Goal: Task Accomplishment & Management: Use online tool/utility

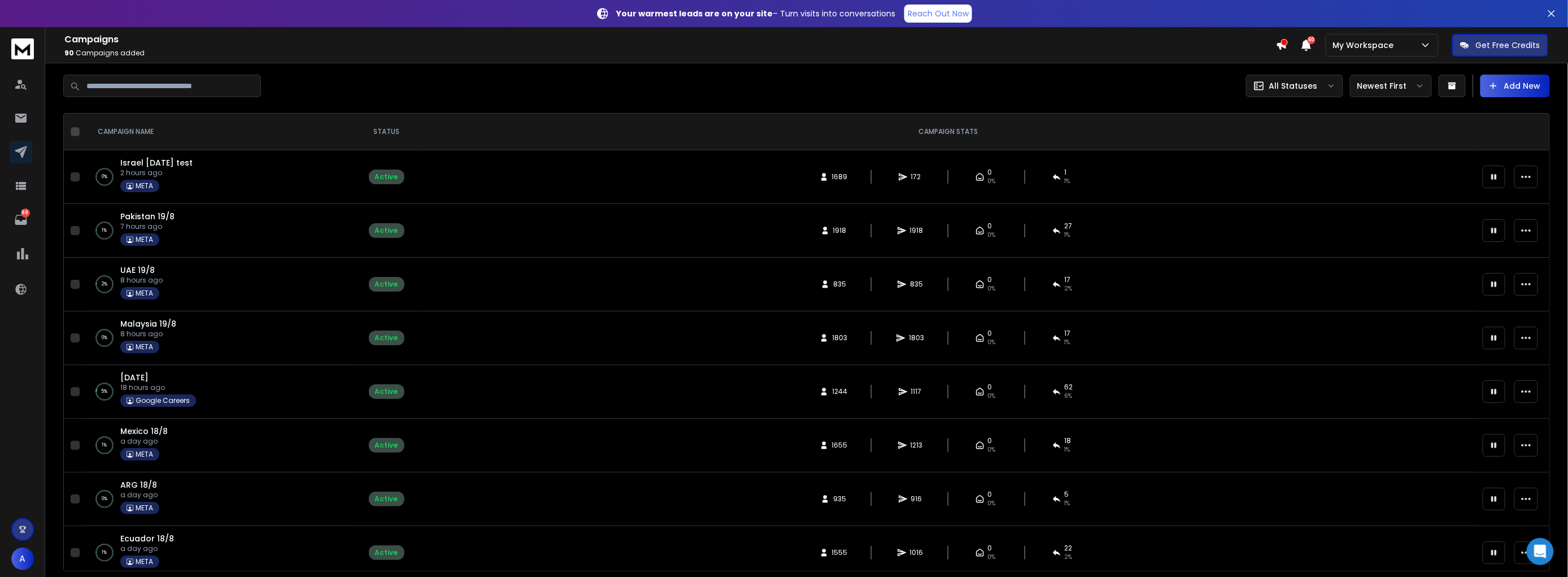
click at [713, 84] on div at bounding box center [434, 86] width 743 height 23
click at [18, 217] on icon at bounding box center [21, 220] width 13 height 13
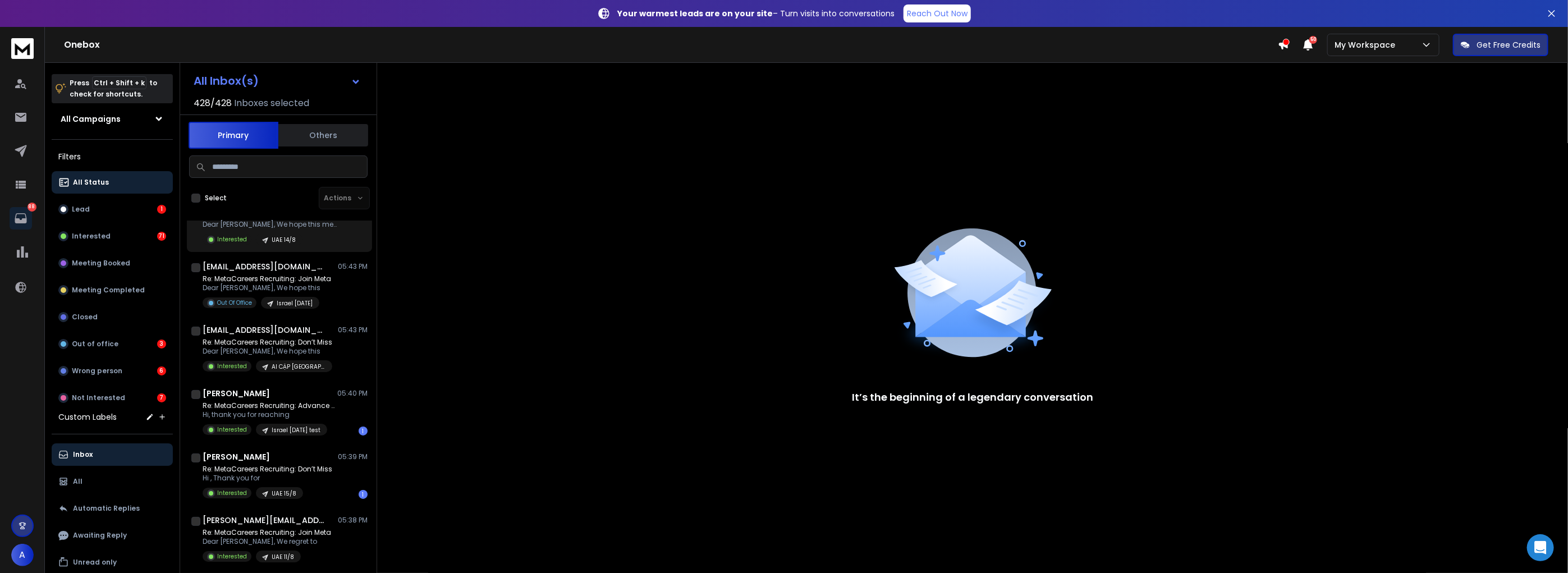
scroll to position [124, 0]
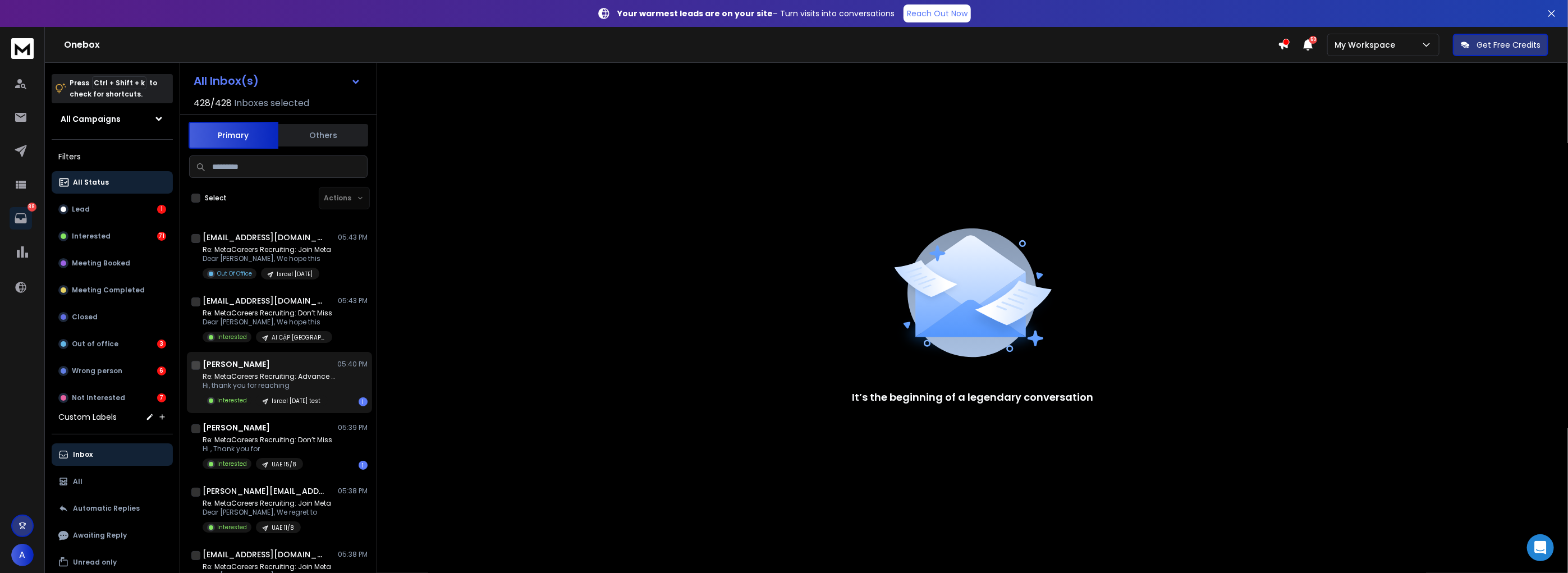
click at [289, 370] on div "Reut Cohen 05:40 PM Re: MetaCareers Recruiting: Advance Your Hi, thank you for …" at bounding box center [285, 382] width 165 height 47
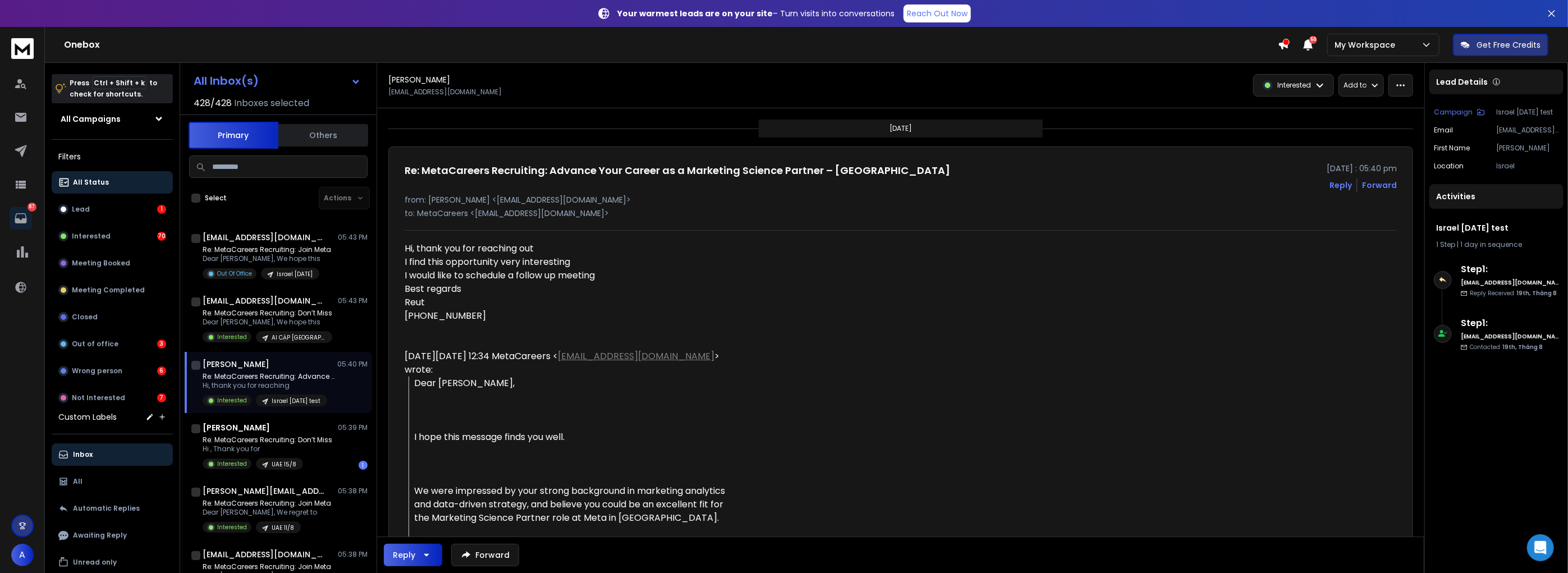
click at [441, 90] on p "[EMAIL_ADDRESS][DOMAIN_NAME]" at bounding box center [444, 91] width 113 height 9
click at [289, 158] on input at bounding box center [278, 167] width 178 height 23
click at [1410, 85] on button "button" at bounding box center [1401, 85] width 25 height 23
click at [1357, 112] on div "Mark as unread" at bounding box center [1368, 111] width 75 height 11
drag, startPoint x: 402, startPoint y: 244, endPoint x: 523, endPoint y: 318, distance: 141.8
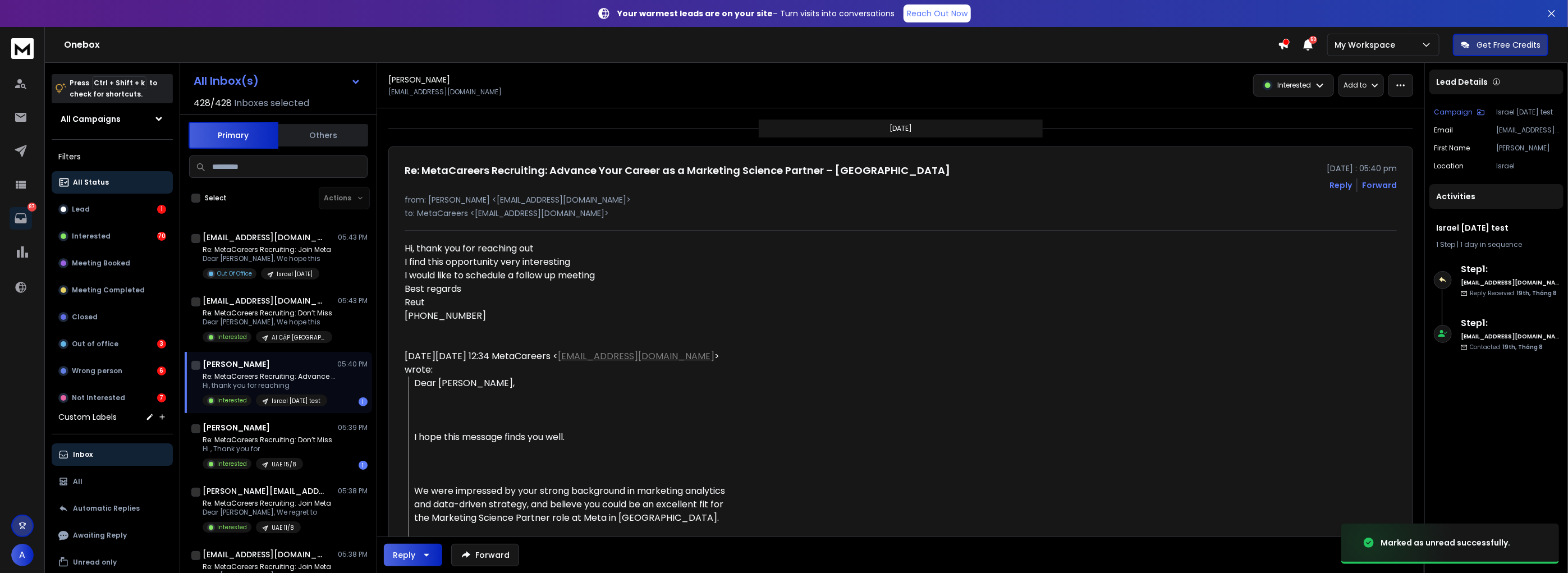
copy div "Hi, thank you for reaching out I find this opportunity very interesting I would…"
click at [434, 92] on p "cohenreut1@gmail.com" at bounding box center [444, 91] width 113 height 9
click at [272, 164] on input at bounding box center [278, 167] width 178 height 23
paste input "**********"
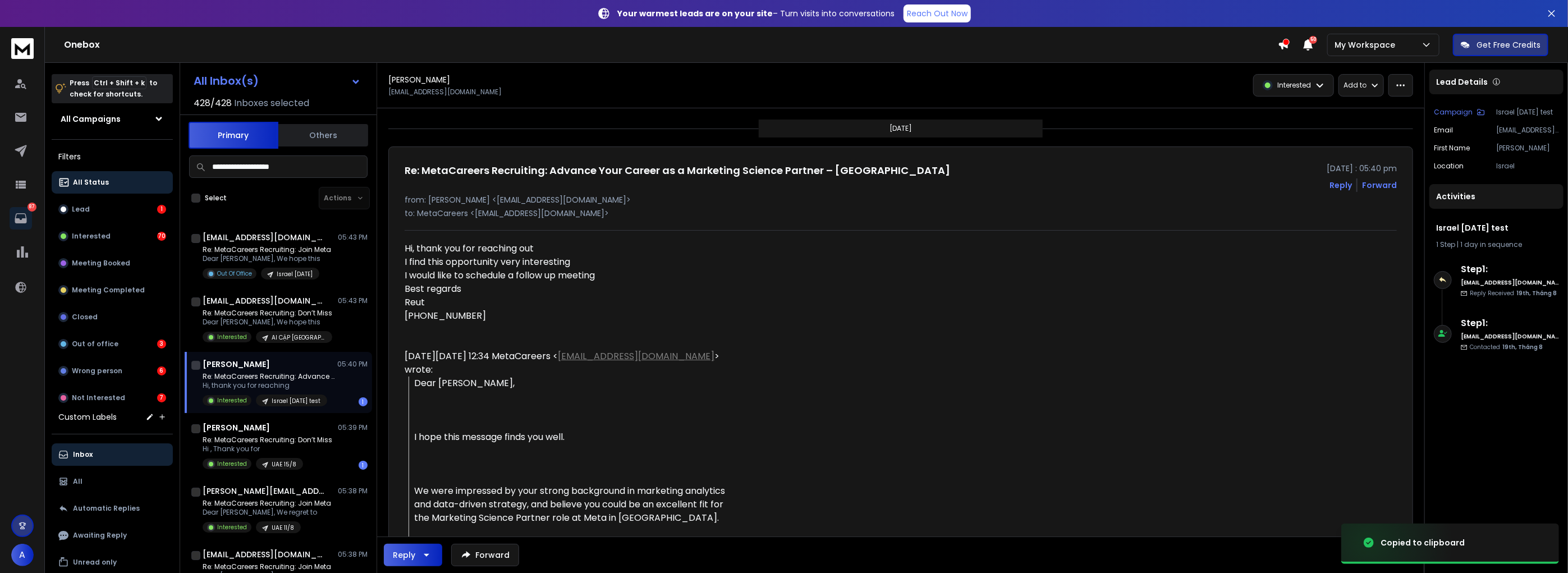
scroll to position [0, 0]
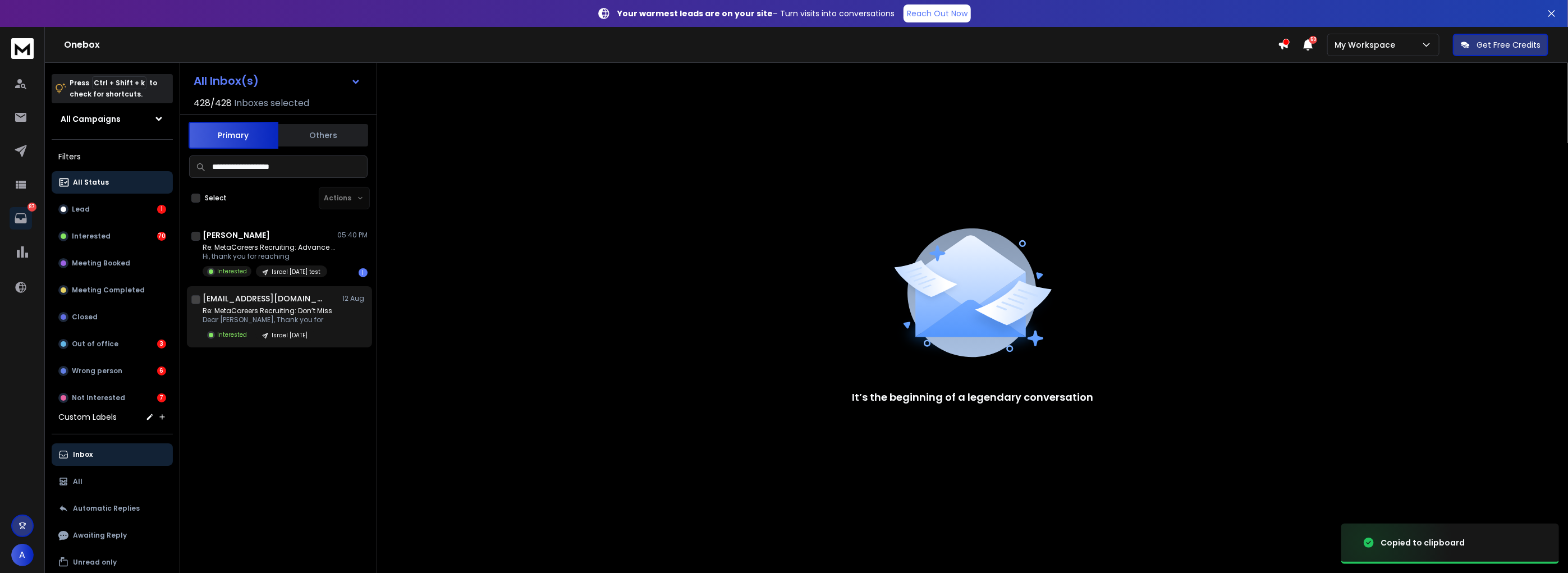
type input "**********"
click at [271, 315] on p "Dear Reut Cohen, Thank you for" at bounding box center [267, 319] width 130 height 9
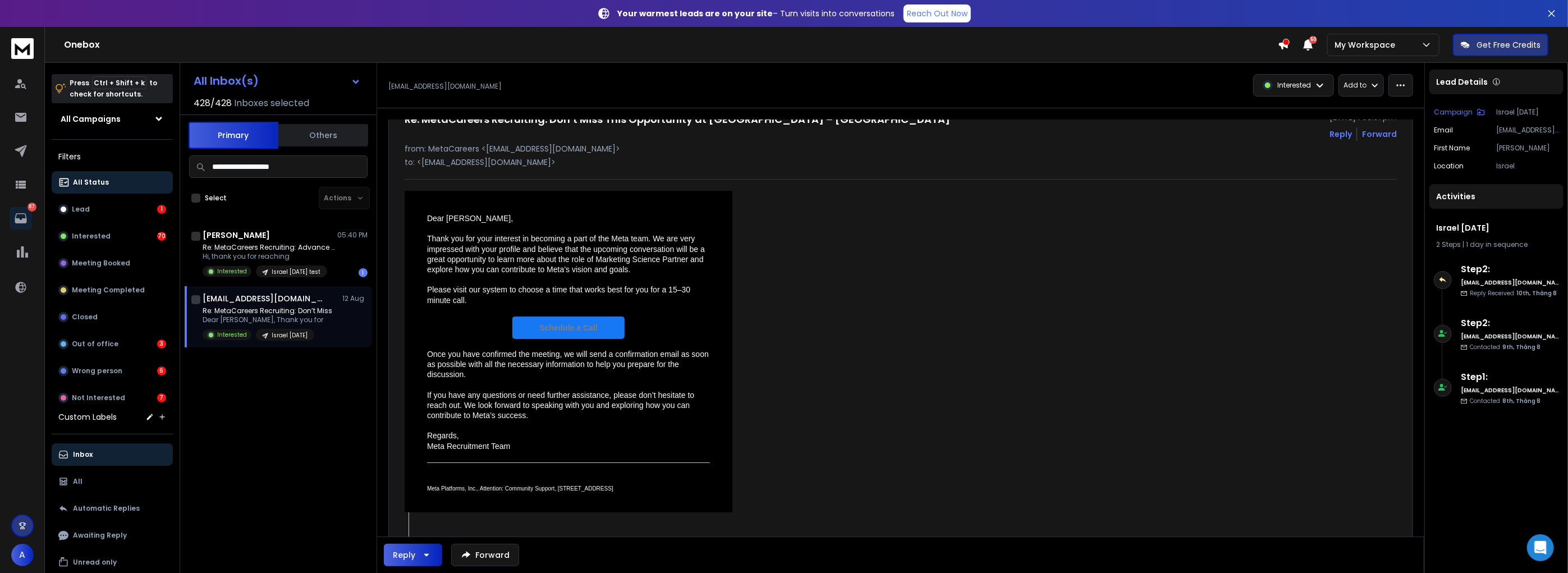
scroll to position [158, 0]
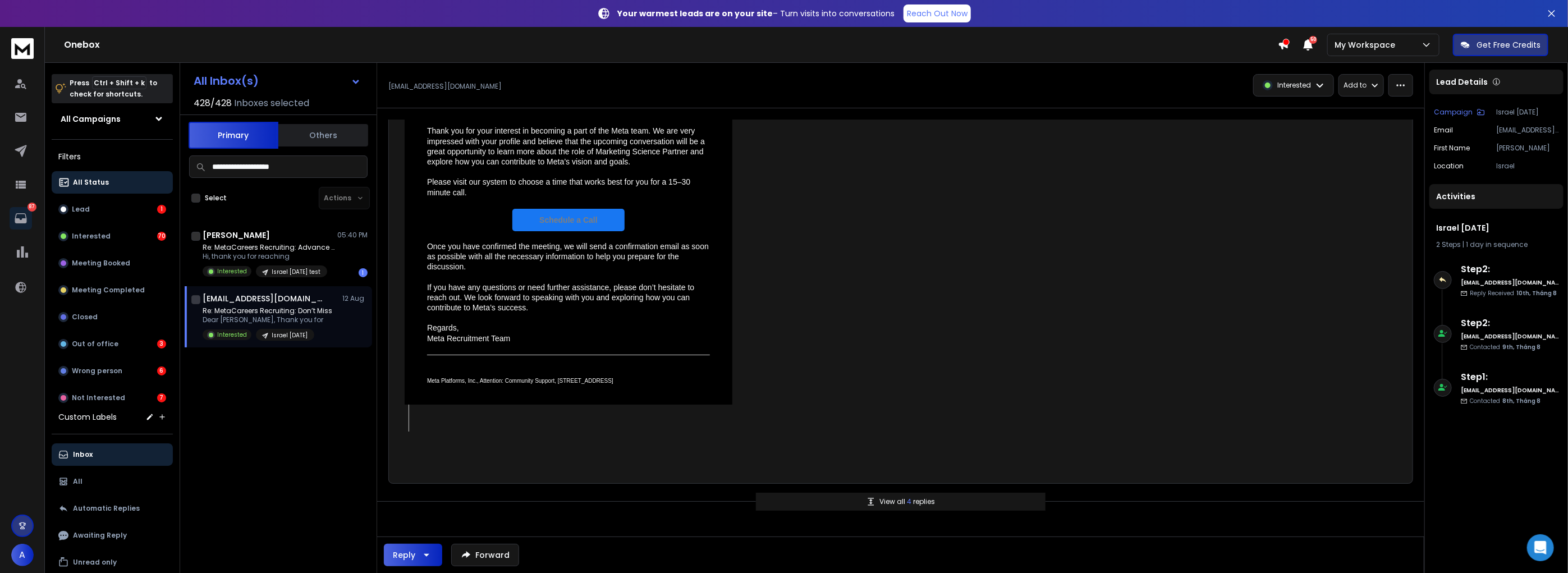
click at [927, 508] on div "View all 4 replies" at bounding box center [901, 501] width 289 height 18
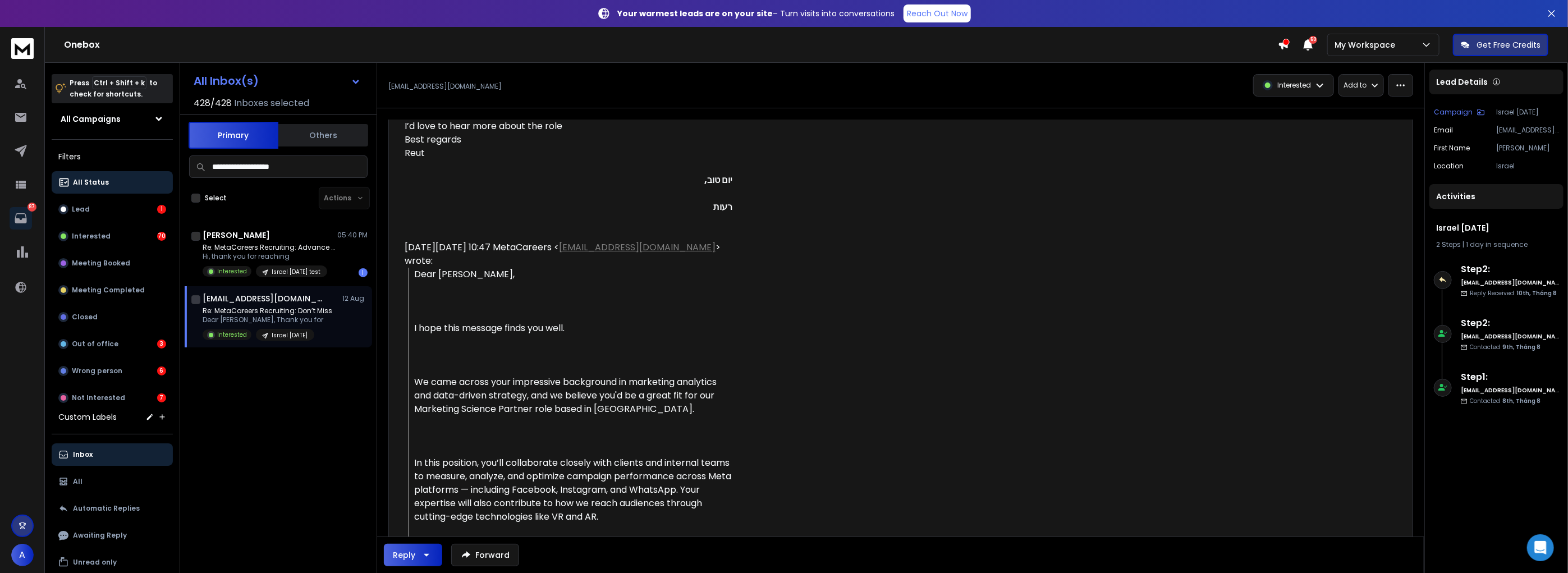
scroll to position [1031, 0]
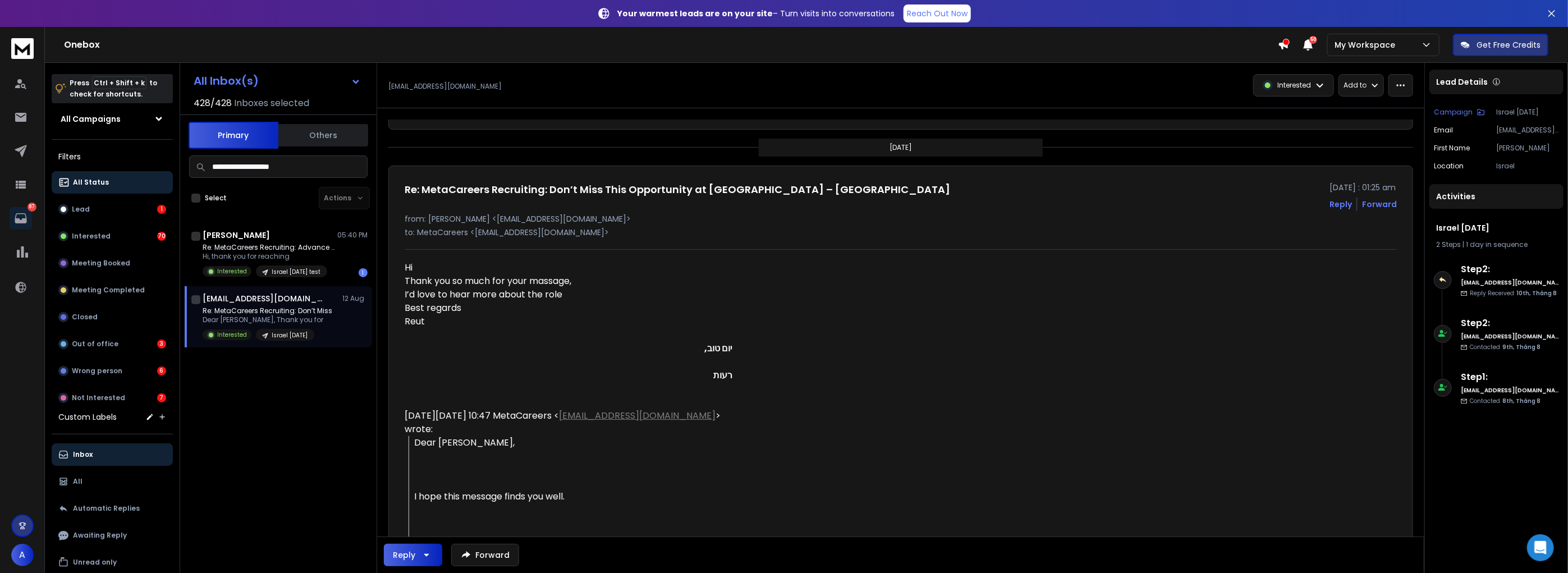
drag, startPoint x: 442, startPoint y: 323, endPoint x: 401, endPoint y: 272, distance: 65.4
copy div "Hi Thank you so much for your massage, I’d love to hear more about the role Bes…"
click at [507, 232] on p "to: MetaCareers <info@careersconnect-team.com>" at bounding box center [900, 232] width 992 height 11
click at [260, 260] on p "Hi, thank you for reaching" at bounding box center [270, 256] width 135 height 9
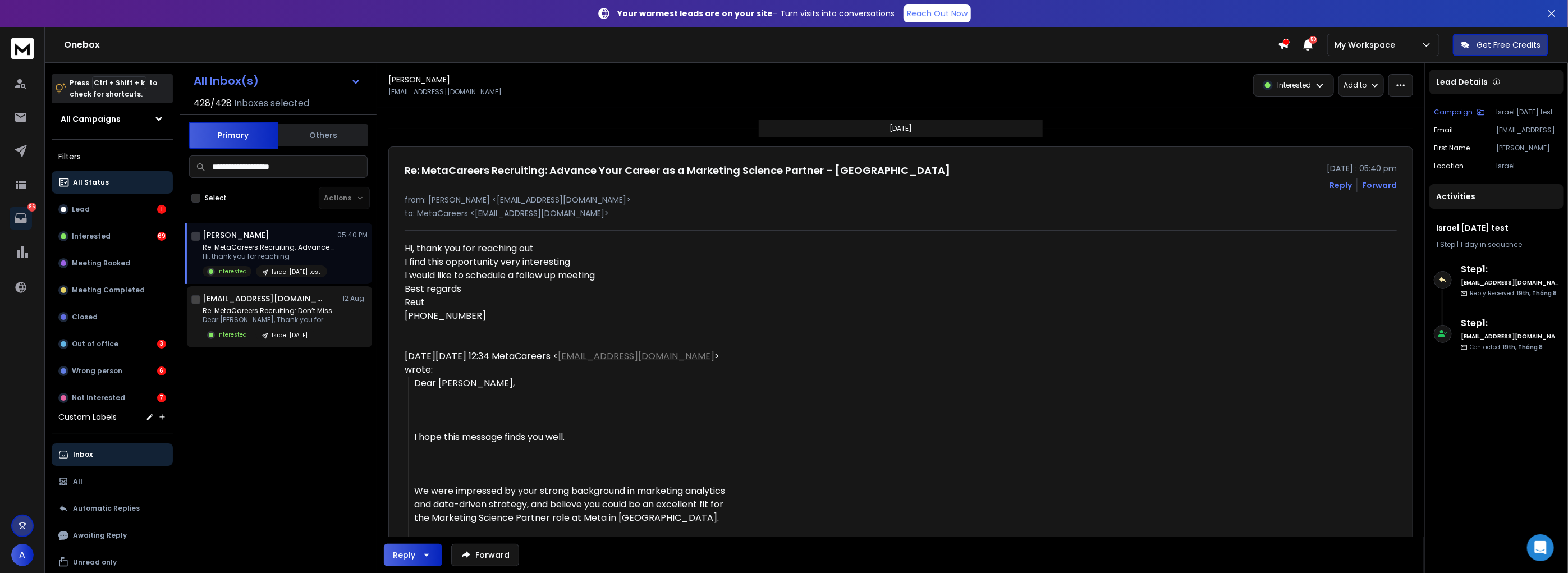
click at [253, 307] on p "Re: MetaCareers Recruiting: Don’t Miss" at bounding box center [267, 310] width 130 height 9
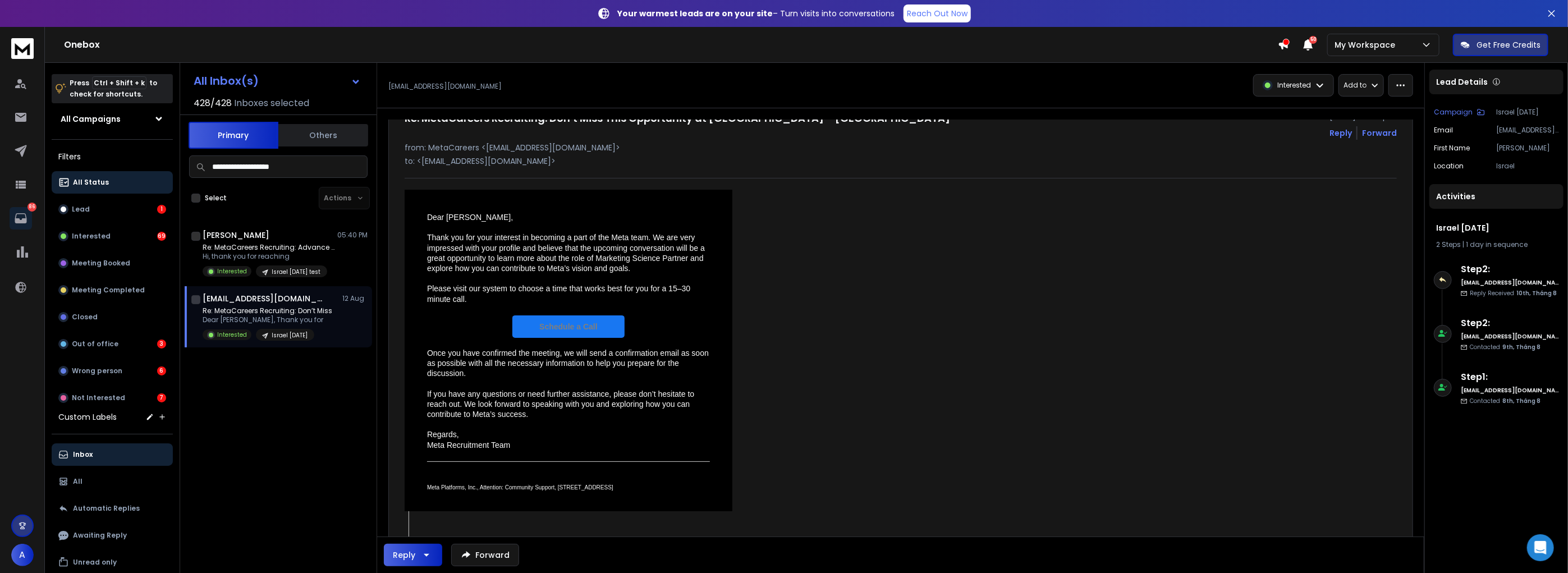
scroll to position [158, 0]
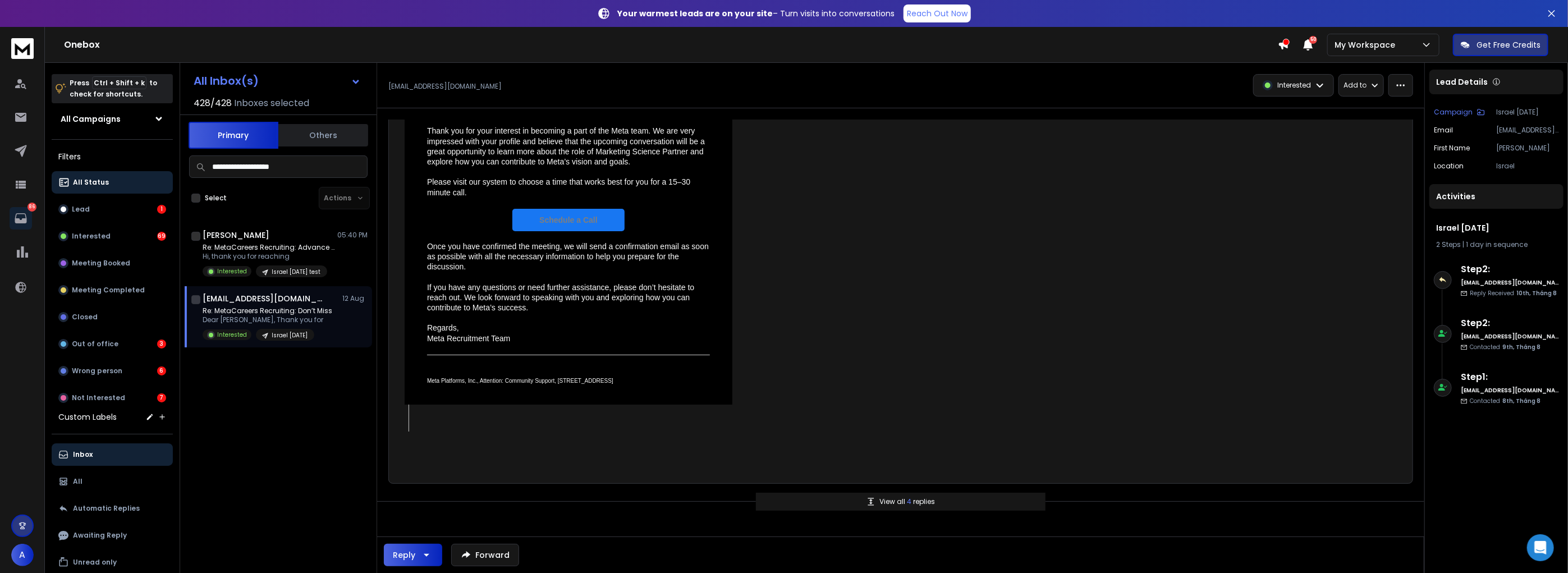
click at [812, 502] on div "View all 4 replies" at bounding box center [901, 501] width 289 height 18
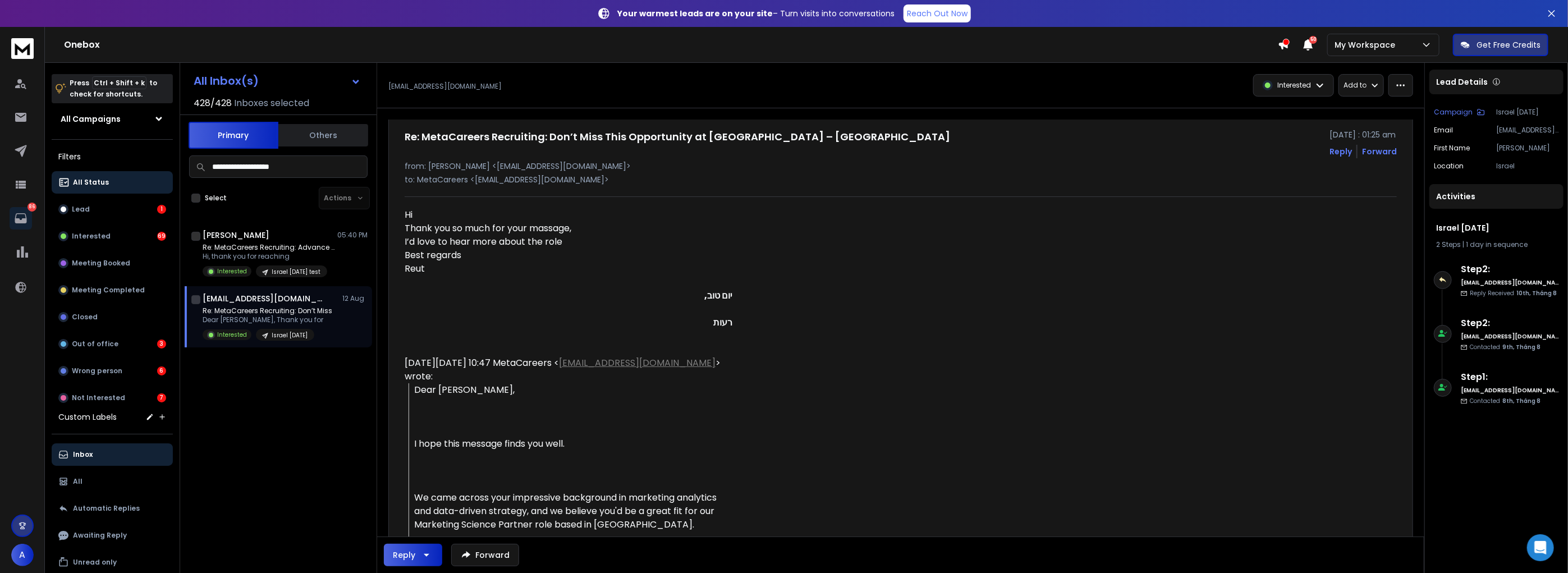
scroll to position [1094, 0]
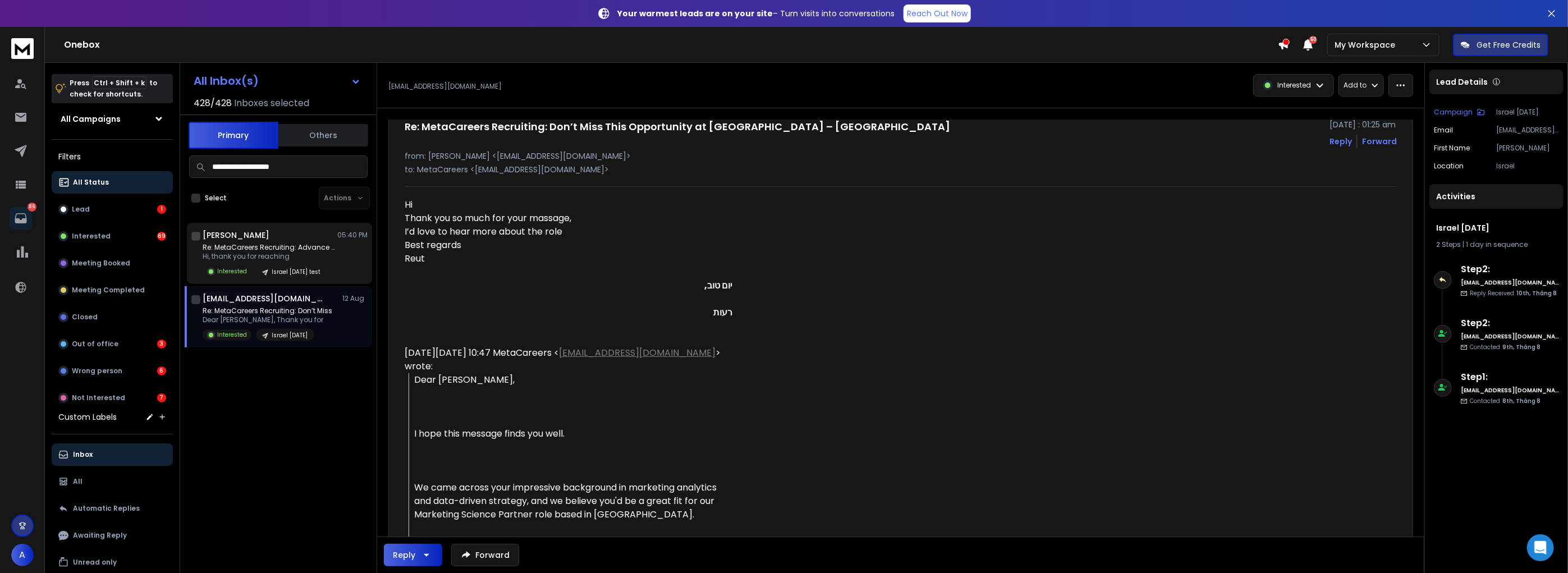
click at [245, 243] on p "Re: MetaCareers Recruiting: Advance Your" at bounding box center [270, 247] width 135 height 9
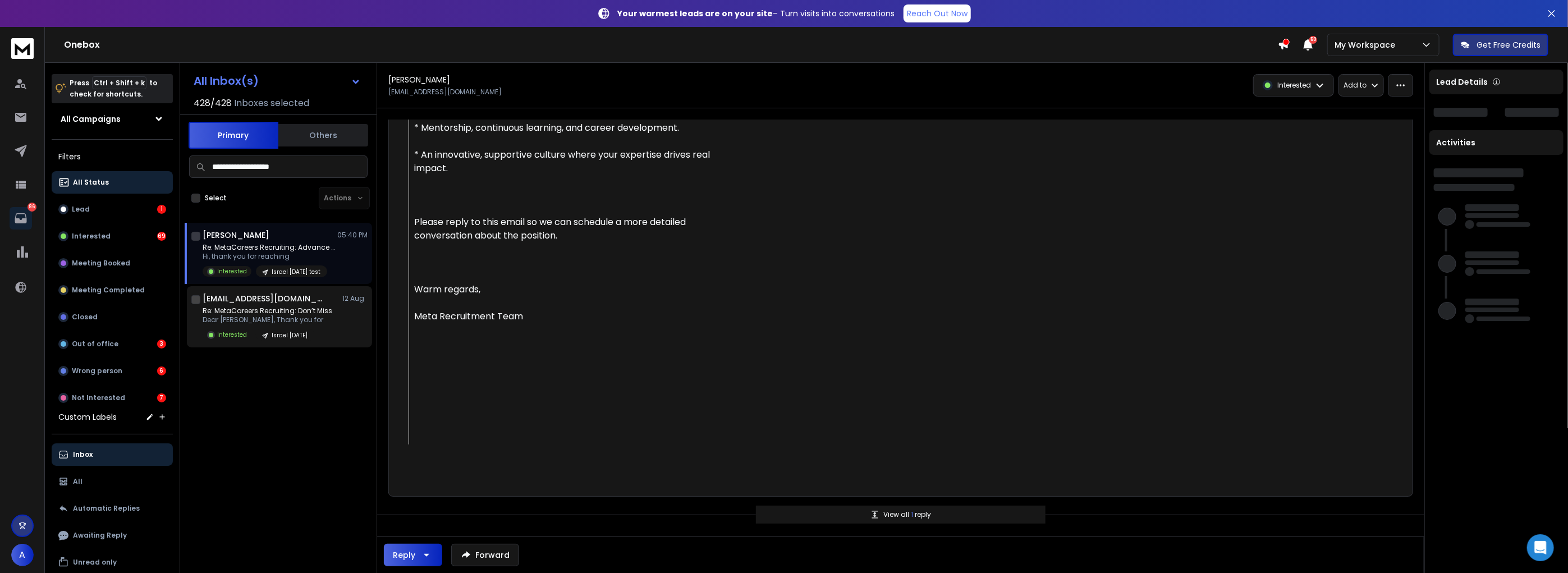
click at [239, 305] on div "cohenreut1@gmail.com 12 Aug Re: MetaCareers Recruiting: Don’t Miss Dear Reut Co…" at bounding box center [285, 317] width 165 height 47
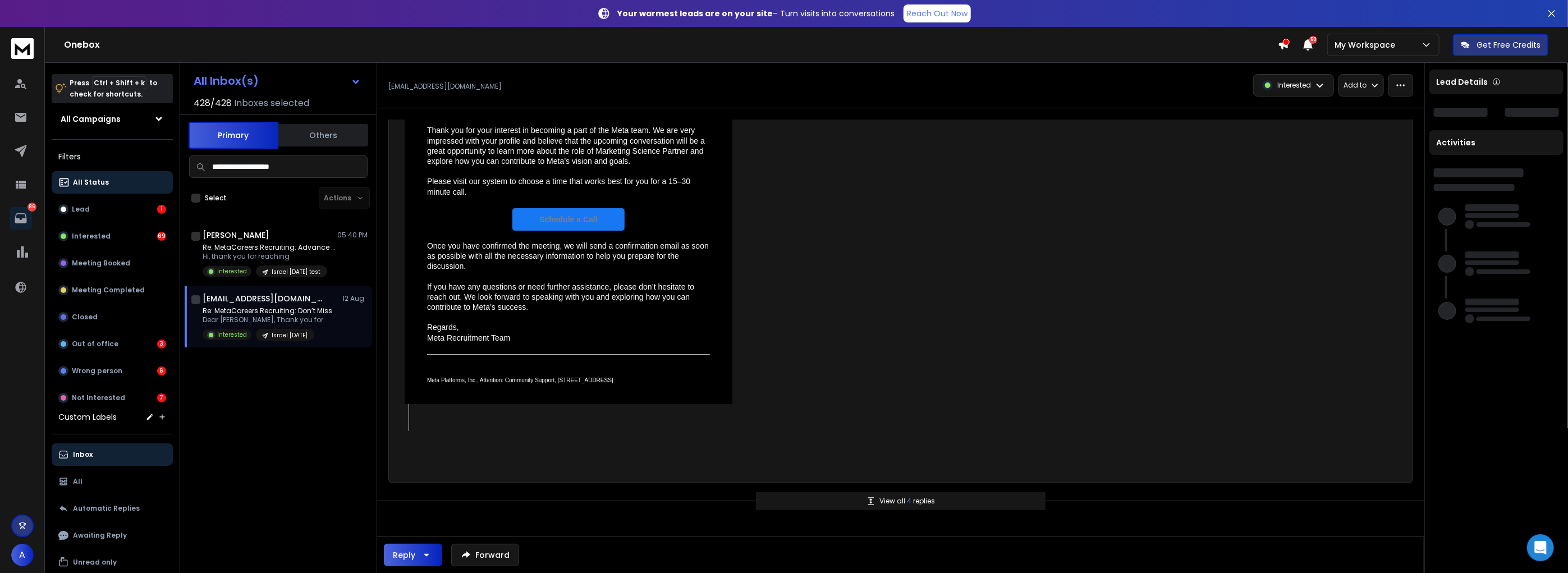
scroll to position [158, 0]
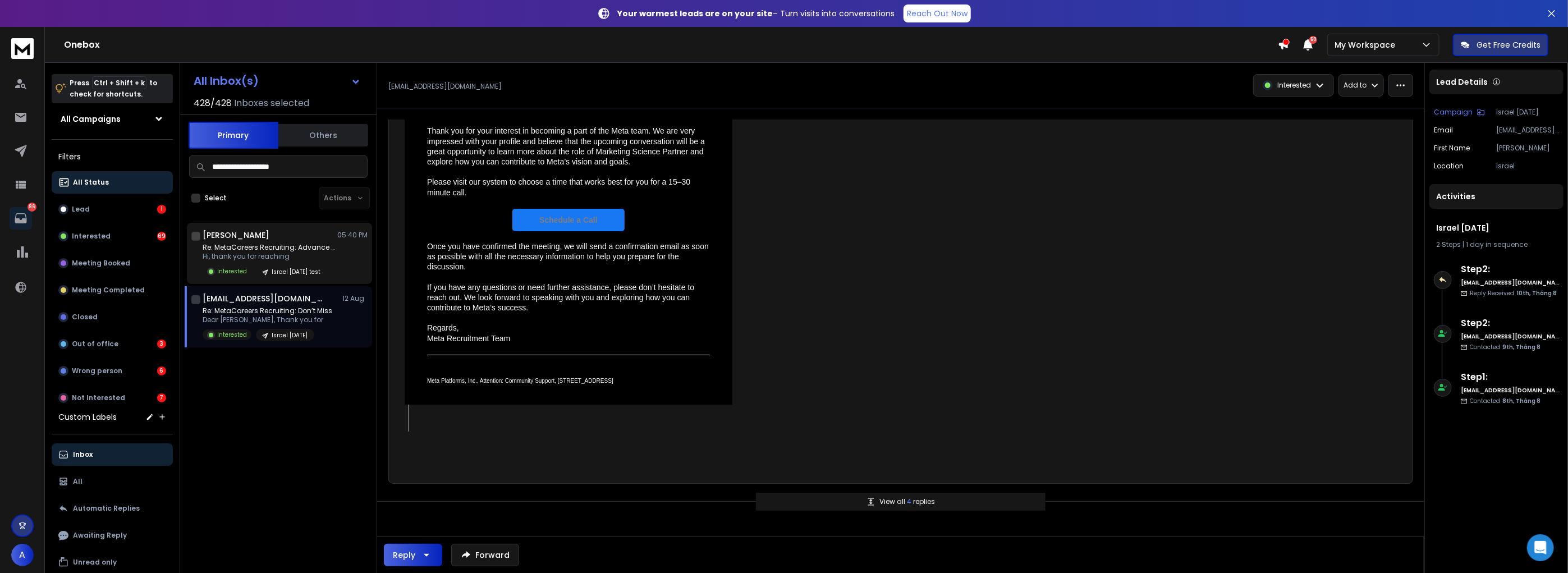
click at [262, 241] on div "Reut Cohen 05:40 PM Re: MetaCareers Recruiting: Advance Your Hi, thank you for …" at bounding box center [285, 253] width 165 height 47
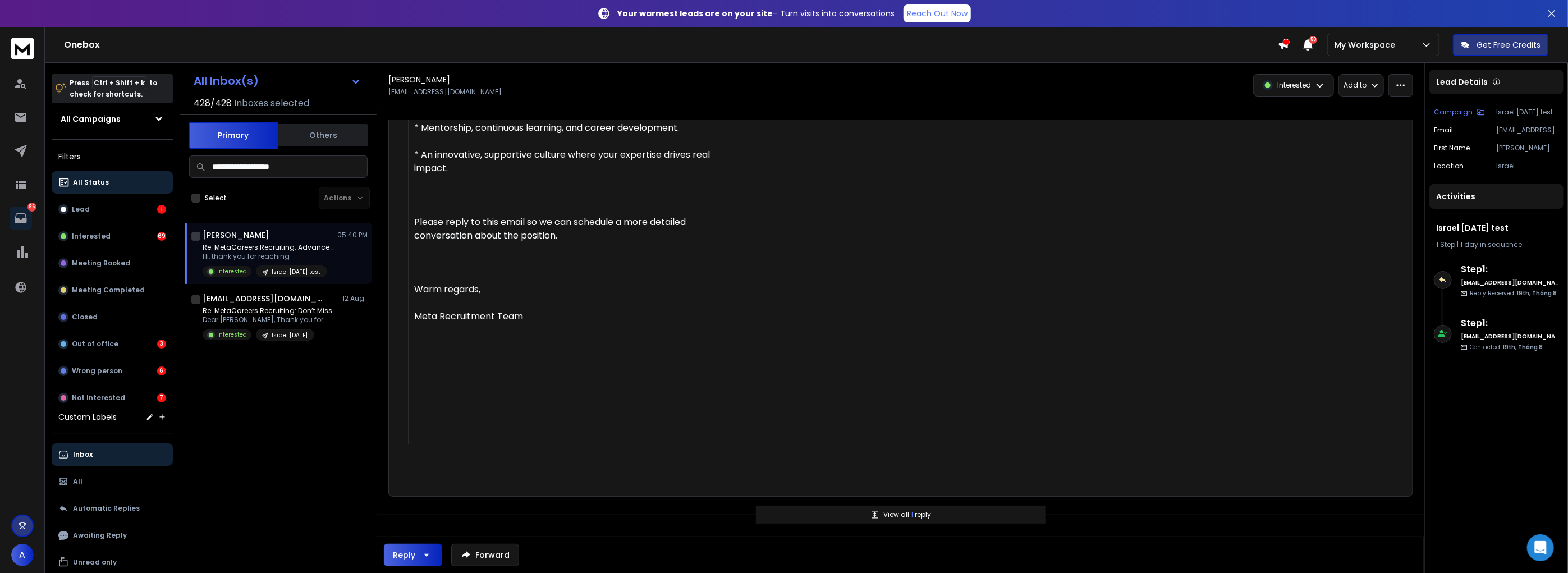
click at [1405, 84] on icon "button" at bounding box center [1401, 85] width 9 height 2
click at [1371, 105] on div "Mark as unread" at bounding box center [1368, 111] width 75 height 11
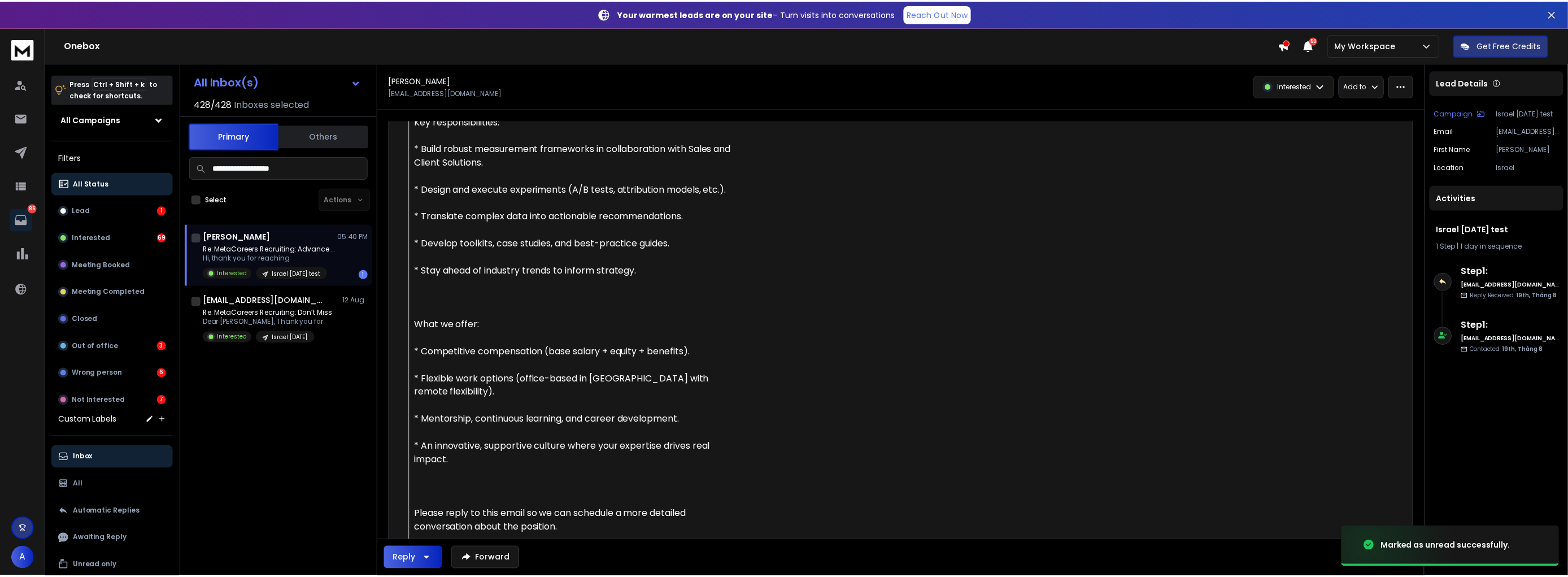
scroll to position [554, 0]
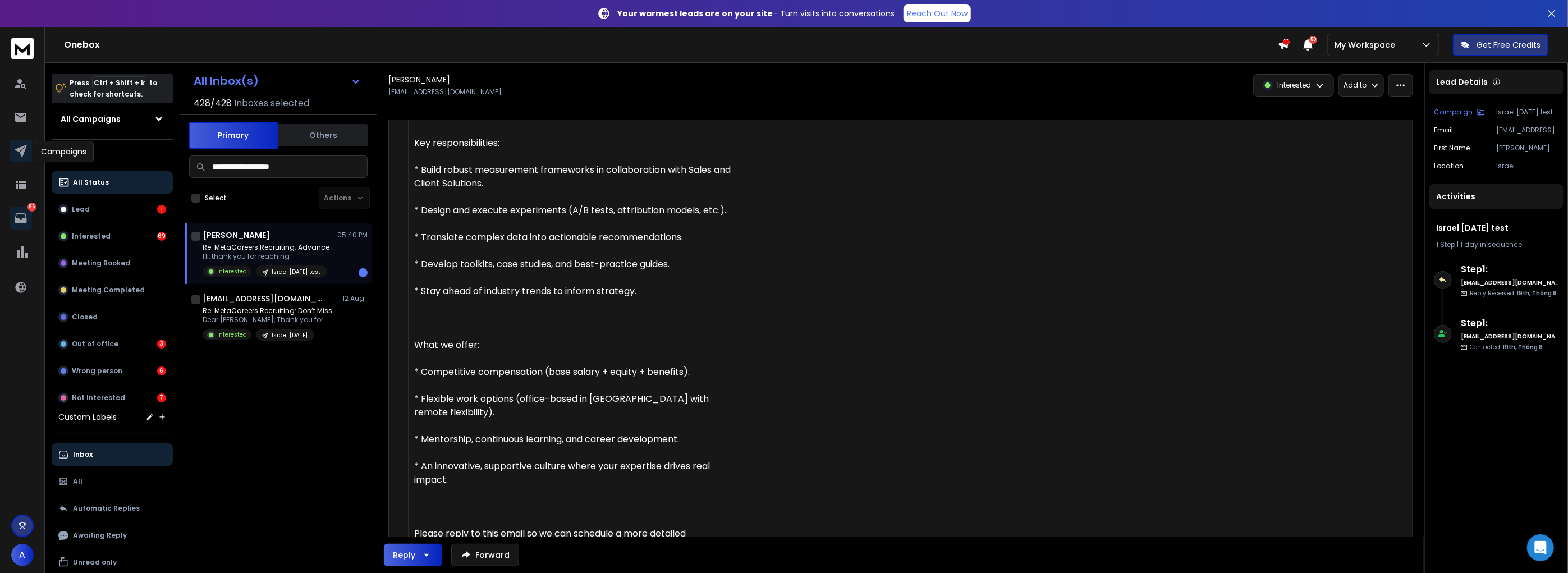
click at [19, 153] on icon at bounding box center [21, 151] width 13 height 13
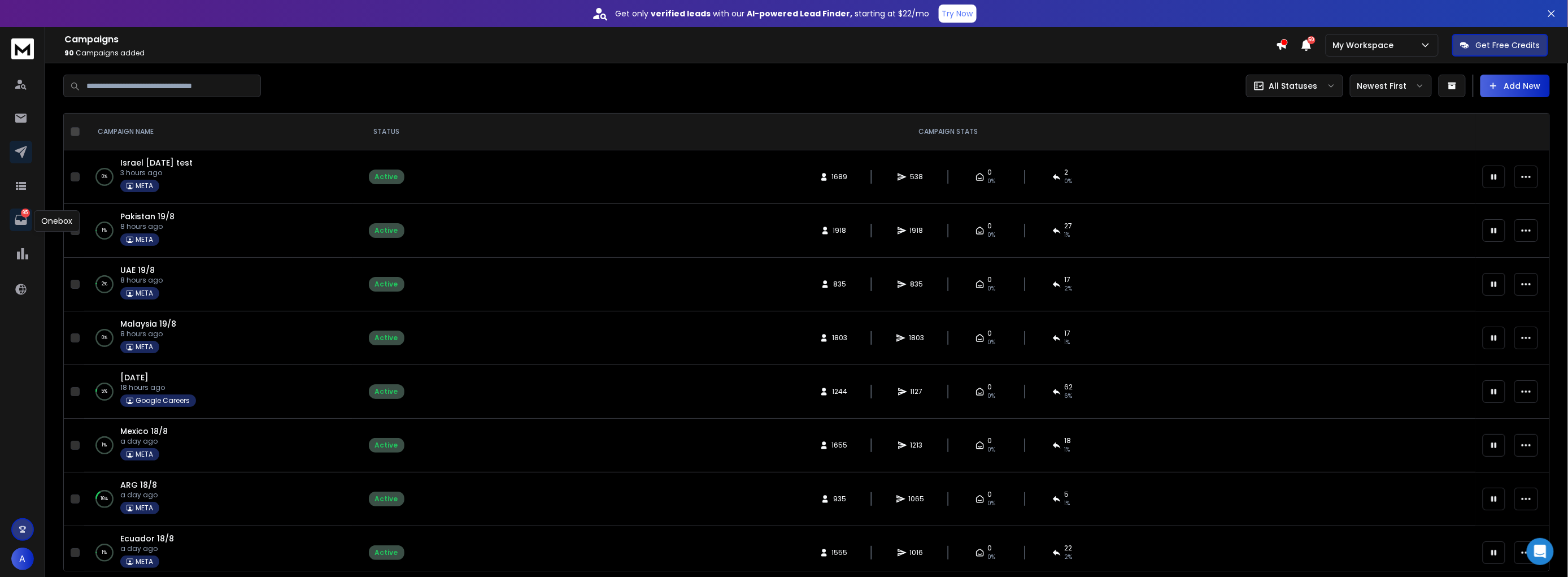
click at [19, 224] on icon at bounding box center [20, 220] width 11 height 11
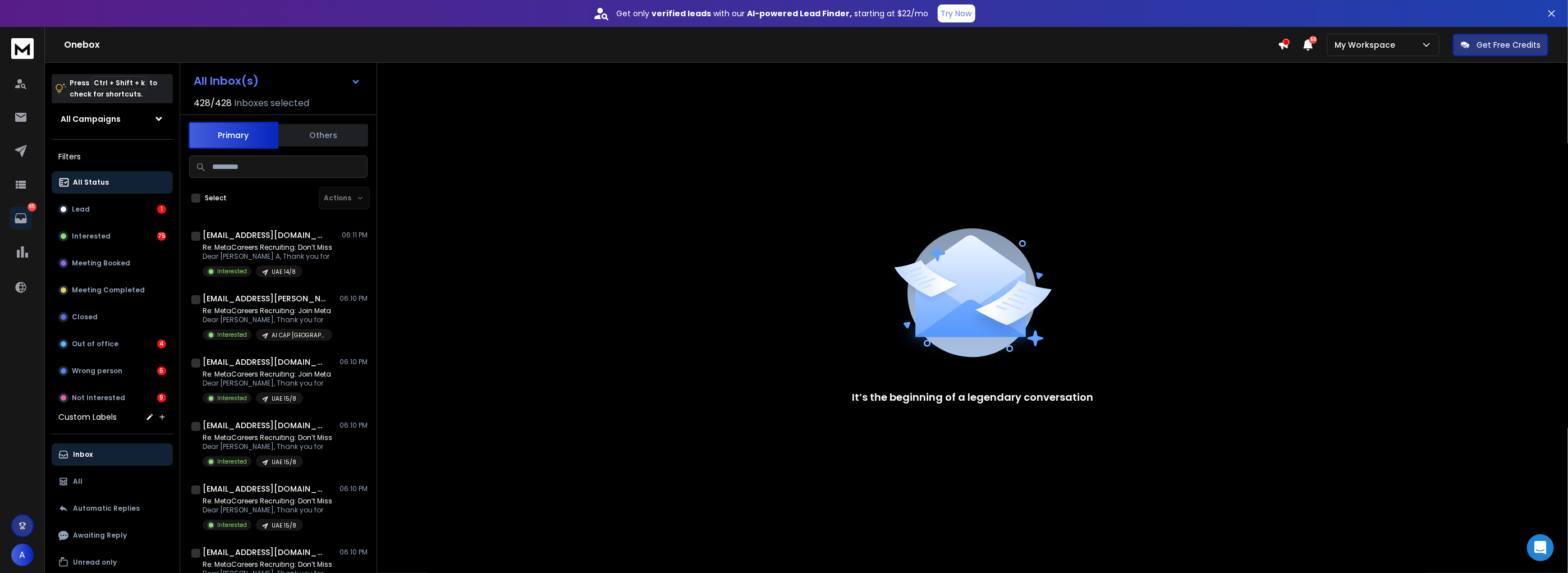
click at [681, 93] on div "It’s the beginning of a legendary conversation" at bounding box center [972, 305] width 1191 height 487
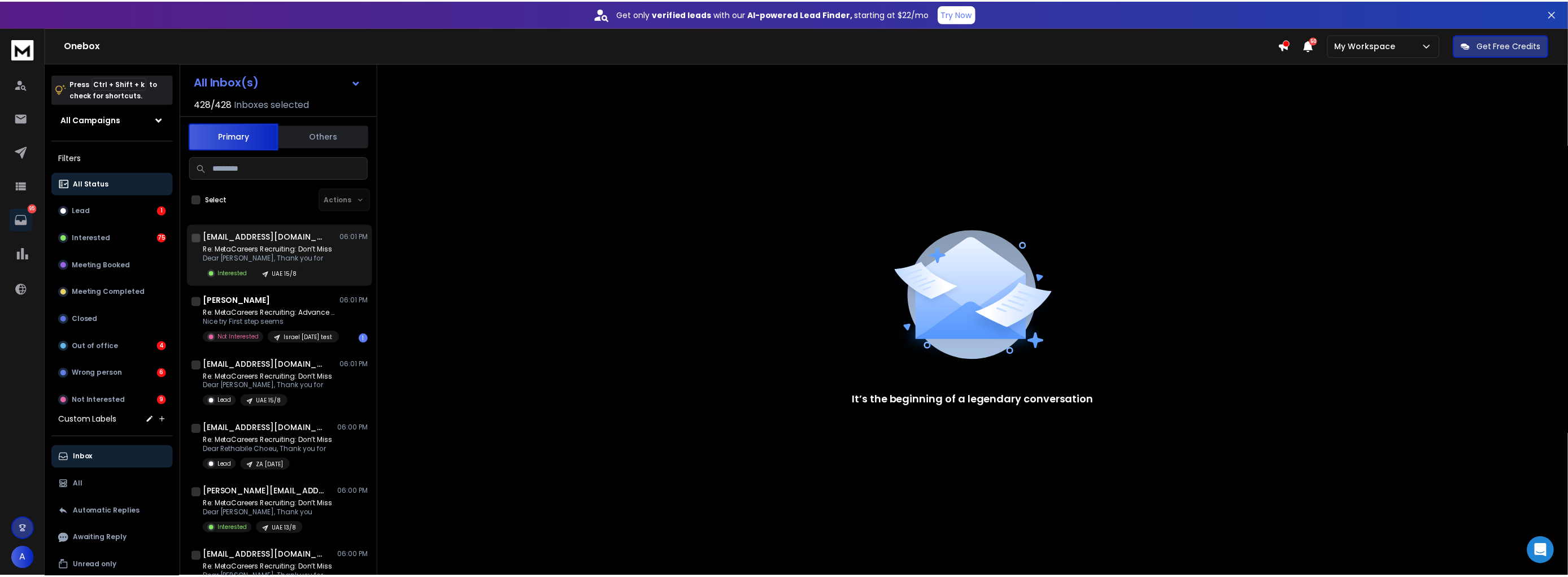
scroll to position [2636, 0]
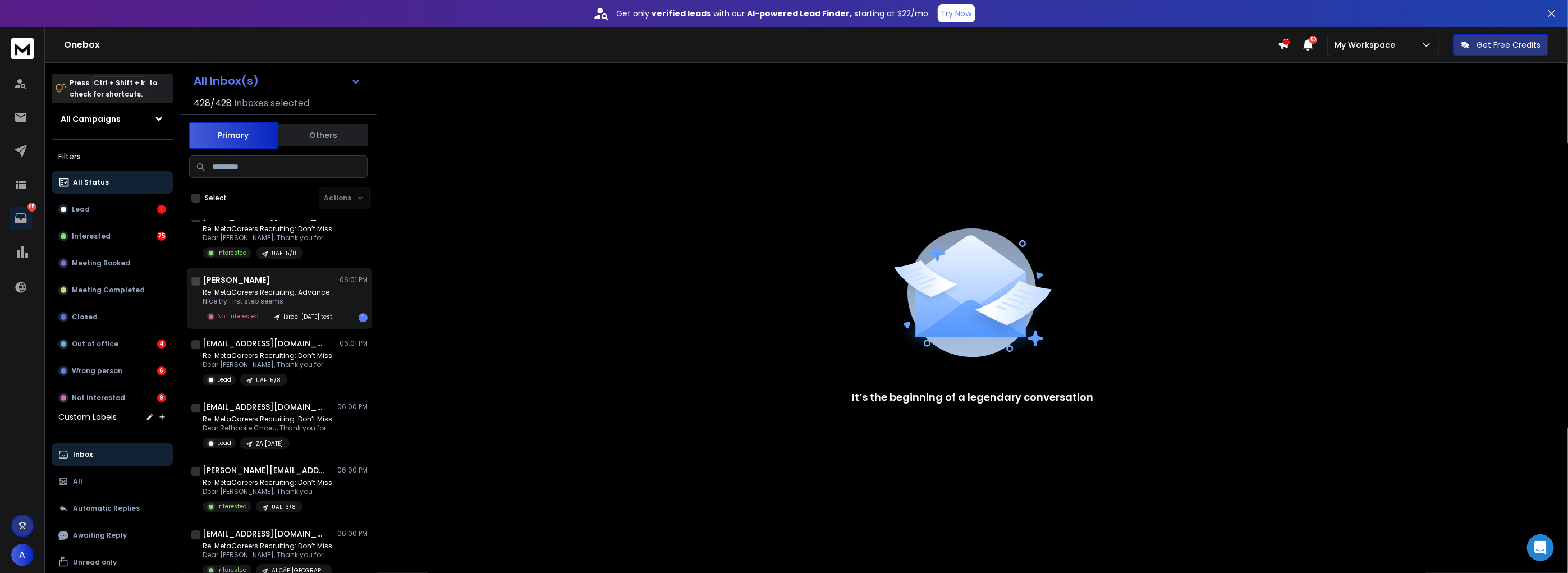
click at [309, 321] on div "dor shuffer 06:01 PM Re: MetaCareers Recruiting: Advance Your Nice try First st…" at bounding box center [279, 298] width 185 height 61
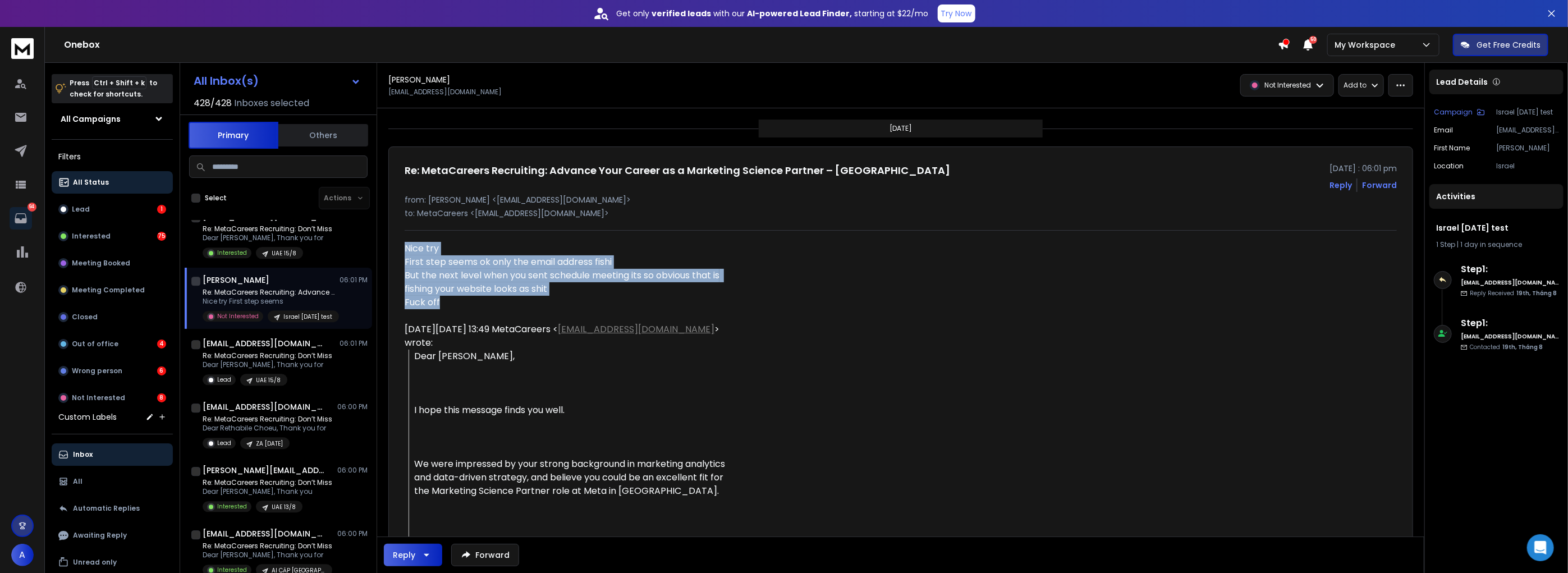
drag, startPoint x: 453, startPoint y: 305, endPoint x: 399, endPoint y: 243, distance: 82.2
copy div "Nice try First step seems ok only the email address fishi But the next level wh…"
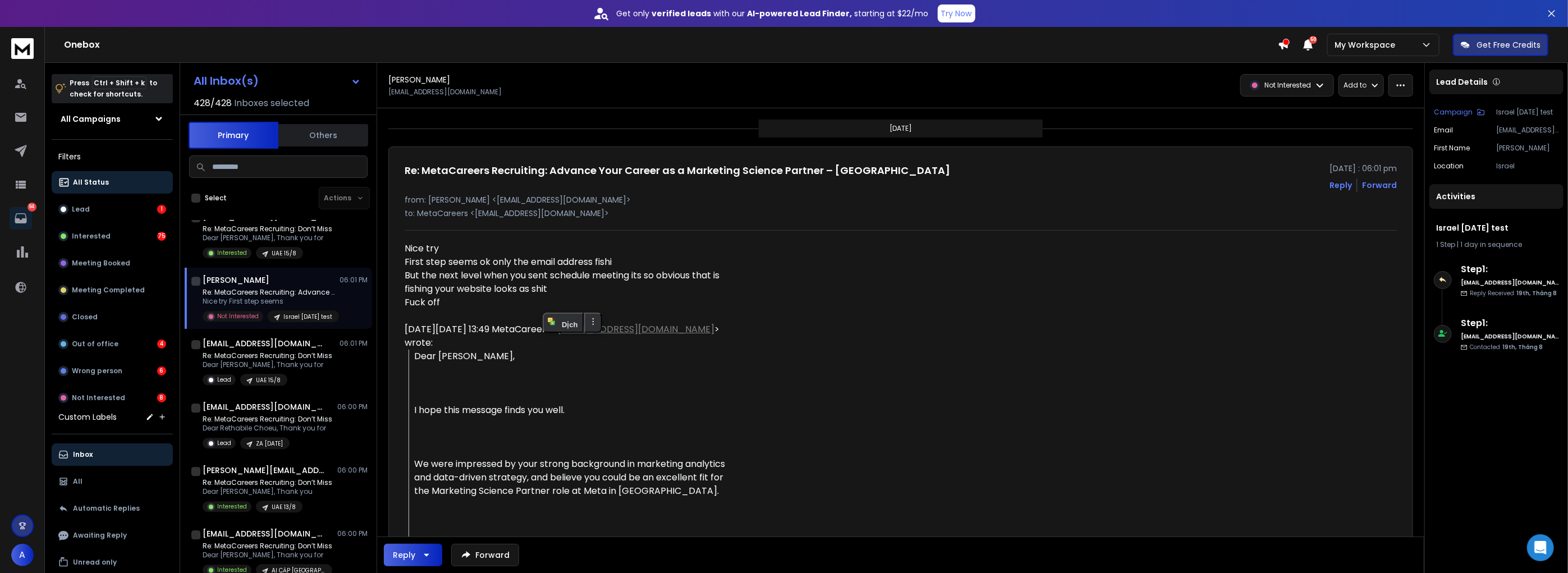
click at [487, 216] on p "to: MetaCareers <[EMAIL_ADDRESS][DOMAIN_NAME]>" at bounding box center [900, 213] width 992 height 11
click at [432, 92] on p "[EMAIL_ADDRESS][DOMAIN_NAME]" at bounding box center [444, 91] width 113 height 9
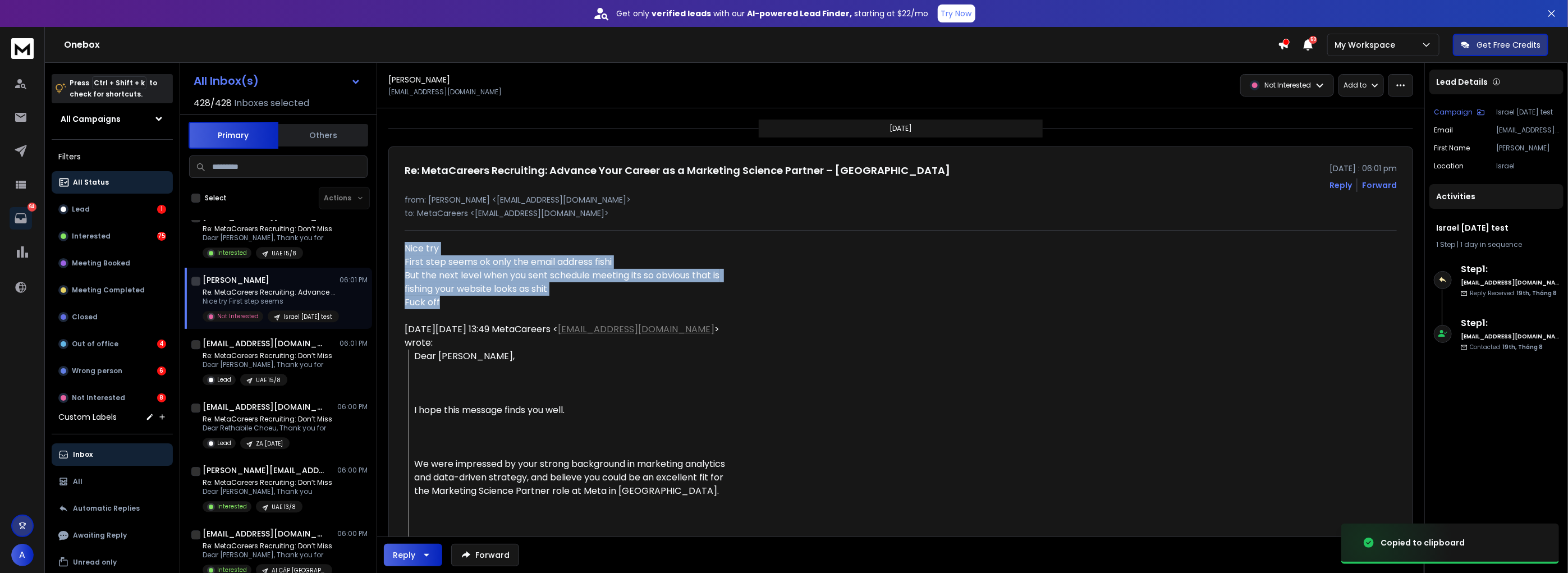
drag, startPoint x: 451, startPoint y: 299, endPoint x: 399, endPoint y: 240, distance: 78.6
click at [457, 275] on div "But the next level when you sent schedule meeting its so obvious that is fishin…" at bounding box center [568, 282] width 327 height 27
drag, startPoint x: 450, startPoint y: 304, endPoint x: 404, endPoint y: 234, distance: 83.8
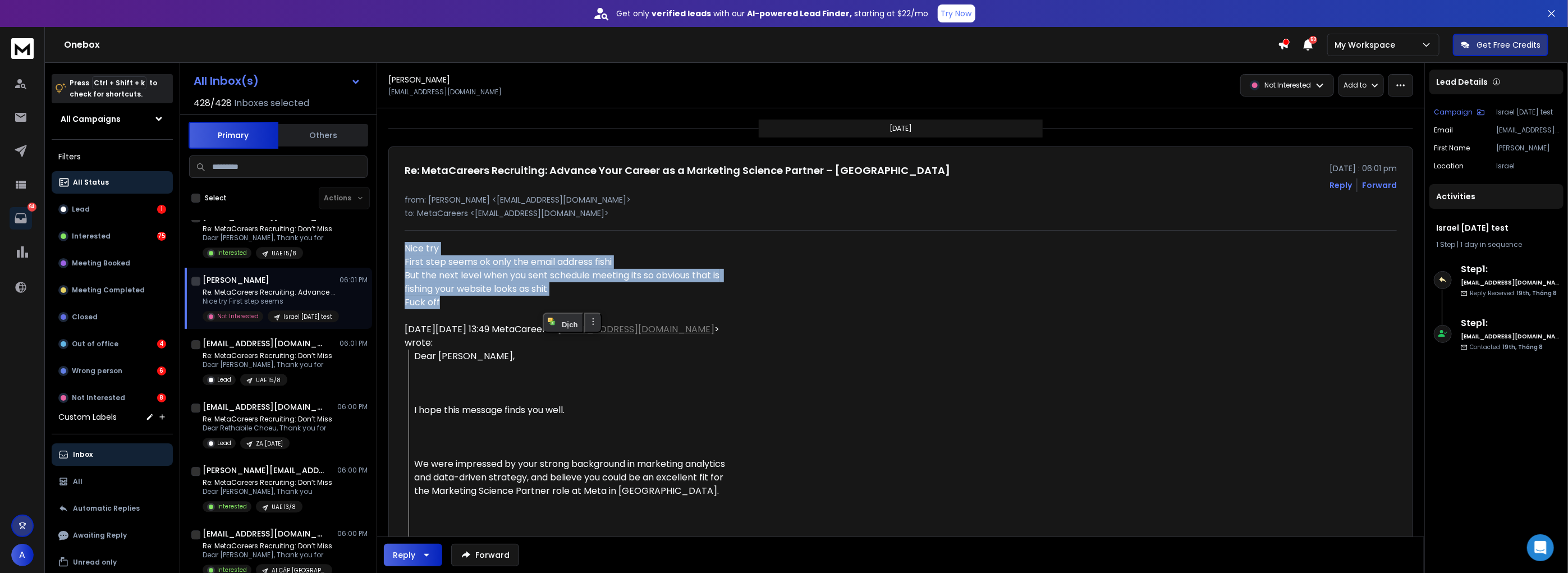
click at [450, 275] on div "But the next level when you sent schedule meeting its so obvious that is fishin…" at bounding box center [568, 282] width 327 height 27
drag, startPoint x: 449, startPoint y: 302, endPoint x: 401, endPoint y: 238, distance: 80.0
click at [456, 284] on div "But the next level when you sent schedule meeting its so obvious that is fishin…" at bounding box center [568, 282] width 327 height 27
drag, startPoint x: 455, startPoint y: 303, endPoint x: 404, endPoint y: 244, distance: 78.0
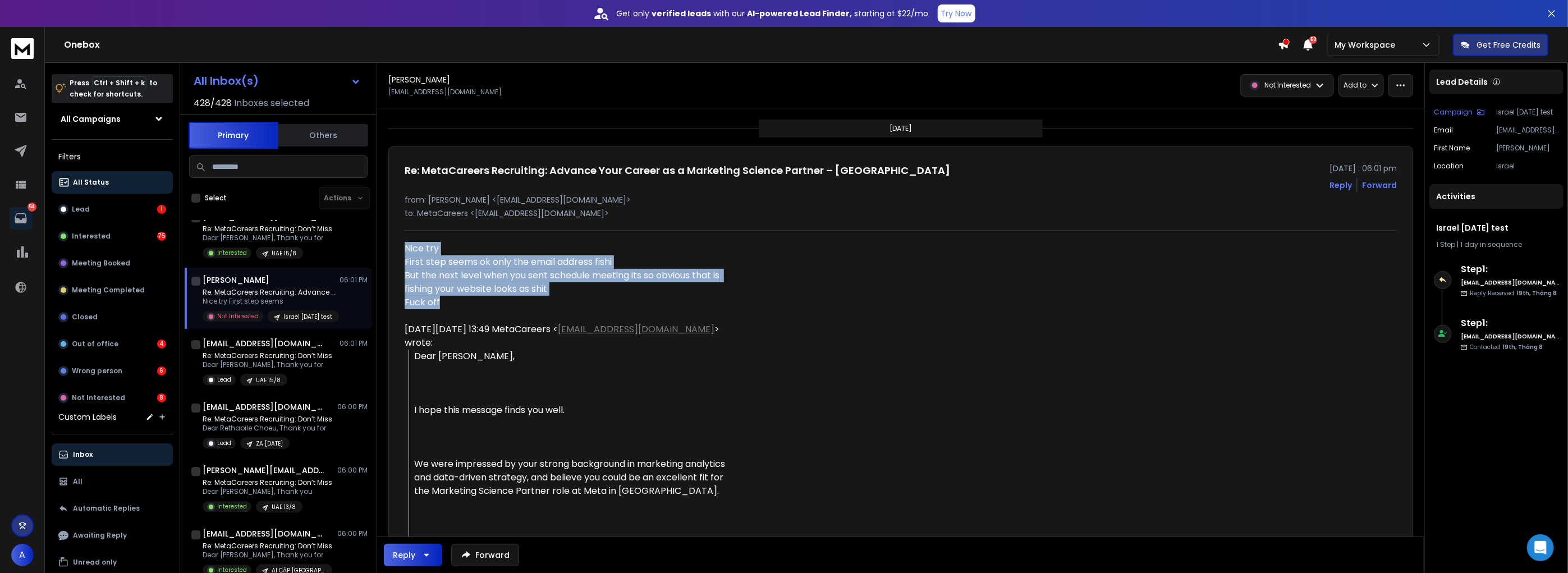
click at [404, 244] on div "Nice try First step seems ok only the email address fishi But the next level wh…" at bounding box center [568, 275] width 327 height 67
click at [446, 281] on div "But the next level when you sent schedule meeting its so obvious that is fishin…" at bounding box center [568, 282] width 327 height 27
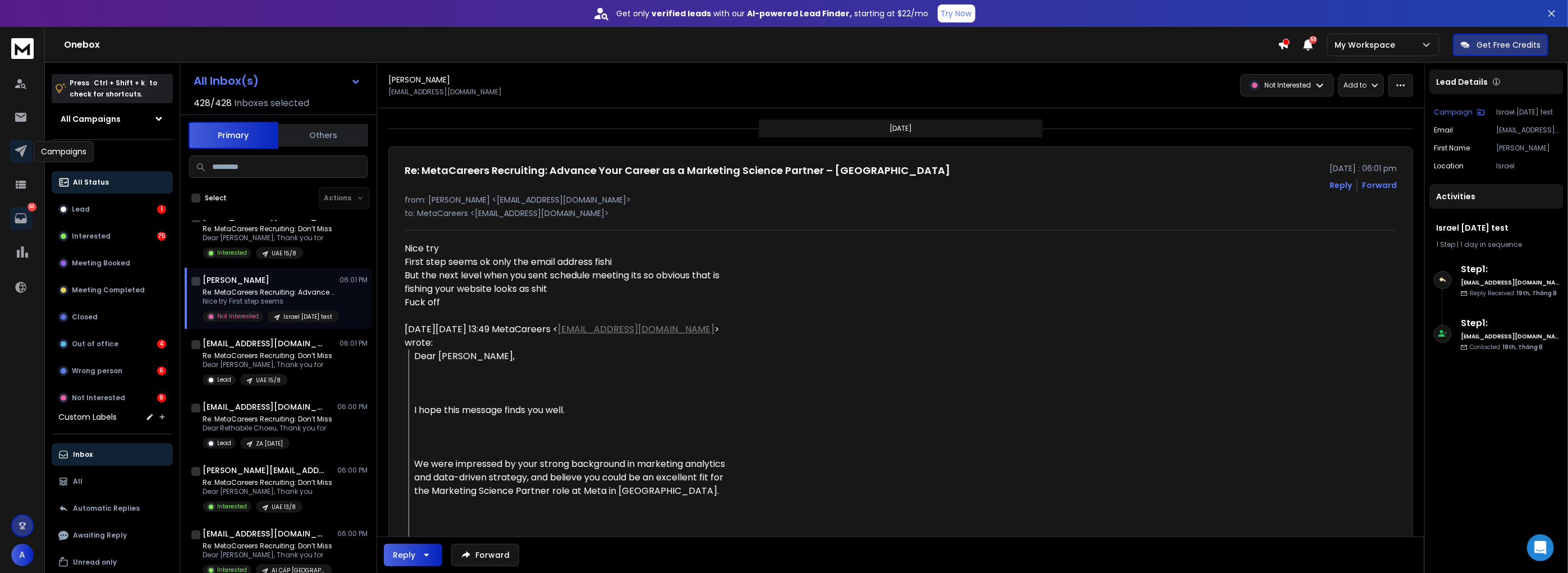
click at [17, 141] on link at bounding box center [21, 151] width 23 height 23
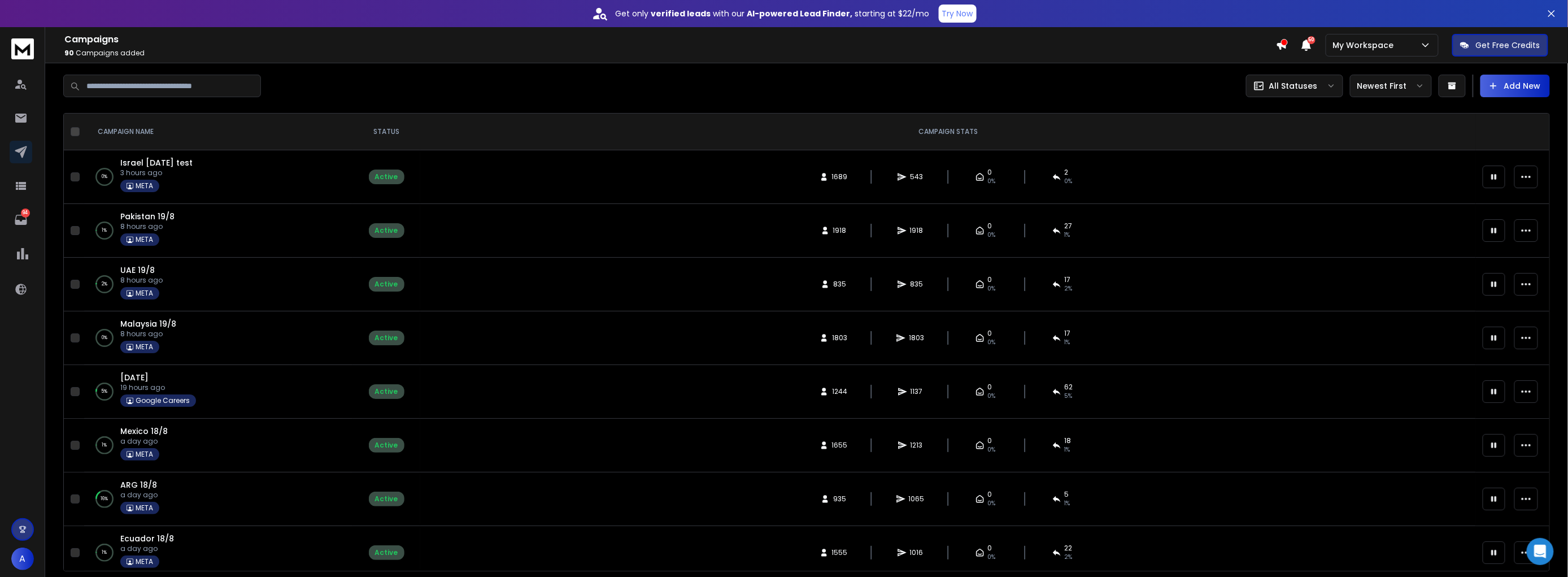
click at [901, 88] on div "Campaigns 90 Campaigns Added All Statuses Newest First Add New" at bounding box center [1177, 86] width 743 height 23
click at [1308, 45] on icon at bounding box center [1305, 45] width 11 height 11
click at [806, 76] on div "Campaigns 90 Campaigns Added All Statuses Newest First Add New" at bounding box center [1177, 86] width 743 height 23
click at [23, 221] on icon at bounding box center [21, 220] width 13 height 13
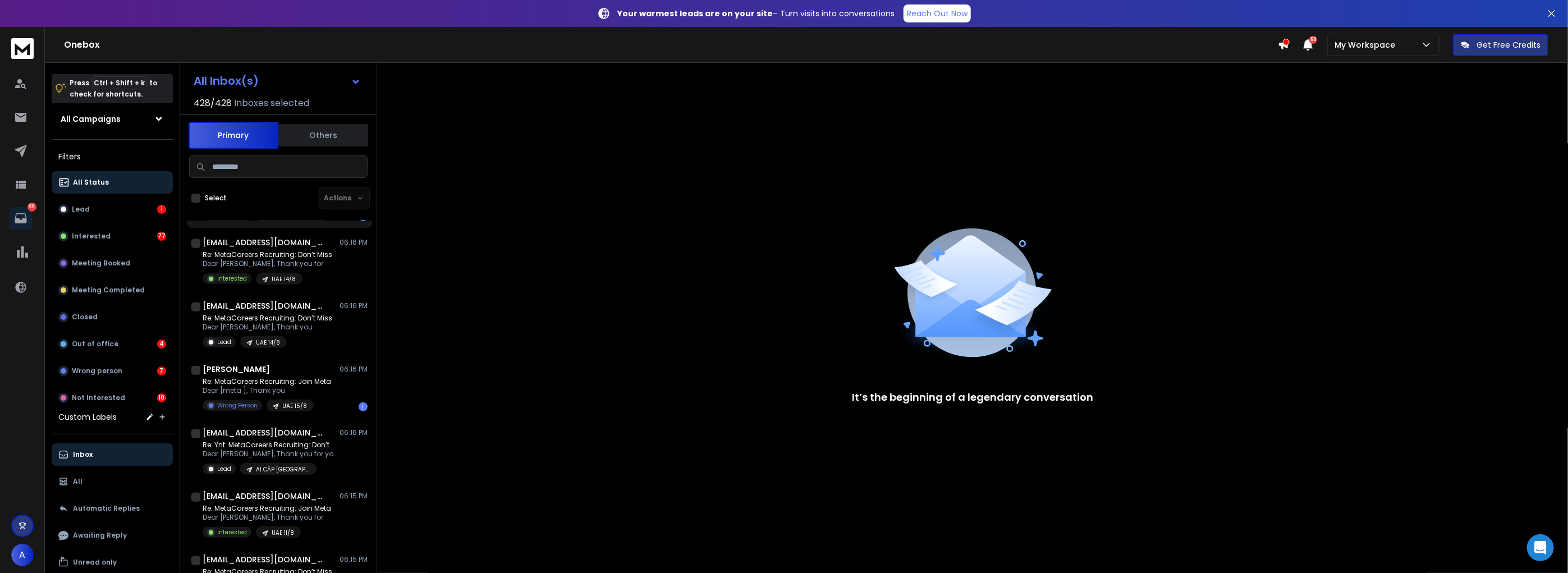
scroll to position [623, 0]
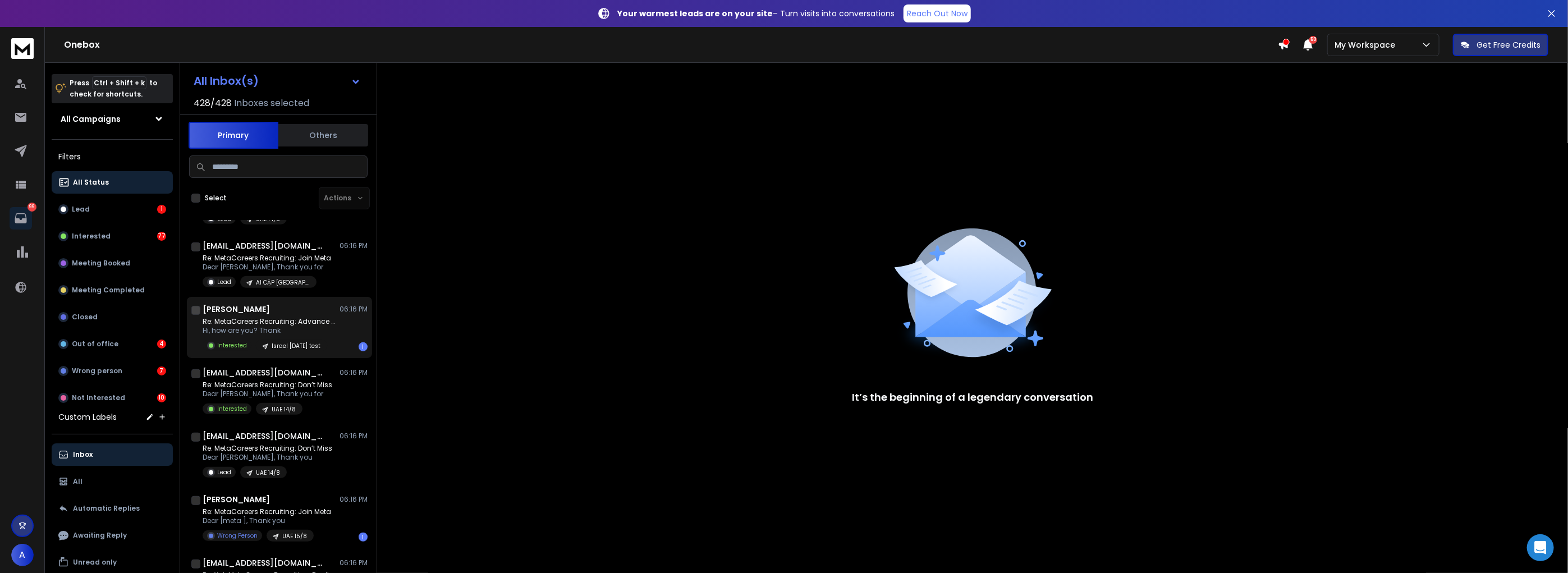
click at [324, 334] on div "Re: MetaCareers Recruiting: Advance Your Hi, how are you? Thank Interested Isra…" at bounding box center [270, 334] width 135 height 34
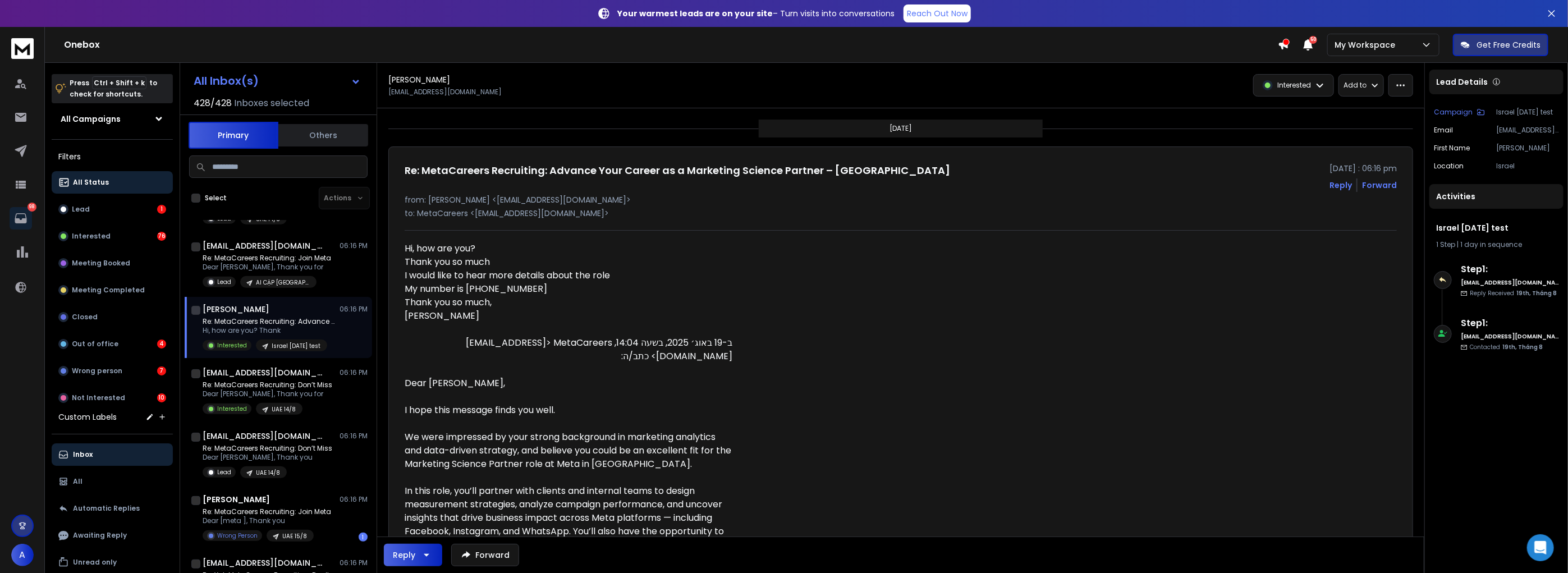
click at [421, 92] on p "sherryshiranjobs@gmail.com" at bounding box center [444, 91] width 113 height 9
click at [1406, 83] on button "button" at bounding box center [1401, 85] width 25 height 23
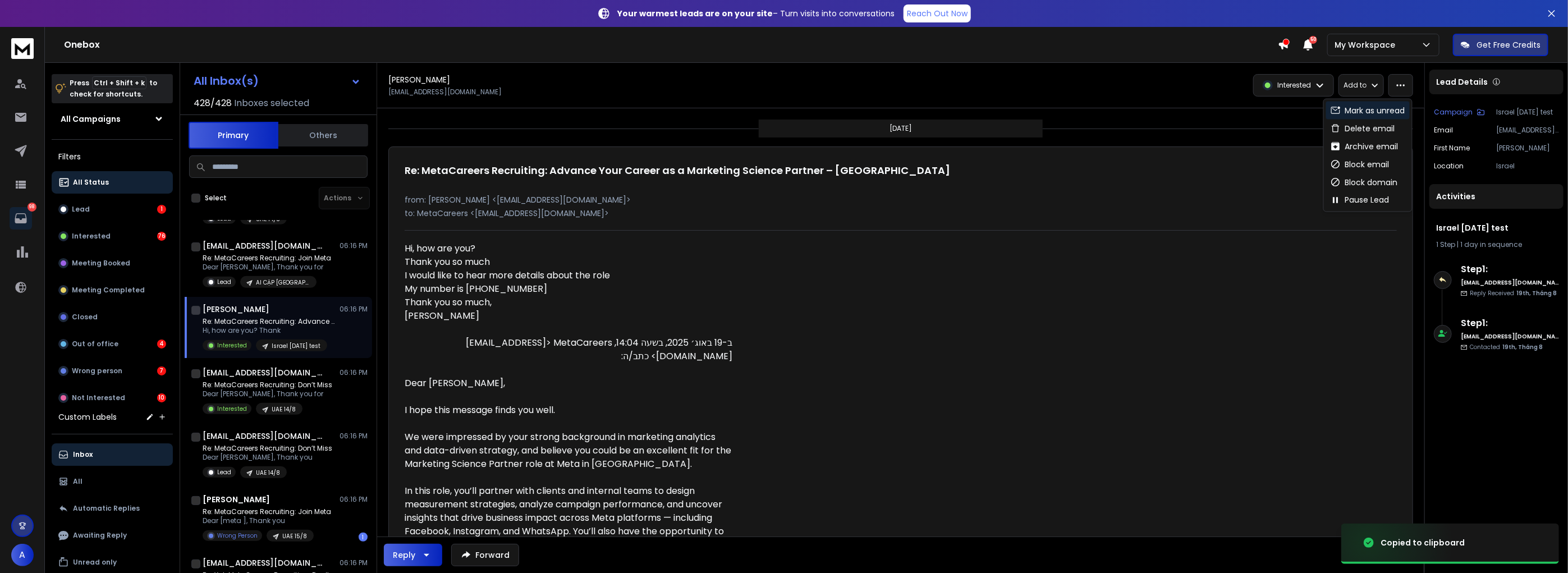
click at [1335, 107] on icon at bounding box center [1335, 110] width 9 height 7
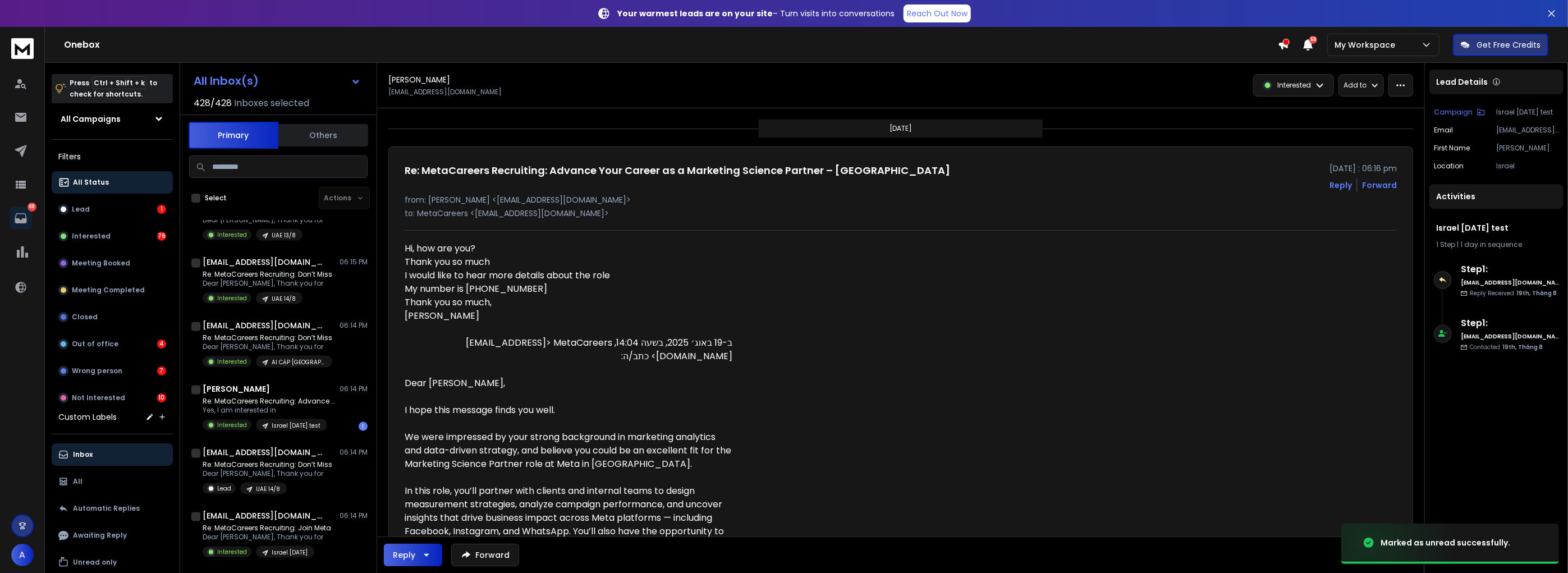
scroll to position [1309, 0]
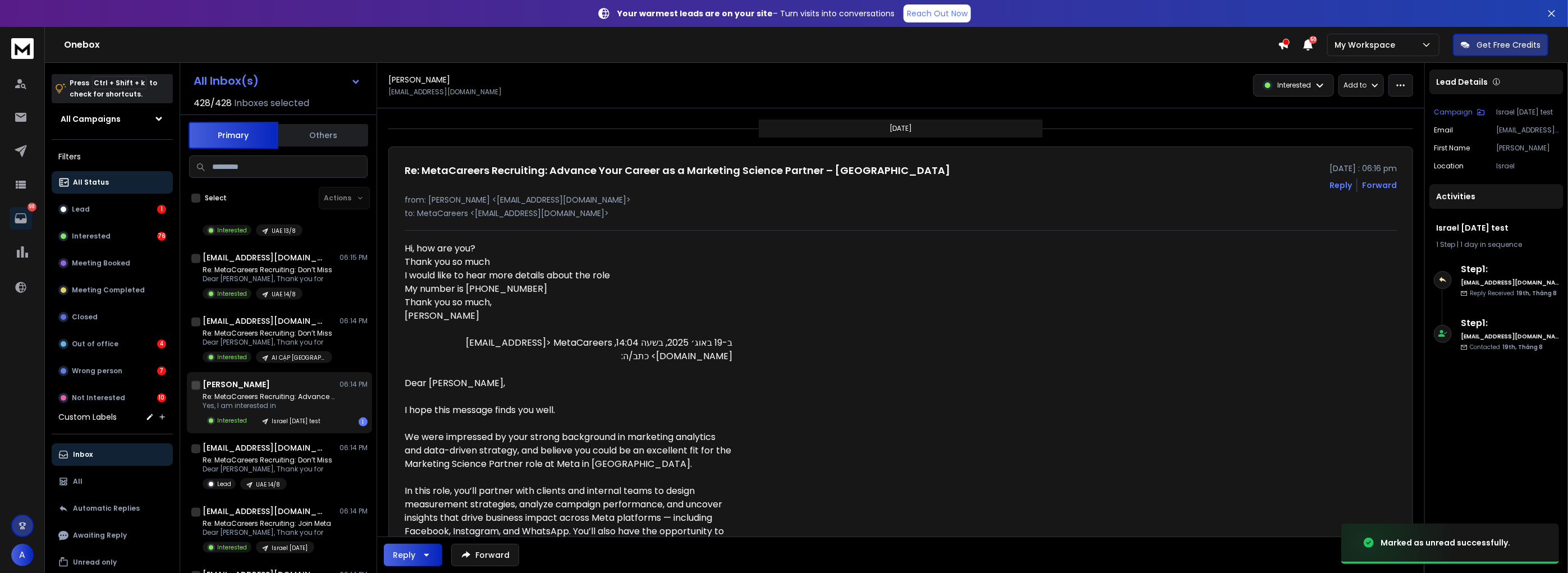
click at [288, 394] on p "Re: MetaCareers Recruiting: Advance Your" at bounding box center [270, 396] width 135 height 9
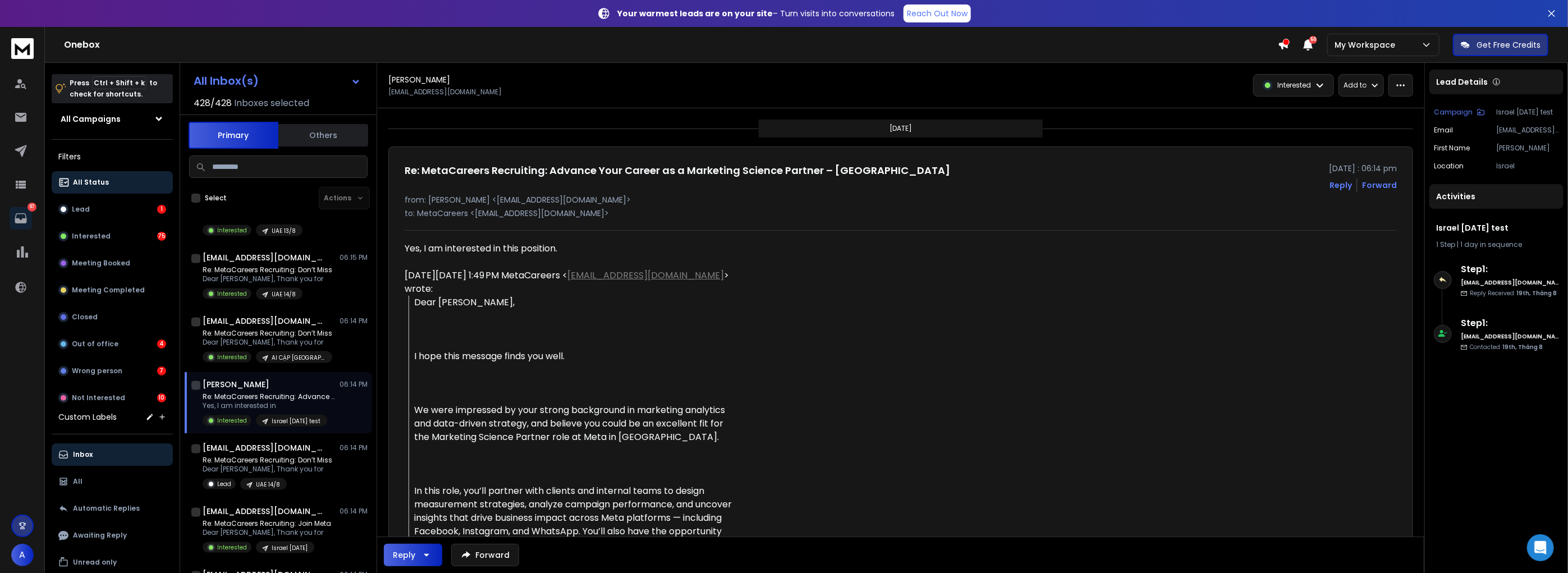
click at [447, 94] on p "meiraaxler4@gmail.com" at bounding box center [444, 91] width 113 height 9
click at [1394, 81] on button "button" at bounding box center [1401, 85] width 25 height 23
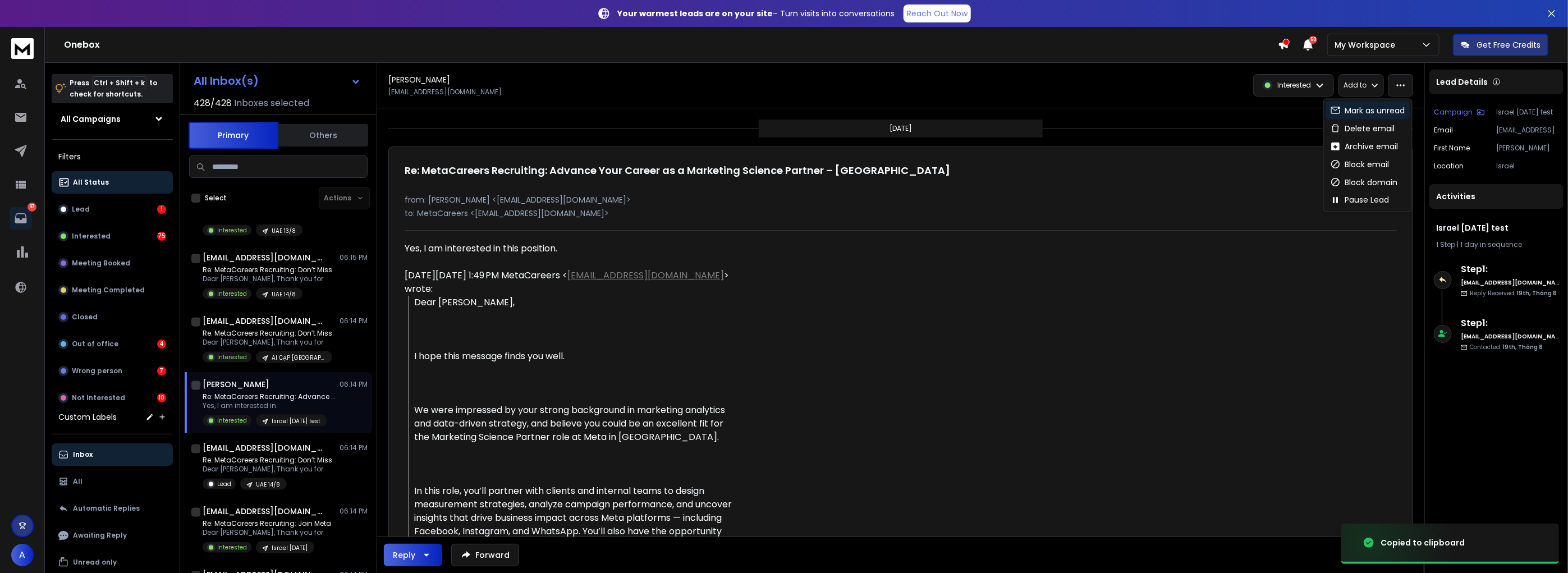
click at [1382, 109] on div "Mark as unread" at bounding box center [1368, 111] width 75 height 11
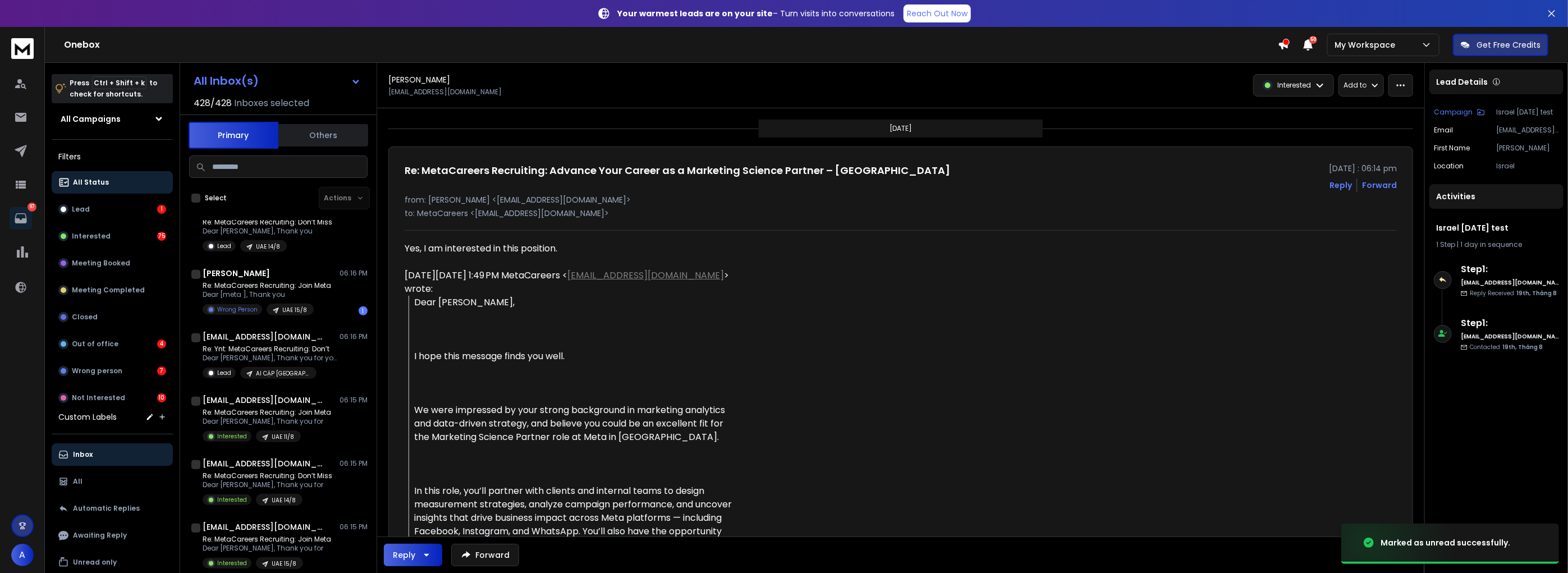
scroll to position [873, 0]
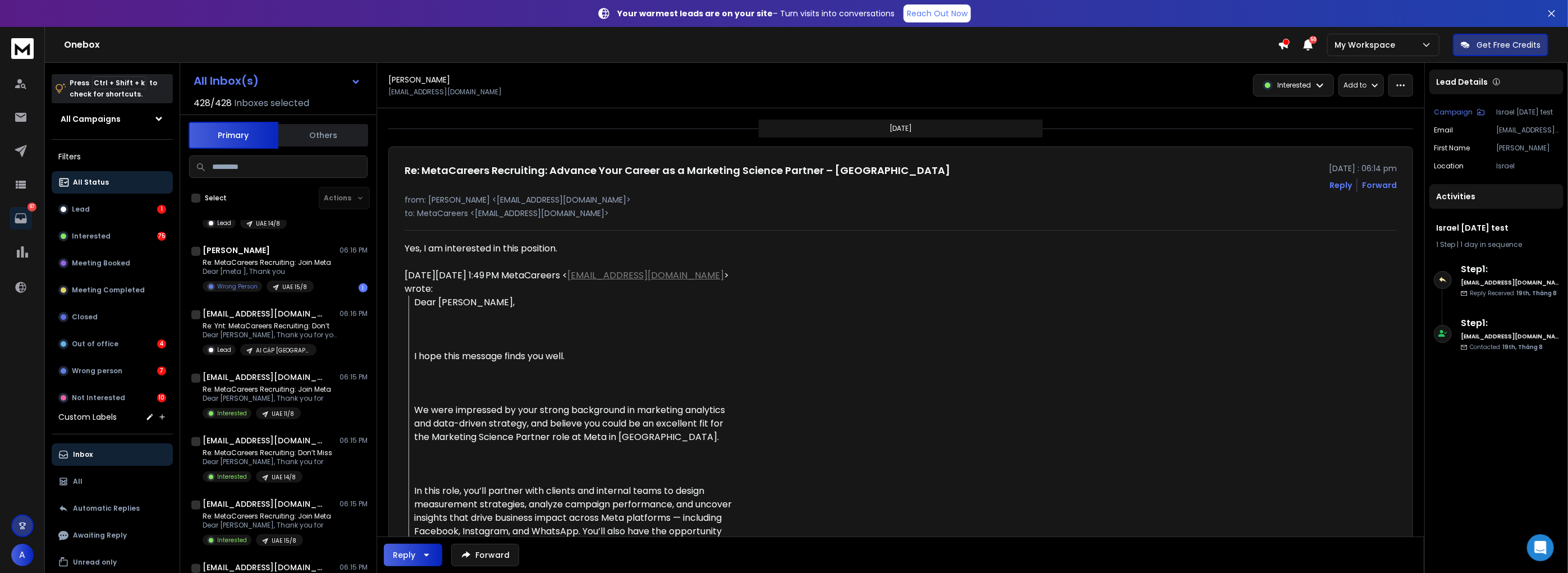
click at [248, 170] on input at bounding box center [278, 167] width 178 height 23
paste input "**********"
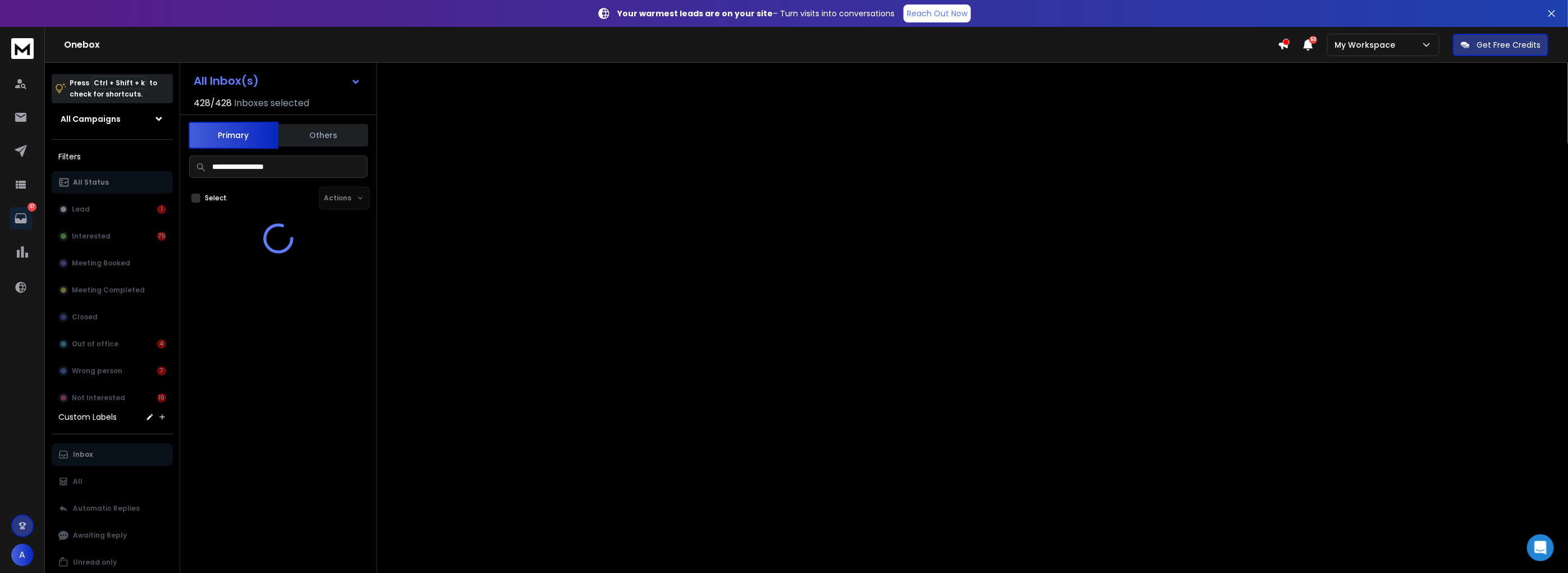
scroll to position [0, 0]
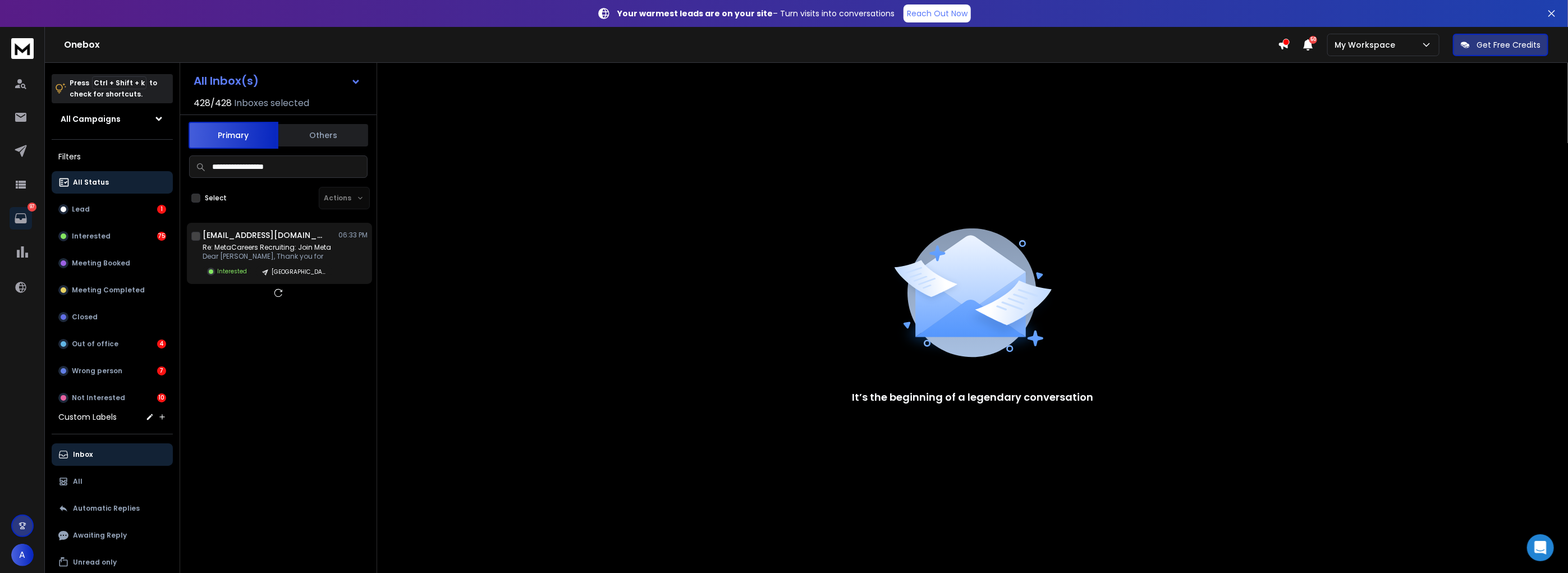
type input "**********"
click at [273, 237] on h1 "michab90@gmail.com" at bounding box center [264, 235] width 123 height 11
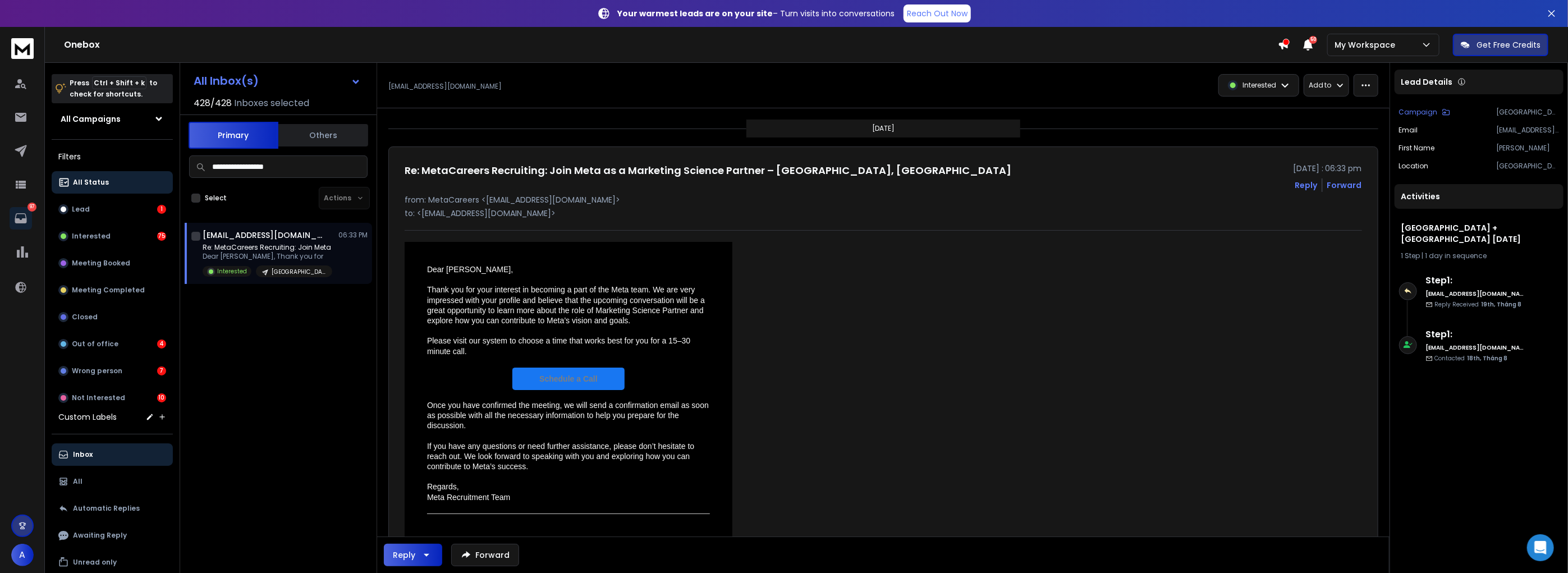
click at [566, 377] on link "Schedule a Call" at bounding box center [569, 379] width 112 height 23
drag, startPoint x: 317, startPoint y: 165, endPoint x: 87, endPoint y: 131, distance: 232.5
click at [91, 131] on div "**********" at bounding box center [806, 349] width 1523 height 573
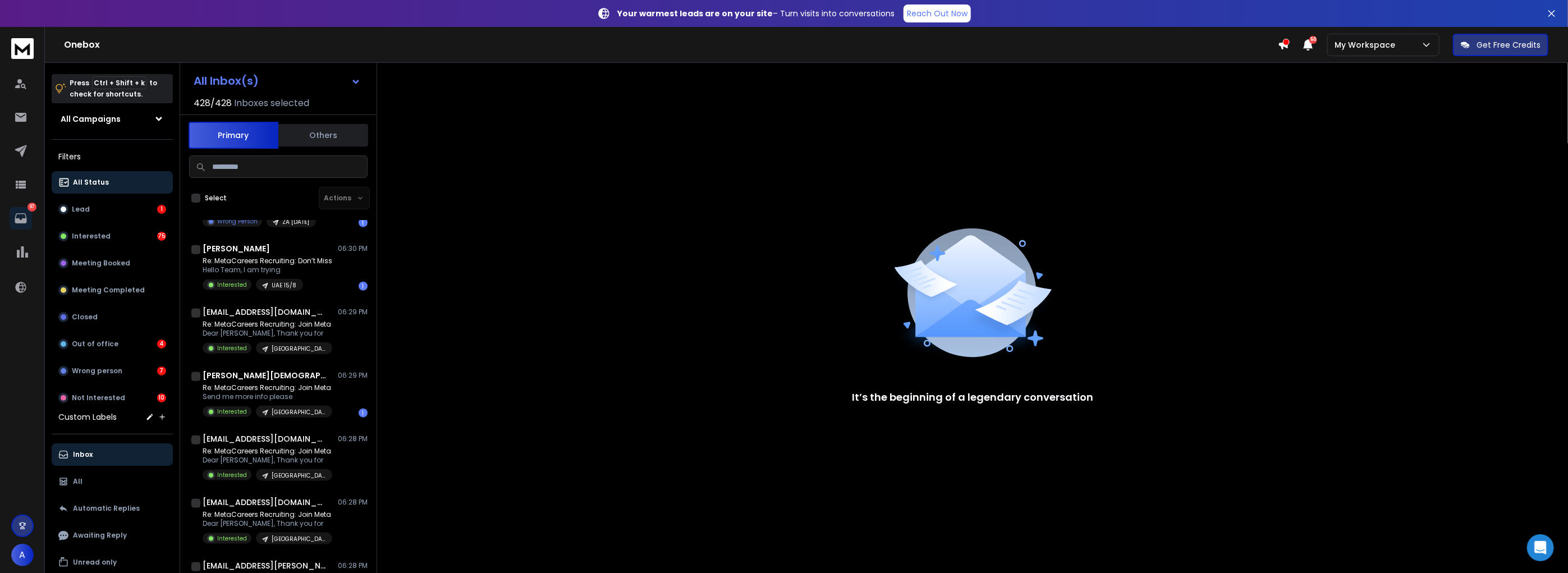
scroll to position [873, 0]
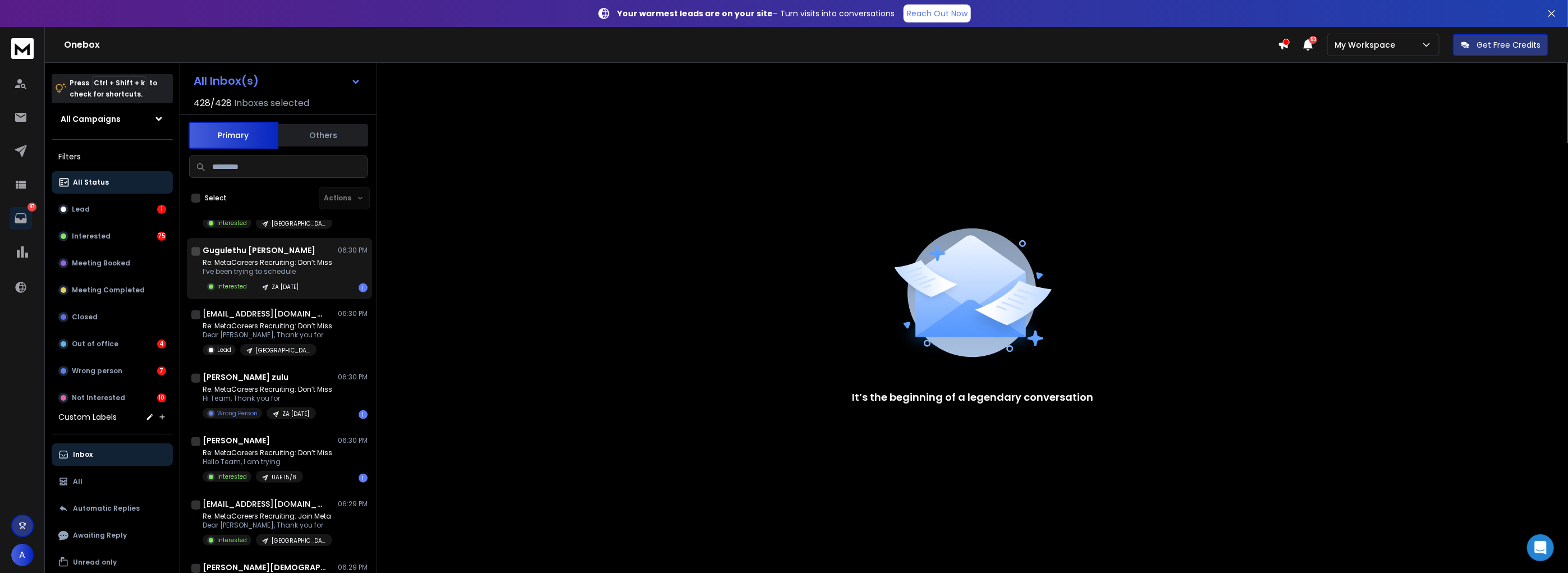
click at [295, 277] on div "Re: MetaCareers Recruiting: Don’t Miss I’ve been trying to schedule Interested …" at bounding box center [267, 275] width 130 height 34
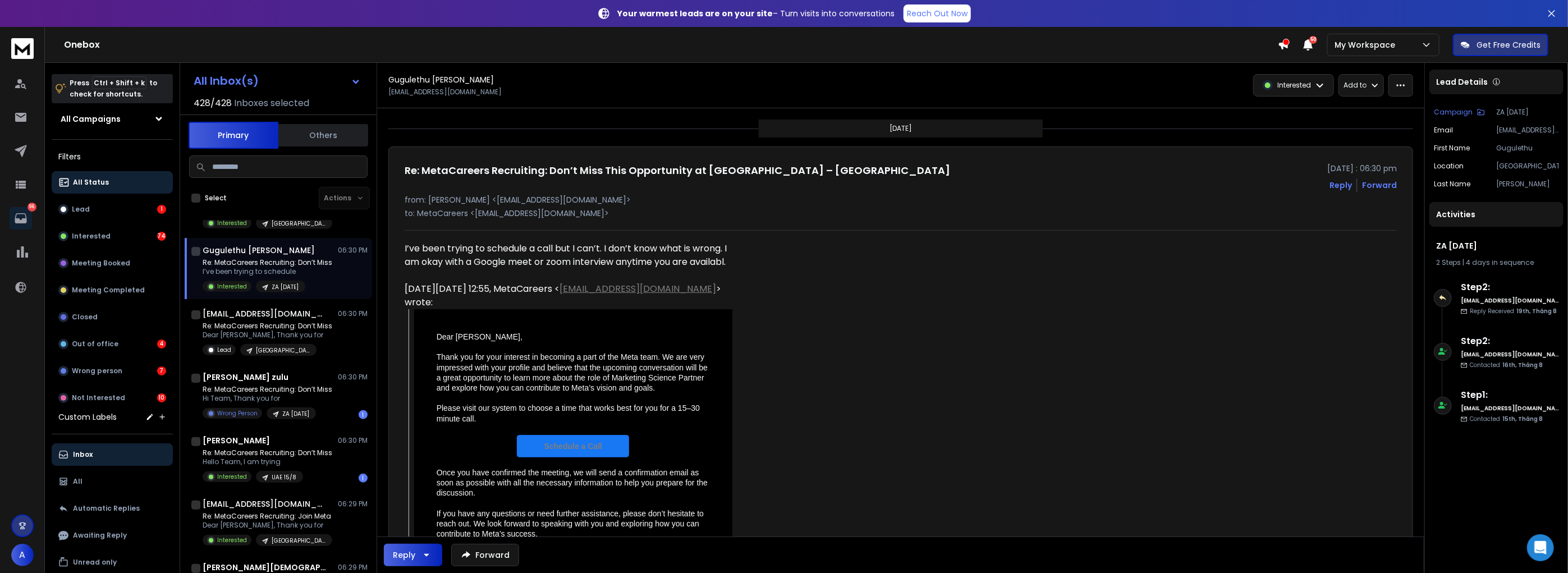
click at [418, 91] on p "gugulethuc9@gmail.com" at bounding box center [444, 91] width 113 height 9
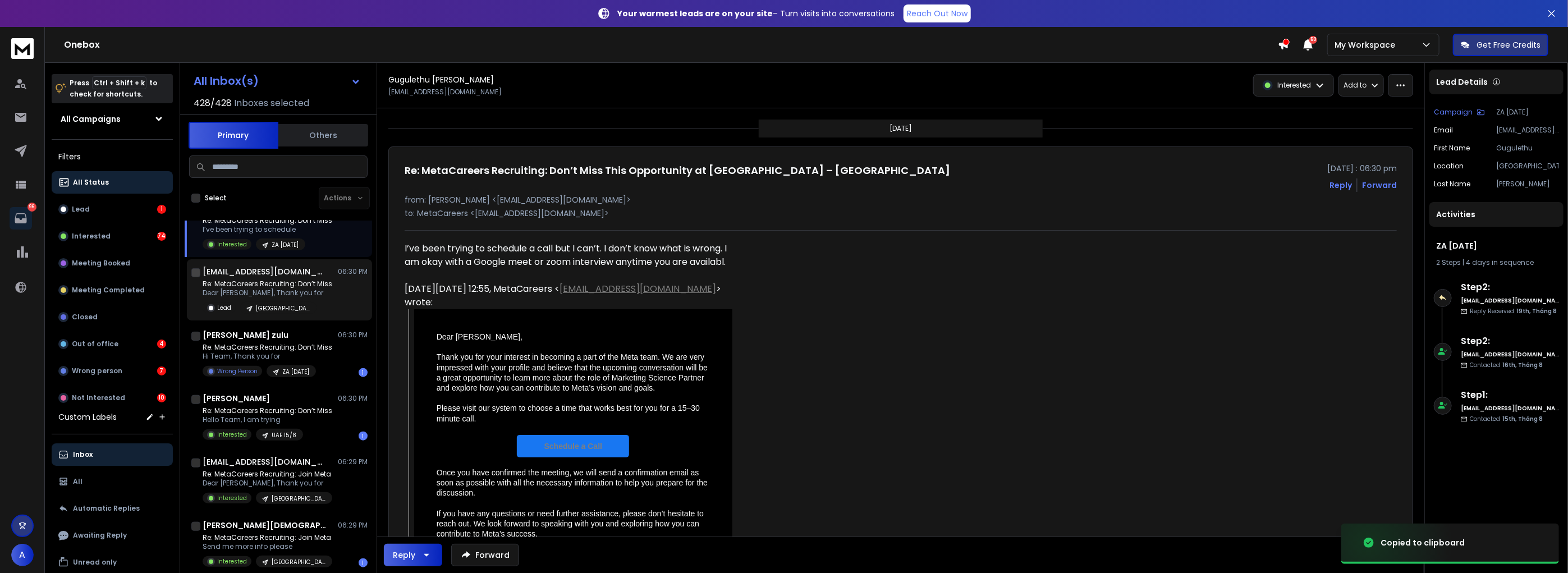
scroll to position [997, 0]
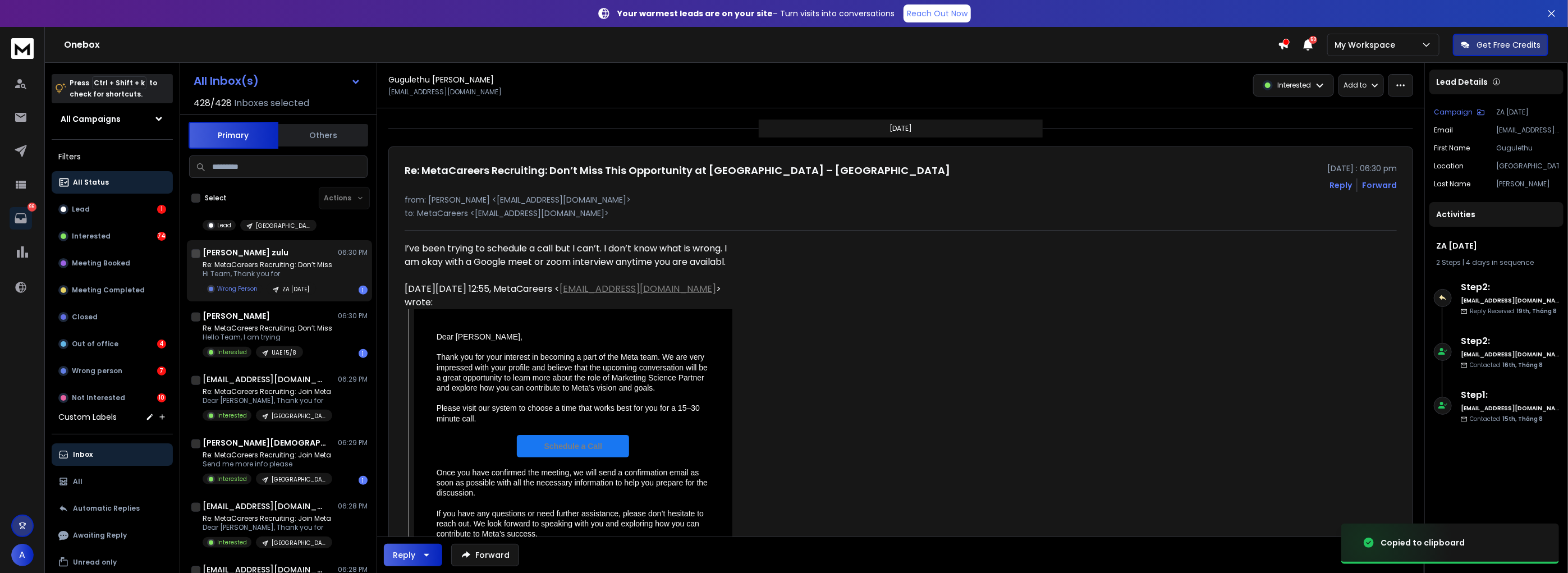
click at [282, 258] on div "Siphephelo zulu 06:30 PM Re: MetaCareers Recruiting: Don’t Miss Hi Team, Thank …" at bounding box center [285, 270] width 165 height 47
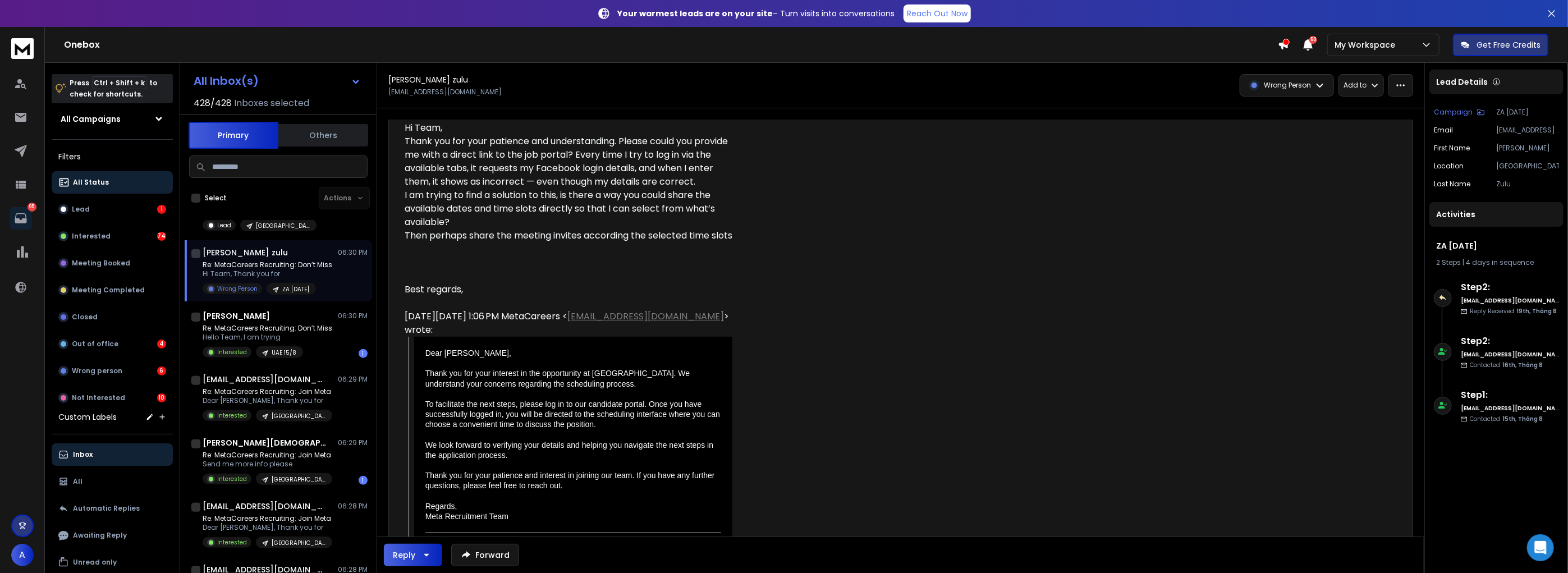
scroll to position [124, 0]
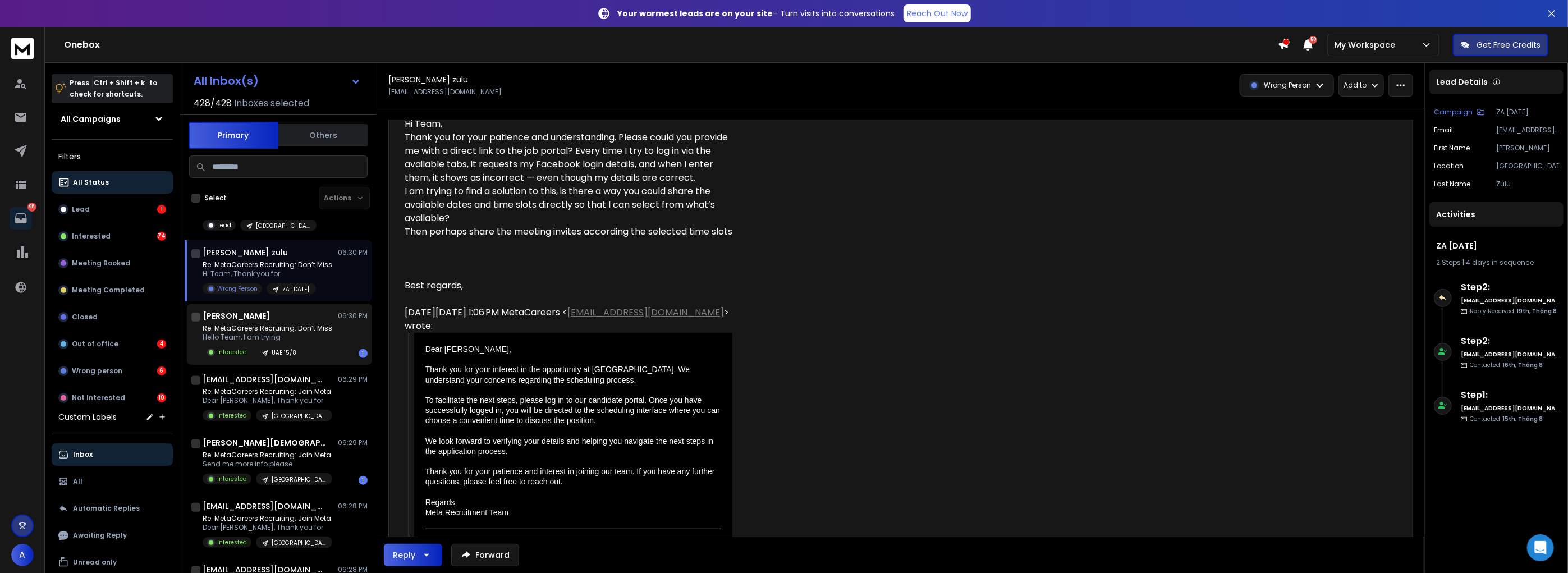
click at [279, 317] on div "KARIM HASHMI 06:30 PM" at bounding box center [285, 316] width 165 height 11
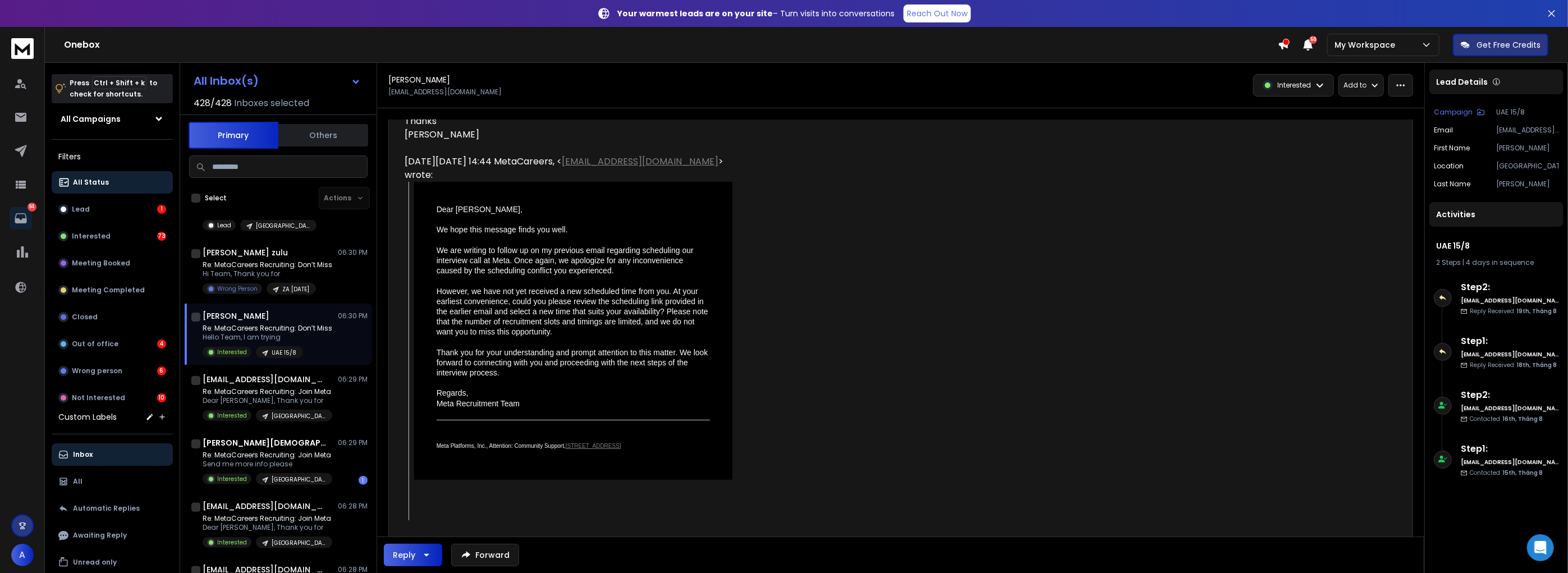
scroll to position [0, 0]
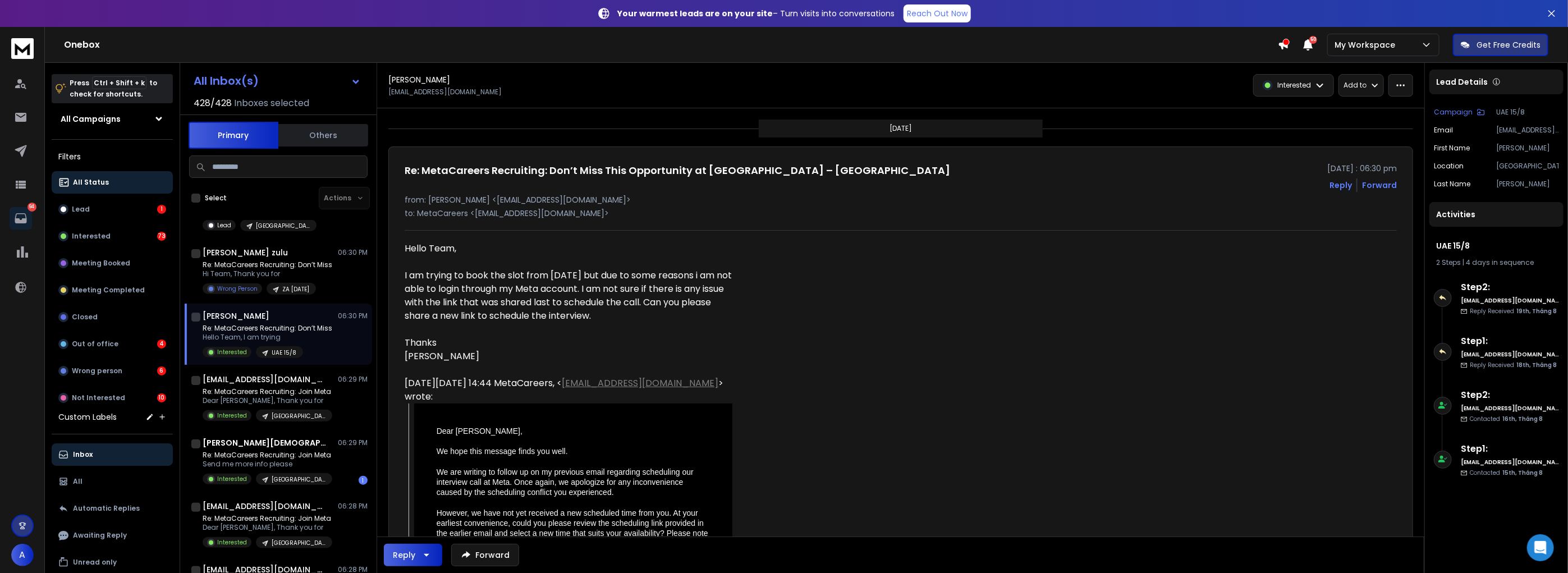
click at [435, 94] on p "krmhashmi184@gmail.com" at bounding box center [444, 91] width 113 height 9
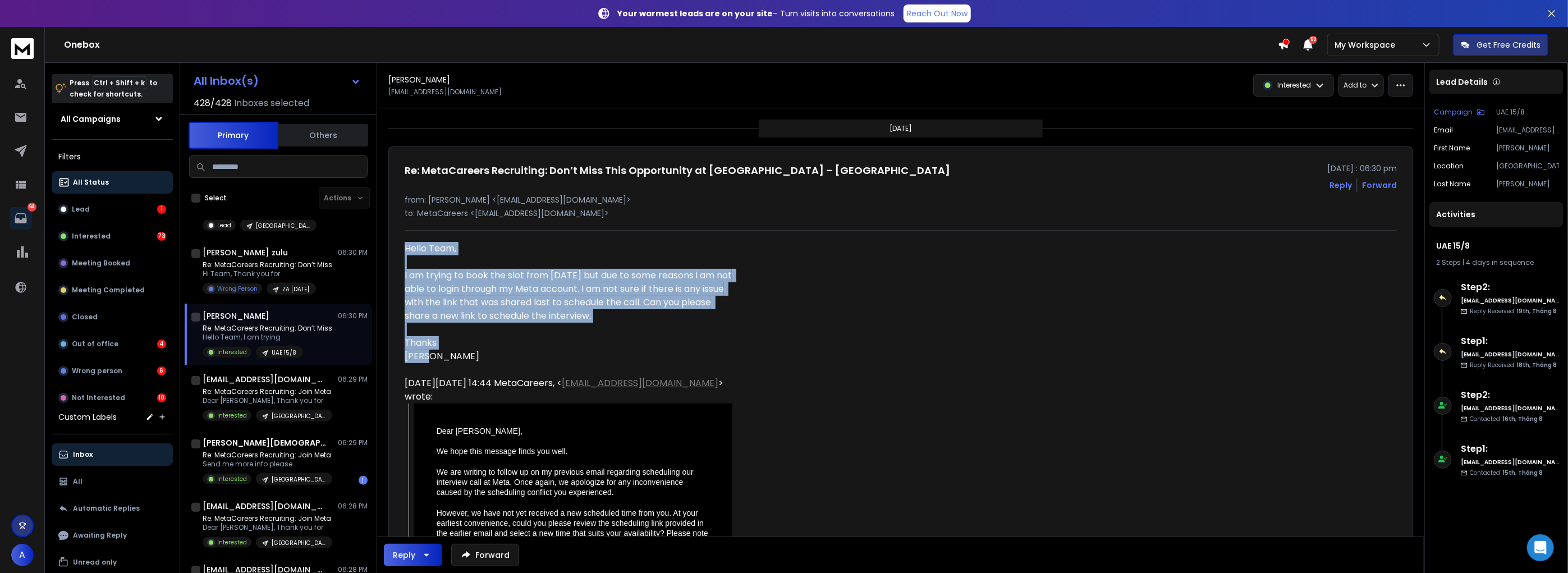
drag, startPoint x: 400, startPoint y: 242, endPoint x: 446, endPoint y: 352, distance: 119.2
click at [446, 352] on div "Re: MetaCareers Recruiting: Don’t Miss This Opportunity at Meta – United Arab E…" at bounding box center [901, 470] width 1025 height 647
copy div "Hello Team, I am trying to book the slot from yesterday but due to some reasons…"
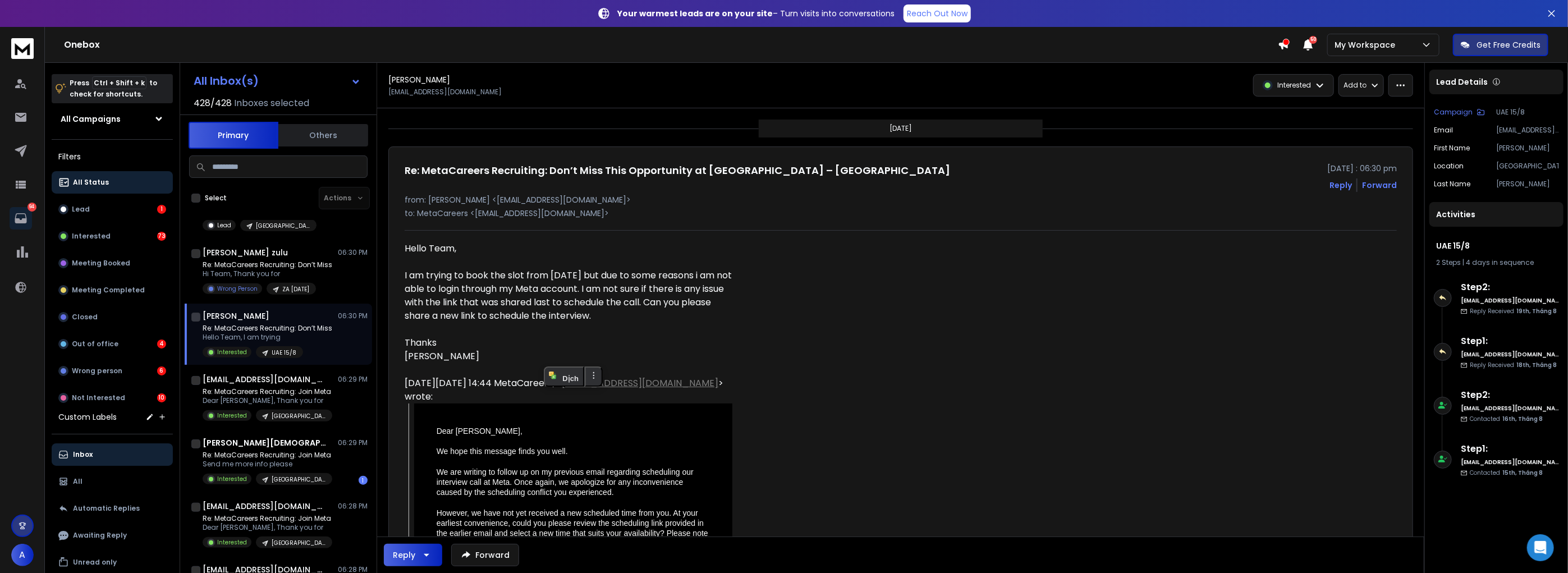
click at [481, 150] on div "Re: MetaCareers Recruiting: Don’t Miss This Opportunity at Meta – United Arab E…" at bounding box center [901, 470] width 1025 height 647
click at [448, 93] on p "krmhashmi184@gmail.com" at bounding box center [444, 91] width 113 height 9
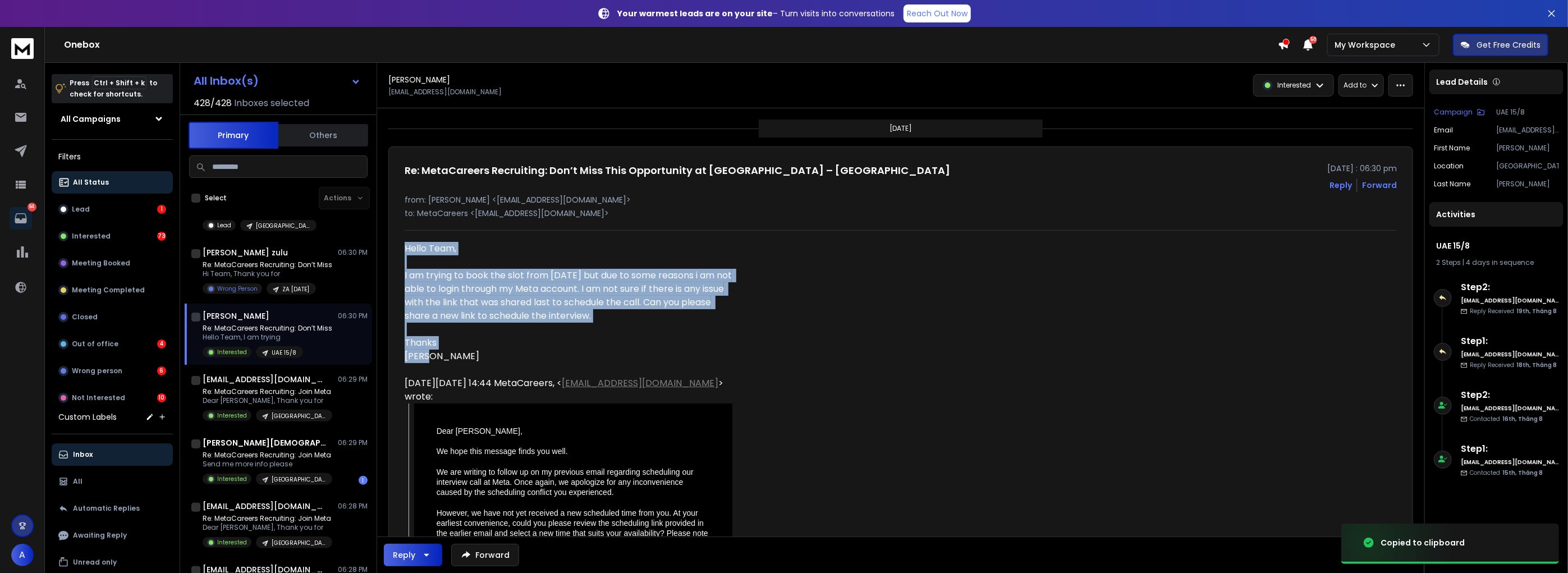
drag, startPoint x: 448, startPoint y: 356, endPoint x: 392, endPoint y: 249, distance: 120.8
click at [392, 249] on div "Re: MetaCareers Recruiting: Don’t Miss This Opportunity at Meta – United Arab E…" at bounding box center [901, 470] width 1025 height 647
copy div "Hello Team, I am trying to book the slot from yesterday but due to some reasons…"
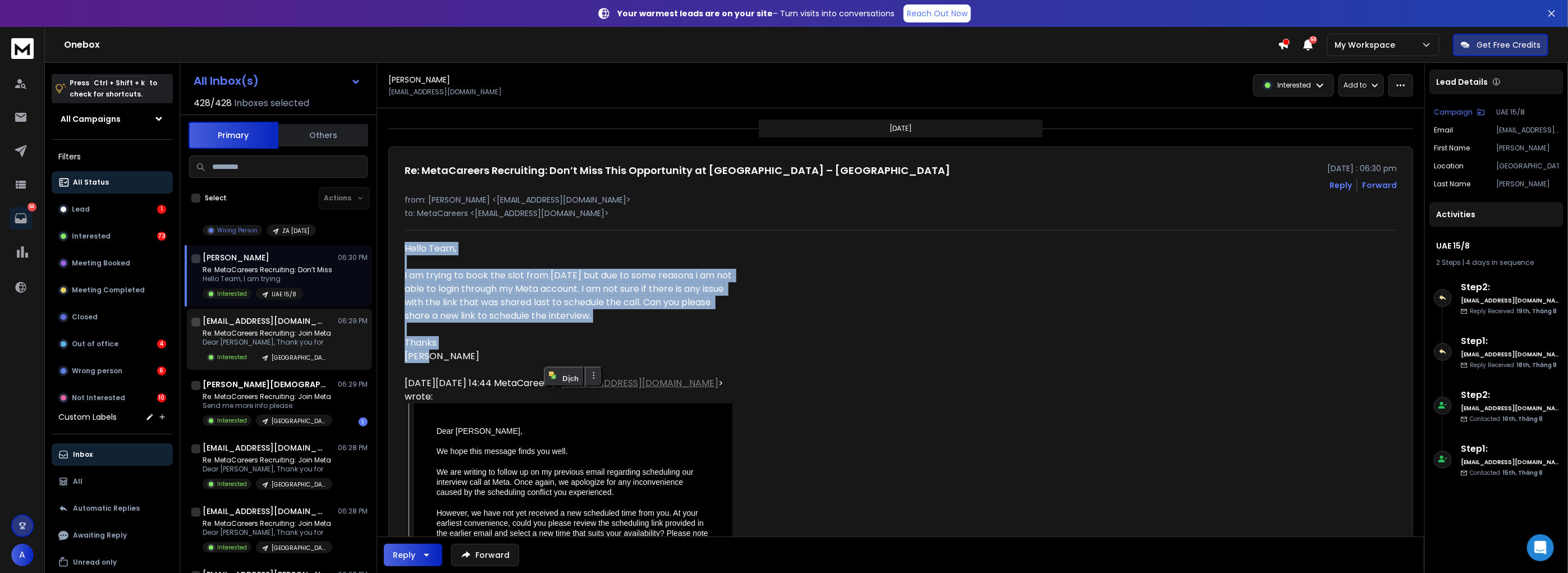
scroll to position [1059, 0]
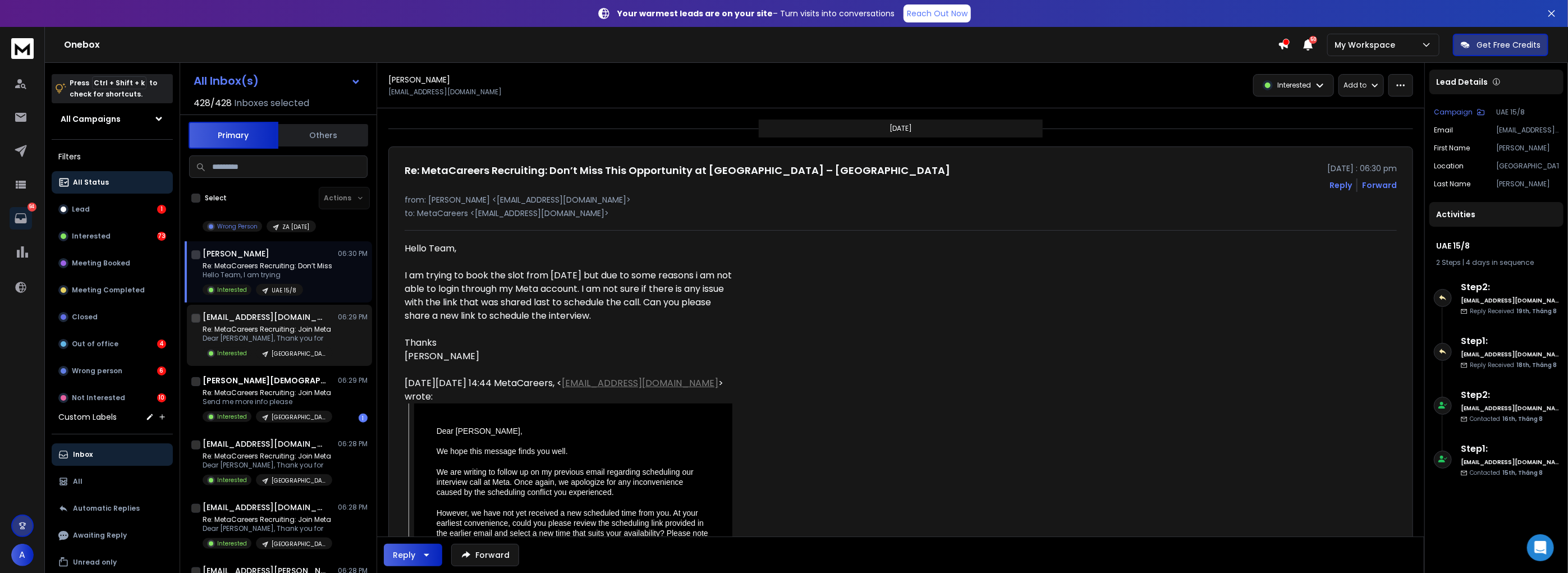
click at [256, 407] on div "Re: MetaCareers Recruiting: Join Meta Send me more info please Interested Israe…" at bounding box center [267, 405] width 130 height 34
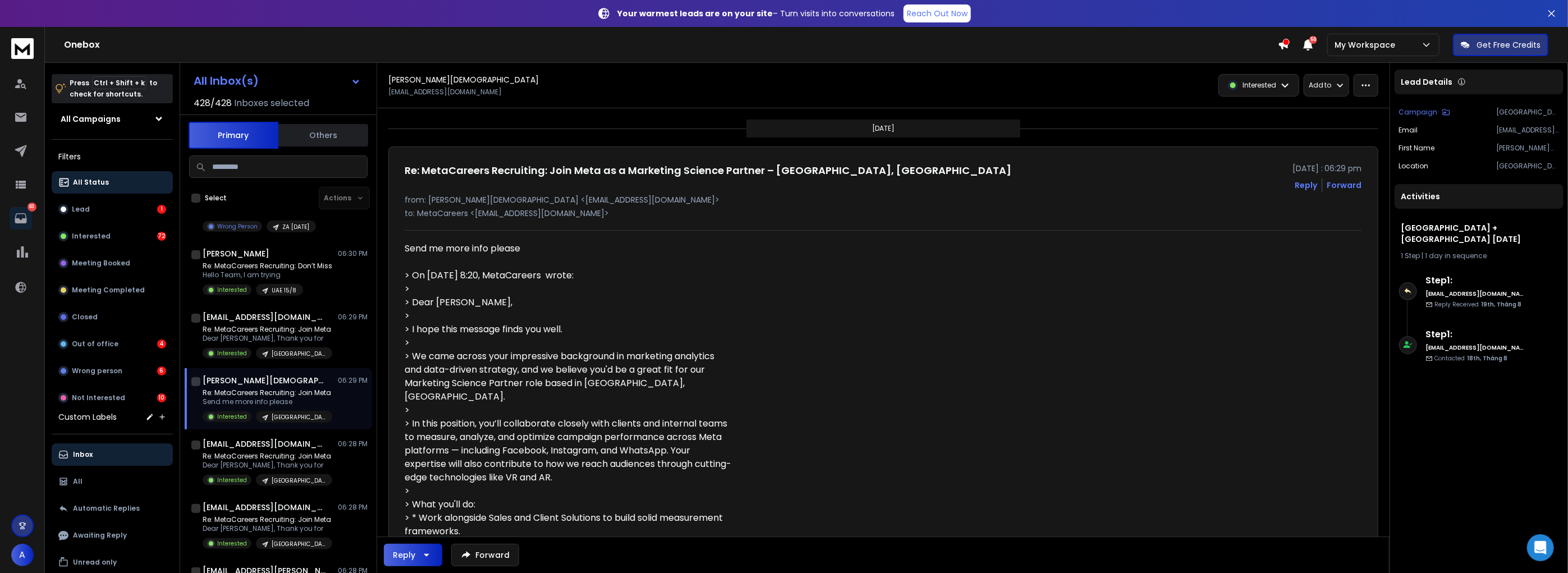
click at [434, 93] on p "hvaitsblit@gmail.com" at bounding box center [444, 91] width 113 height 9
drag, startPoint x: 474, startPoint y: 213, endPoint x: 629, endPoint y: 214, distance: 155.0
click at [629, 214] on p "to: MetaCareers <recruit@careersconnect-marketers.com>" at bounding box center [883, 213] width 958 height 11
copy p "recruit@careersconnect-marketers.com"
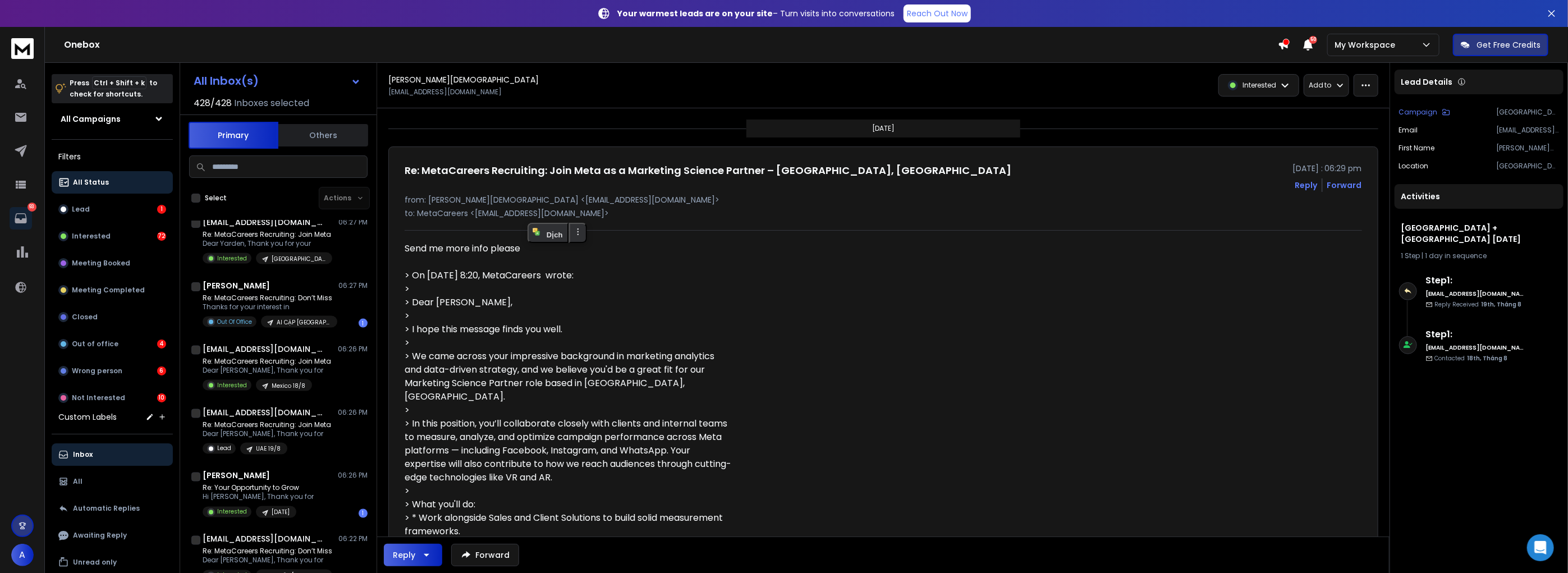
scroll to position [1558, 0]
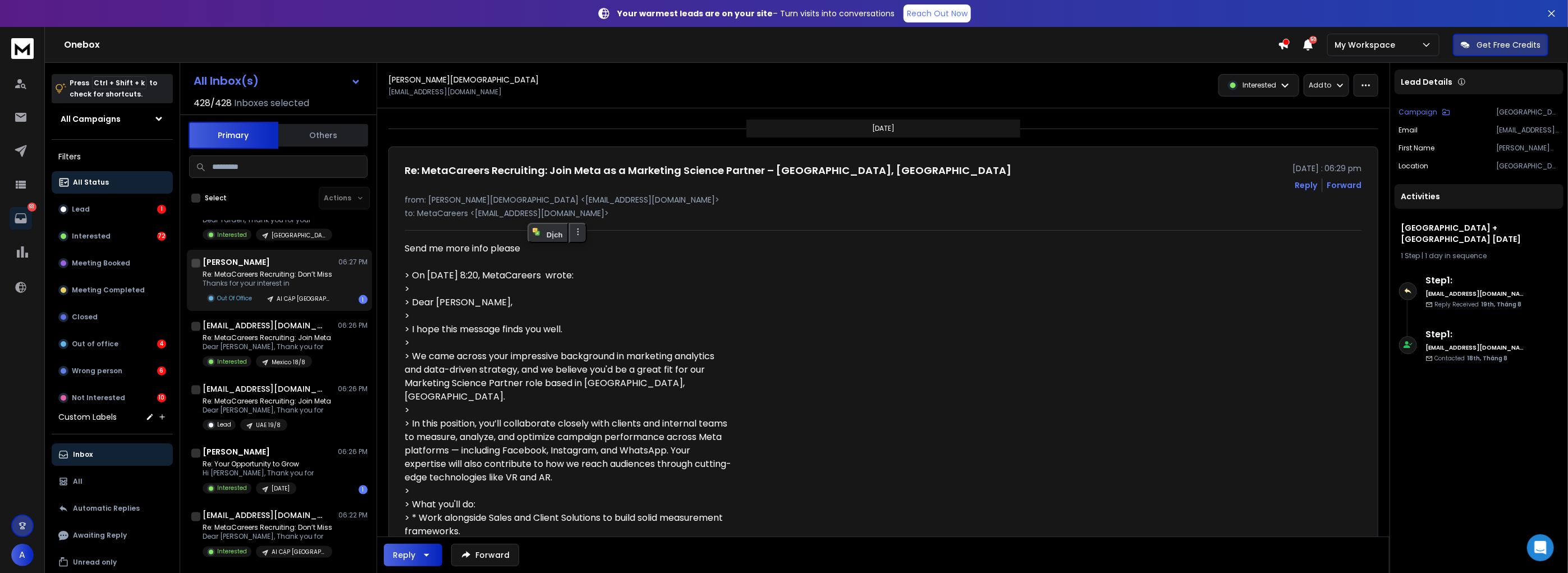
click at [285, 275] on p "Re: MetaCareers Recruiting: Don’t Miss" at bounding box center [270, 273] width 135 height 9
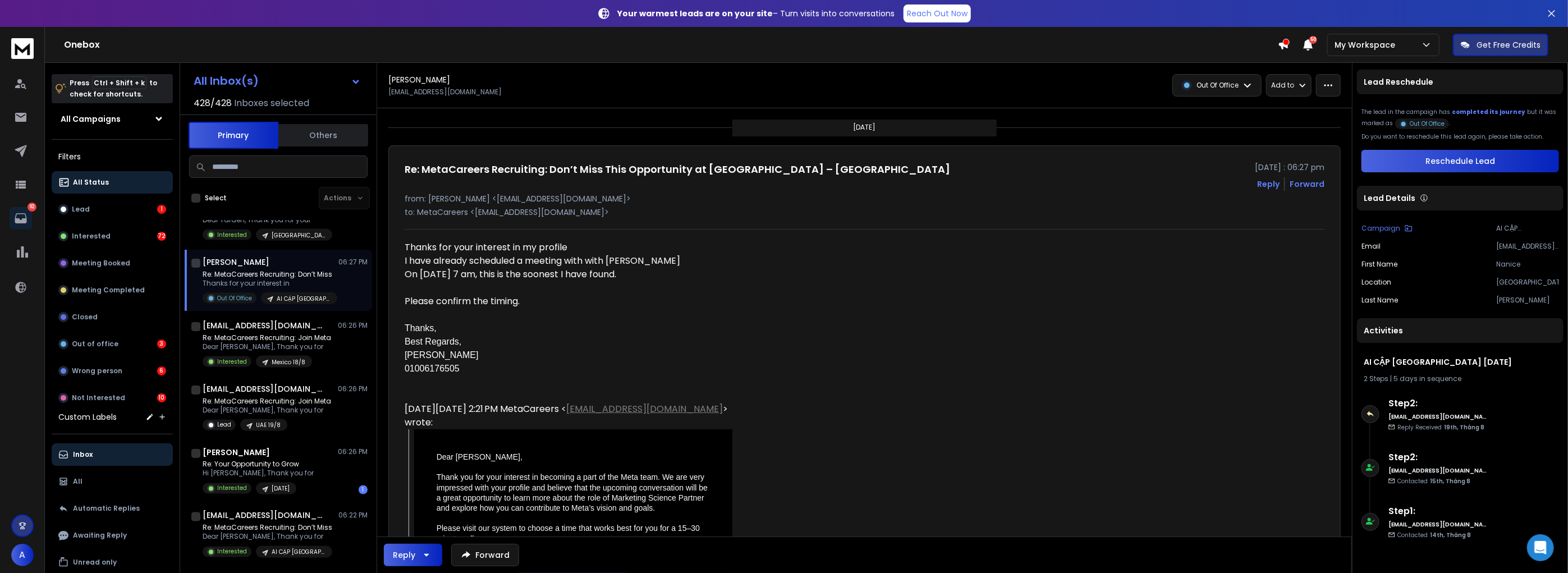
scroll to position [0, 0]
click at [425, 93] on p "nabeshay84@gmail.com" at bounding box center [444, 91] width 113 height 9
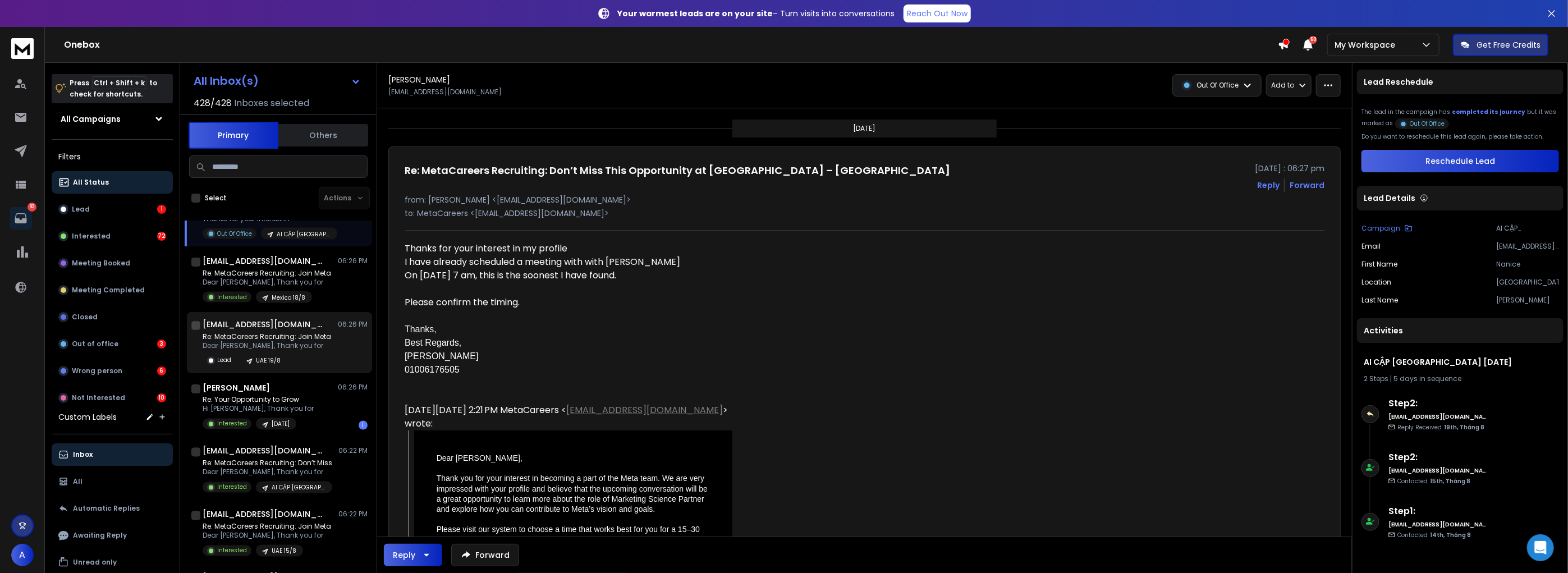
scroll to position [1683, 0]
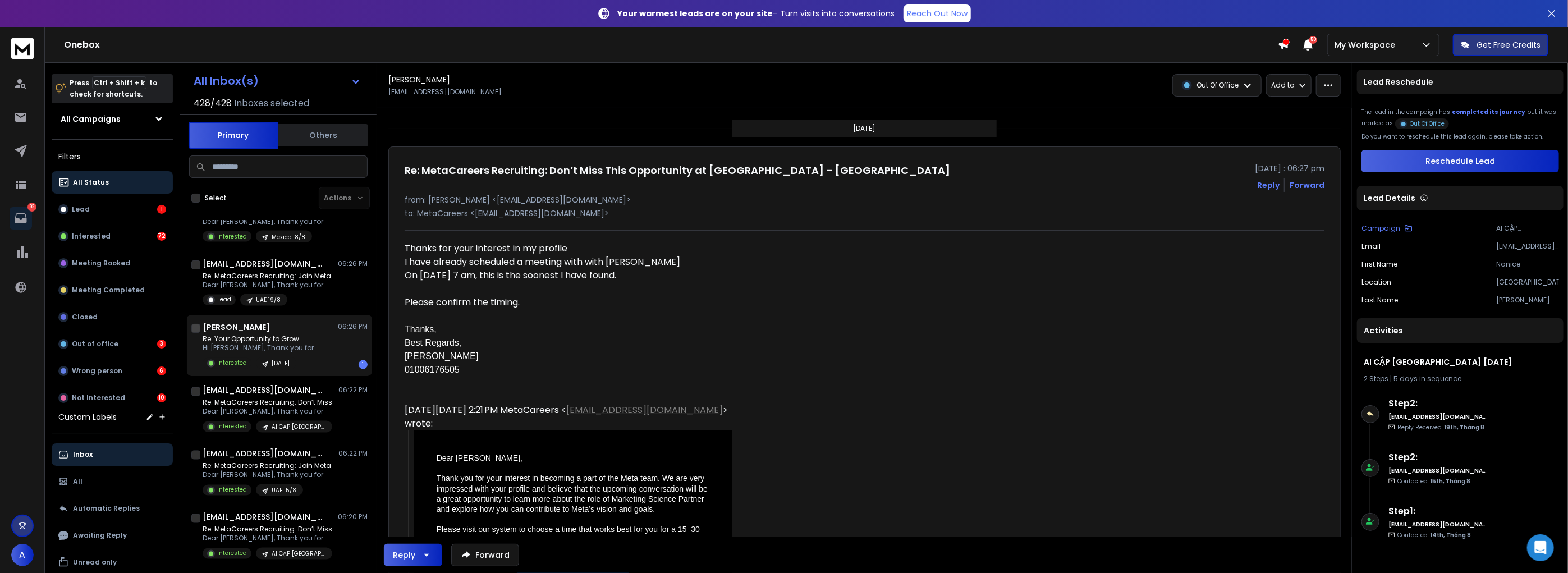
click at [289, 333] on div "Eliana Di Nucci 06:26 PM Re: Your Opportunity to Grow Hi Joanna, Thank you for …" at bounding box center [285, 345] width 165 height 47
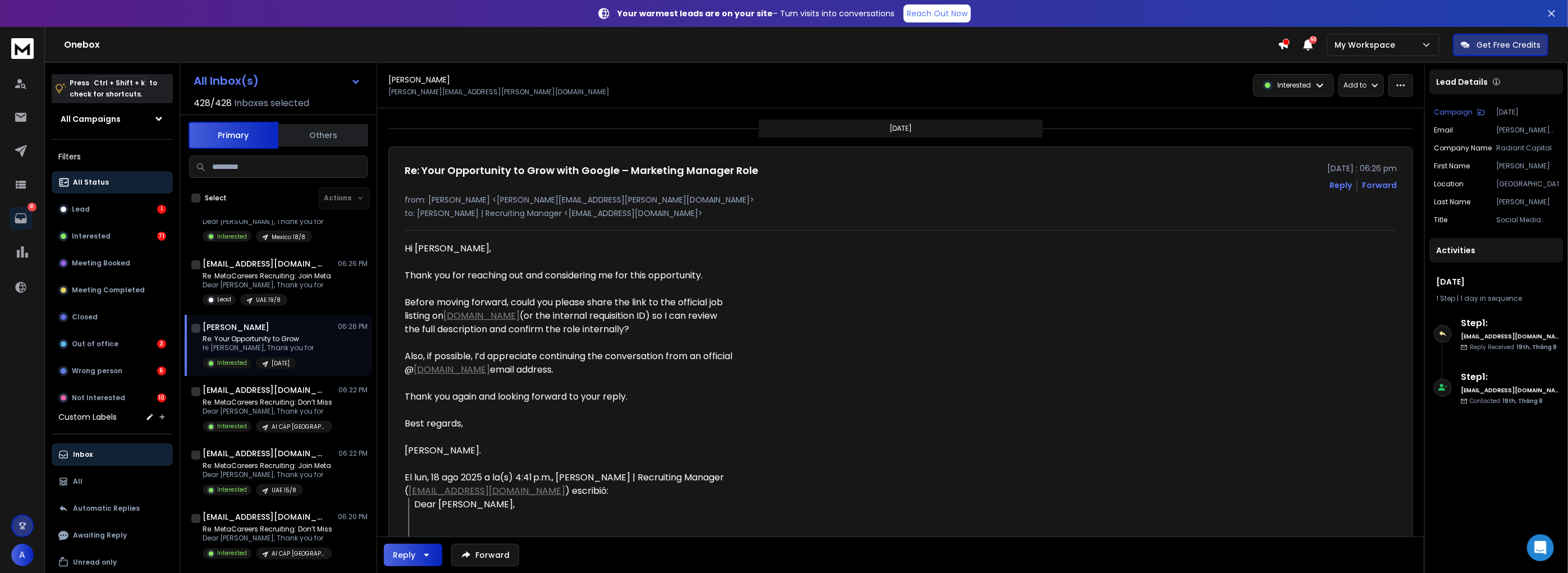
click at [438, 92] on p "dinucci.eli@gmail.com" at bounding box center [498, 91] width 221 height 9
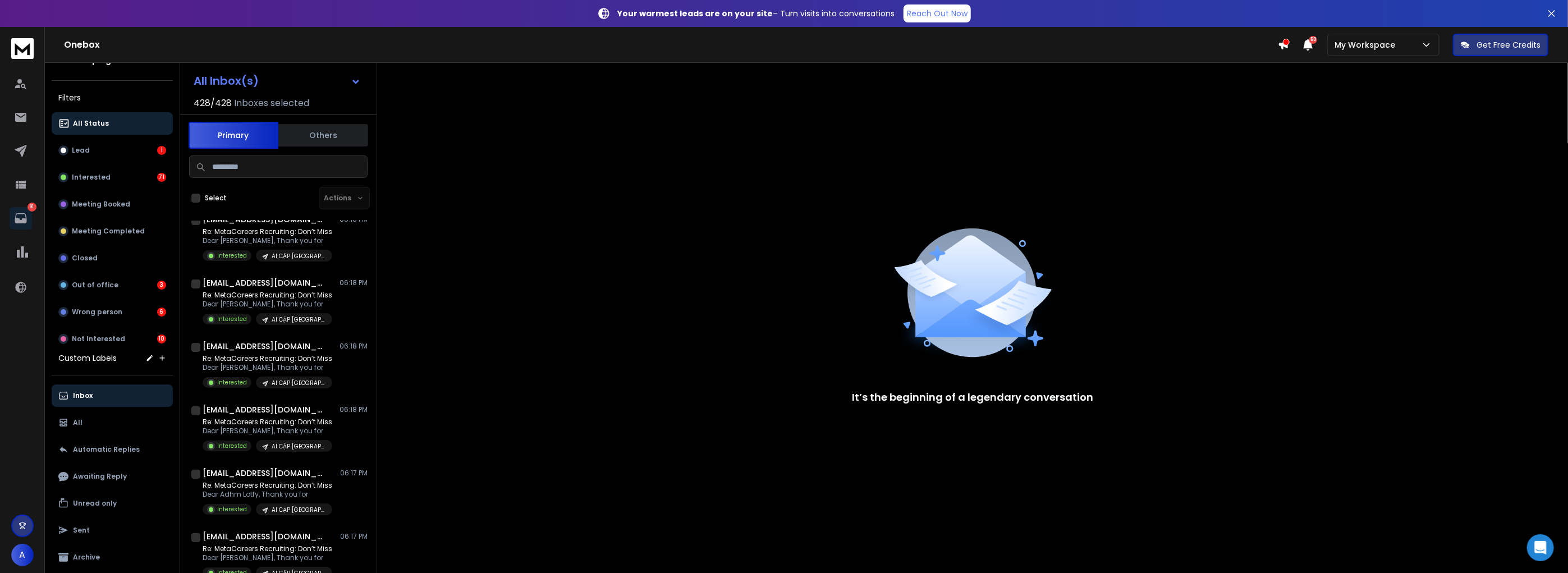
scroll to position [73, 0]
click at [99, 494] on p "Unread only" at bounding box center [95, 498] width 44 height 9
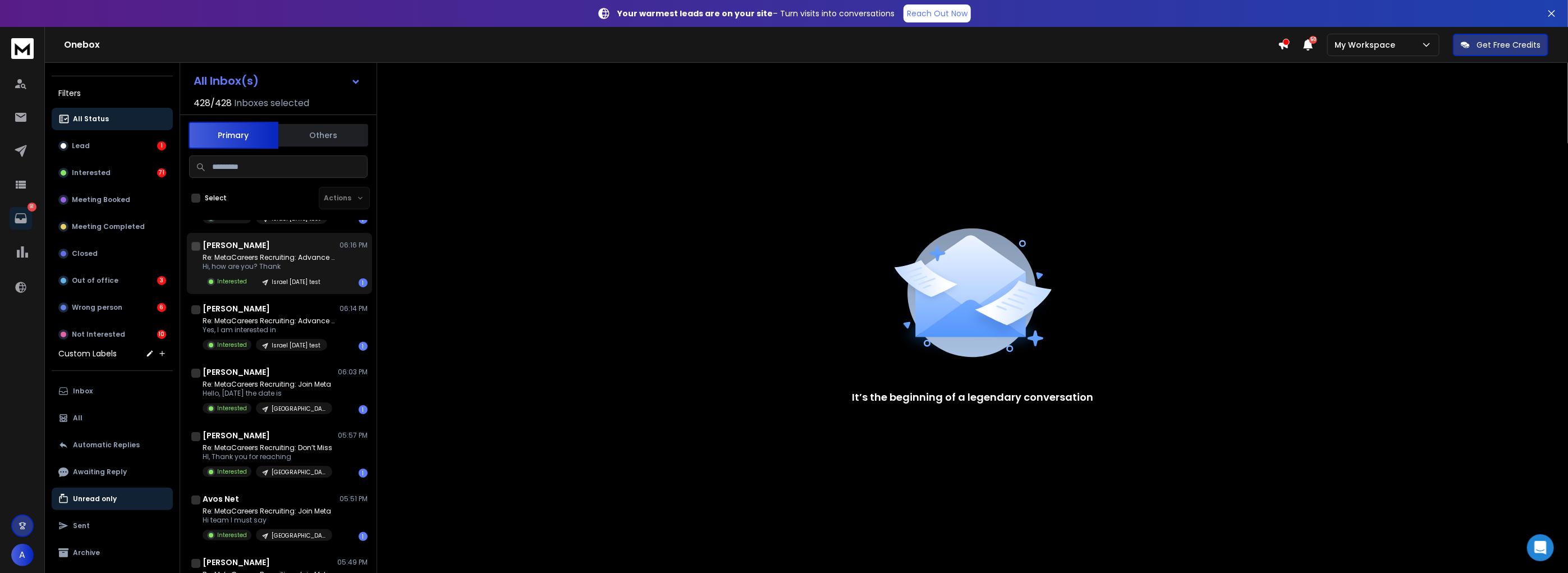
scroll to position [0, 0]
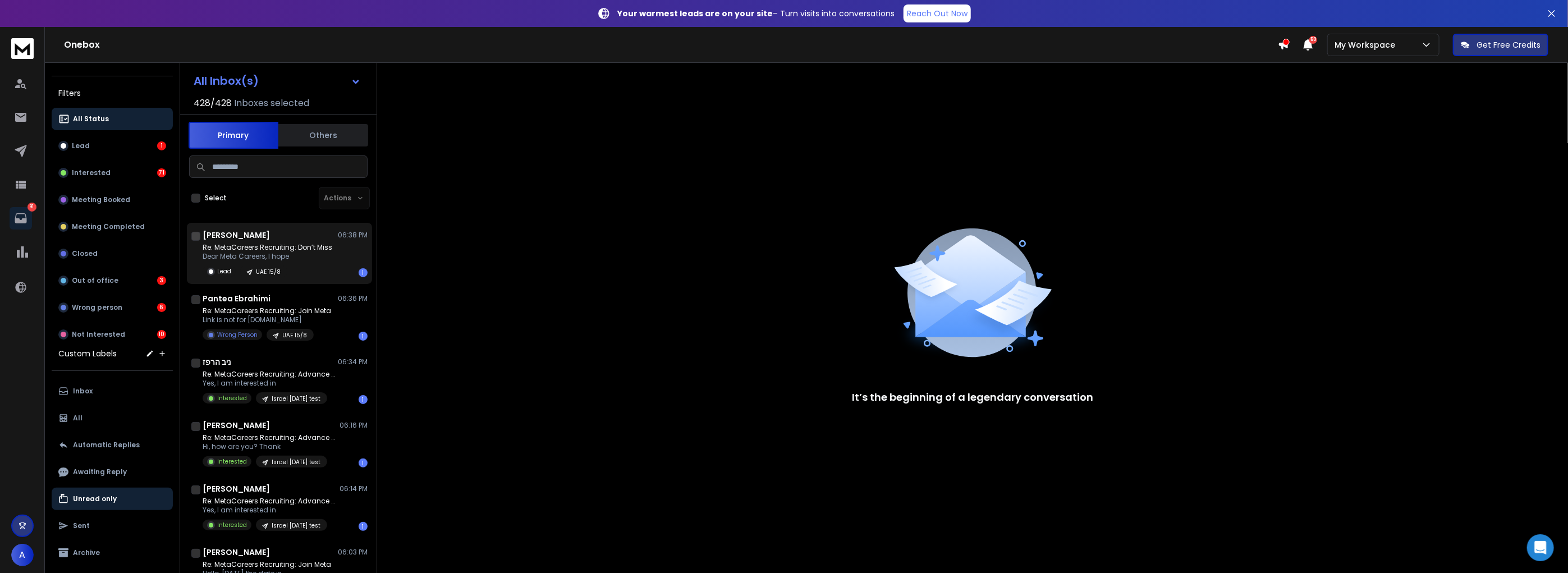
click at [285, 243] on p "Re: MetaCareers Recruiting: Don’t Miss" at bounding box center [267, 247] width 130 height 9
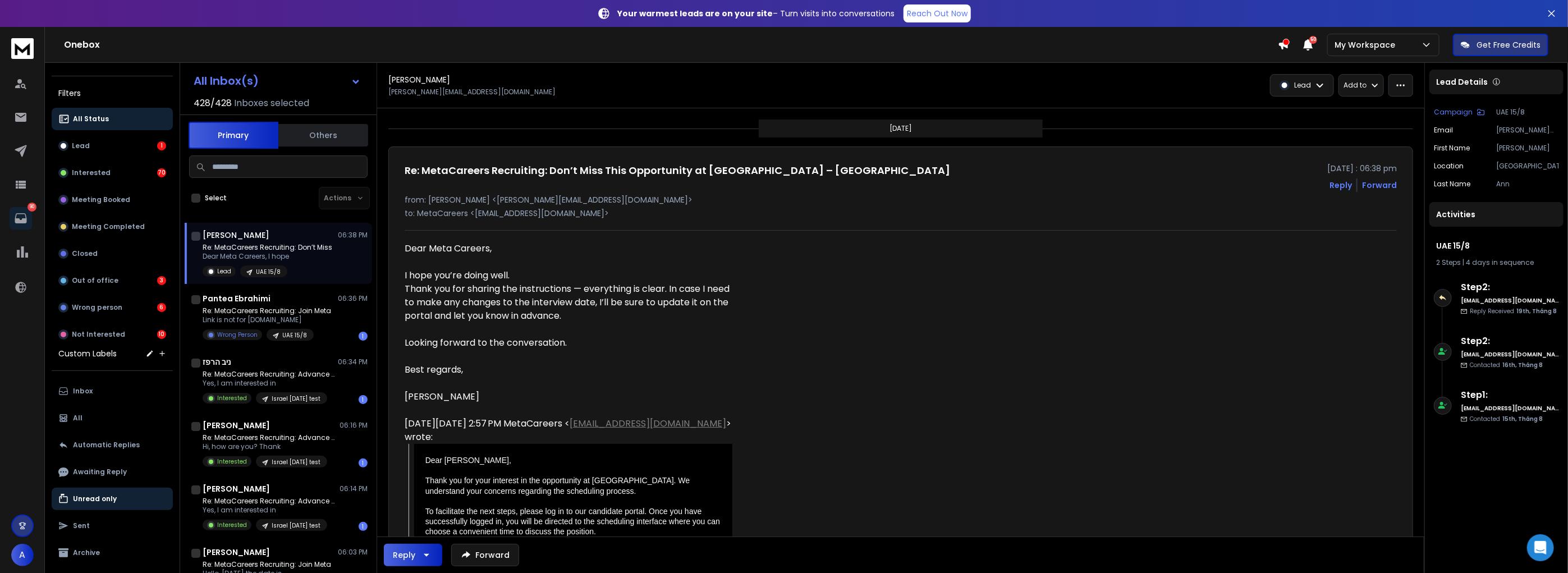
click at [443, 88] on p "hazelann.personal@gmail.com" at bounding box center [472, 91] width 167 height 9
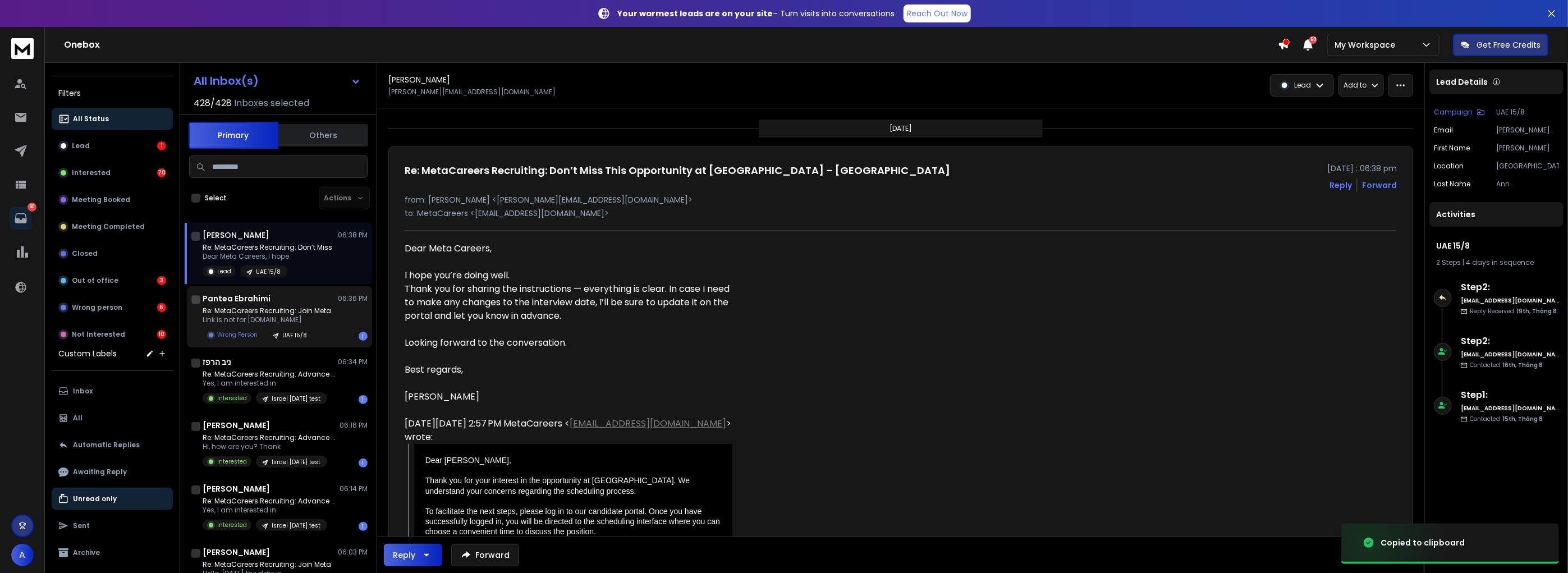
click at [267, 333] on div "UAE 15/8" at bounding box center [290, 335] width 47 height 11
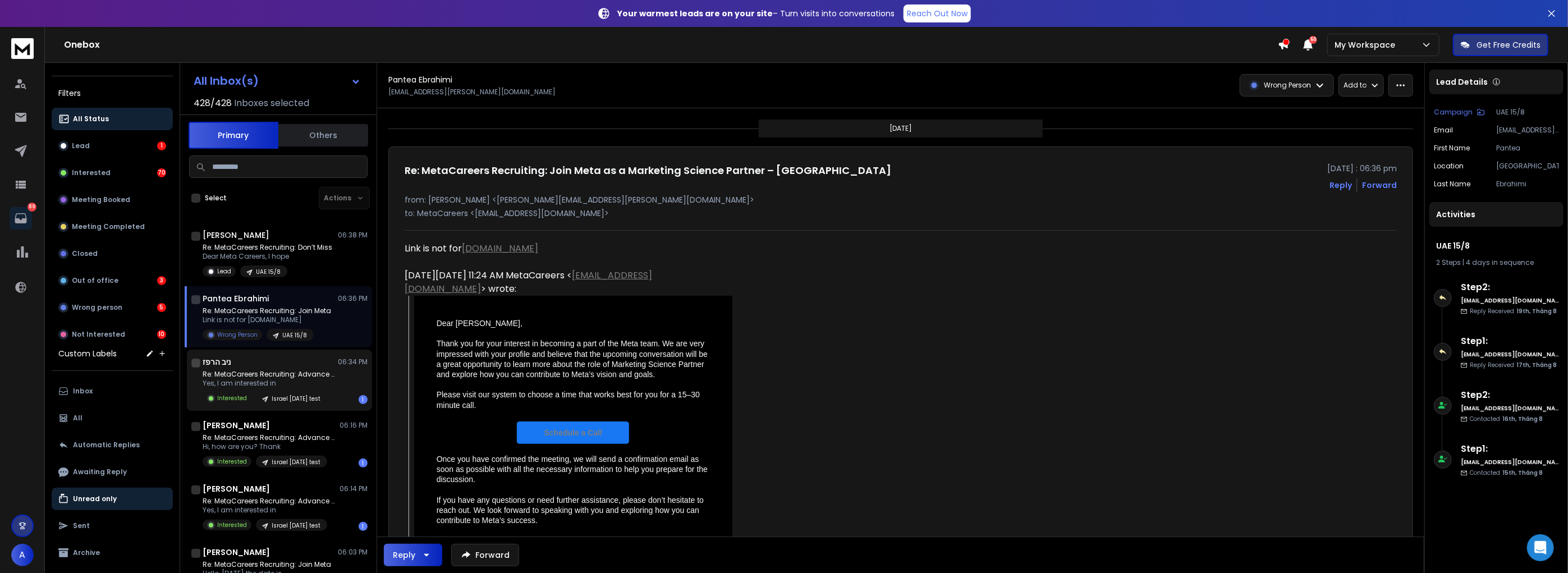
click at [291, 373] on p "Re: MetaCareers Recruiting: Advance Your" at bounding box center [270, 374] width 135 height 9
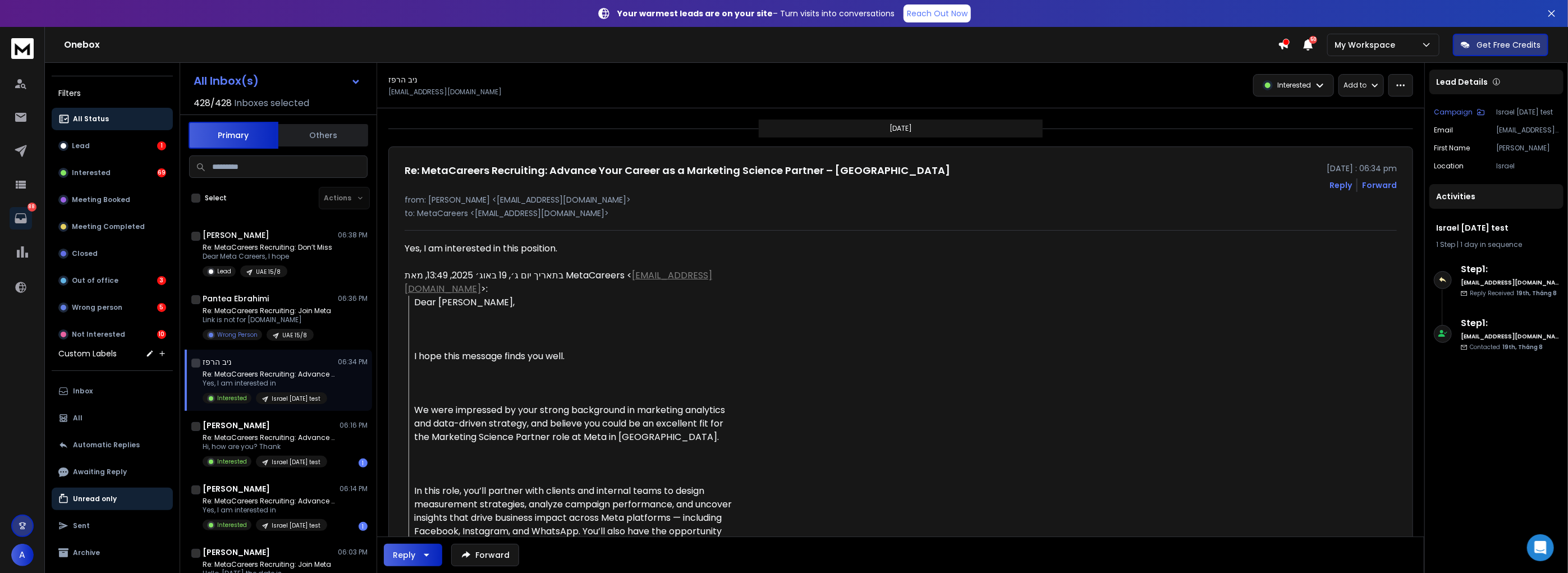
click at [434, 93] on p "nivharpaz3@gmail.com" at bounding box center [444, 91] width 113 height 9
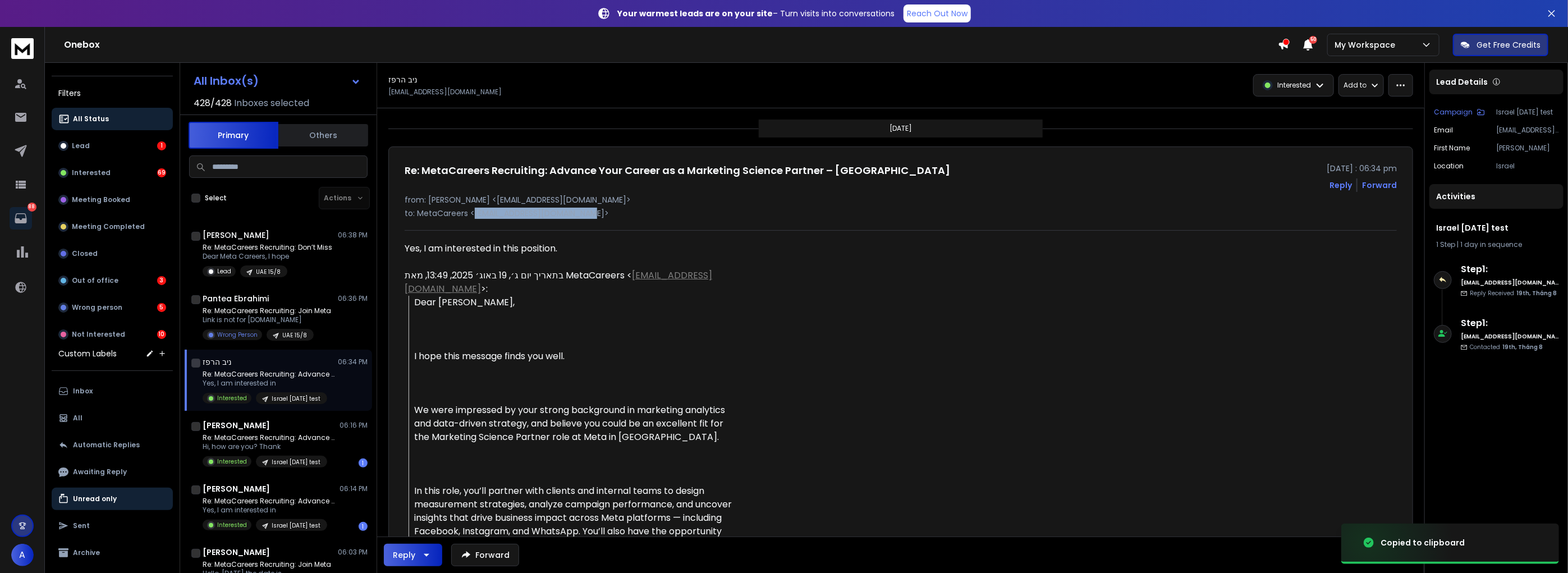
drag, startPoint x: 475, startPoint y: 211, endPoint x: 595, endPoint y: 214, distance: 120.0
click at [595, 214] on p "to: MetaCareers <hr@careersconnect-team.com>" at bounding box center [900, 213] width 992 height 11
copy p "hr@careersconnect-team.com"
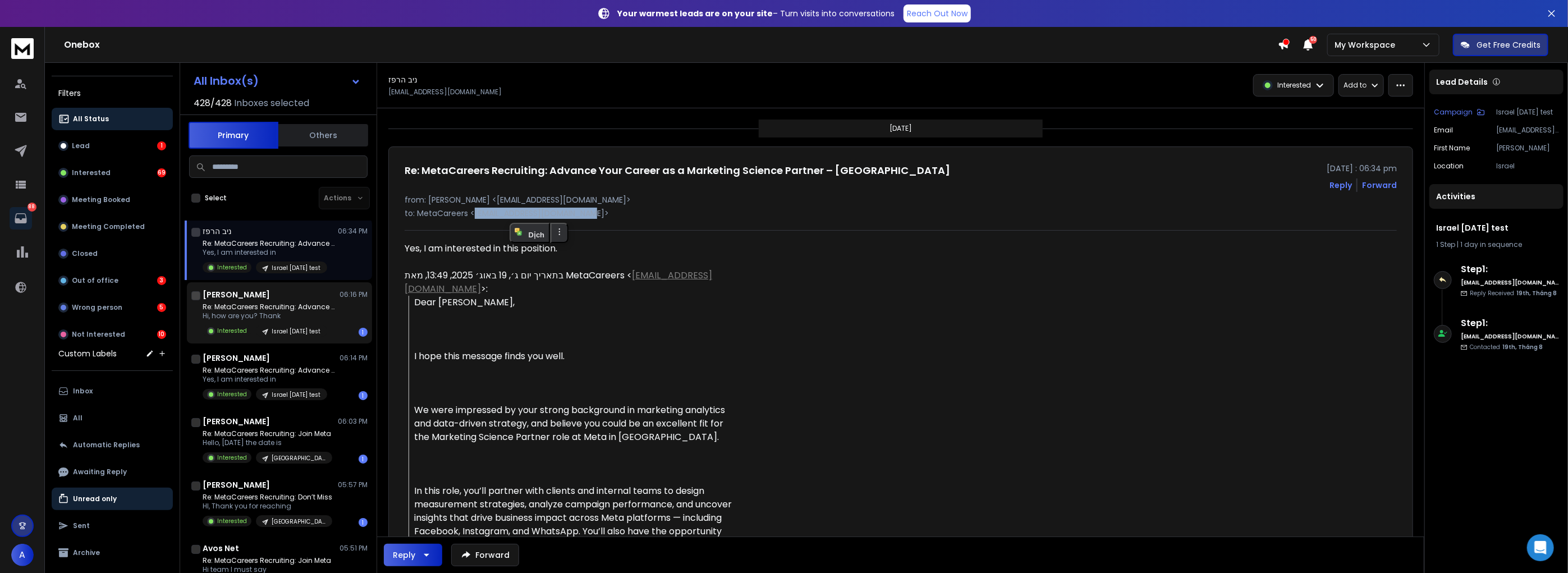
scroll to position [124, 0]
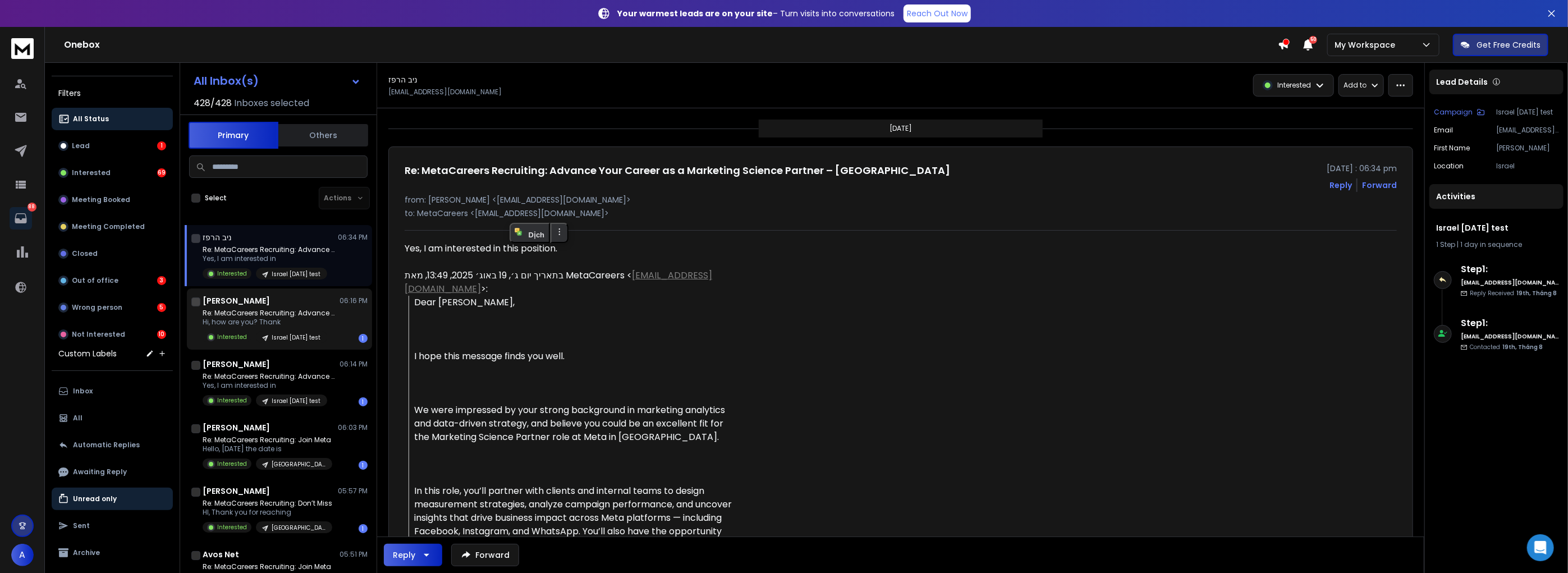
click at [278, 314] on p "Re: MetaCareers Recruiting: Advance Your" at bounding box center [270, 312] width 135 height 9
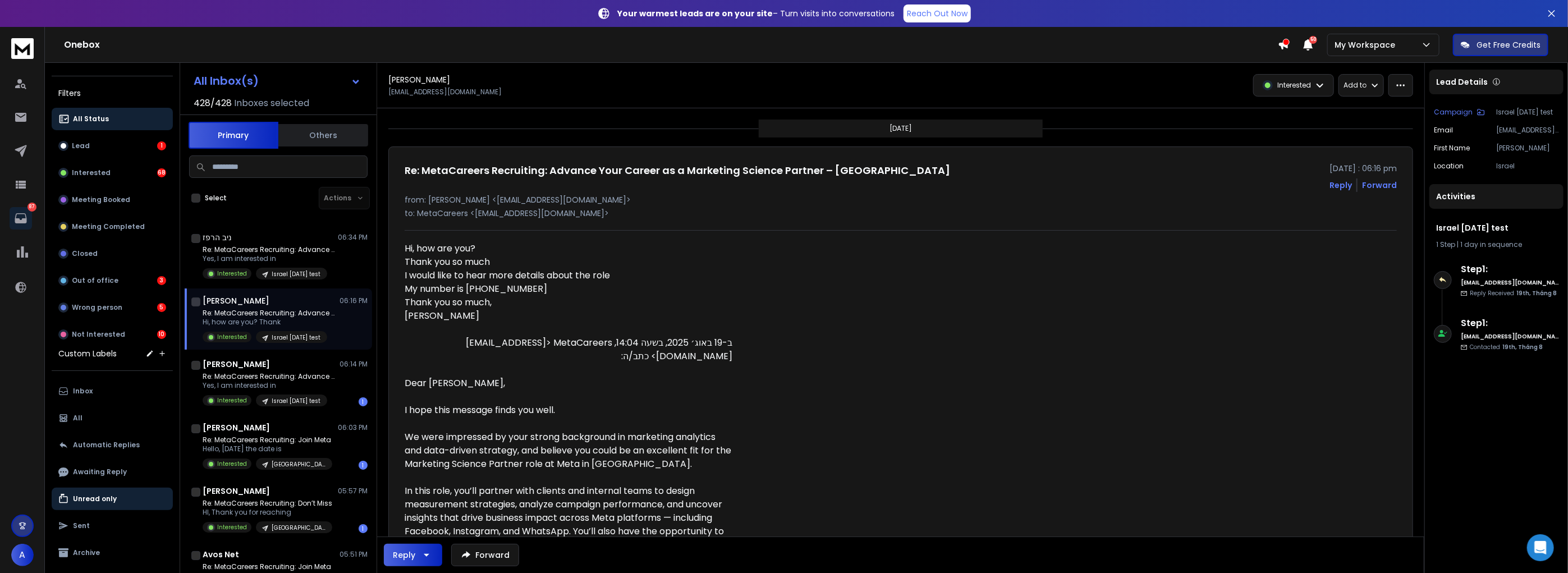
click at [440, 93] on p "sherryshiranjobs@gmail.com" at bounding box center [444, 91] width 113 height 9
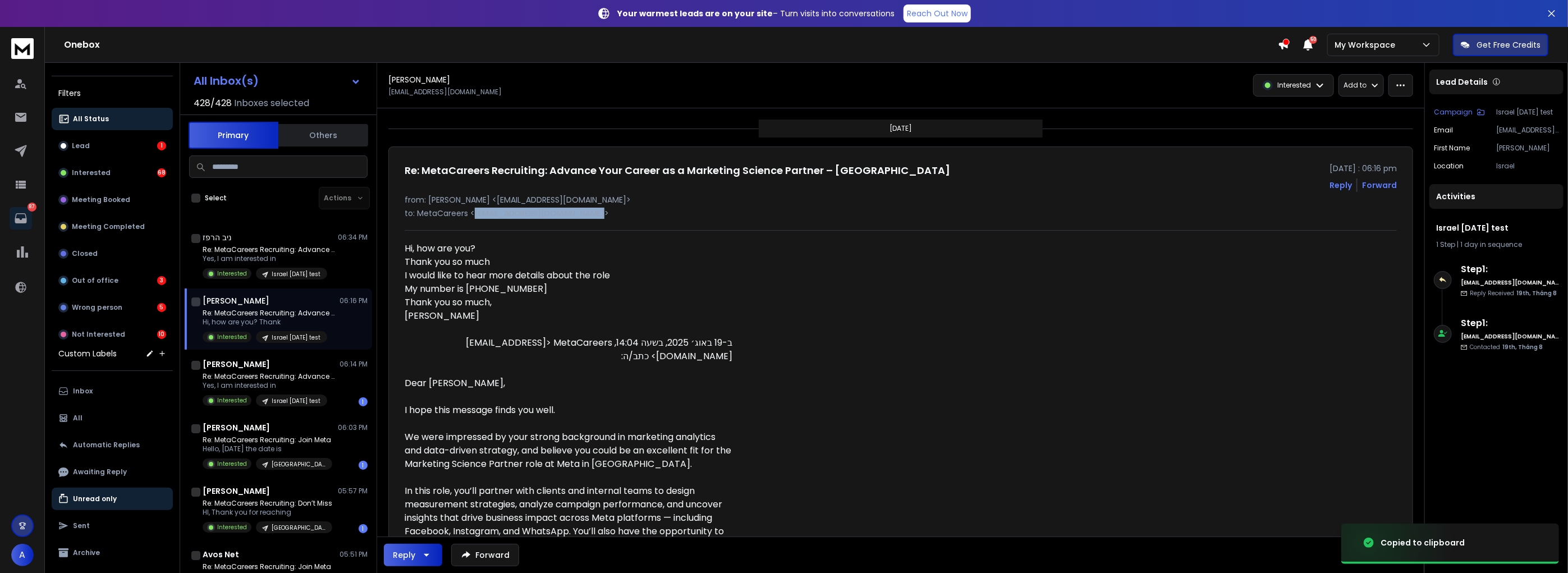
drag, startPoint x: 473, startPoint y: 210, endPoint x: 601, endPoint y: 217, distance: 128.2
click at [601, 217] on p "to: MetaCareers <hr@careersconnect-global.com>" at bounding box center [900, 213] width 992 height 11
copy p "hr@careersconnect-global.com"
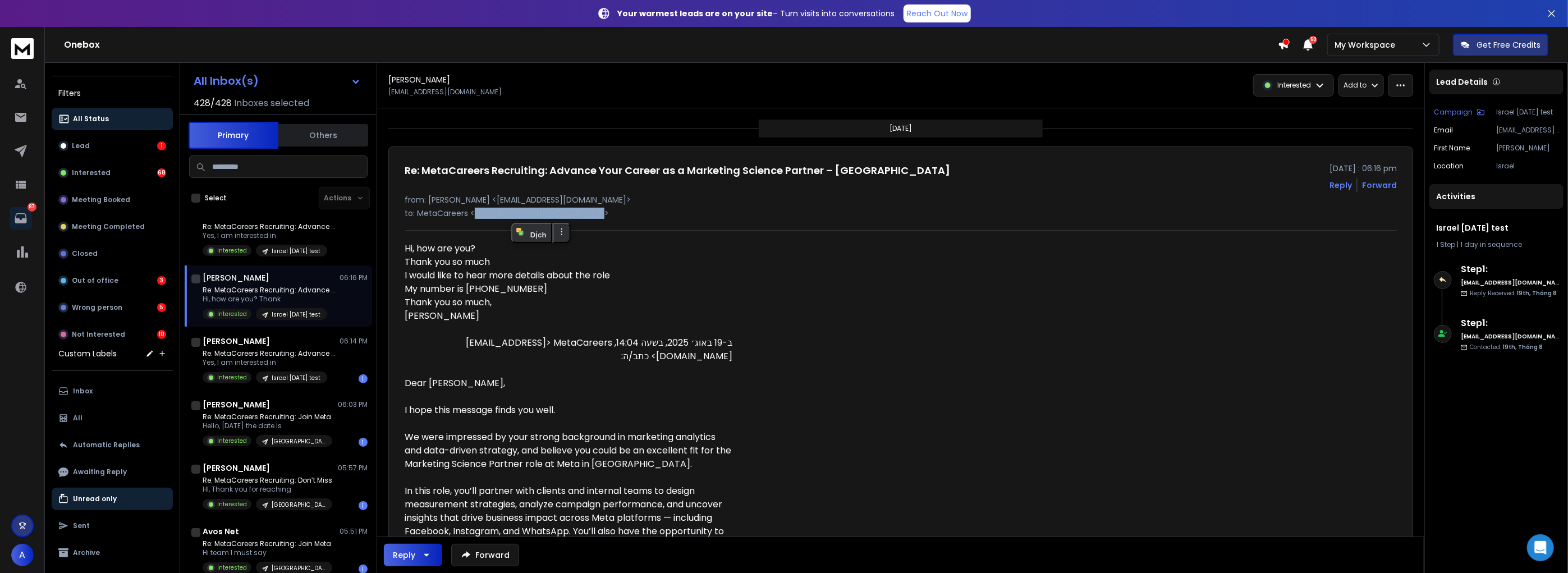
scroll to position [187, 0]
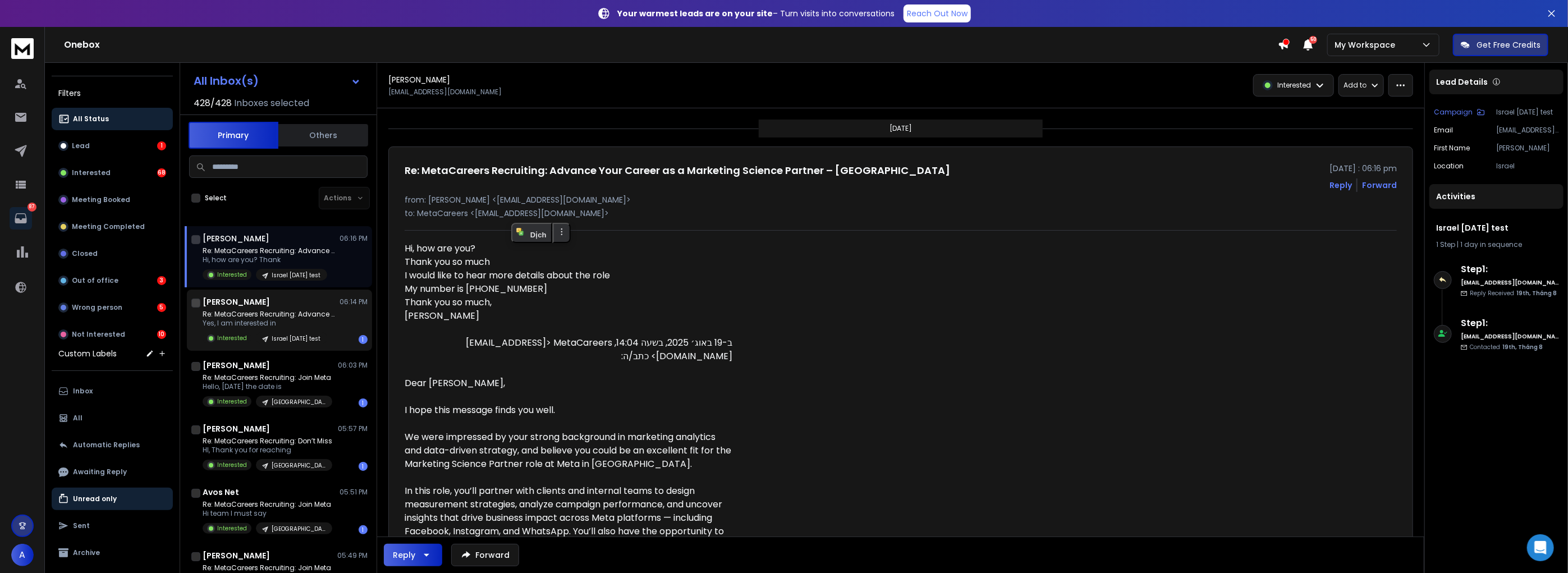
click at [277, 315] on p "Re: MetaCareers Recruiting: Advance Your" at bounding box center [270, 313] width 135 height 9
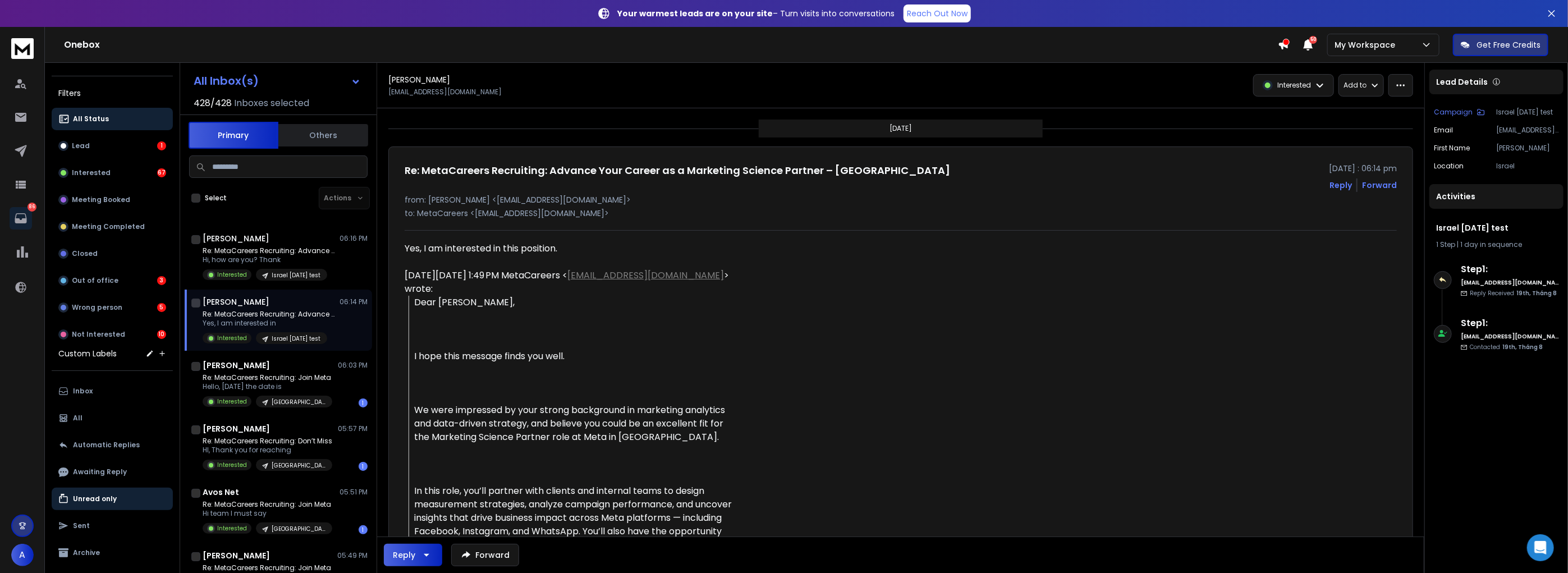
click at [421, 93] on p "meiraaxler4@gmail.com" at bounding box center [444, 91] width 113 height 9
drag, startPoint x: 477, startPoint y: 213, endPoint x: 624, endPoint y: 217, distance: 147.1
click at [624, 217] on p "to: MetaCareers <employee@careersconnectteam.com>" at bounding box center [900, 213] width 992 height 11
copy p "employee@careersconnectteam.com"
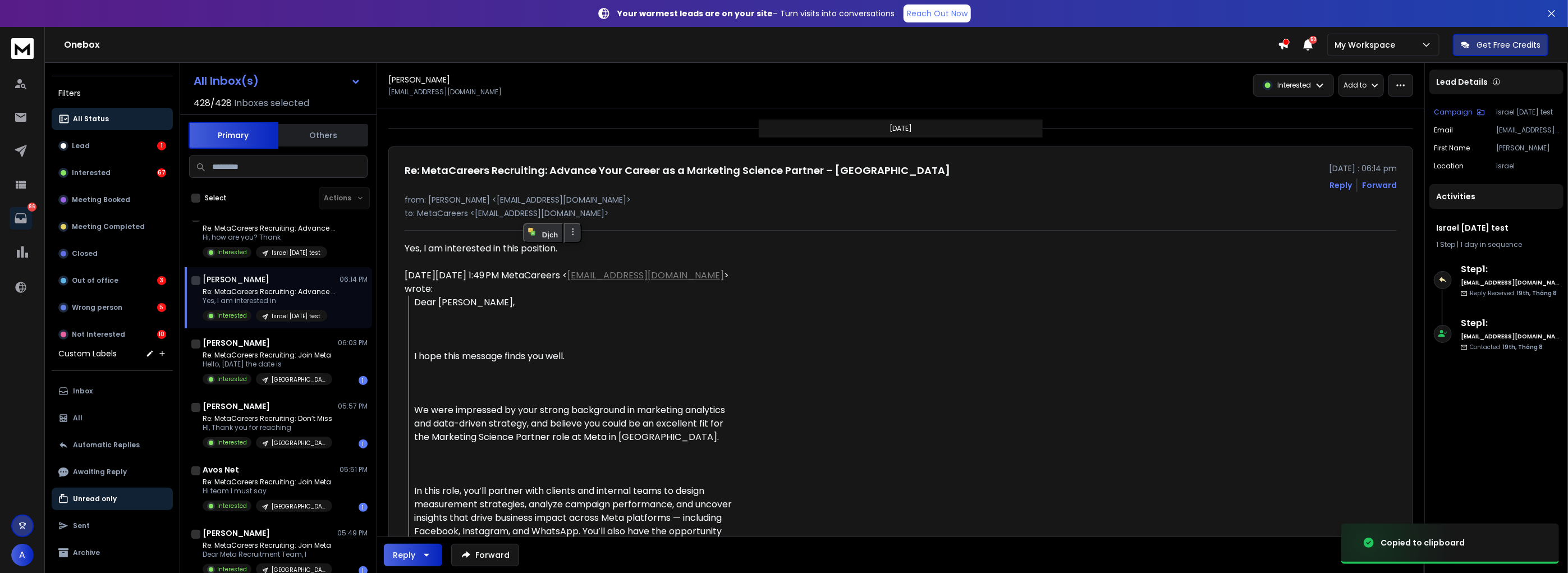
scroll to position [250, 0]
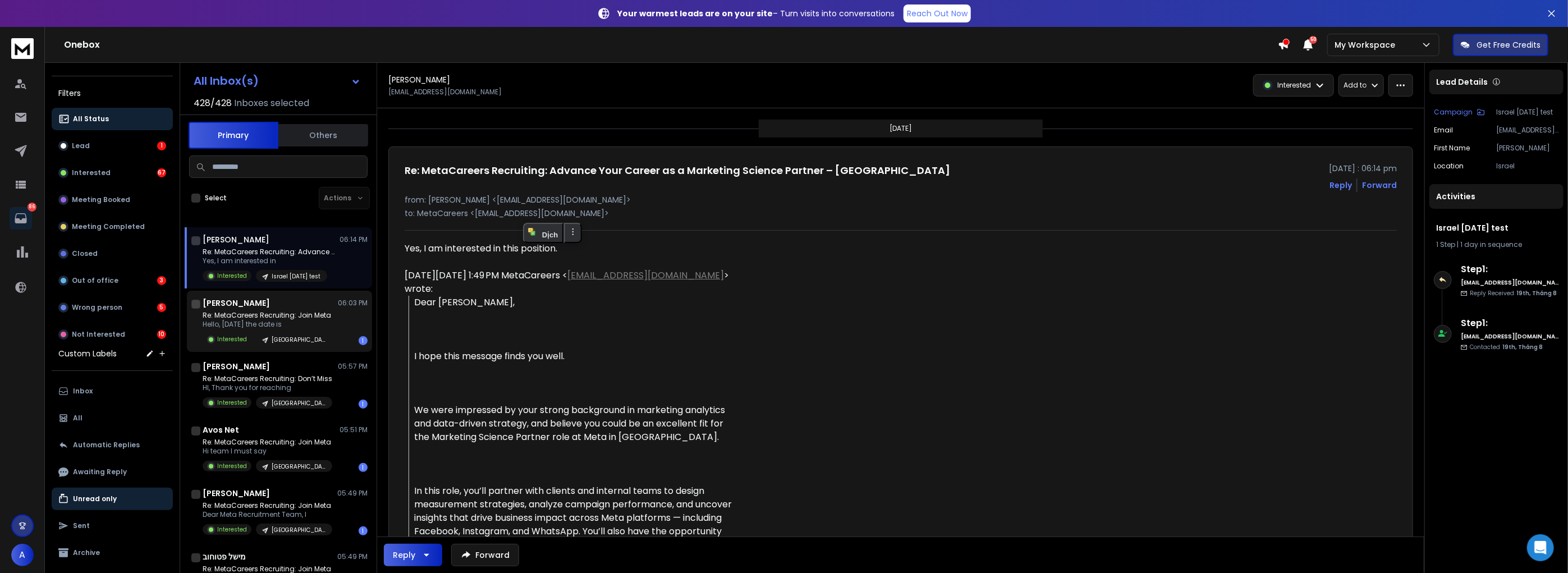
click at [277, 311] on p "Re: MetaCareers Recruiting: Join Meta" at bounding box center [267, 315] width 130 height 9
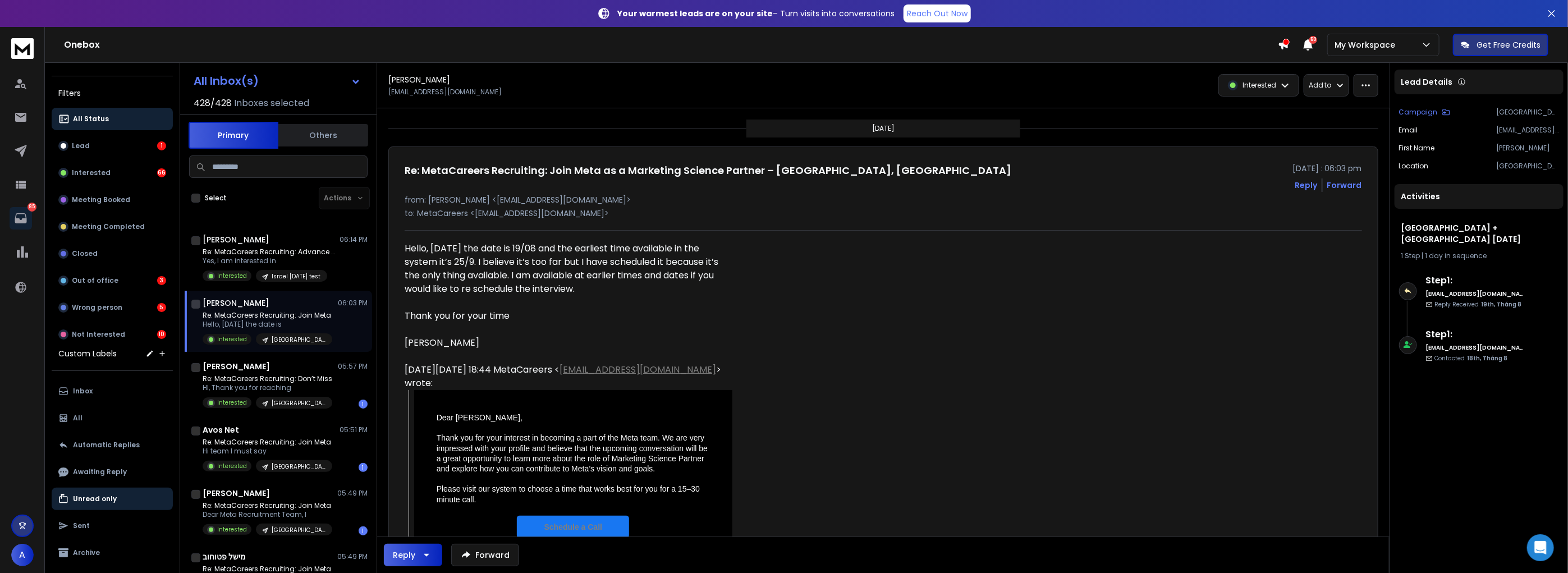
click at [439, 92] on p "halakardahji@gmail.com" at bounding box center [444, 91] width 113 height 9
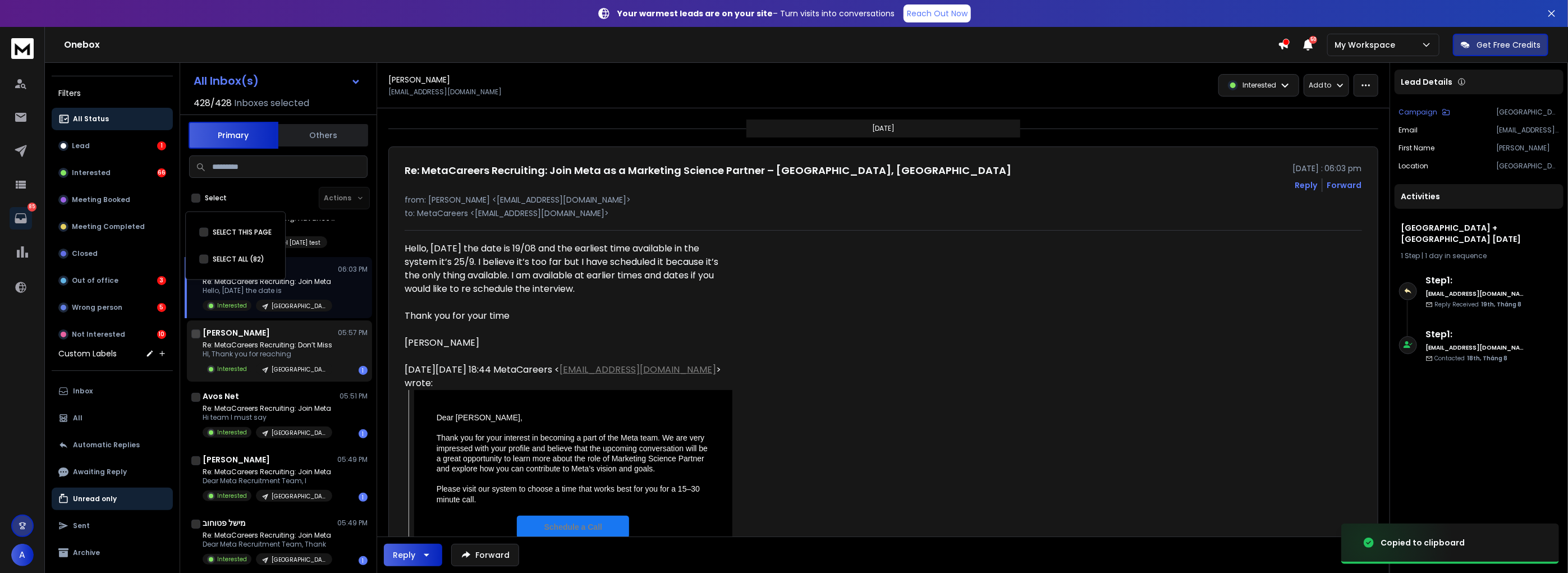
scroll to position [311, 0]
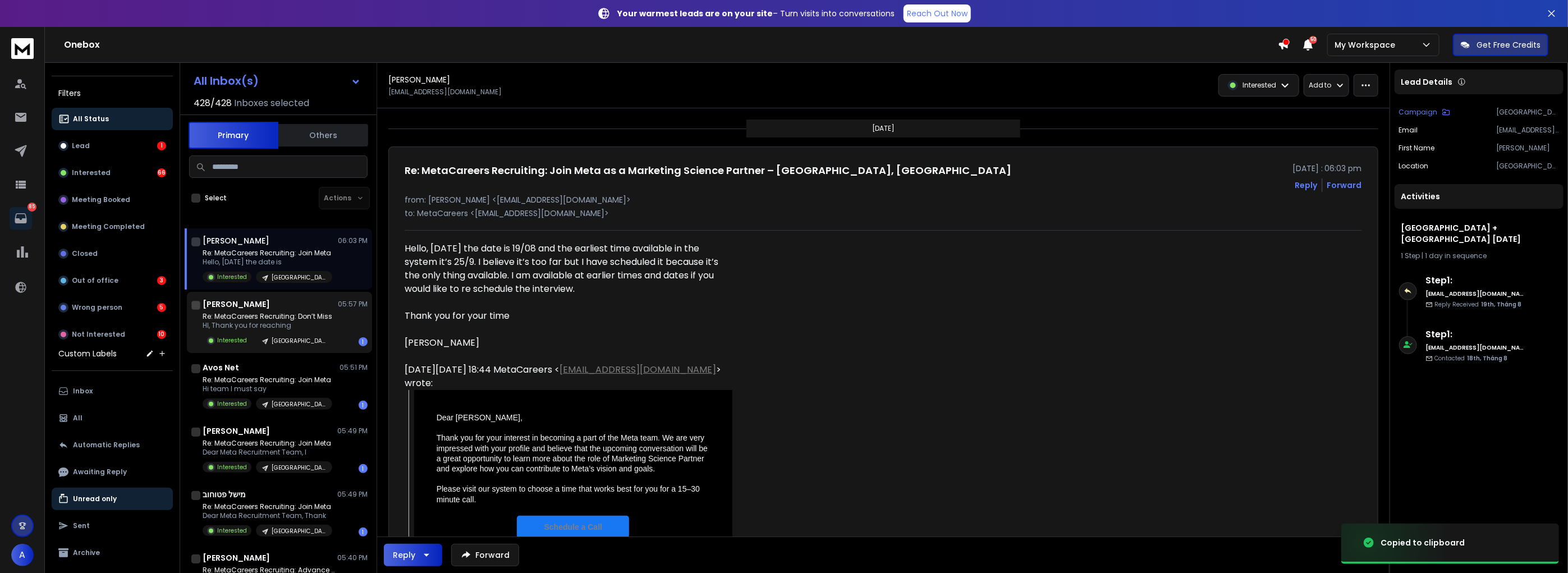
click at [260, 326] on p "HI, Thank you for reaching" at bounding box center [267, 324] width 130 height 9
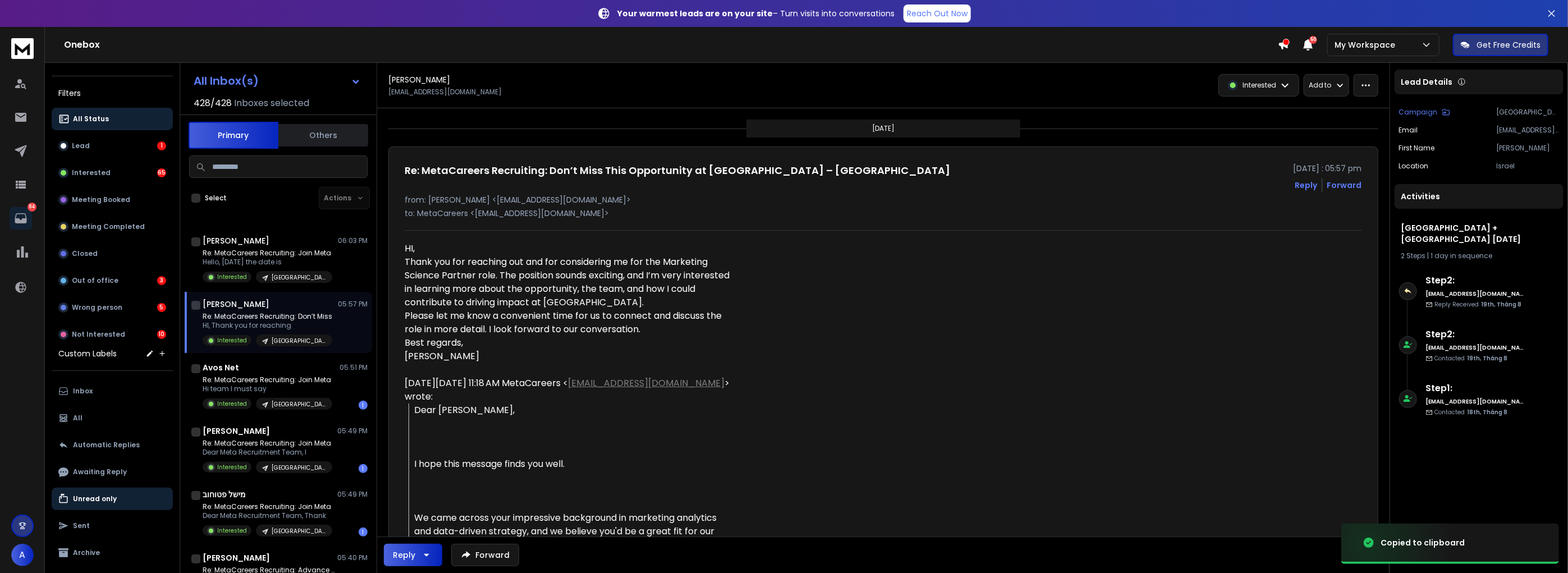
click at [438, 91] on p "amydinac@gmail.com" at bounding box center [444, 91] width 113 height 9
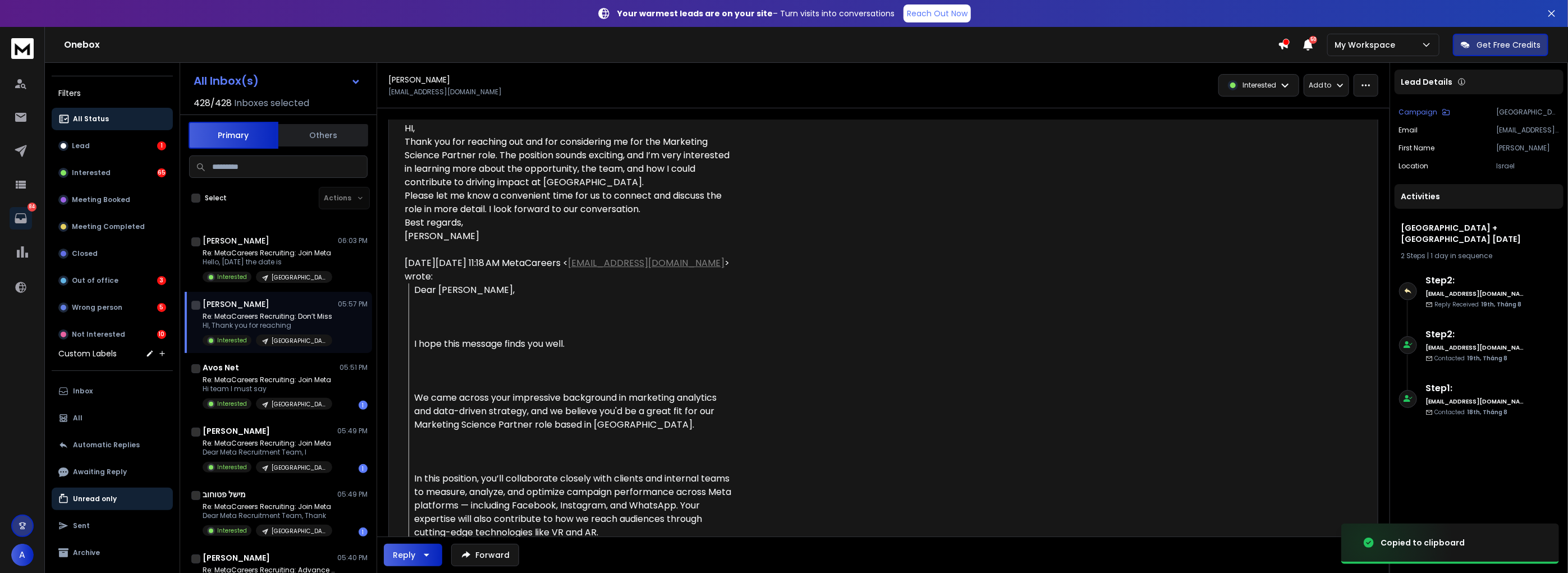
scroll to position [0, 0]
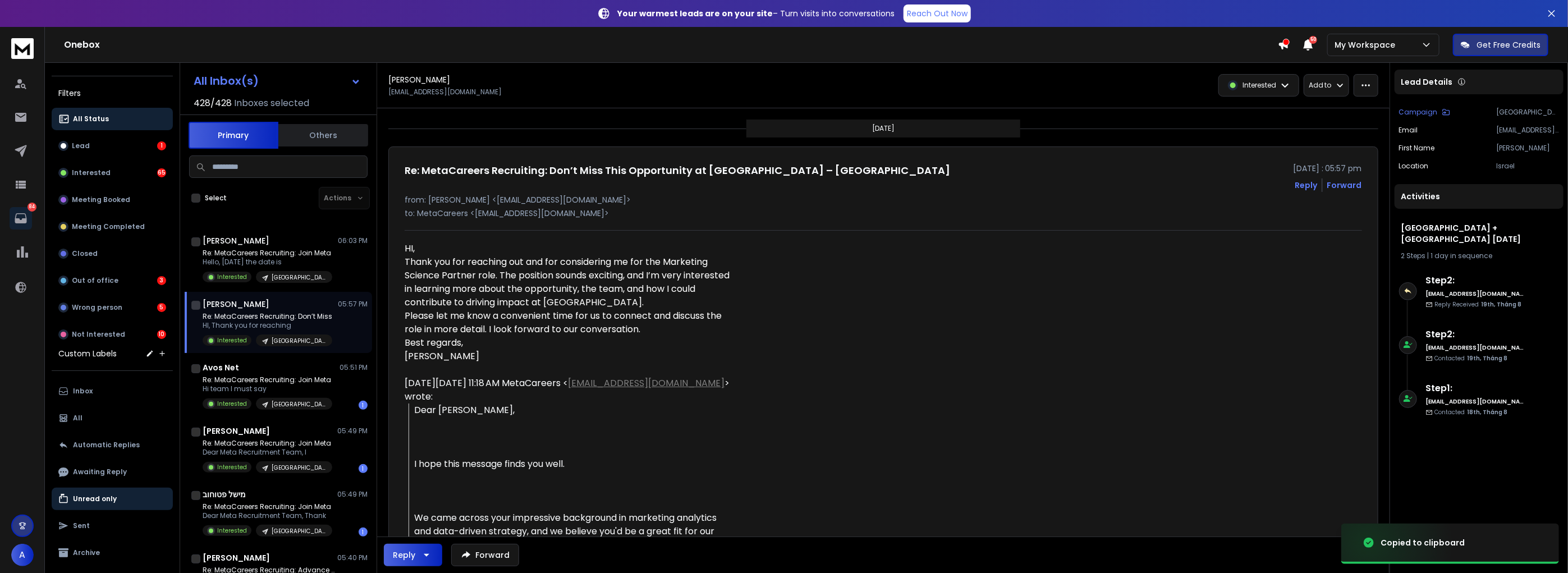
drag, startPoint x: 474, startPoint y: 211, endPoint x: 623, endPoint y: 214, distance: 149.0
click at [623, 214] on p "to: MetaCareers <info@careersconnect-careerhub.com>" at bounding box center [883, 213] width 958 height 11
copy p "info@careersconnect-careerhub.com"
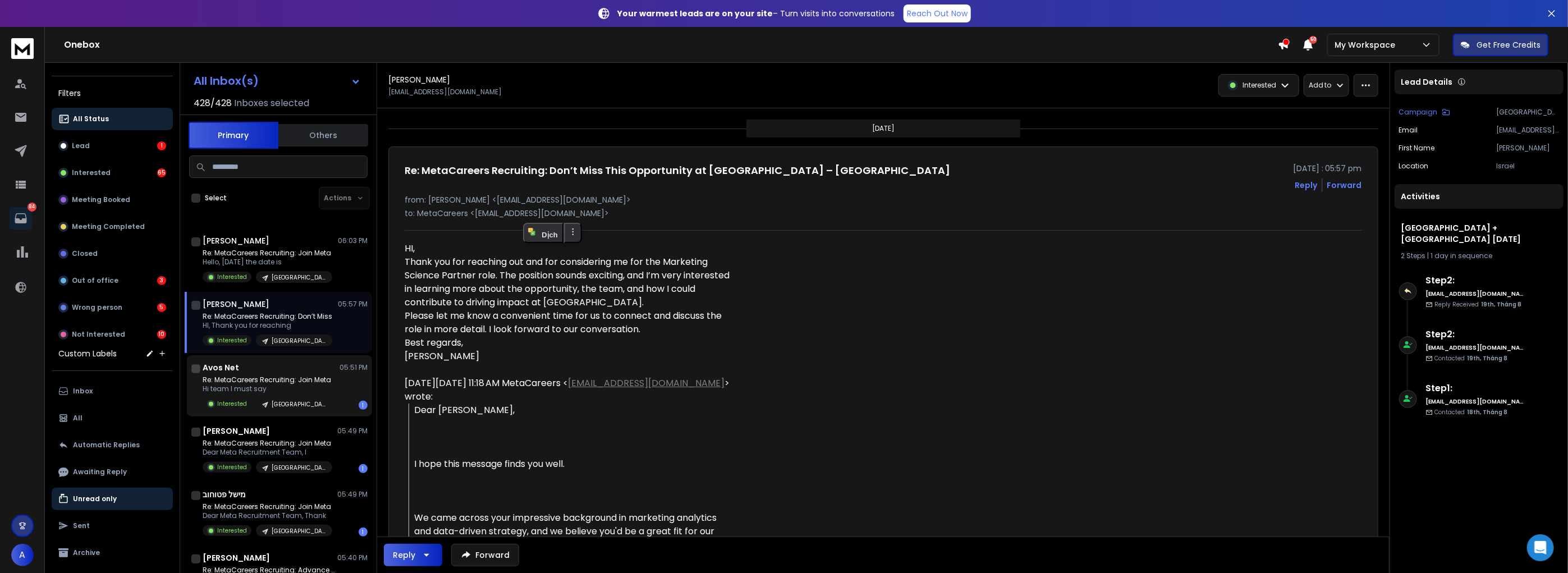
click at [279, 382] on p "Re: MetaCareers Recruiting: Join Meta" at bounding box center [267, 379] width 130 height 9
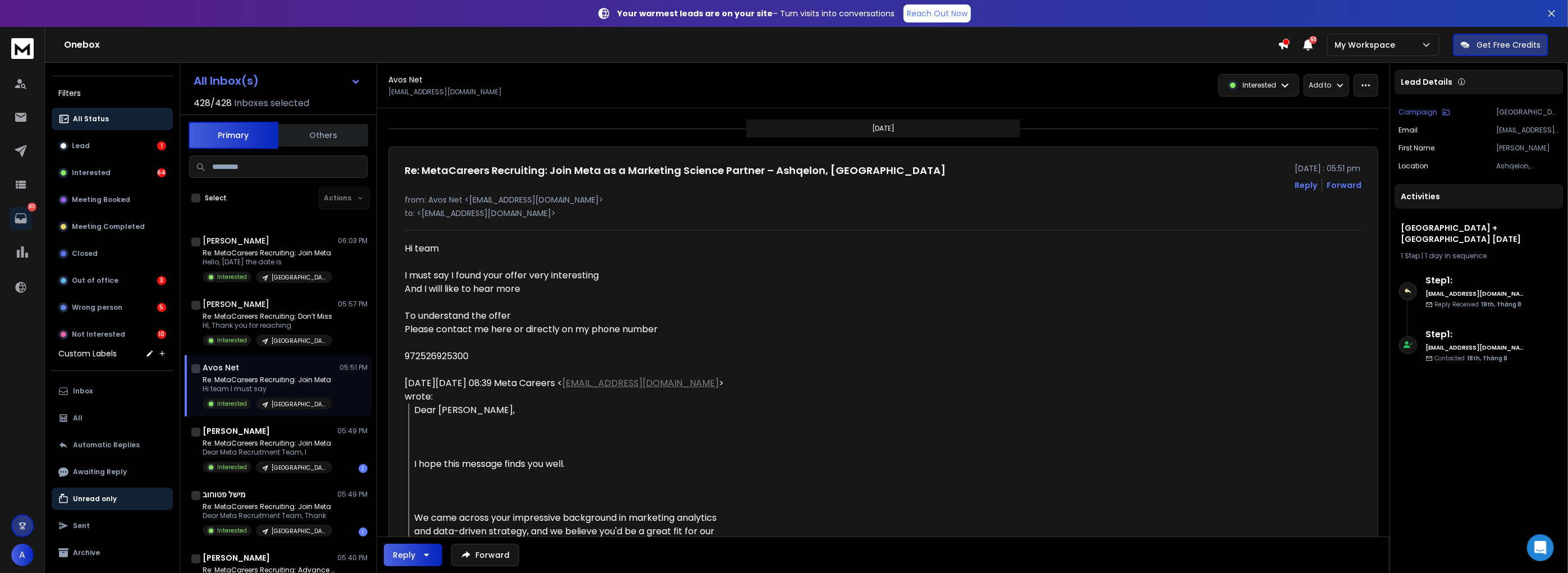
click at [439, 90] on p "avosint0@gmail.com" at bounding box center [444, 91] width 113 height 9
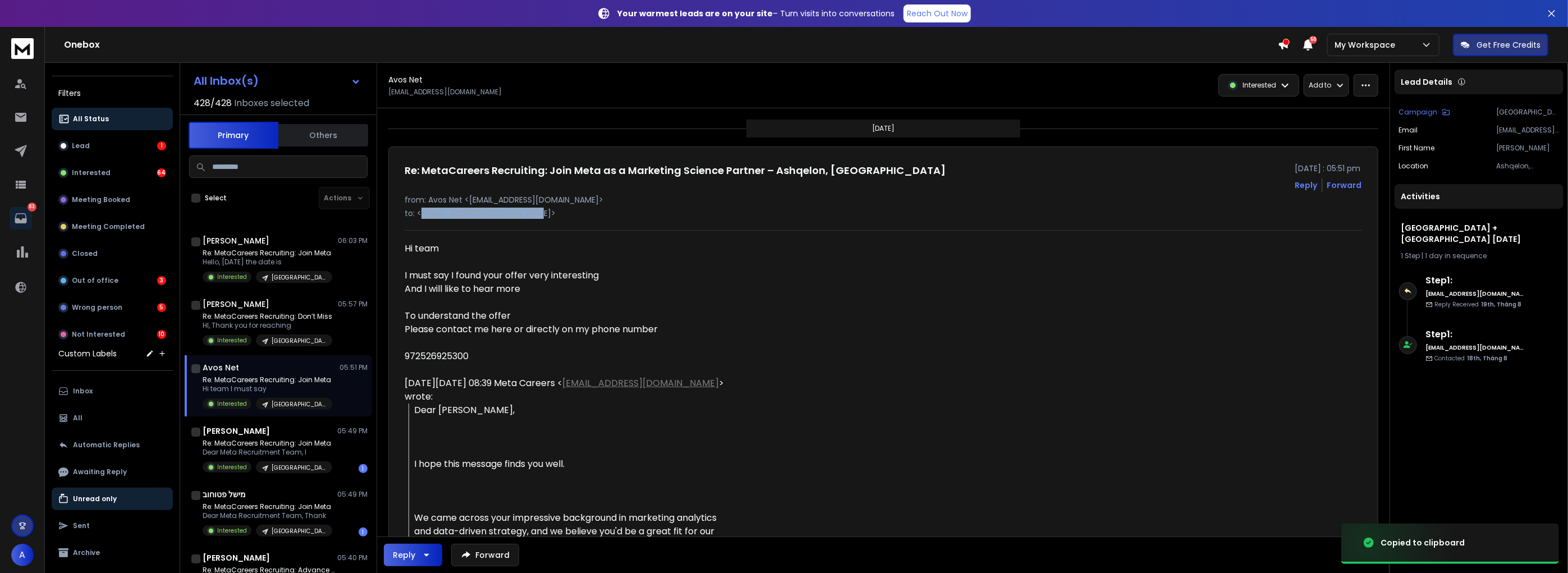
drag, startPoint x: 420, startPoint y: 215, endPoint x: 536, endPoint y: 215, distance: 116.0
click at [536, 215] on p "to: <hr@careersconnect-hire.com>" at bounding box center [883, 213] width 958 height 11
copy p "hr@careersconnect-hire.com"
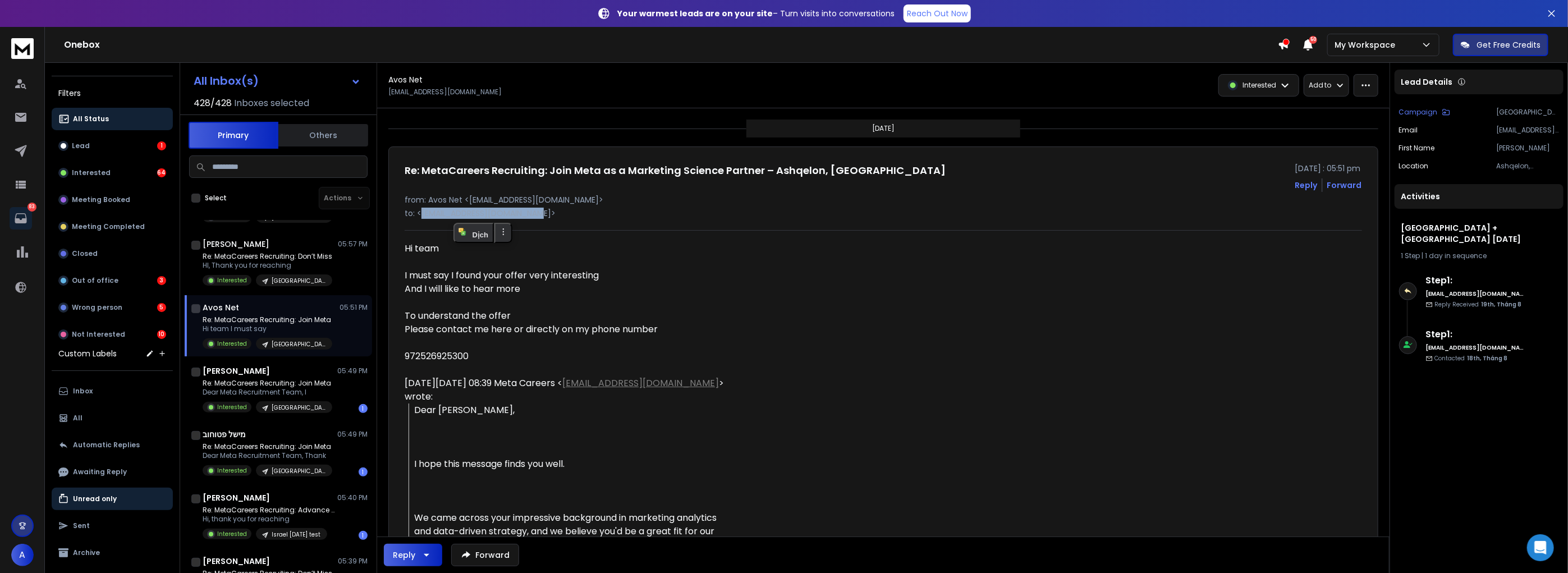
scroll to position [374, 0]
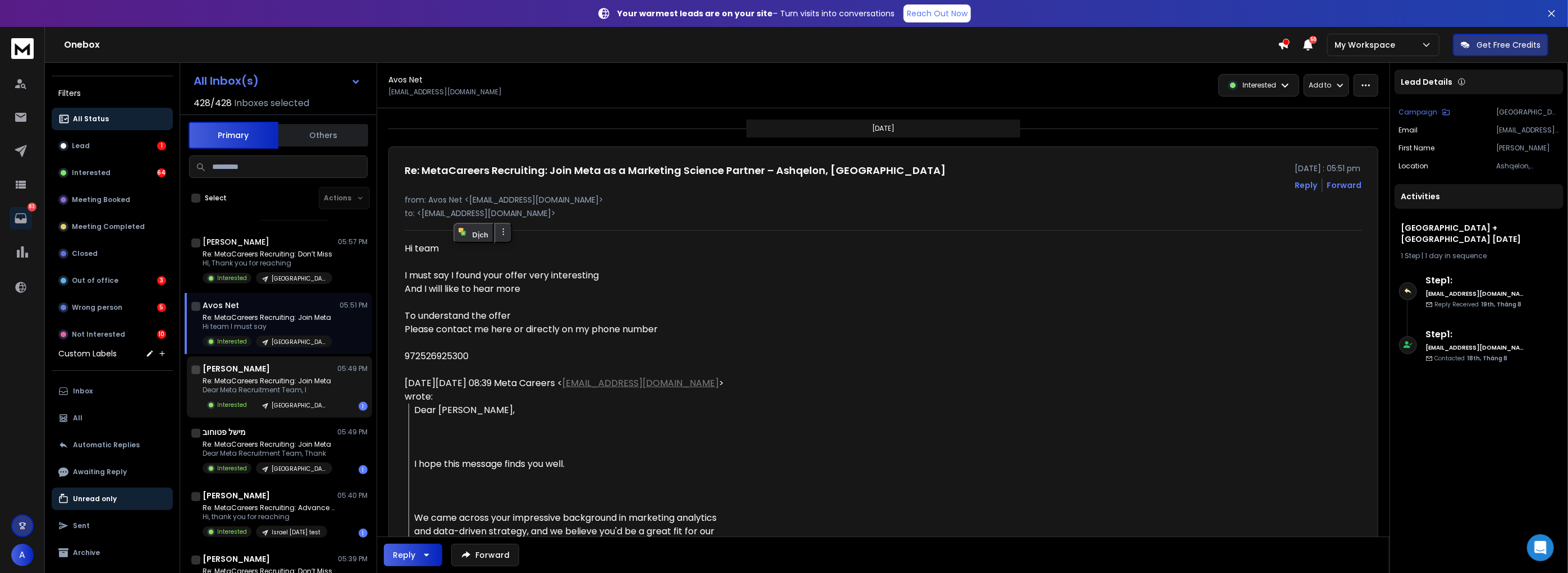
click at [289, 383] on p "Re: MetaCareers Recruiting: Join Meta" at bounding box center [267, 380] width 130 height 9
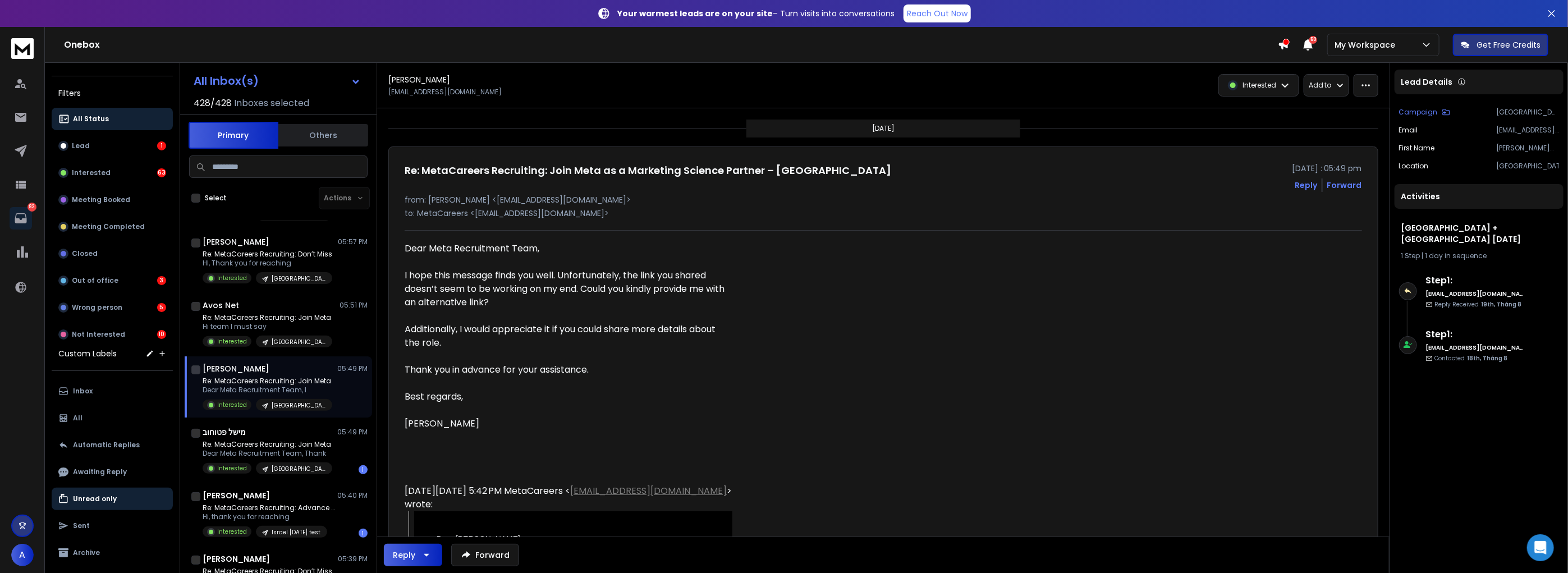
click at [441, 93] on p "daniela97hoyos@gmail.com" at bounding box center [444, 91] width 113 height 9
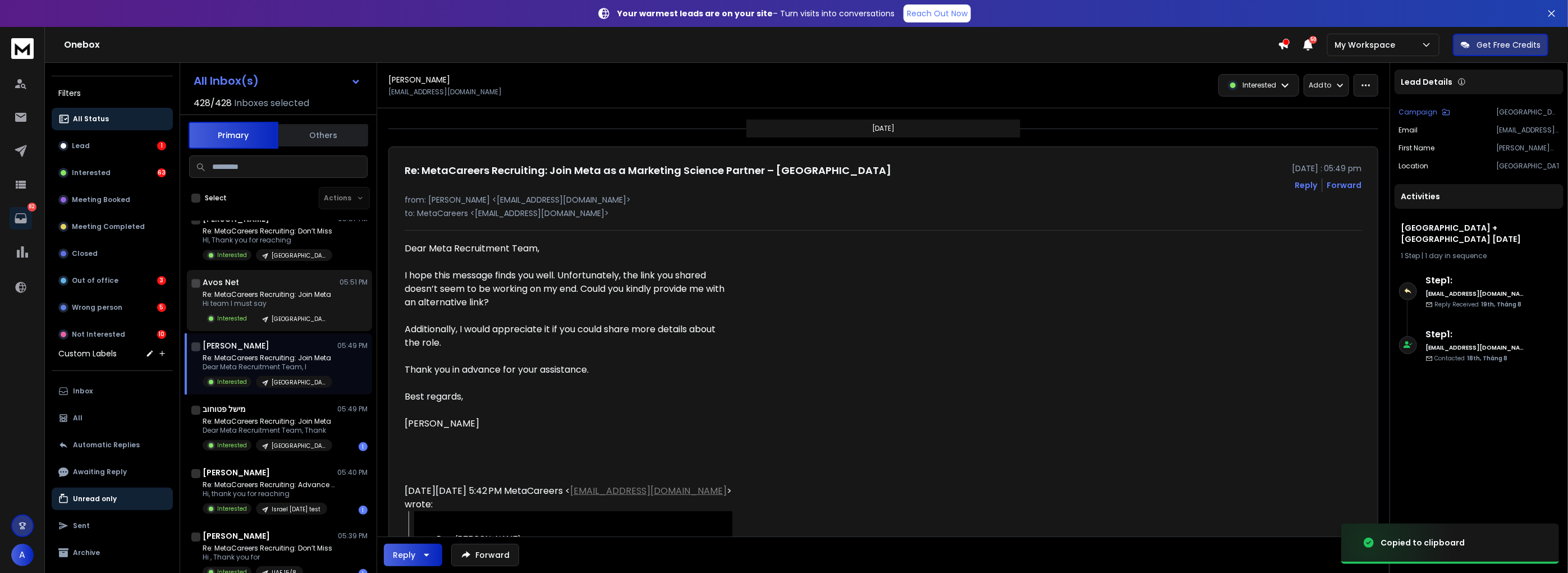
scroll to position [435, 0]
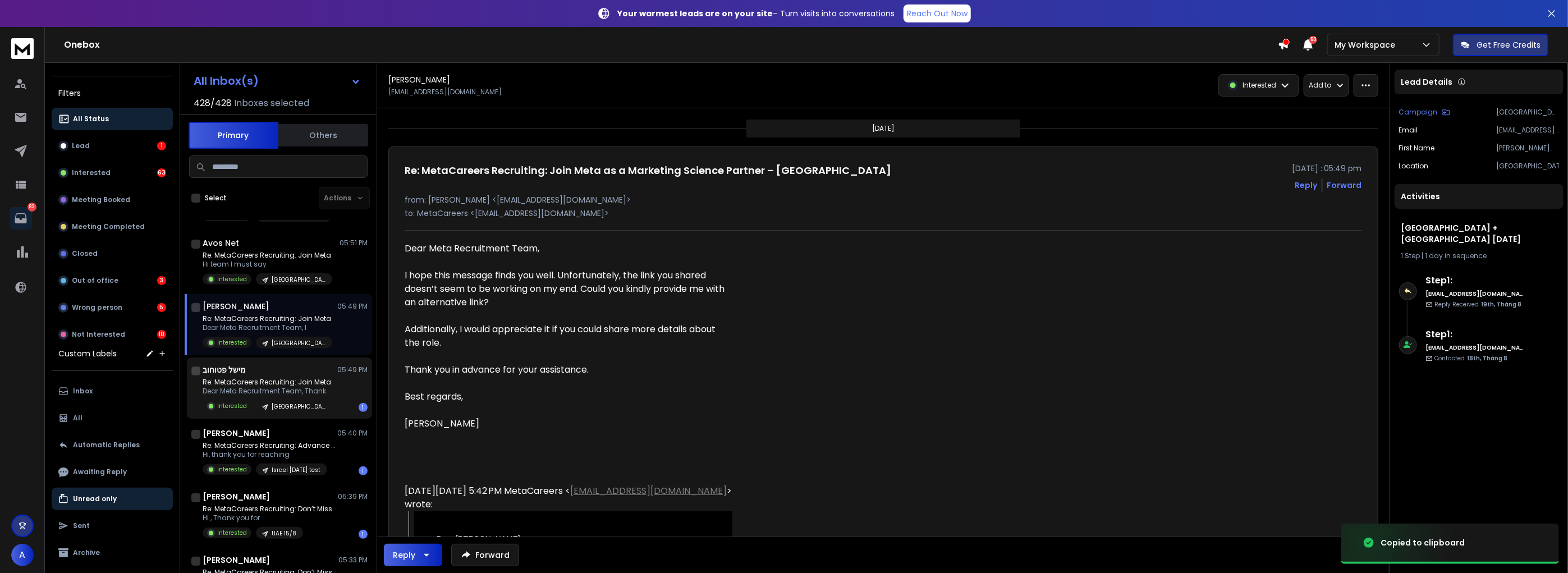
click at [275, 379] on p "Re: MetaCareers Recruiting: Join Meta" at bounding box center [267, 381] width 130 height 9
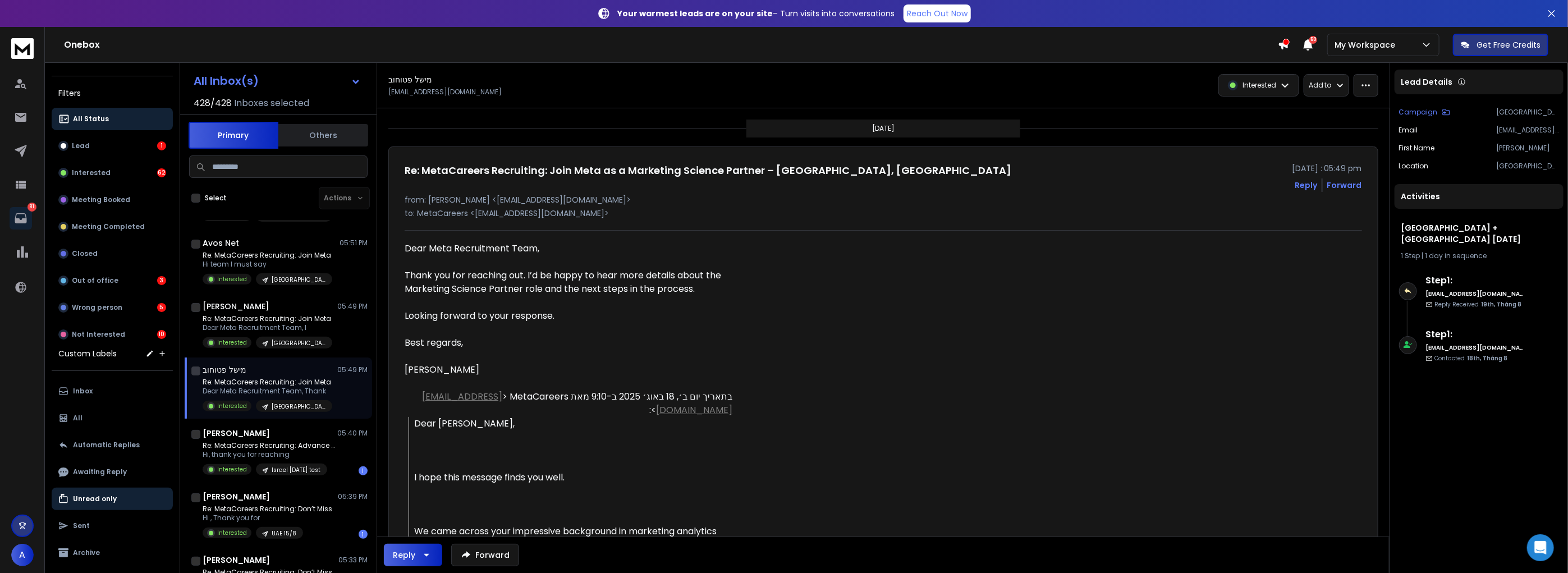
click at [434, 93] on p "mishelpet@gmail.com" at bounding box center [444, 91] width 113 height 9
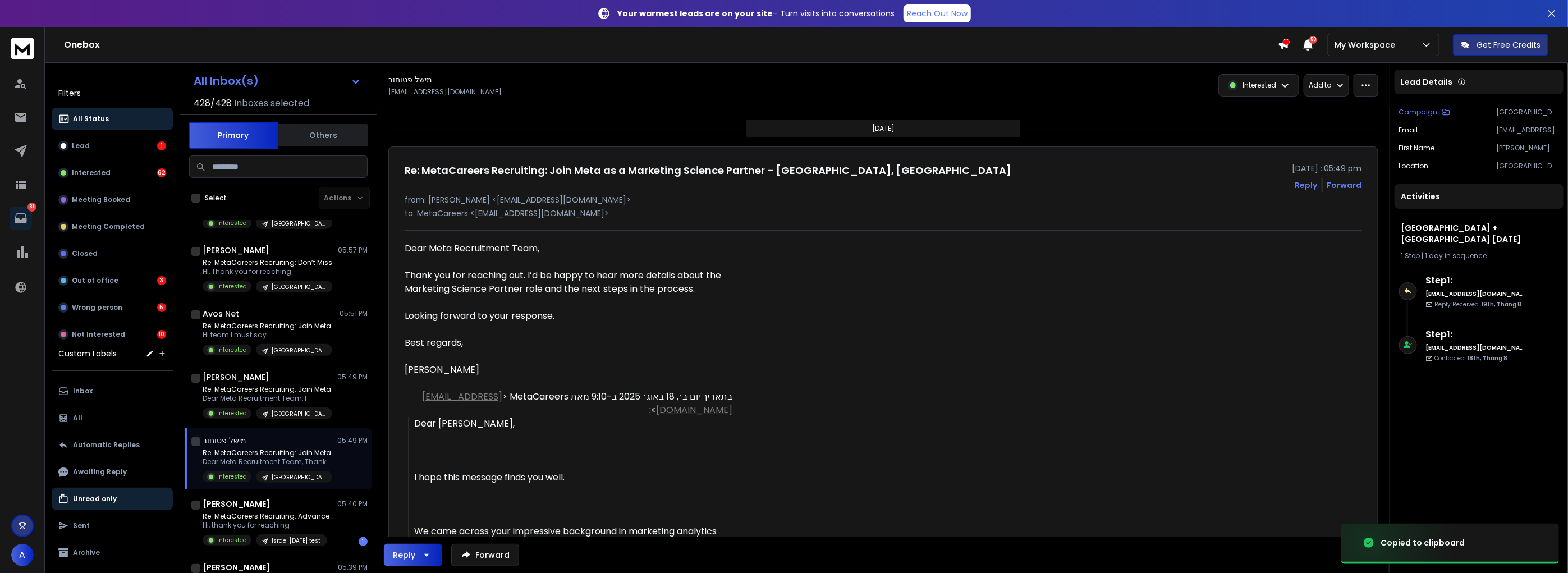
scroll to position [250, 0]
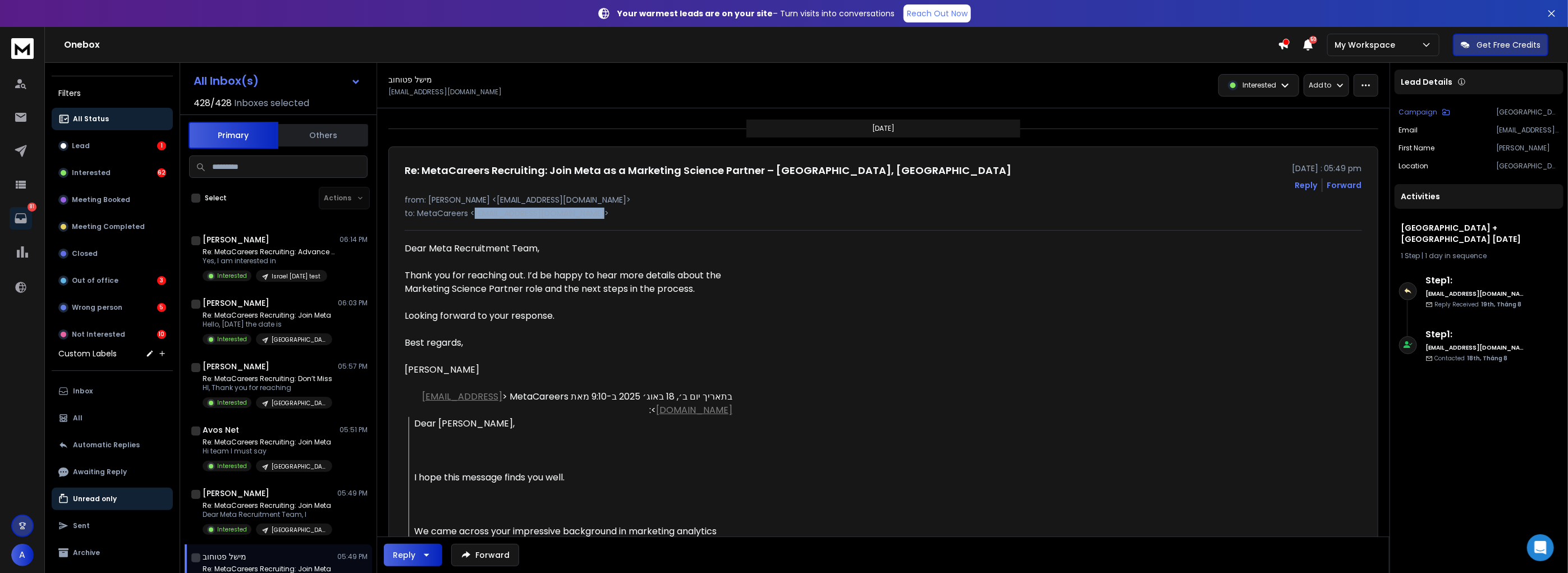
drag, startPoint x: 474, startPoint y: 213, endPoint x: 603, endPoint y: 216, distance: 129.0
click at [603, 216] on p "to: MetaCareers <hr@careersconnect-people.com>" at bounding box center [883, 213] width 958 height 11
copy p "hr@careersconnect-people.com"
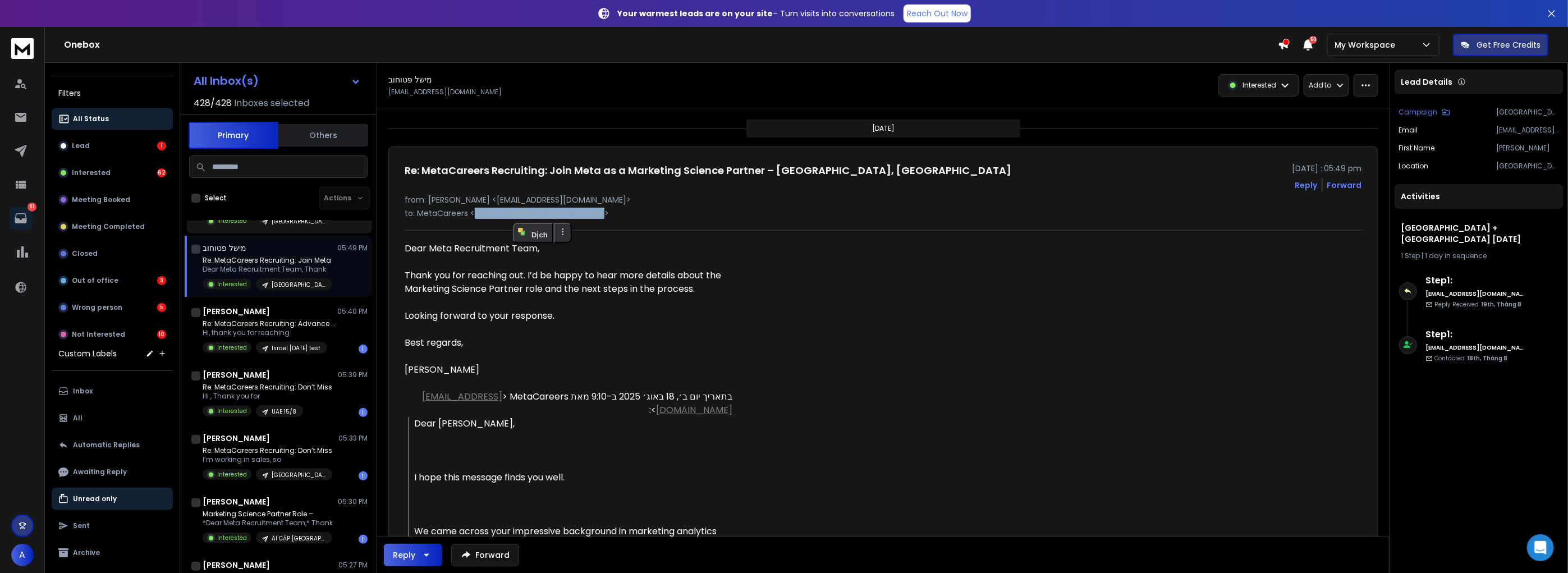
scroll to position [561, 0]
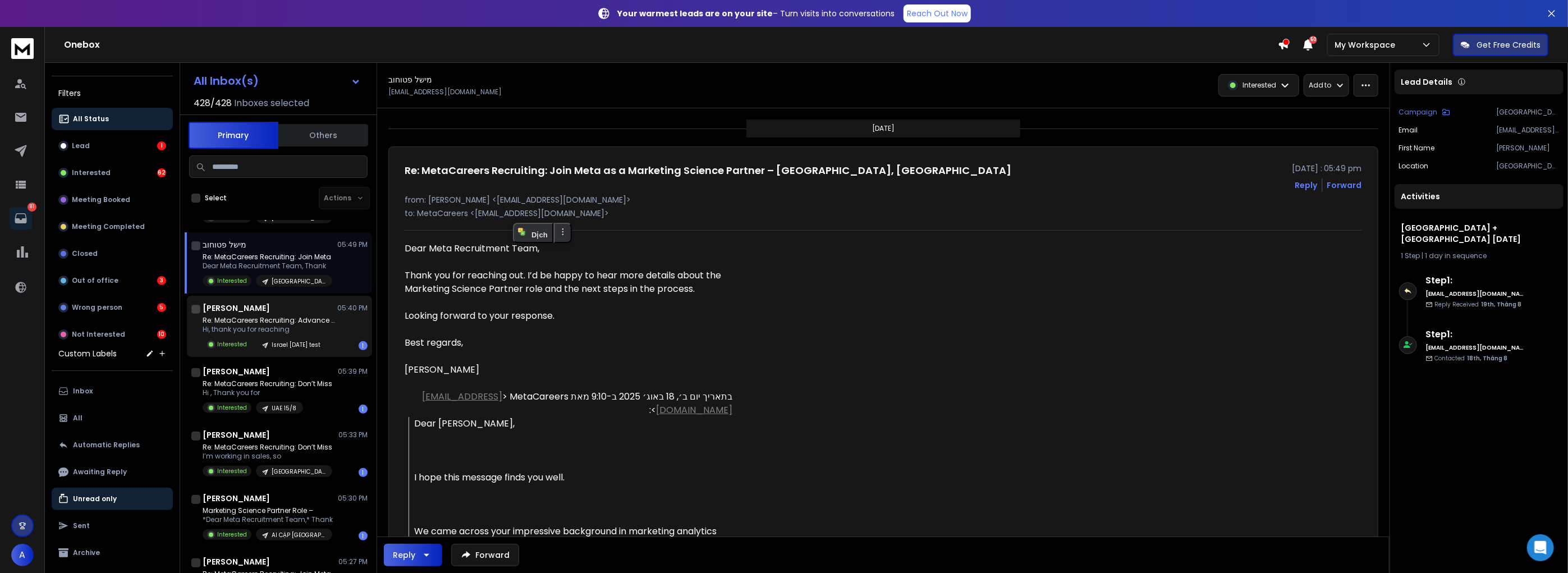
click at [307, 322] on p "Re: MetaCareers Recruiting: Advance Your" at bounding box center [270, 320] width 135 height 9
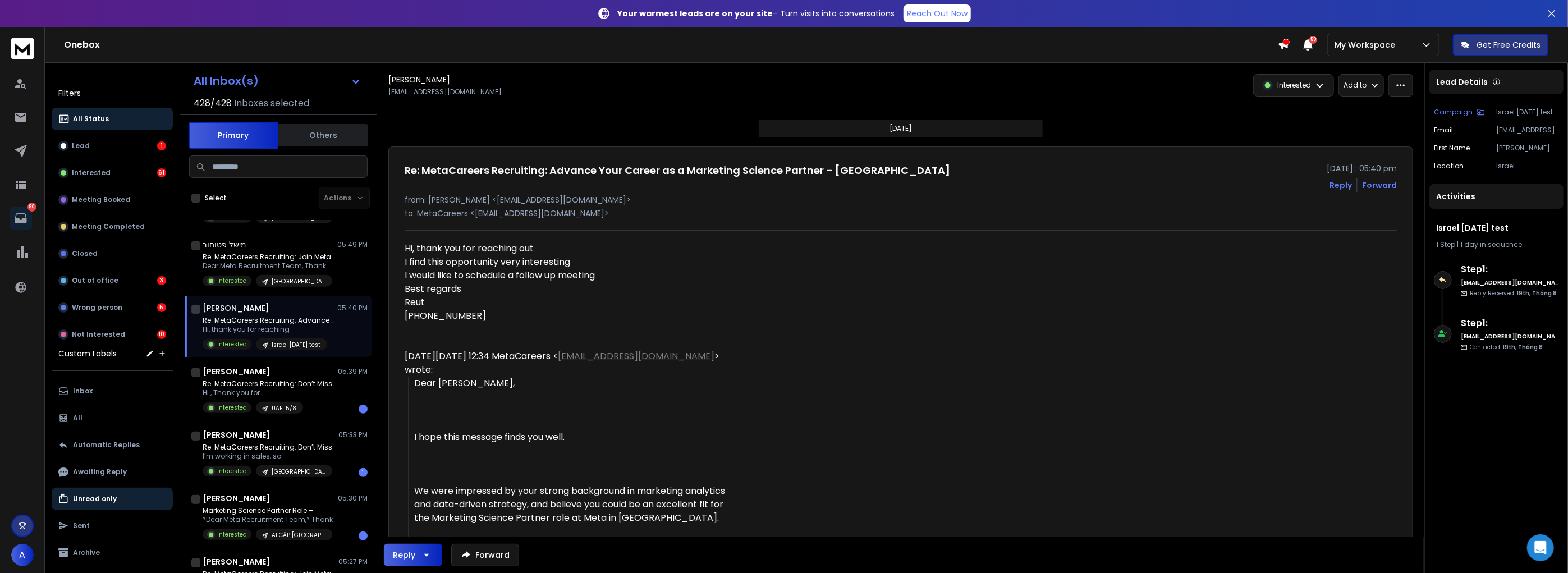
click at [442, 91] on p "cohenreut1@gmail.com" at bounding box center [444, 91] width 113 height 9
drag, startPoint x: 475, startPoint y: 213, endPoint x: 608, endPoint y: 211, distance: 133.0
click at [608, 211] on p "to: MetaCareers <recruit@careersconnect-jobs.com>" at bounding box center [900, 213] width 992 height 11
copy p "recruit@careersconnect-jobs.com"
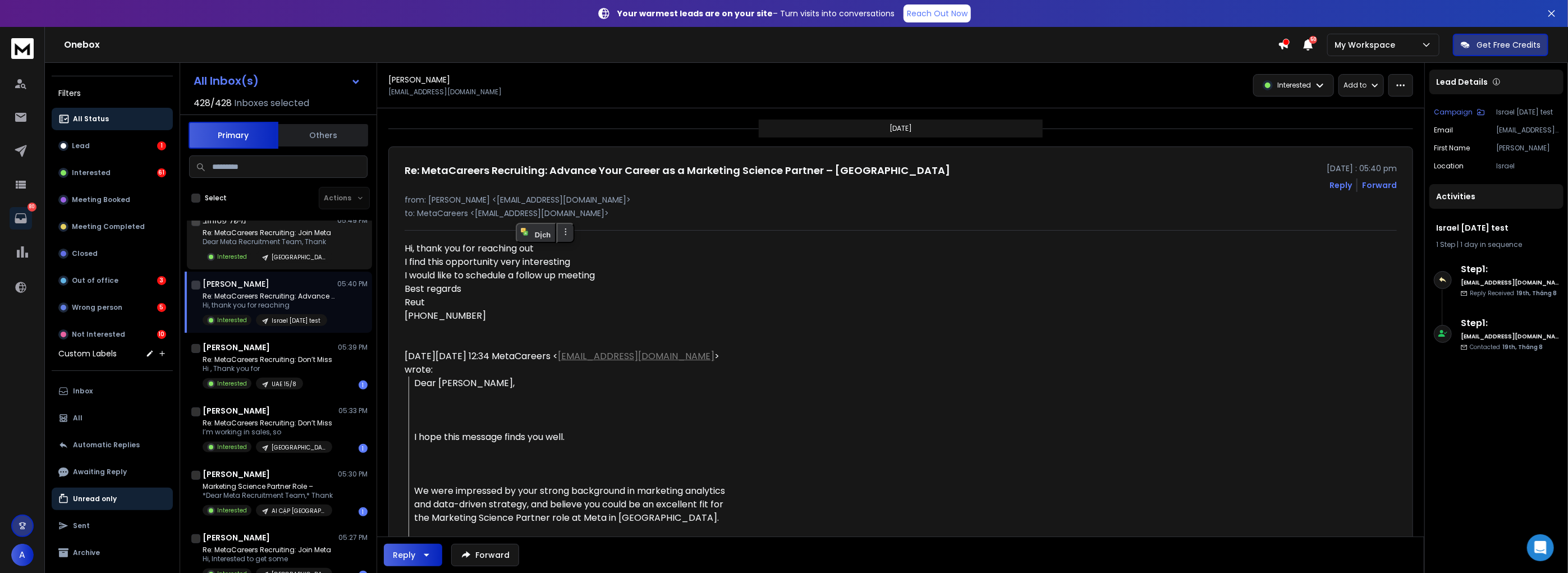
scroll to position [623, 0]
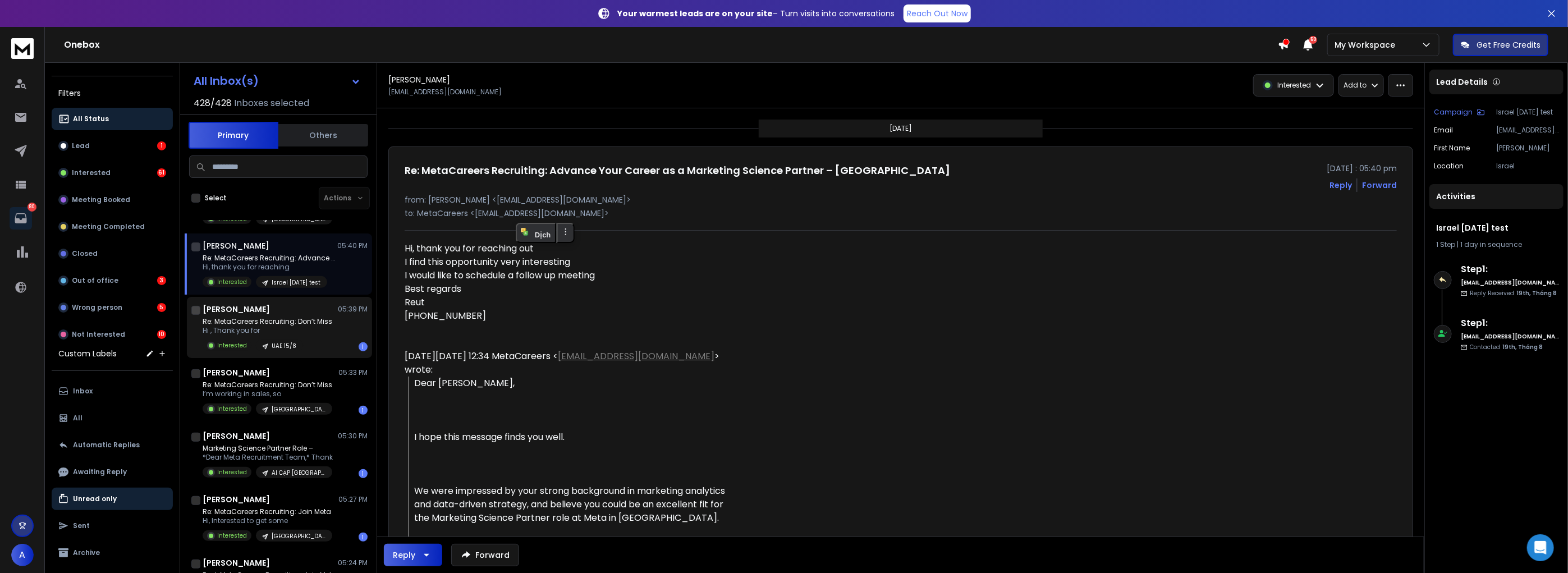
click at [277, 309] on div "Ghita Ouzzi 05:39 PM" at bounding box center [285, 309] width 165 height 11
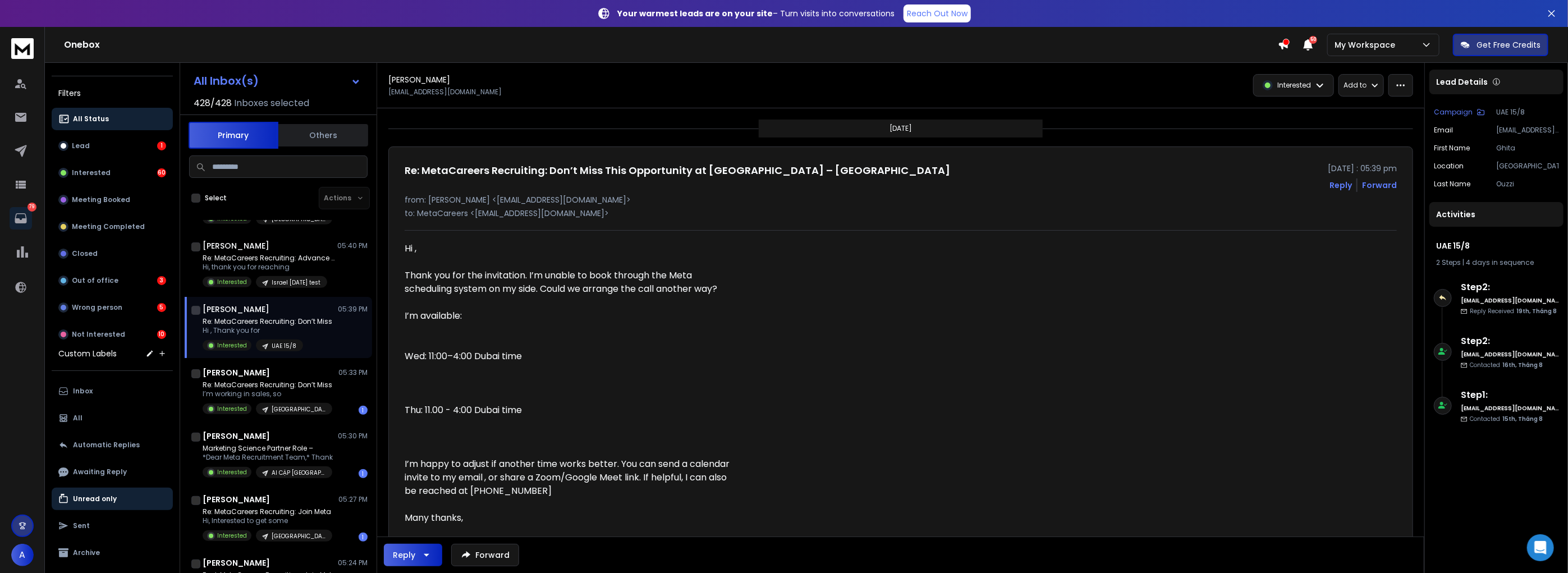
click at [436, 94] on p "ghita.ouzzi@gmail.com" at bounding box center [444, 91] width 113 height 9
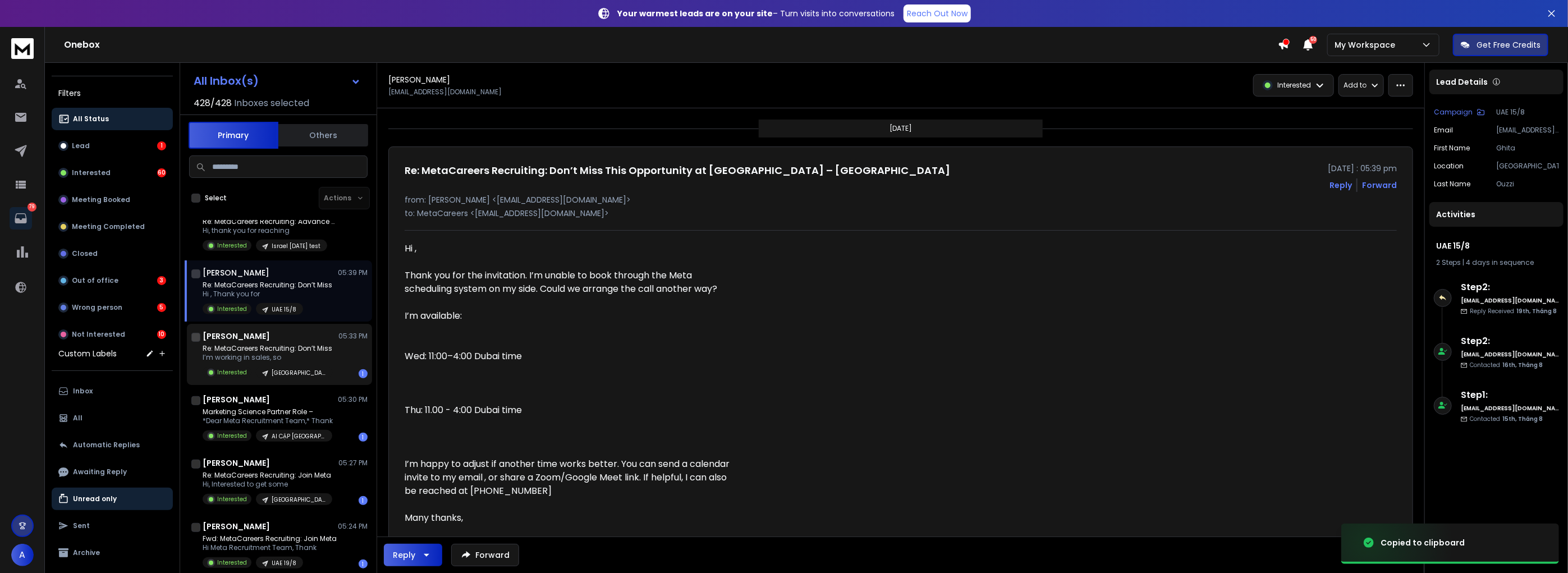
scroll to position [748, 0]
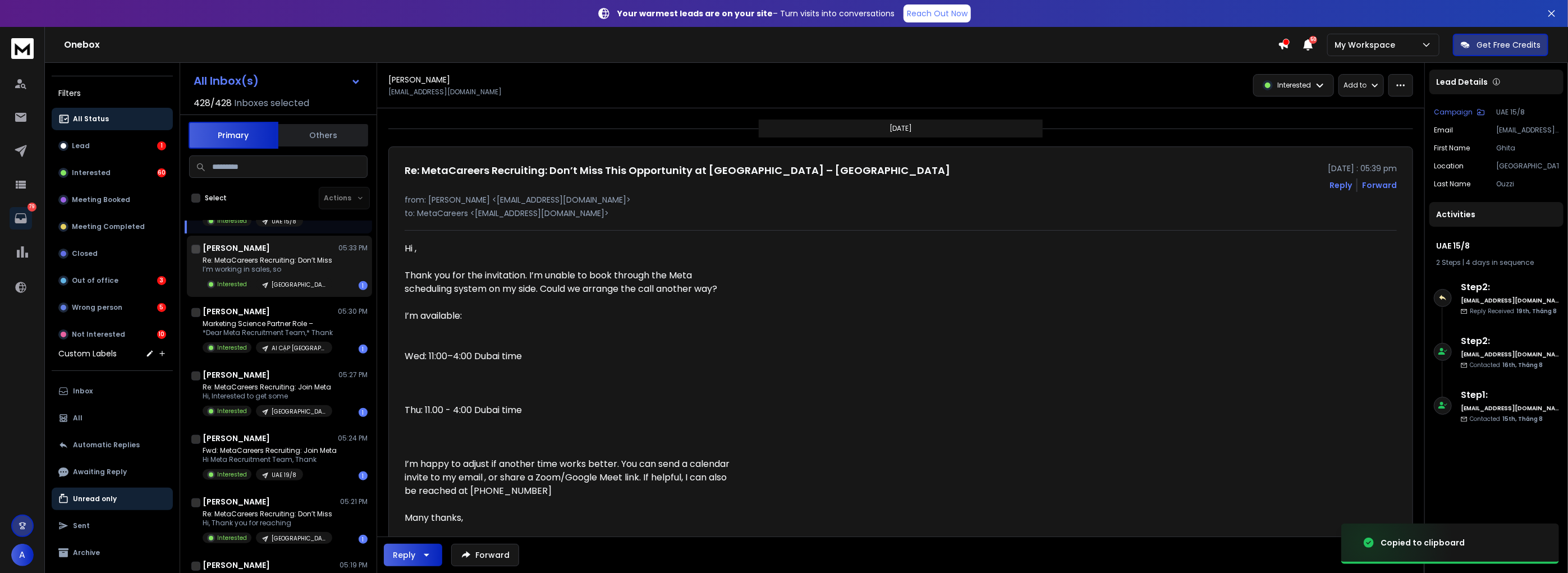
click at [260, 258] on p "Re: MetaCareers Recruiting: Don’t Miss" at bounding box center [267, 260] width 130 height 9
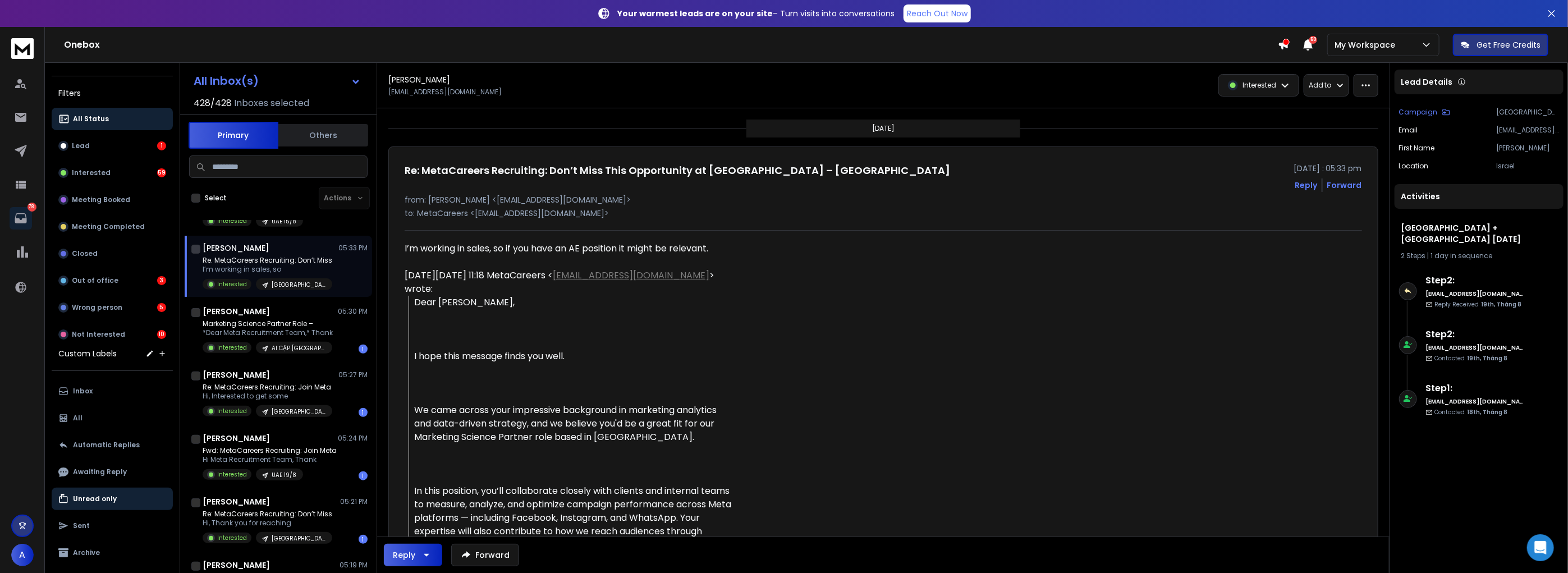
click at [431, 93] on p "kuper12@gmail.com" at bounding box center [444, 91] width 113 height 9
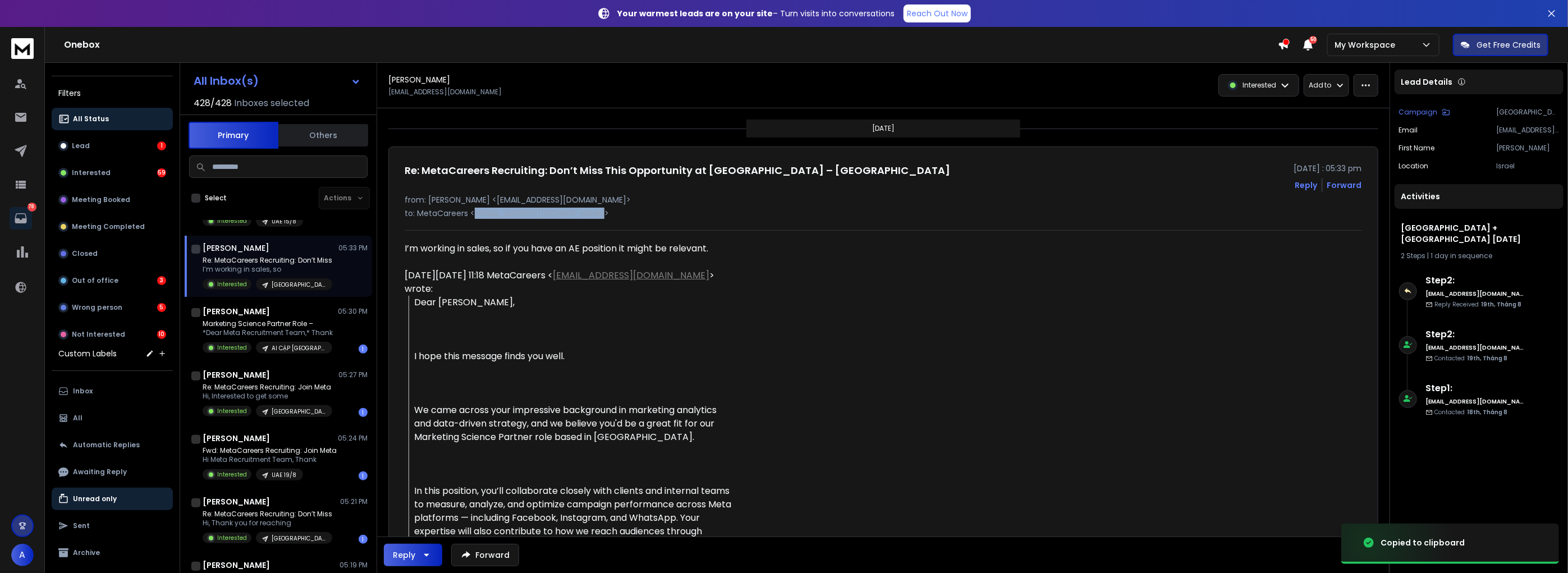
drag, startPoint x: 474, startPoint y: 210, endPoint x: 603, endPoint y: 214, distance: 129.1
click at [603, 214] on p "to: MetaCareers <hr@careersconnectonboard.com>" at bounding box center [883, 213] width 958 height 11
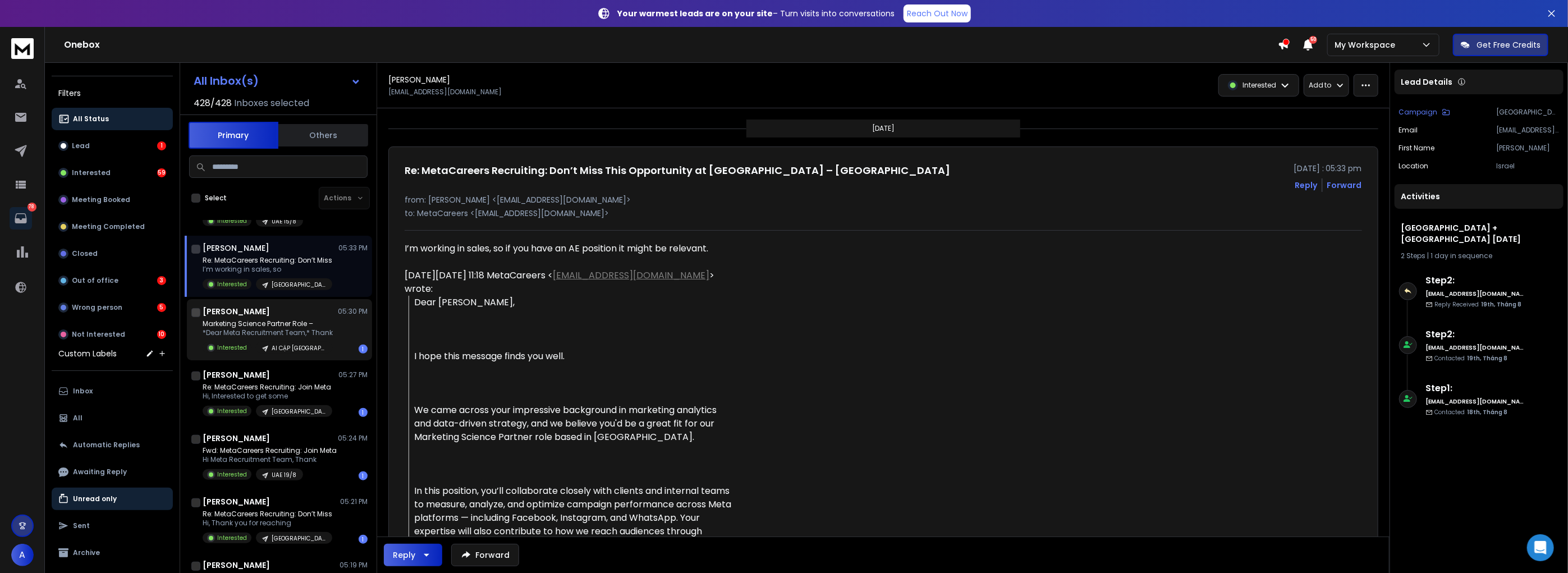
click at [290, 319] on p "Marketing Science Partner Role –" at bounding box center [267, 323] width 130 height 9
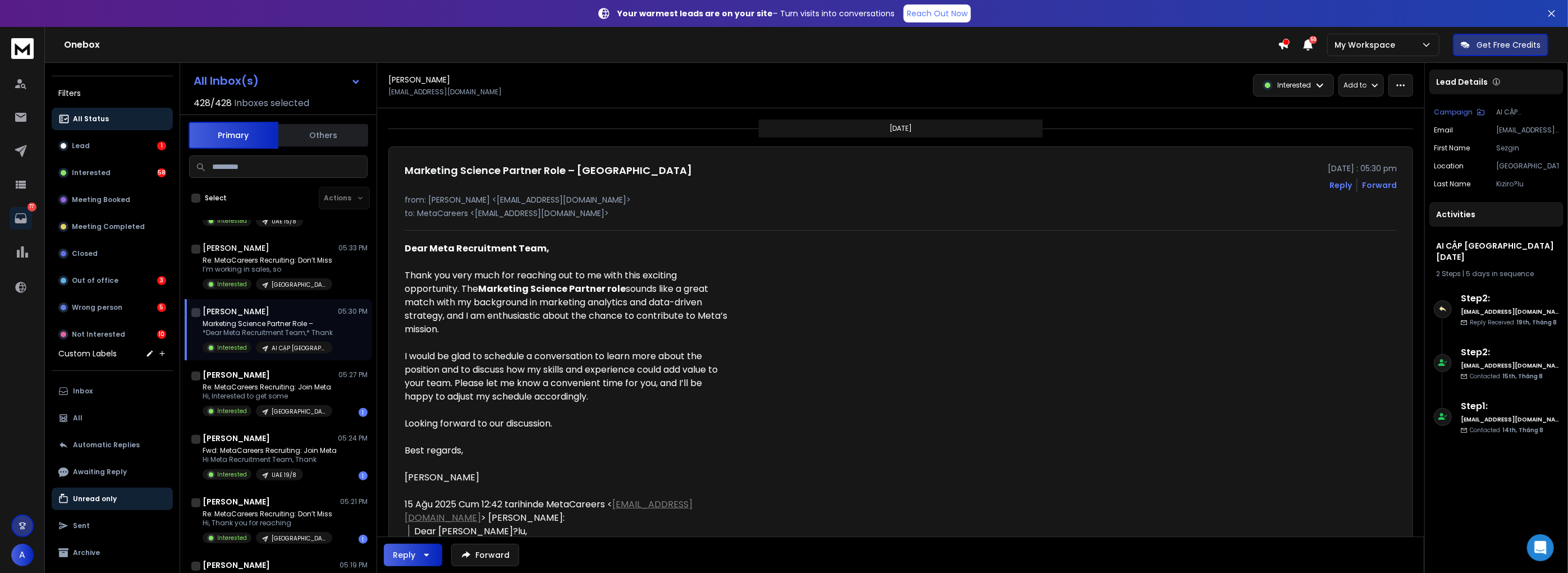
click at [434, 93] on p "k.sezgin7@gmail.com" at bounding box center [444, 91] width 113 height 9
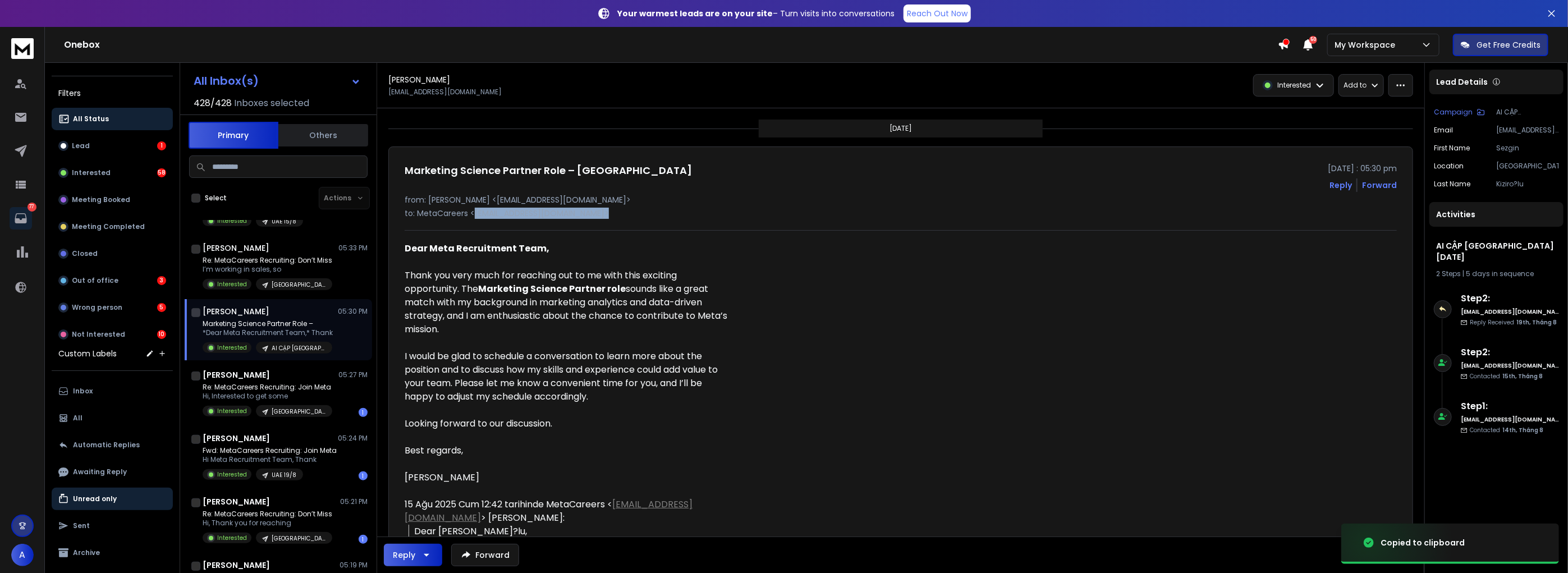
drag, startPoint x: 475, startPoint y: 214, endPoint x: 508, endPoint y: 118, distance: 101.5
click at [607, 217] on p "to: MetaCareers <works@careersconnect-jobs.com>" at bounding box center [900, 213] width 992 height 11
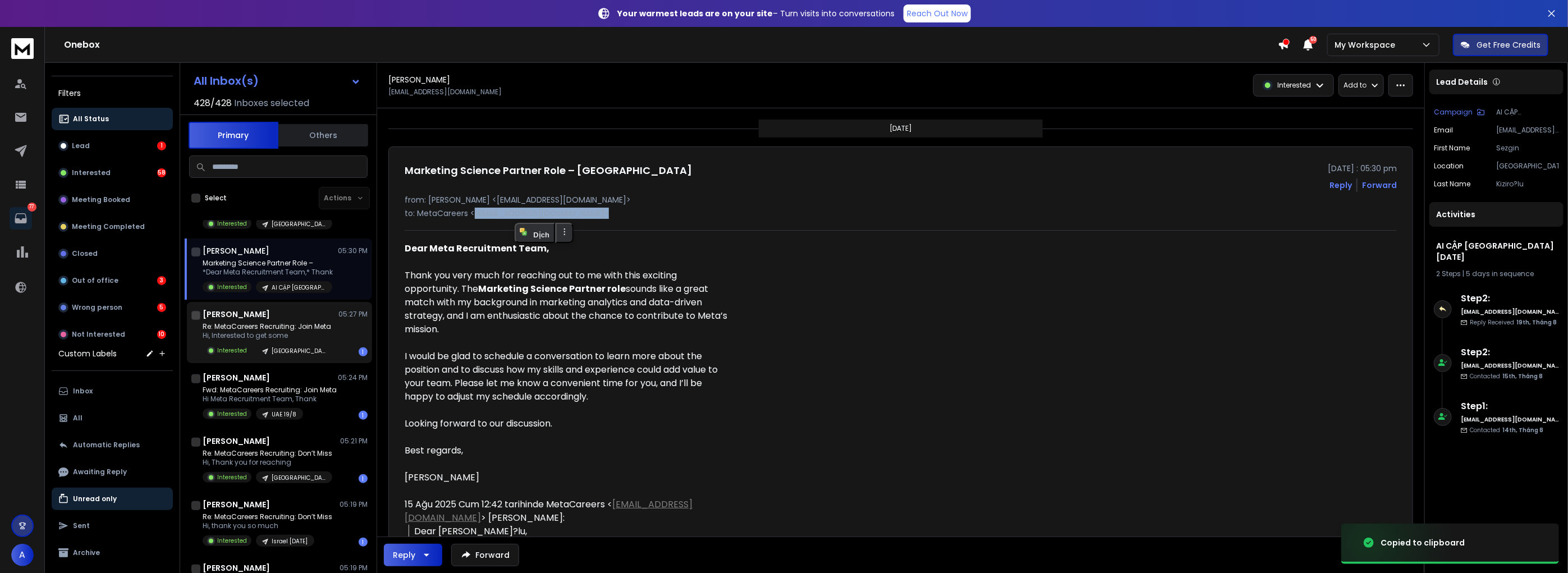
scroll to position [810, 0]
click at [285, 314] on div "Natalie Rubinstein 05:27 PM" at bounding box center [285, 312] width 165 height 11
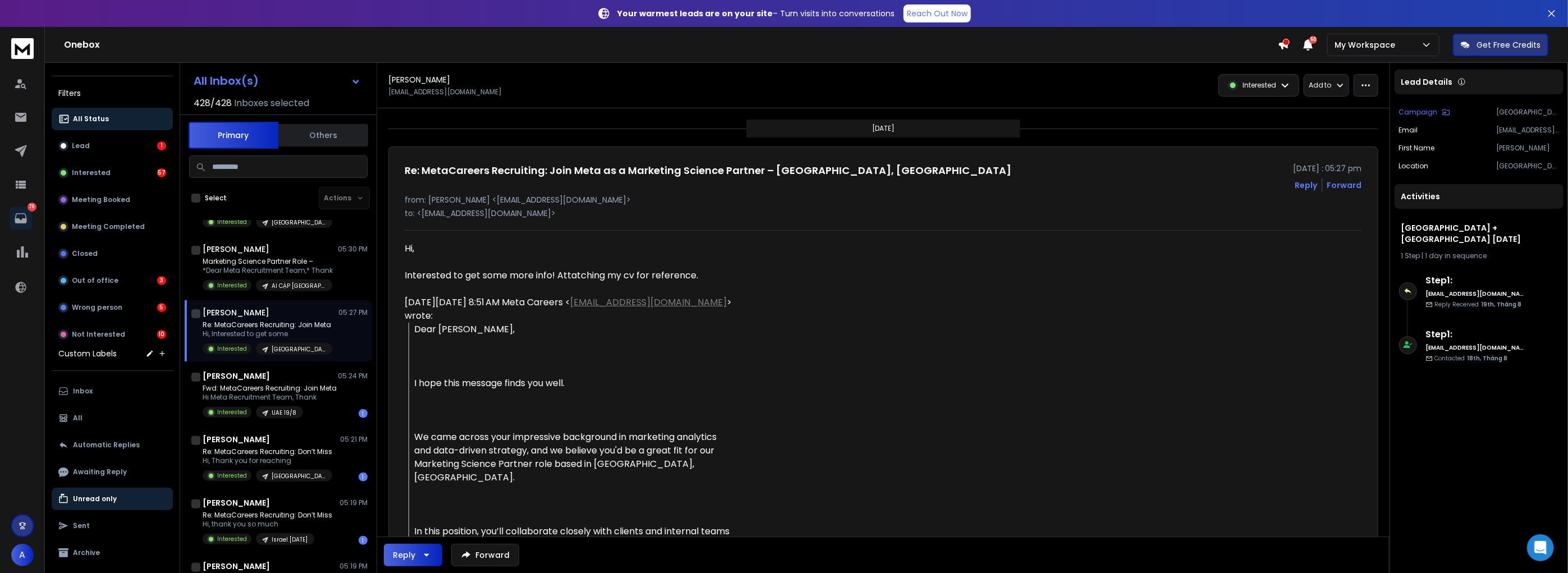
click at [440, 91] on p "natalierubinsteinidc@gmail.com" at bounding box center [444, 91] width 113 height 9
drag, startPoint x: 420, startPoint y: 211, endPoint x: 567, endPoint y: 220, distance: 147.3
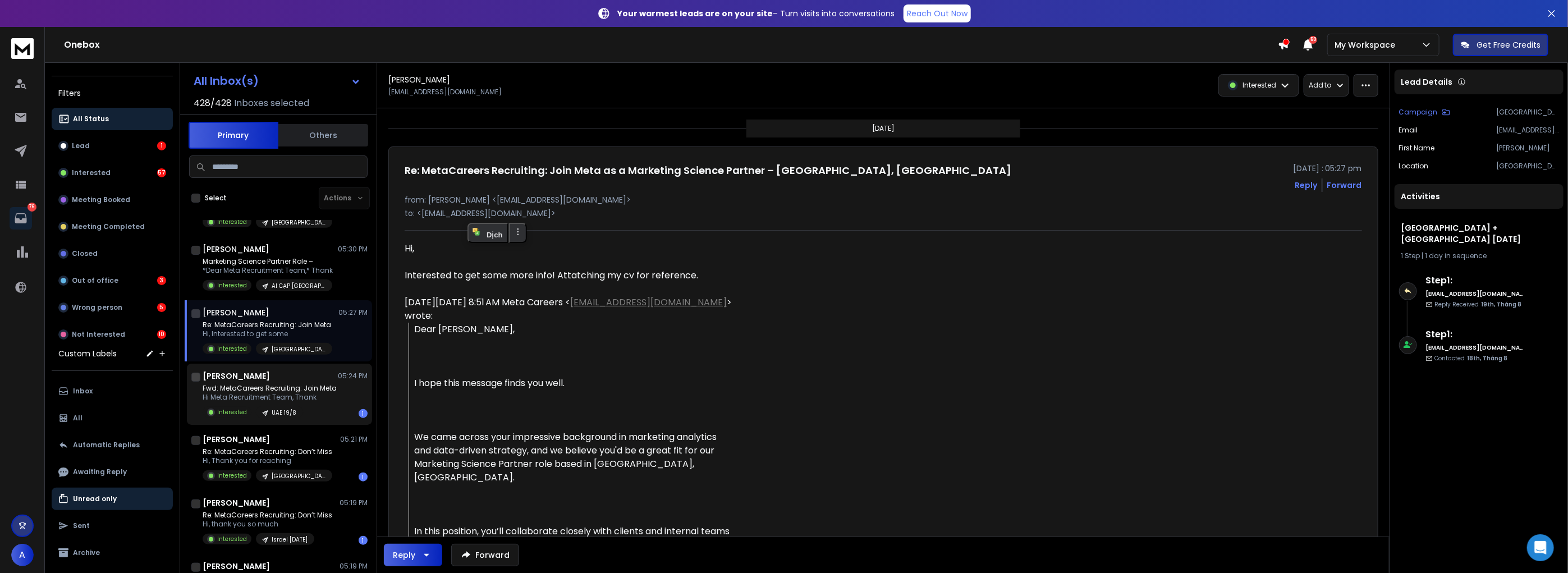
click at [270, 373] on h1 "Anastasiia Fedorova" at bounding box center [235, 376] width 67 height 11
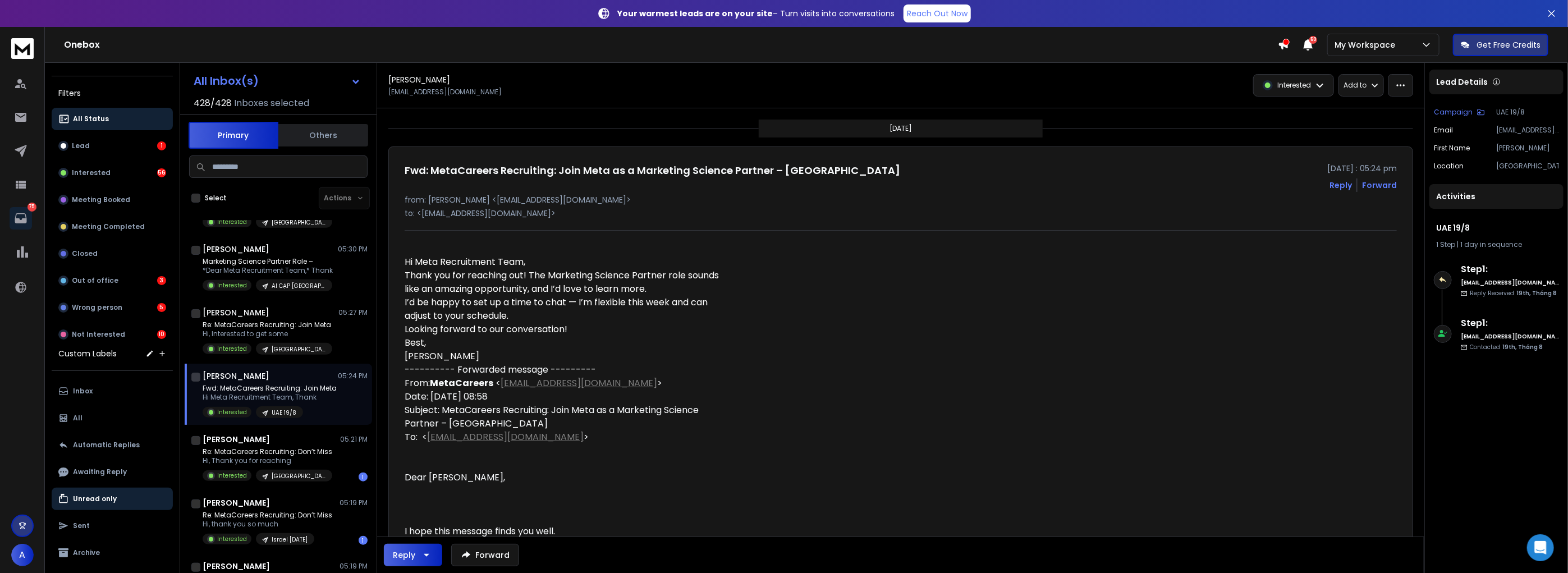
click at [454, 87] on p "anastasiiafedorova25@gmail.com" at bounding box center [444, 91] width 113 height 9
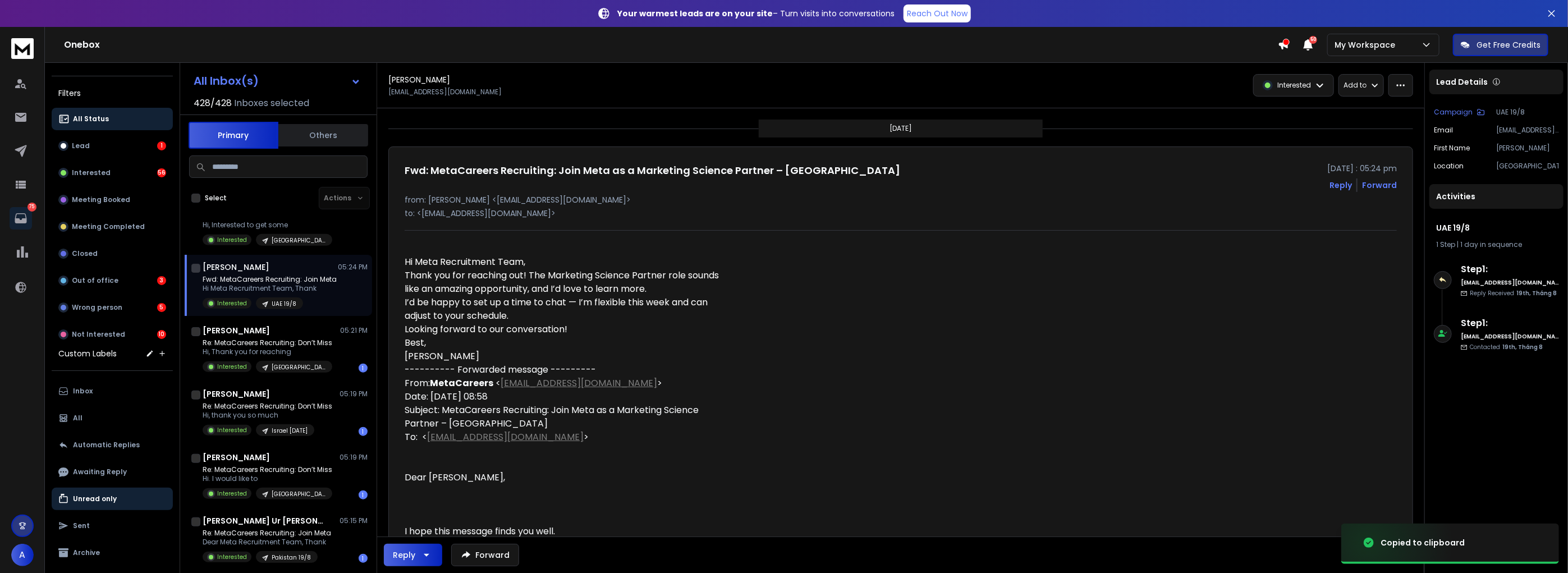
scroll to position [934, 0]
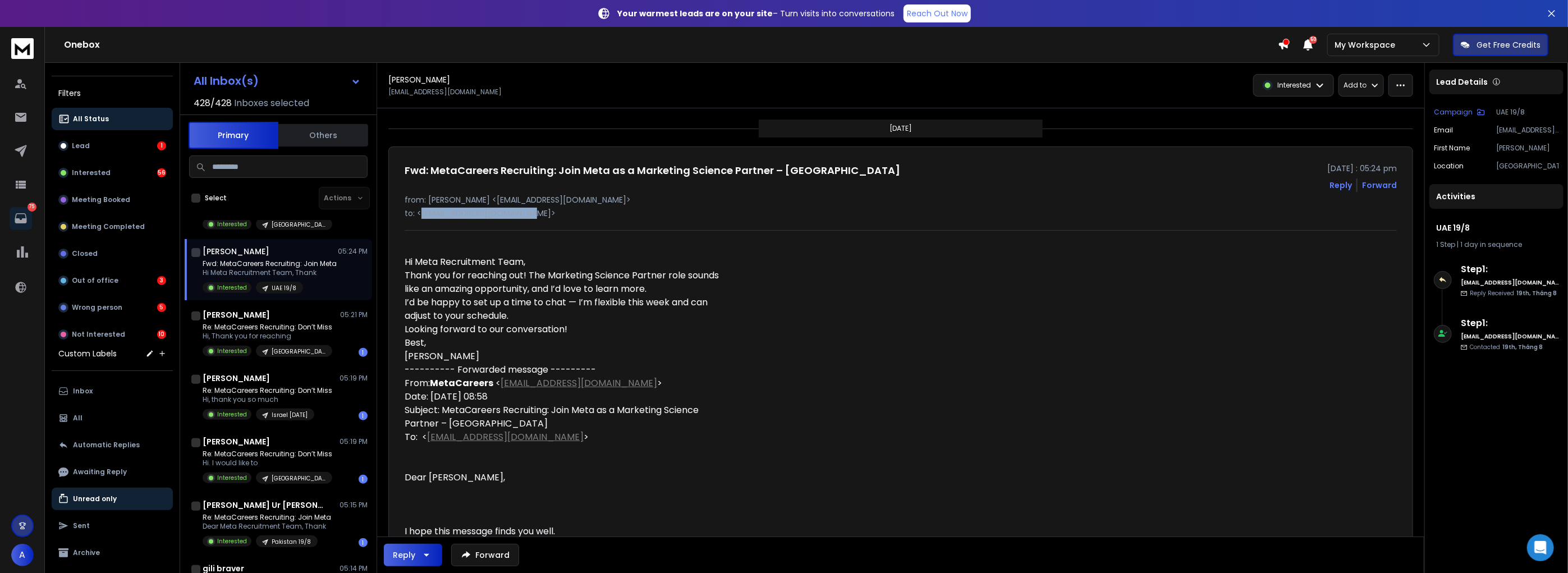
drag, startPoint x: 420, startPoint y: 212, endPoint x: 536, endPoint y: 212, distance: 116.0
click at [536, 212] on p "to: <hr@careersconnectteam.com>" at bounding box center [900, 213] width 992 height 11
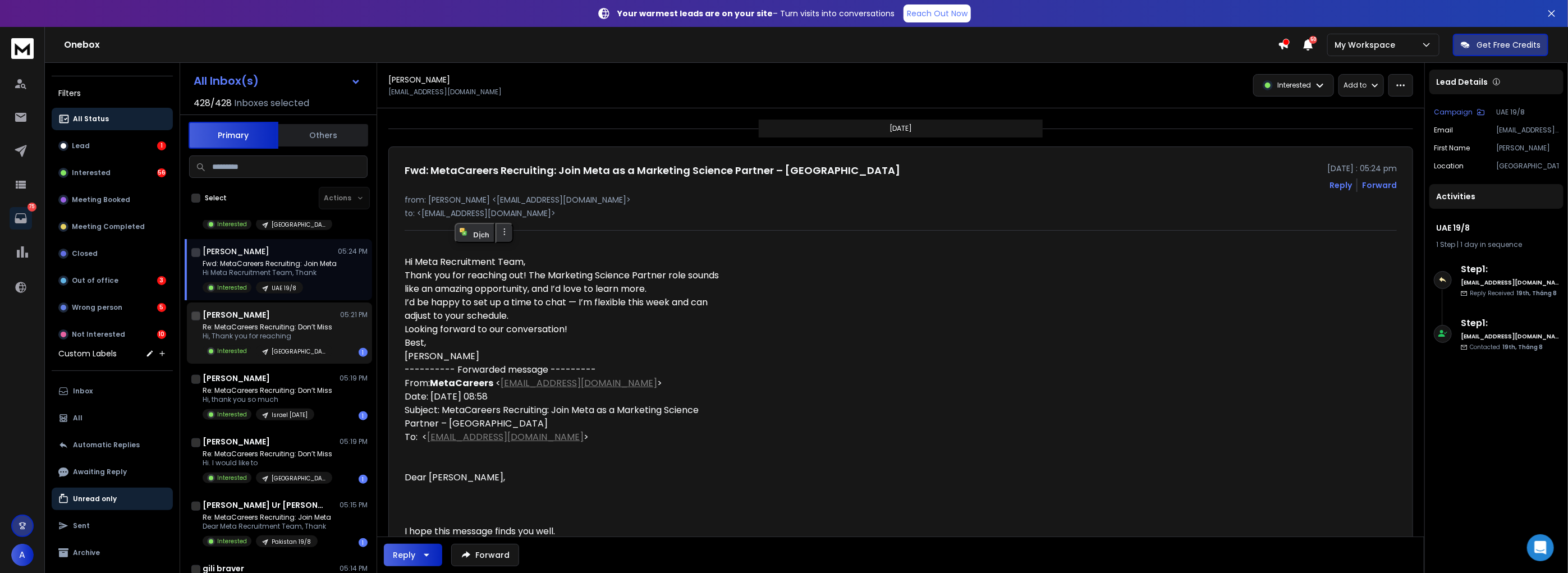
click at [282, 320] on div "Uri Efrati 05:21 PM Re: MetaCareers Recruiting: Don’t Miss Hi, Thank you for re…" at bounding box center [285, 333] width 165 height 47
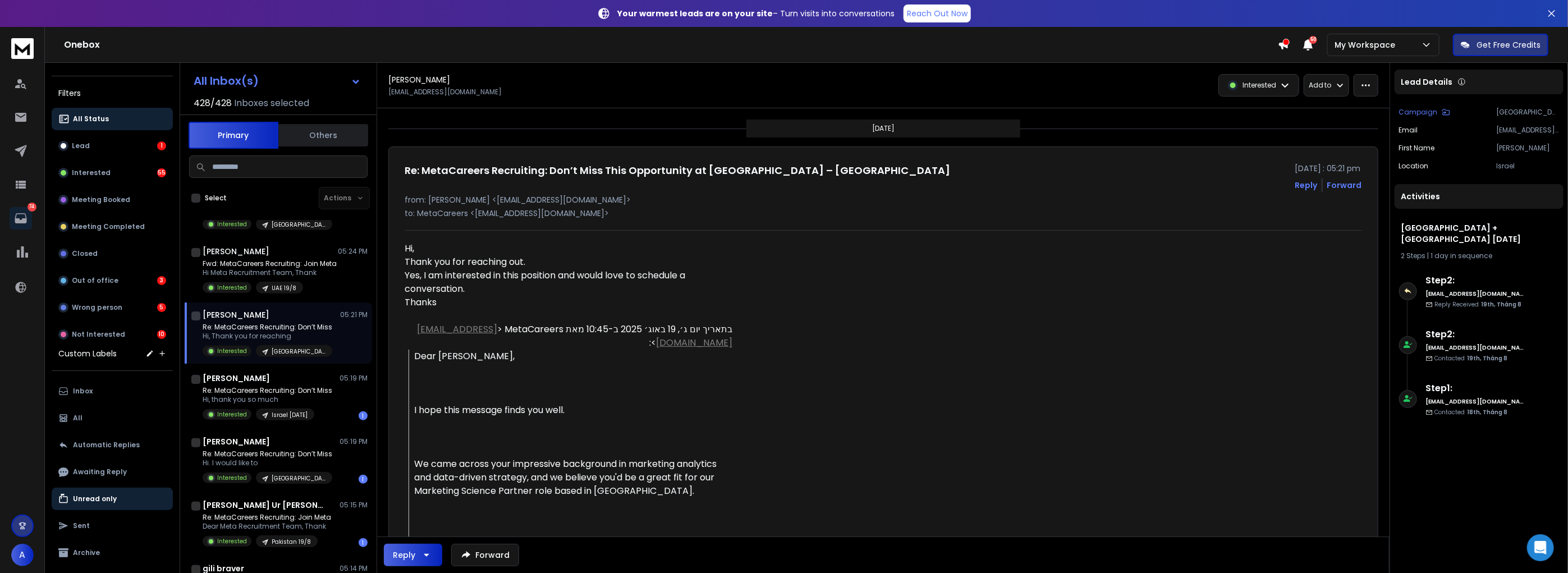
click at [417, 92] on p "efrati.uri@gmail.com" at bounding box center [444, 91] width 113 height 9
drag, startPoint x: 473, startPoint y: 213, endPoint x: 616, endPoint y: 215, distance: 143.0
click at [616, 215] on p "to: MetaCareers <info@careersconnect-gateway.com>" at bounding box center [883, 213] width 958 height 11
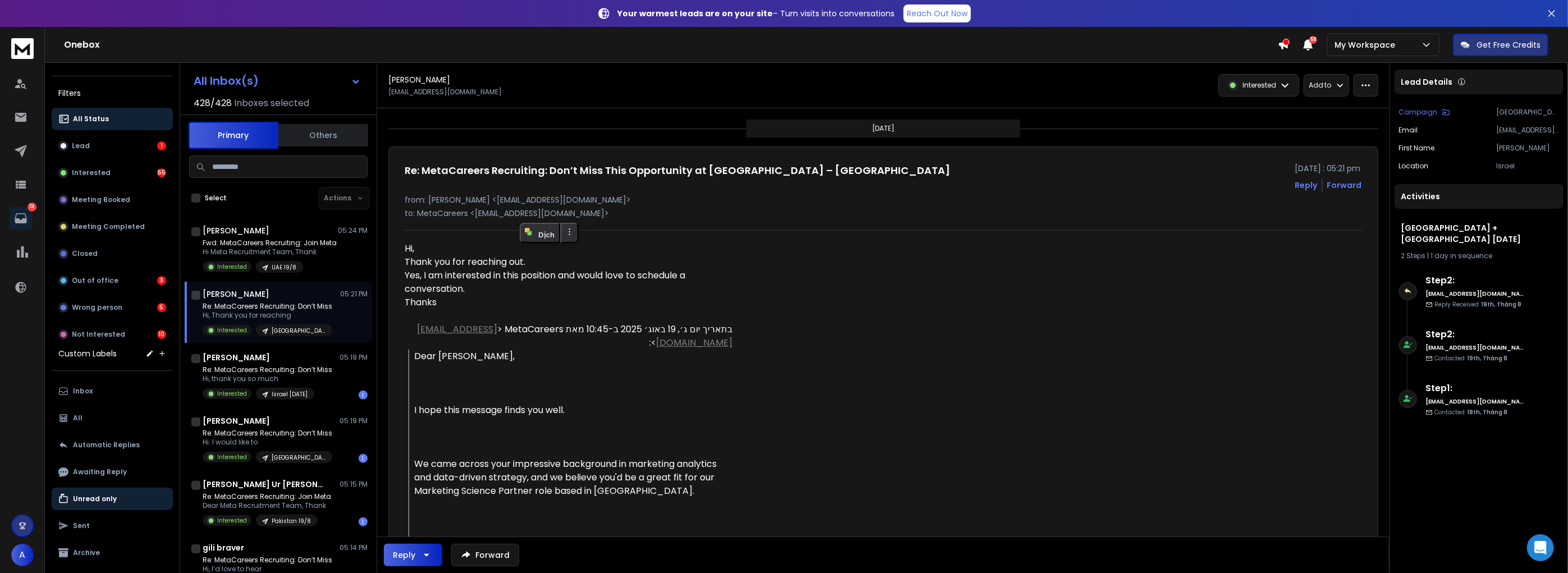
scroll to position [997, 0]
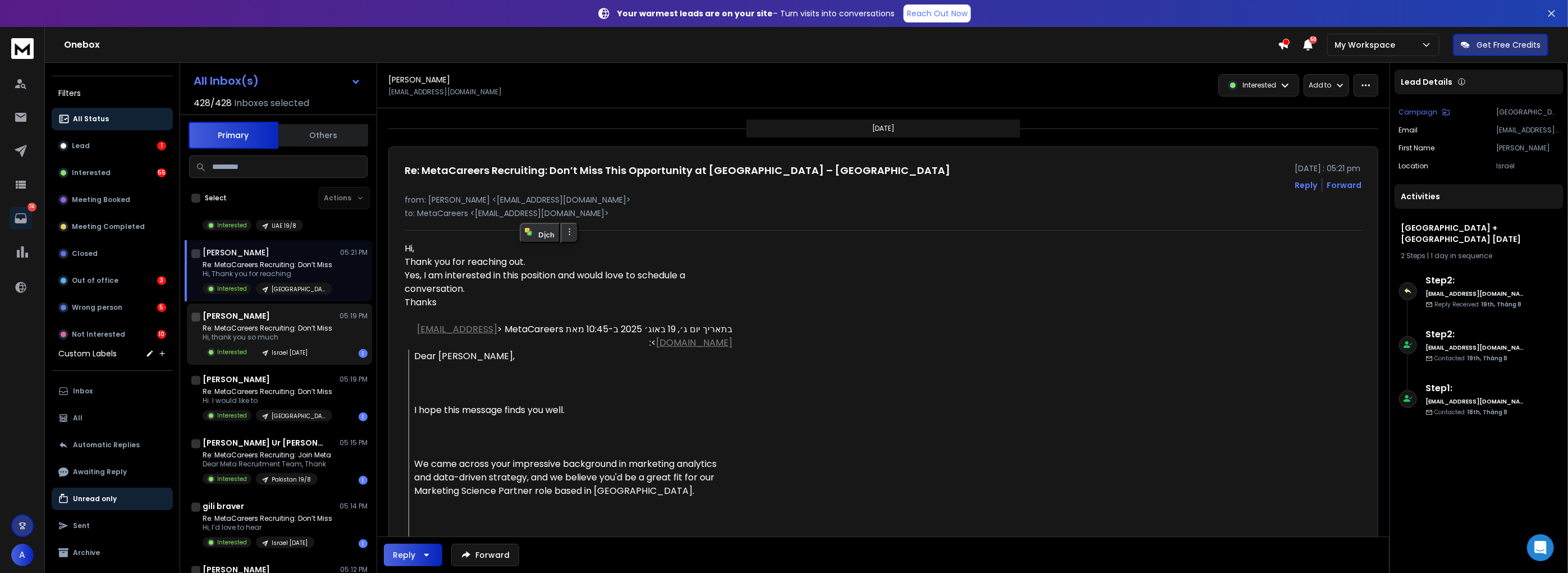
click at [302, 315] on div "Nir Shvartz 05:19 PM" at bounding box center [285, 316] width 165 height 11
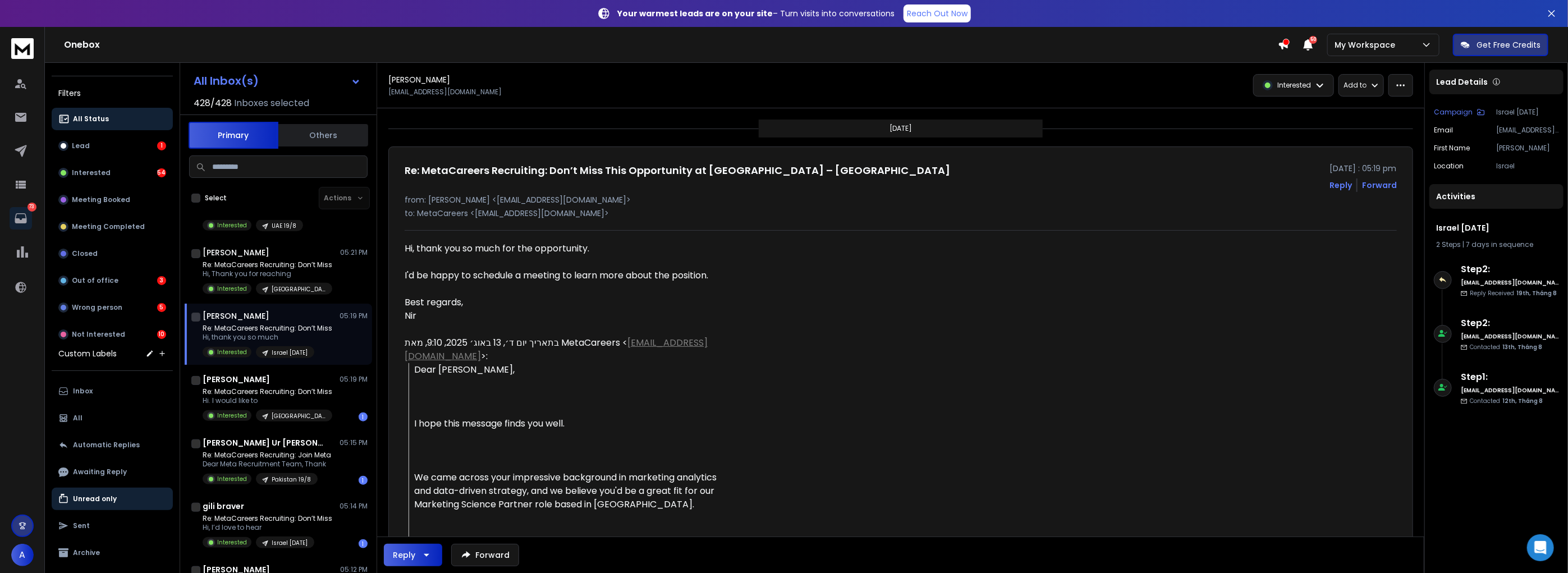
click at [431, 93] on p "niroo1010@gmail.com" at bounding box center [444, 91] width 113 height 9
drag, startPoint x: 474, startPoint y: 213, endPoint x: 629, endPoint y: 216, distance: 155.0
click at [629, 216] on p "to: MetaCareers <works@careersconnect-talenthub.com>" at bounding box center [900, 213] width 992 height 11
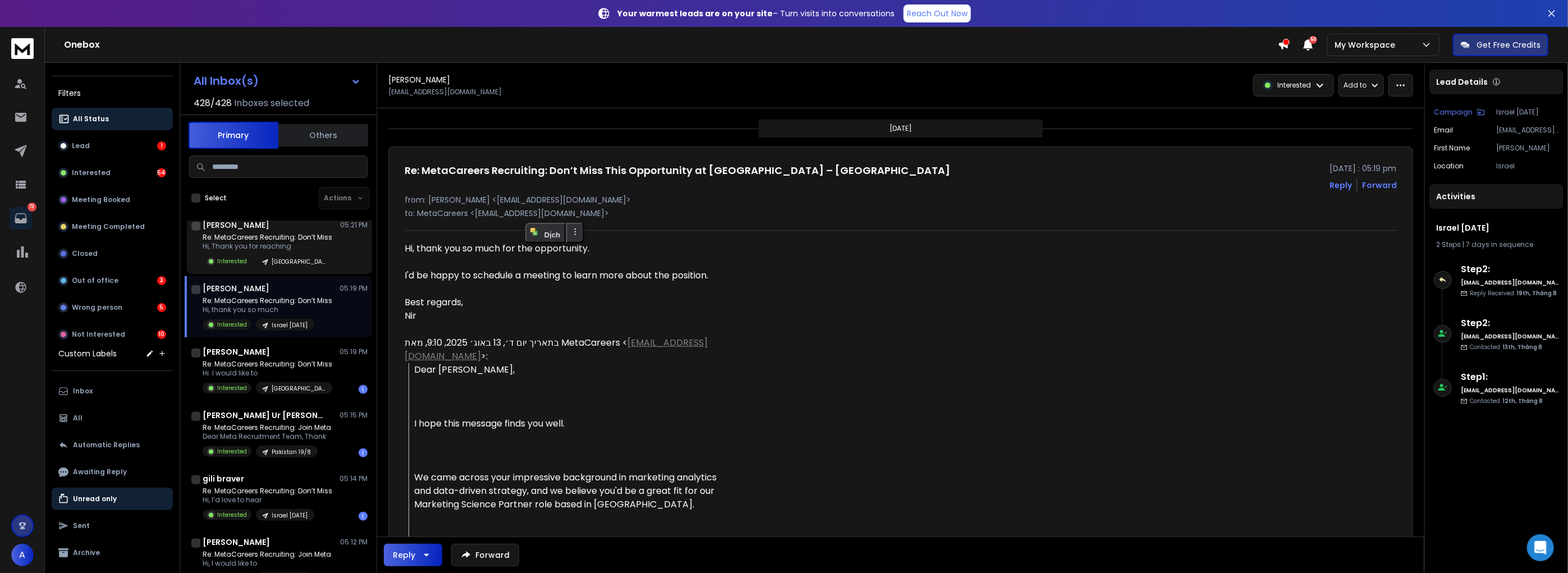
scroll to position [1059, 0]
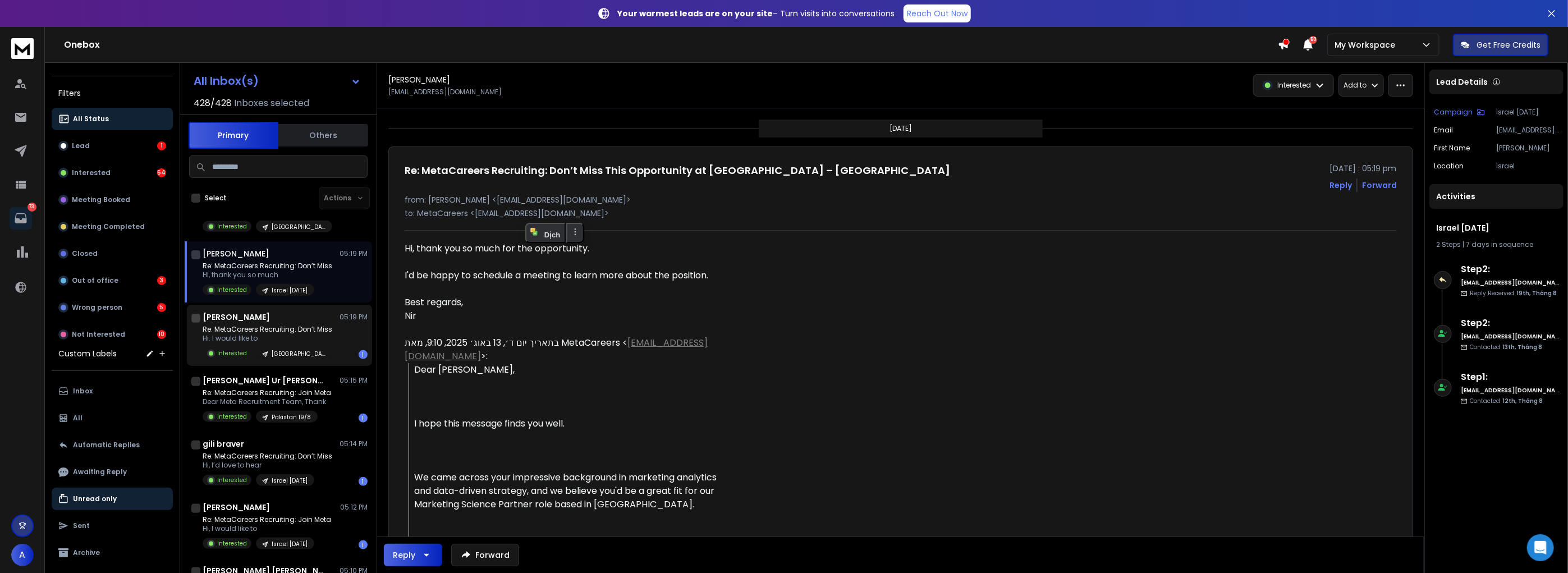
click at [296, 309] on div "Penina Taylor 05:19 PM Re: MetaCareers Recruiting: Don’t Miss Hi. I would like …" at bounding box center [279, 335] width 185 height 61
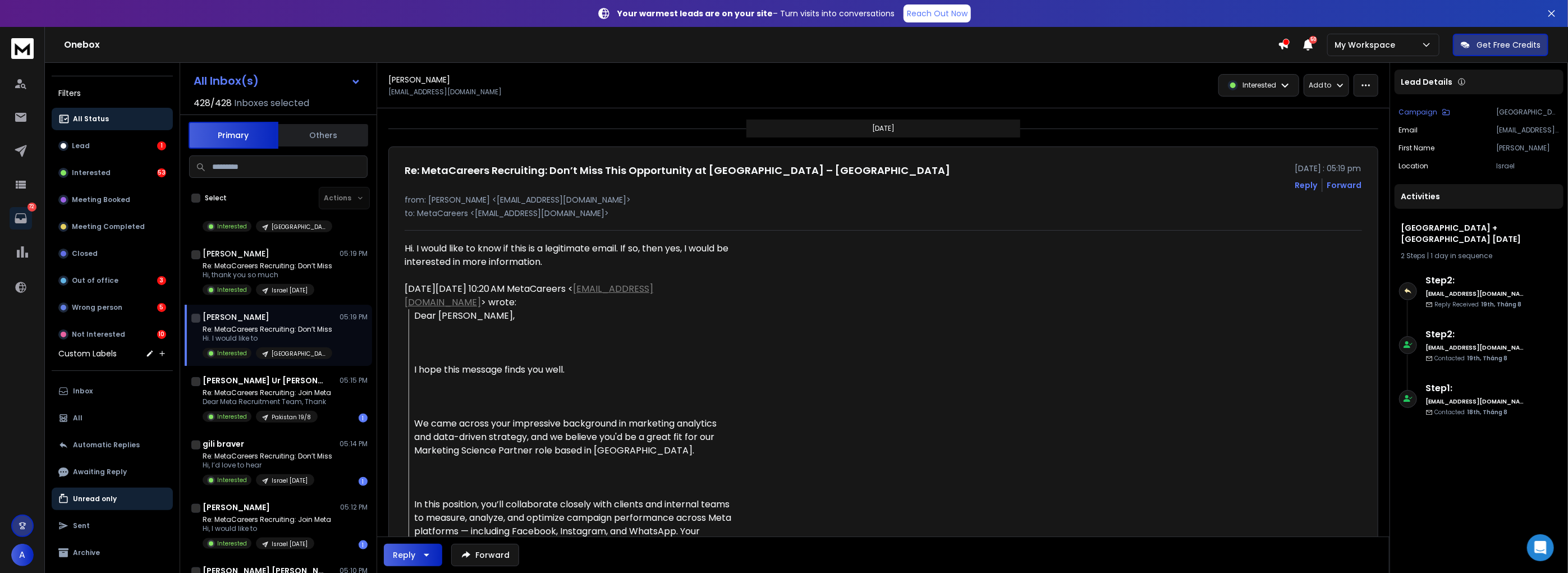
click at [442, 93] on p "peninataylor@gmail.com" at bounding box center [444, 91] width 113 height 9
drag, startPoint x: 474, startPoint y: 214, endPoint x: 625, endPoint y: 216, distance: 151.0
click at [625, 216] on p "to: MetaCareers <works@careersconnectjobsboard.com>" at bounding box center [883, 213] width 958 height 11
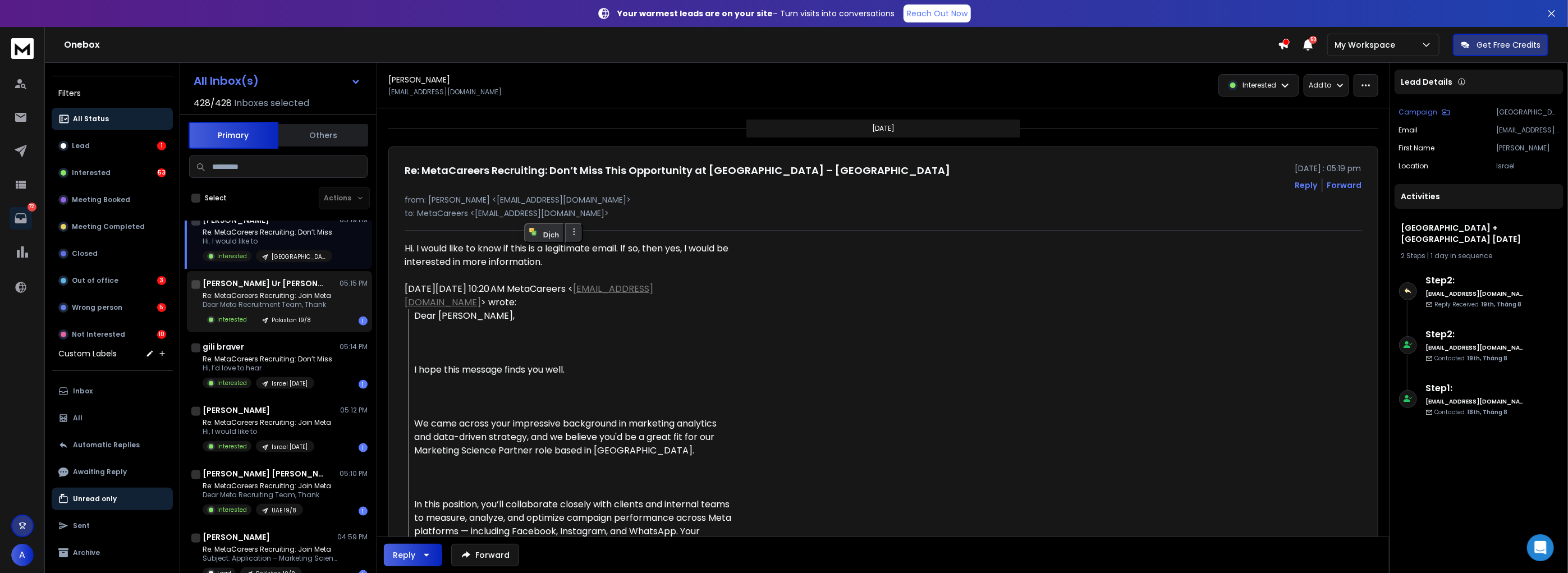
scroll to position [1184, 0]
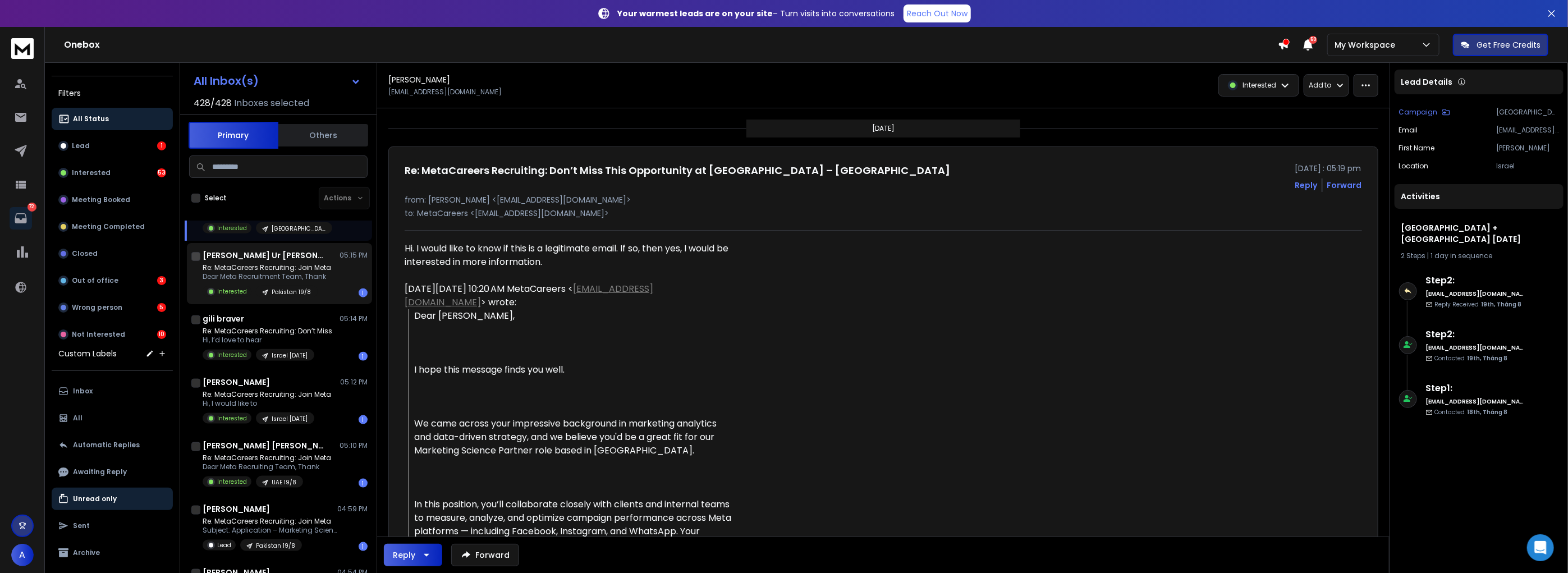
click at [300, 287] on p "Pakistan 19/8" at bounding box center [290, 291] width 39 height 9
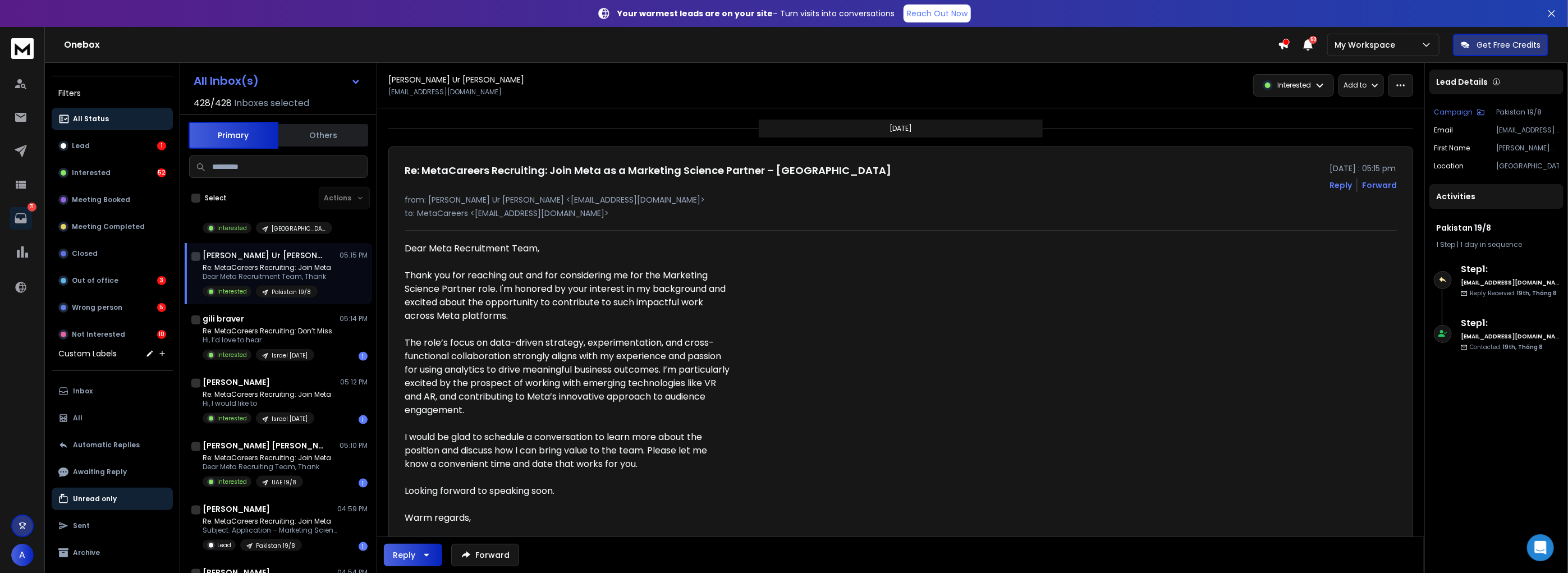
click at [436, 90] on p "fahadbinriaz06@gmail.com" at bounding box center [444, 91] width 113 height 9
drag, startPoint x: 475, startPoint y: 213, endPoint x: 622, endPoint y: 213, distance: 147.0
click at [622, 213] on p "to: MetaCareers <employee@careersconnect-care.com>" at bounding box center [900, 213] width 992 height 11
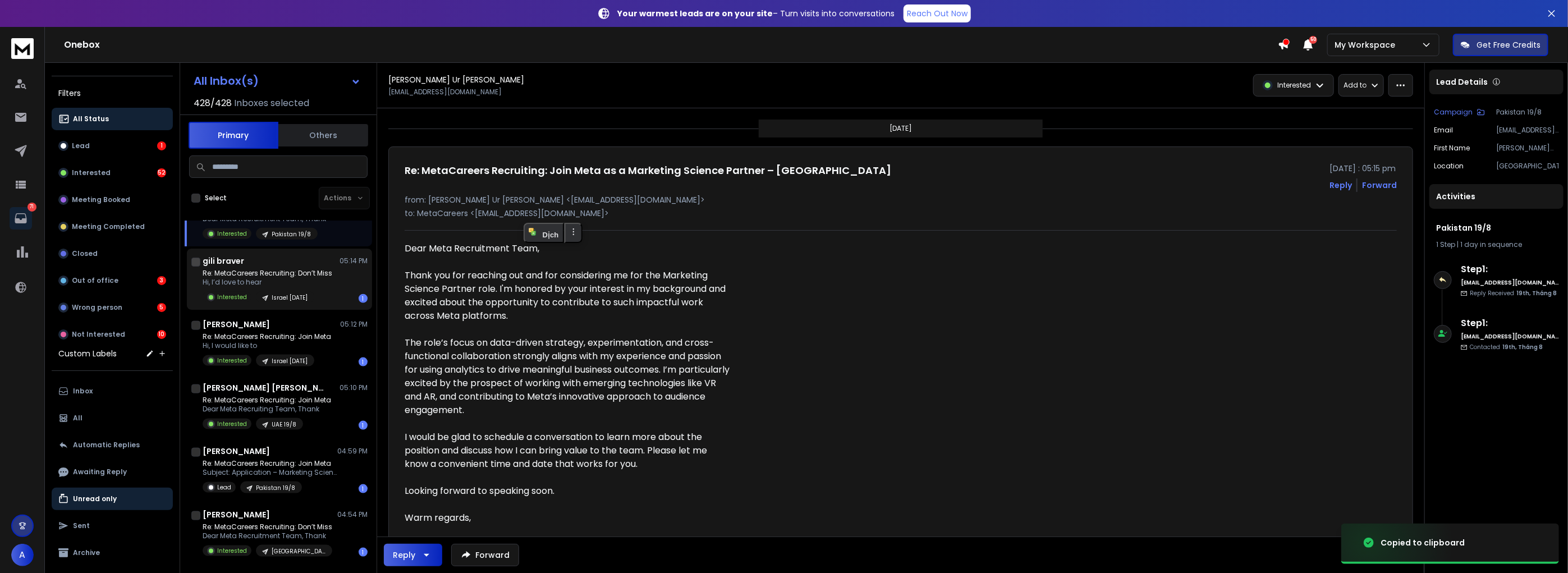
scroll to position [1247, 0]
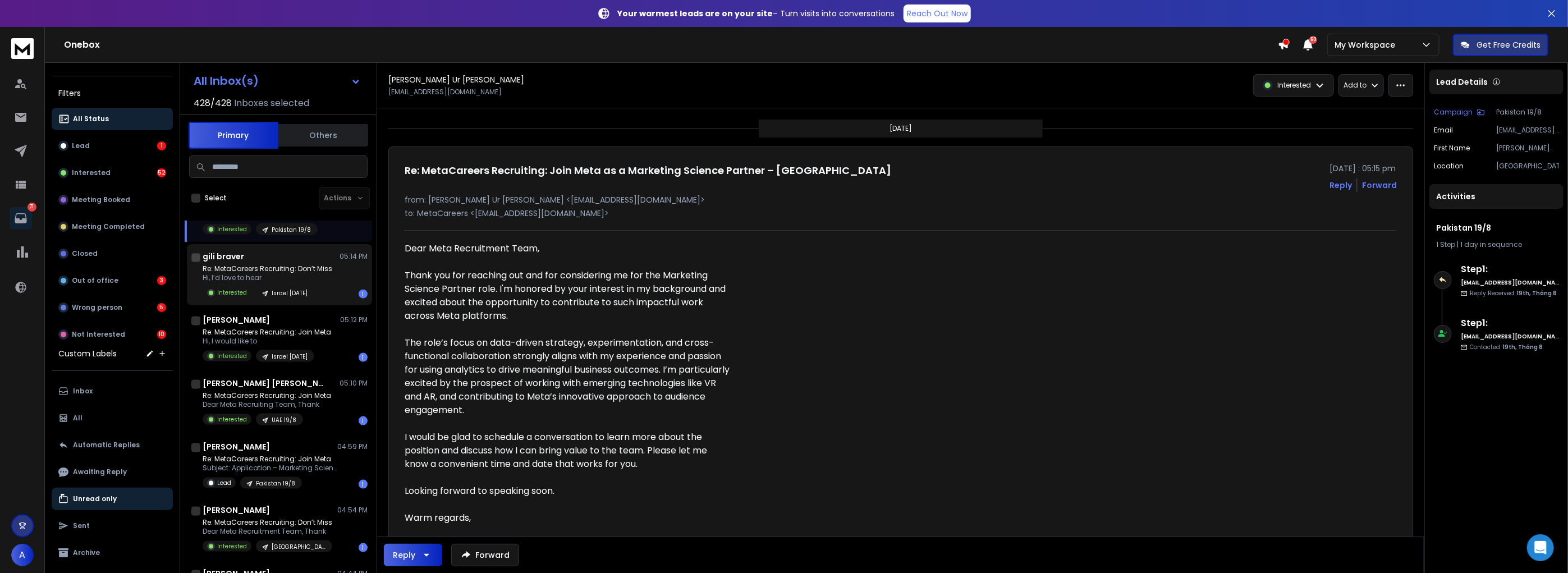
click at [284, 272] on p "Re: MetaCareers Recruiting: Don’t Miss" at bounding box center [267, 268] width 130 height 9
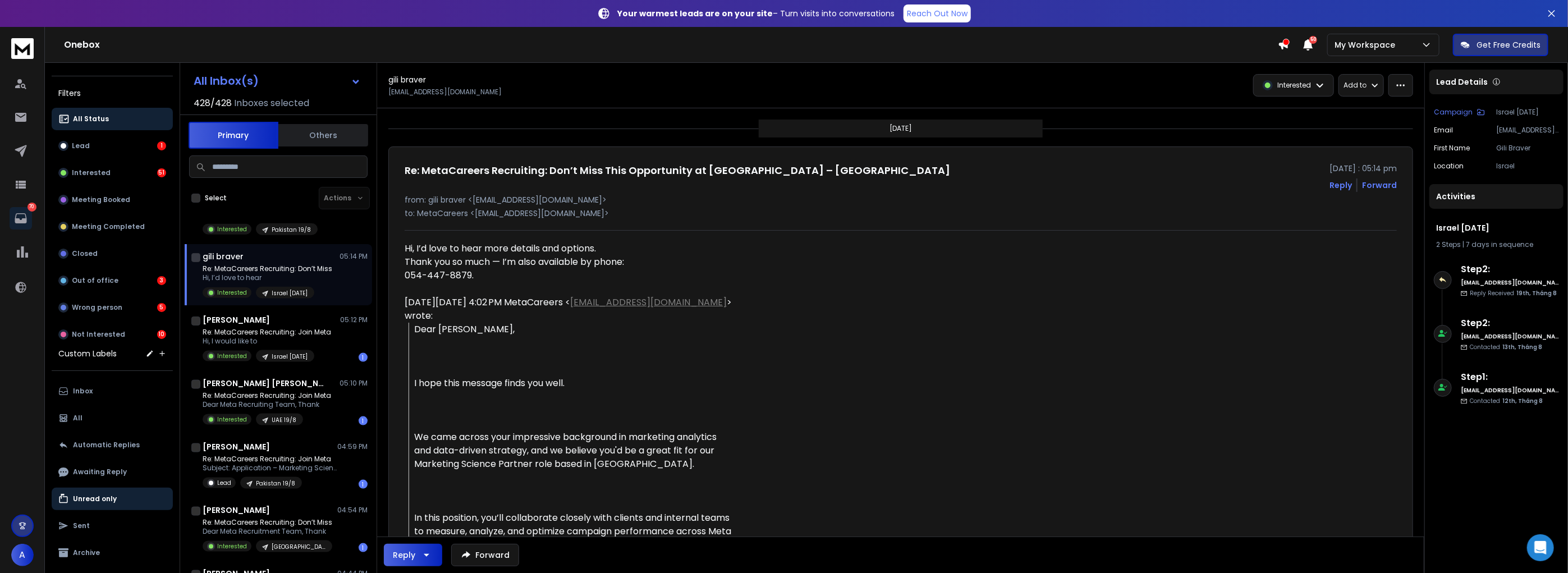
click at [434, 93] on p "gilibraver1@gmail.com" at bounding box center [444, 91] width 113 height 9
drag, startPoint x: 473, startPoint y: 216, endPoint x: 612, endPoint y: 214, distance: 139.0
click at [612, 214] on p "to: MetaCareers <recruit@careersconnect-staff.com>" at bounding box center [900, 213] width 992 height 11
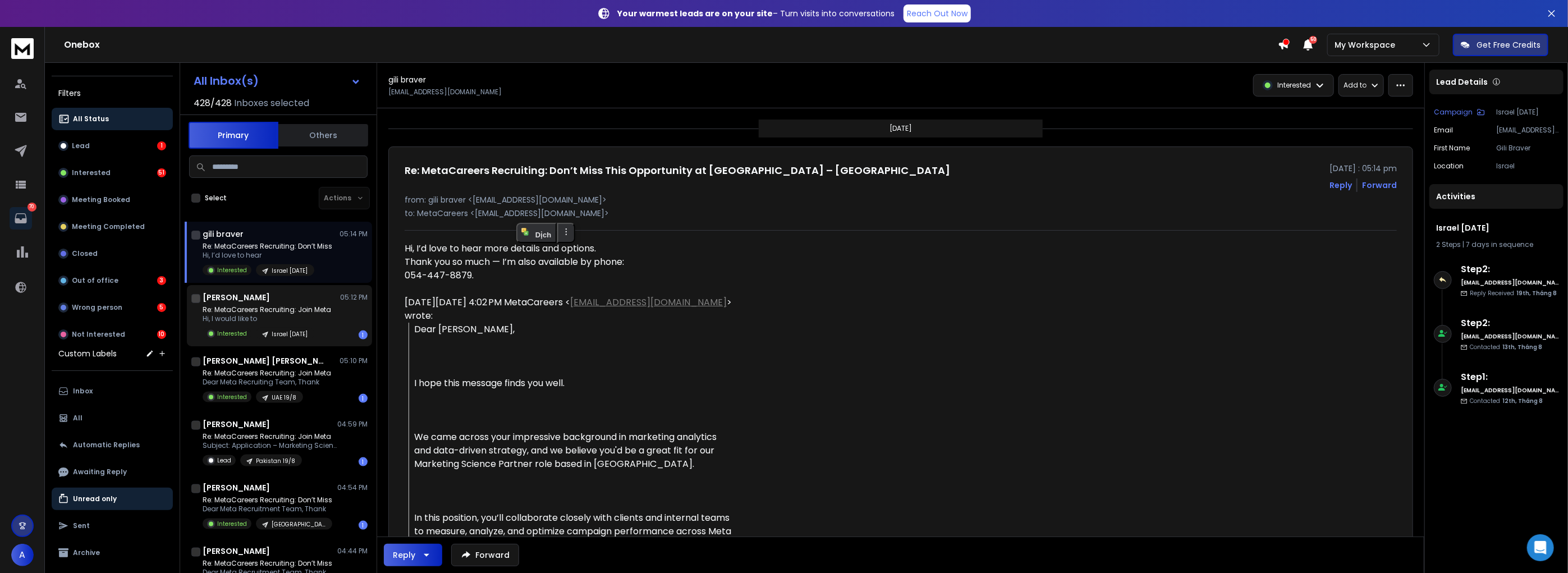
scroll to position [1309, 0]
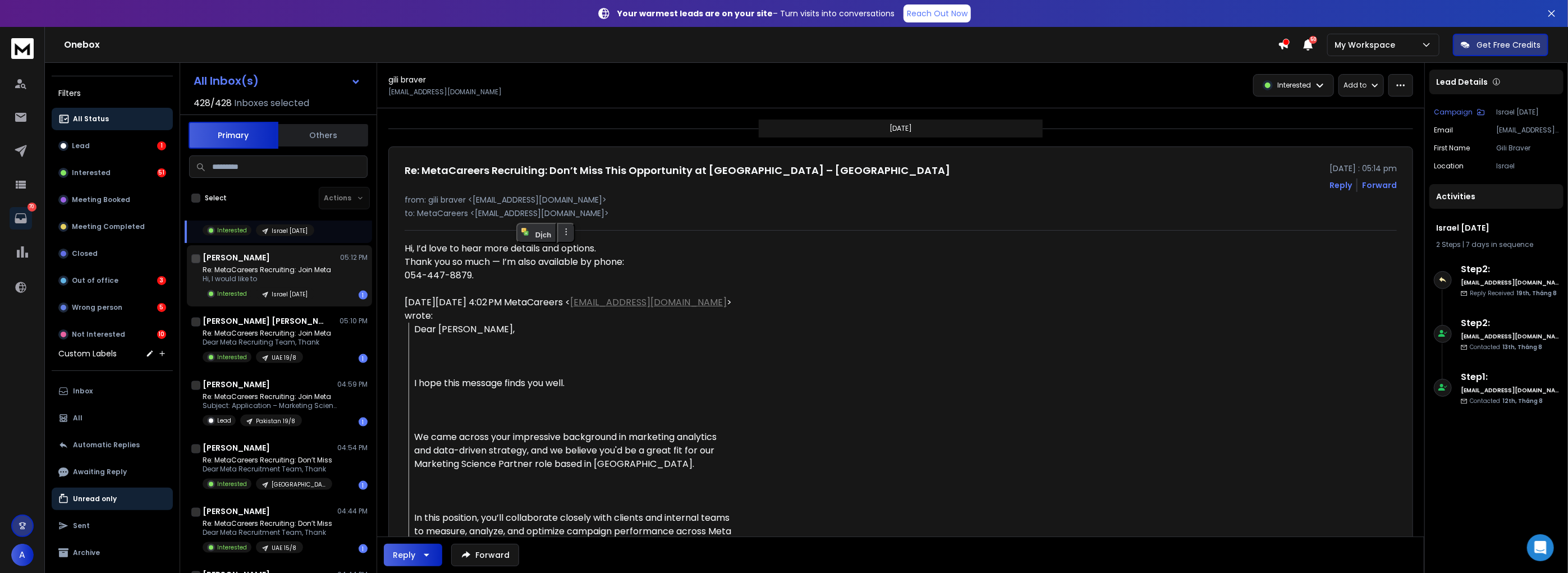
click at [285, 266] on p "Re: MetaCareers Recruiting: Join Meta" at bounding box center [266, 269] width 128 height 9
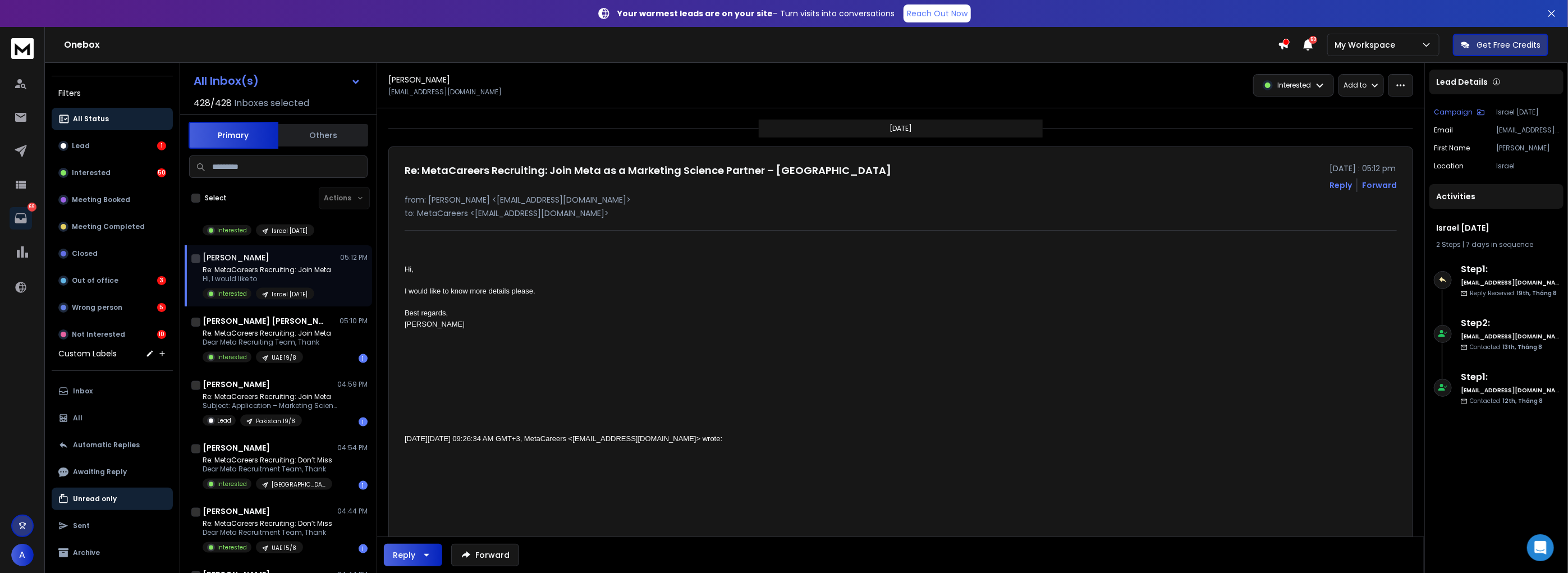
click at [433, 88] on p "danny_we1@yahoo.com" at bounding box center [444, 91] width 113 height 9
drag, startPoint x: 474, startPoint y: 213, endPoint x: 618, endPoint y: 215, distance: 144.0
click at [618, 215] on p "to: MetaCareers <info@careersconnect-creatives.com>" at bounding box center [900, 213] width 992 height 11
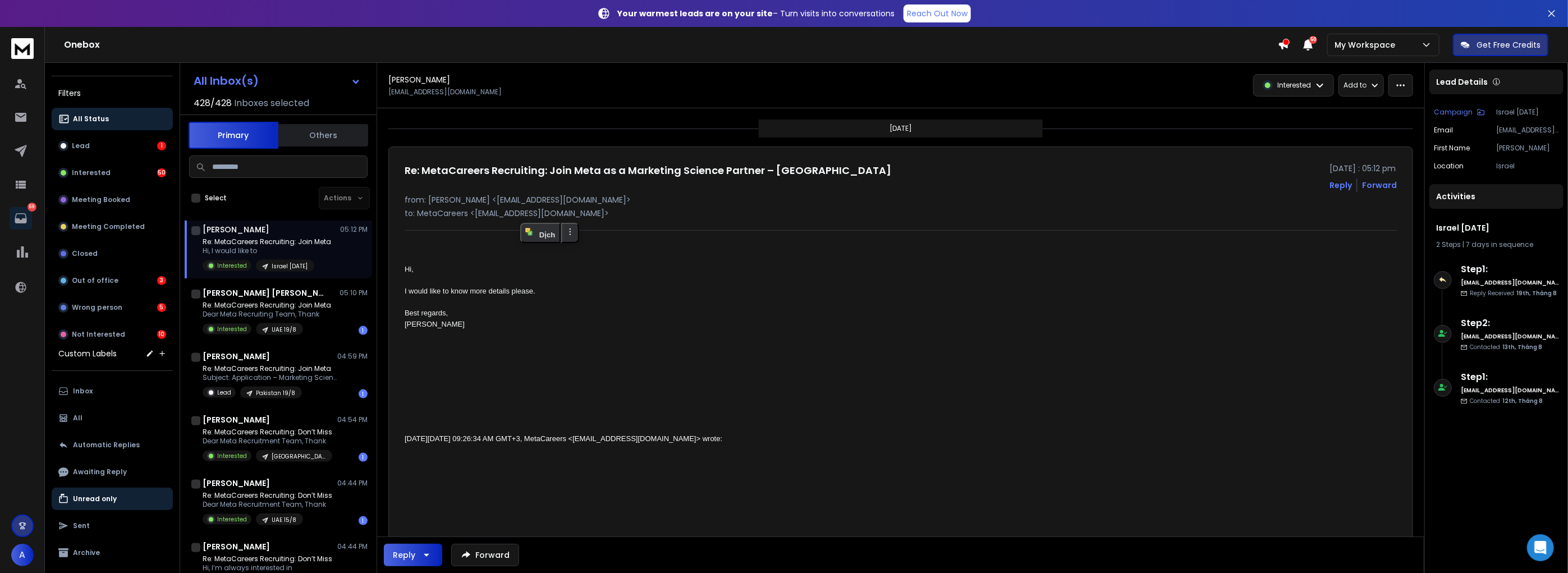
scroll to position [1371, 0]
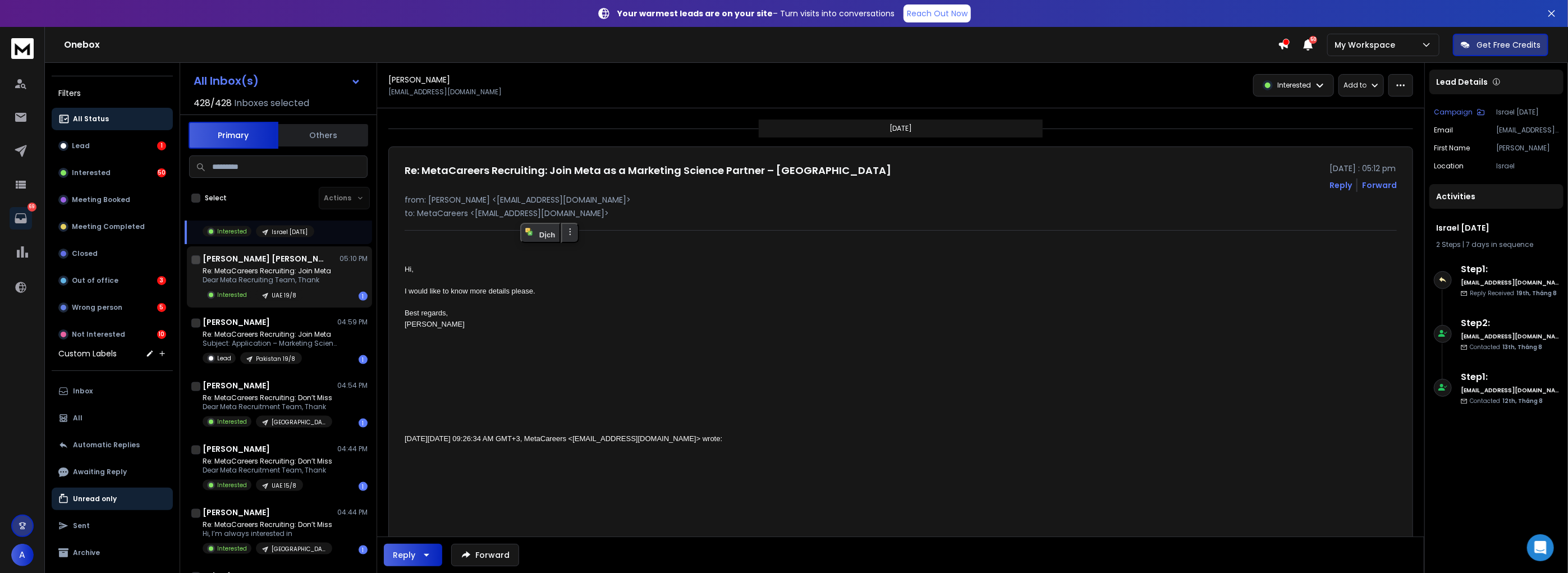
click at [265, 291] on icon at bounding box center [267, 295] width 9 height 9
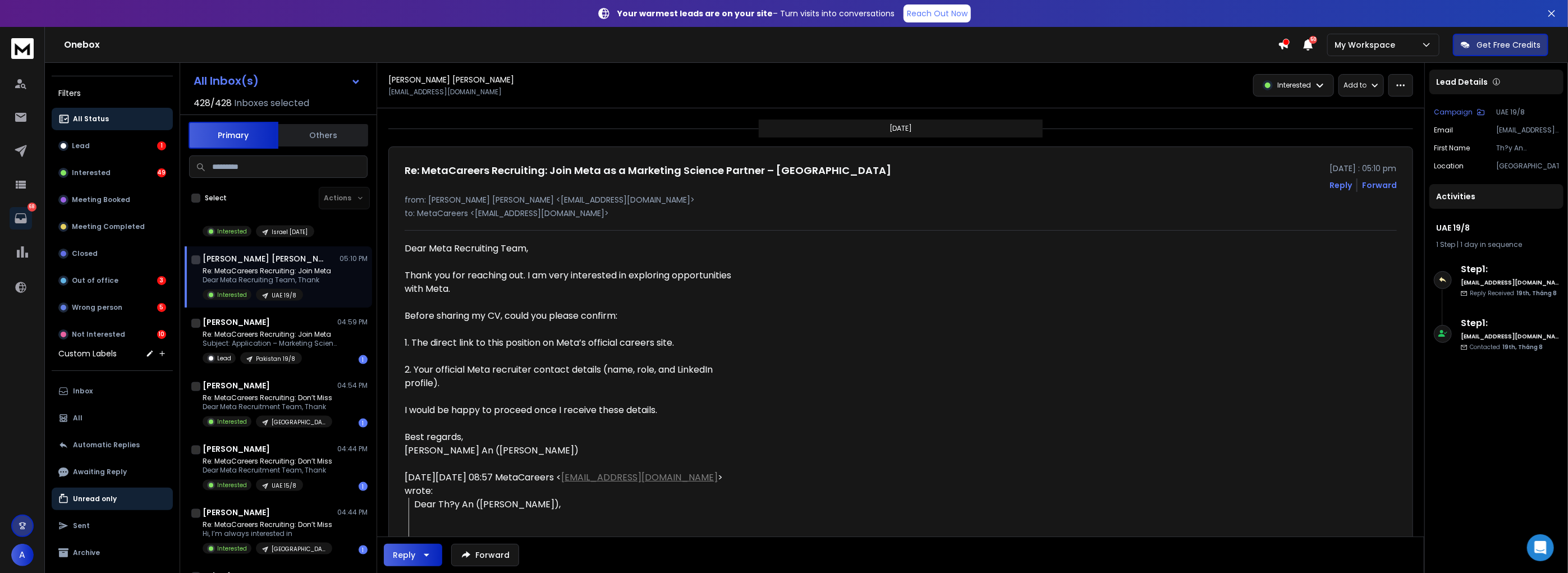
click at [424, 93] on p "thuyan.sgvn@gmail.com" at bounding box center [444, 91] width 113 height 9
click at [474, 212] on p "to: MetaCareers <works@careersconnect-talenthub.com>" at bounding box center [900, 213] width 992 height 11
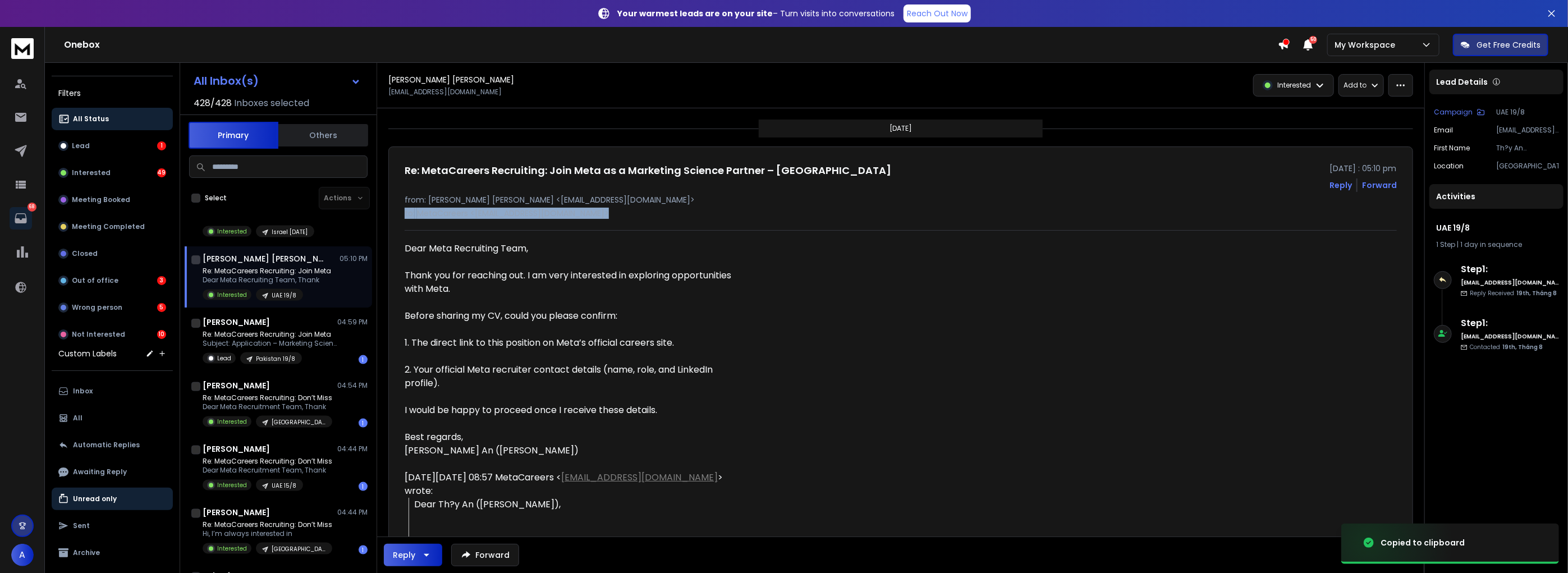
click at [474, 212] on p "to: MetaCareers <works@careersconnect-talenthub.com>" at bounding box center [900, 213] width 992 height 11
click at [487, 213] on p "to: MetaCareers <works@careersconnect-talenthub.com>" at bounding box center [900, 213] width 992 height 11
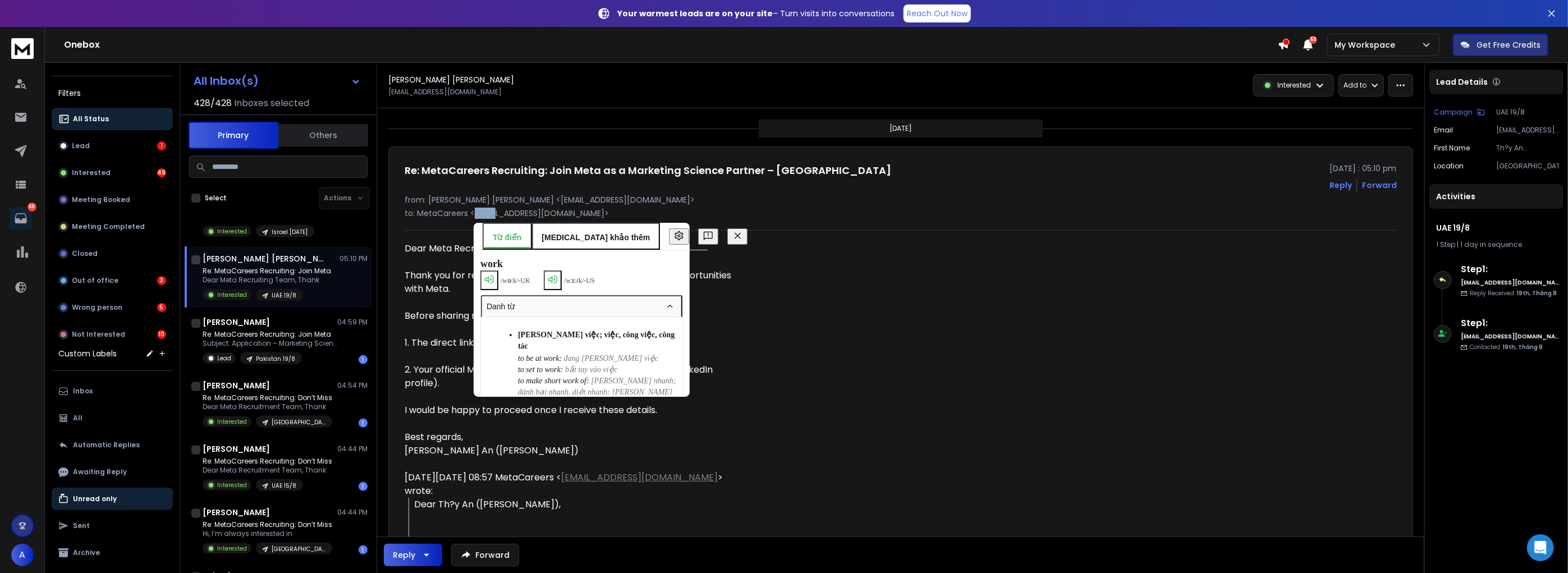
click at [476, 213] on p "to: MetaCareers <works@careersconnect-talenthub.com>" at bounding box center [900, 213] width 992 height 11
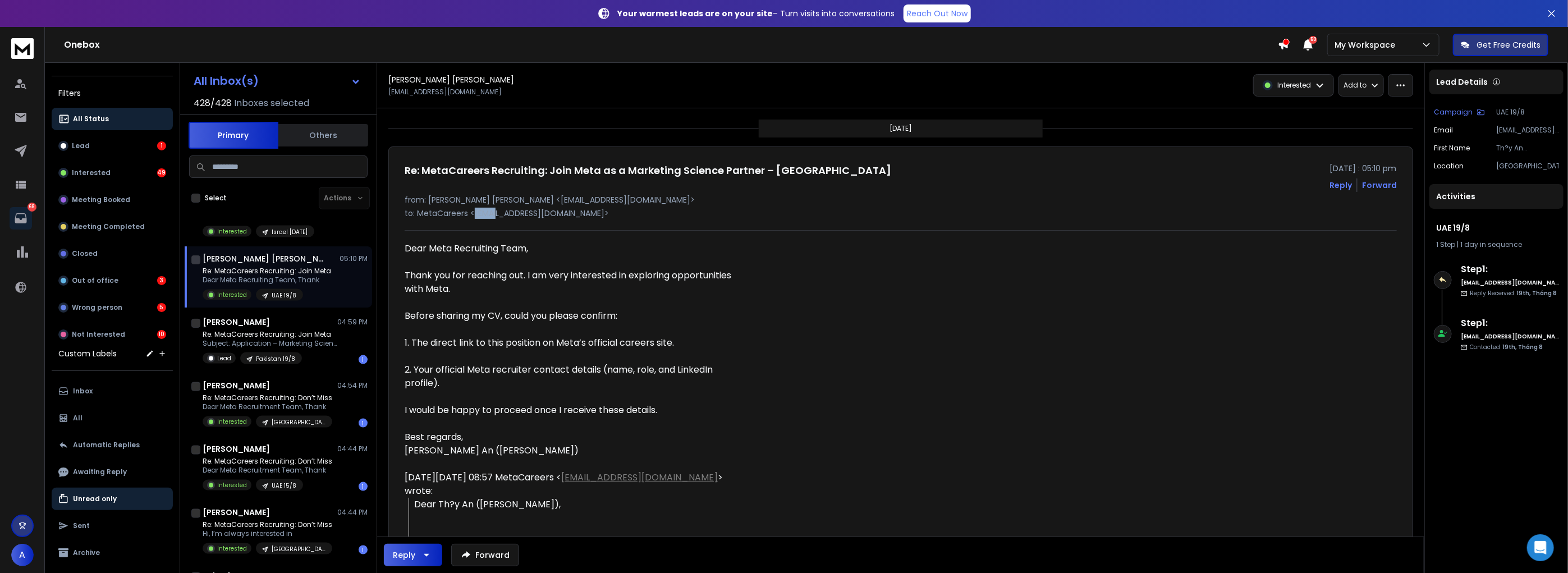
drag, startPoint x: 474, startPoint y: 212, endPoint x: 627, endPoint y: 217, distance: 153.1
click at [627, 217] on p "to: MetaCareers <works@careersconnect-talenthub.com>" at bounding box center [900, 213] width 992 height 11
click at [1488, 336] on h6 "works@careersconnect-talenthub.com" at bounding box center [1509, 336] width 98 height 9
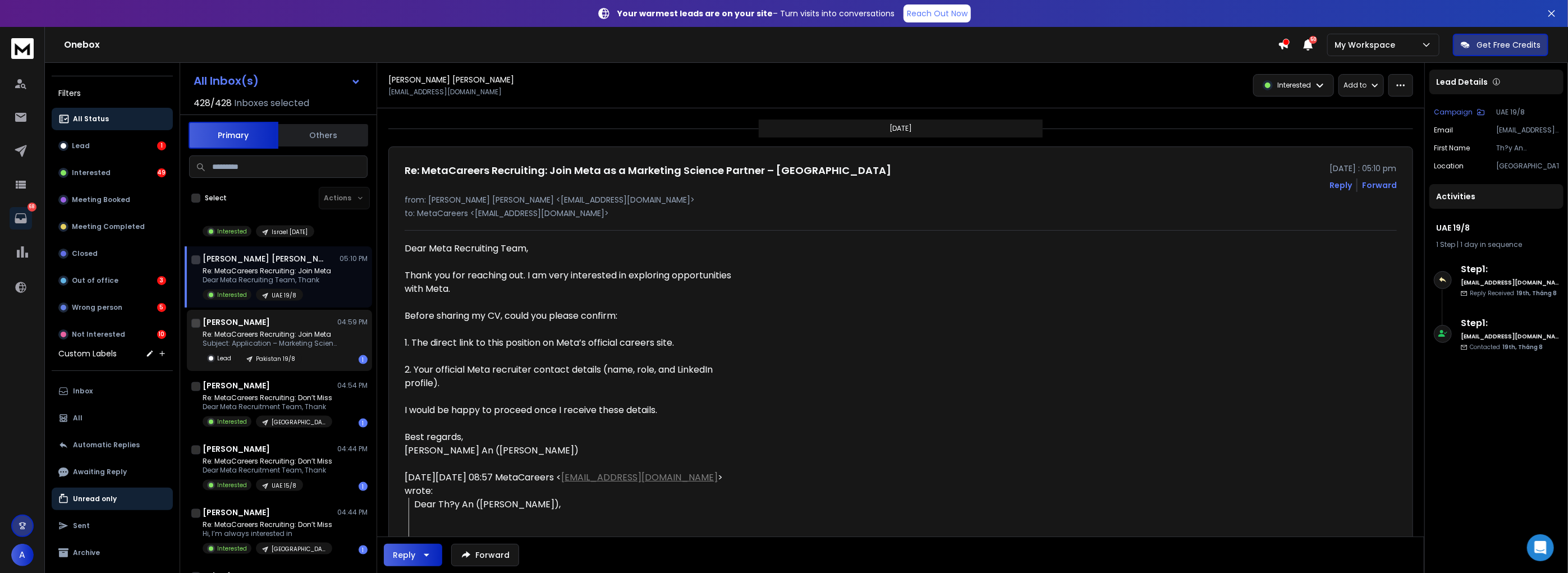
click at [267, 336] on p "Re: MetaCareers Recruiting: Join Meta" at bounding box center [270, 334] width 135 height 9
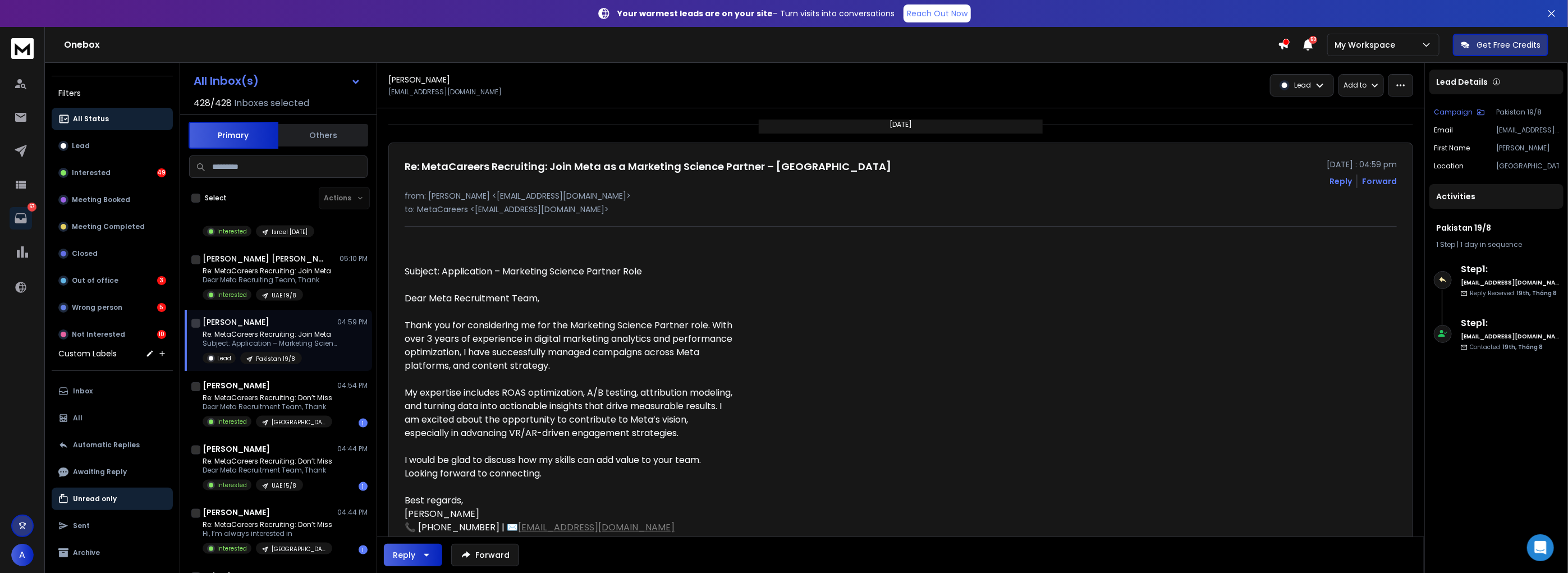
scroll to position [0, 0]
click at [456, 90] on p "jatoitiger999@gmail.com" at bounding box center [444, 91] width 113 height 9
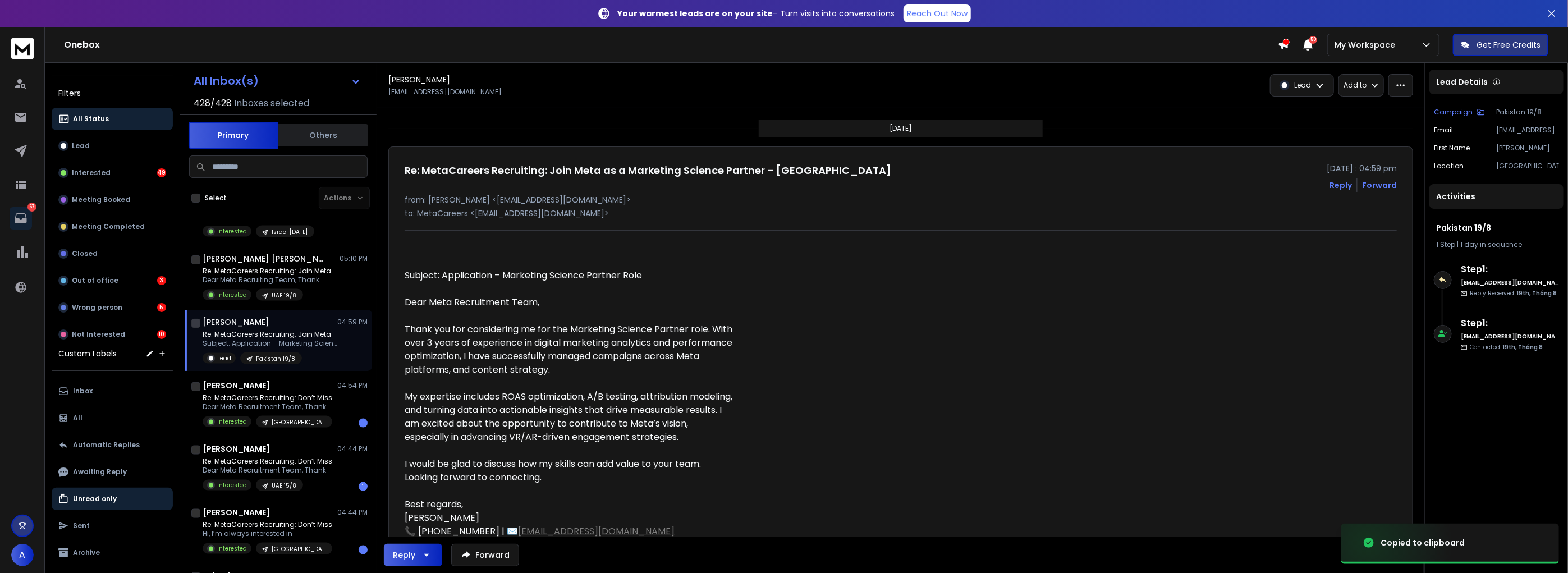
drag, startPoint x: 474, startPoint y: 211, endPoint x: 622, endPoint y: 215, distance: 148.1
click at [622, 215] on p "to: MetaCareers <hr@careersconnect-recruitment.com>" at bounding box center [900, 213] width 992 height 11
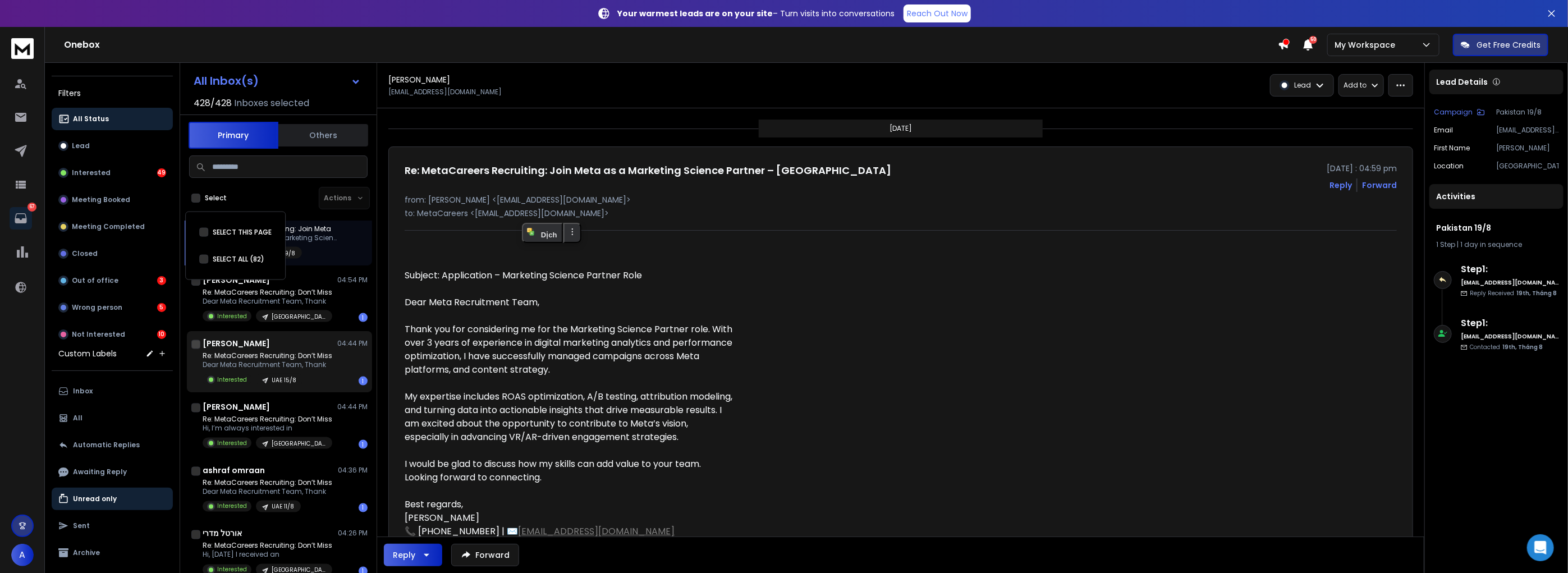
scroll to position [1496, 0]
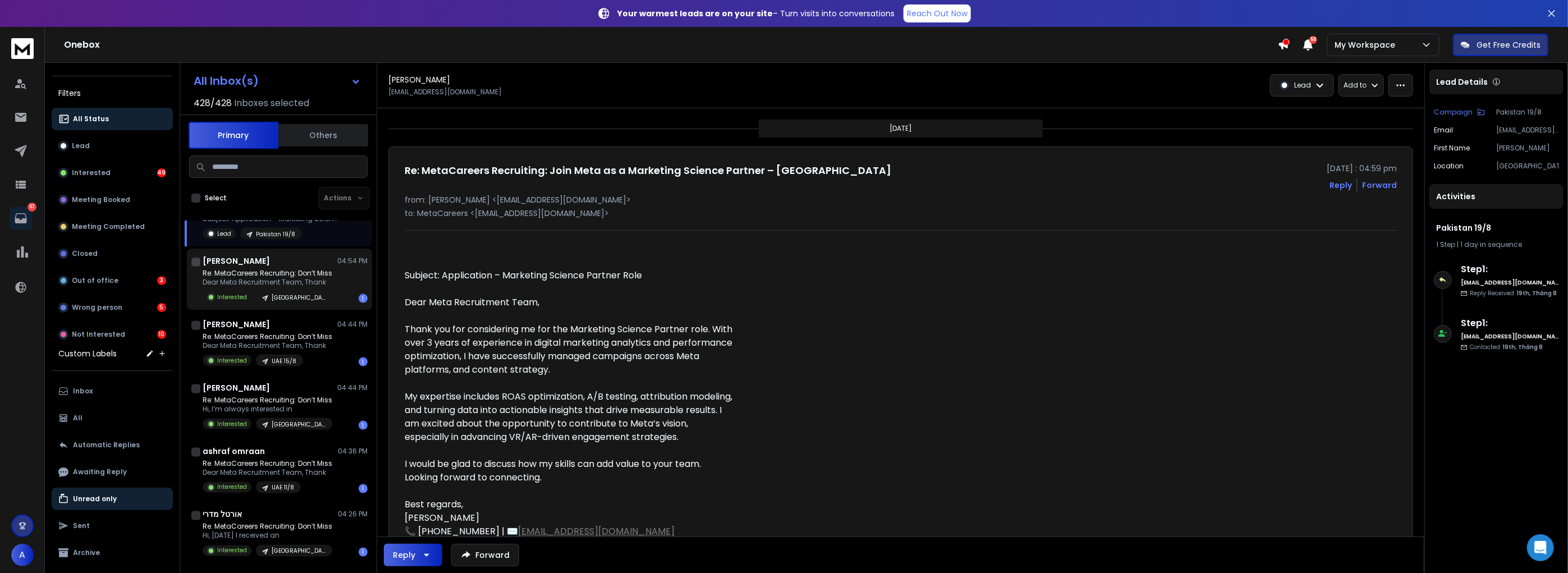
click at [285, 284] on p "Dear Meta Recruitment Team, Thank" at bounding box center [267, 282] width 130 height 9
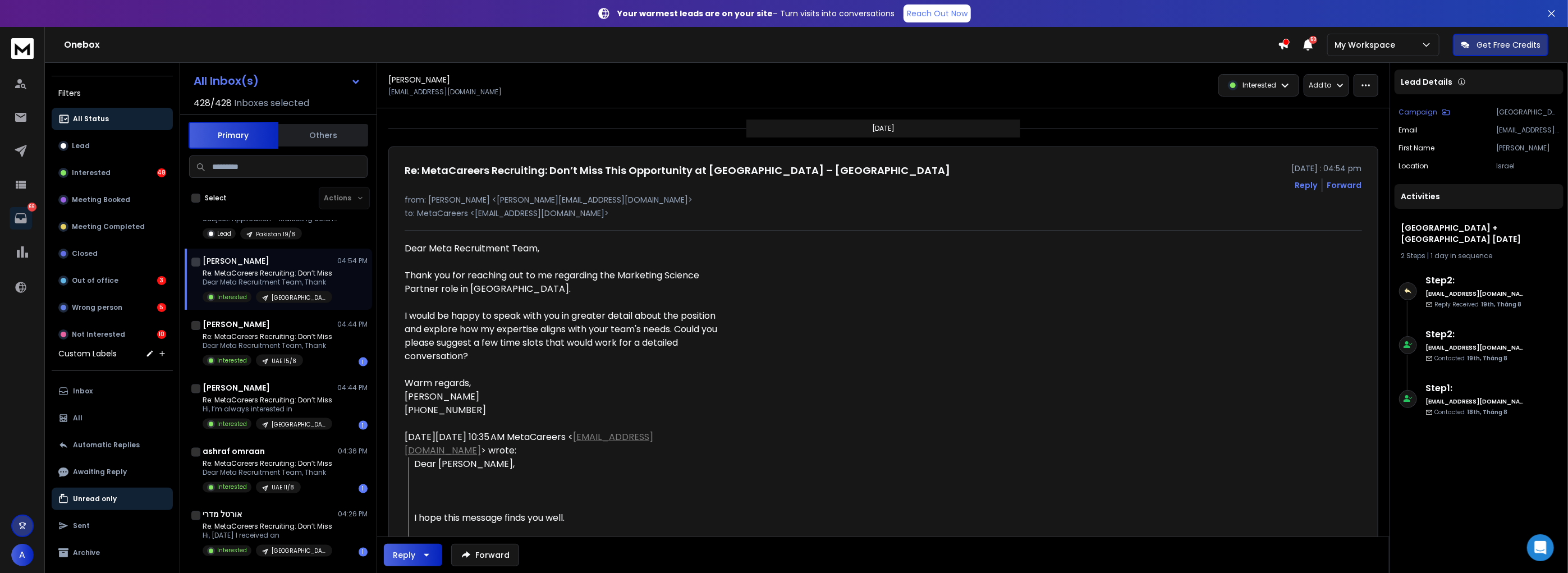
click at [427, 94] on p "yaron.raz@gmail.com" at bounding box center [444, 91] width 113 height 9
drag, startPoint x: 474, startPoint y: 214, endPoint x: 621, endPoint y: 212, distance: 147.0
click at [621, 212] on p "to: MetaCareers <hr@careersconnect-candidates.com>" at bounding box center [883, 213] width 958 height 11
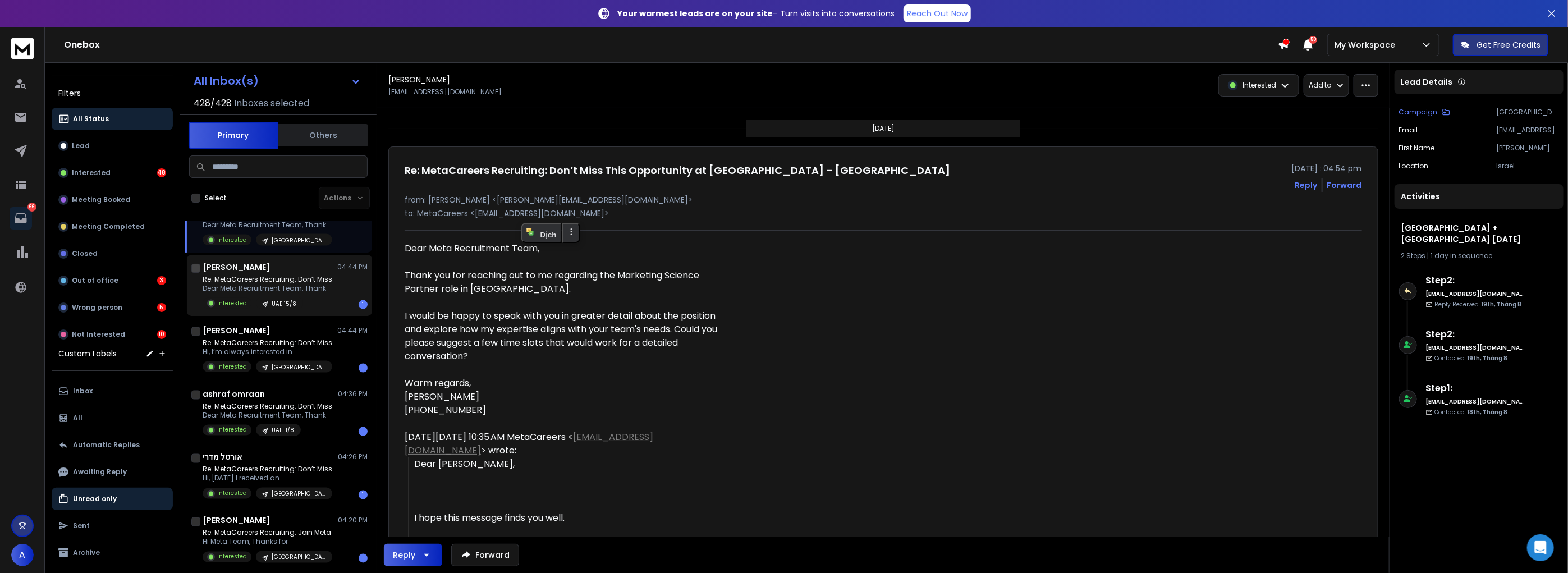
scroll to position [1558, 0]
click at [294, 279] on p "Dear Meta Recruitment Team, Thank" at bounding box center [267, 283] width 130 height 9
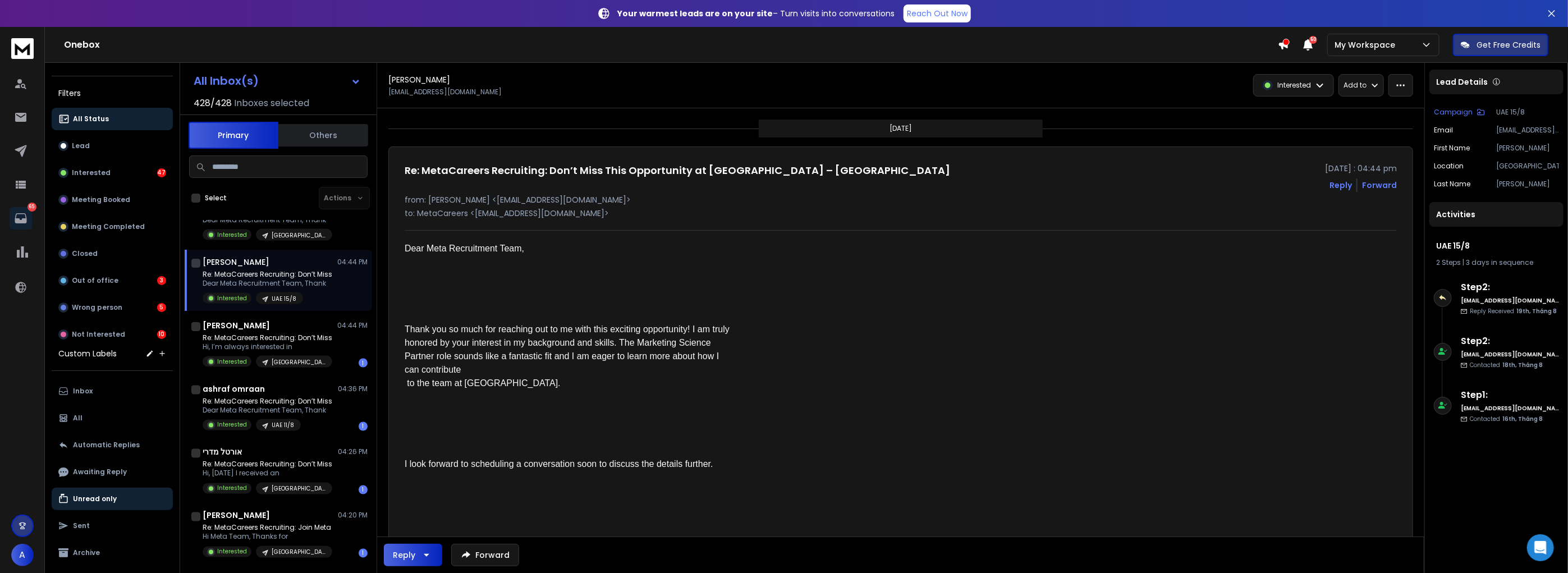
click at [450, 93] on p "nermin_fahmy@outlook.com" at bounding box center [444, 91] width 113 height 9
drag, startPoint x: 474, startPoint y: 214, endPoint x: 609, endPoint y: 216, distance: 135.0
click at [609, 216] on p "to: MetaCareers <works@careersconnect-hiring.com>" at bounding box center [900, 213] width 992 height 11
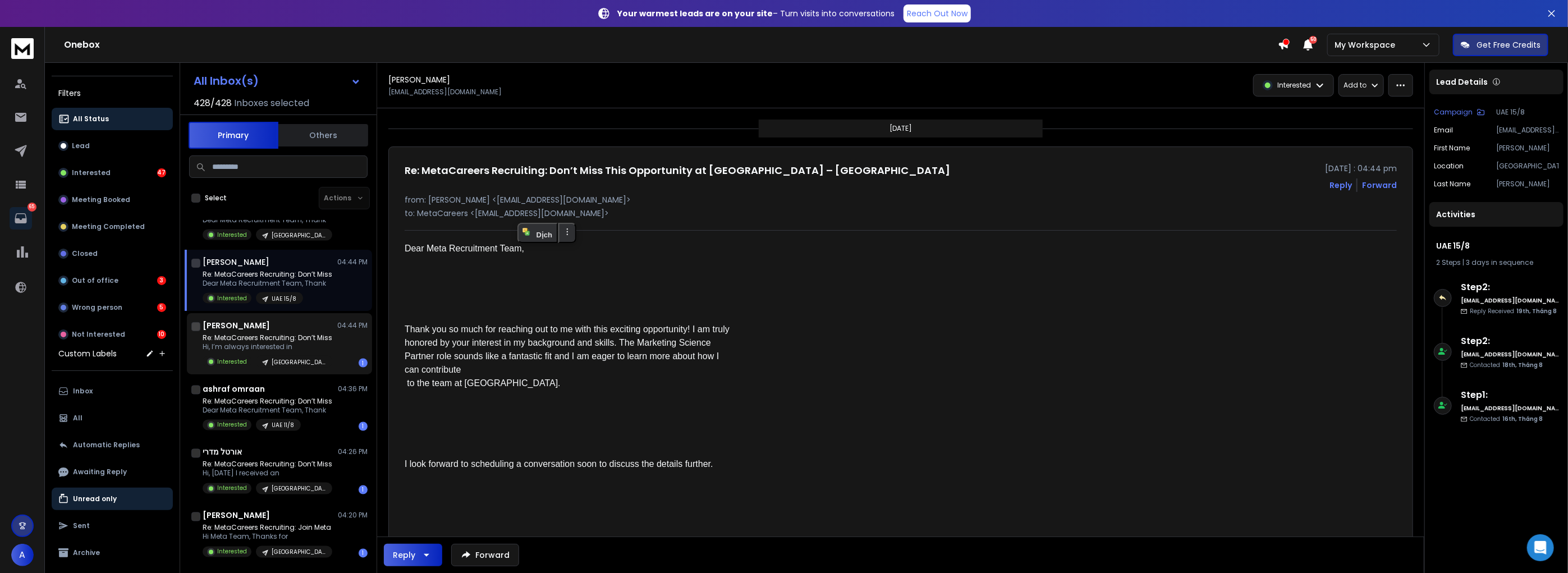
click at [287, 322] on div "Shai Haim 04:44 PM" at bounding box center [285, 325] width 165 height 11
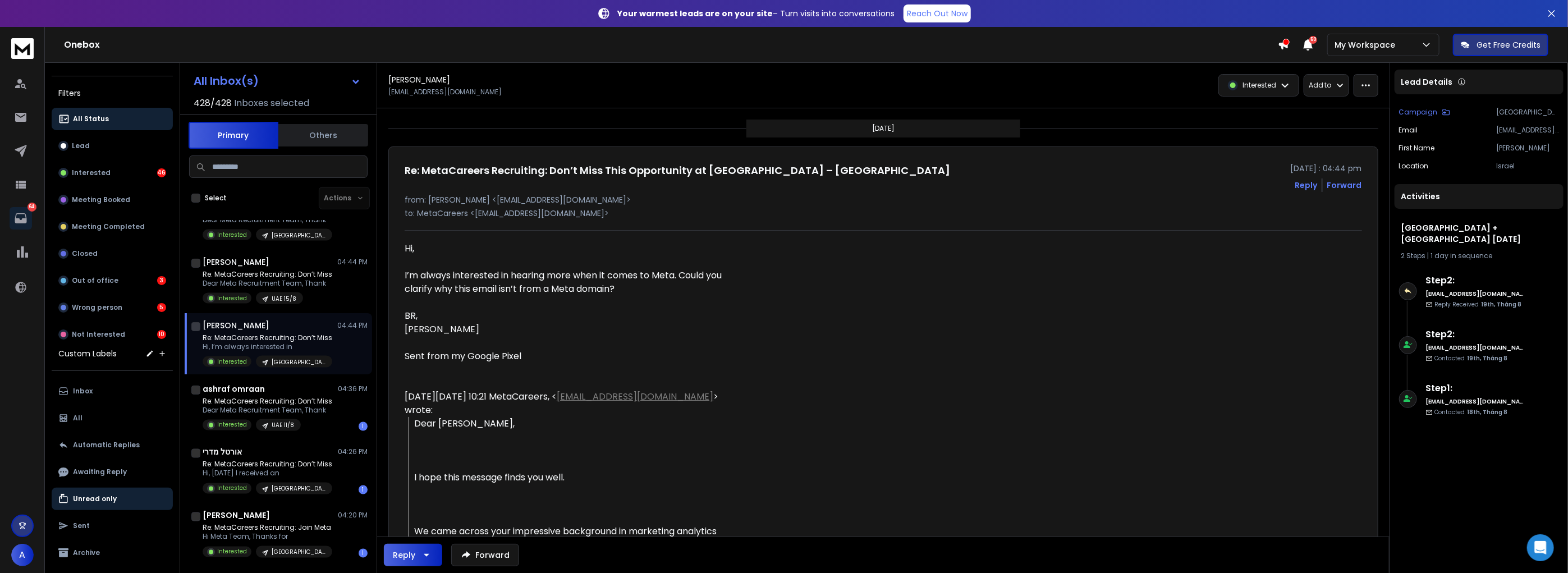
click at [427, 91] on p "mail2shaim@gmail.com" at bounding box center [444, 91] width 113 height 9
drag, startPoint x: 472, startPoint y: 215, endPoint x: 608, endPoint y: 211, distance: 136.1
click at [608, 211] on p "to: MetaCareers <recruit@futurecareersconnect.com>" at bounding box center [883, 213] width 958 height 11
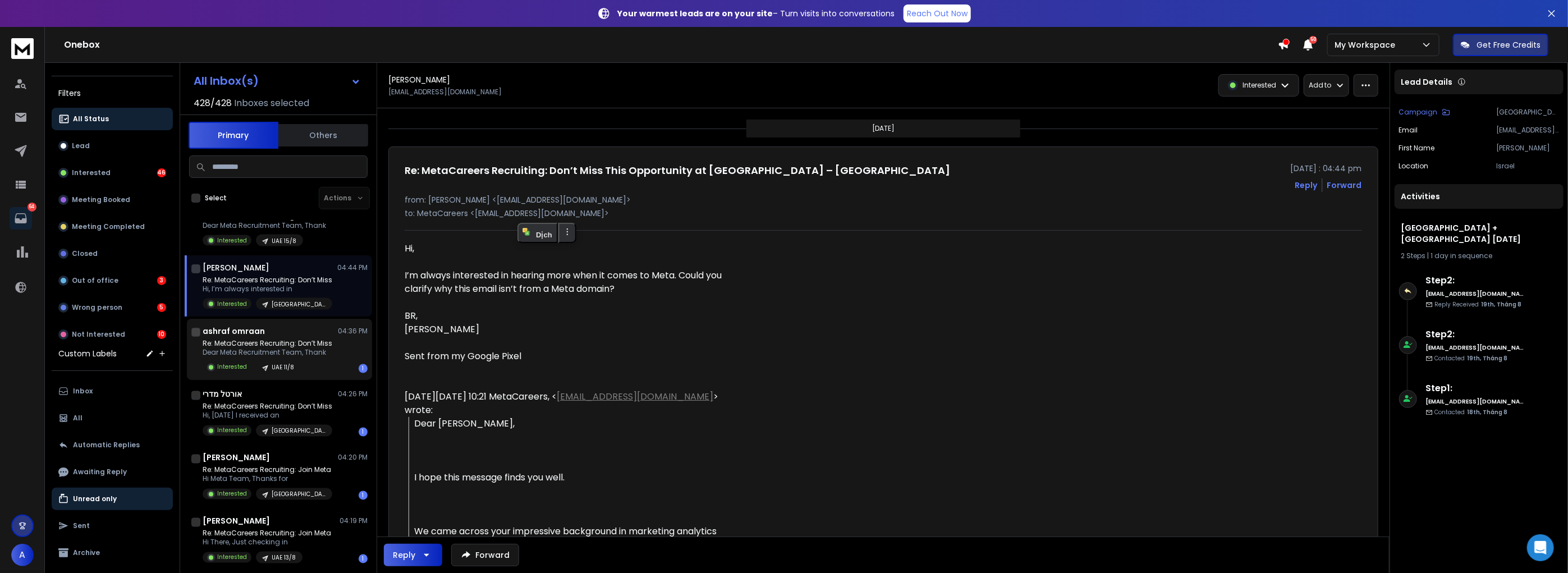
scroll to position [1620, 0]
click at [279, 329] on div "ashraf omraan 04:36 PM" at bounding box center [285, 326] width 165 height 11
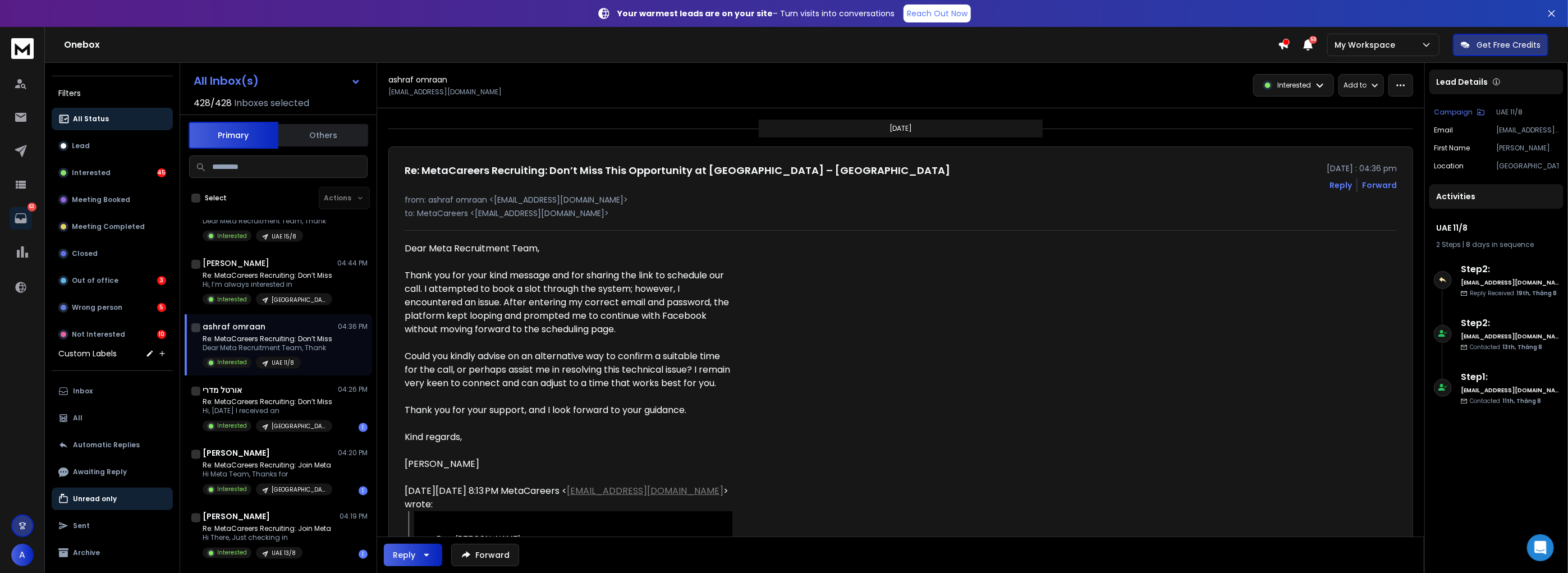
click at [439, 92] on p "ashrafomraan54@gmail.com" at bounding box center [444, 91] width 113 height 9
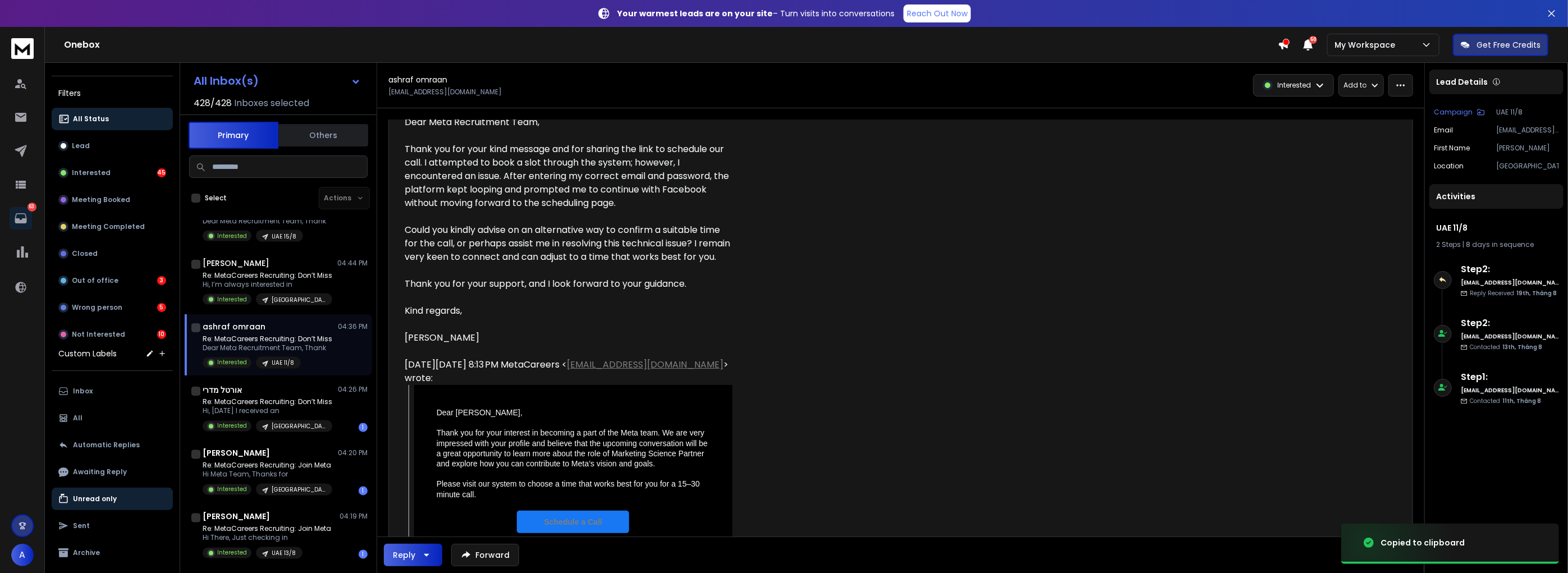
scroll to position [0, 0]
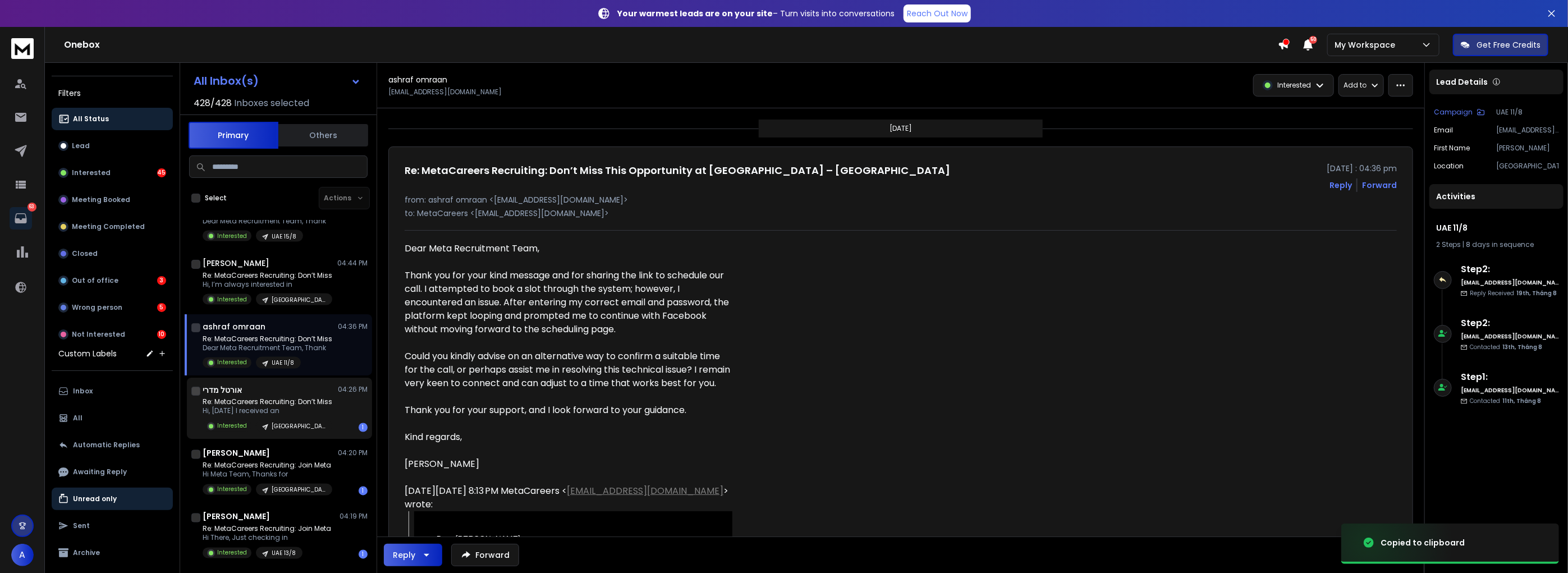
click at [279, 413] on p "Hi, Yesterday I received an" at bounding box center [267, 411] width 130 height 9
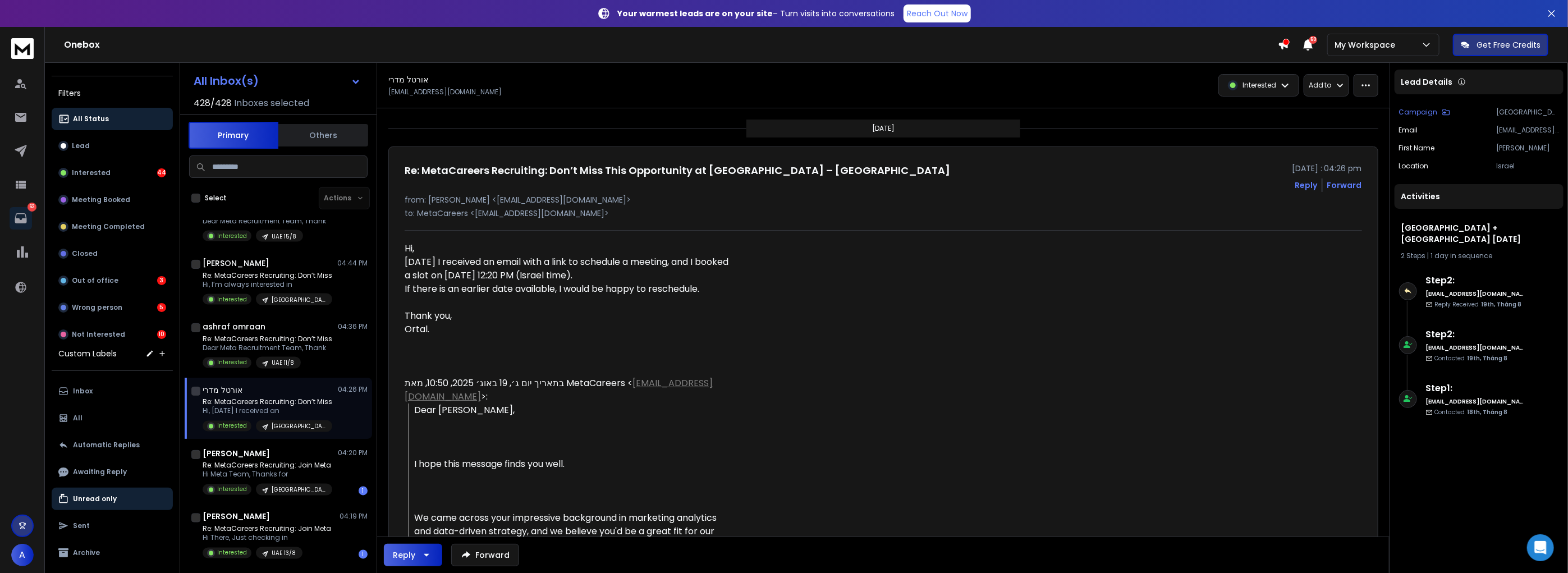
click at [445, 91] on p "ortal.madari89@gmail.com" at bounding box center [444, 91] width 113 height 9
drag, startPoint x: 475, startPoint y: 214, endPoint x: 627, endPoint y: 216, distance: 152.0
click at [627, 216] on p "to: MetaCareers <info@careersconnect-careerpath.com>" at bounding box center [883, 213] width 958 height 11
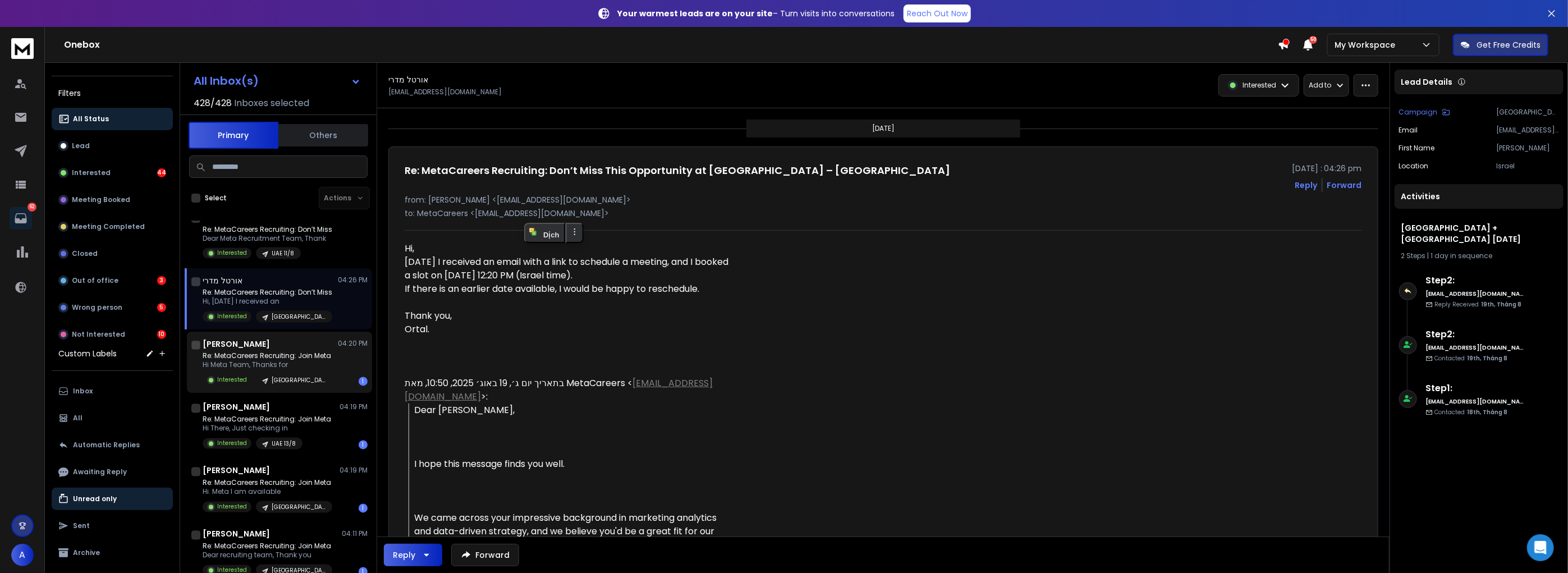
scroll to position [1746, 0]
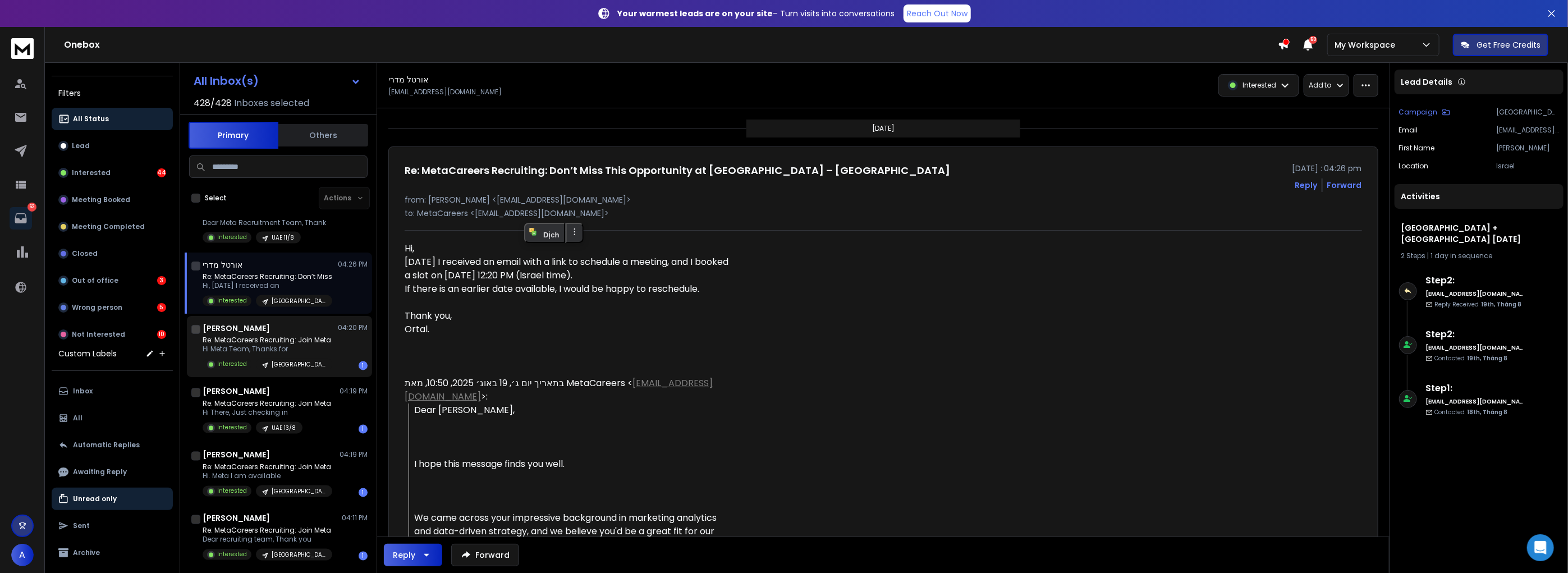
click at [271, 329] on div "Eyal Gabay 04:20 PM" at bounding box center [285, 328] width 165 height 11
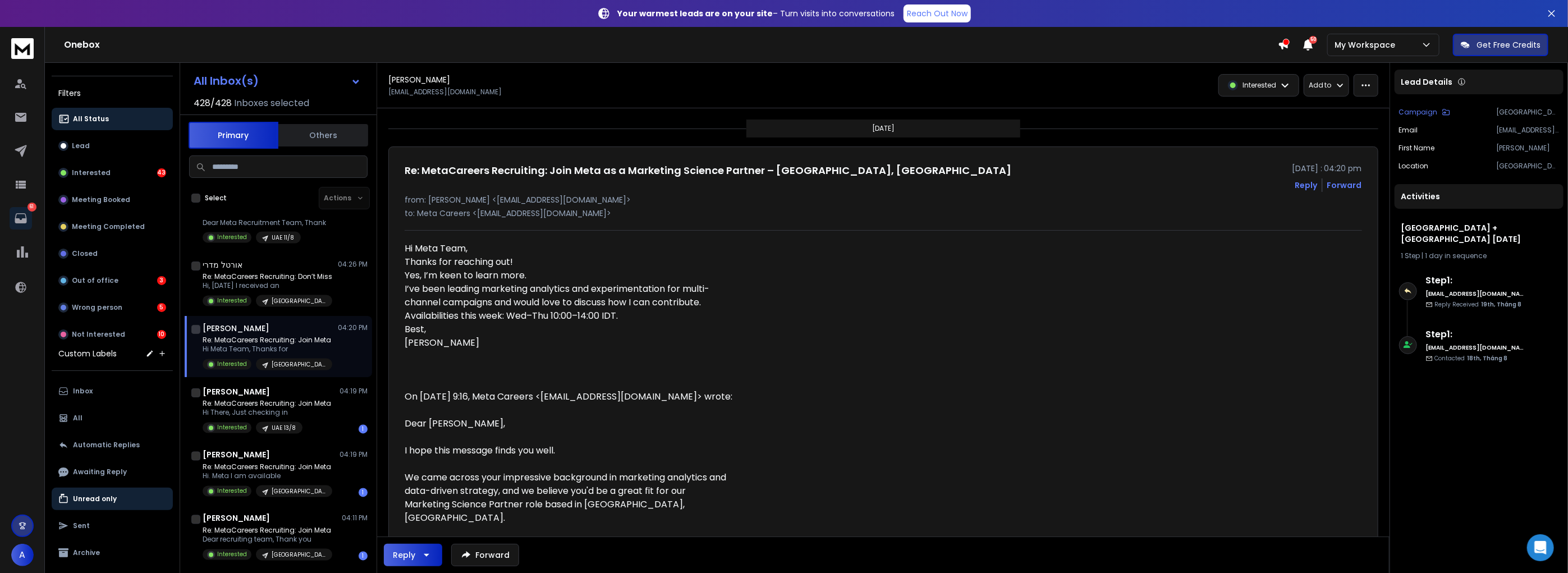
click at [432, 93] on p "eyalchico@gmail.com" at bounding box center [444, 91] width 113 height 9
drag, startPoint x: 474, startPoint y: 211, endPoint x: 610, endPoint y: 213, distance: 136.0
click at [610, 213] on p "to: Meta Careers <info@careersconnectstaffing.com>" at bounding box center [883, 213] width 958 height 11
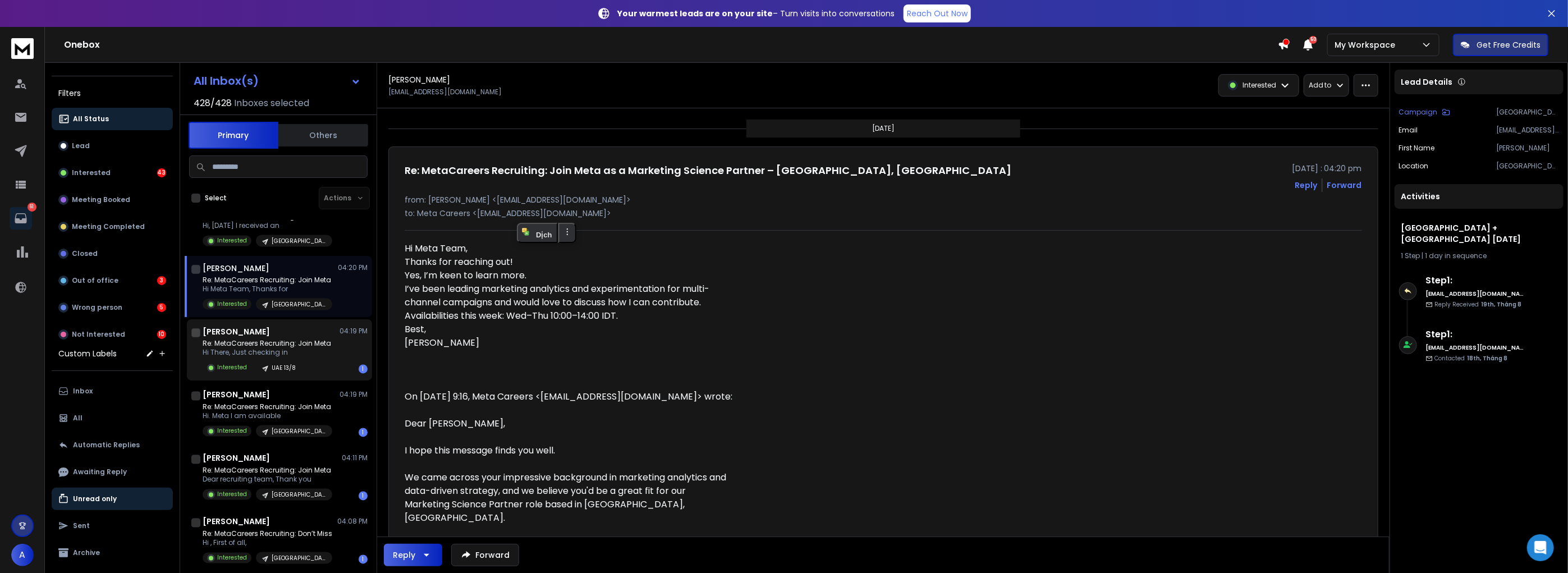
scroll to position [1807, 0]
click at [282, 339] on p "Re: MetaCareers Recruiting: Join Meta" at bounding box center [266, 341] width 128 height 9
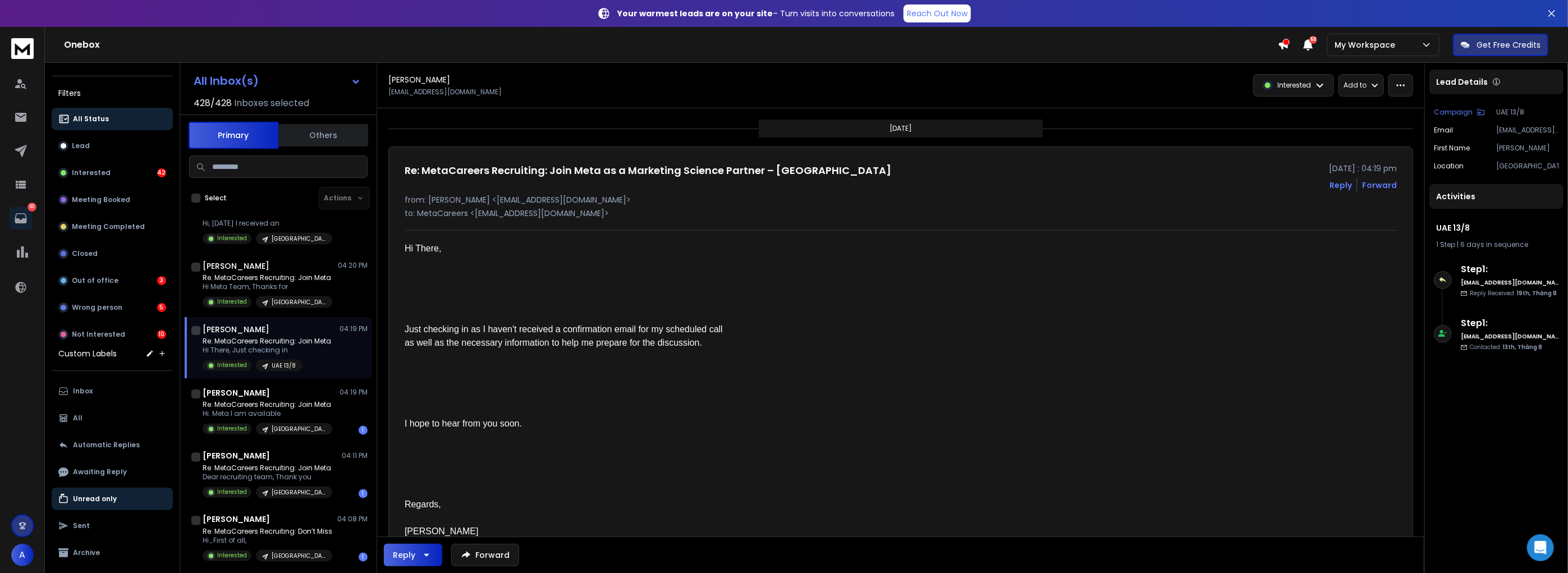
click at [434, 88] on p "b.patel91@outlook.com" at bounding box center [444, 91] width 113 height 9
drag, startPoint x: 474, startPoint y: 212, endPoint x: 627, endPoint y: 213, distance: 153.0
click at [627, 213] on p "to: MetaCareers <employee@careersconnect-hiring.com>" at bounding box center [900, 213] width 992 height 11
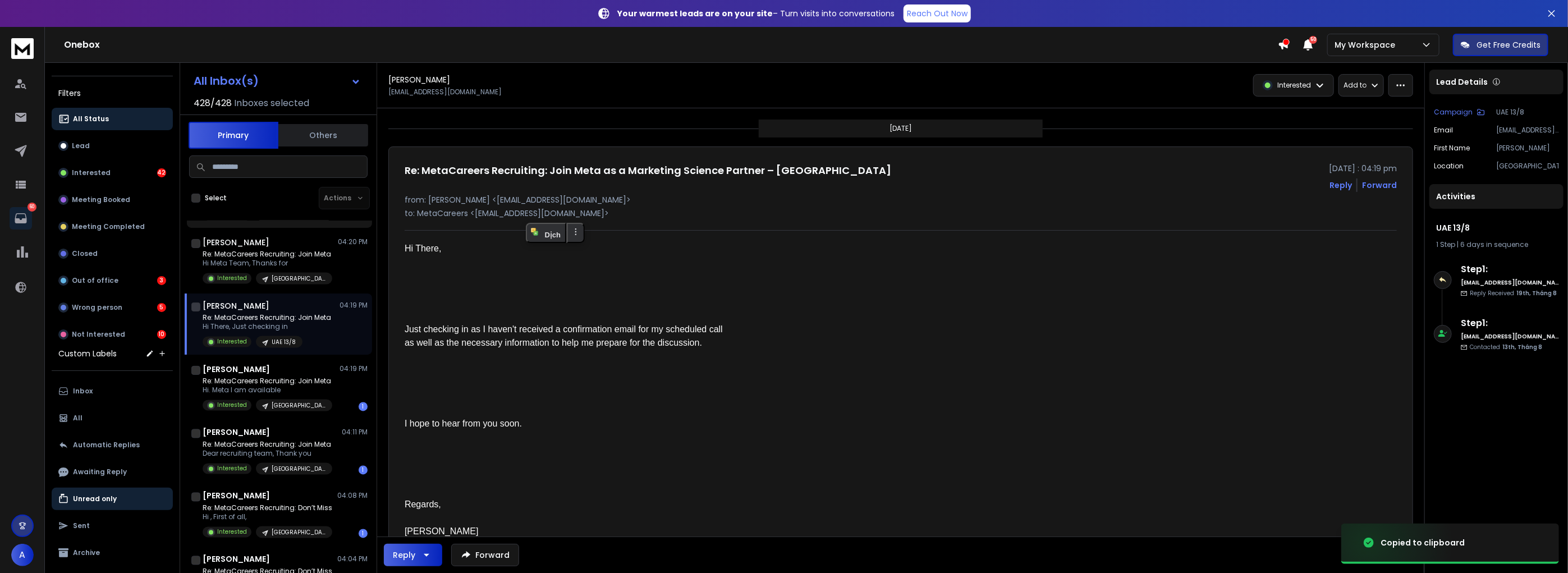
scroll to position [1870, 0]
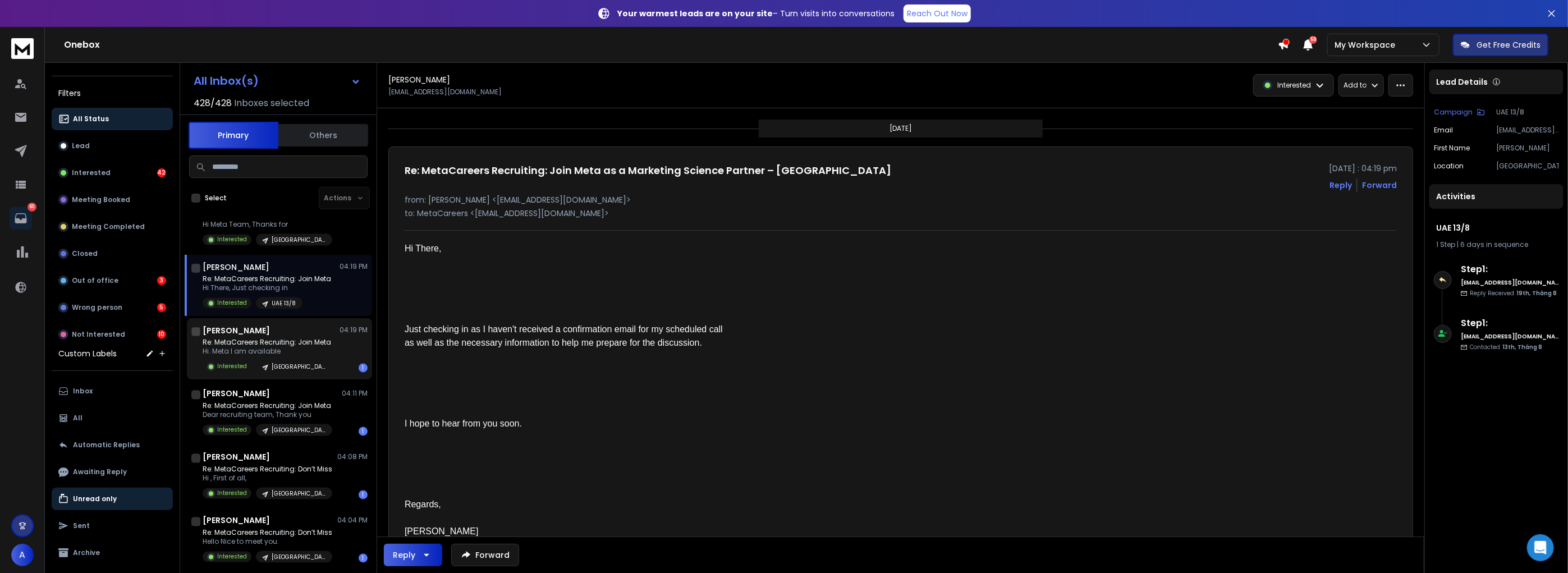
click at [291, 342] on p "Re: MetaCareers Recruiting: Join Meta" at bounding box center [267, 342] width 130 height 9
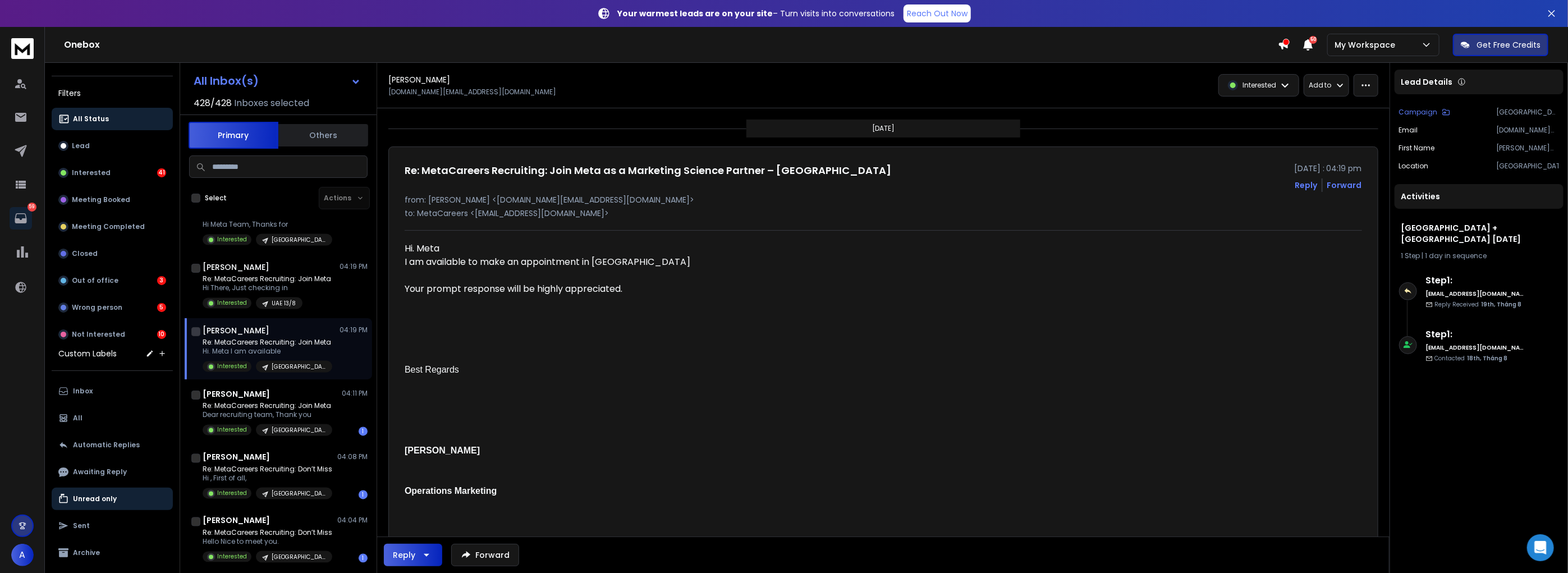
click at [446, 91] on p "quality.ce.se@gmail.com" at bounding box center [472, 91] width 168 height 9
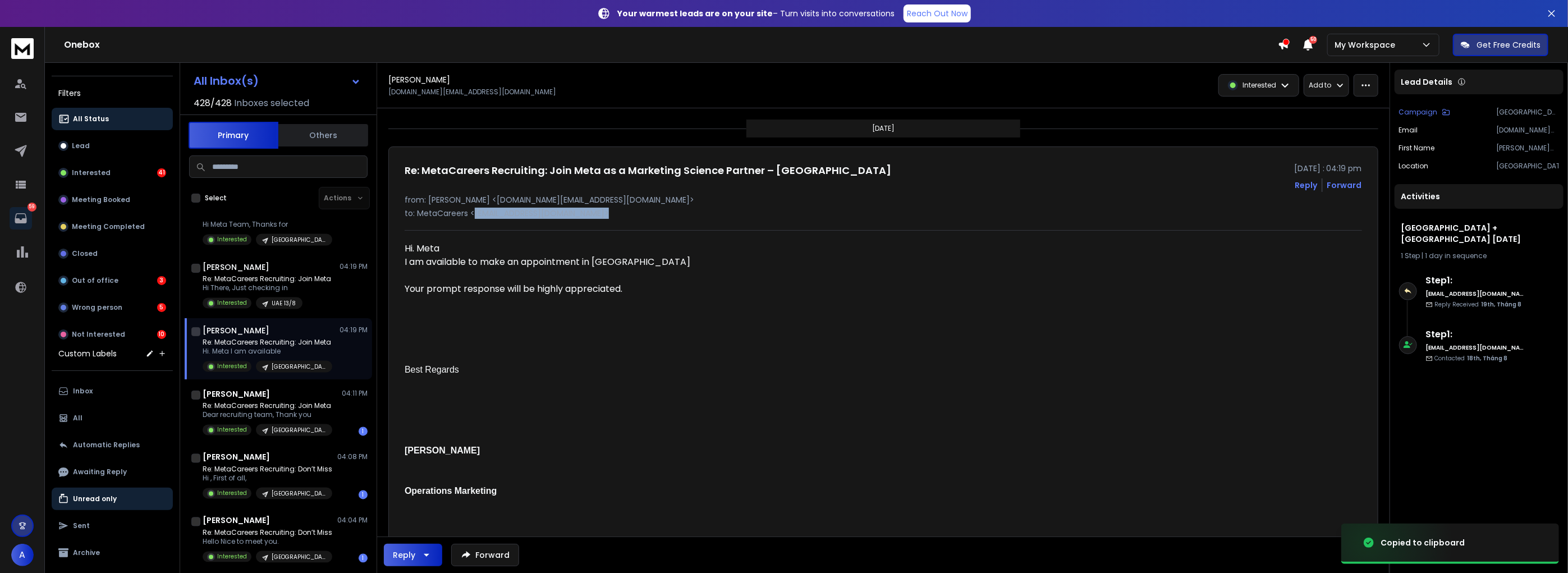
drag, startPoint x: 474, startPoint y: 211, endPoint x: 598, endPoint y: 212, distance: 124.0
click at [598, 212] on p "to: MetaCareers <info@careersconnectfuture.com>" at bounding box center [883, 213] width 958 height 11
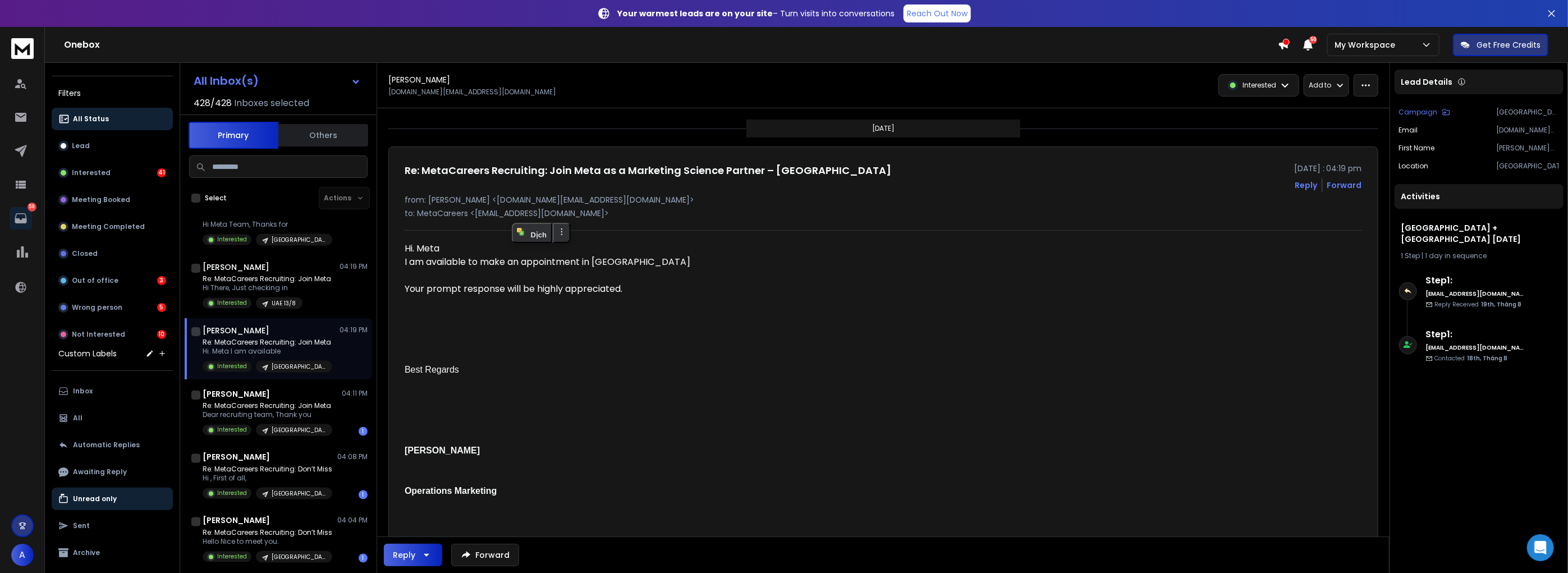
click at [782, 171] on h1 "Re: MetaCareers Recruiting: Join Meta as a Marketing Science Partner – Qatar" at bounding box center [647, 170] width 487 height 16
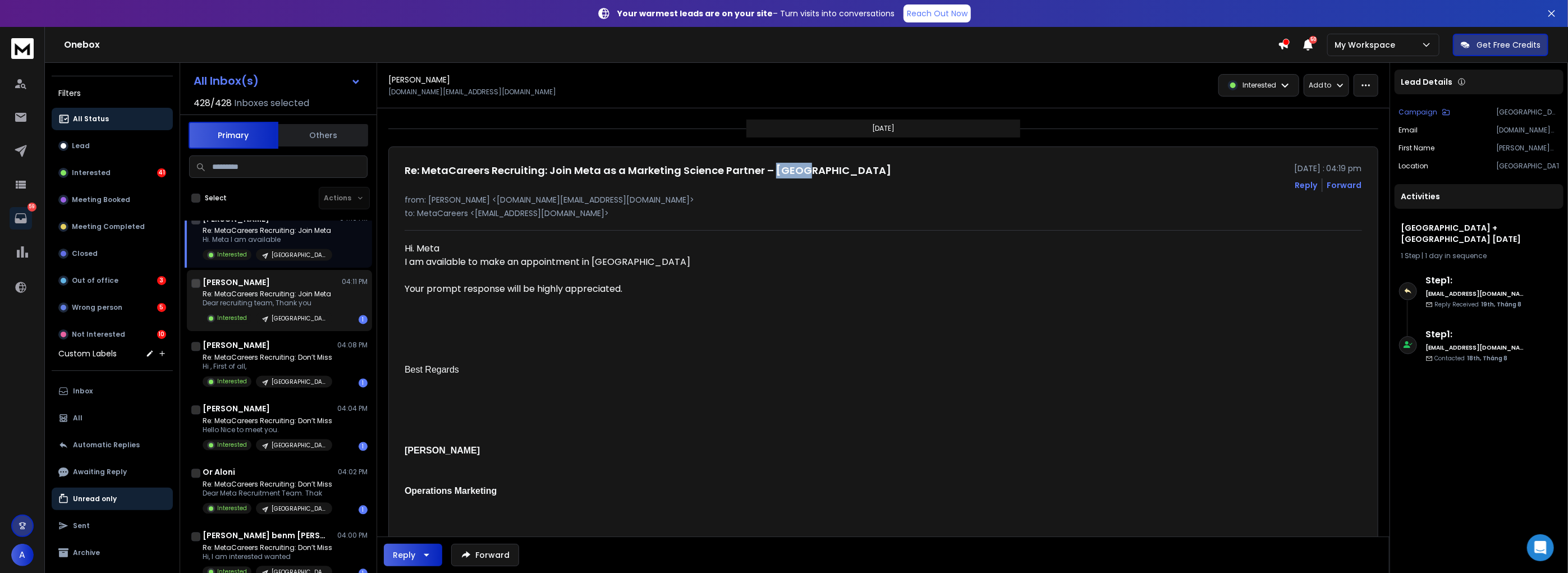
scroll to position [1994, 0]
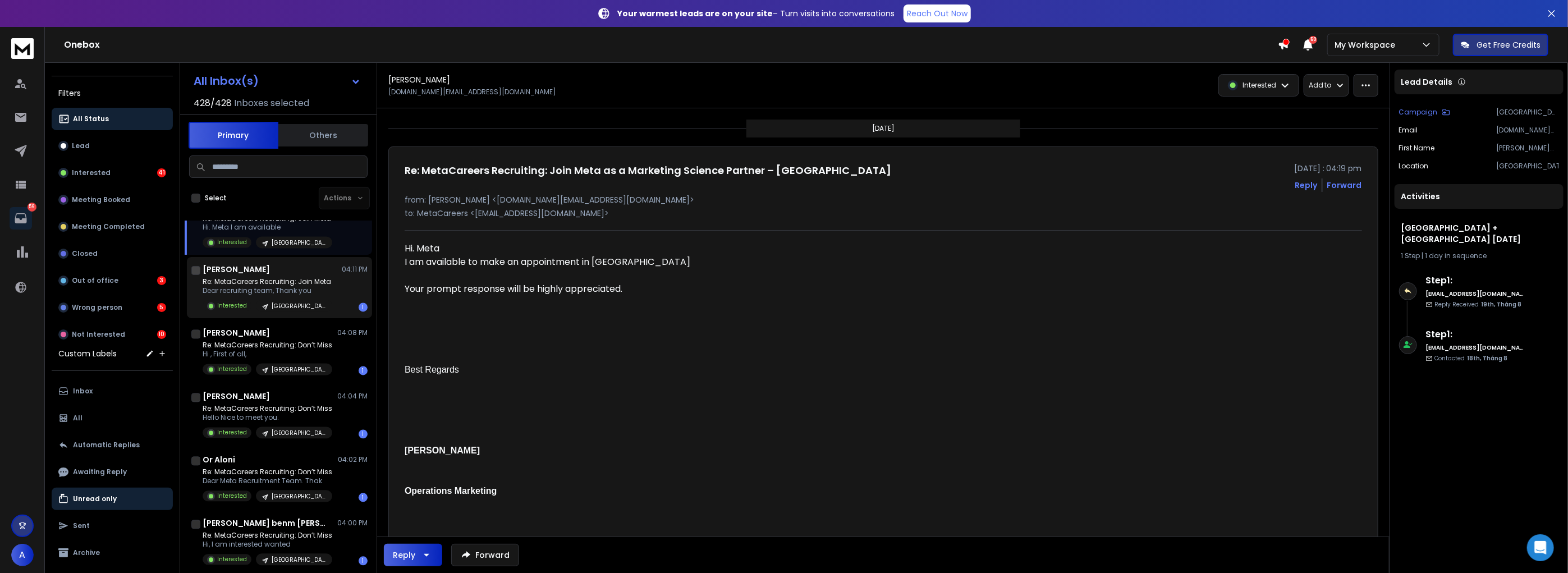
click at [273, 277] on p "Re: MetaCareers Recruiting: Join Meta" at bounding box center [267, 281] width 130 height 9
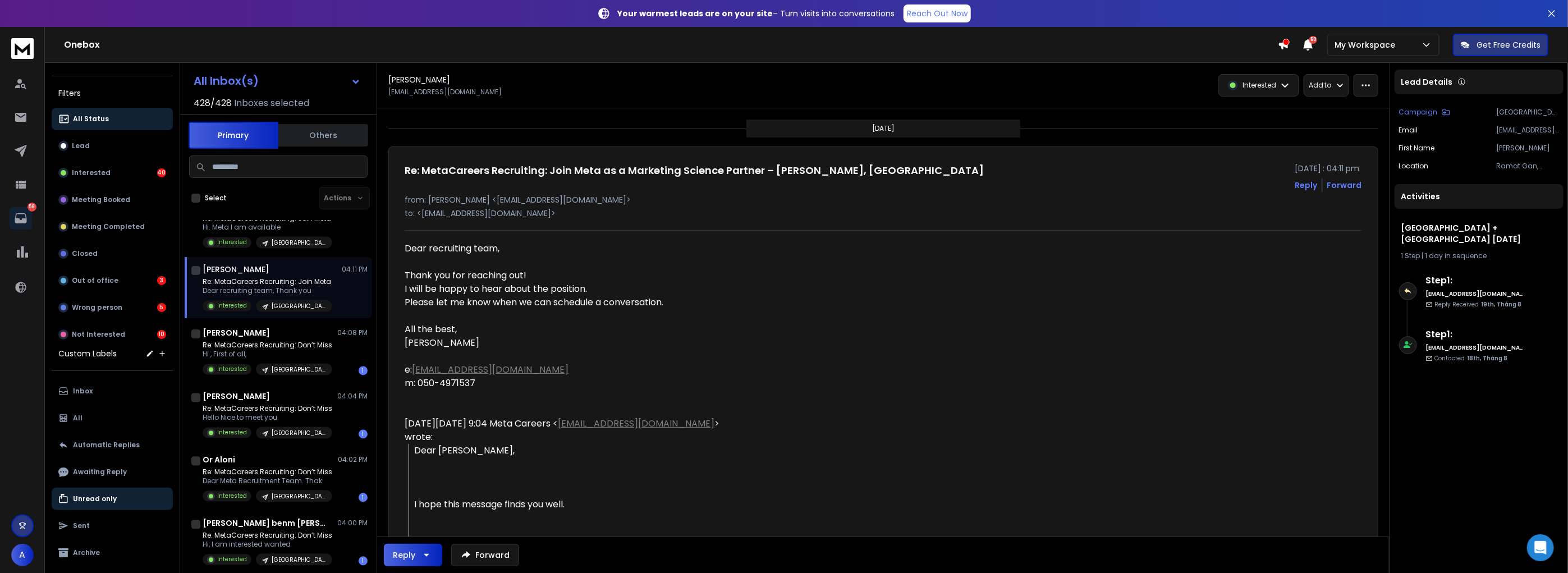
click at [444, 91] on p "o.cohen747@gmail.com" at bounding box center [444, 91] width 113 height 9
drag, startPoint x: 421, startPoint y: 214, endPoint x: 576, endPoint y: 215, distance: 155.0
click at [576, 215] on p "to: <recruit@careersconnectapplicants.com>" at bounding box center [883, 213] width 958 height 11
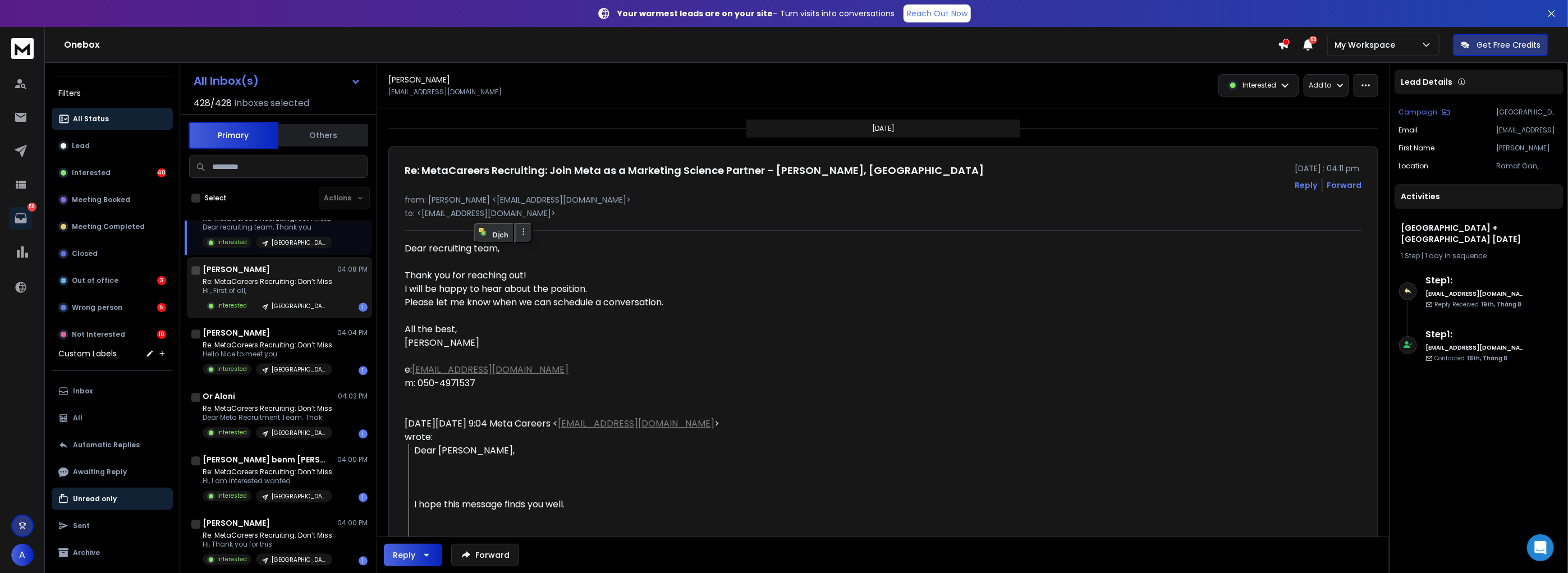
scroll to position [2057, 0]
click at [282, 294] on p "Hi , First of all," at bounding box center [267, 291] width 130 height 9
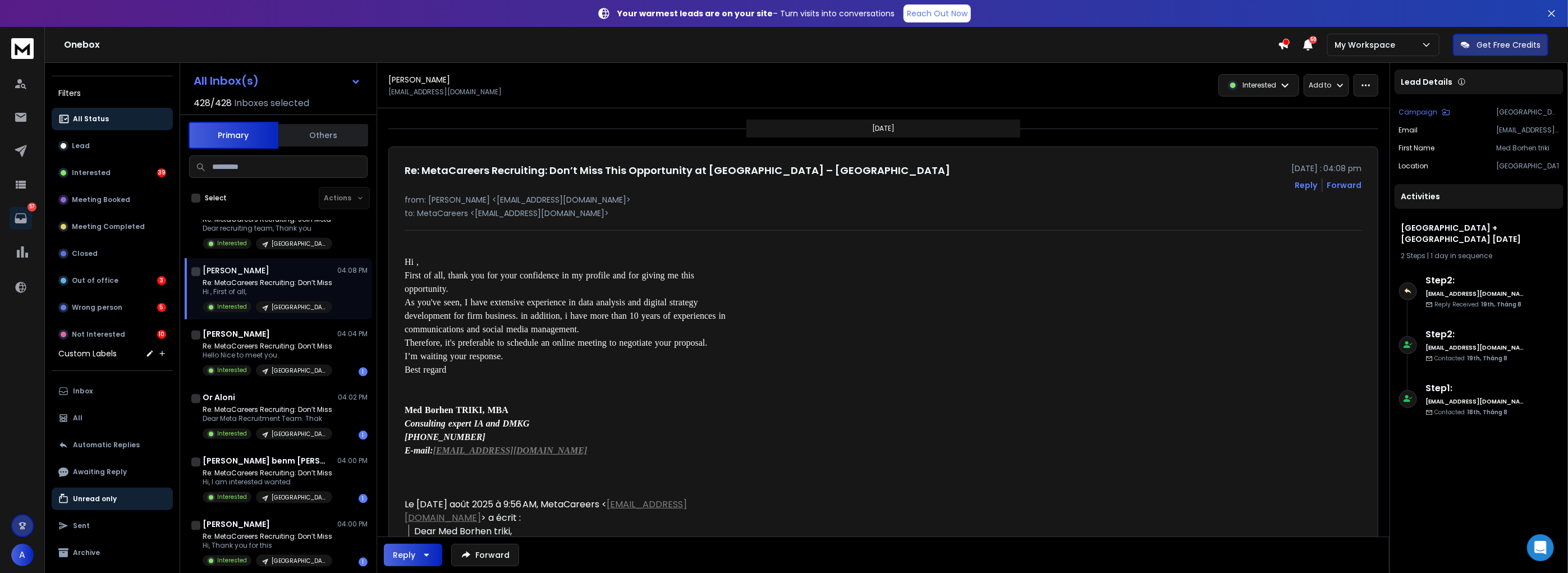
click at [432, 93] on p "[EMAIL_ADDRESS][DOMAIN_NAME]" at bounding box center [444, 91] width 113 height 9
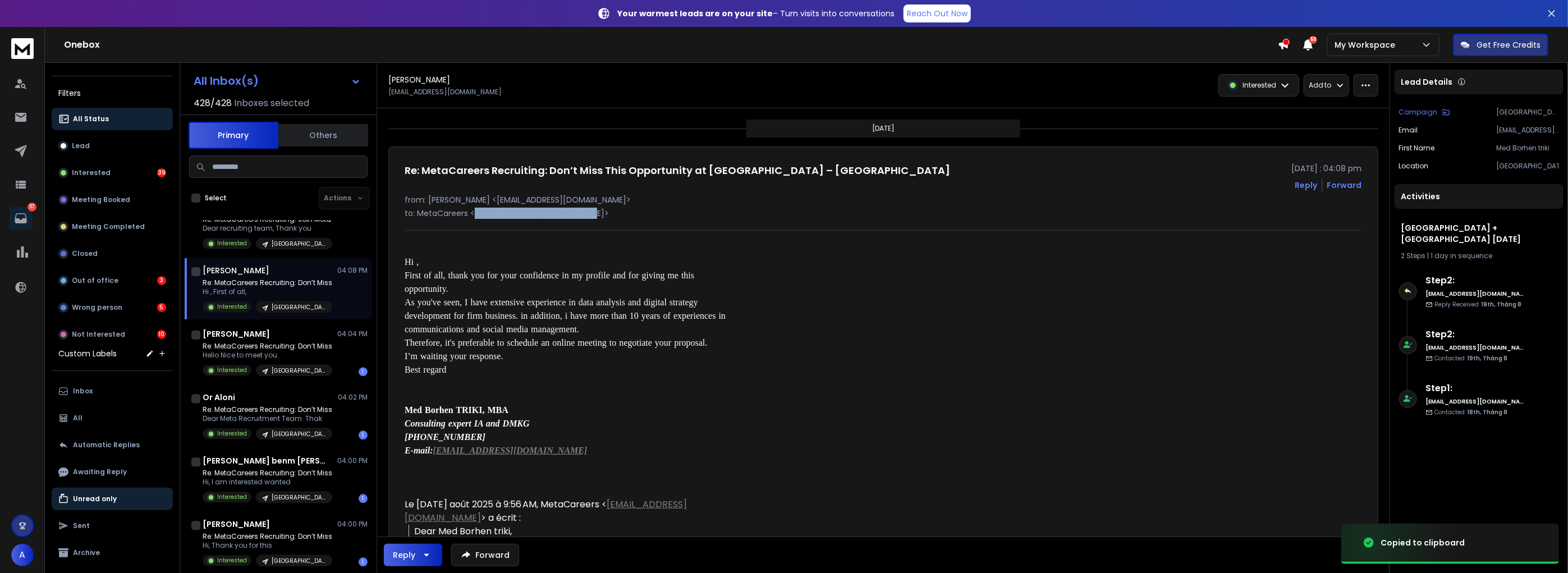
drag, startPoint x: 475, startPoint y: 213, endPoint x: 596, endPoint y: 213, distance: 121.0
click at [596, 213] on p "to: MetaCareers <hr@careersconnect-work.com>" at bounding box center [883, 213] width 958 height 11
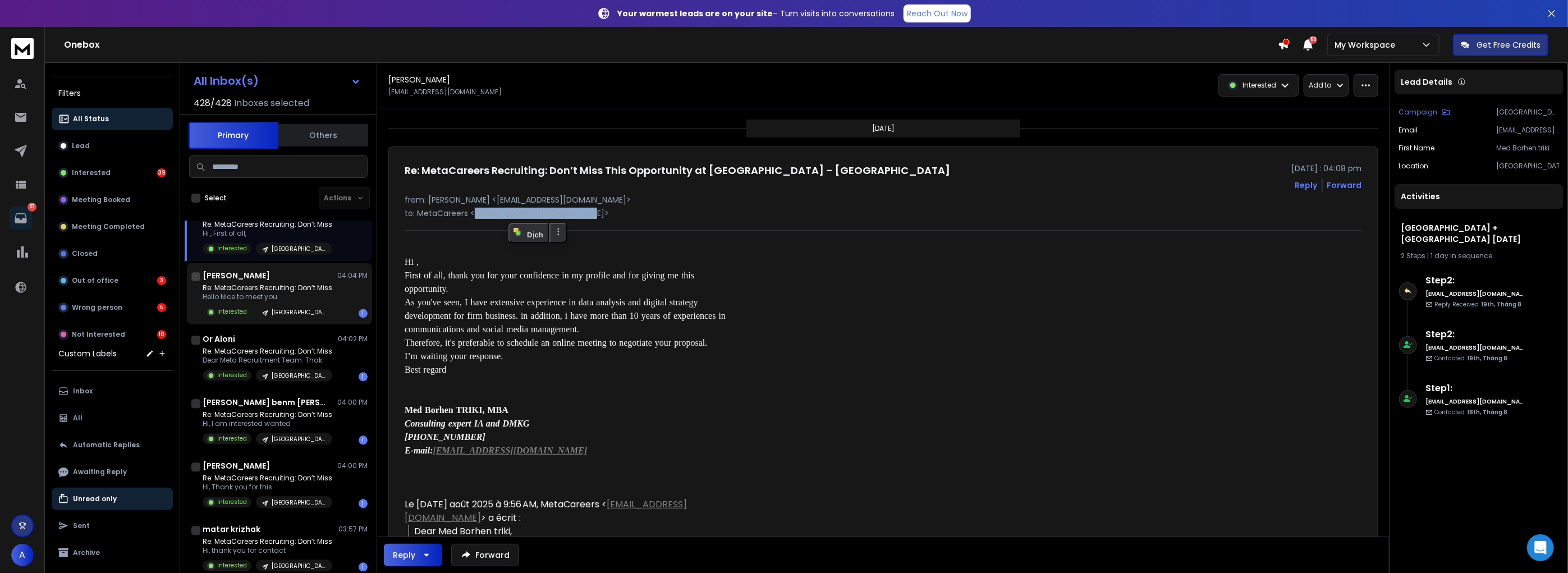
scroll to position [2118, 0]
click at [288, 285] on p "Re: MetaCareers Recruiting: Don’t Miss" at bounding box center [267, 283] width 130 height 9
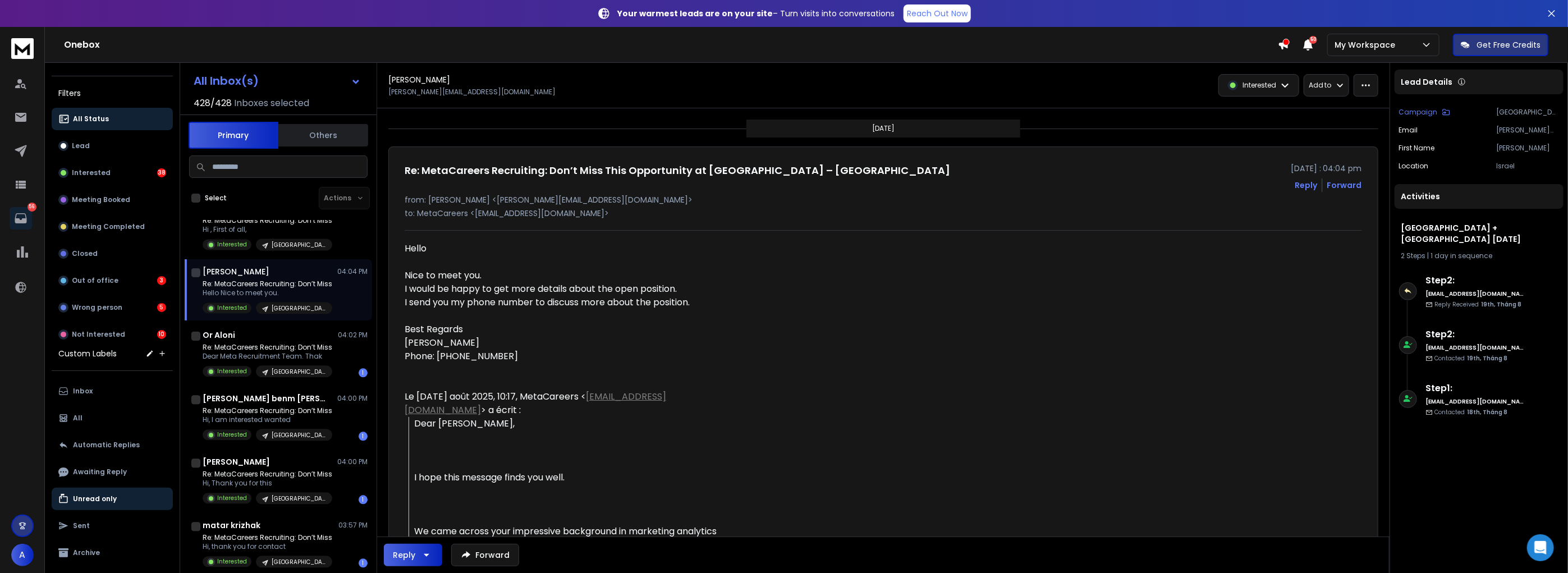
click at [440, 94] on p "patrick.klifa@gmail.com" at bounding box center [472, 91] width 167 height 9
drag, startPoint x: 474, startPoint y: 215, endPoint x: 620, endPoint y: 215, distance: 146.0
click at [620, 215] on p "to: MetaCareers <works@careersconnectgateway.com>" at bounding box center [883, 213] width 958 height 11
click at [279, 343] on p "Re: MetaCareers Recruiting: Don’t Miss" at bounding box center [267, 346] width 130 height 9
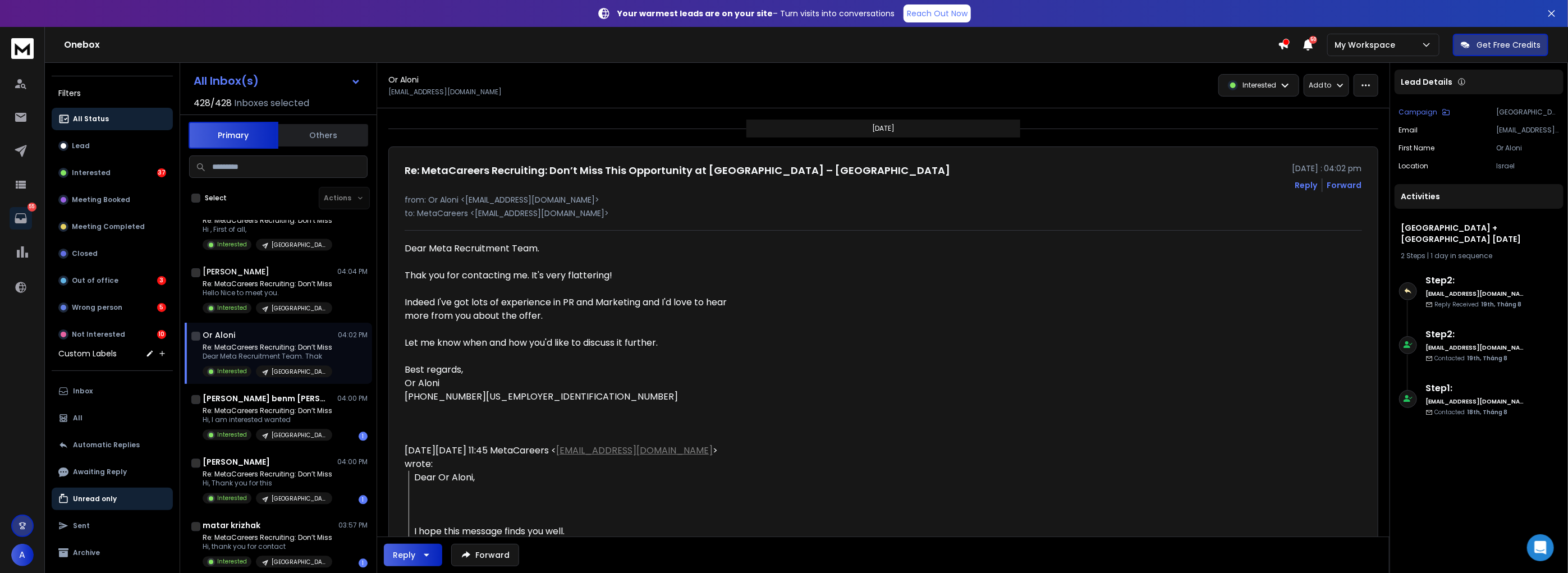
click at [443, 93] on p "oraloni.prm@gmail.com" at bounding box center [444, 91] width 113 height 9
drag, startPoint x: 475, startPoint y: 213, endPoint x: 642, endPoint y: 213, distance: 167.0
click at [642, 213] on p "to: MetaCareers <employee@careersconnect-jobportal.com>" at bounding box center [883, 213] width 958 height 11
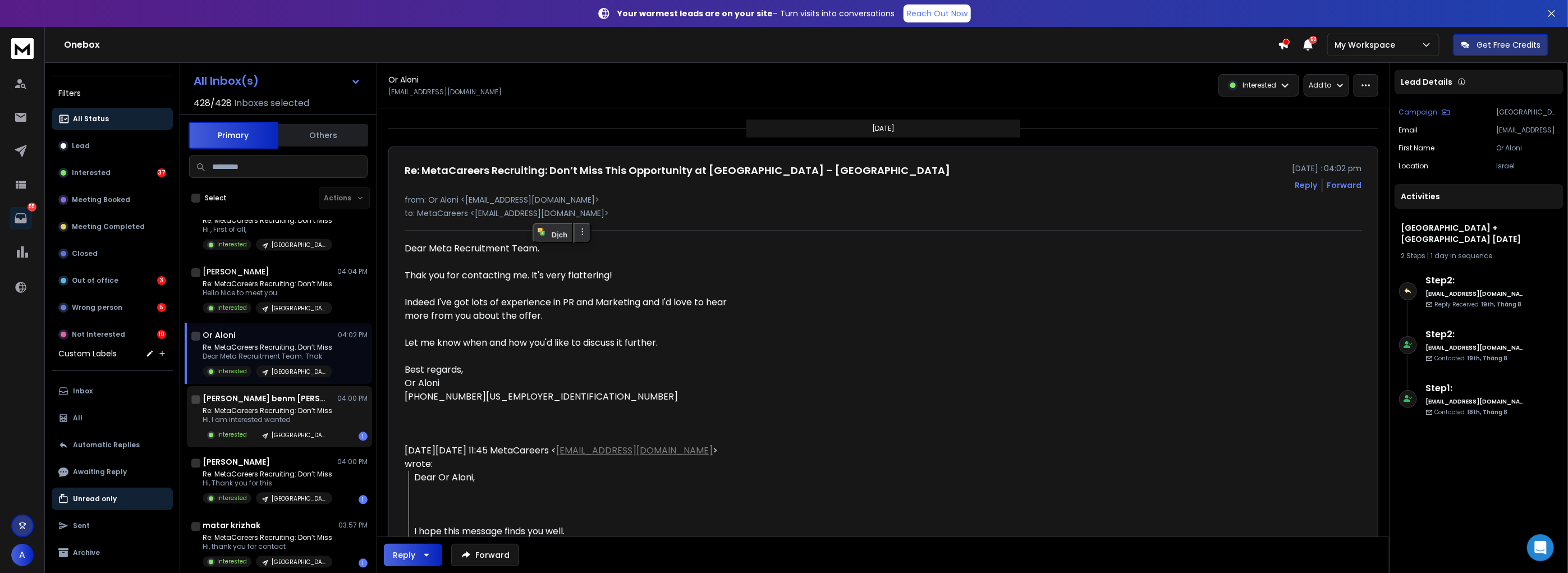
click at [289, 412] on p "Re: MetaCareers Recruiting: Don’t Miss" at bounding box center [267, 410] width 130 height 9
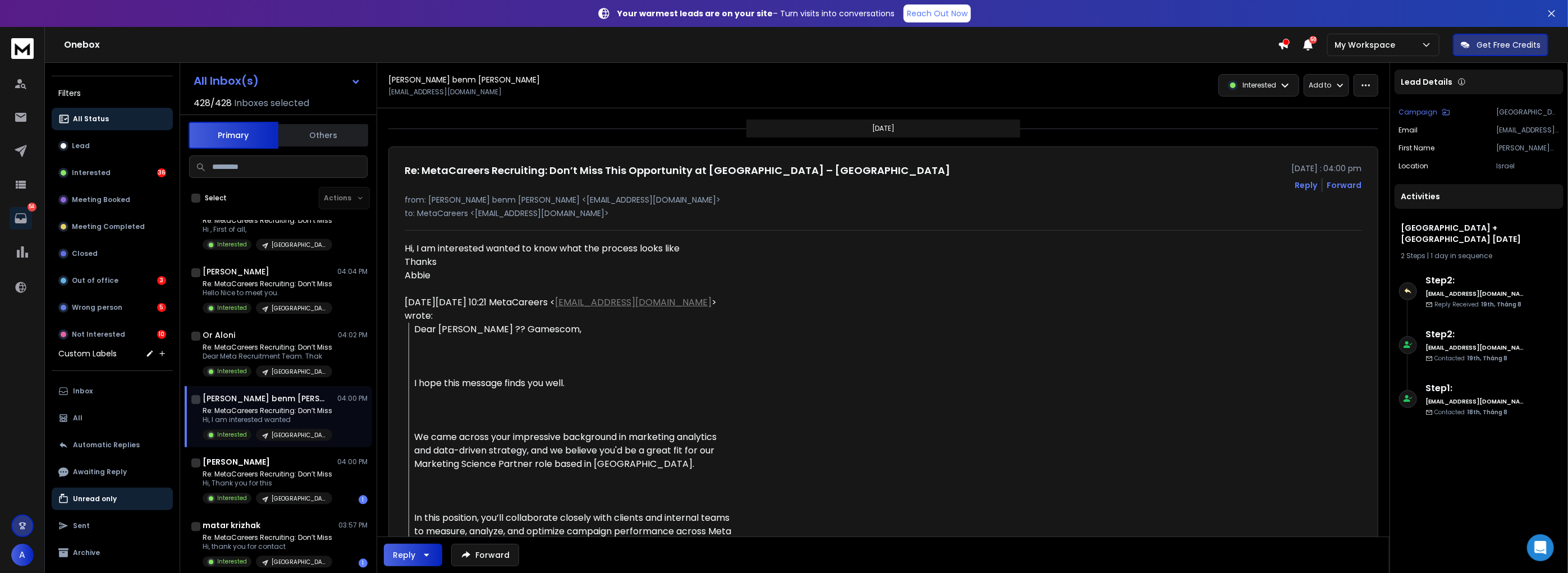
click at [446, 91] on p "abi1999benmeir@gmail.com" at bounding box center [444, 91] width 113 height 9
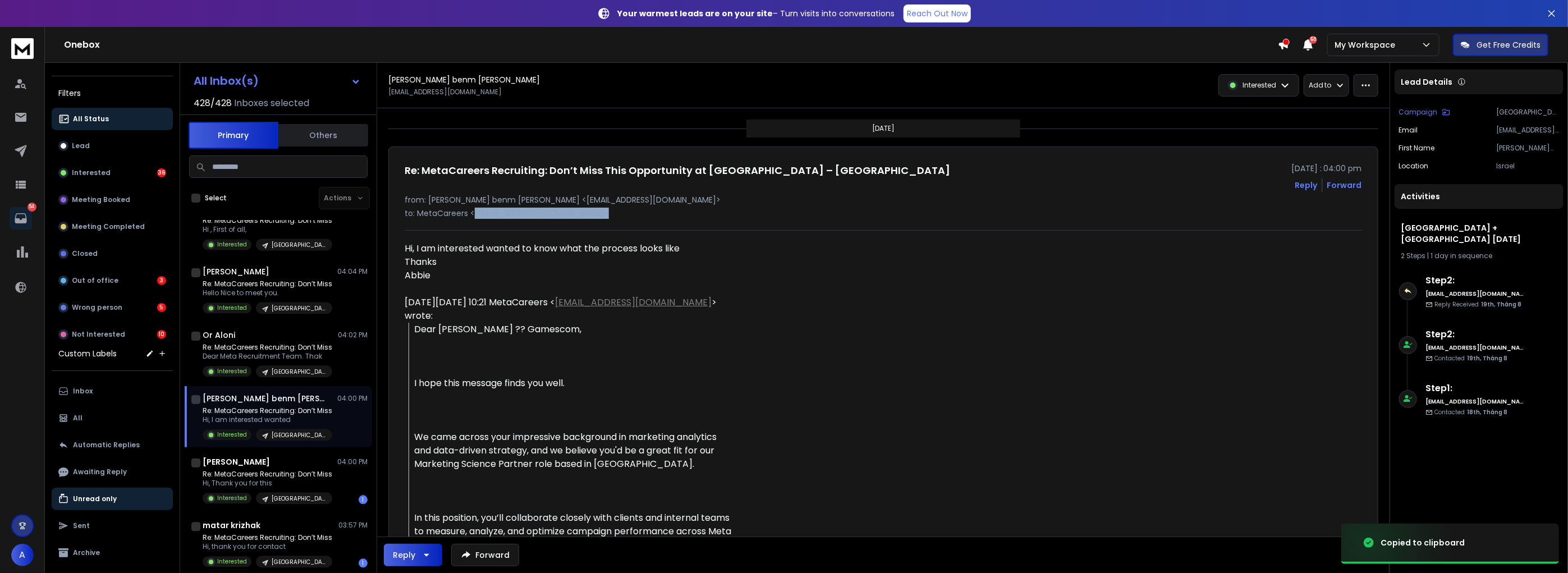
drag, startPoint x: 474, startPoint y: 211, endPoint x: 600, endPoint y: 214, distance: 126.0
click at [600, 214] on p "to: MetaCareers <info@careersconnecttalent.com>" at bounding box center [883, 213] width 958 height 11
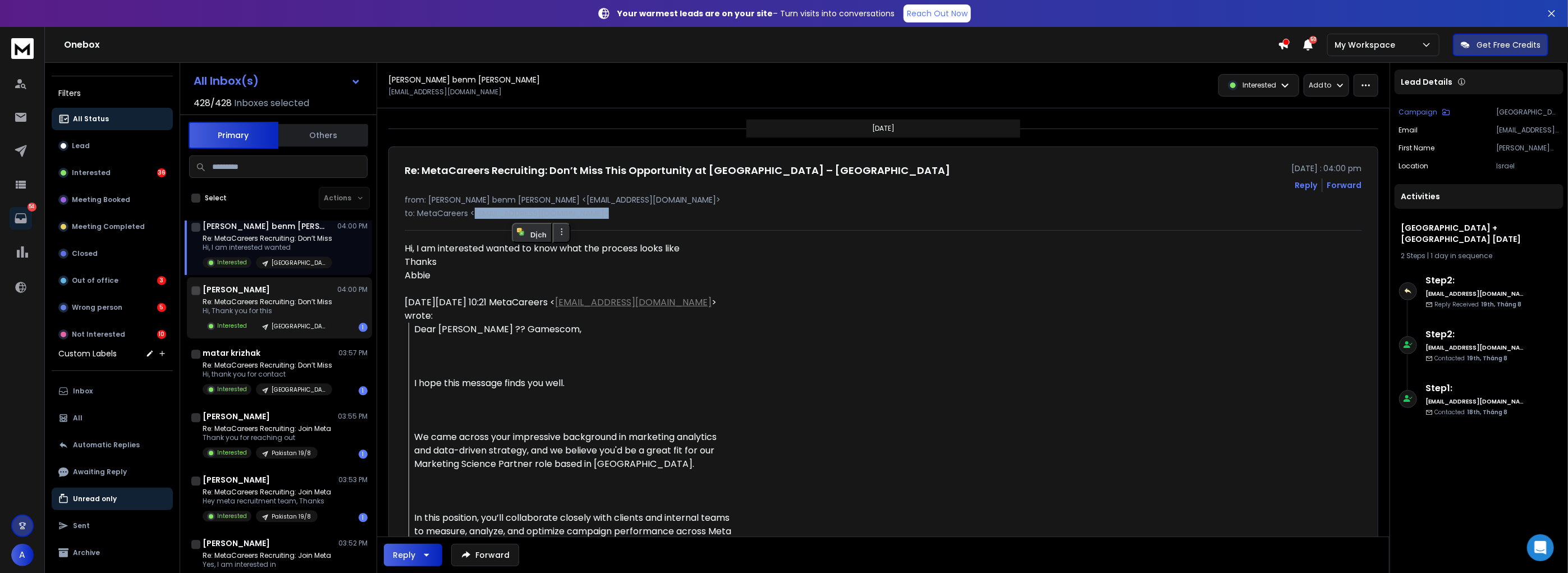
scroll to position [2306, 0]
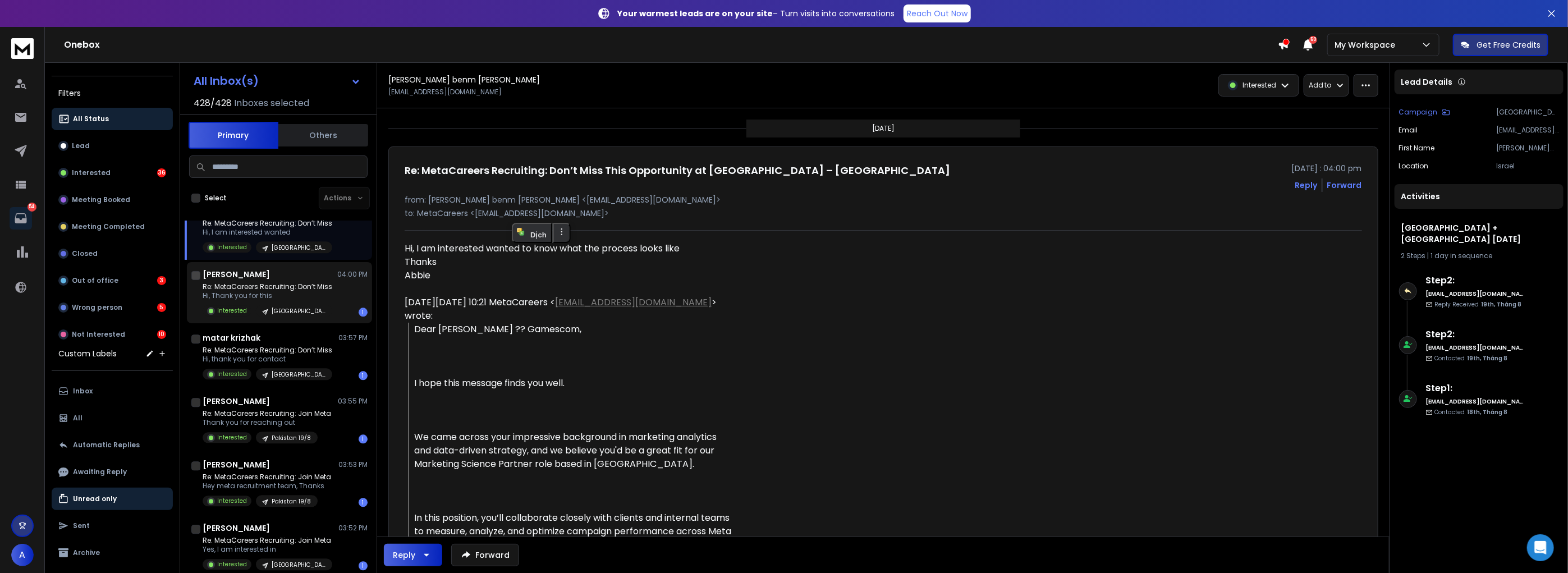
click at [278, 279] on div "Yarden Azizi 04:00 PM Re: MetaCareers Recruiting: Don’t Miss Hi, Thank you for …" at bounding box center [285, 292] width 165 height 47
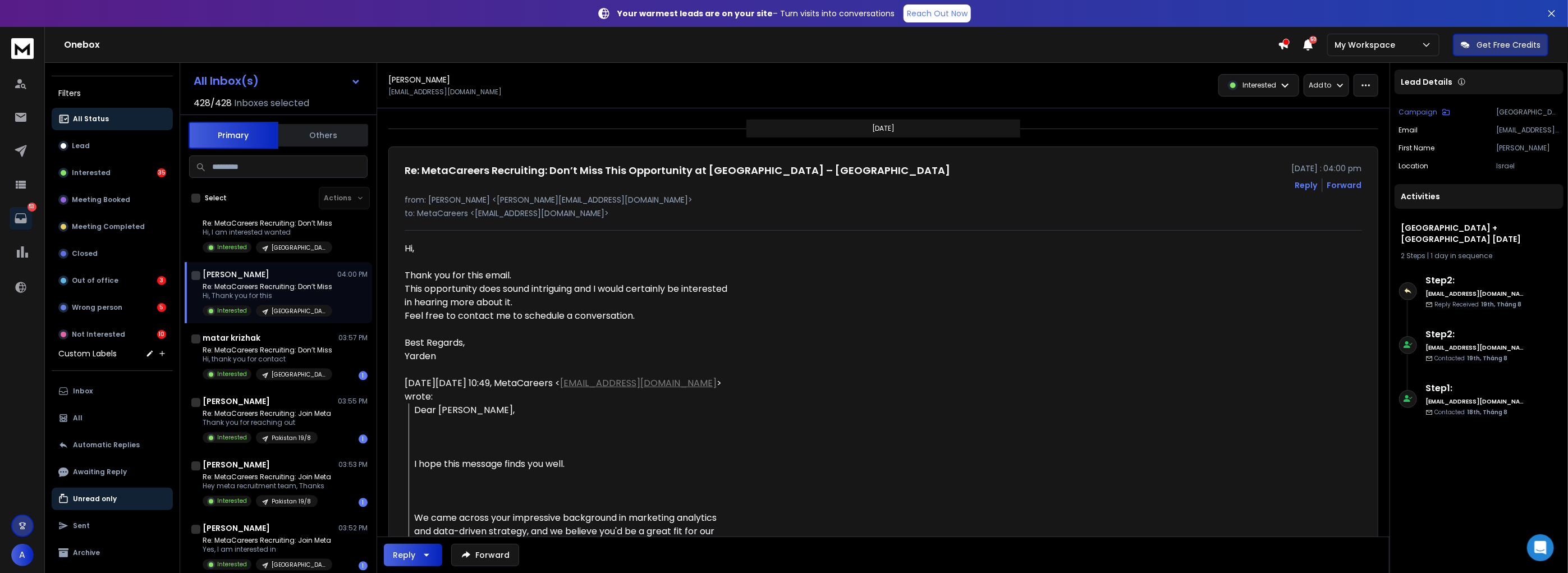
click at [448, 93] on p "azizi.yarden@gmail.com" at bounding box center [444, 91] width 113 height 9
drag, startPoint x: 474, startPoint y: 211, endPoint x: 629, endPoint y: 214, distance: 155.0
click at [629, 214] on p "to: MetaCareers <info@careersconnectopportunities.com>" at bounding box center [883, 213] width 958 height 11
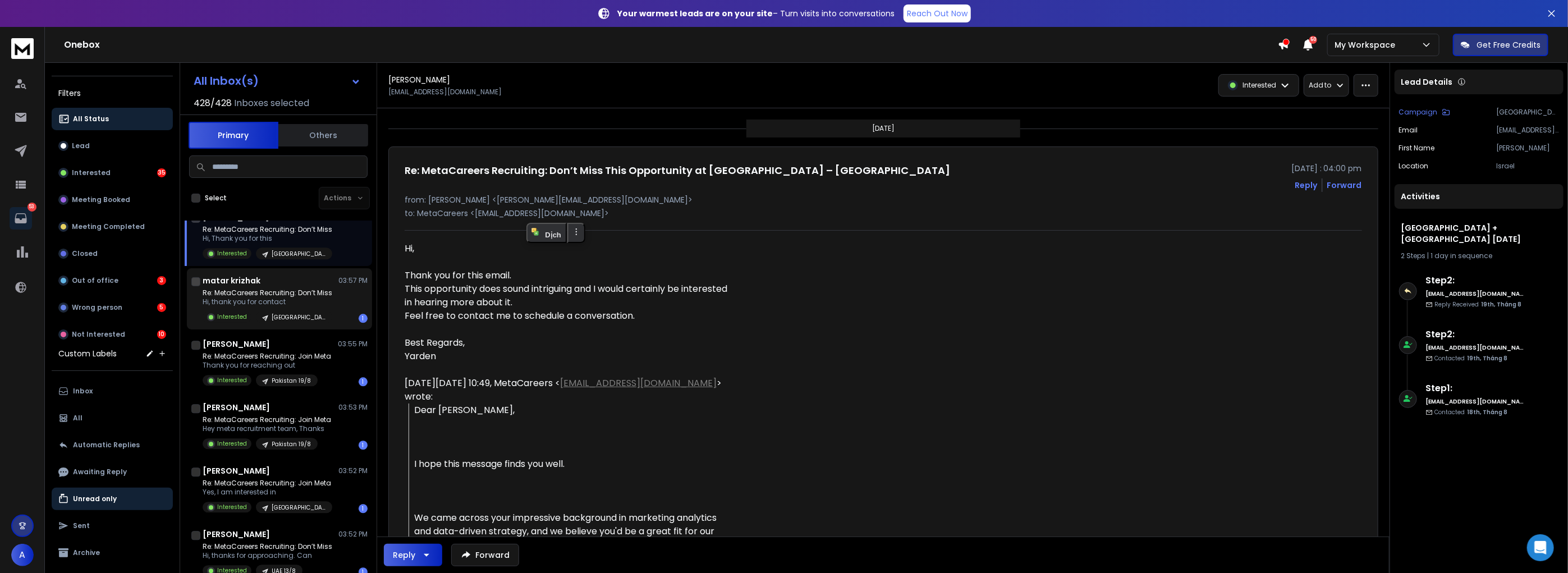
scroll to position [2369, 0]
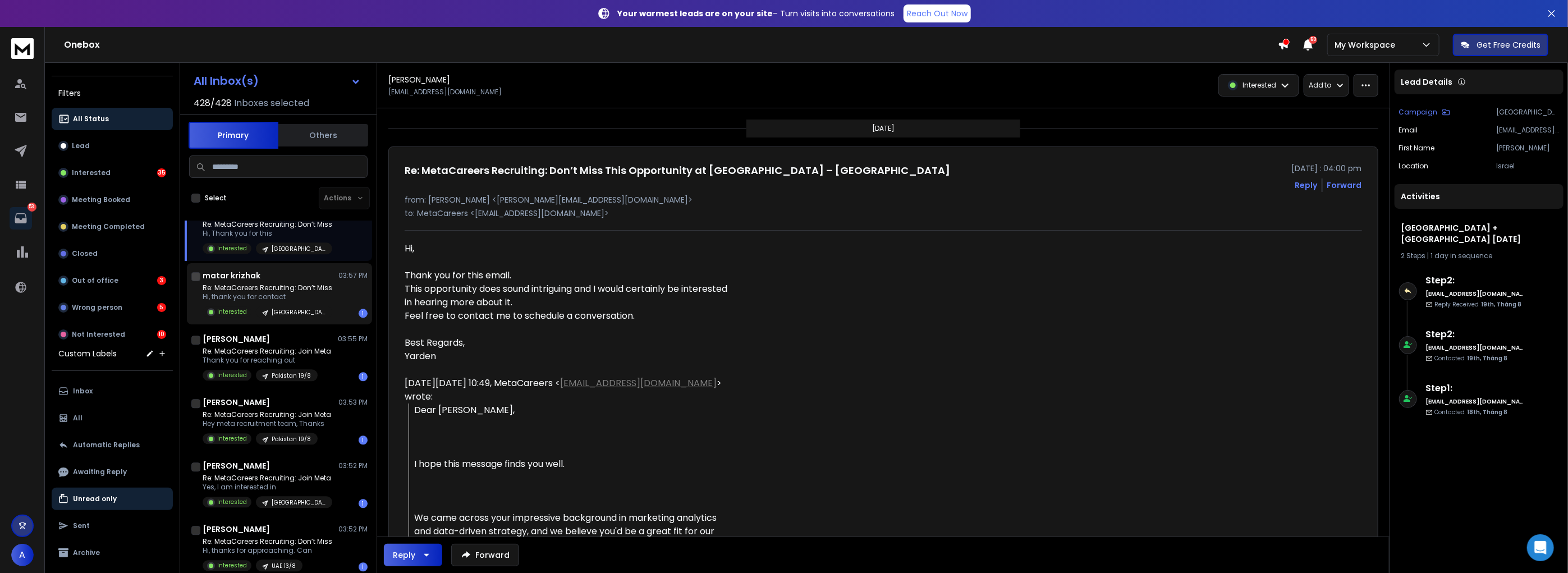
click at [291, 284] on p "Re: MetaCareers Recruiting: Don’t Miss" at bounding box center [267, 287] width 130 height 9
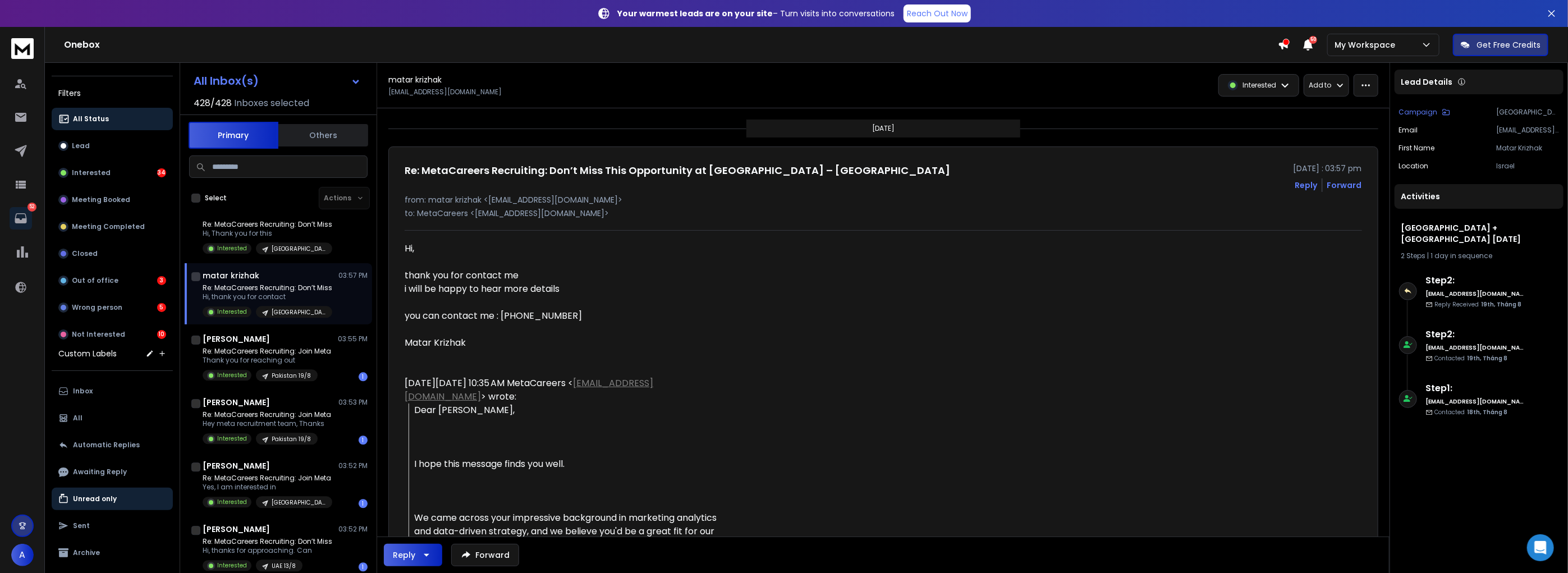
click at [444, 90] on p "mk1610@gmail.com" at bounding box center [444, 91] width 113 height 9
drag, startPoint x: 473, startPoint y: 215, endPoint x: 644, endPoint y: 214, distance: 171.0
click at [644, 214] on p "to: MetaCareers <employee@careersconnect-headhunt.com>" at bounding box center [883, 213] width 958 height 11
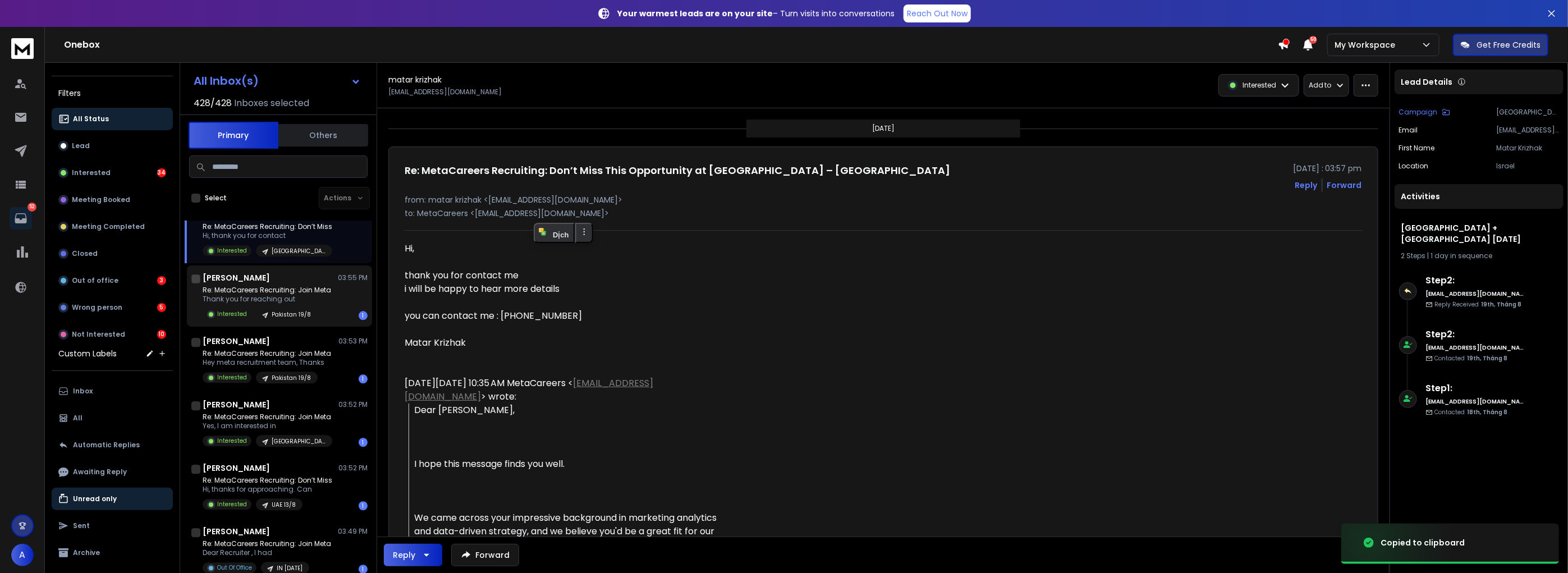
scroll to position [2431, 0]
click at [281, 306] on div "Pakistan 19/8" at bounding box center [287, 312] width 62 height 11
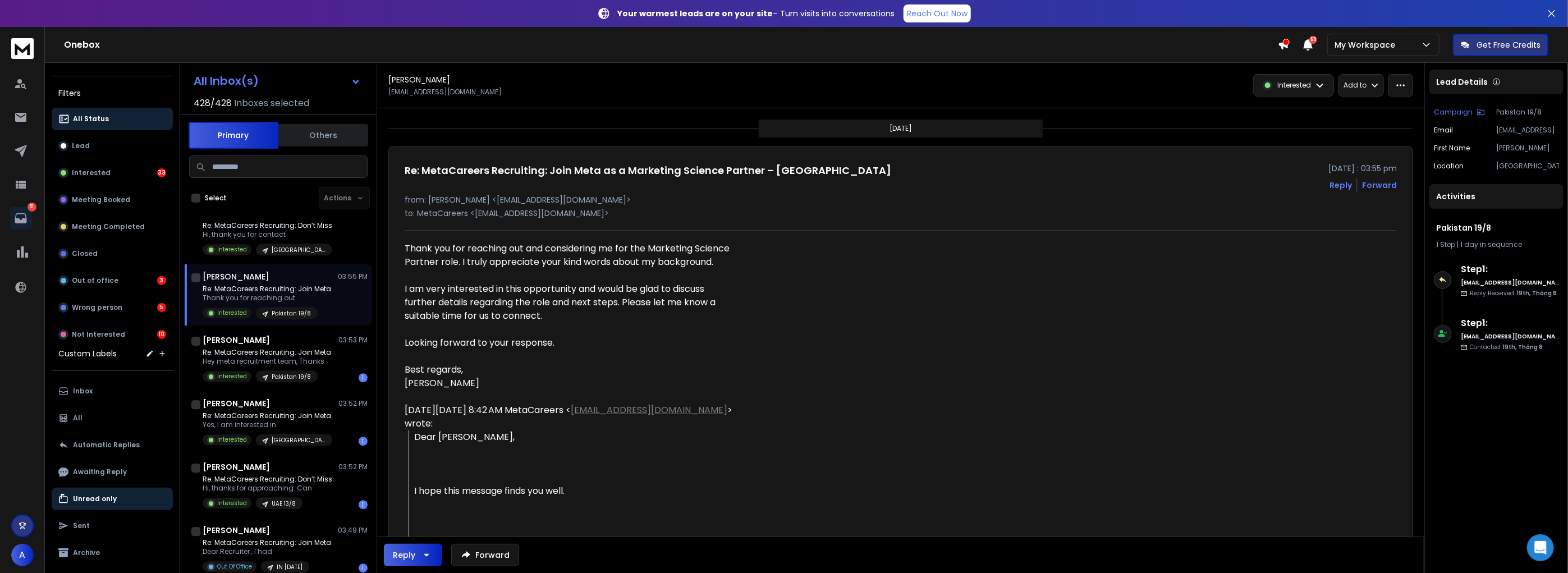
click at [443, 91] on p "ahraza96@gmail.com" at bounding box center [444, 91] width 113 height 9
drag, startPoint x: 475, startPoint y: 213, endPoint x: 613, endPoint y: 214, distance: 138.0
click at [613, 214] on p "to: MetaCareers <works@careersconnectrecruits.com>" at bounding box center [900, 213] width 992 height 11
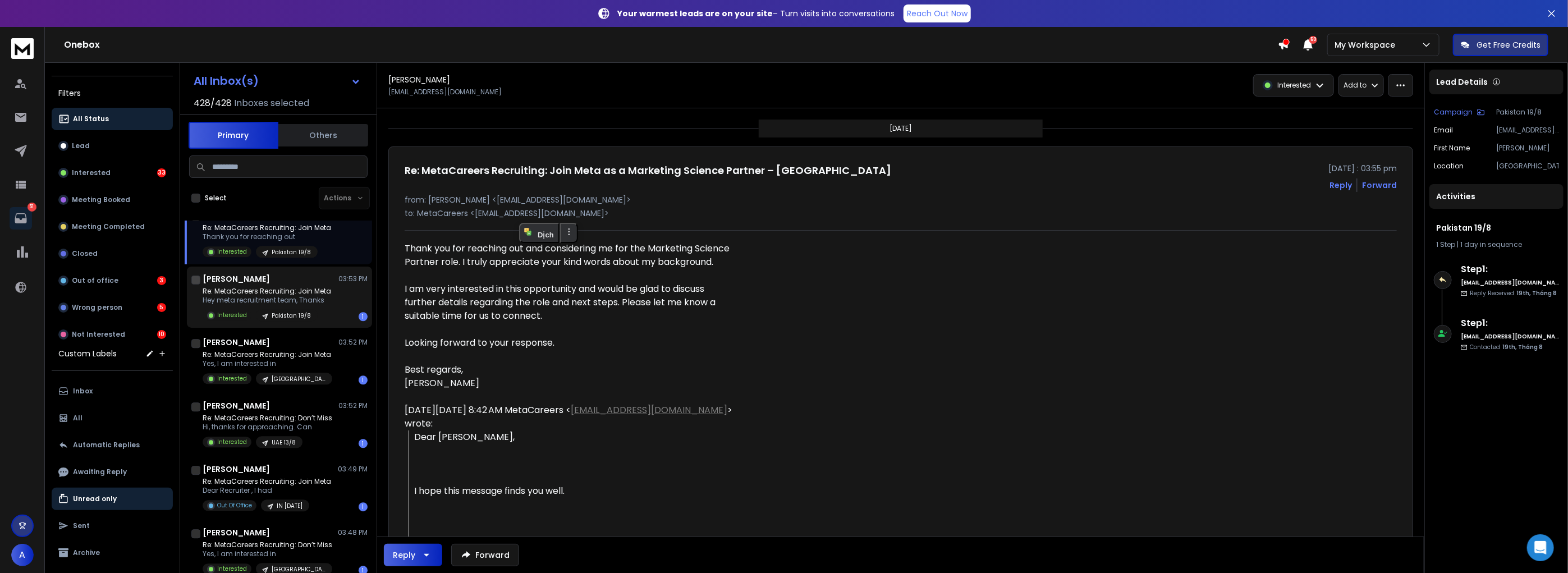
scroll to position [2493, 0]
click at [289, 300] on p "Hey meta recruitment team, Thanks" at bounding box center [266, 298] width 128 height 9
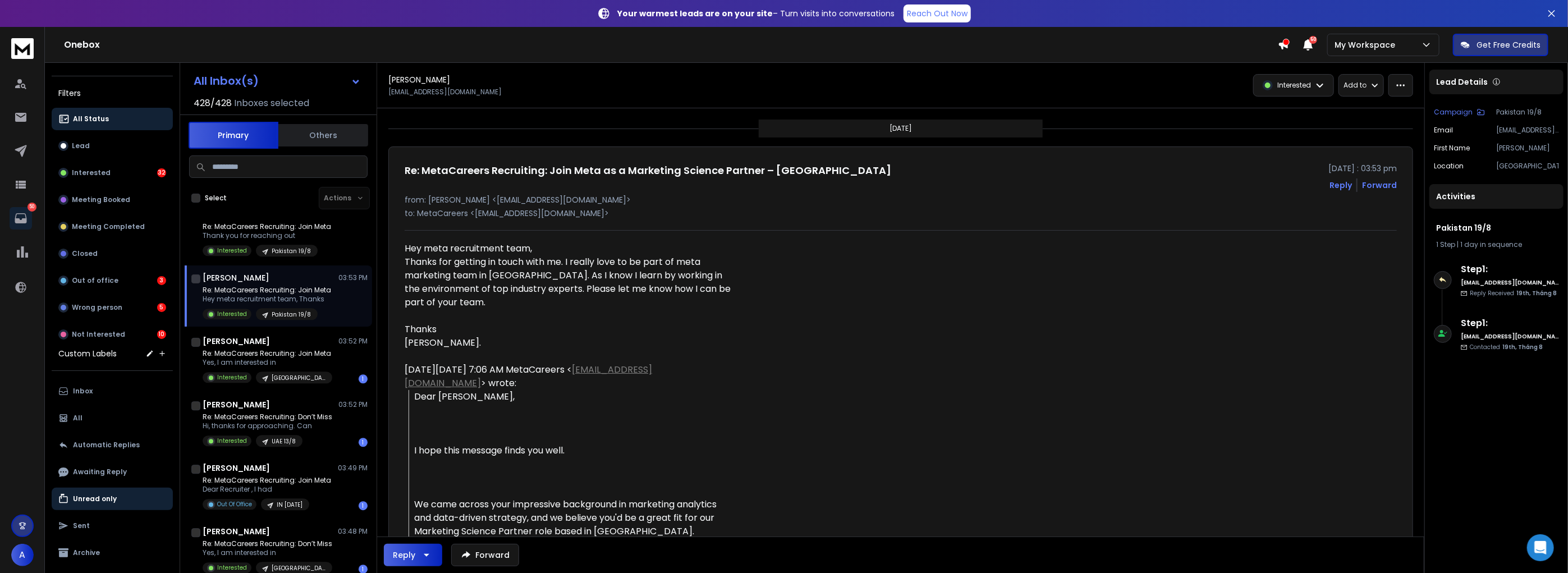
click at [434, 91] on p "ukasha553@gmail.com" at bounding box center [444, 91] width 113 height 9
drag, startPoint x: 474, startPoint y: 210, endPoint x: 613, endPoint y: 210, distance: 139.0
click at [613, 210] on p "to: MetaCareers <hr@careersconnect-marketers.com>" at bounding box center [900, 213] width 992 height 11
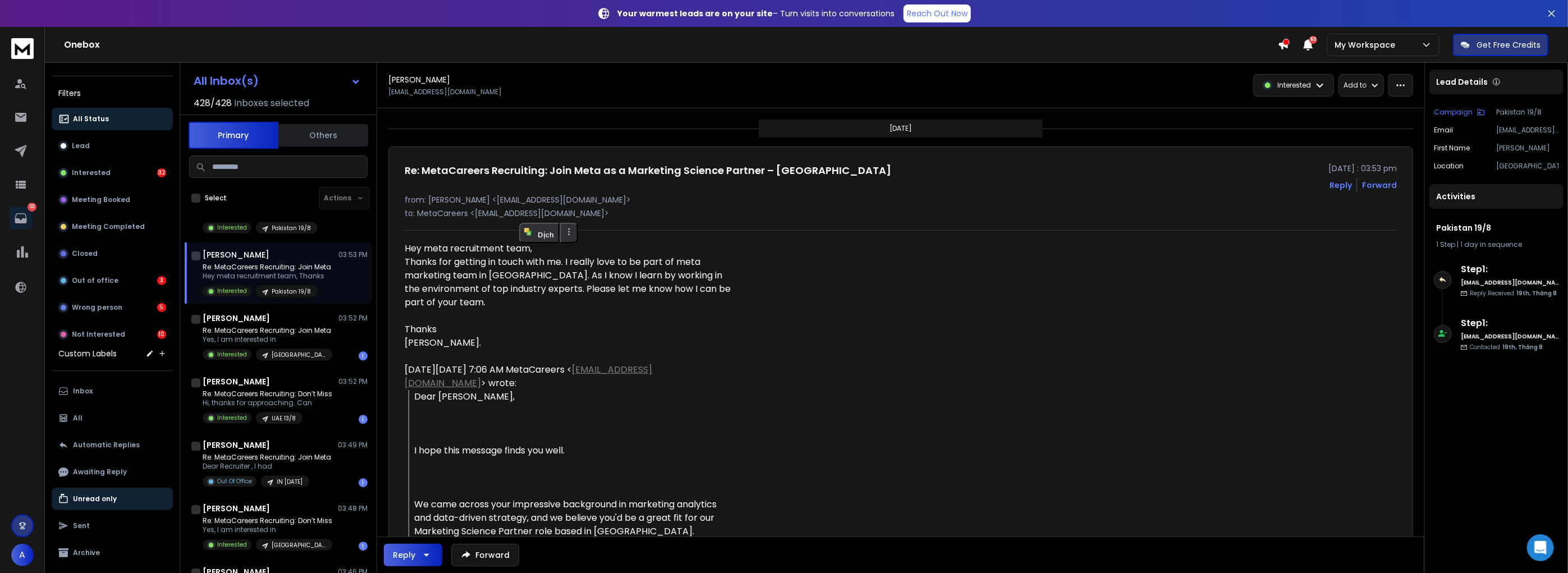
scroll to position [2556, 0]
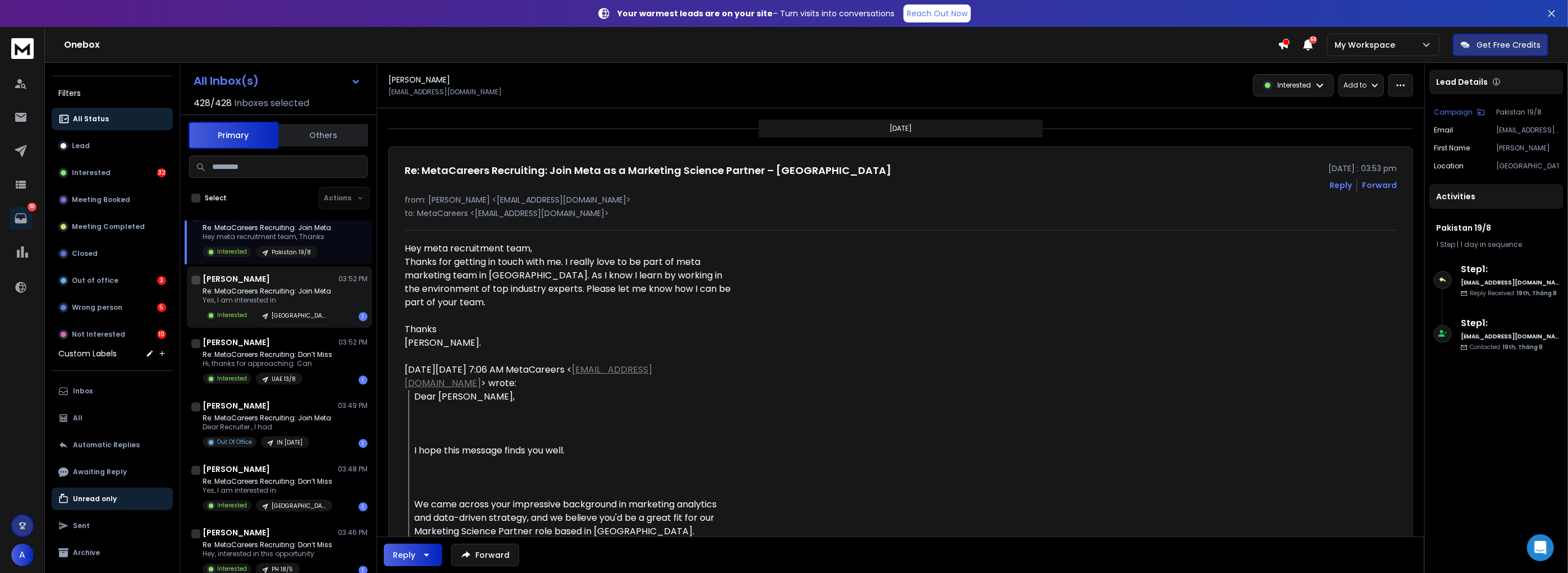
click at [305, 299] on p "Yes, I am interested in" at bounding box center [267, 300] width 130 height 9
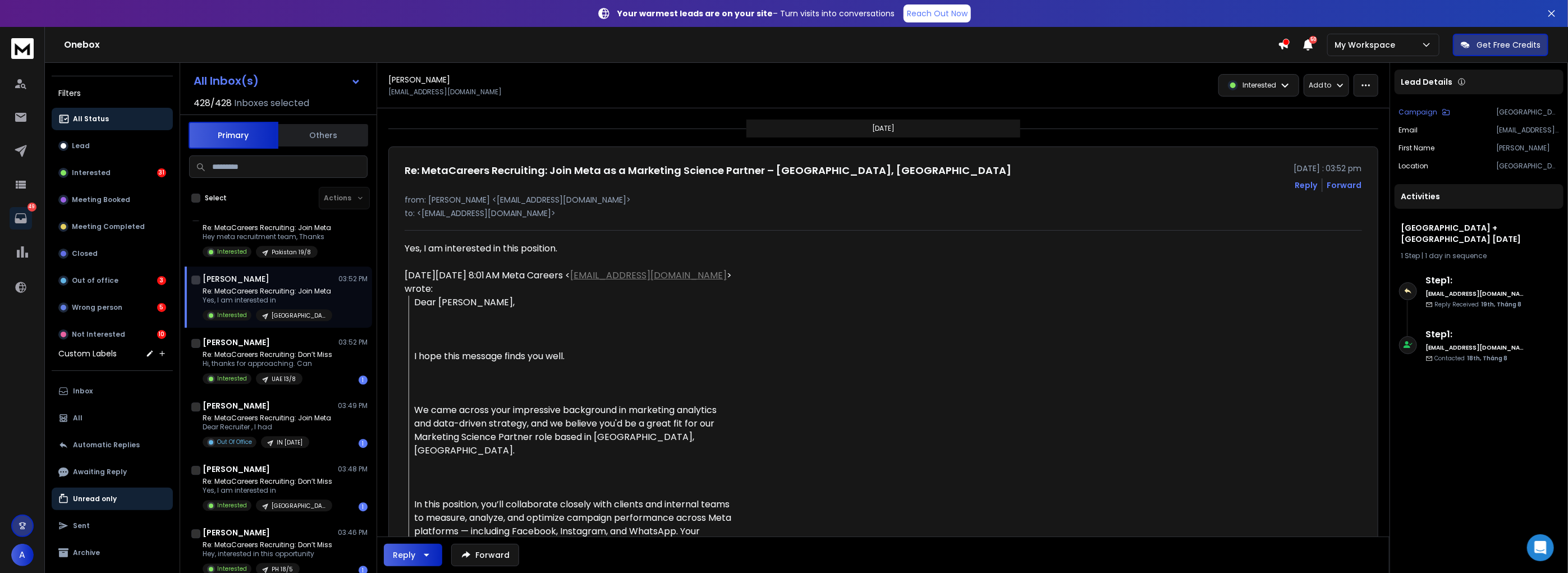
click at [429, 93] on p "raanank10@gmail.com" at bounding box center [444, 91] width 113 height 9
drag, startPoint x: 419, startPoint y: 211, endPoint x: 574, endPoint y: 214, distance: 155.0
click at [574, 214] on p "to: <works@careersconnectplacement.com>" at bounding box center [883, 213] width 958 height 11
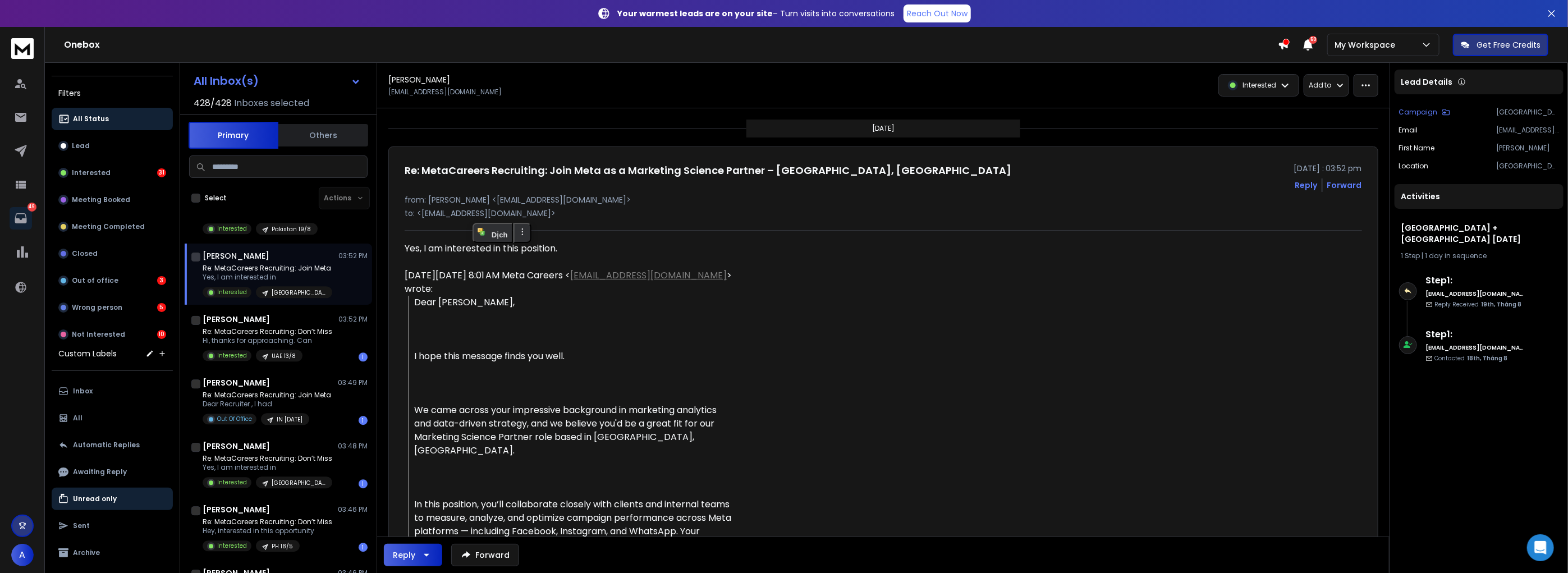
scroll to position [2617, 0]
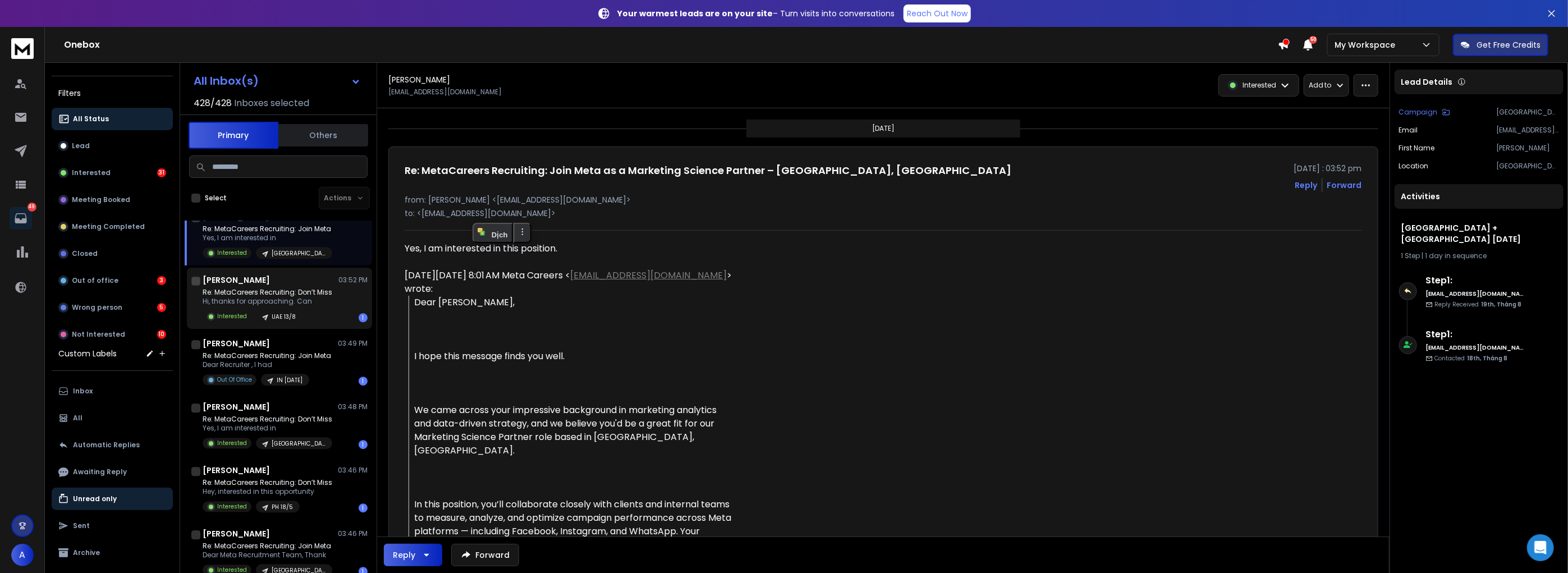
click at [290, 285] on div "Amanur Rahman 03:52 PM Re: MetaCareers Recruiting: Don’t Miss Hi, thanks for ap…" at bounding box center [285, 298] width 165 height 47
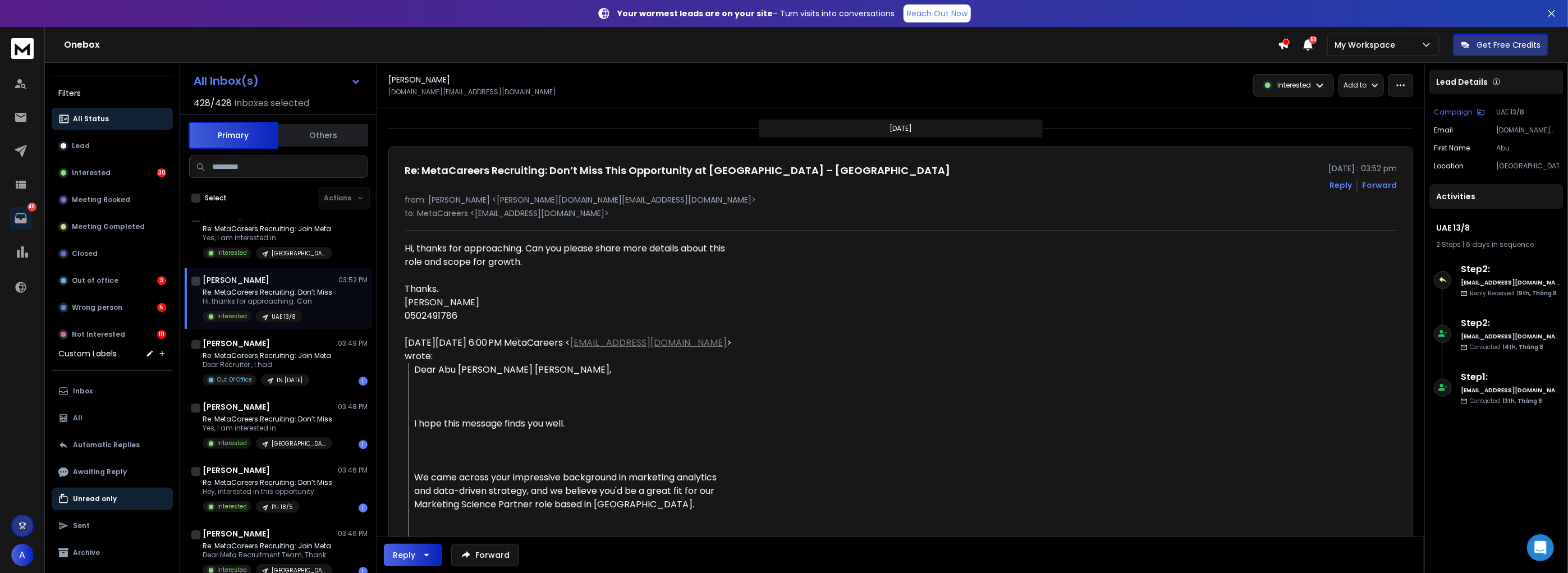
click at [428, 91] on p "amanur.email@gmail.com" at bounding box center [472, 91] width 168 height 9
drag, startPoint x: 475, startPoint y: 216, endPoint x: 613, endPoint y: 216, distance: 138.0
click at [613, 216] on p "to: MetaCareers <works@careersconnect-global.com>" at bounding box center [900, 213] width 992 height 11
click at [287, 344] on div "Deepak Thakur 03:49 PM" at bounding box center [285, 343] width 165 height 11
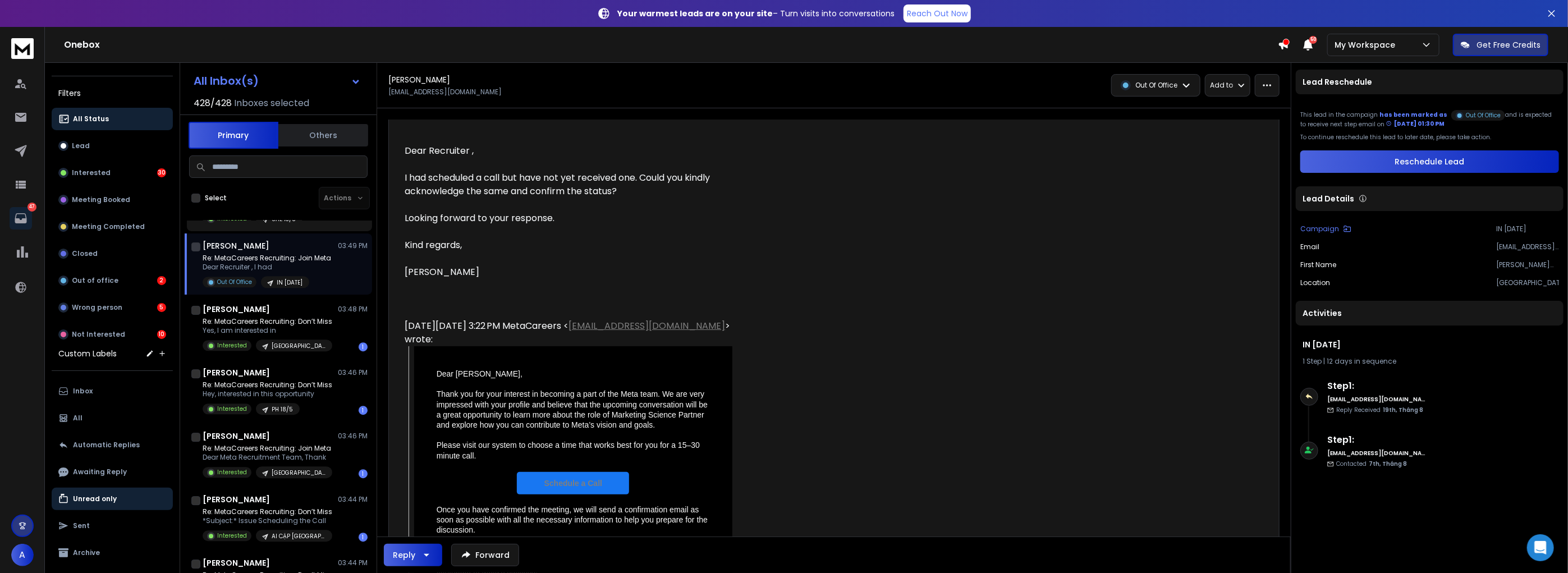
scroll to position [2742, 0]
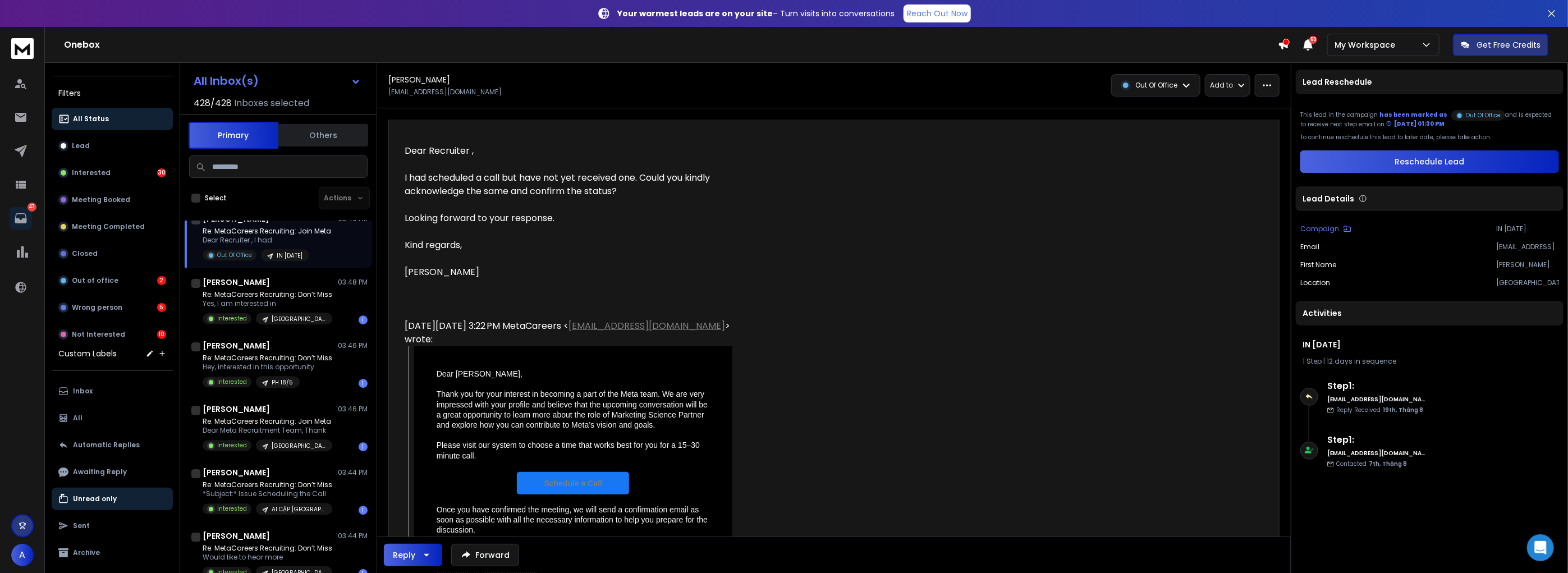
click at [287, 302] on p "Yes, I am interested in" at bounding box center [267, 303] width 130 height 9
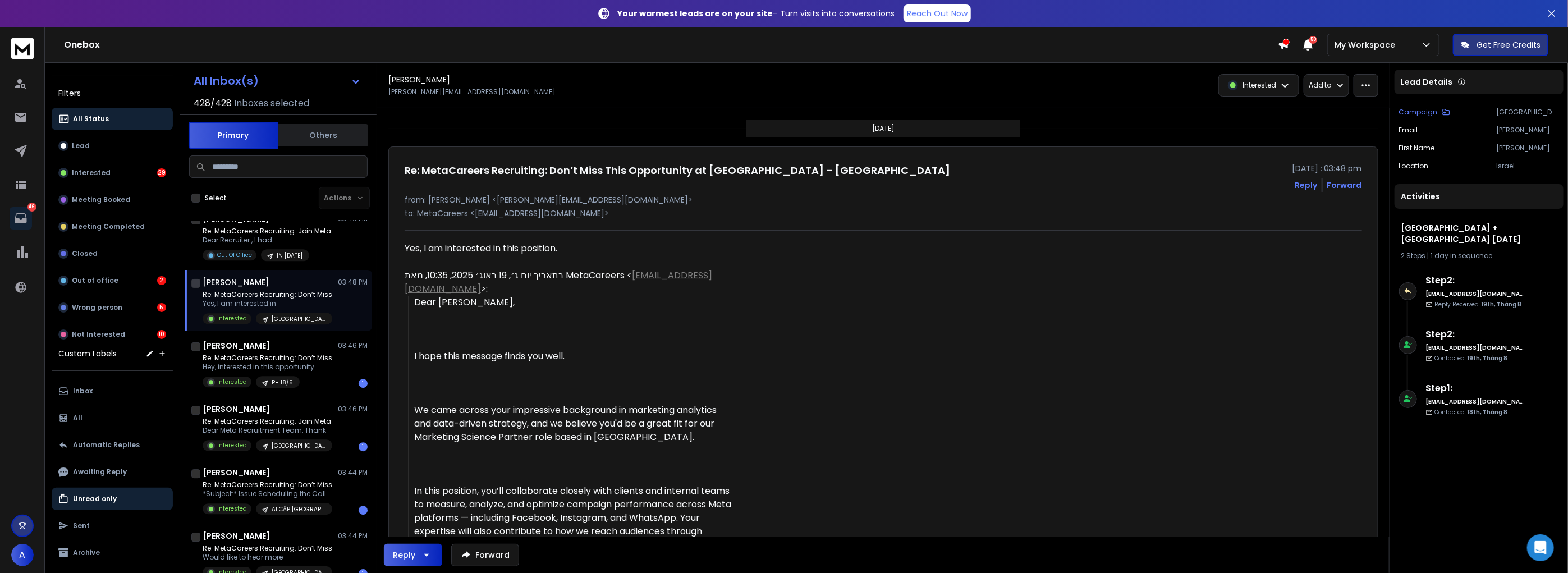
click at [444, 91] on p "pavel.kolmakov@gmail.com" at bounding box center [472, 91] width 167 height 9
drag, startPoint x: 474, startPoint y: 213, endPoint x: 615, endPoint y: 213, distance: 141.0
click at [615, 213] on p "to: MetaCareers <recruit@careersconnectemploy.com>" at bounding box center [883, 213] width 958 height 11
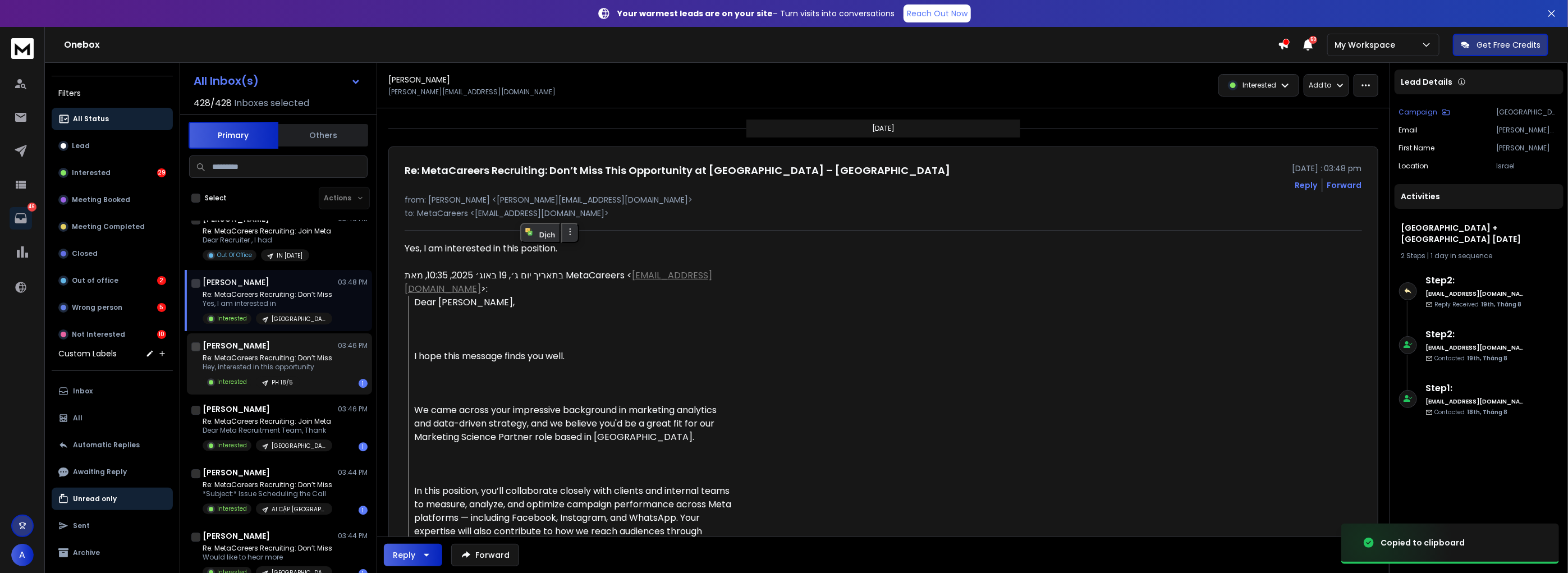
scroll to position [2805, 0]
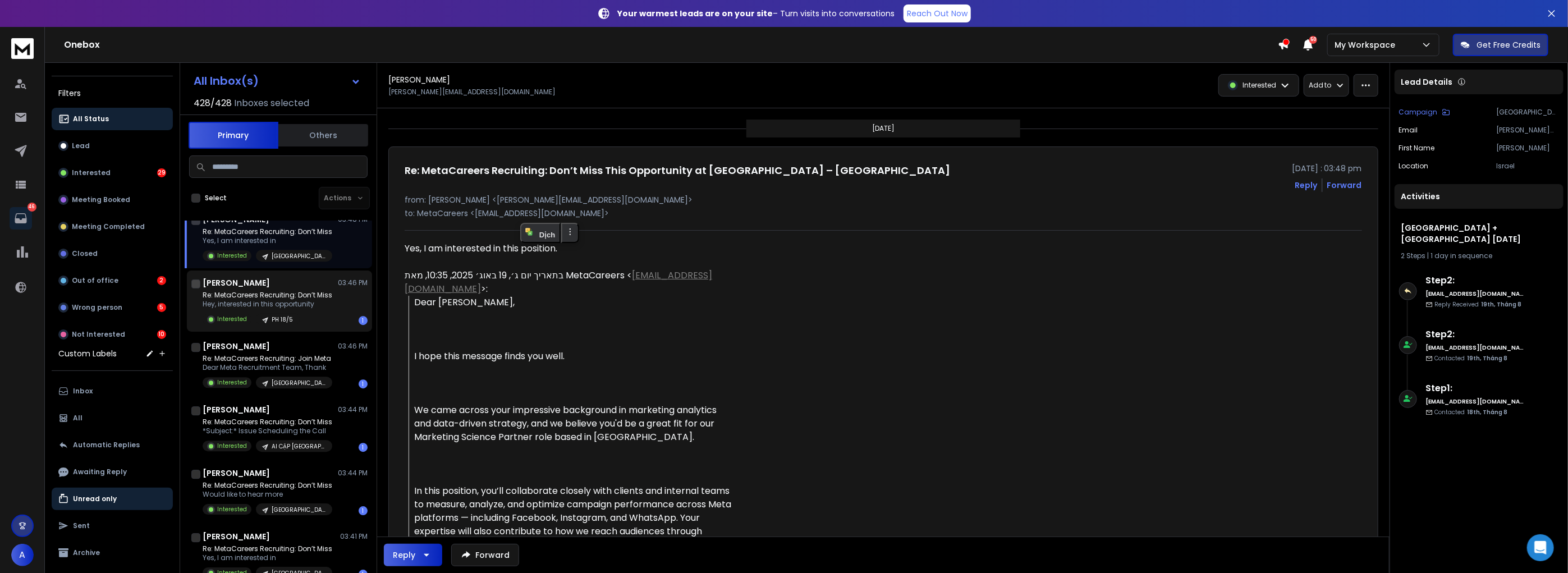
click at [282, 296] on p "Re: MetaCareers Recruiting: Don’t Miss" at bounding box center [267, 294] width 130 height 9
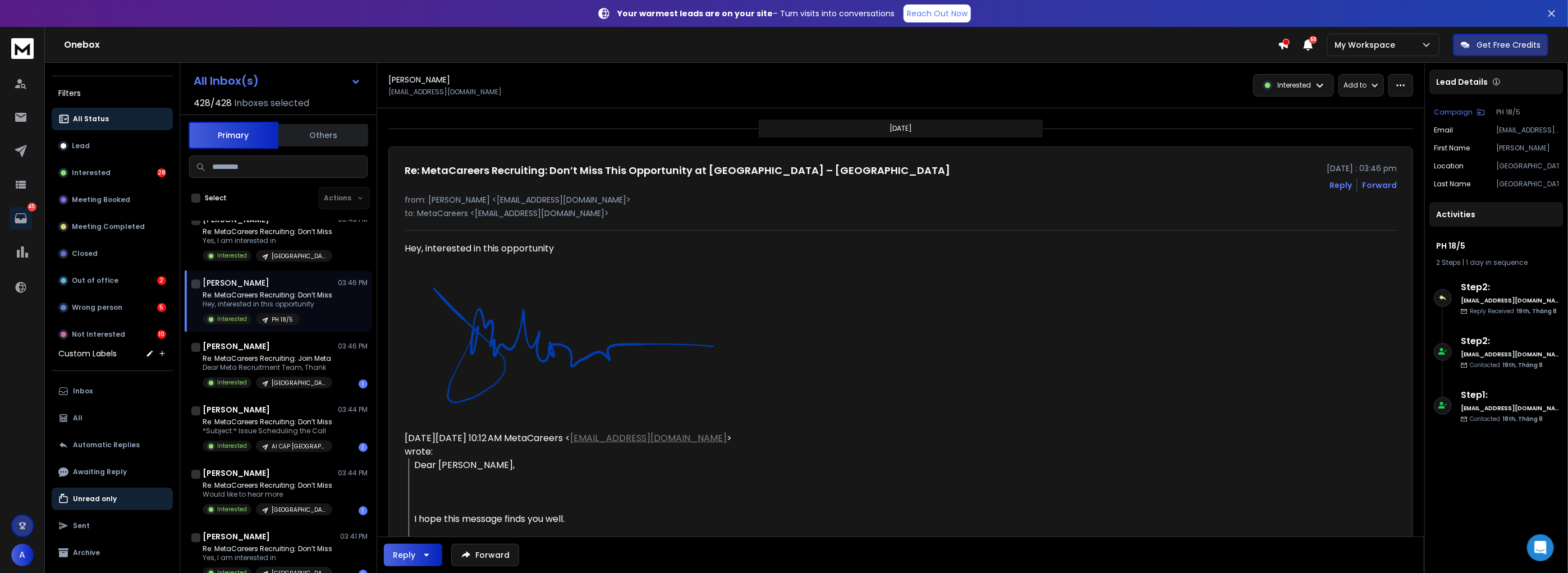
click at [431, 90] on p "mallorcachristine836@gmail.com" at bounding box center [444, 91] width 113 height 9
drag, startPoint x: 475, startPoint y: 211, endPoint x: 650, endPoint y: 211, distance: 175.0
click at [650, 211] on p "to: MetaCareers <[EMAIL_ADDRESS][DOMAIN_NAME]>" at bounding box center [900, 213] width 992 height 11
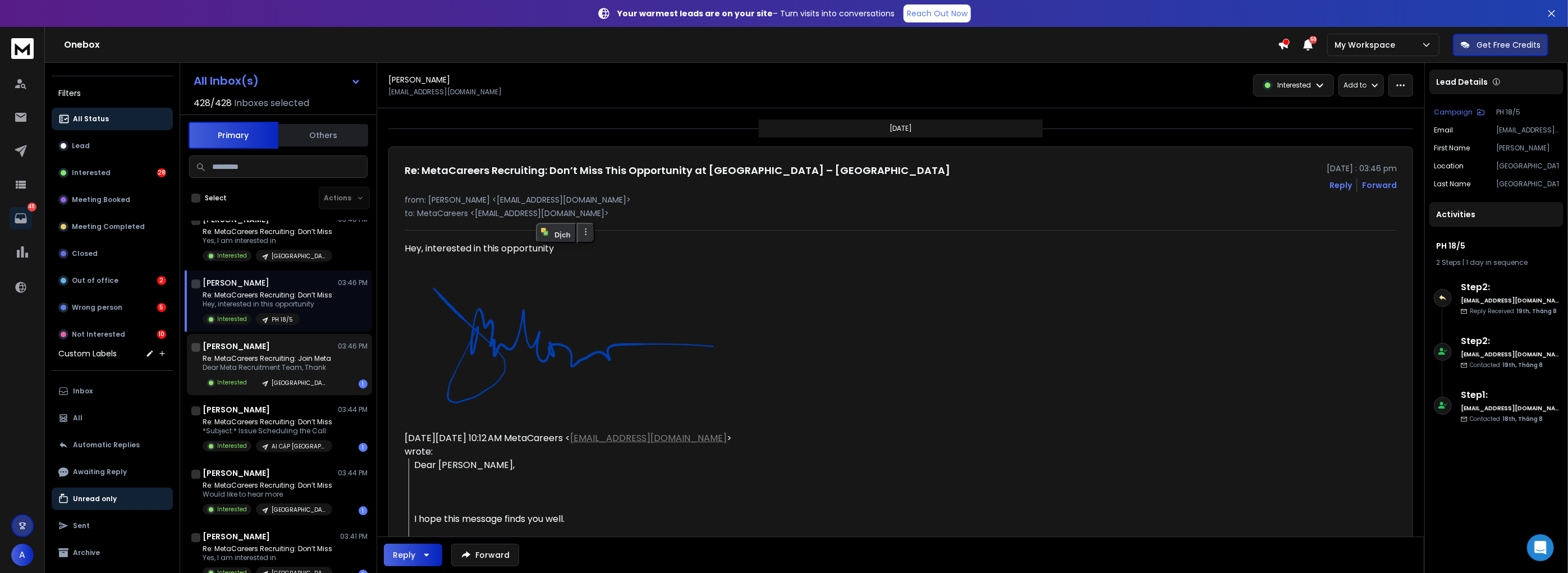
click at [277, 358] on p "Re: MetaCareers Recruiting: Join Meta" at bounding box center [267, 358] width 130 height 9
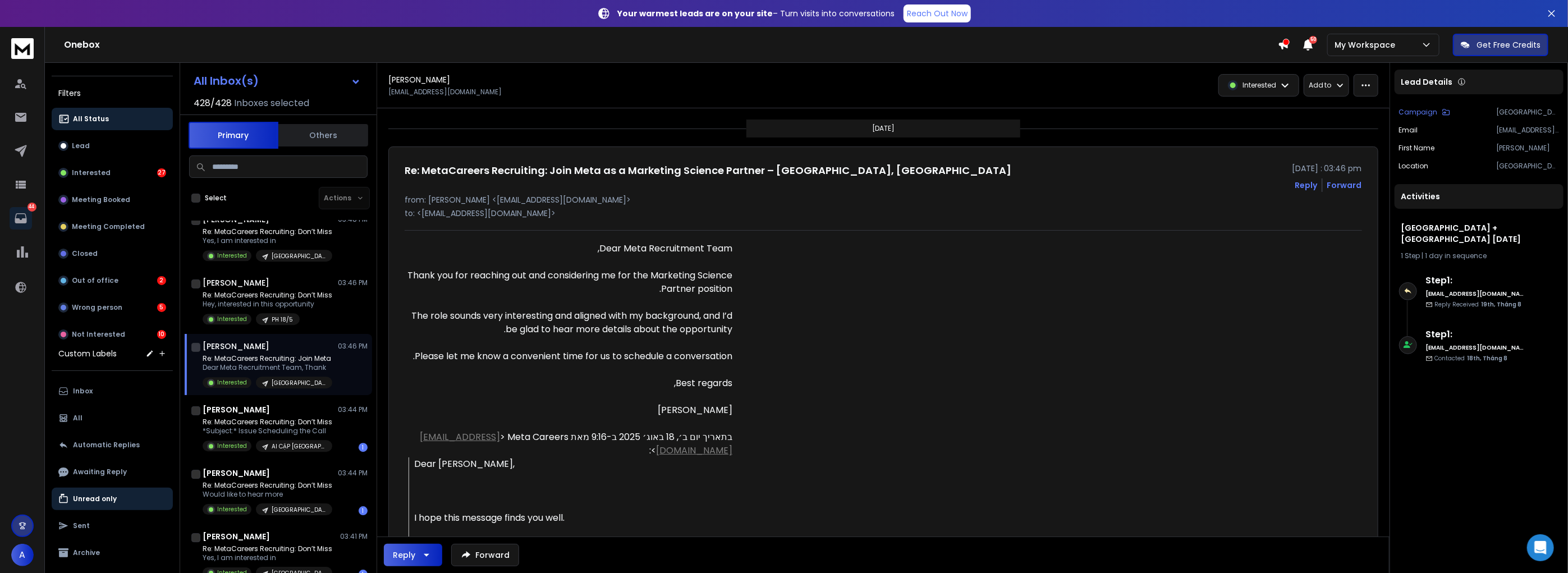
click at [449, 88] on p "3idomat@gmail.com" at bounding box center [444, 91] width 113 height 9
drag, startPoint x: 420, startPoint y: 210, endPoint x: 581, endPoint y: 211, distance: 161.0
click at [581, 211] on p "to: <works@careersconnectopportunities.com>" at bounding box center [883, 213] width 958 height 11
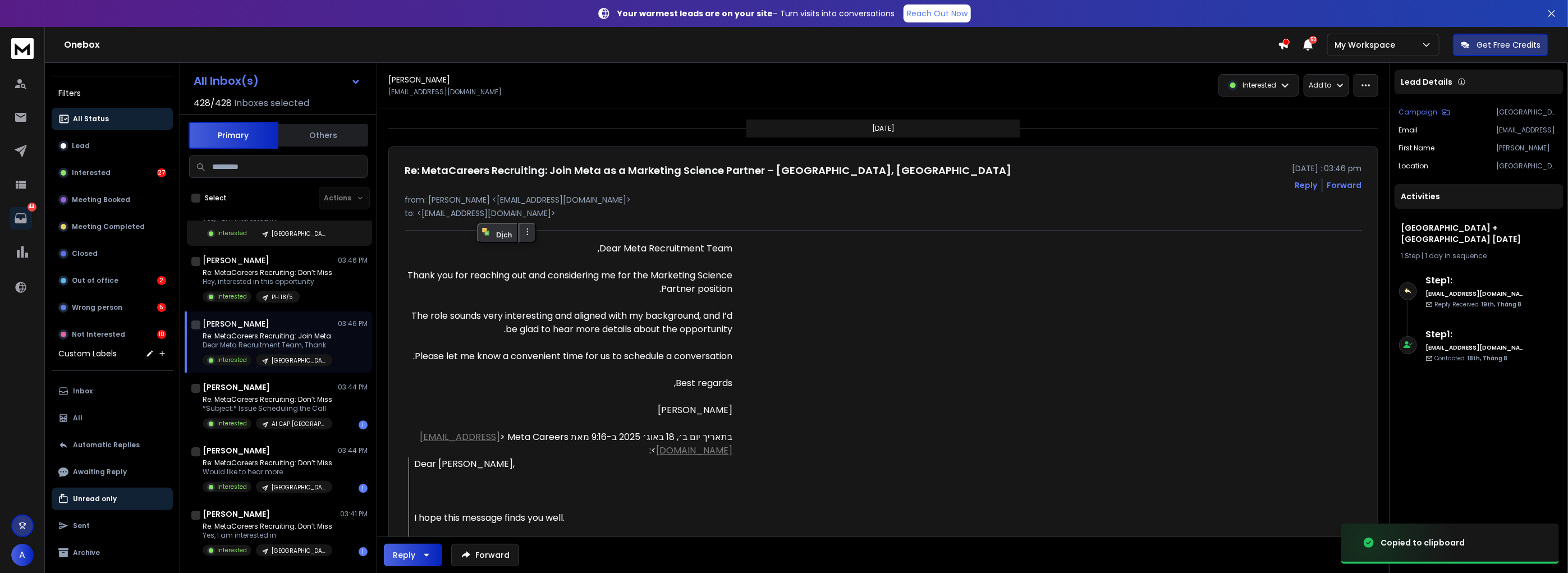
scroll to position [2863, 0]
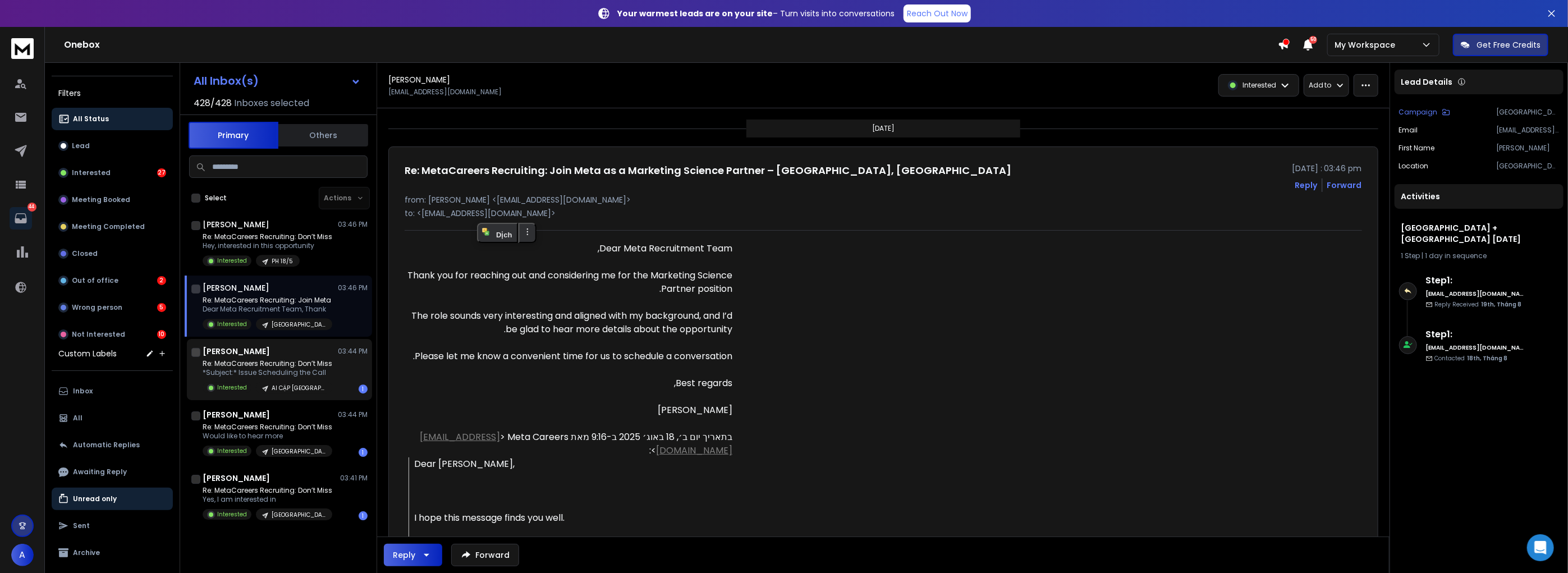
click at [284, 369] on p "*Subject:* Issue Scheduling the Call" at bounding box center [267, 372] width 130 height 9
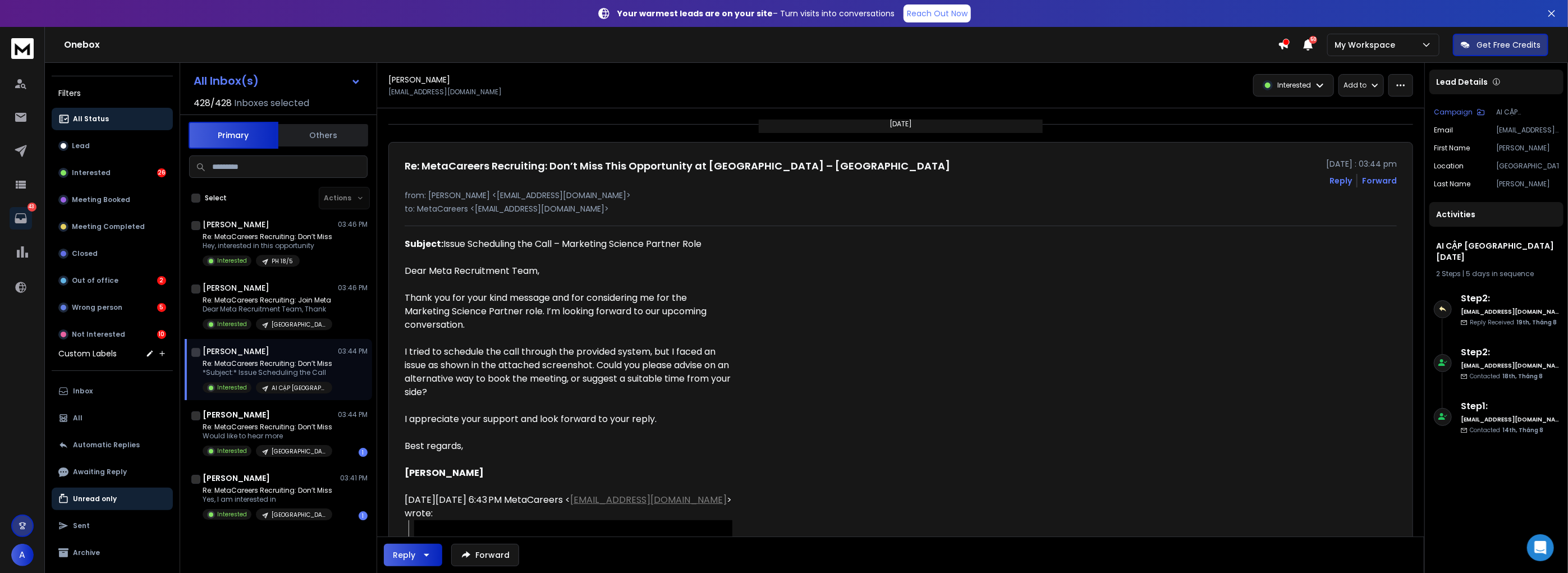
scroll to position [0, 0]
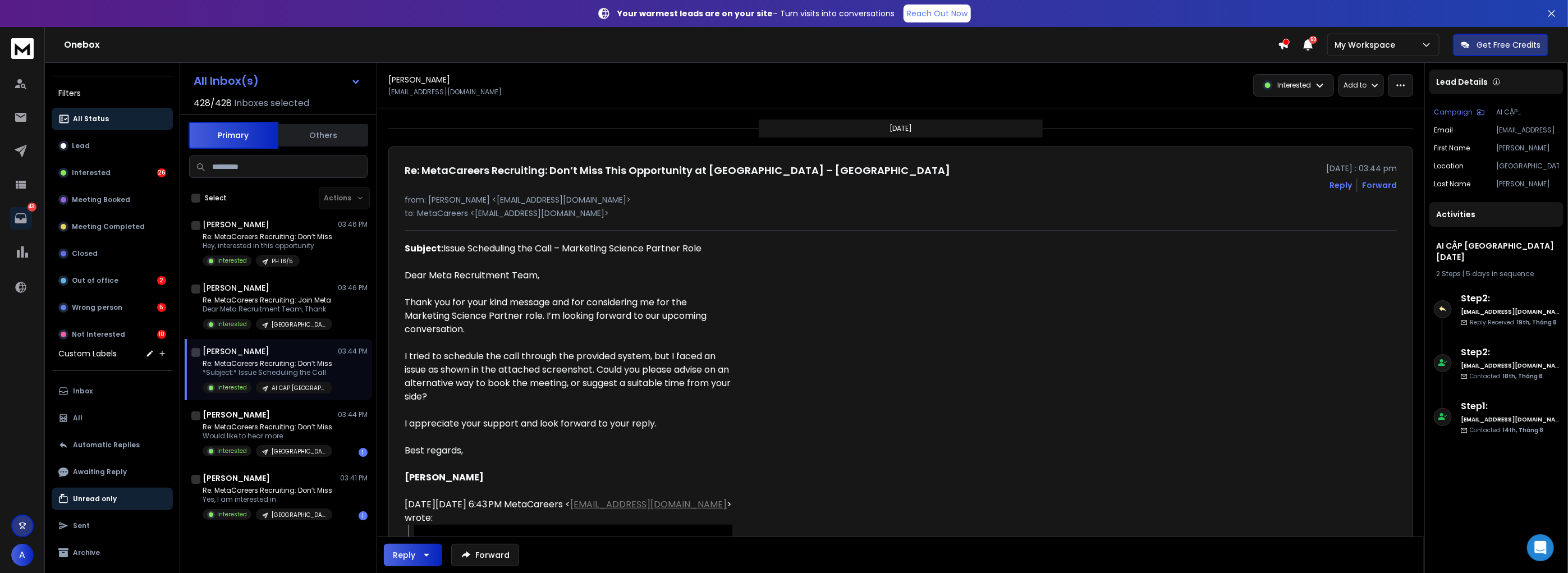
click at [444, 90] on p "solimanyasser109@gmail.com" at bounding box center [444, 91] width 113 height 9
drag, startPoint x: 474, startPoint y: 210, endPoint x: 612, endPoint y: 207, distance: 138.0
click at [612, 207] on div "Re: MetaCareers Recruiting: Don’t Miss This Opportunity at Meta – Egypt 19 Augu…" at bounding box center [900, 190] width 992 height 56
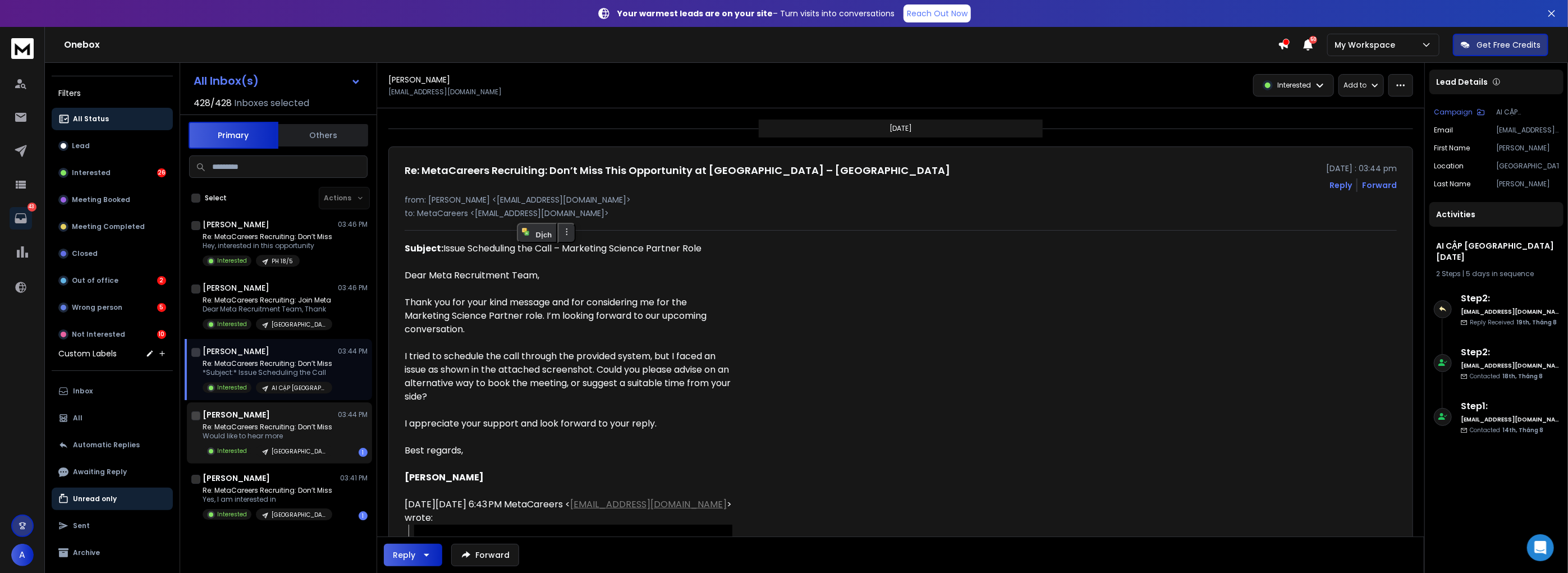
click at [291, 425] on p "Re: MetaCareers Recruiting: Don’t Miss" at bounding box center [267, 426] width 130 height 9
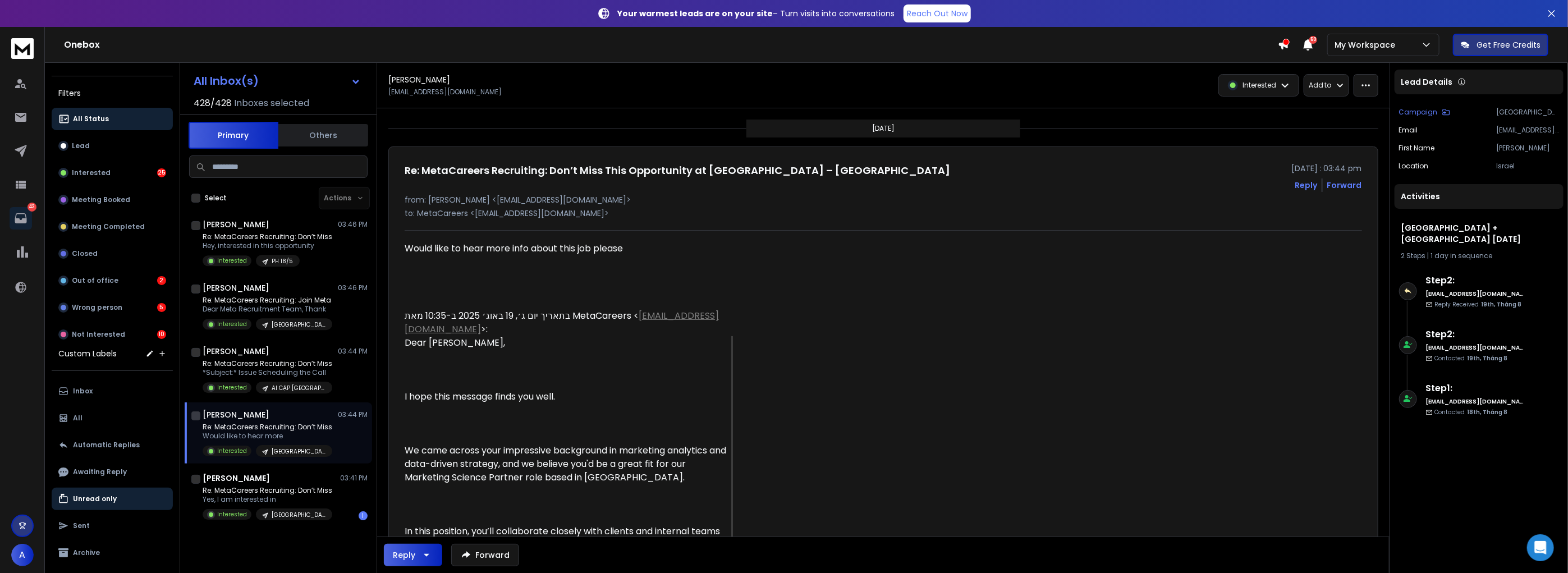
click at [439, 91] on p "bigi1309@gmail.com" at bounding box center [444, 91] width 113 height 9
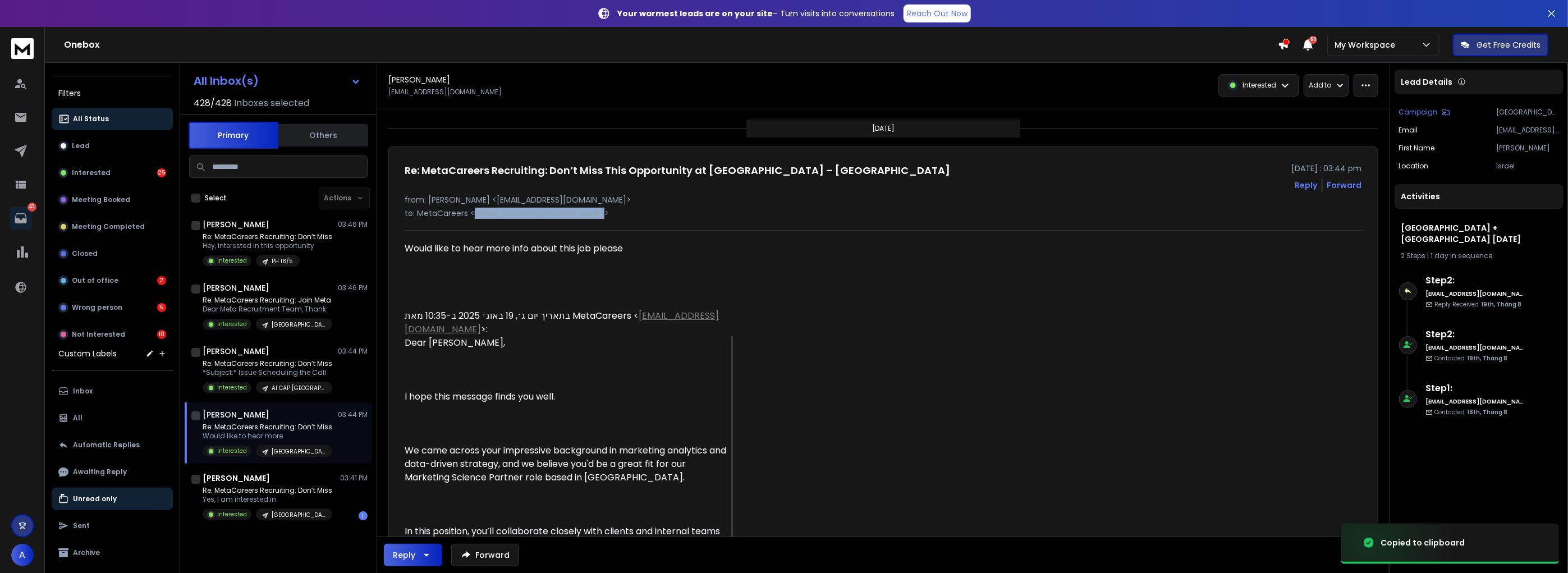
drag, startPoint x: 474, startPoint y: 212, endPoint x: 598, endPoint y: 216, distance: 124.1
click at [598, 216] on p "to: MetaCareers <hr@careersconnecttalents.com>" at bounding box center [883, 213] width 958 height 11
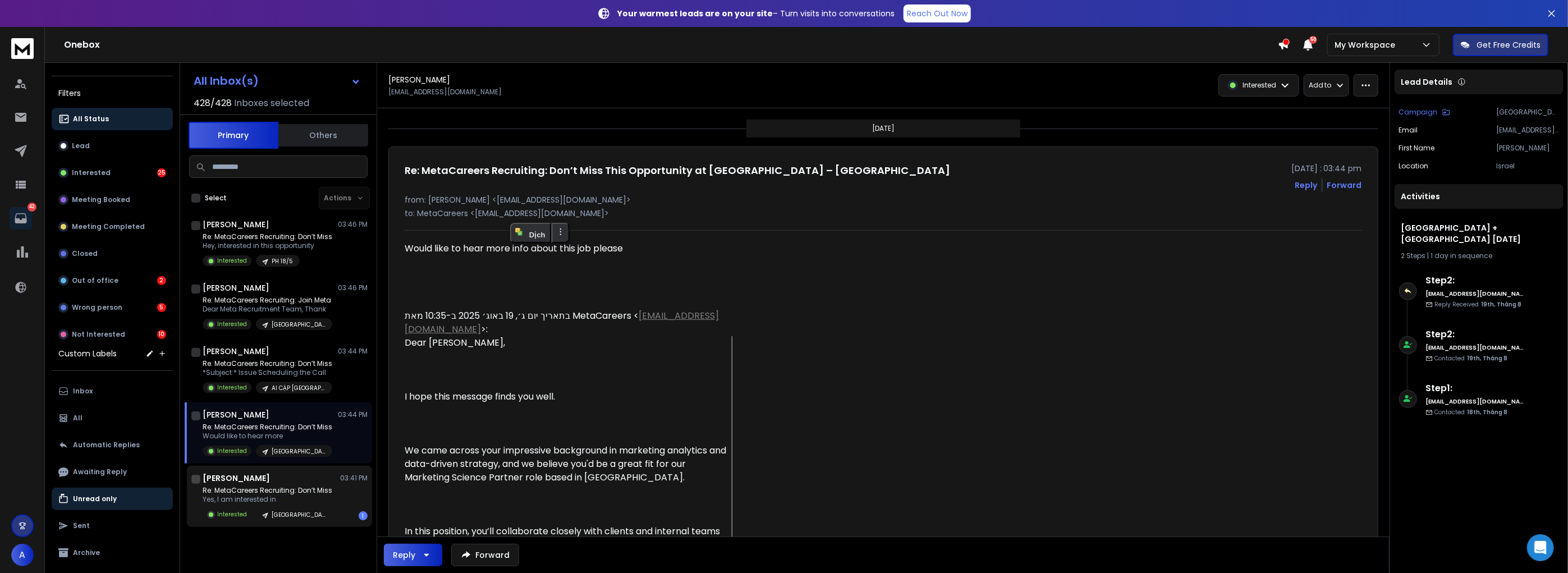
click at [290, 489] on p "Re: MetaCareers Recruiting: Don’t Miss" at bounding box center [267, 490] width 130 height 9
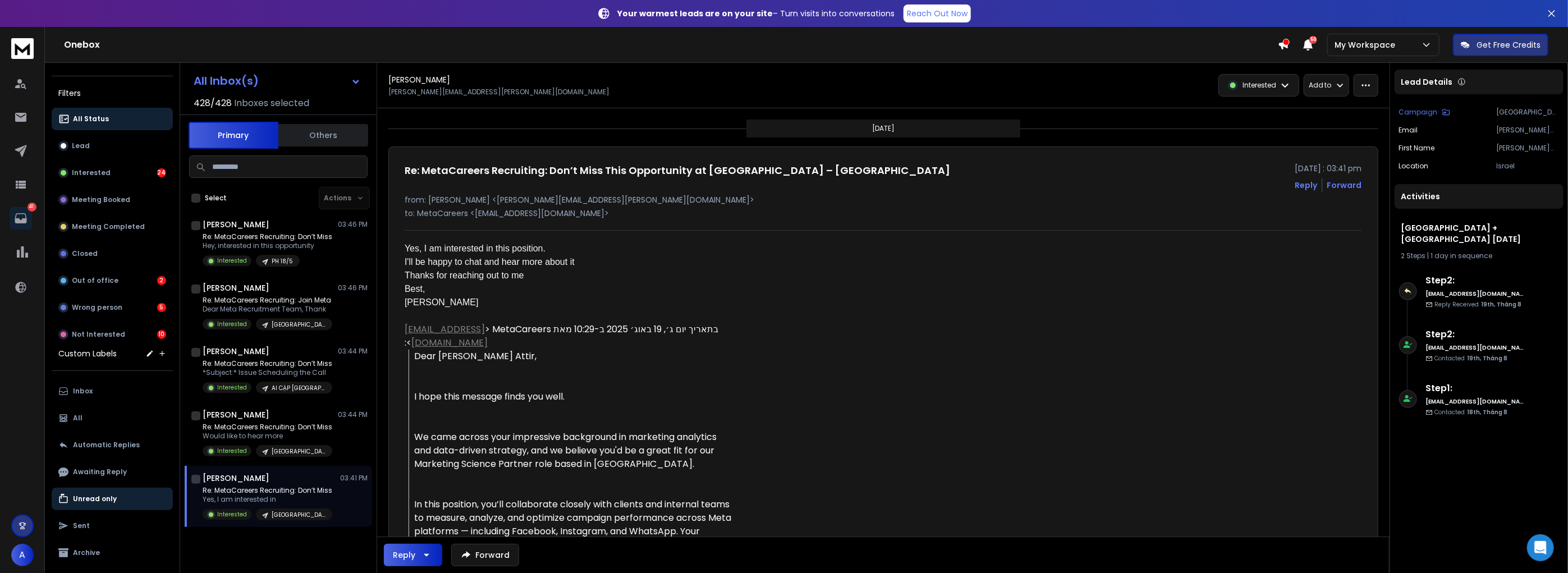
click at [442, 88] on p "moran.gantz@gmail.com" at bounding box center [498, 91] width 221 height 9
drag, startPoint x: 474, startPoint y: 213, endPoint x: 608, endPoint y: 213, distance: 134.0
click at [608, 213] on p "to: MetaCareers <recruit@careersconnect-zone.com>" at bounding box center [883, 213] width 958 height 11
click at [112, 163] on button "Interested 24" at bounding box center [112, 173] width 121 height 23
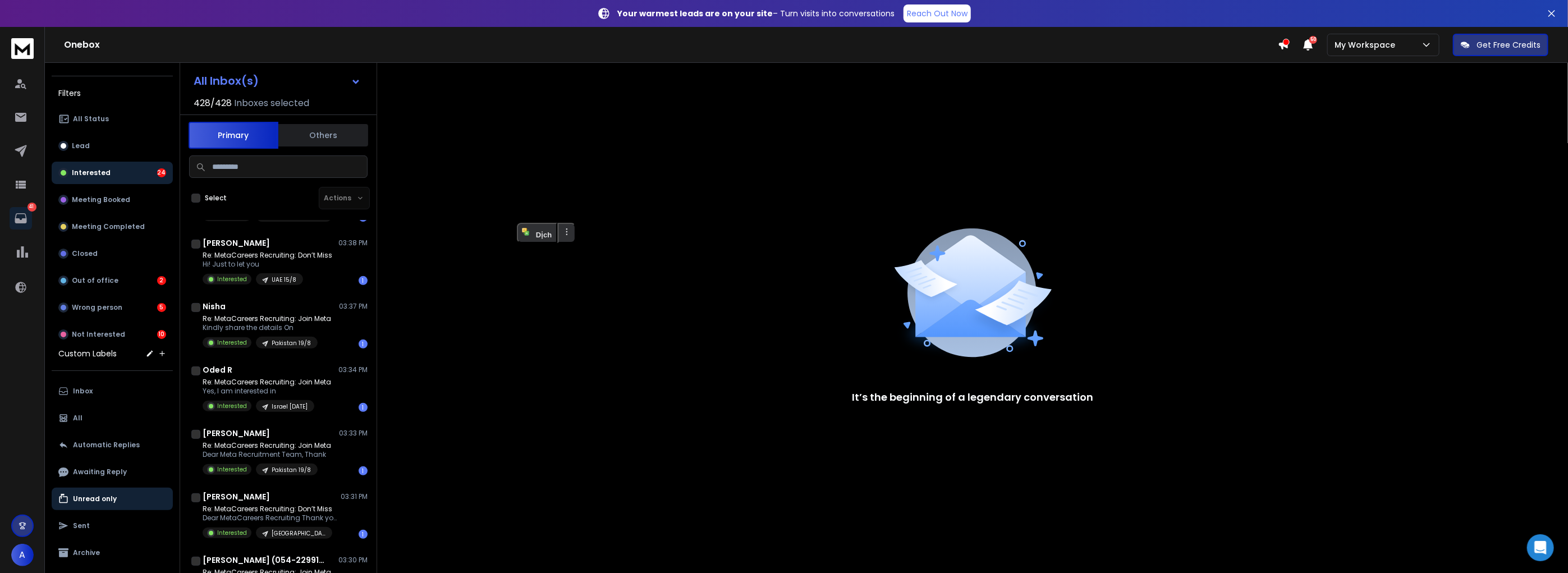
scroll to position [0, 0]
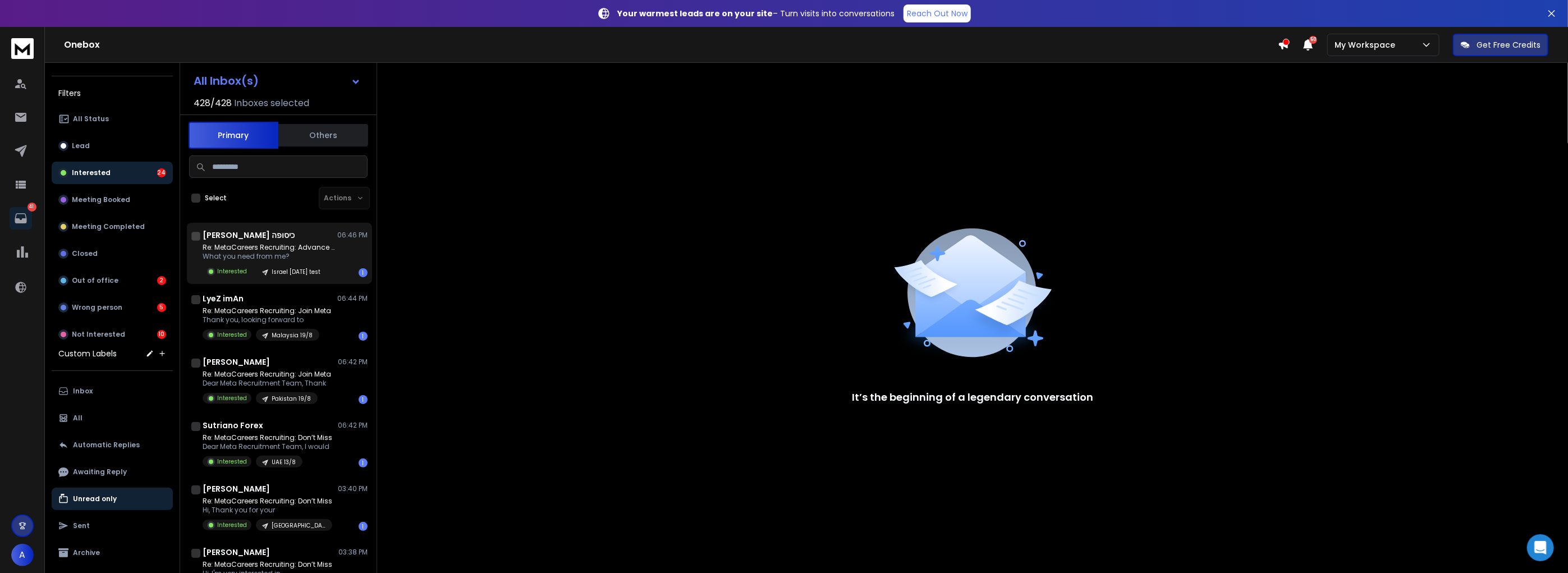
click at [285, 256] on p "What you need from me?" at bounding box center [270, 256] width 135 height 9
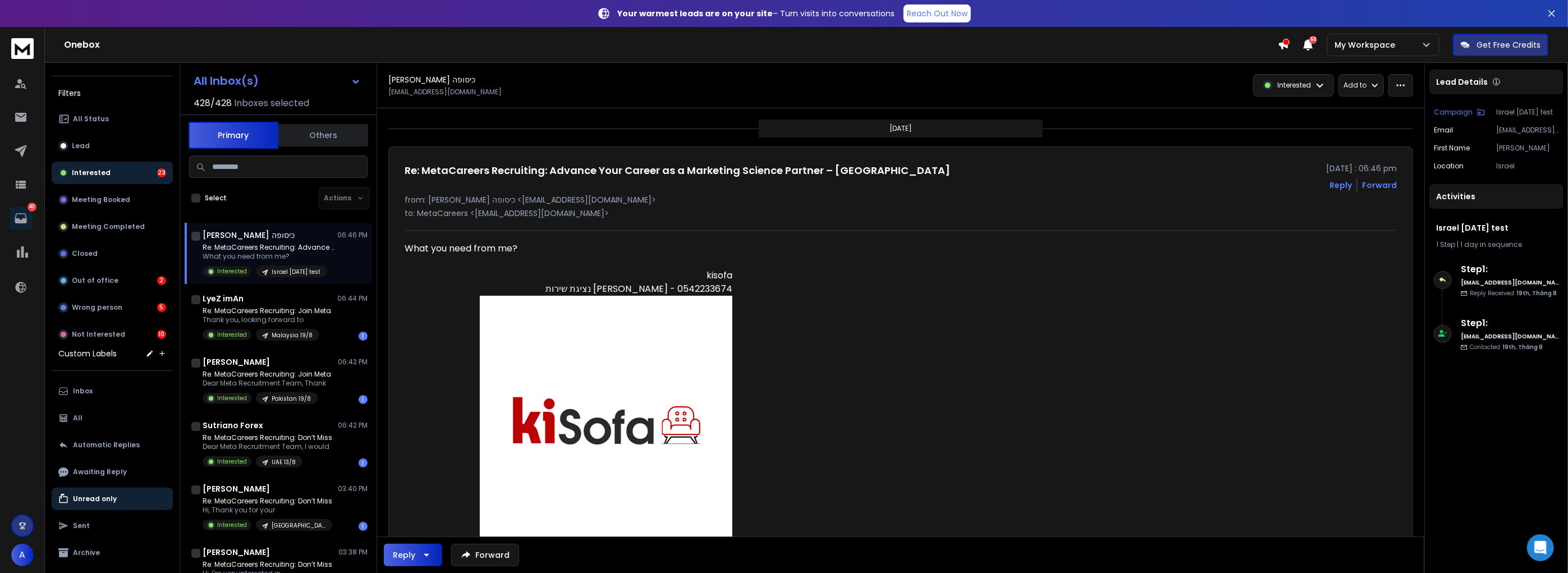
click at [463, 249] on div "What you need from me? kisofa 0542233674 - שרון נציגת שירות" at bounding box center [568, 401] width 327 height 320
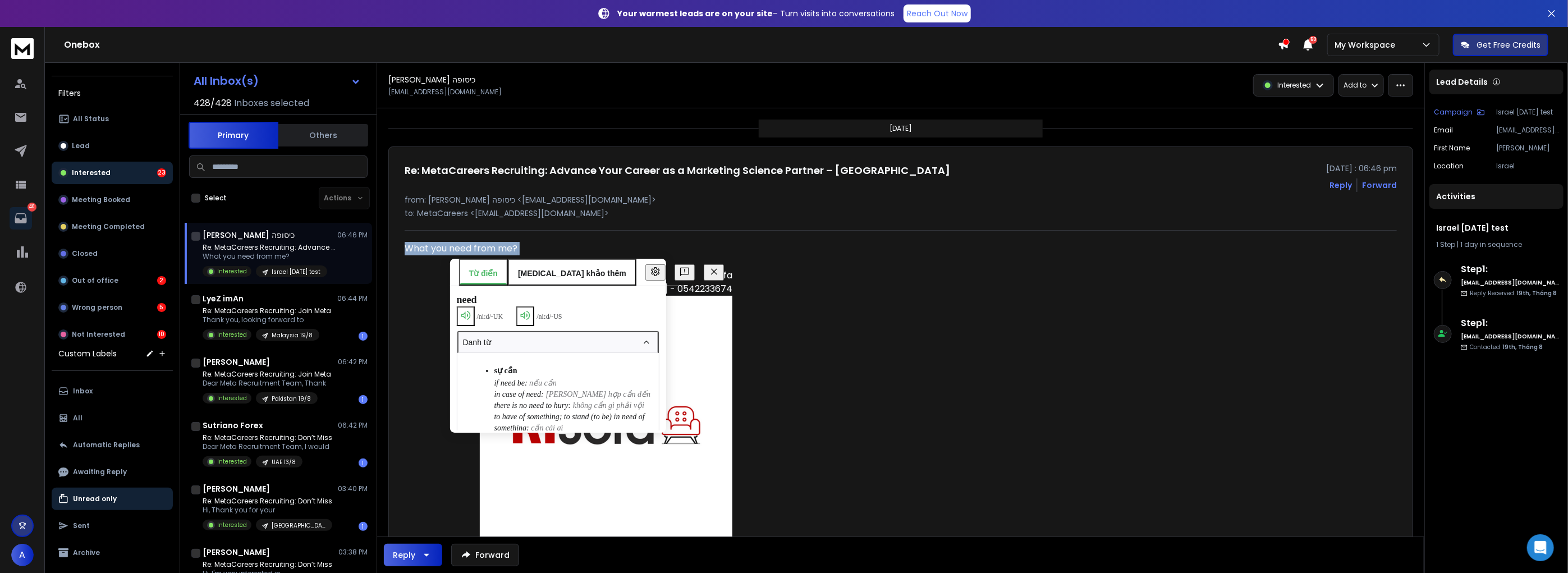
click at [463, 249] on div "What you need from me? kisofa 0542233674 - שרון נציגת שירות" at bounding box center [568, 401] width 327 height 320
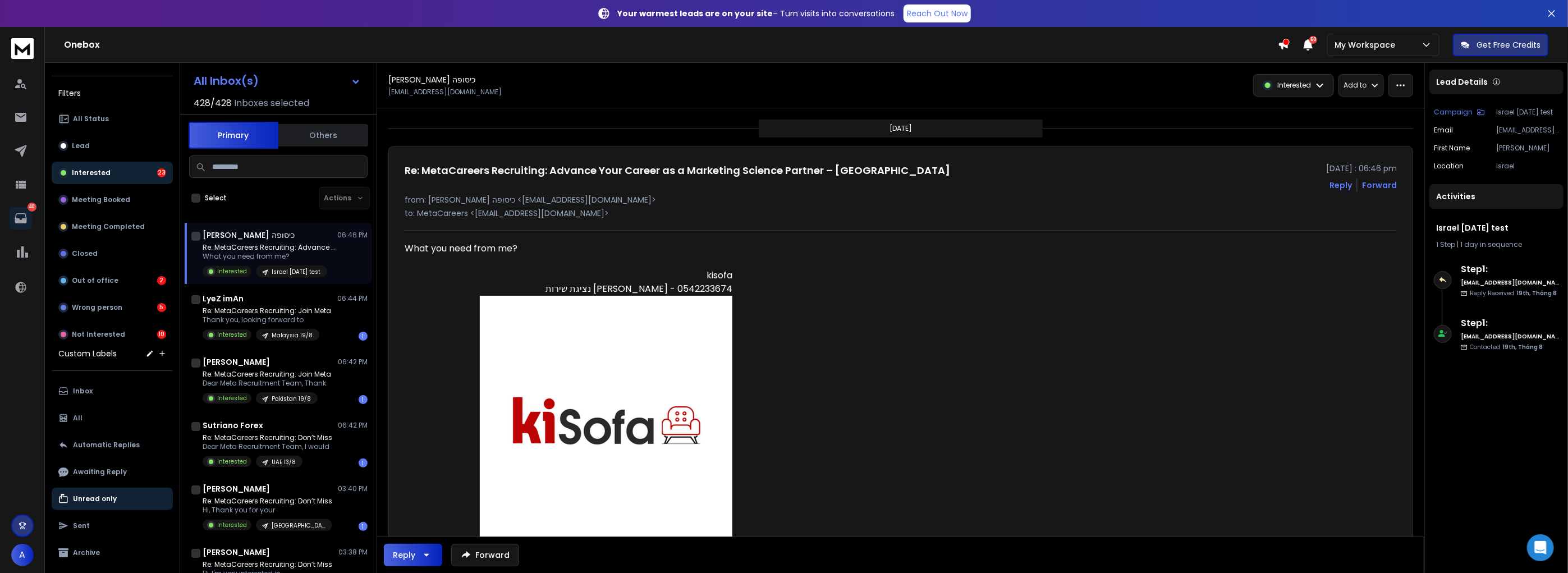
click at [436, 88] on p "sharoni26111@gmail.com" at bounding box center [444, 91] width 113 height 9
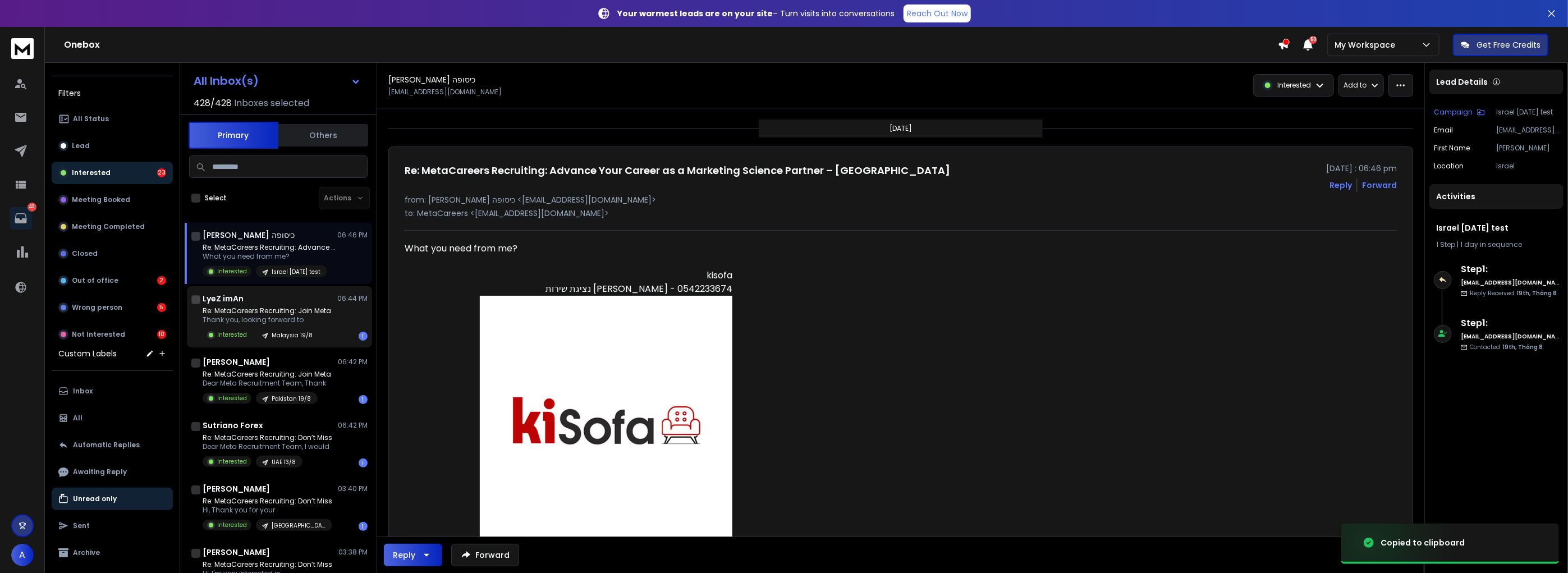
click at [274, 308] on p "Re: MetaCareers Recruiting: Join Meta" at bounding box center [266, 310] width 128 height 9
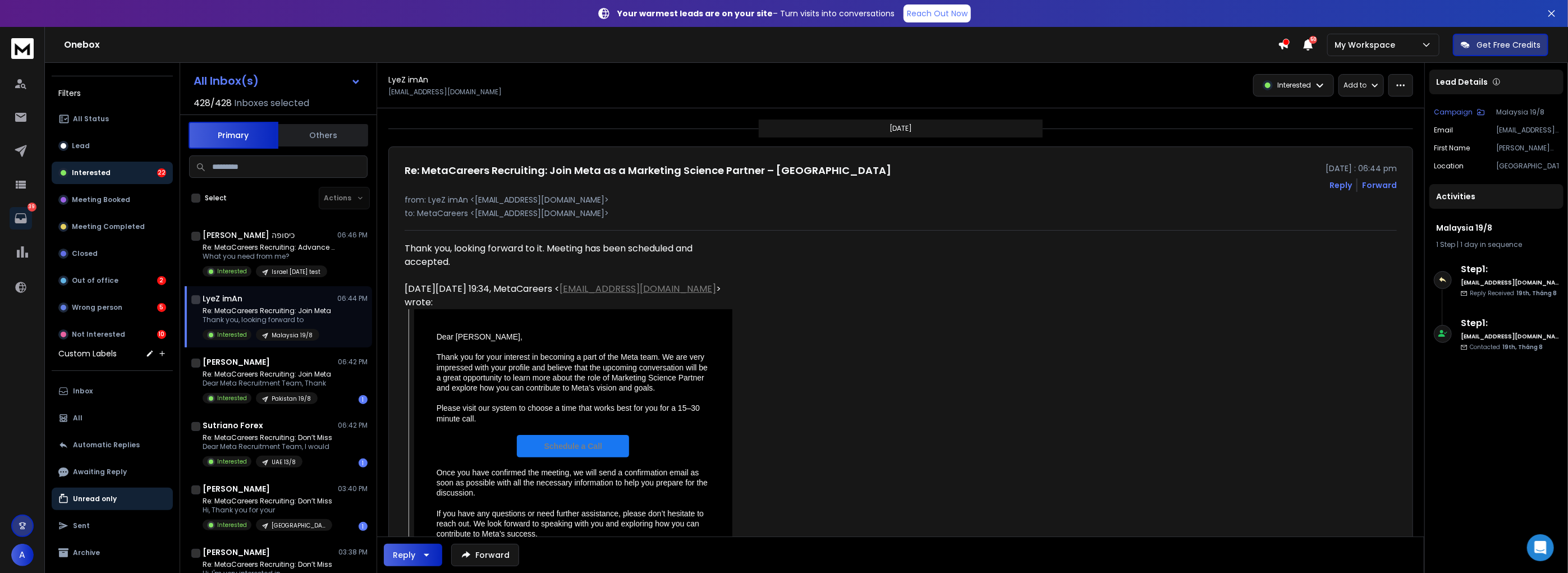
click at [459, 250] on div "Thank you, looking forward to it. Meeting has been scheduled and accepted." at bounding box center [568, 255] width 327 height 27
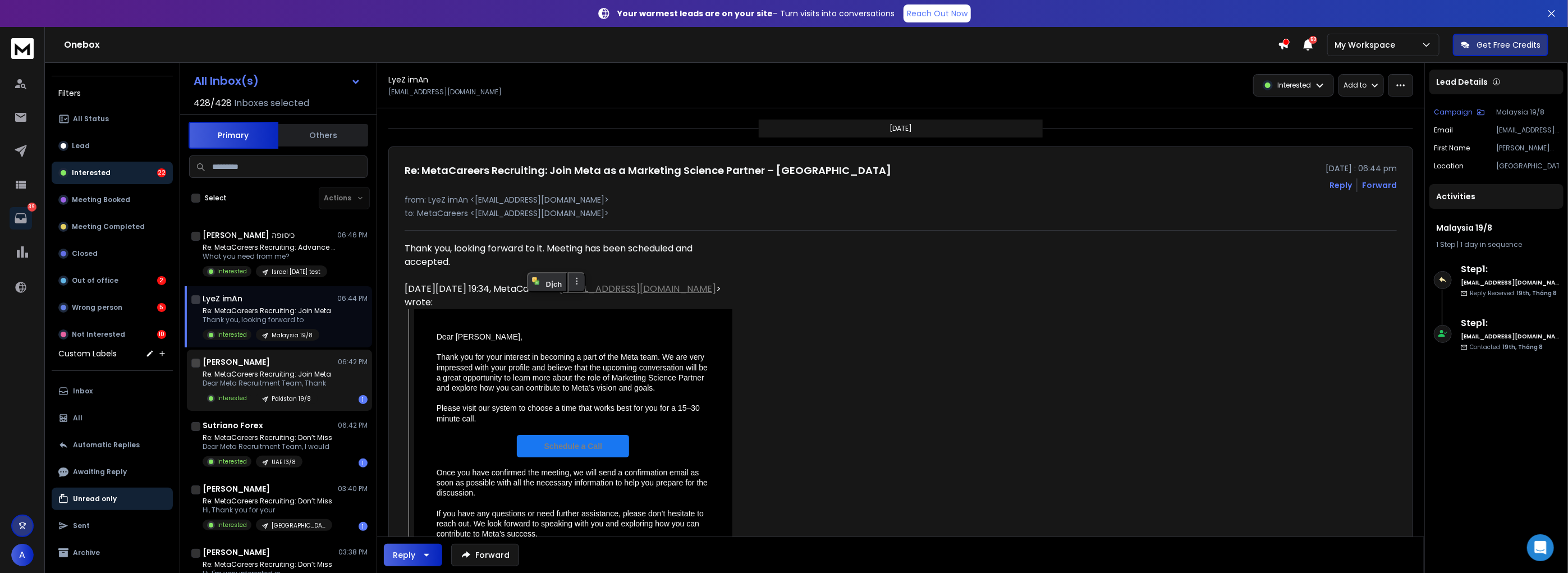
click at [262, 375] on p "Re: MetaCareers Recruiting: Join Meta" at bounding box center [266, 374] width 128 height 9
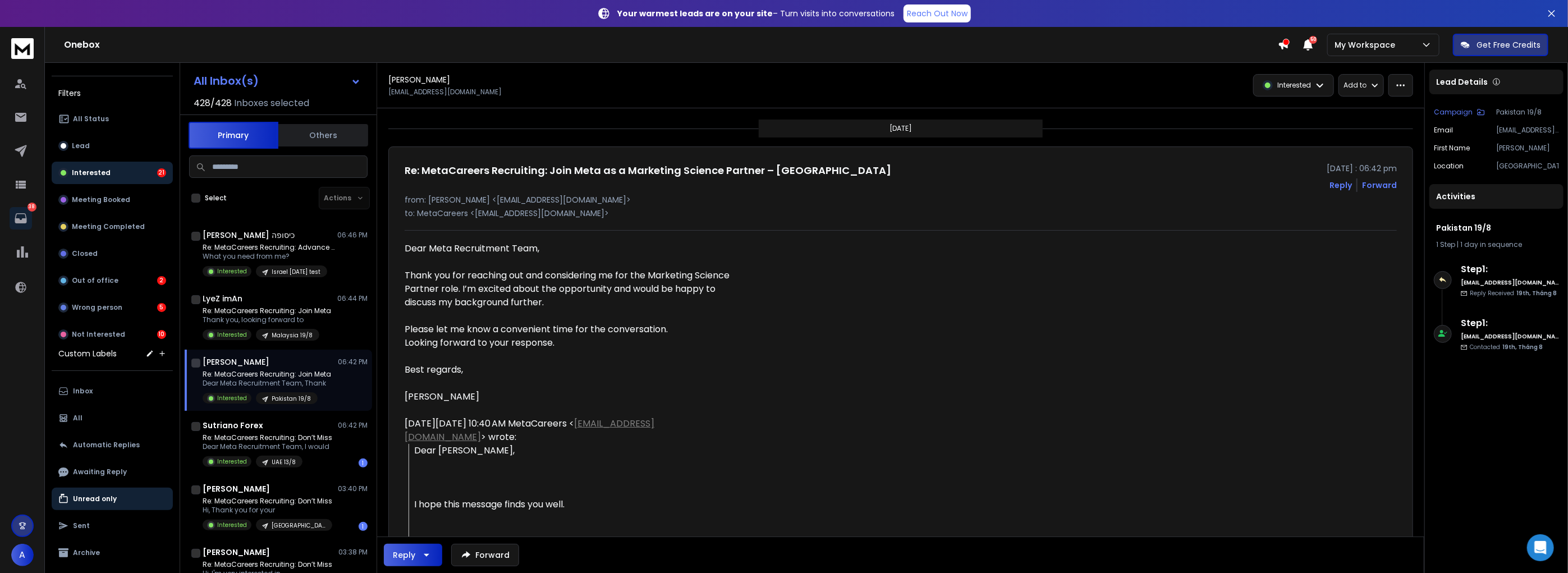
click at [444, 91] on p "momnaabbasim3@gmail.com" at bounding box center [444, 91] width 113 height 9
drag, startPoint x: 476, startPoint y: 213, endPoint x: 630, endPoint y: 213, distance: 154.0
click at [630, 213] on p "to: MetaCareers <works@careersconnect-applicants.com>" at bounding box center [900, 213] width 992 height 11
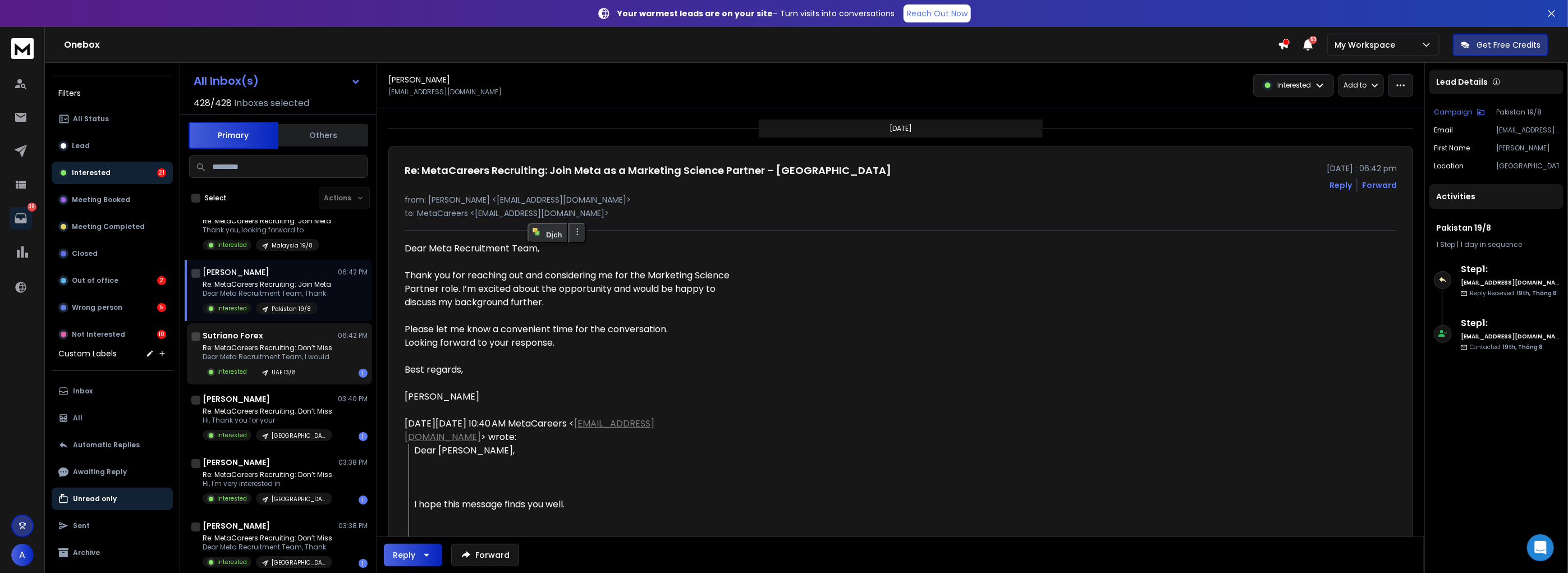
scroll to position [124, 0]
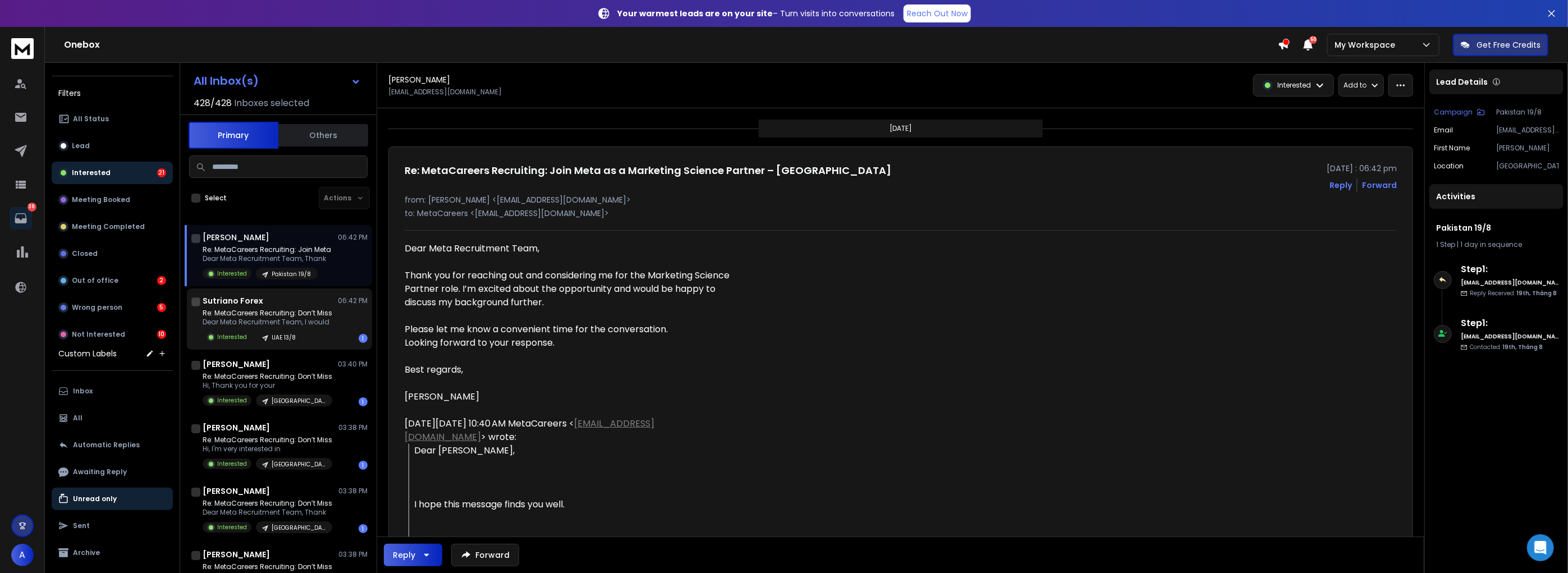
click at [287, 326] on p "Dear Meta Recruitment Team, I would" at bounding box center [267, 322] width 130 height 9
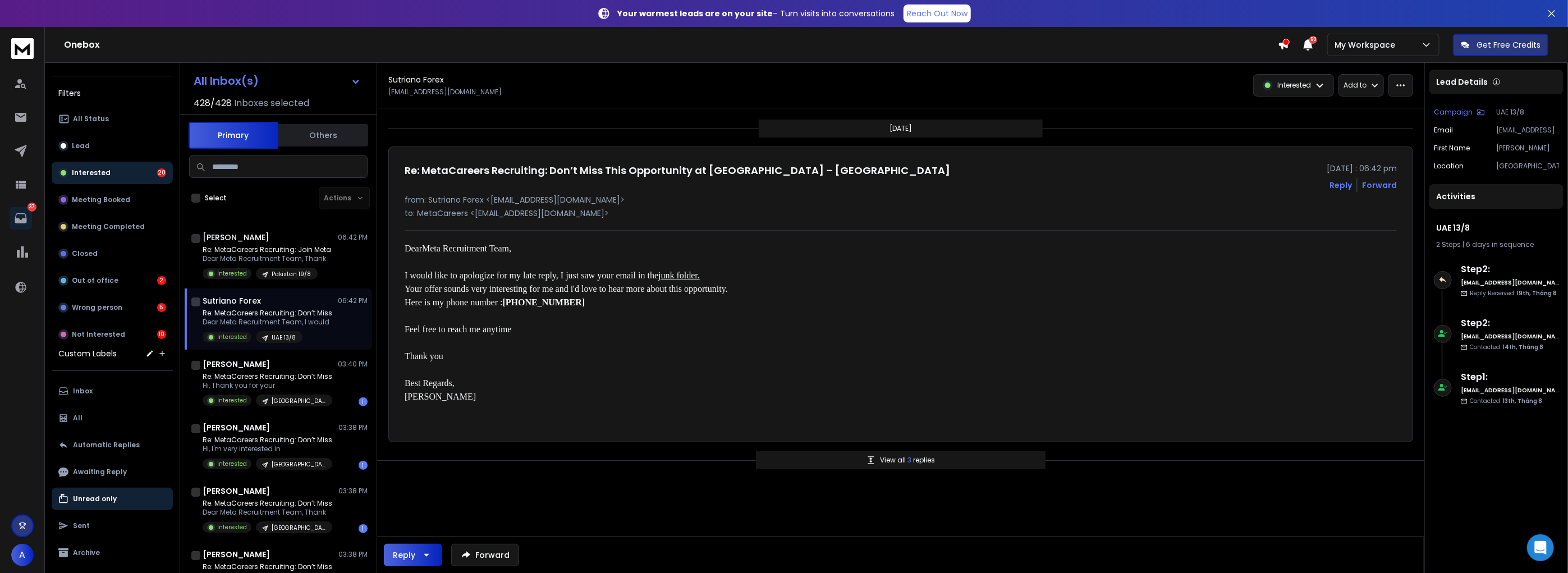
click at [424, 90] on p "sutrianoforex@yahoo.com" at bounding box center [444, 91] width 113 height 9
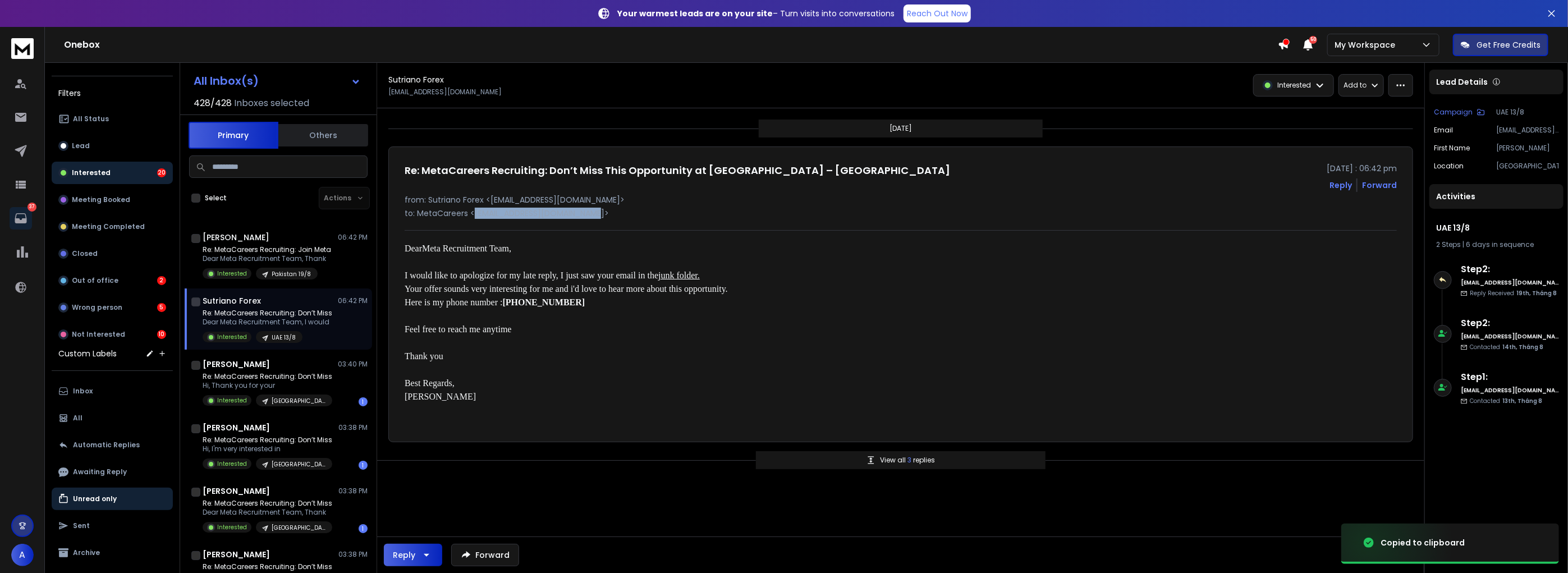
drag, startPoint x: 474, startPoint y: 210, endPoint x: 592, endPoint y: 211, distance: 118.0
click at [592, 211] on p "to: MetaCareers <hr@careersconnectglobal.com>" at bounding box center [900, 213] width 992 height 11
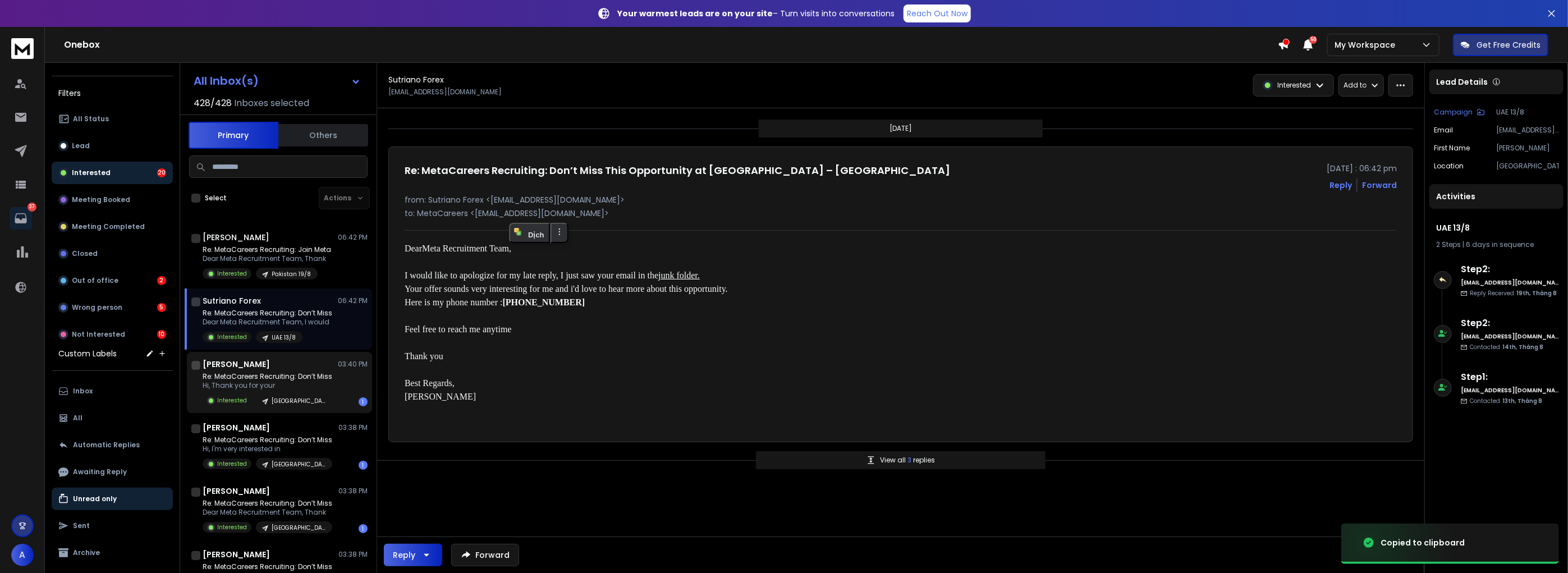
click at [285, 375] on p "Re: MetaCareers Recruiting: Don’t Miss" at bounding box center [267, 376] width 130 height 9
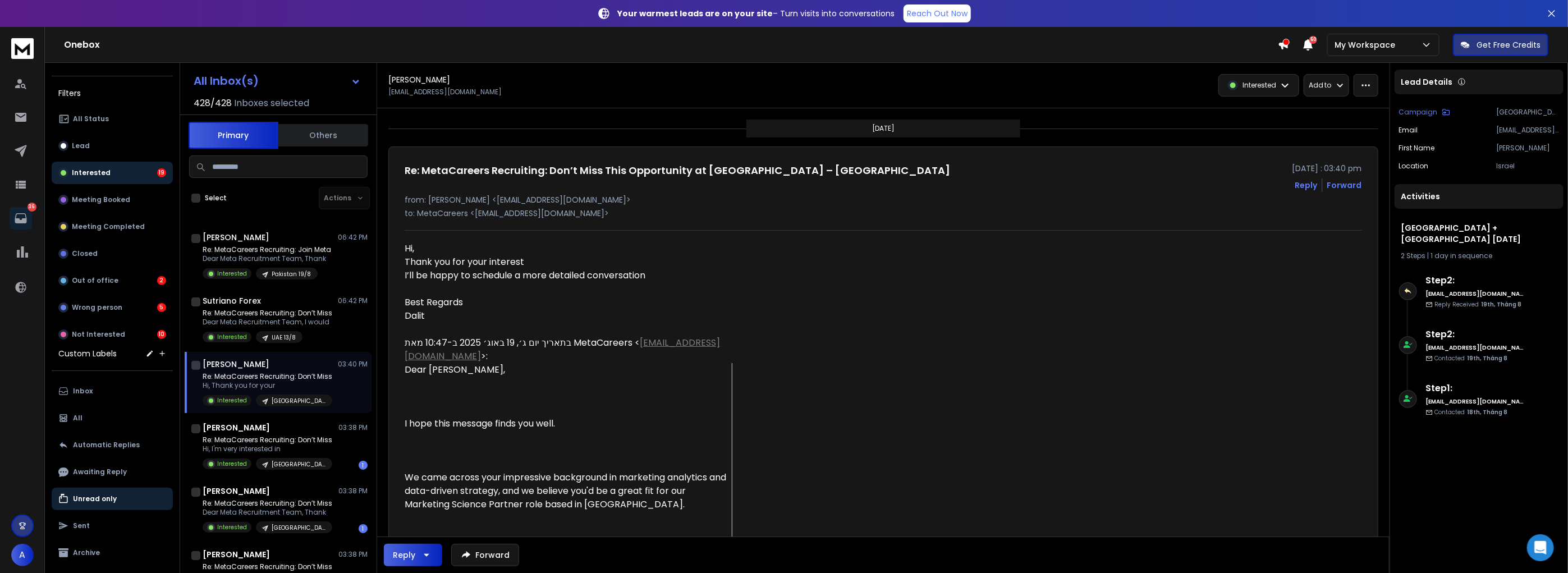
click at [437, 92] on p "dalitwe@gmail.com" at bounding box center [444, 91] width 113 height 9
drag, startPoint x: 475, startPoint y: 211, endPoint x: 634, endPoint y: 214, distance: 159.0
click at [634, 214] on p "to: MetaCareers <recruit@careersconnectrecruitment.com>" at bounding box center [883, 213] width 958 height 11
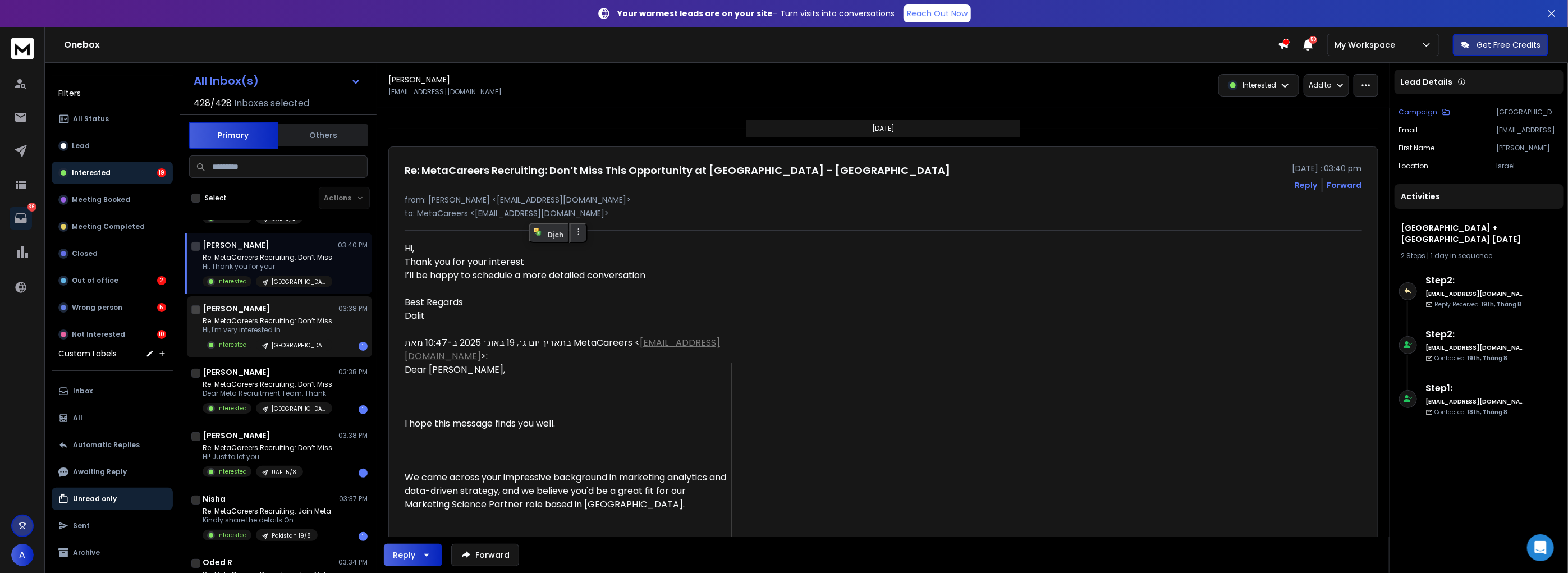
scroll to position [250, 0]
click at [291, 314] on p "Re: MetaCareers Recruiting: Don’t Miss" at bounding box center [267, 315] width 130 height 9
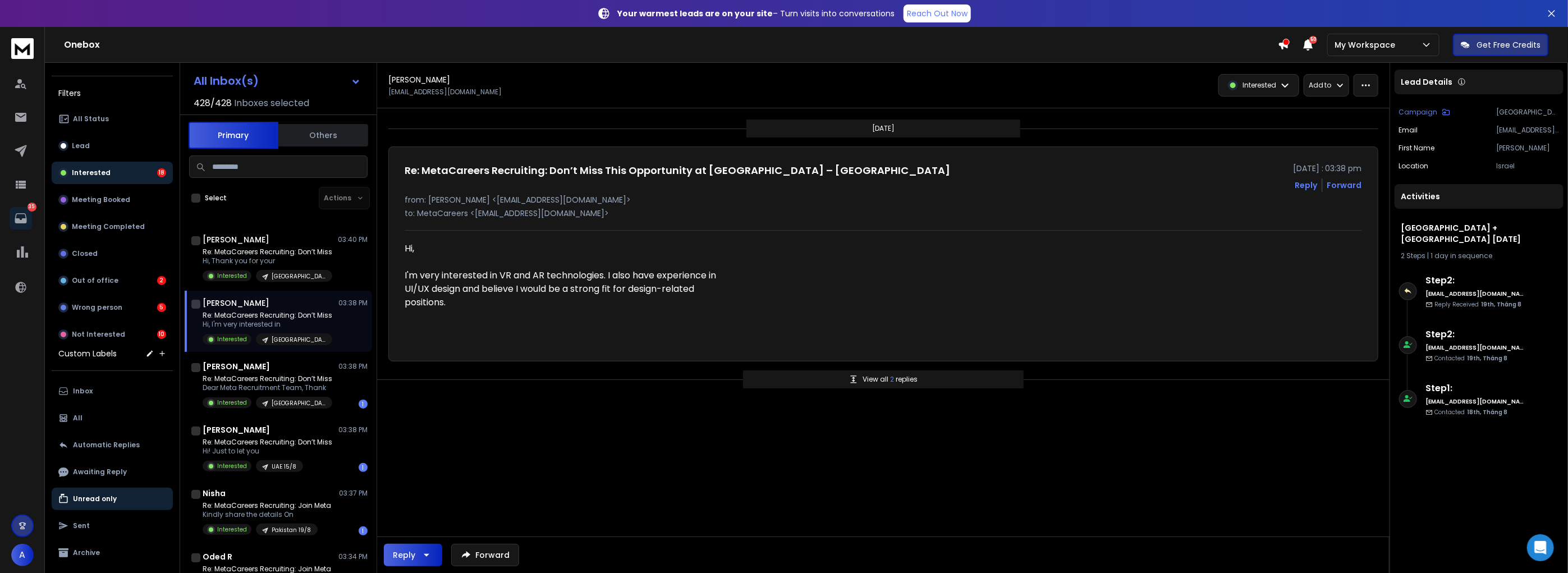
click at [441, 94] on p "ran.vinokoor@gmail.com" at bounding box center [444, 91] width 113 height 9
drag, startPoint x: 474, startPoint y: 213, endPoint x: 635, endPoint y: 208, distance: 161.1
click at [635, 208] on p "to: MetaCareers <employee@careersconnect-employ.com>" at bounding box center [883, 213] width 958 height 11
click at [813, 375] on div "View all 2 replies" at bounding box center [883, 379] width 280 height 18
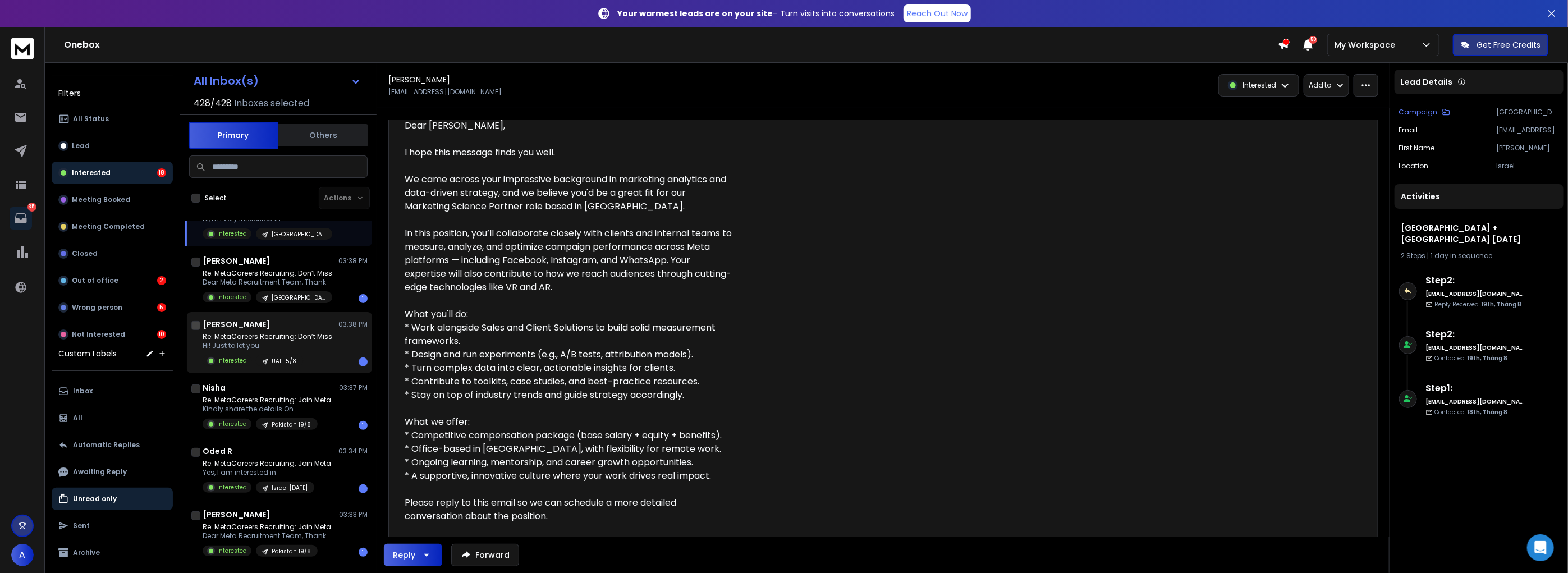
scroll to position [374, 0]
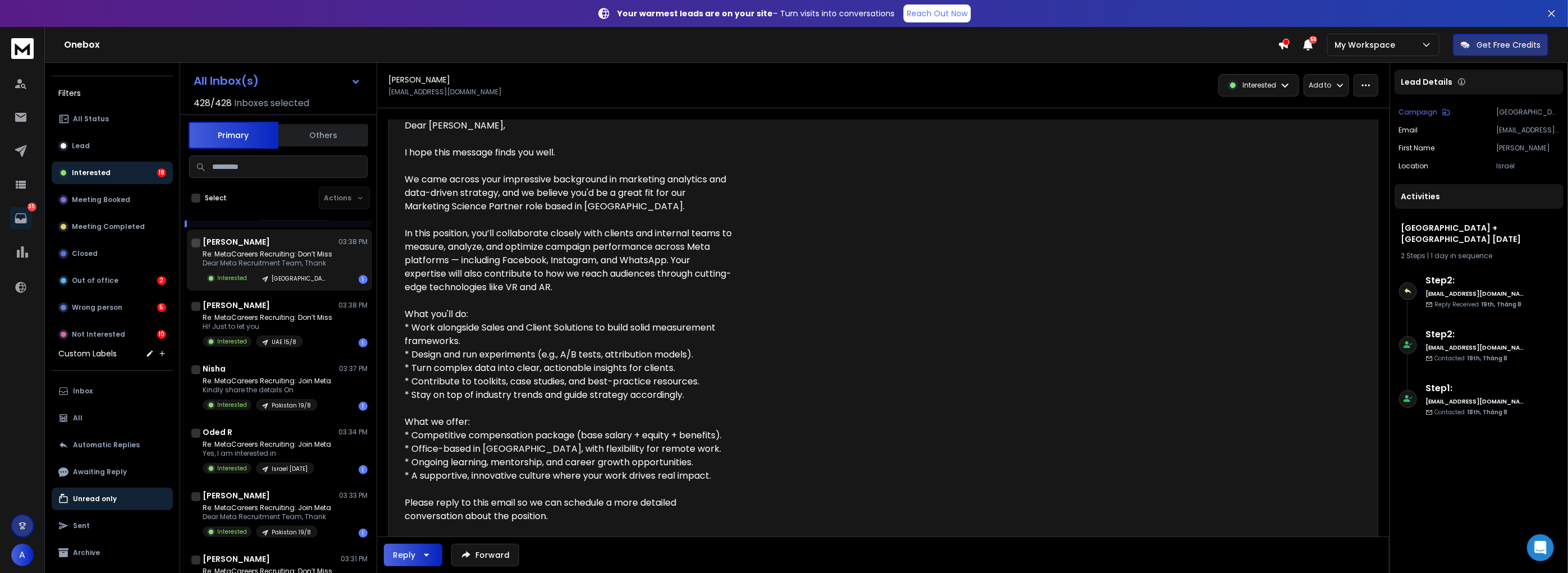
click at [277, 263] on p "Dear Meta Recruitment Team, Thank" at bounding box center [267, 263] width 130 height 9
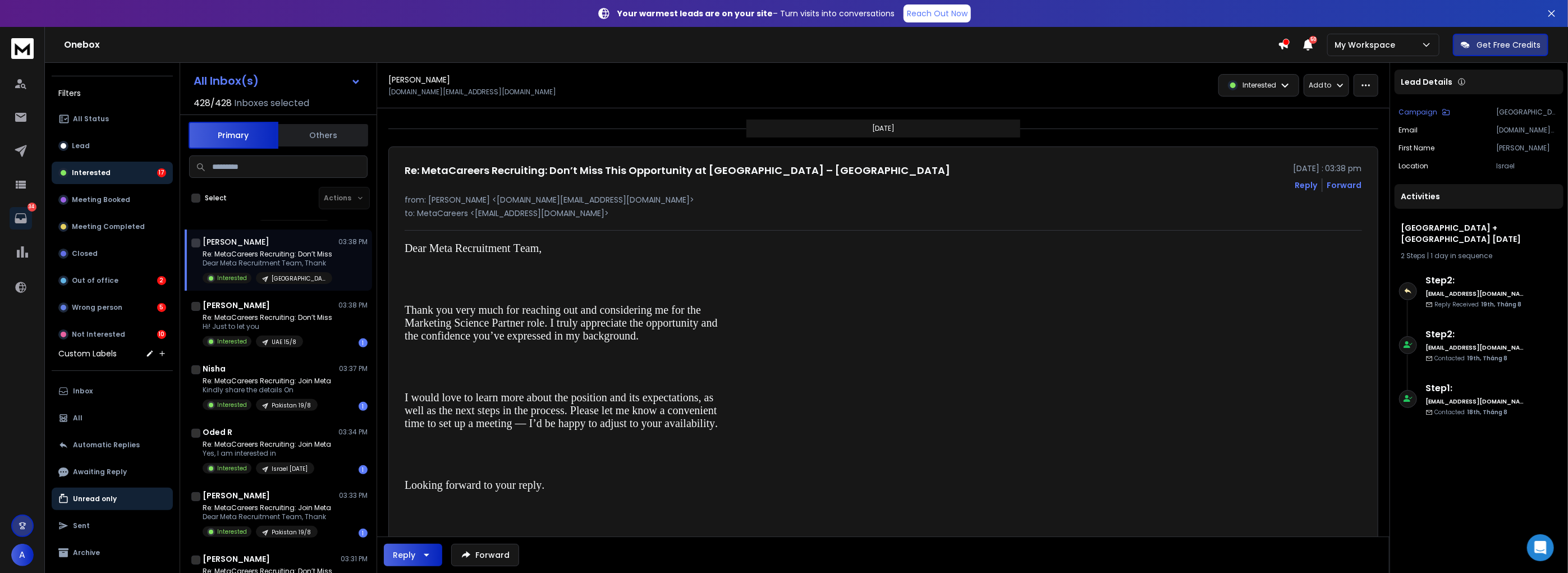
click at [436, 93] on p "tal.ziv.me@gmail.com" at bounding box center [472, 91] width 168 height 9
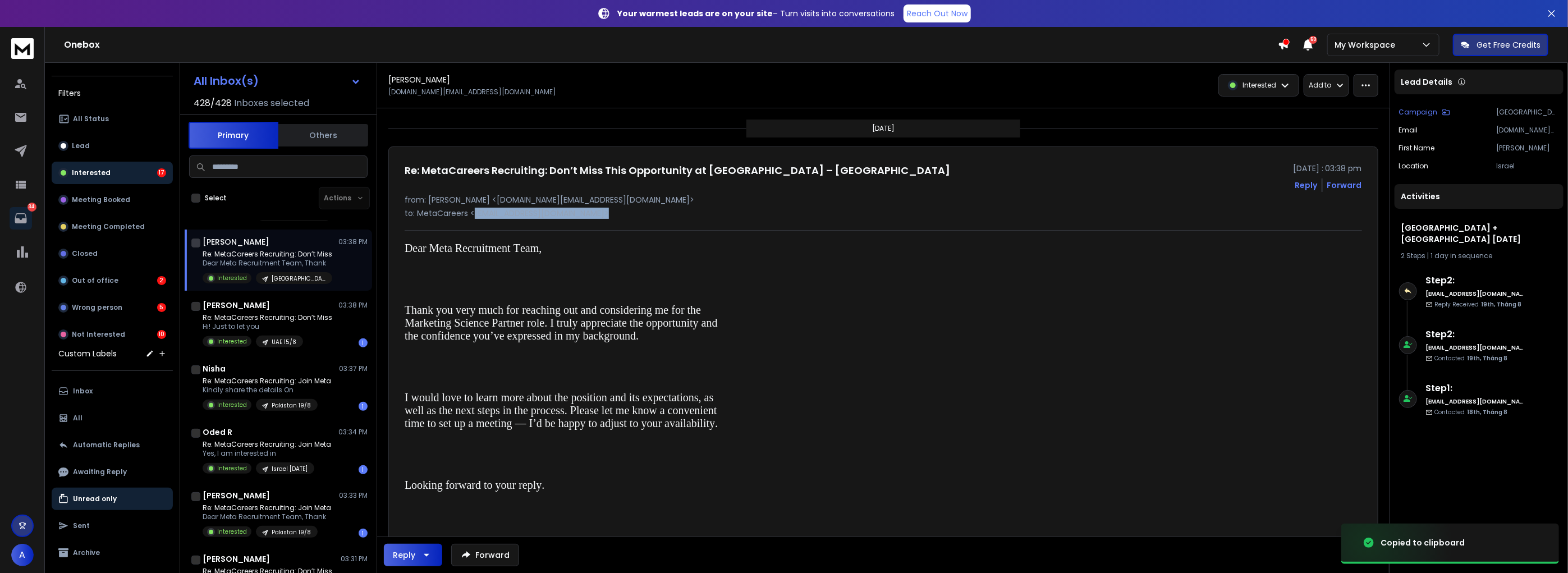
drag, startPoint x: 475, startPoint y: 213, endPoint x: 608, endPoint y: 214, distance: 133.0
click at [608, 214] on p "to: MetaCareers <works@careersconnect-zone.com>" at bounding box center [883, 213] width 958 height 11
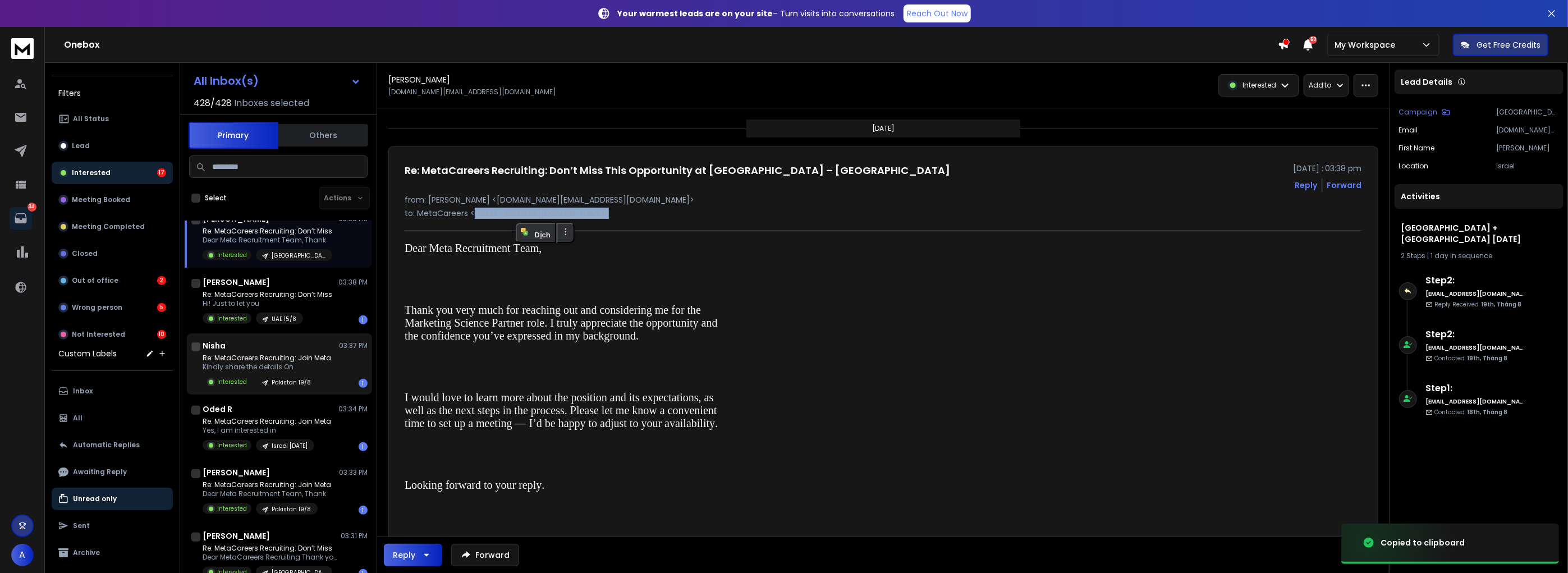
scroll to position [435, 0]
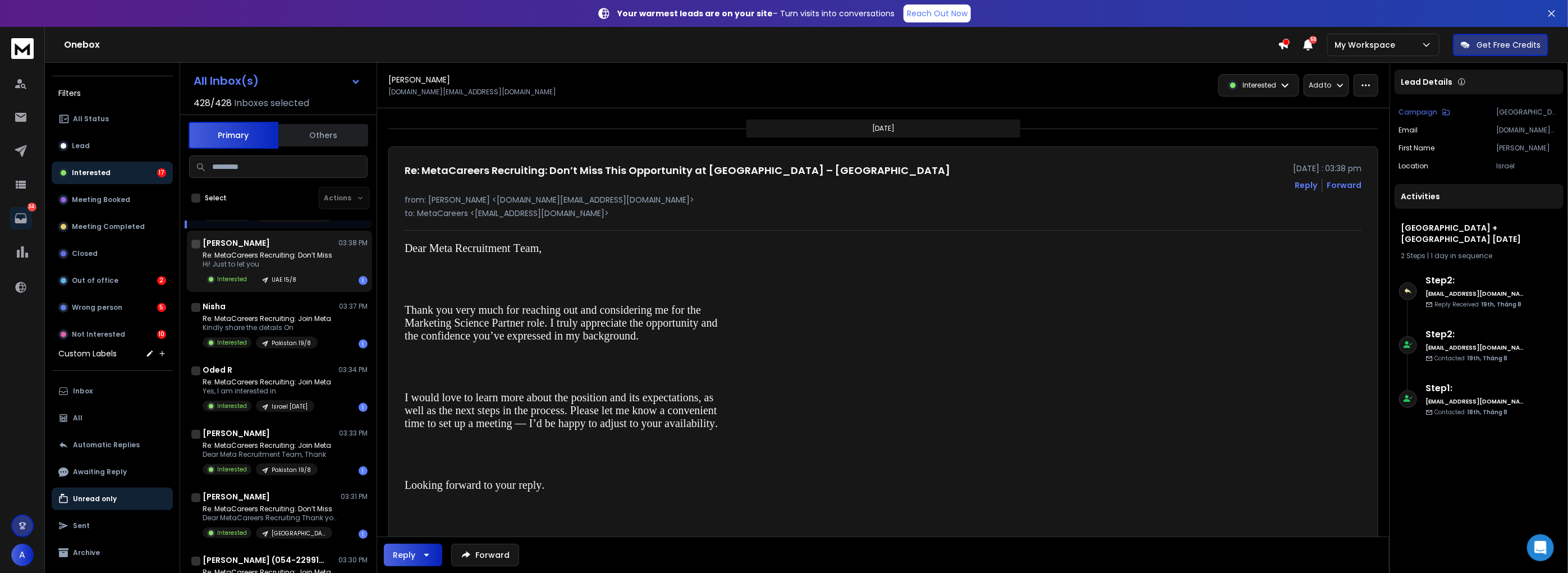
click at [275, 266] on p "Hi! Just to let you" at bounding box center [267, 264] width 130 height 9
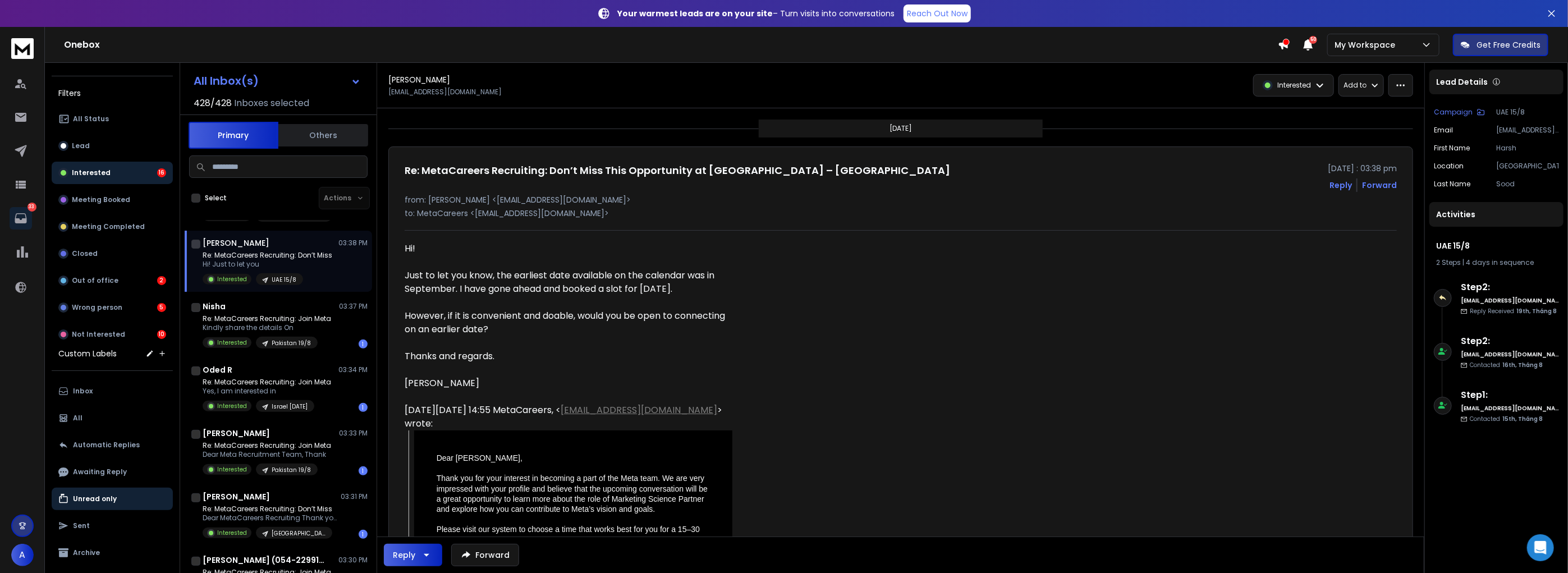
click at [436, 91] on p "harshsood89@gmail.com" at bounding box center [444, 91] width 113 height 9
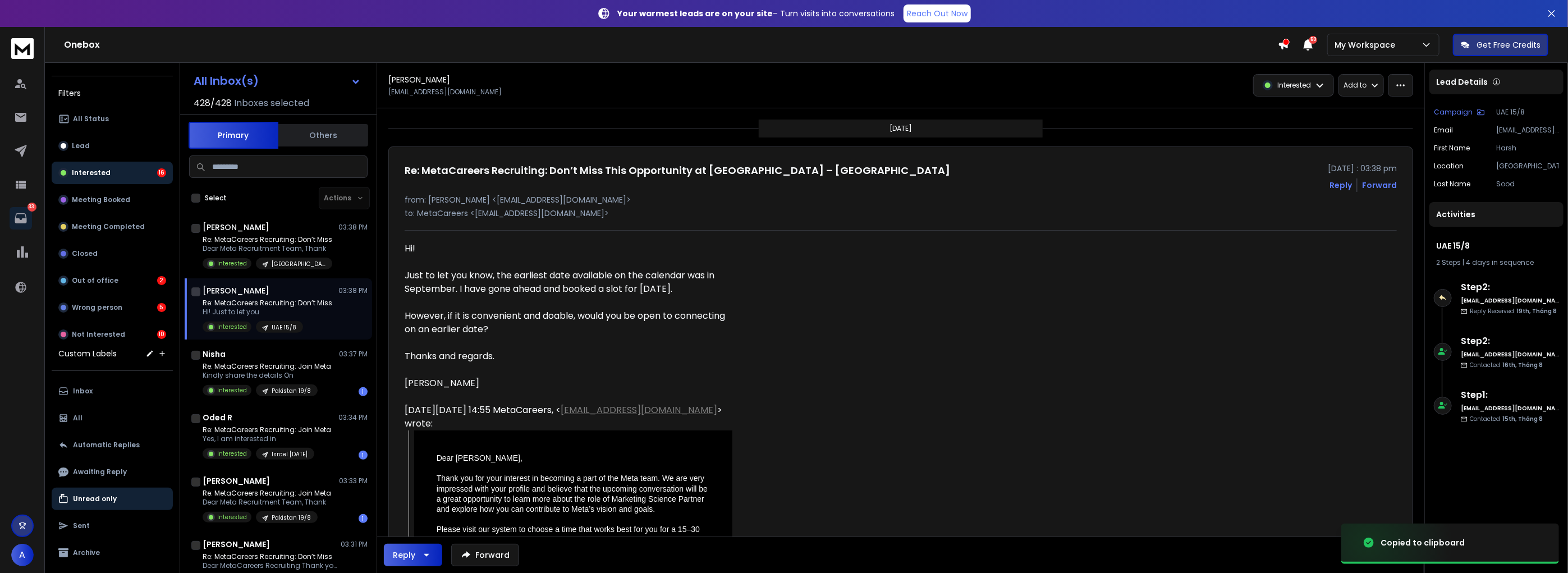
scroll to position [374, 0]
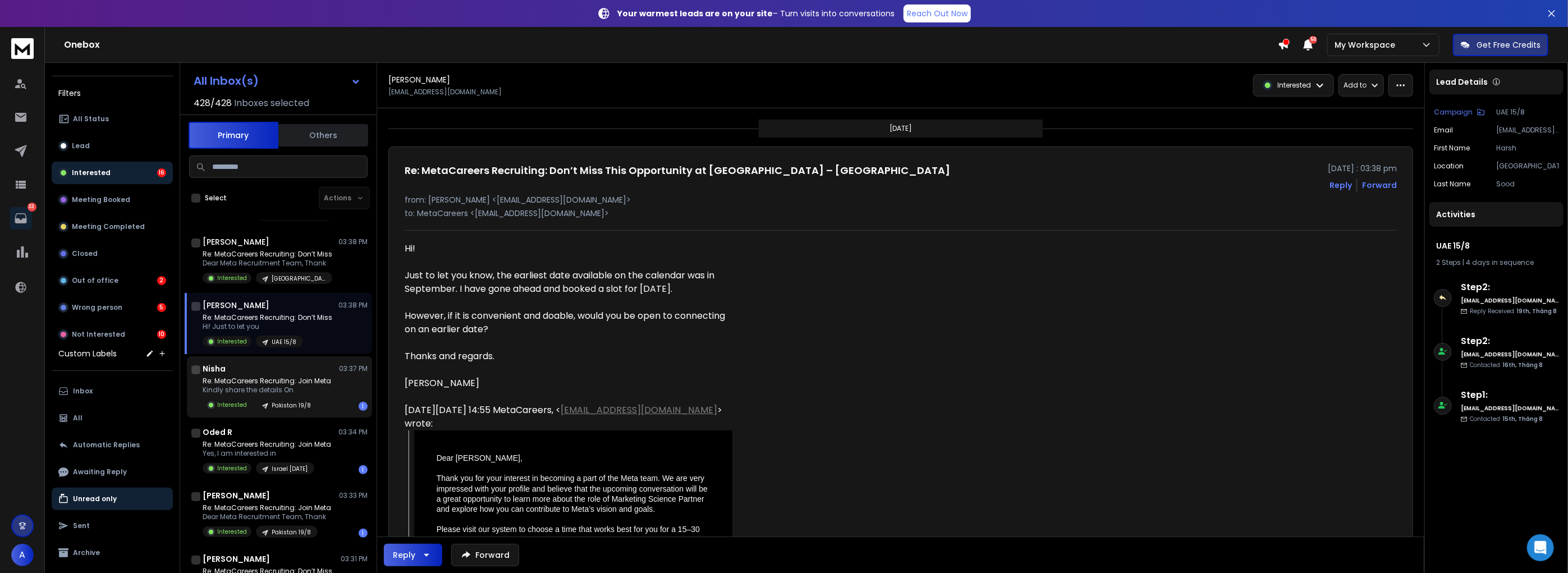
click at [289, 373] on div "Nisha 03:37 PM" at bounding box center [285, 369] width 165 height 11
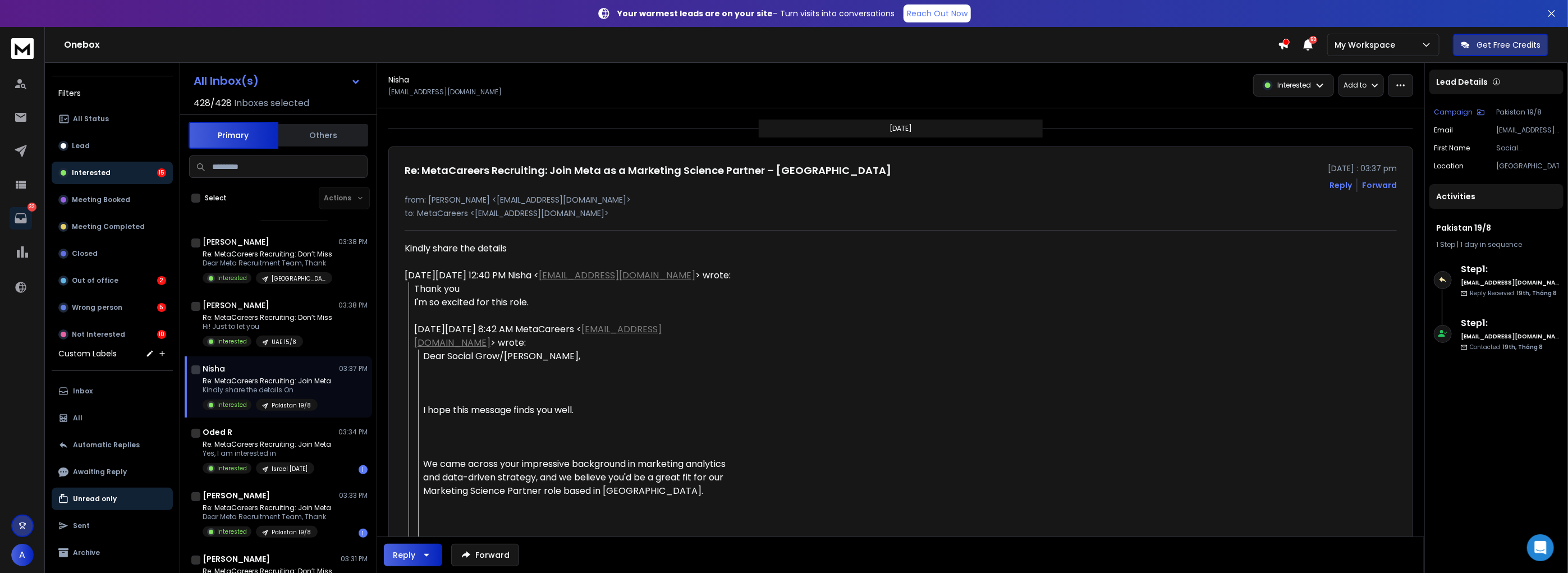
click at [427, 88] on p "nisha.javaid12@gmail.com" at bounding box center [444, 91] width 113 height 9
drag, startPoint x: 474, startPoint y: 213, endPoint x: 638, endPoint y: 213, distance: 164.0
click at [638, 213] on p "to: MetaCareers <recruit@careersconnect-recruitment.com>" at bounding box center [900, 213] width 992 height 11
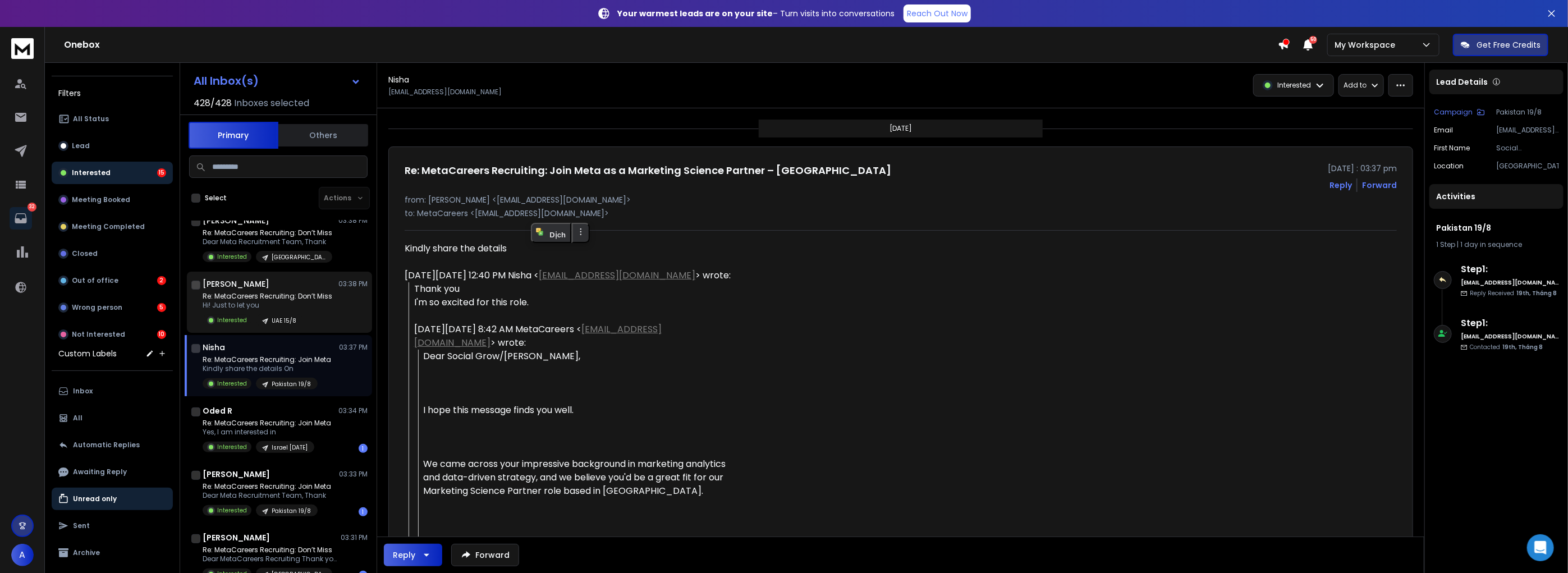
scroll to position [498, 0]
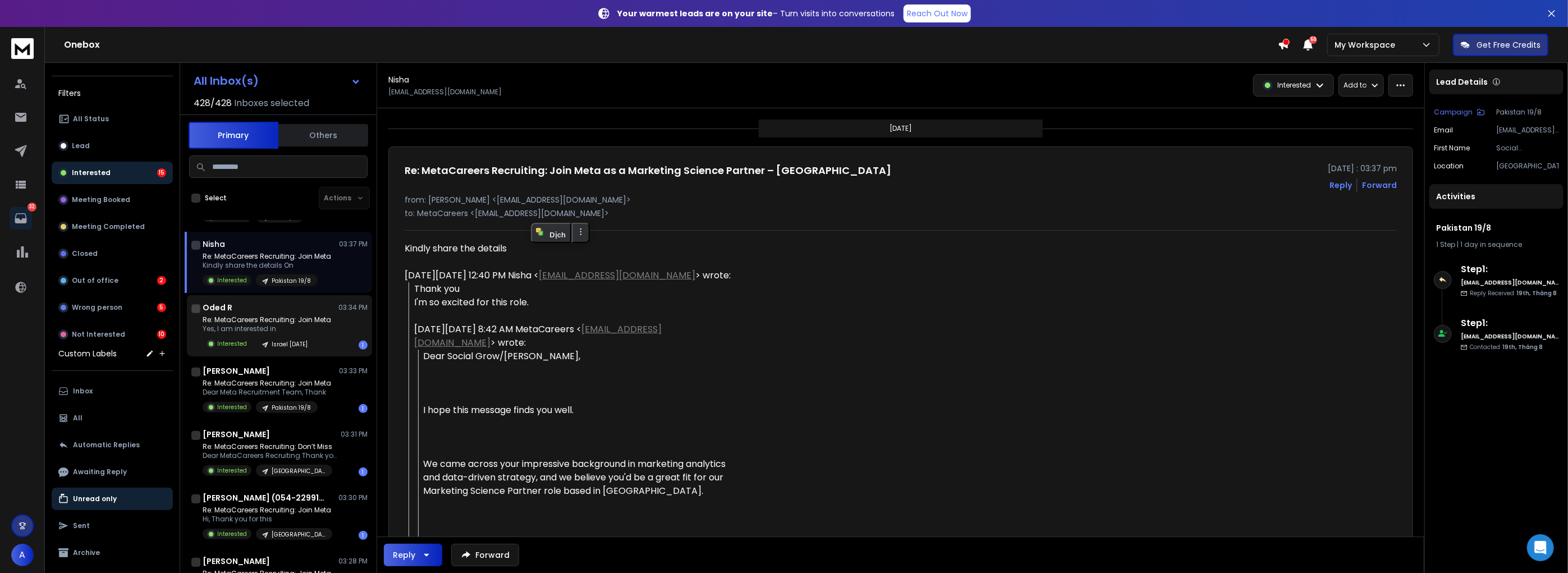
click at [279, 324] on p "Yes, I am interested in" at bounding box center [266, 328] width 128 height 9
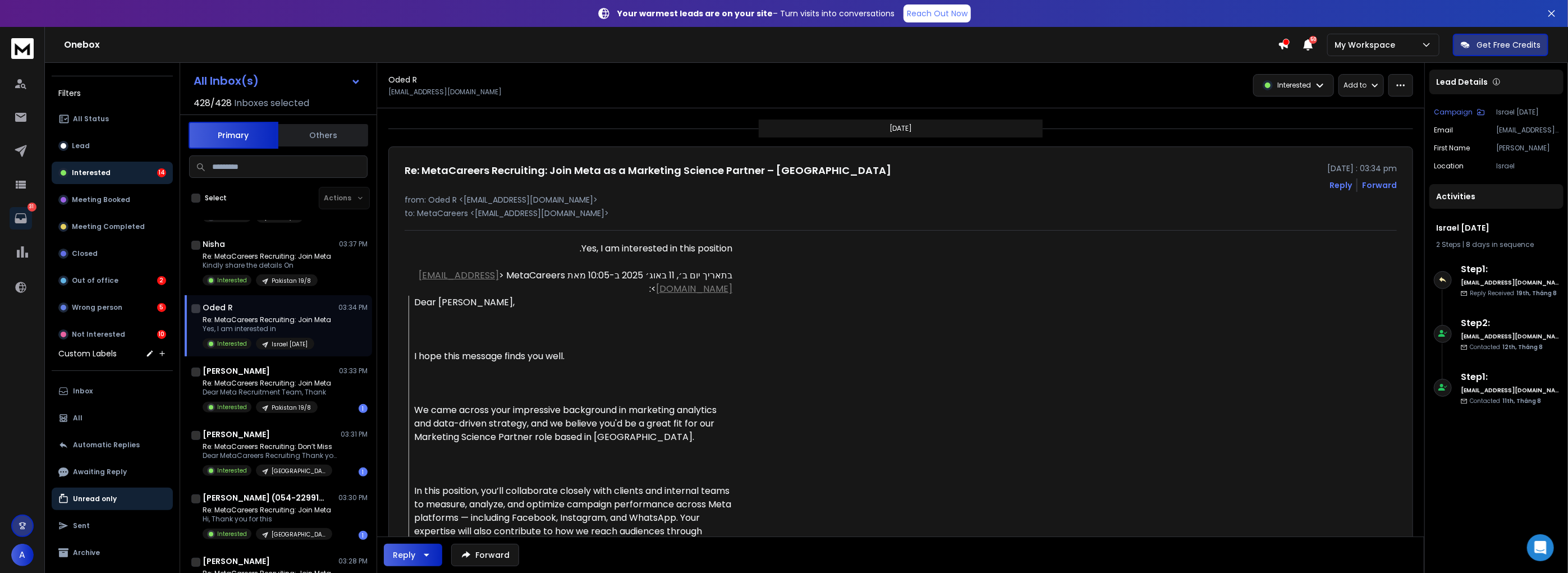
click at [442, 93] on p "rahavoded@gmail.com" at bounding box center [444, 91] width 113 height 9
drag, startPoint x: 472, startPoint y: 213, endPoint x: 616, endPoint y: 211, distance: 144.0
click at [616, 211] on p "to: MetaCareers <info@careersconnect-talenthub.com>" at bounding box center [900, 213] width 992 height 11
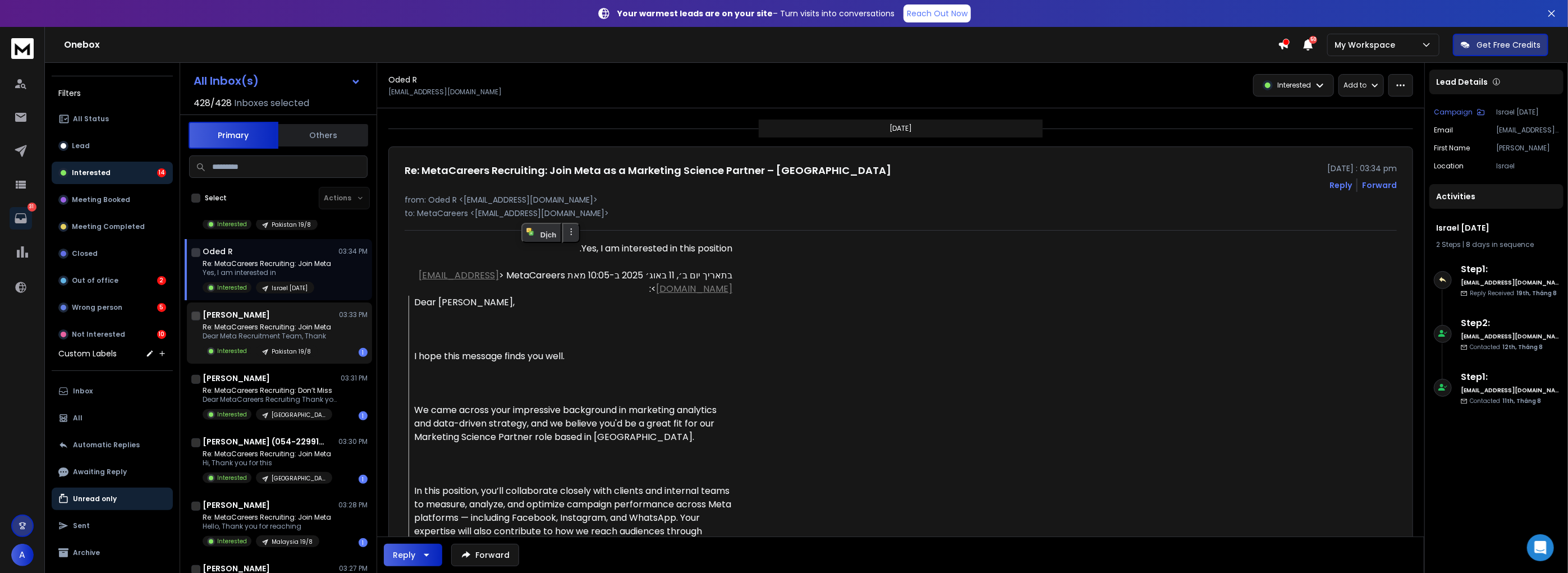
scroll to position [561, 0]
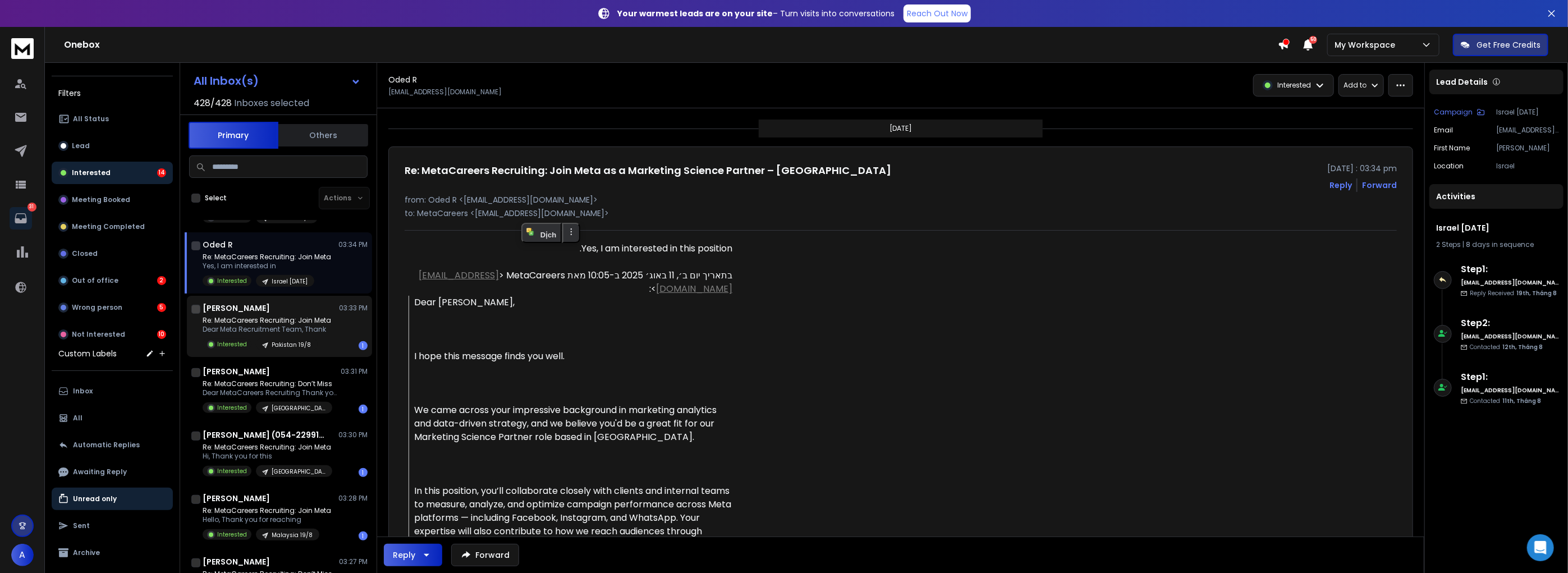
click at [277, 309] on div "Mustafa Arshad 03:33 PM" at bounding box center [285, 308] width 165 height 11
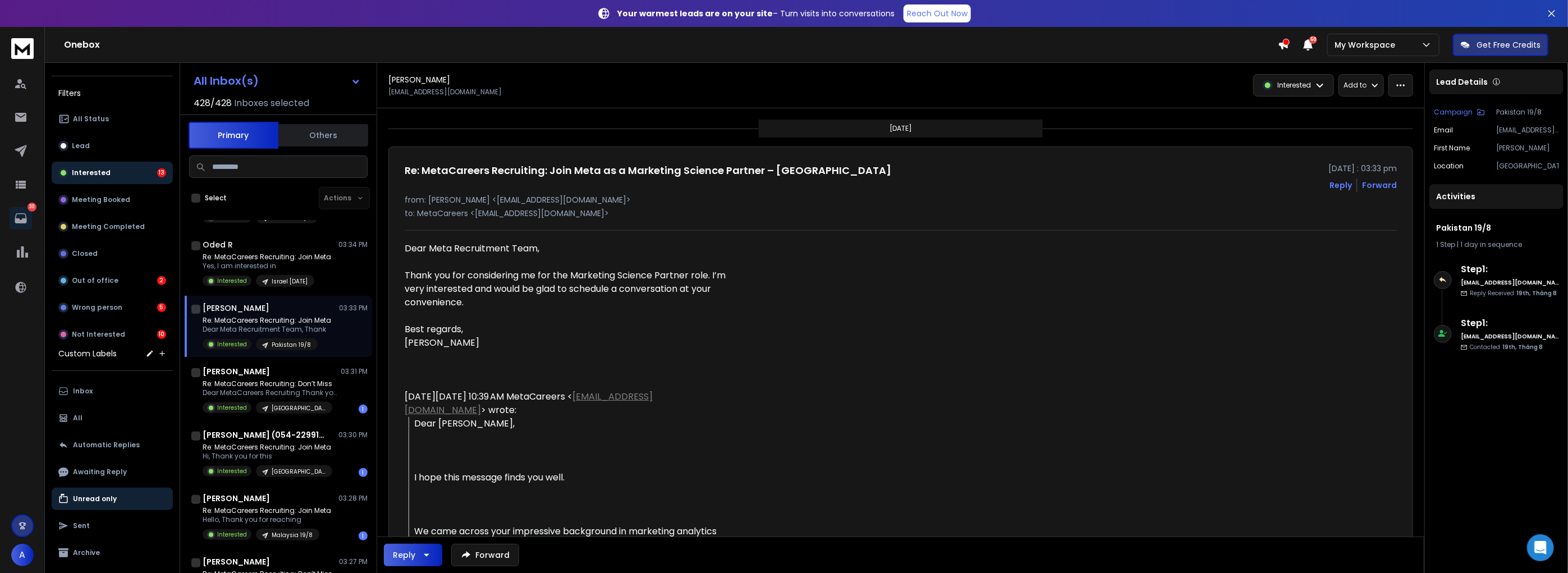
click at [448, 93] on p "mustafaarshad0000@gmail.com" at bounding box center [444, 91] width 113 height 9
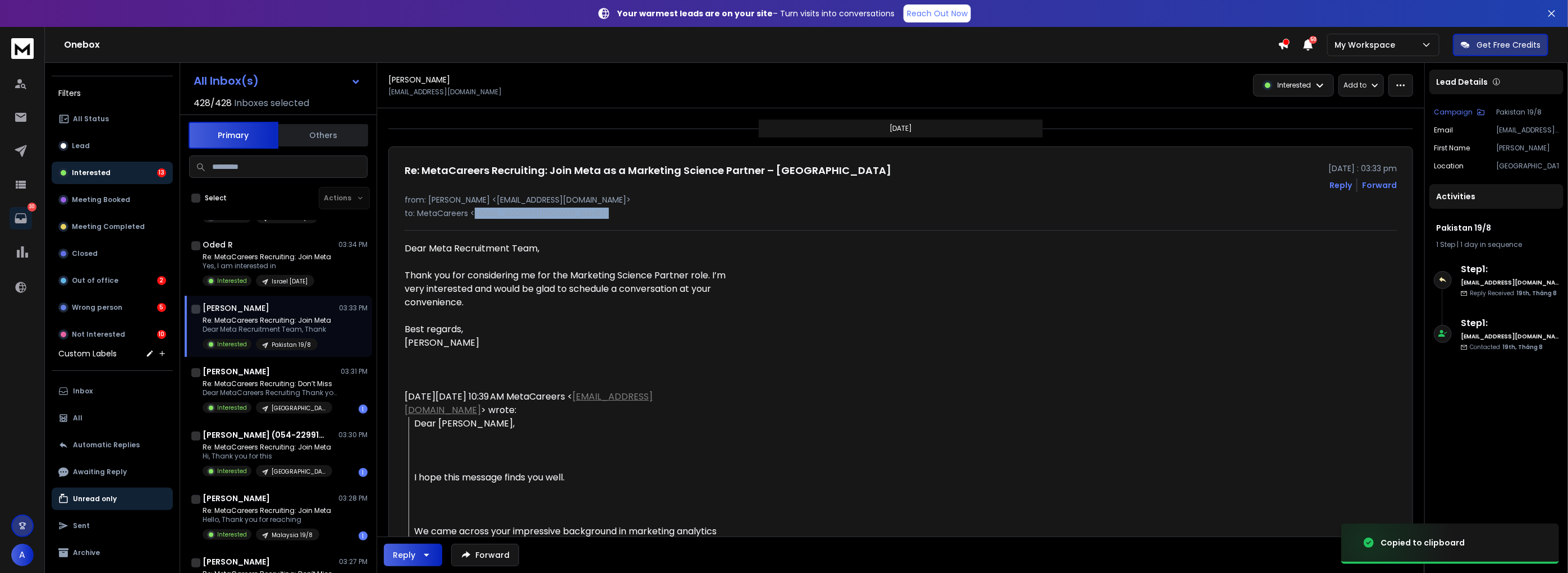
drag, startPoint x: 475, startPoint y: 213, endPoint x: 605, endPoint y: 220, distance: 130.2
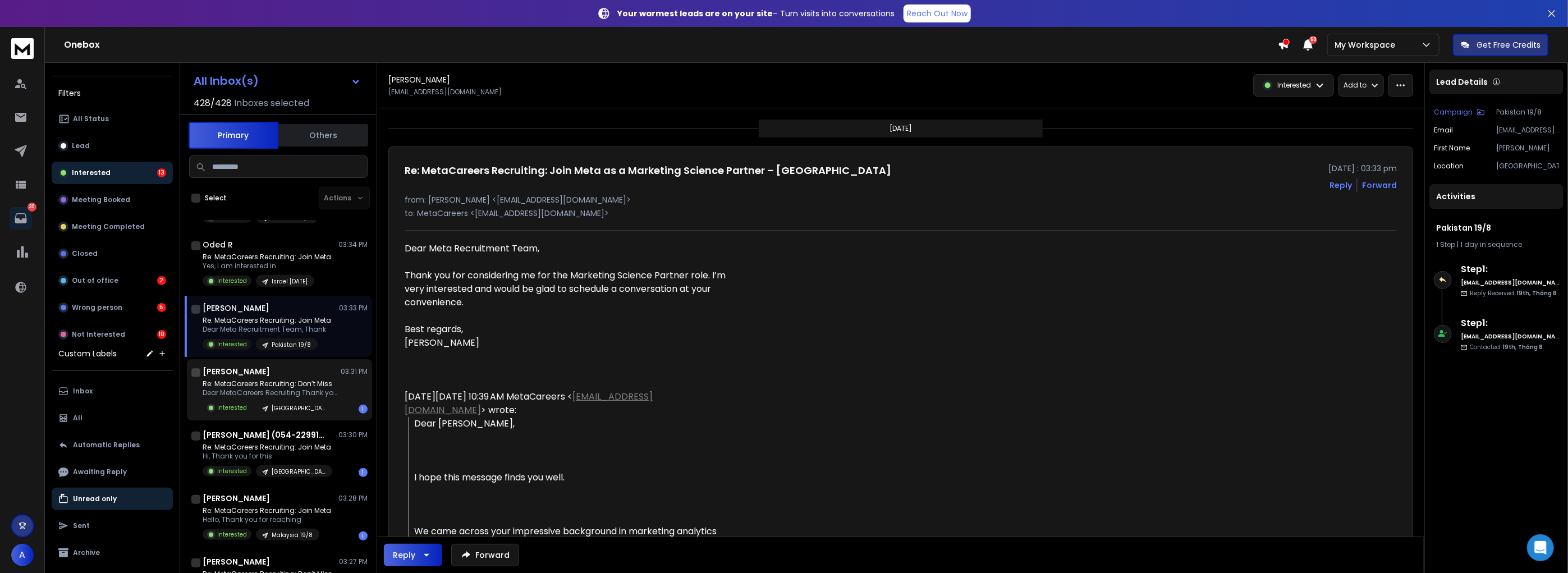
click at [289, 374] on div "yael libson 03:31 PM" at bounding box center [285, 372] width 165 height 11
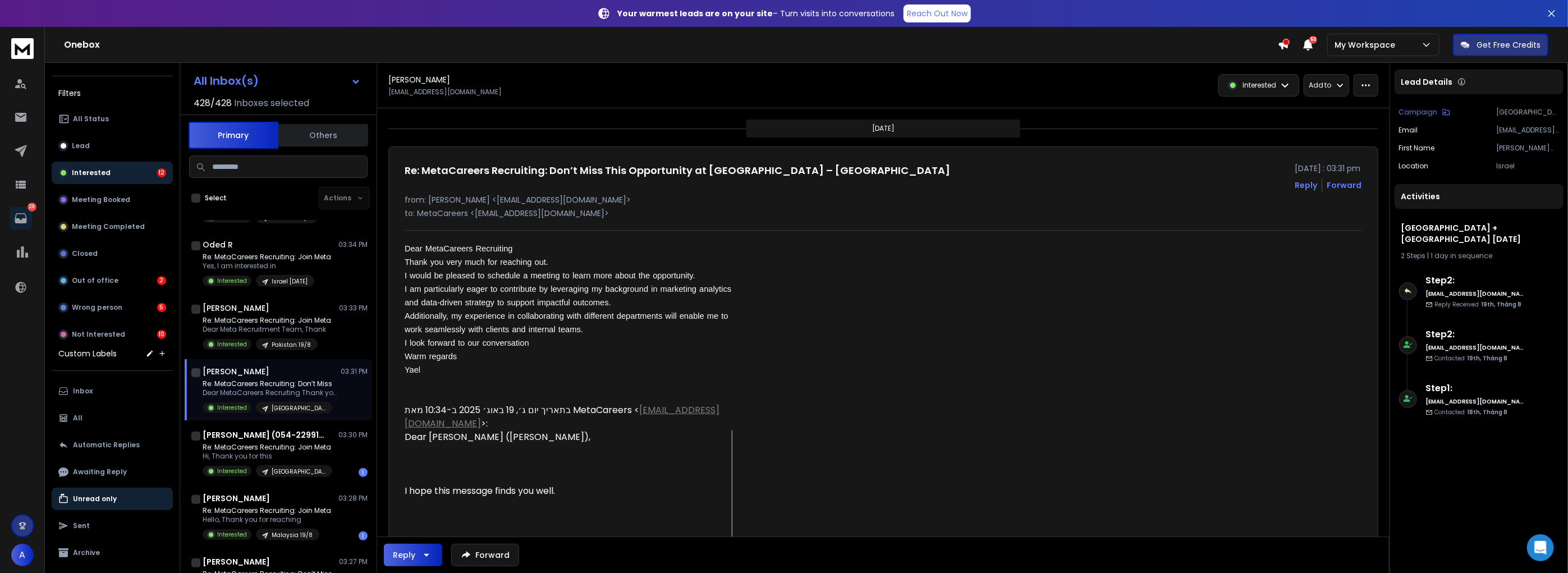
click at [431, 94] on p "libsony@gmail.com" at bounding box center [444, 91] width 113 height 9
click at [412, 91] on p "libsony@gmail.com" at bounding box center [444, 91] width 113 height 9
drag, startPoint x: 473, startPoint y: 215, endPoint x: 638, endPoint y: 213, distance: 165.0
click at [638, 213] on p "to: MetaCareers <works@careersconnect-recruitment.com>" at bounding box center [883, 213] width 958 height 11
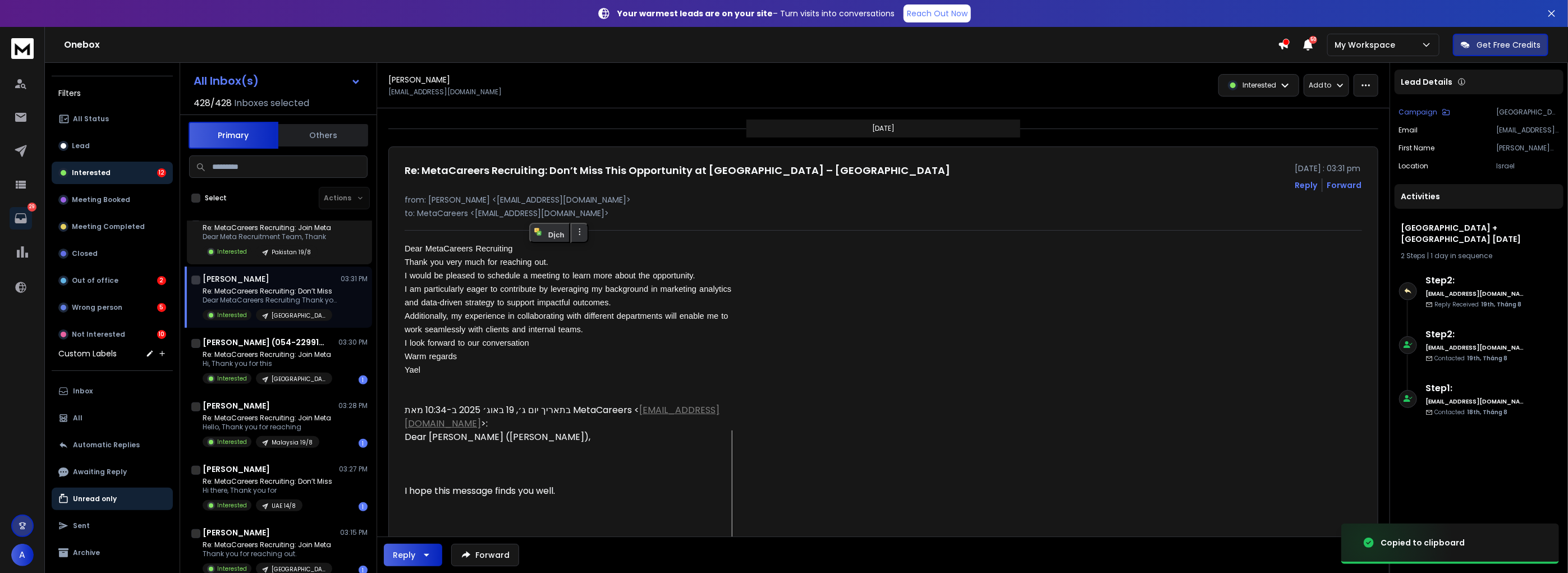
scroll to position [686, 0]
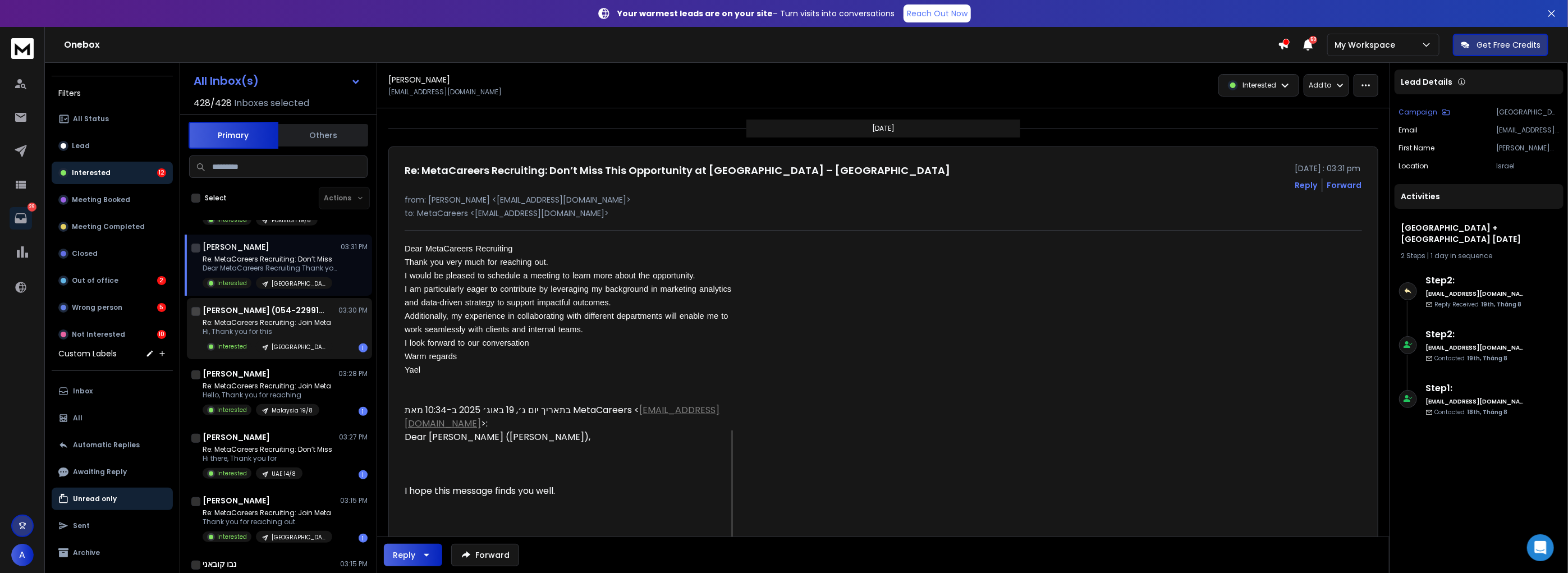
click at [270, 341] on div "[GEOGRAPHIC_DATA] + [GEOGRAPHIC_DATA] [DATE]" at bounding box center [294, 346] width 76 height 11
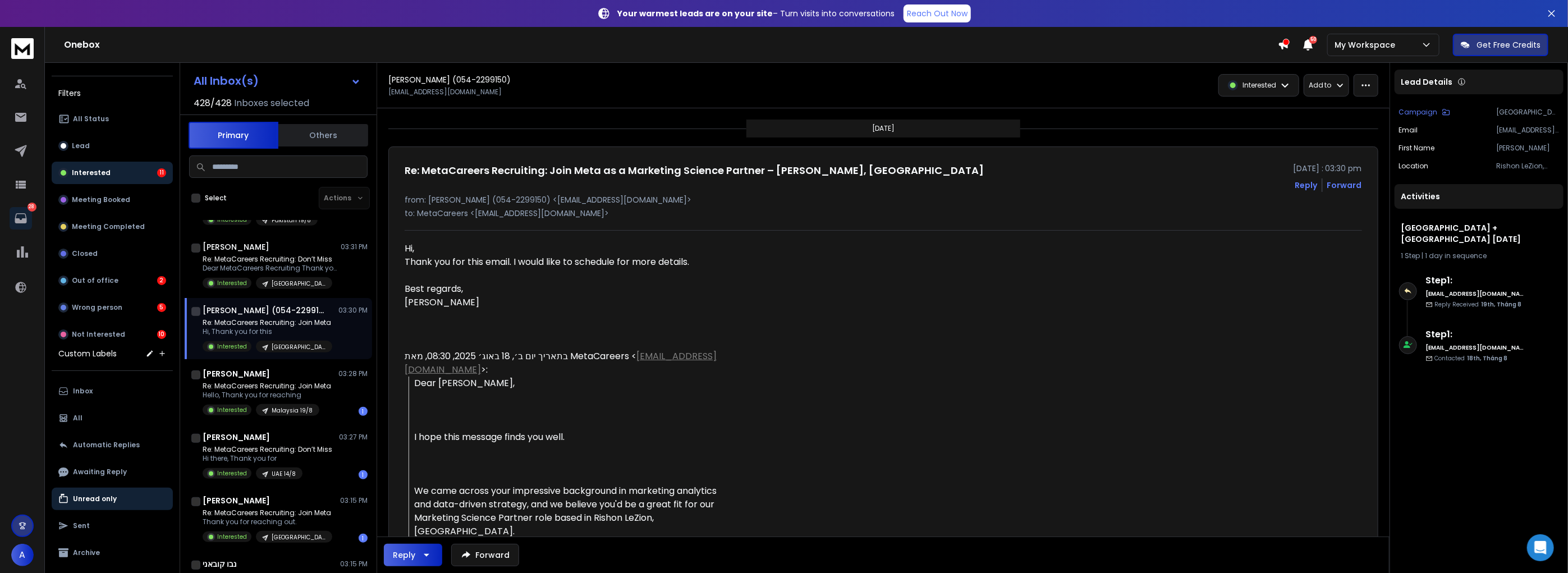
click at [436, 88] on p "j.v.plan@gmail.com" at bounding box center [444, 91] width 113 height 9
drag, startPoint x: 476, startPoint y: 213, endPoint x: 628, endPoint y: 214, distance: 152.0
click at [628, 214] on p "to: MetaCareers <works@careersconnect-talenthub.com>" at bounding box center [883, 213] width 958 height 11
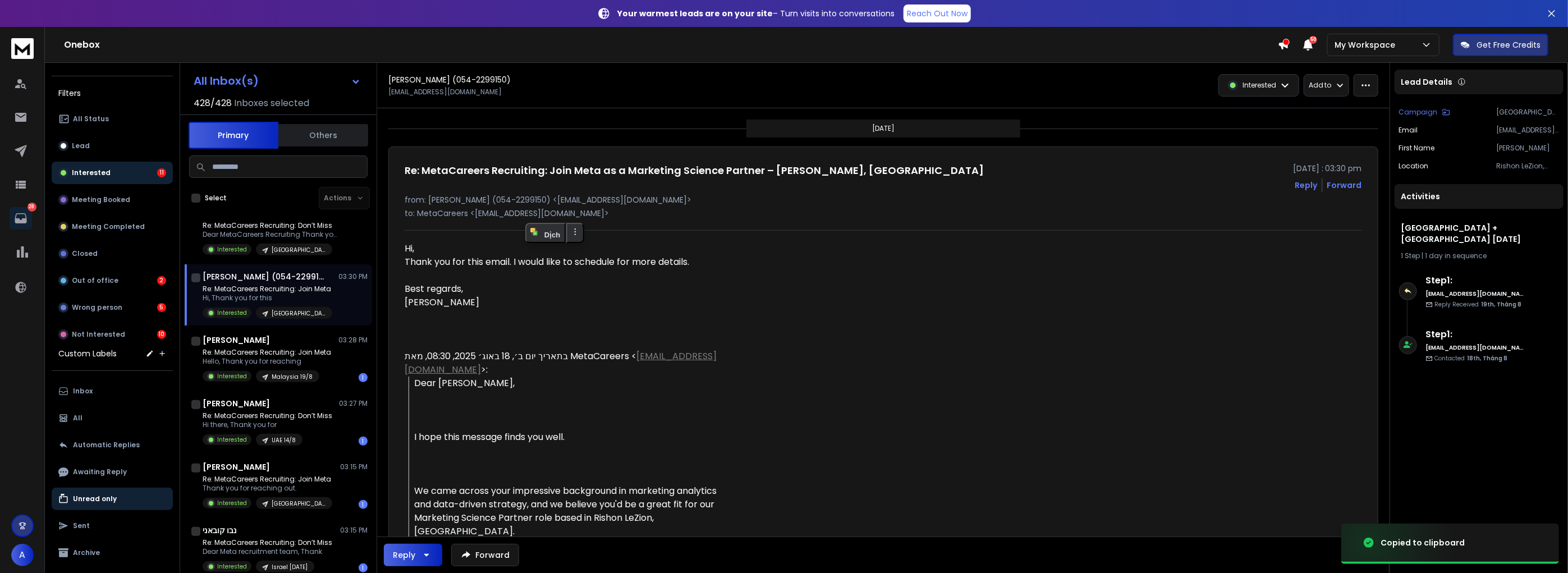
scroll to position [810, 0]
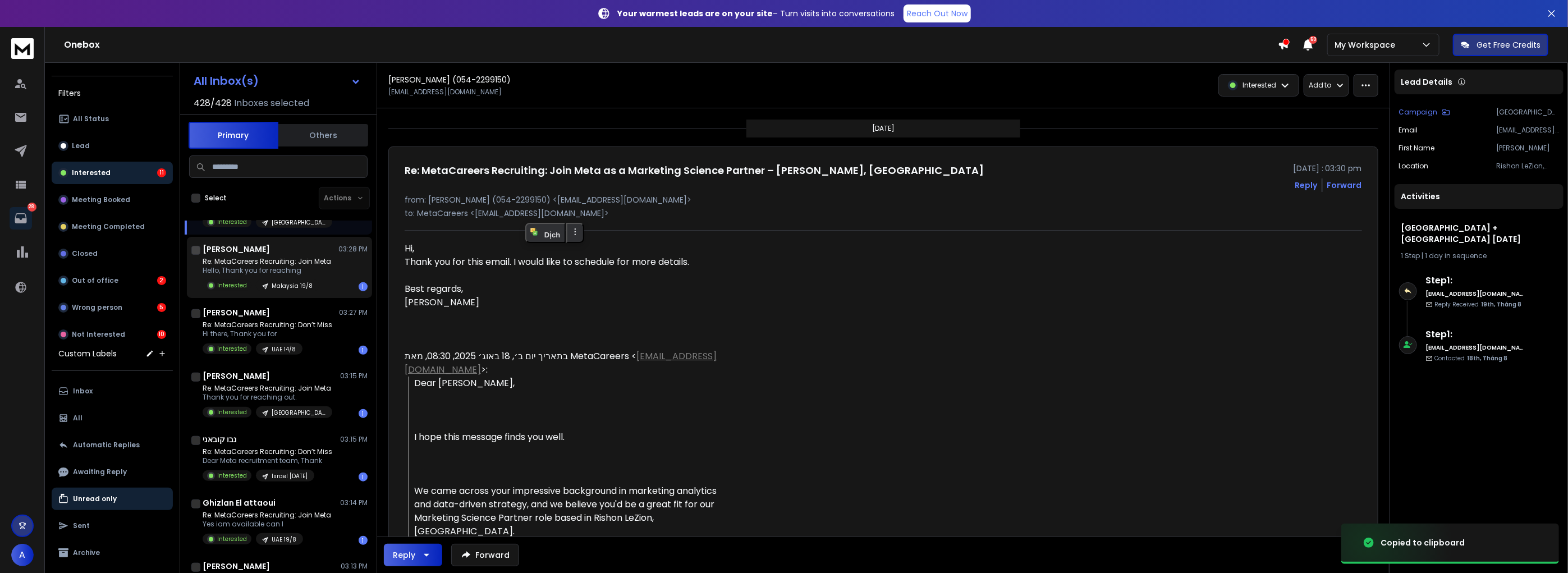
click at [271, 264] on p "Re: MetaCareers Recruiting: Join Meta" at bounding box center [266, 261] width 128 height 9
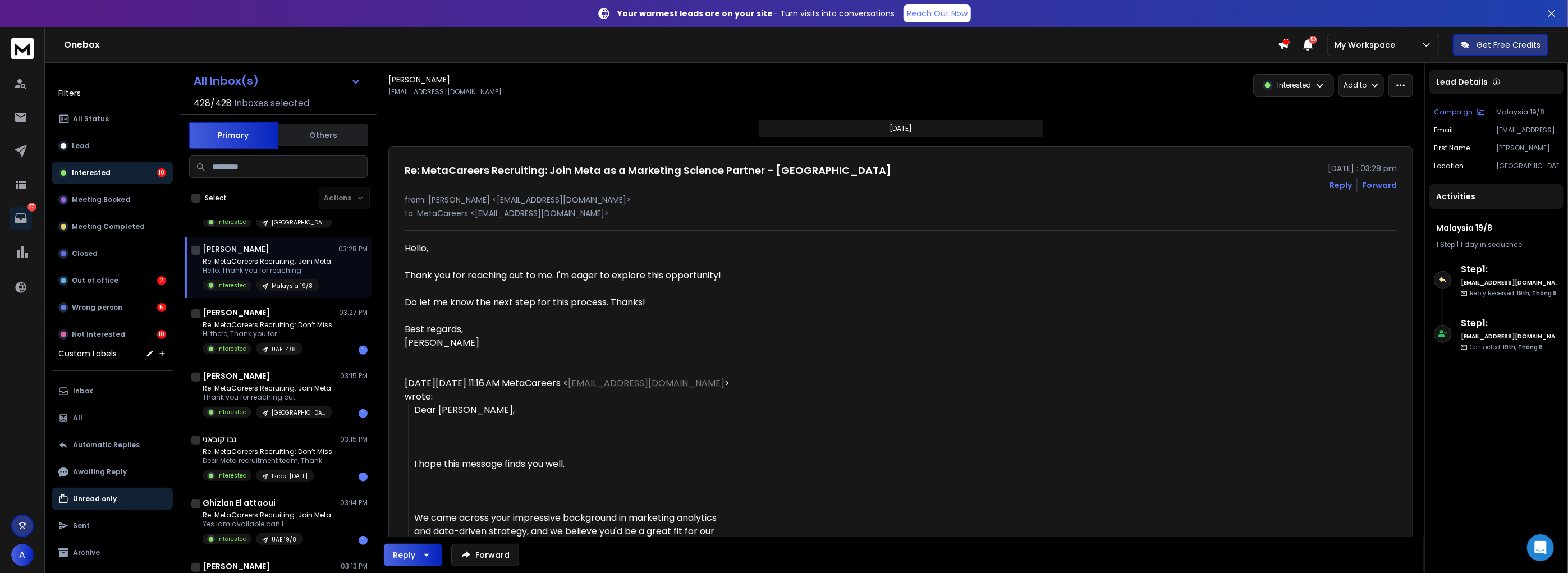
click at [444, 90] on p "ashleytan435@gmail.com" at bounding box center [444, 91] width 113 height 9
drag, startPoint x: 473, startPoint y: 211, endPoint x: 625, endPoint y: 212, distance: 152.0
click at [625, 212] on p "to: MetaCareers <employee@careersconnect-staff.com>" at bounding box center [900, 213] width 992 height 11
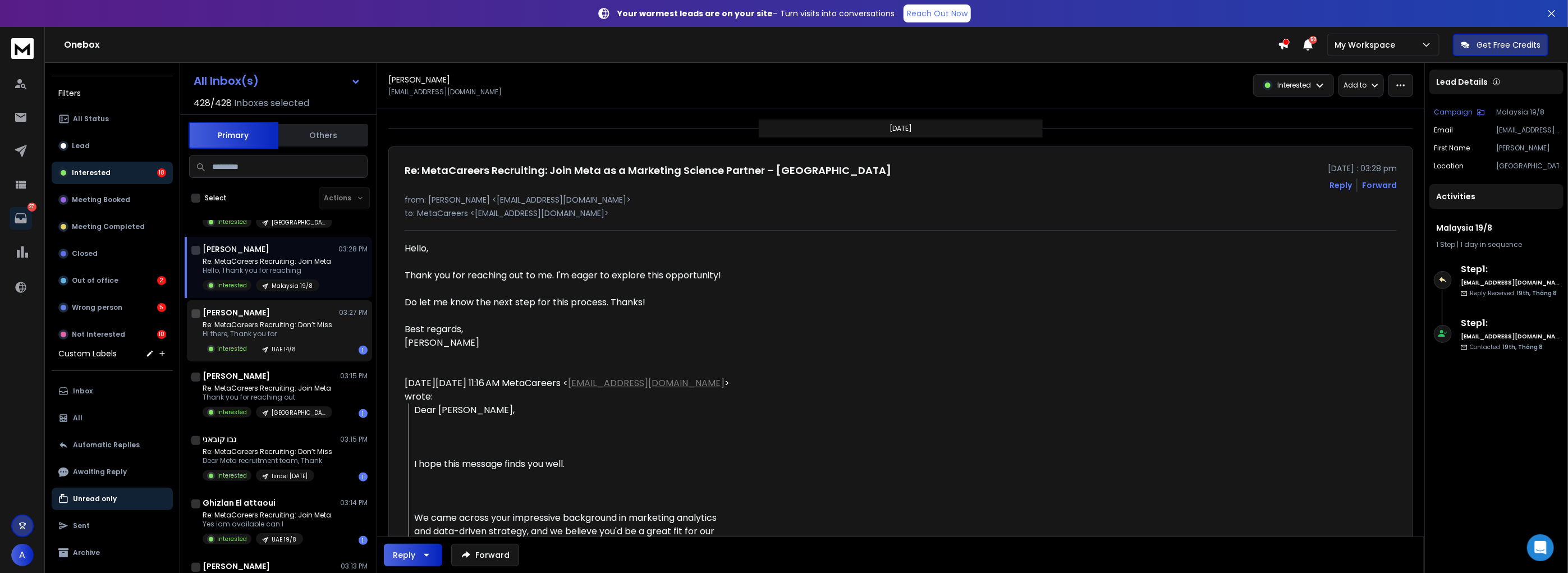
click at [307, 335] on p "Hi there, Thank you for" at bounding box center [267, 333] width 130 height 9
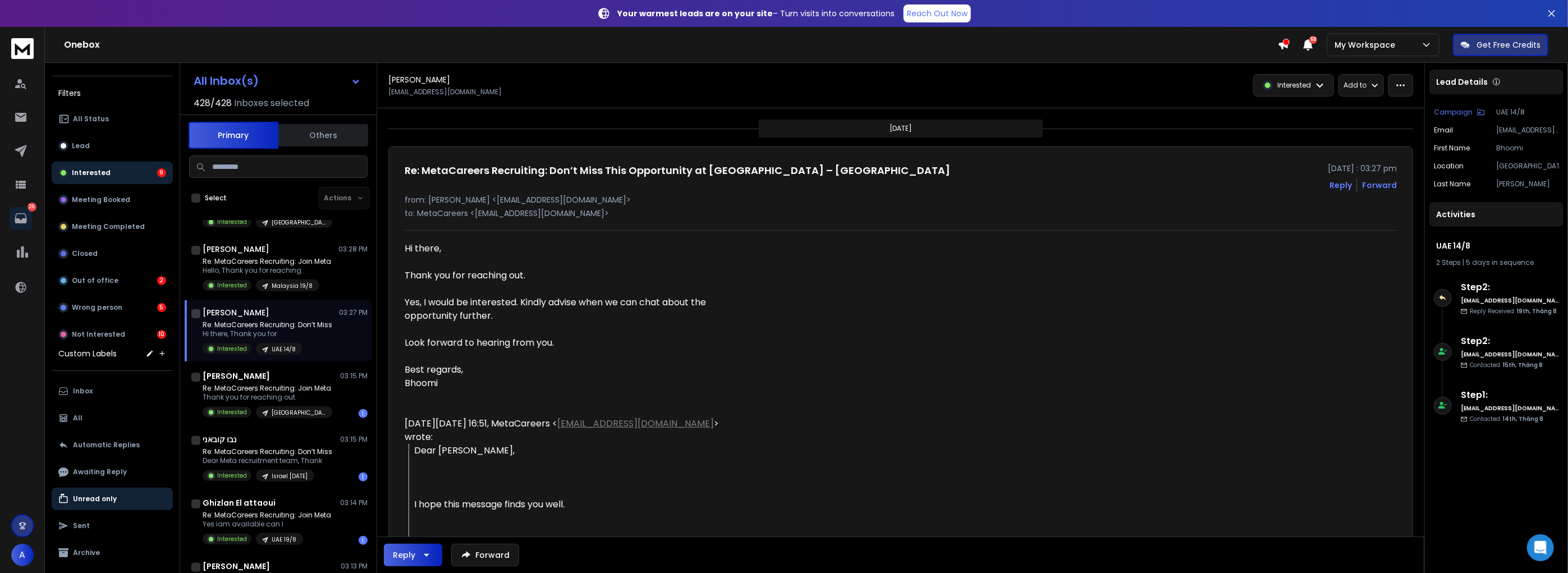
click at [435, 91] on p "bhoomi.gupta98@gmail.com" at bounding box center [444, 91] width 113 height 9
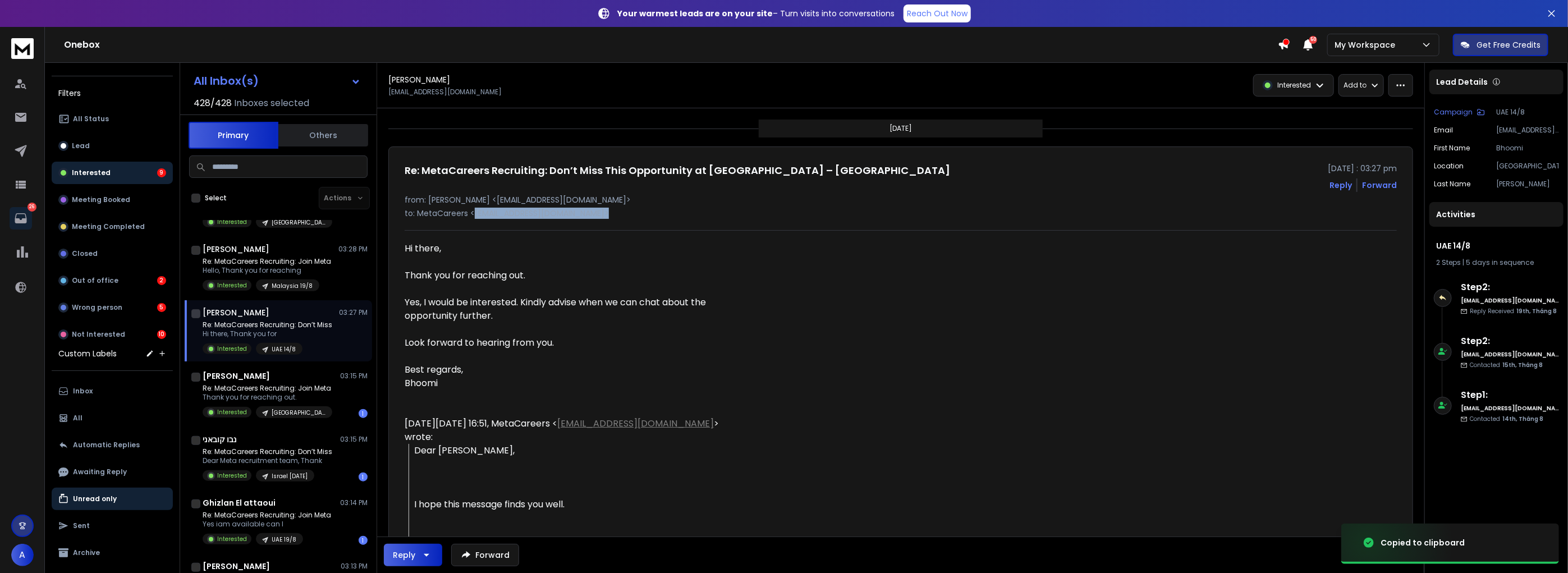
drag, startPoint x: 472, startPoint y: 211, endPoint x: 601, endPoint y: 213, distance: 129.0
click at [601, 213] on p "to: MetaCareers <info@careersconnect-staff.com>" at bounding box center [900, 213] width 992 height 11
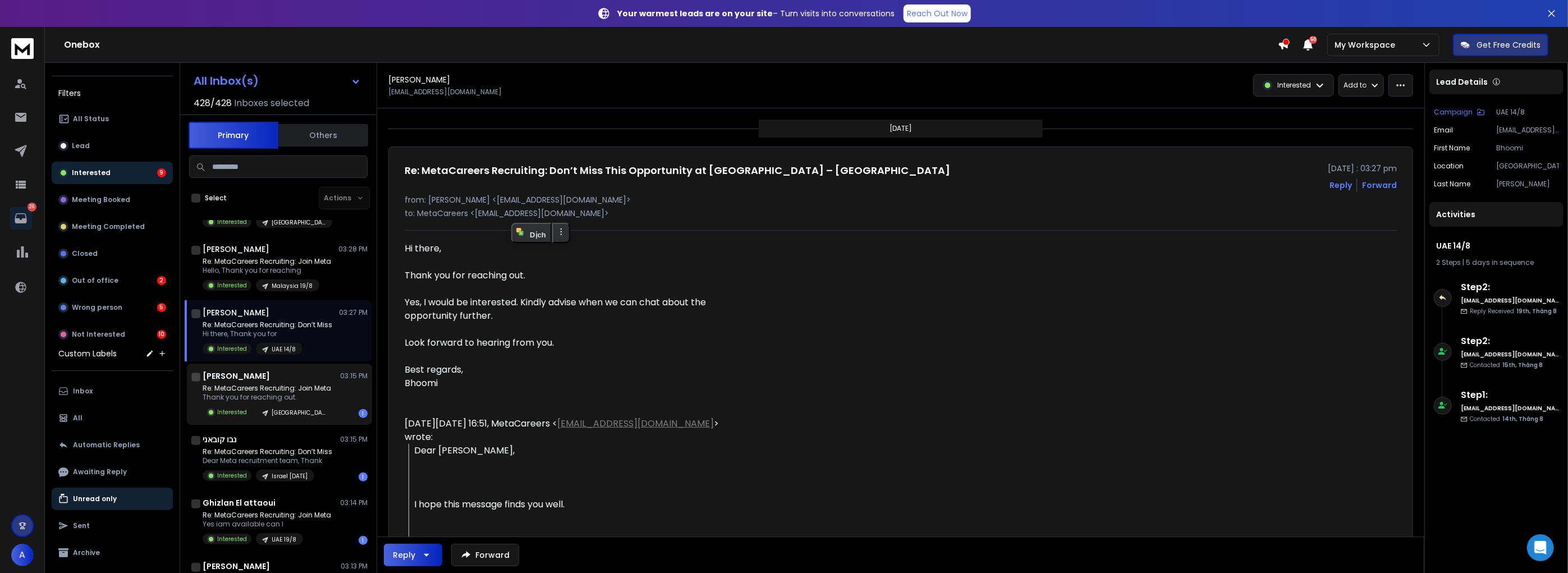
click at [288, 382] on div "Lisa Barkan 03:15 PM Re: MetaCareers Recruiting: Join Meta Thank you for reachi…" at bounding box center [285, 394] width 165 height 47
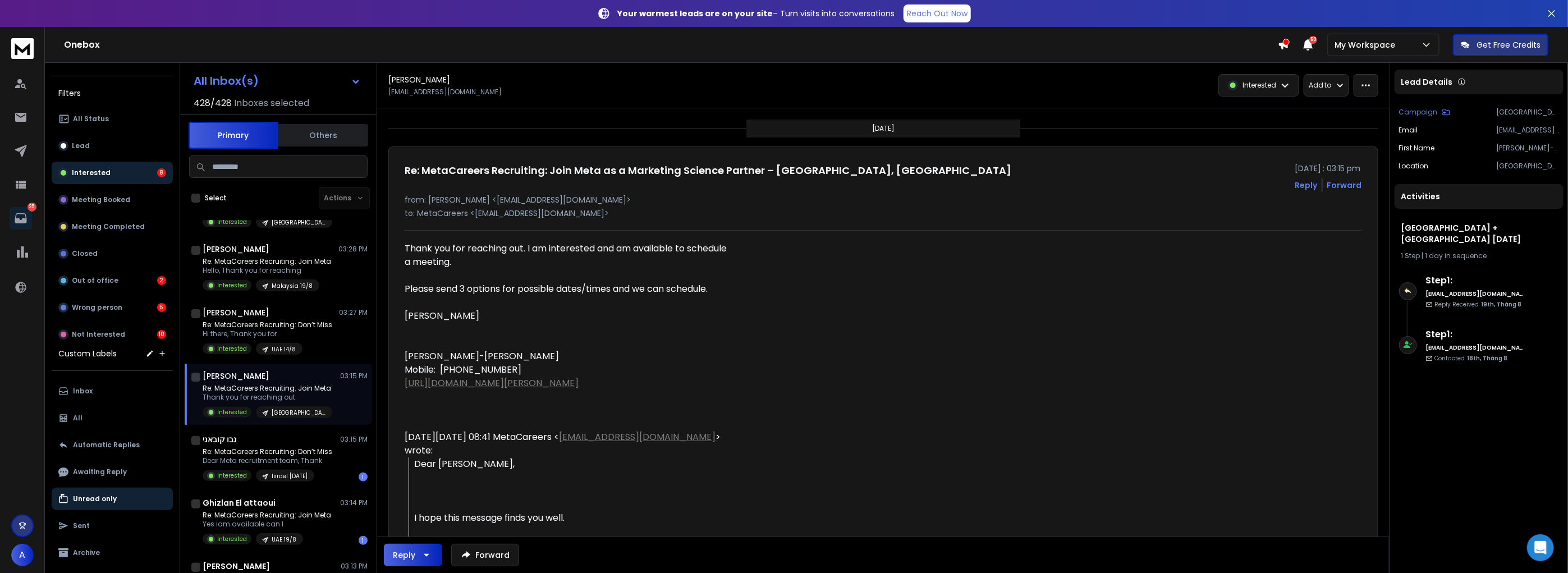
click at [435, 87] on p "lisabarkan@gmail.com" at bounding box center [444, 91] width 113 height 9
drag, startPoint x: 475, startPoint y: 213, endPoint x: 631, endPoint y: 214, distance: 156.0
click at [631, 214] on p "to: MetaCareers <employee@careersconnect-recruit.com>" at bounding box center [883, 213] width 958 height 11
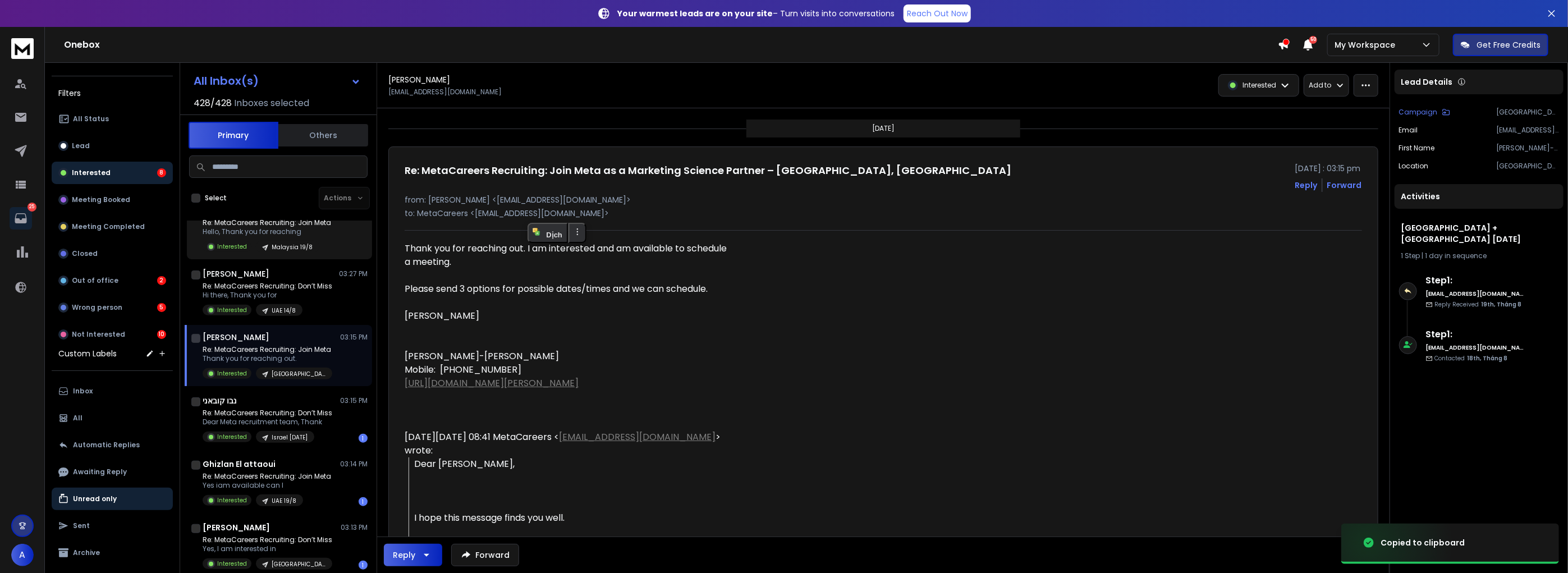
scroll to position [934, 0]
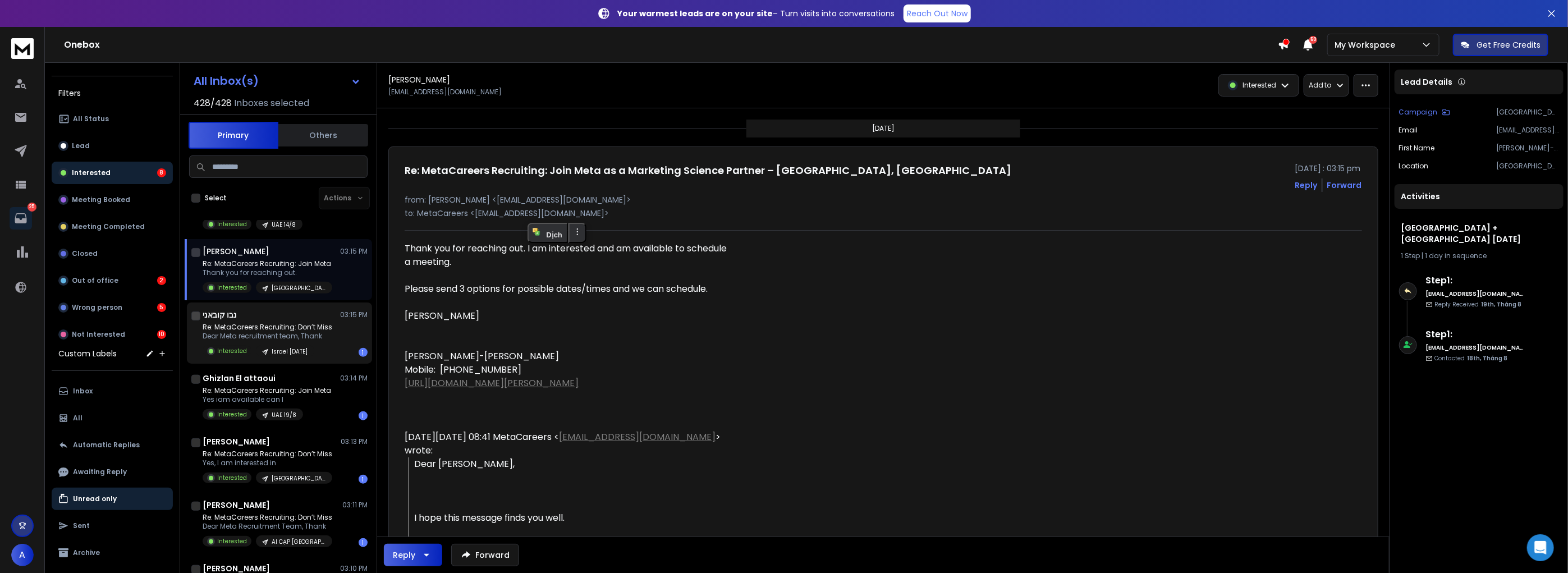
click at [278, 323] on p "Re: MetaCareers Recruiting: Don’t Miss" at bounding box center [267, 326] width 130 height 9
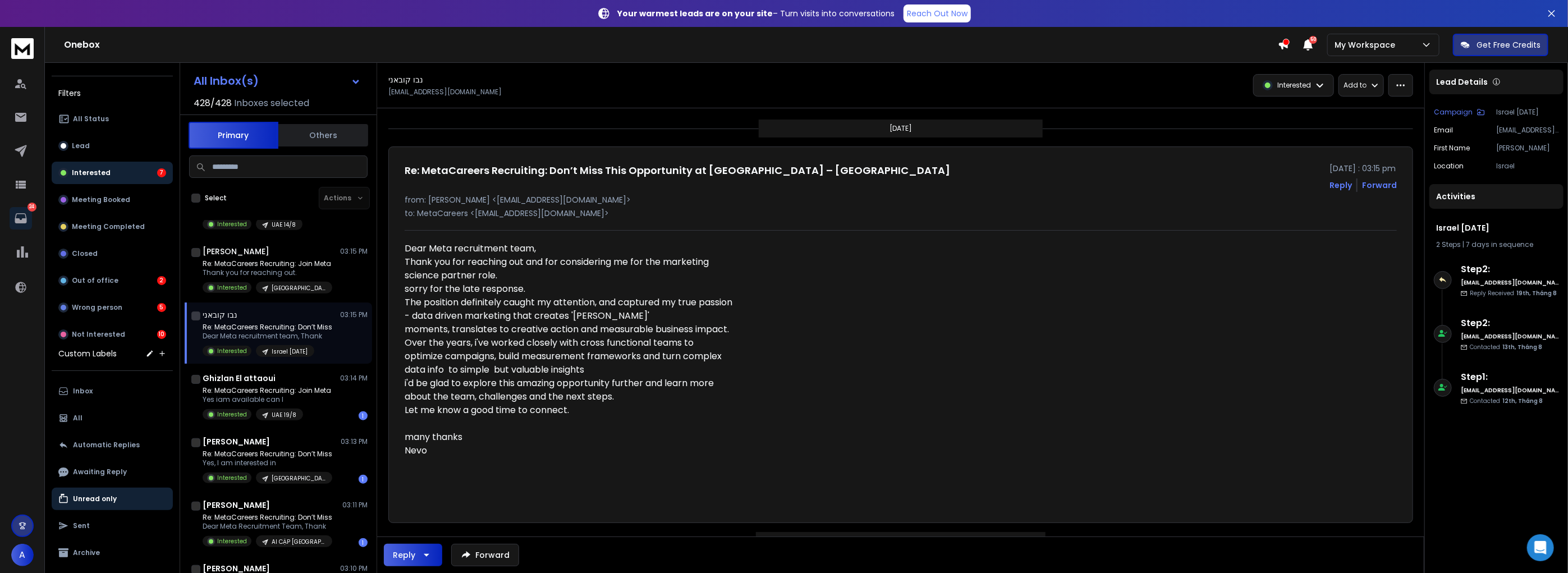
click at [431, 90] on p "nevokubani@gmail.com" at bounding box center [444, 91] width 113 height 9
drag, startPoint x: 474, startPoint y: 214, endPoint x: 625, endPoint y: 213, distance: 151.0
click at [625, 213] on p "to: MetaCareers <employee@careersconnectdigital.com>" at bounding box center [900, 213] width 992 height 11
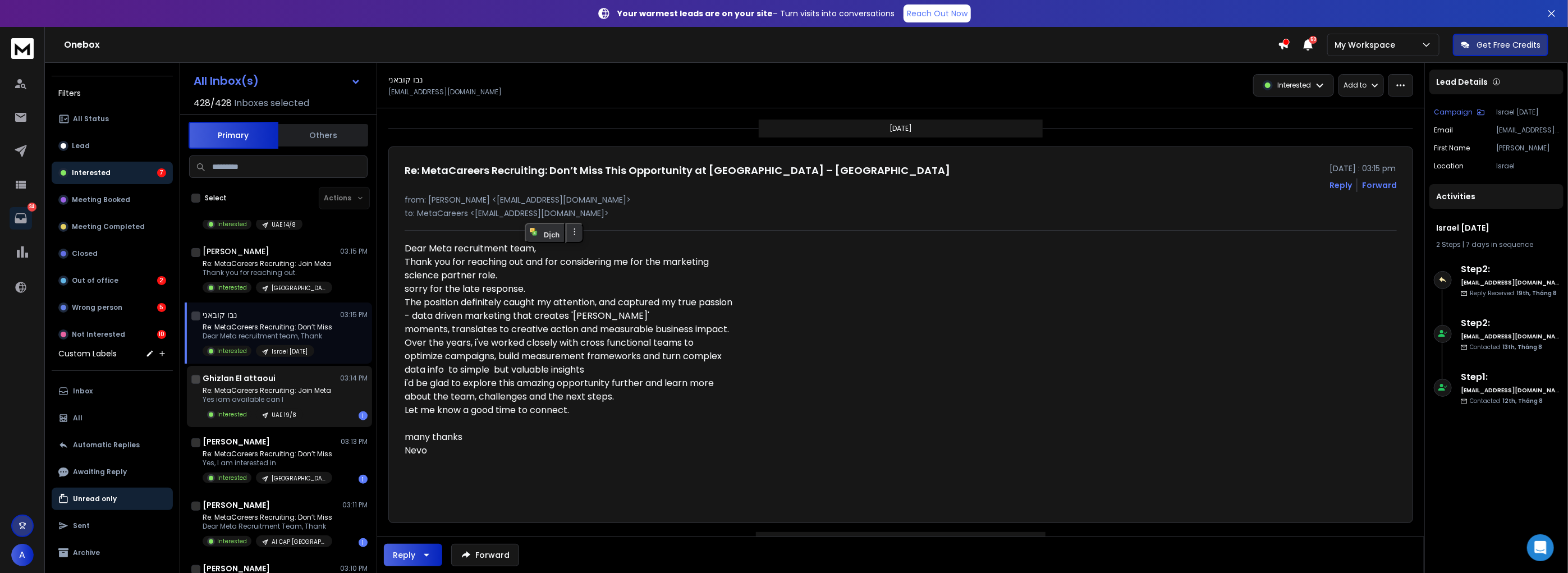
click at [294, 376] on div "Ghizlan El attaoui 03:14 PM" at bounding box center [285, 379] width 165 height 11
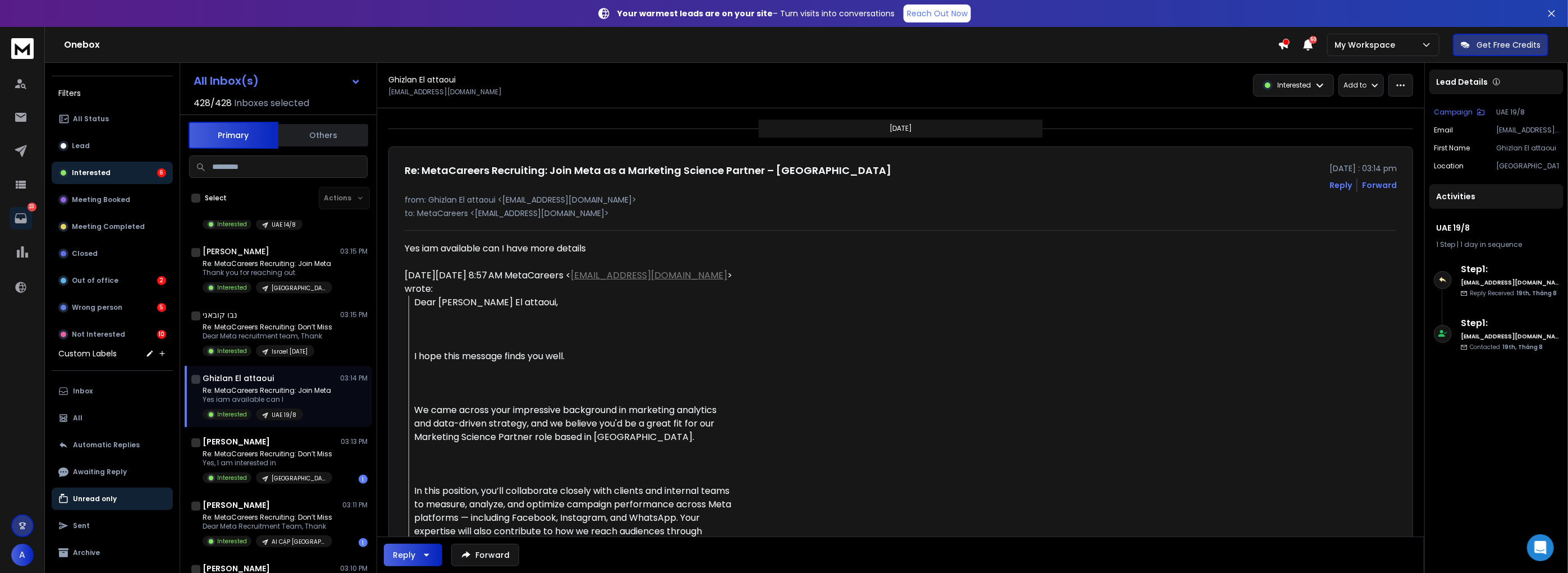
click at [441, 91] on p "ghizlanelattaoui12@gmail.com" at bounding box center [444, 91] width 113 height 9
drag, startPoint x: 474, startPoint y: 213, endPoint x: 620, endPoint y: 211, distance: 146.0
click at [620, 211] on p "to: MetaCareers <info@careersconnect-nowhiring.com>" at bounding box center [900, 213] width 992 height 11
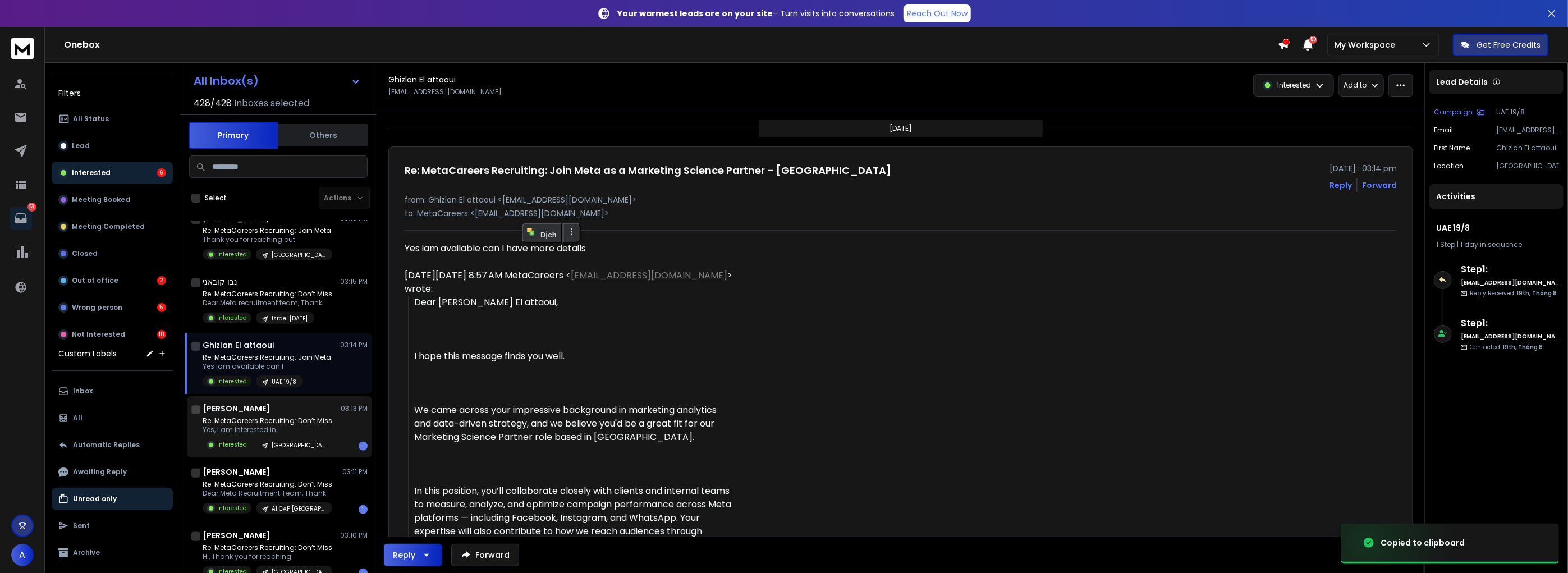
scroll to position [1059, 0]
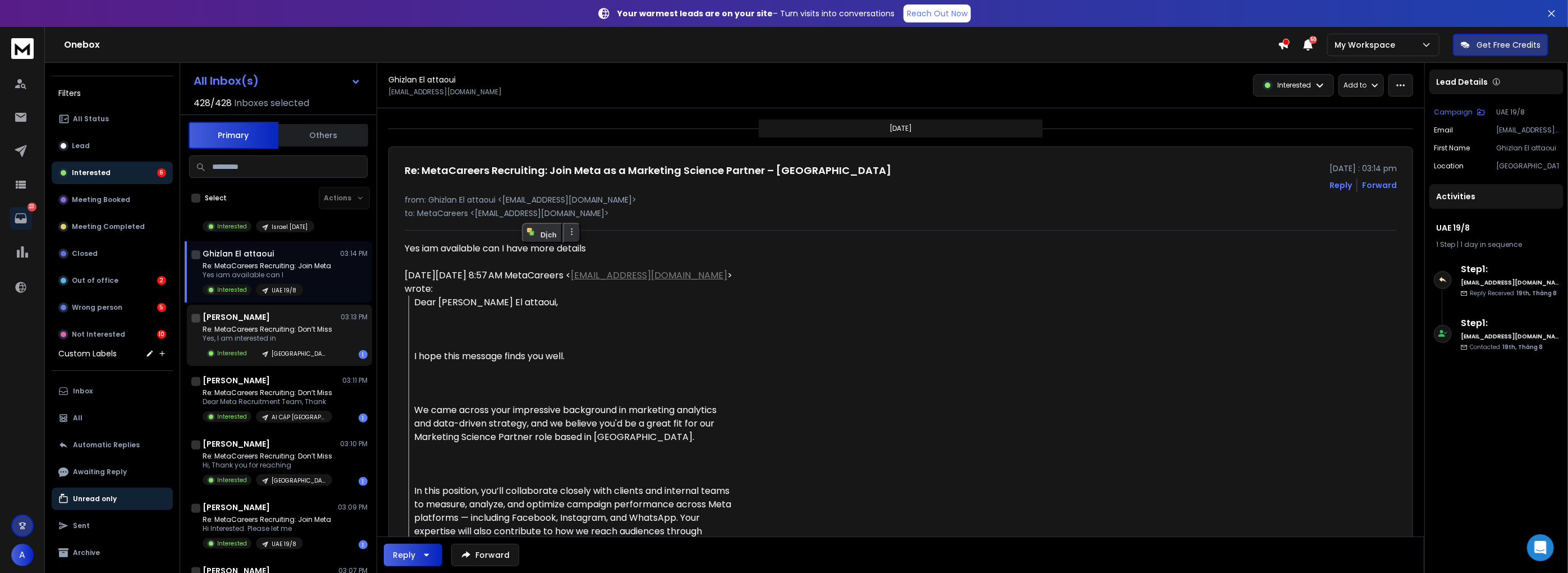
click at [287, 357] on p "[GEOGRAPHIC_DATA] + [GEOGRAPHIC_DATA] [DATE]" at bounding box center [298, 353] width 54 height 9
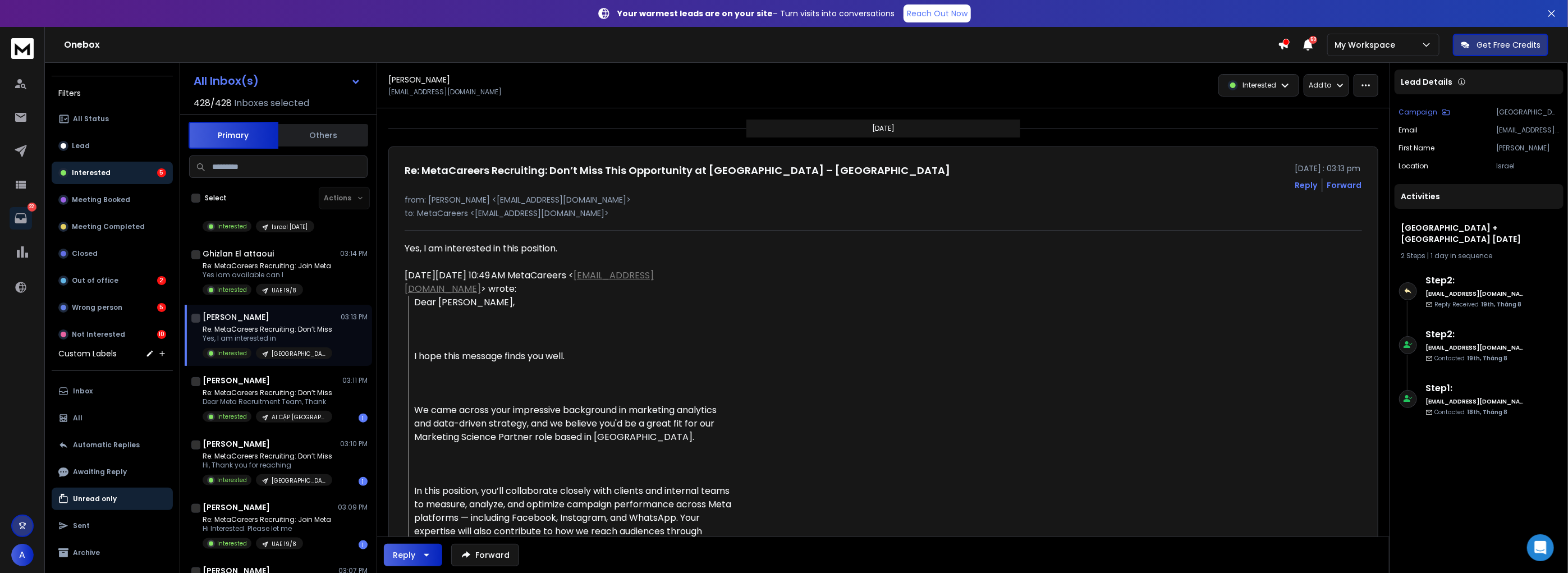
click at [424, 91] on p "mincman@gmail.com" at bounding box center [444, 91] width 113 height 9
drag, startPoint x: 474, startPoint y: 213, endPoint x: 636, endPoint y: 214, distance: 162.0
click at [636, 214] on p "to: MetaCareers <recruit@careersconnect-hiringteam.com>" at bounding box center [883, 213] width 958 height 11
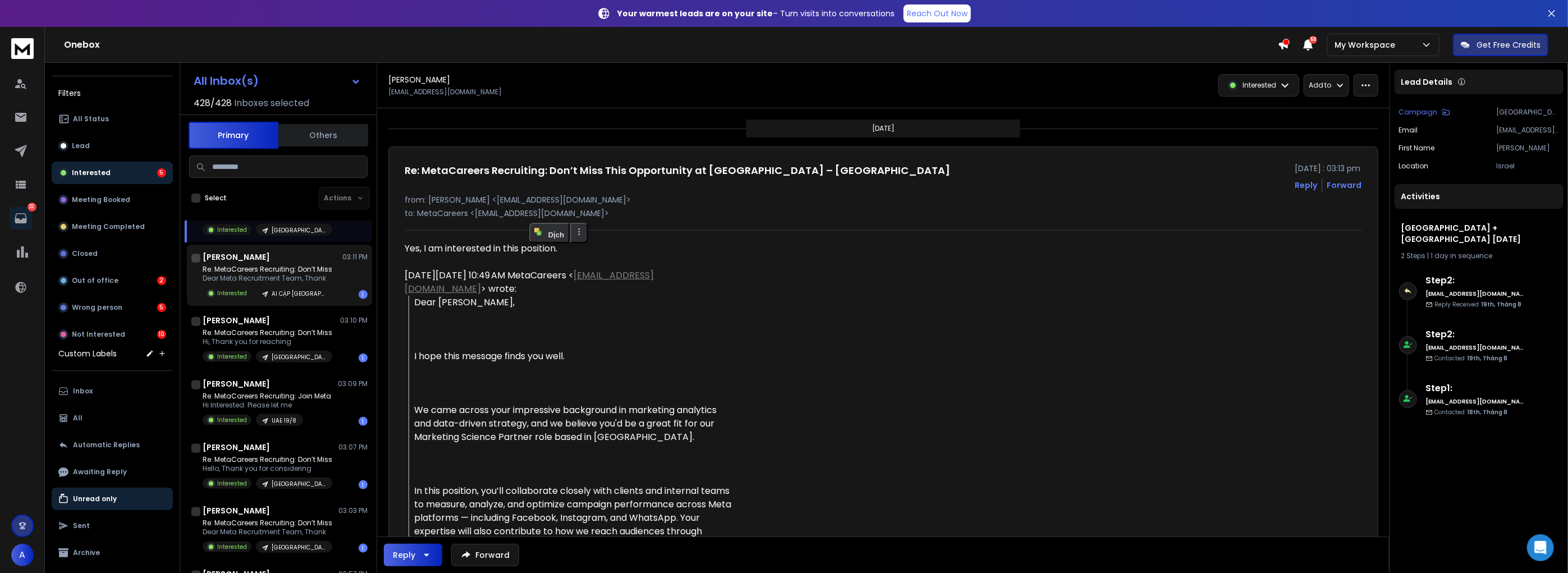
scroll to position [1184, 0]
click at [293, 289] on p "AI CẬP [GEOGRAPHIC_DATA] [DATE]" at bounding box center [298, 291] width 54 height 9
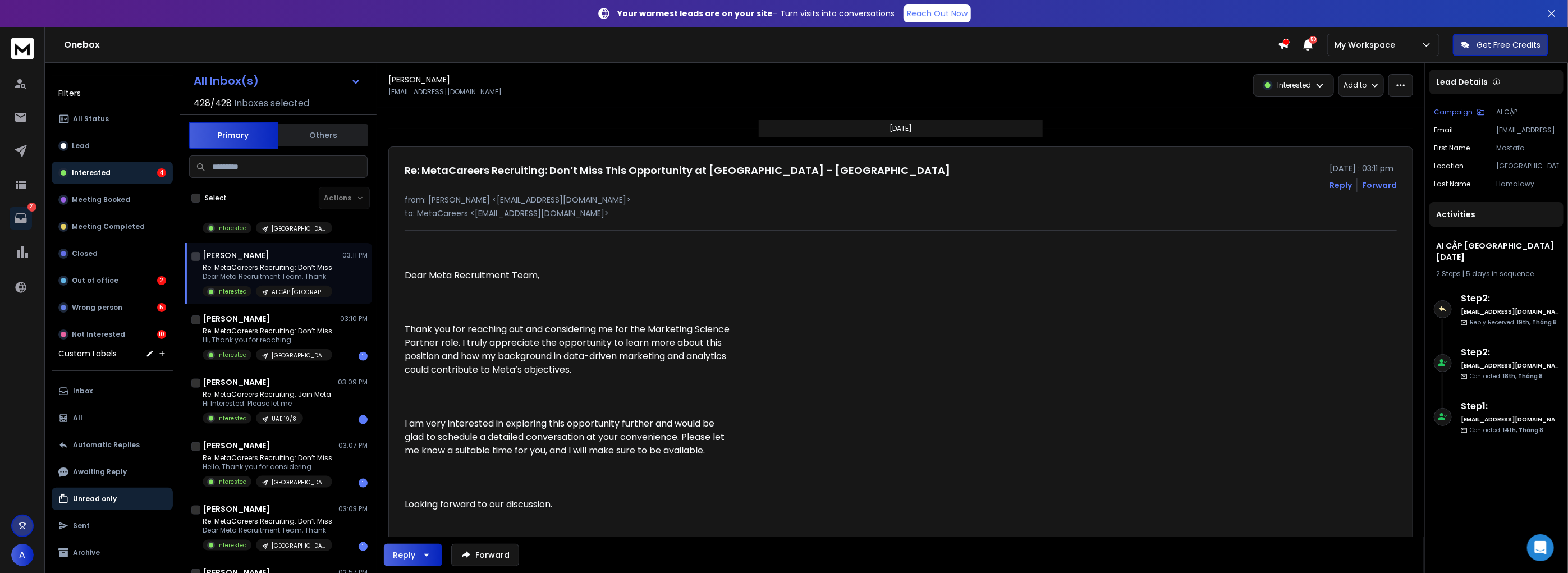
click at [454, 92] on p "mostafahamalawy93@gmail.com" at bounding box center [444, 91] width 113 height 9
drag, startPoint x: 473, startPoint y: 211, endPoint x: 620, endPoint y: 213, distance: 147.0
click at [620, 213] on p "to: MetaCareers <info@careersconnect-marketers.com>" at bounding box center [900, 213] width 992 height 11
click at [299, 336] on p "Hi, Thank you for reaching" at bounding box center [267, 340] width 130 height 9
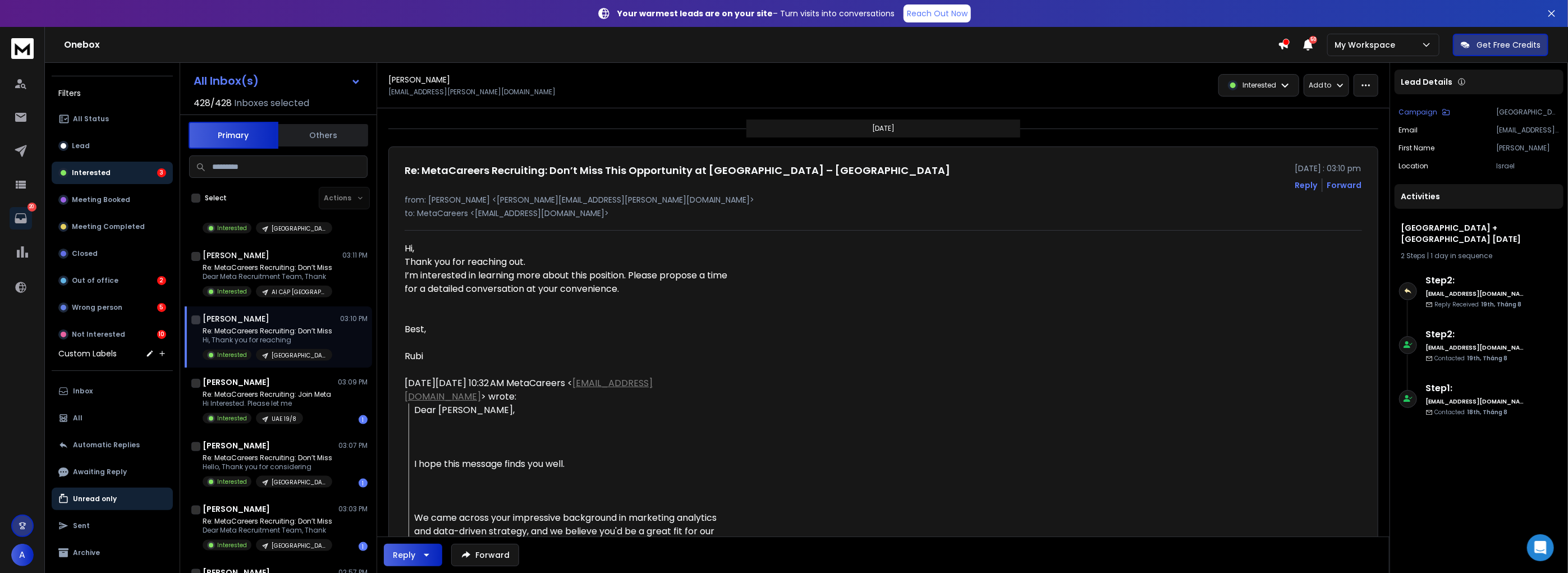
click at [439, 93] on p "rubi.lebo@gmail.com" at bounding box center [472, 91] width 167 height 9
drag, startPoint x: 476, startPoint y: 213, endPoint x: 625, endPoint y: 215, distance: 149.0
click at [625, 215] on p "to: MetaCareers <employee@futurecareersconnect.com>" at bounding box center [883, 213] width 958 height 11
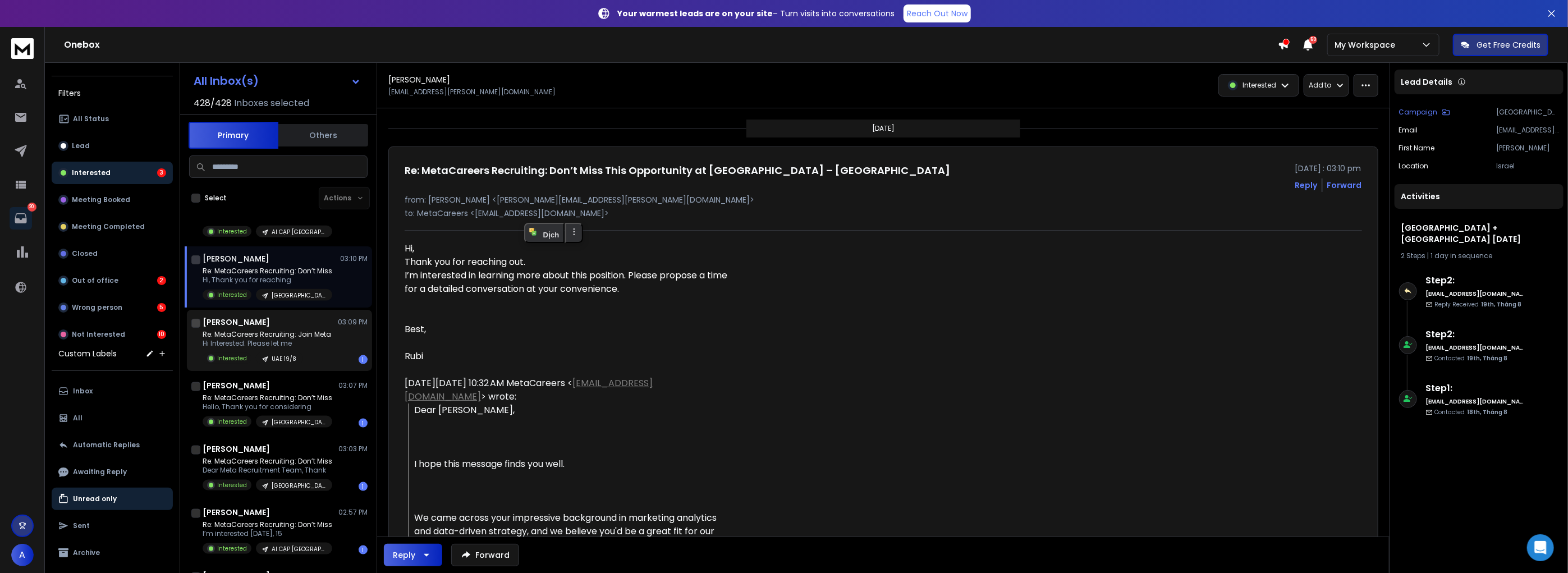
scroll to position [1247, 0]
click at [281, 343] on p "Hi Interested. Please let me" at bounding box center [266, 341] width 128 height 9
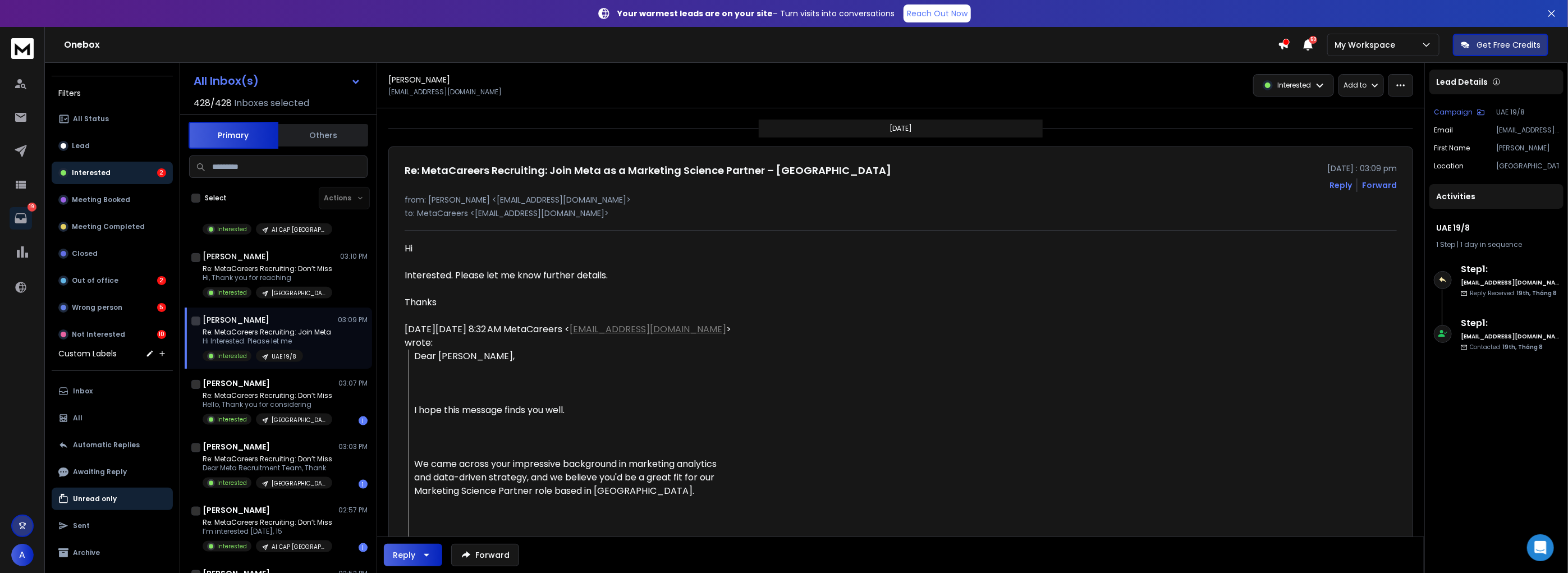
click at [422, 91] on p "hasher9x@gmail.com" at bounding box center [444, 91] width 113 height 9
drag, startPoint x: 474, startPoint y: 213, endPoint x: 616, endPoint y: 211, distance: 142.0
click at [616, 211] on p "to: MetaCareers <works@careersconnect-people.com>" at bounding box center [900, 213] width 992 height 11
click at [289, 387] on div "Shiran Kalma 03:07 PM" at bounding box center [285, 383] width 165 height 11
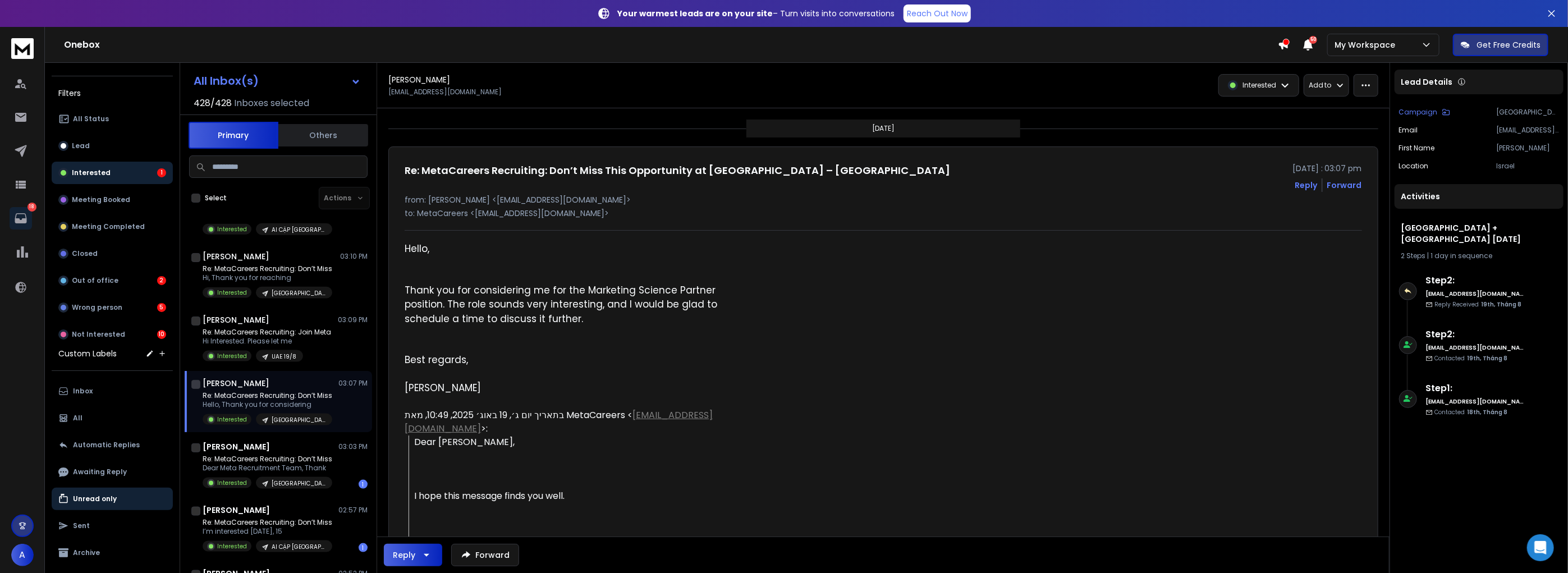
click at [440, 88] on p "shiranikalma@gmail.com" at bounding box center [444, 91] width 113 height 9
drag, startPoint x: 473, startPoint y: 212, endPoint x: 610, endPoint y: 216, distance: 137.1
click at [610, 216] on p "to: MetaCareers <recruit@careersconnectteam.com>" at bounding box center [883, 213] width 958 height 11
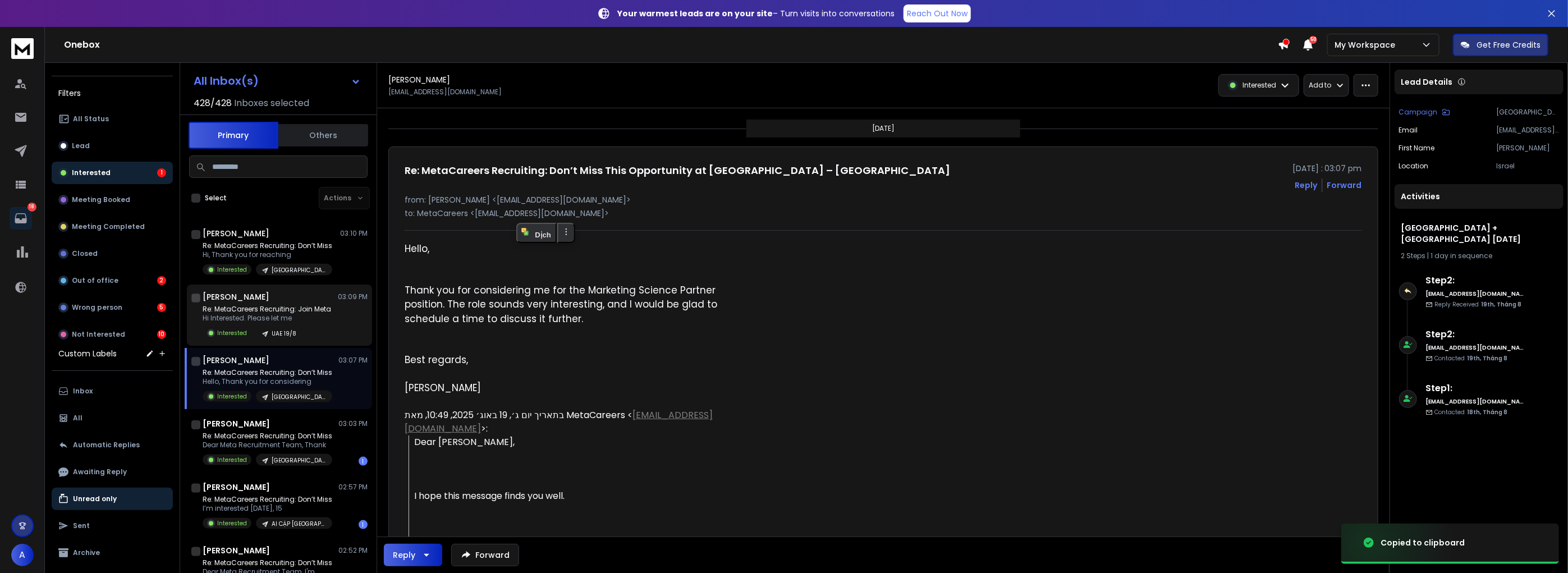
scroll to position [1309, 0]
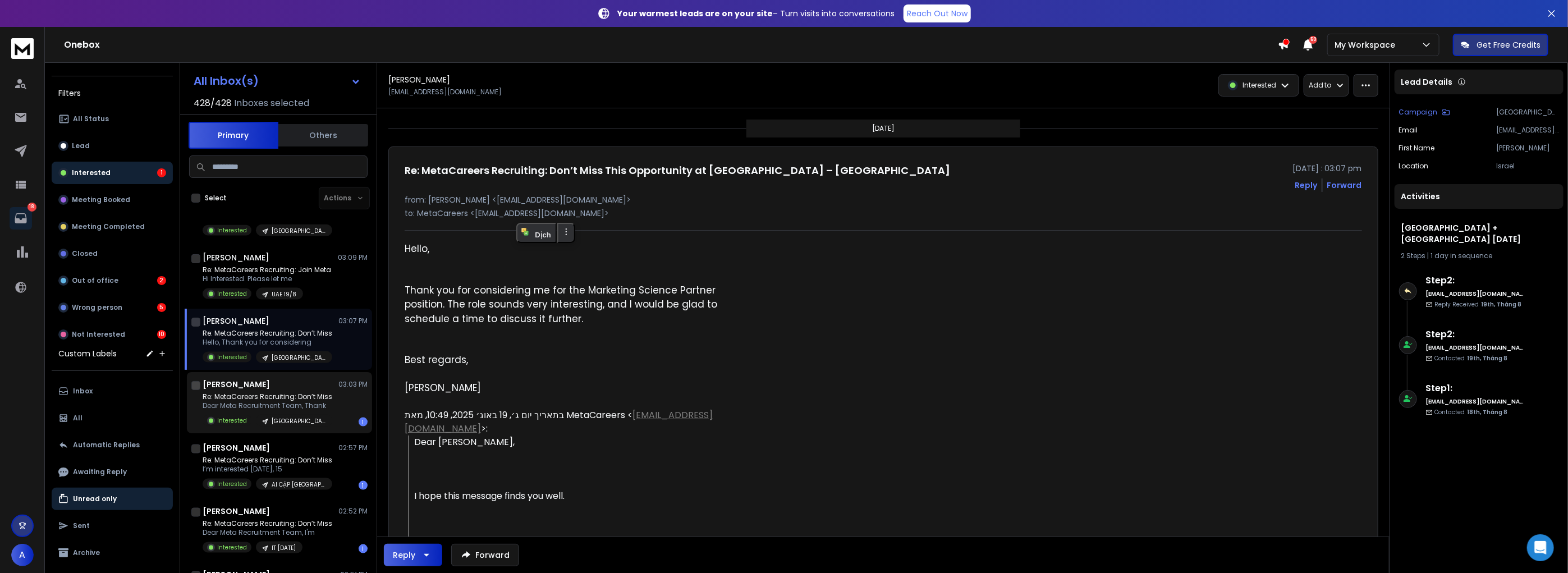
click at [285, 398] on p "Re: MetaCareers Recruiting: Don’t Miss" at bounding box center [267, 396] width 130 height 9
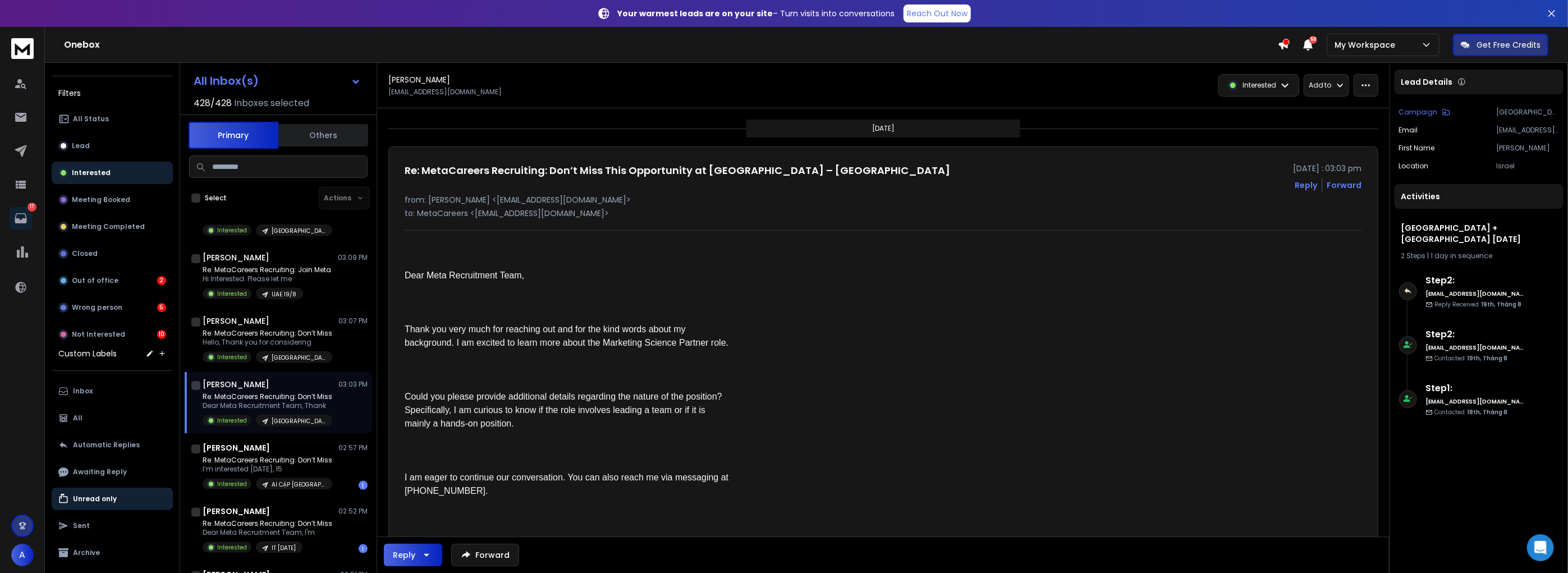
click at [433, 90] on p "guyycg@gmail.com" at bounding box center [444, 91] width 113 height 9
drag, startPoint x: 474, startPoint y: 214, endPoint x: 647, endPoint y: 213, distance: 173.0
click at [647, 213] on p "to: MetaCareers <[EMAIL_ADDRESS][DOMAIN_NAME]>" at bounding box center [883, 213] width 958 height 11
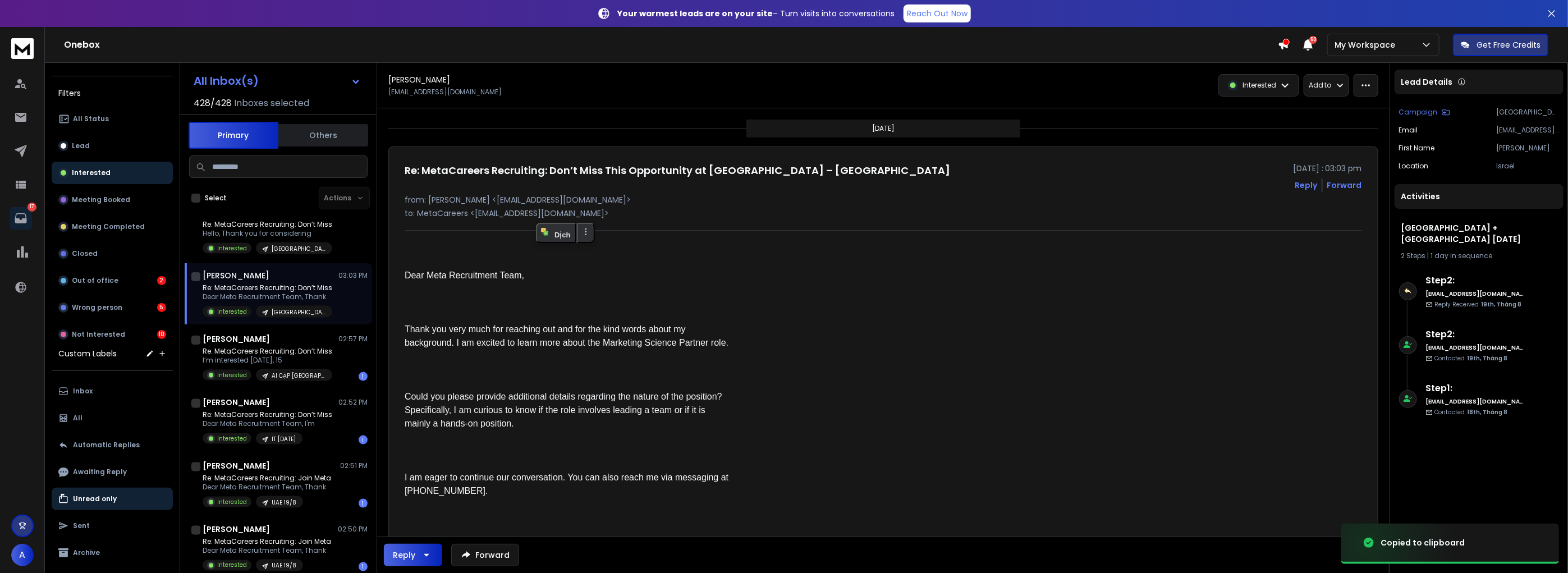
scroll to position [1433, 0]
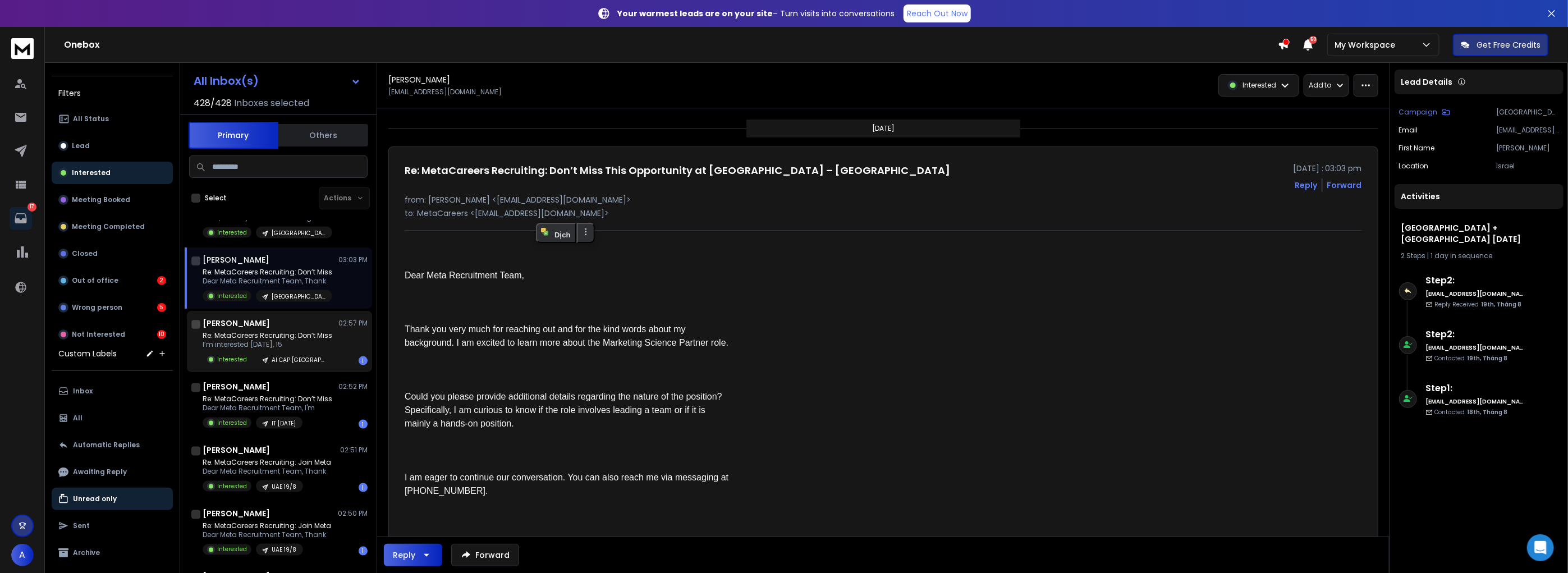
click at [299, 328] on div "Layla Hamdy 02:57 PM Re: MetaCareers Recruiting: Don’t Miss I’m interested On F…" at bounding box center [285, 342] width 165 height 47
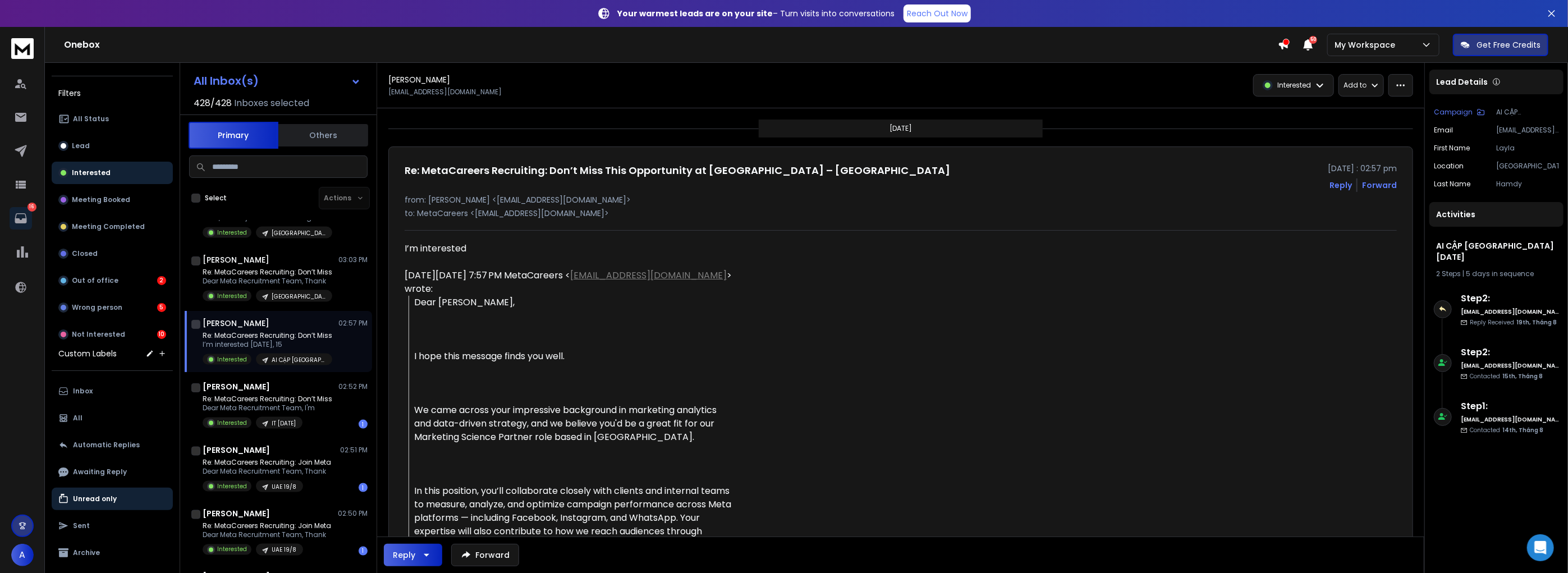
click at [442, 87] on p "loulyhamdy@gmail.com" at bounding box center [444, 91] width 113 height 9
drag, startPoint x: 474, startPoint y: 214, endPoint x: 640, endPoint y: 214, distance: 166.0
click at [640, 214] on p "to: MetaCareers <employee@careersconnect-gateway.com>" at bounding box center [900, 213] width 992 height 11
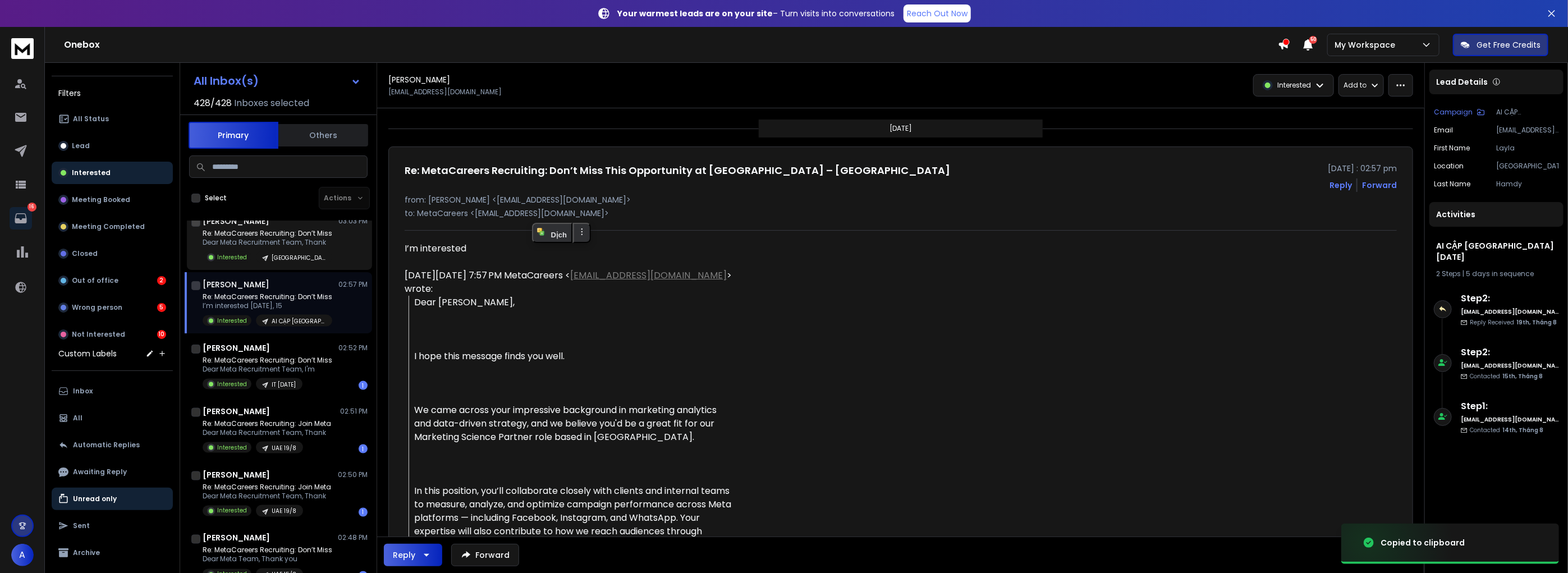
scroll to position [1558, 0]
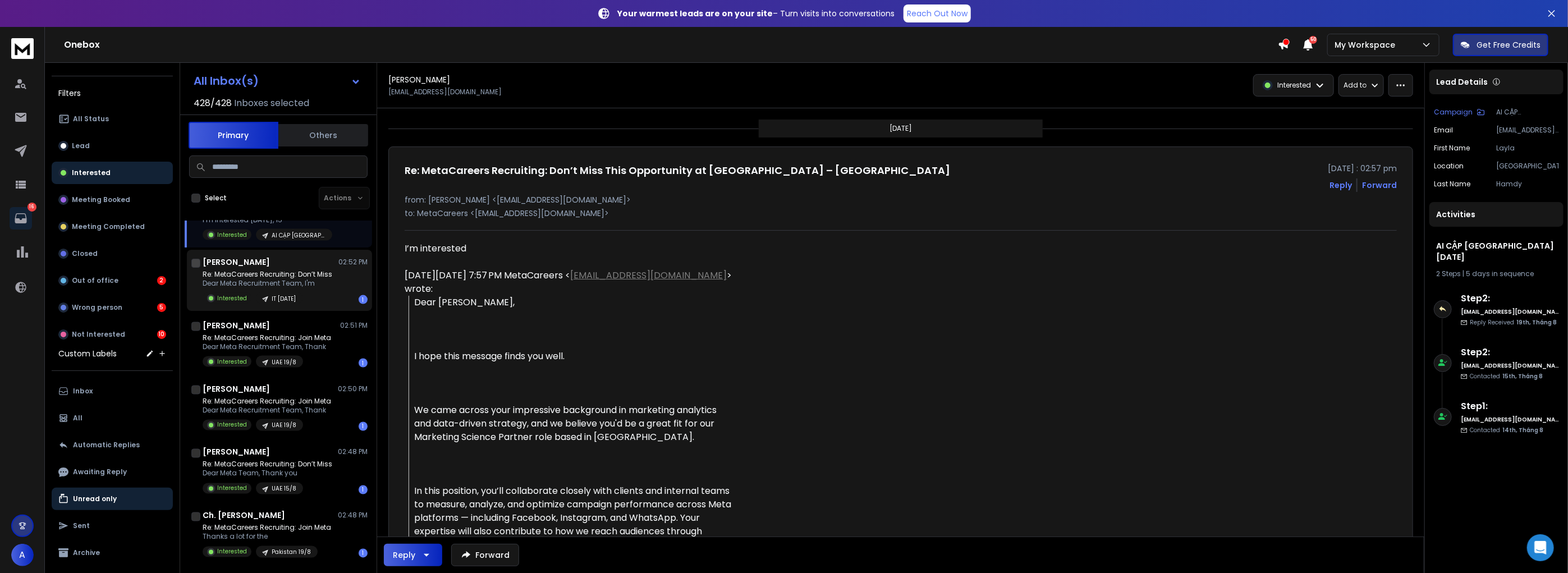
click at [267, 285] on p "Dear Meta Recruitment Team, I'm" at bounding box center [267, 283] width 130 height 9
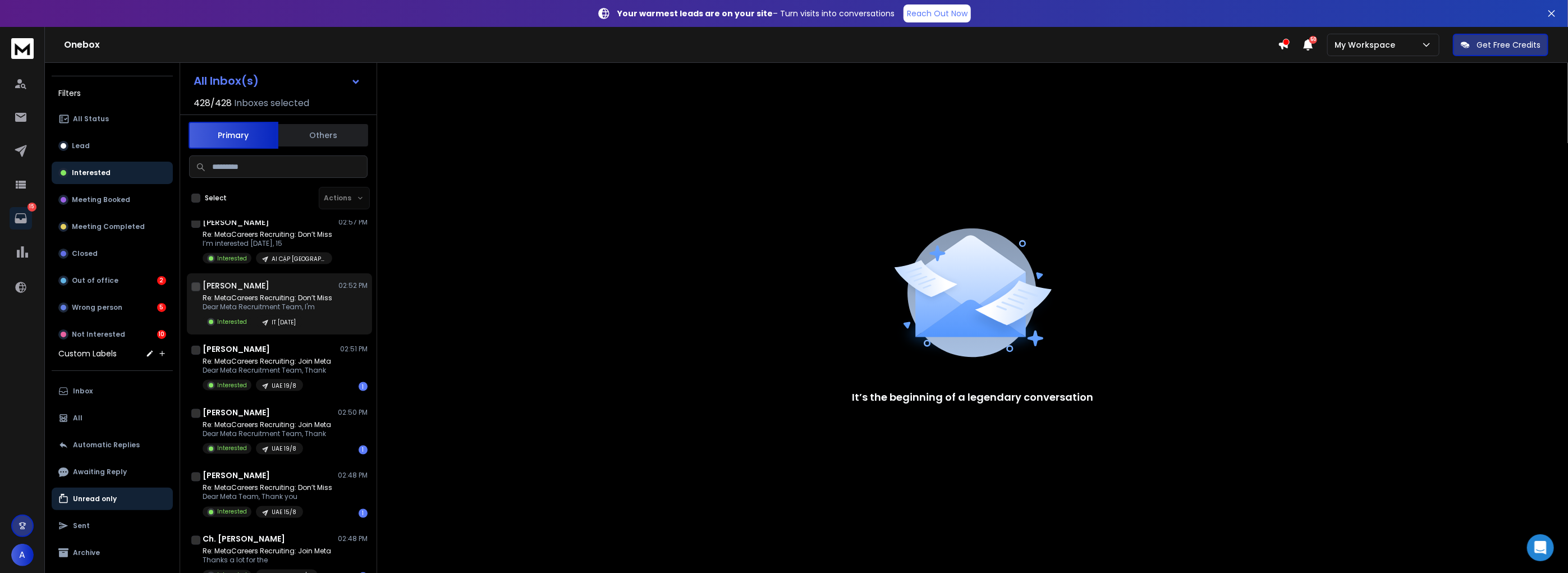
scroll to position [1539, 0]
click at [288, 306] on div "Re: MetaCareers Recruiting: Don’t Miss Dear Meta Recruitment Team, I'm Interest…" at bounding box center [267, 306] width 130 height 34
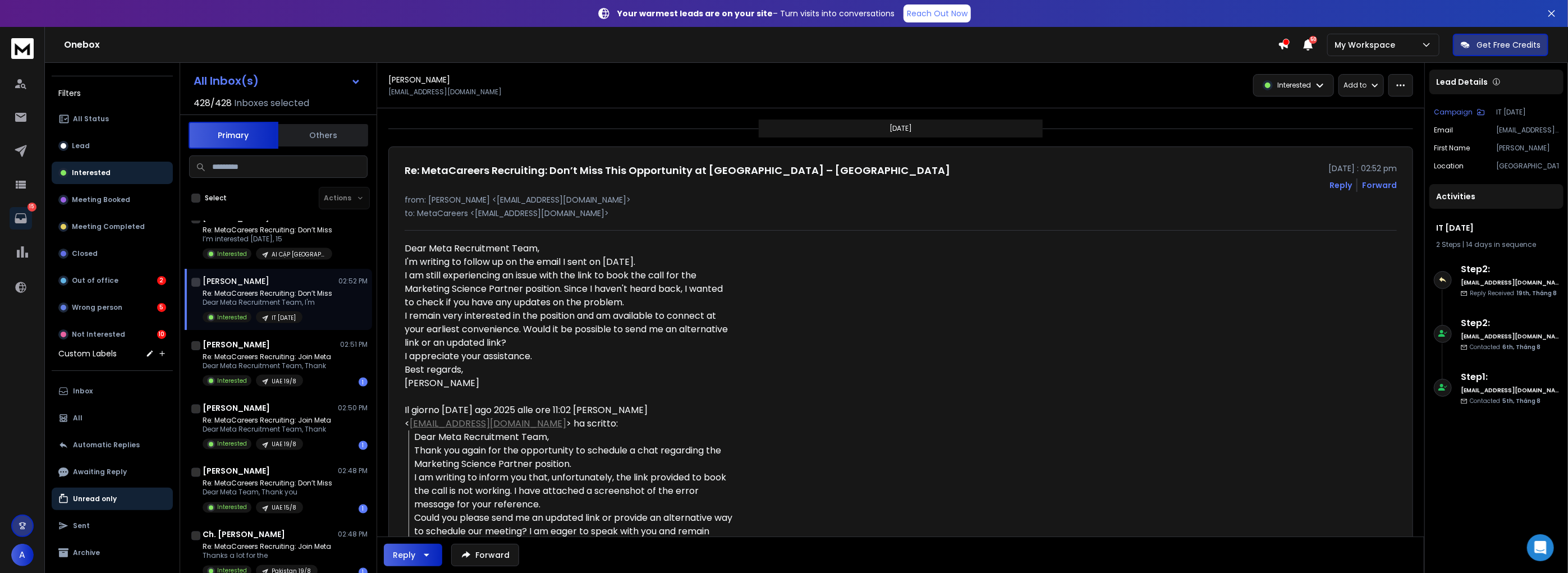
click at [308, 298] on p "Dear Meta Recruitment Team, I'm" at bounding box center [267, 302] width 130 height 9
click at [439, 92] on p "simonedemaio12@gmail.com" at bounding box center [444, 91] width 113 height 9
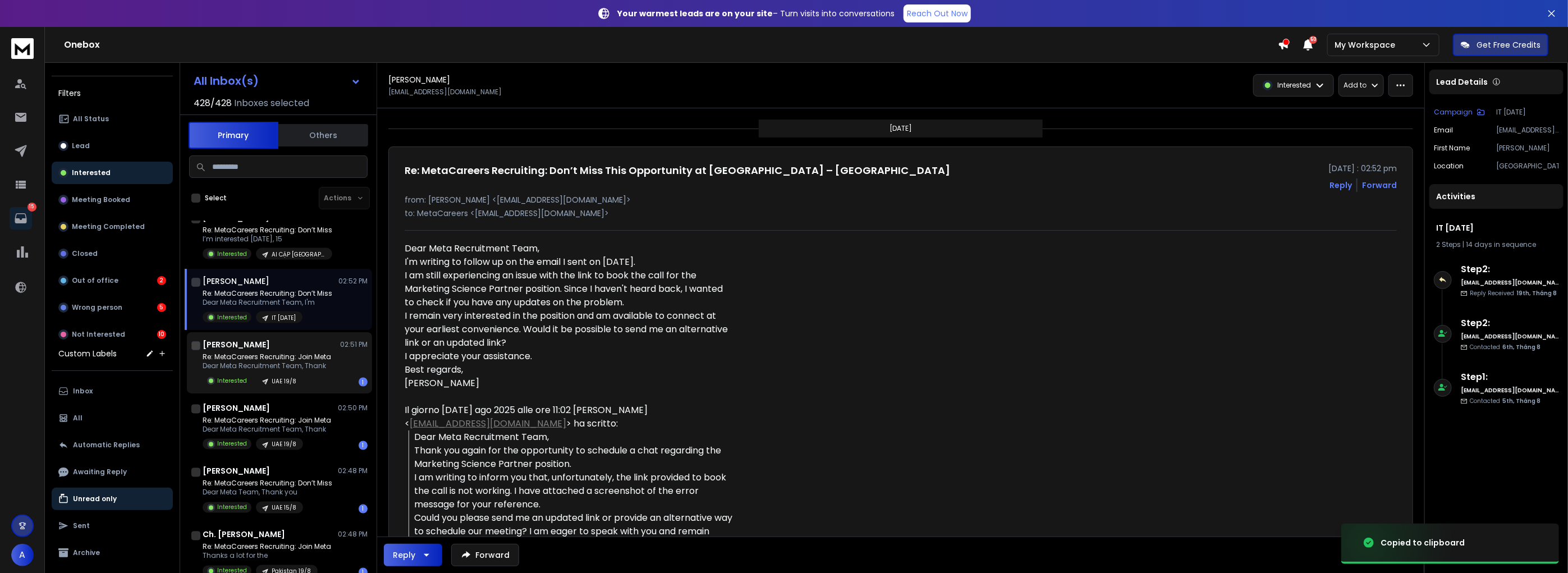
click at [294, 376] on div "UAE 19/8" at bounding box center [280, 380] width 47 height 11
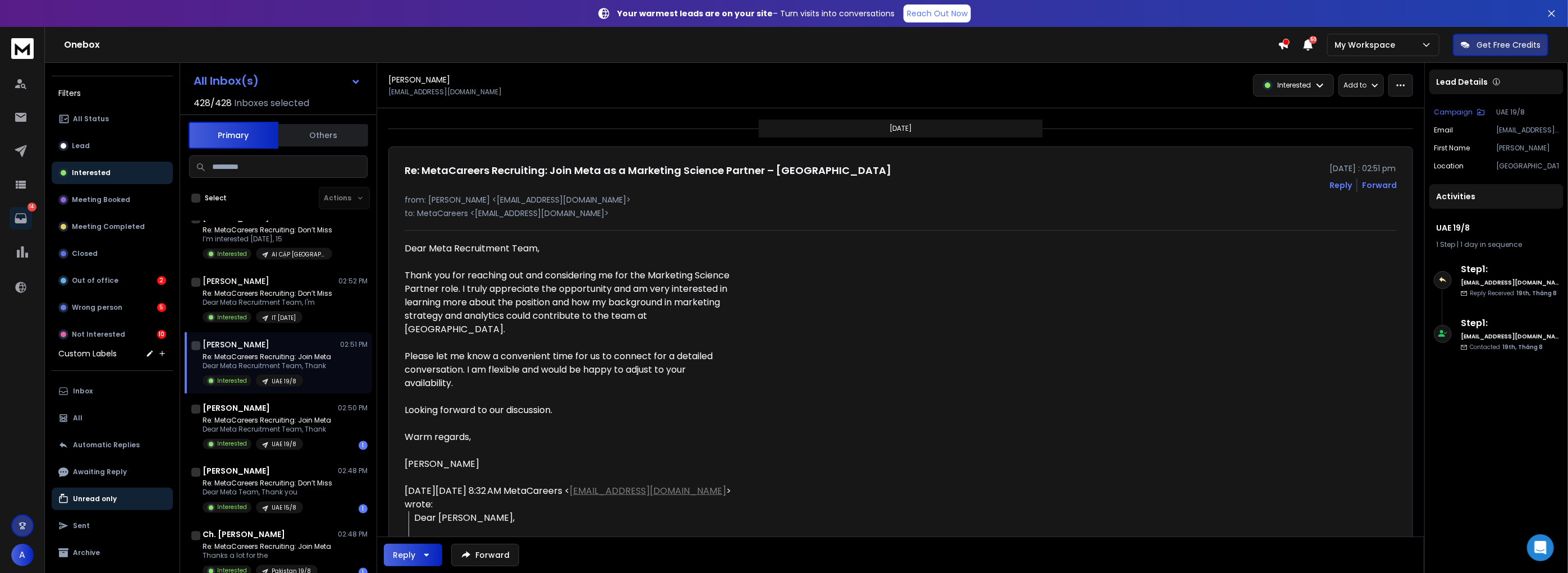
click at [441, 88] on p "merchant.raheel93@gmail.com" at bounding box center [444, 91] width 113 height 9
drag, startPoint x: 475, startPoint y: 210, endPoint x: 610, endPoint y: 215, distance: 135.1
click at [610, 215] on p "to: MetaCareers <works@careersconnecttalents.com>" at bounding box center [900, 213] width 992 height 11
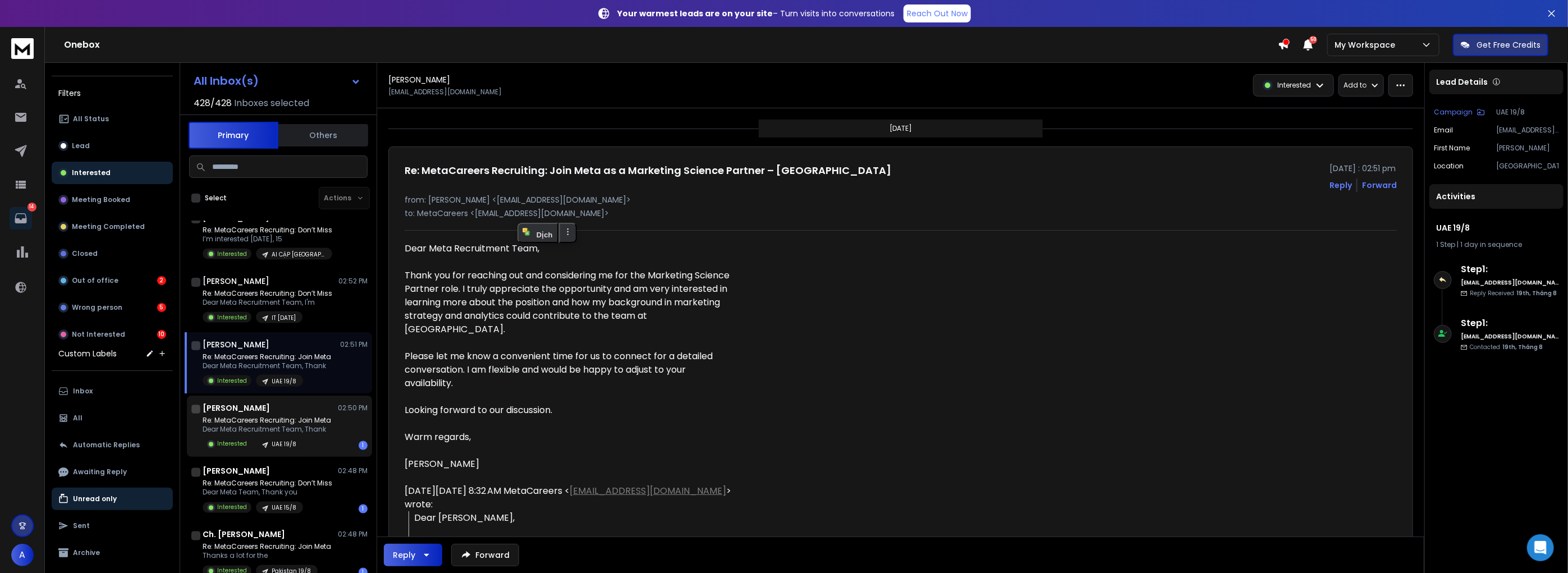
click at [270, 406] on h1 "Muhammad Rehan Siddiqui" at bounding box center [235, 408] width 67 height 11
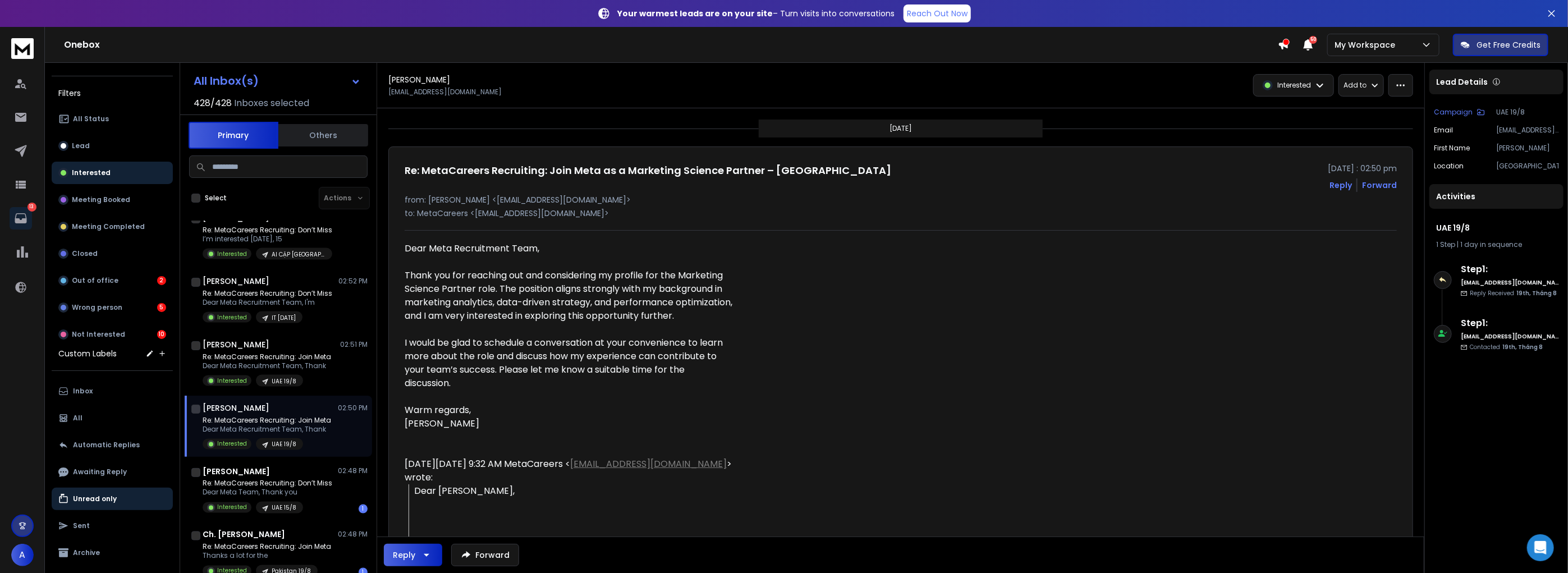
click at [444, 94] on p "rehansiddiqui03225328147@gmail.com" at bounding box center [444, 91] width 113 height 9
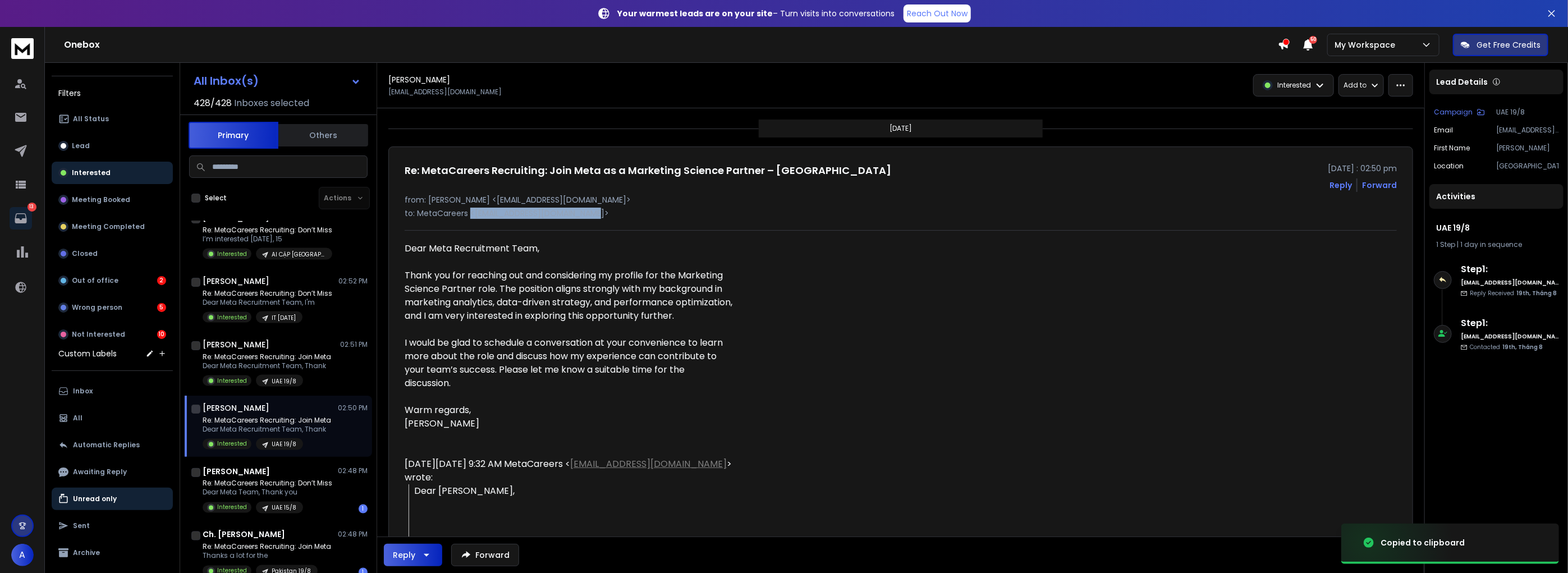
drag, startPoint x: 472, startPoint y: 213, endPoint x: 587, endPoint y: 214, distance: 115.0
click at [587, 214] on p "to: MetaCareers <recruit@careersconnect-hiringteam.com>" at bounding box center [900, 213] width 992 height 11
click at [500, 201] on p "from: Muhammad Rehan Siddiqui <rehansiddiqui03225328147@gmail.com>" at bounding box center [900, 200] width 992 height 11
click at [471, 214] on p "to: MetaCareers <recruit@careersconnect-hiringteam.com>" at bounding box center [900, 213] width 992 height 11
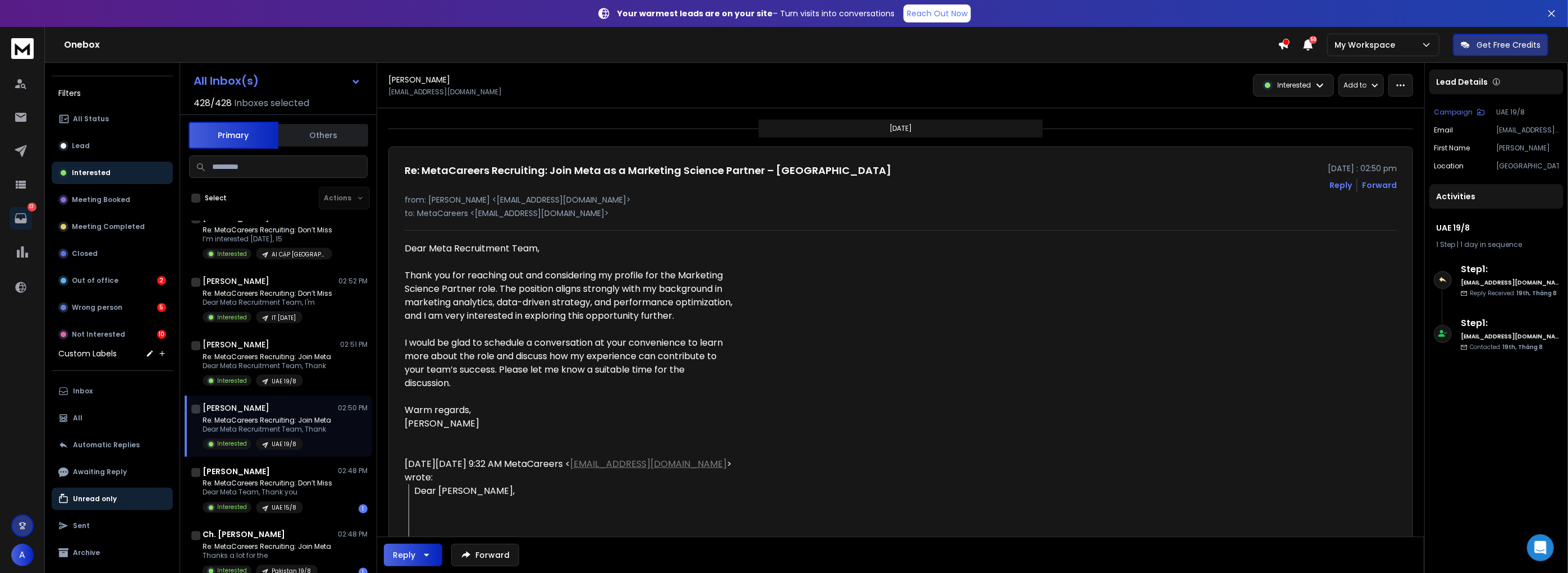
drag, startPoint x: 475, startPoint y: 211, endPoint x: 634, endPoint y: 216, distance: 159.1
click at [634, 216] on p "to: MetaCareers <recruit@careersconnect-hiringteam.com>" at bounding box center [900, 213] width 992 height 11
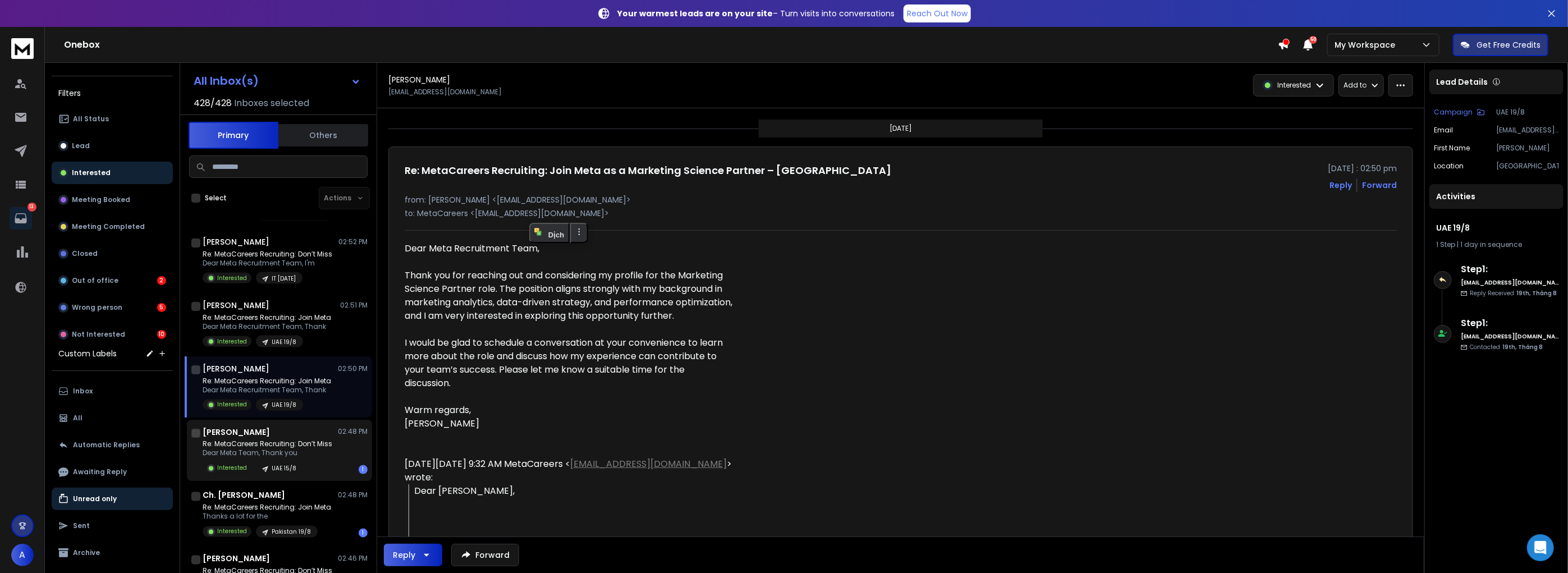
scroll to position [1663, 0]
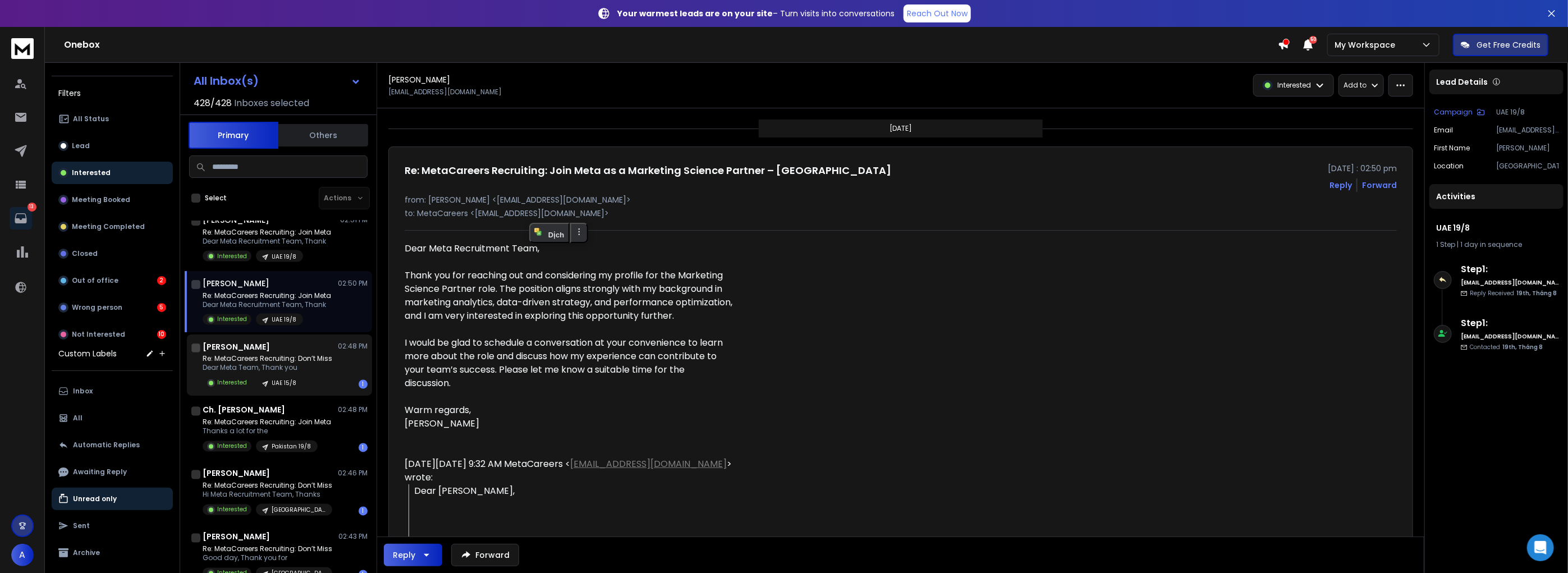
click at [287, 374] on div "Re: MetaCareers Recruiting: Don’t Miss Dear Meta Team, Thank you Interested UAE…" at bounding box center [267, 372] width 130 height 34
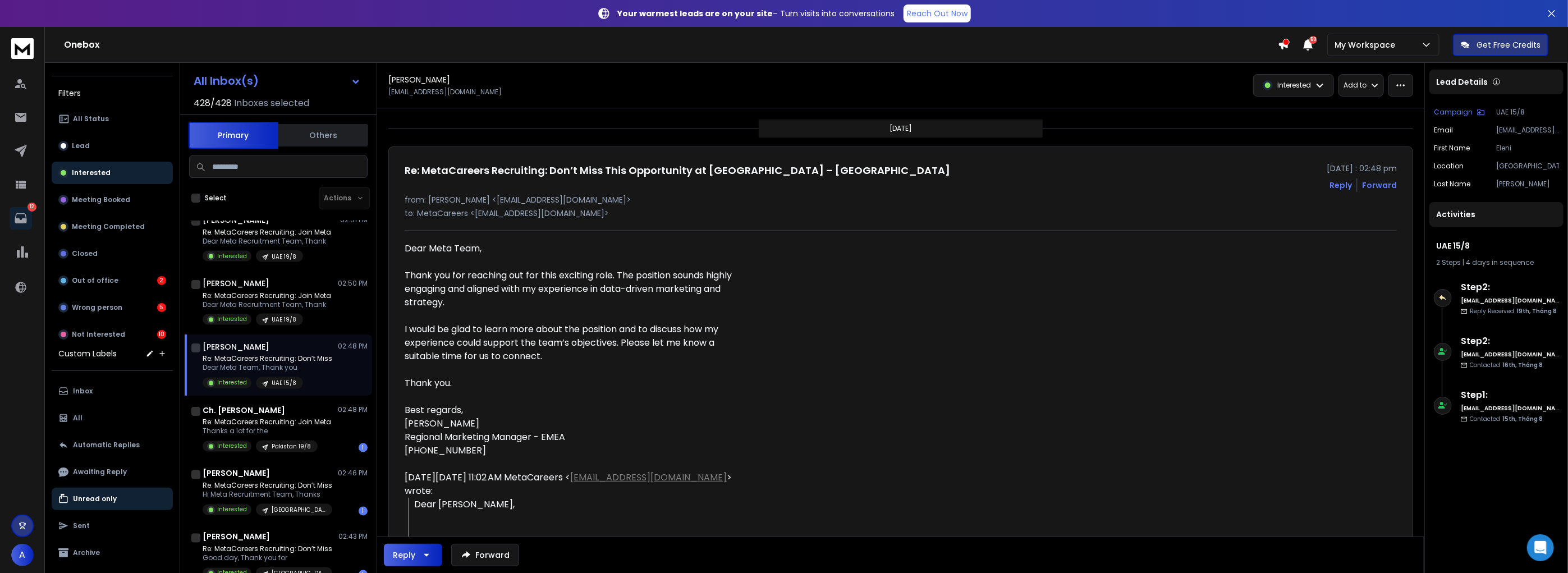
click at [449, 90] on p "el.papapostolou@gmail.com" at bounding box center [444, 91] width 113 height 9
drag, startPoint x: 475, startPoint y: 214, endPoint x: 609, endPoint y: 214, distance: 134.0
click at [609, 214] on p "to: MetaCareers <recruit@careersconnect-staff.com>" at bounding box center [900, 213] width 992 height 11
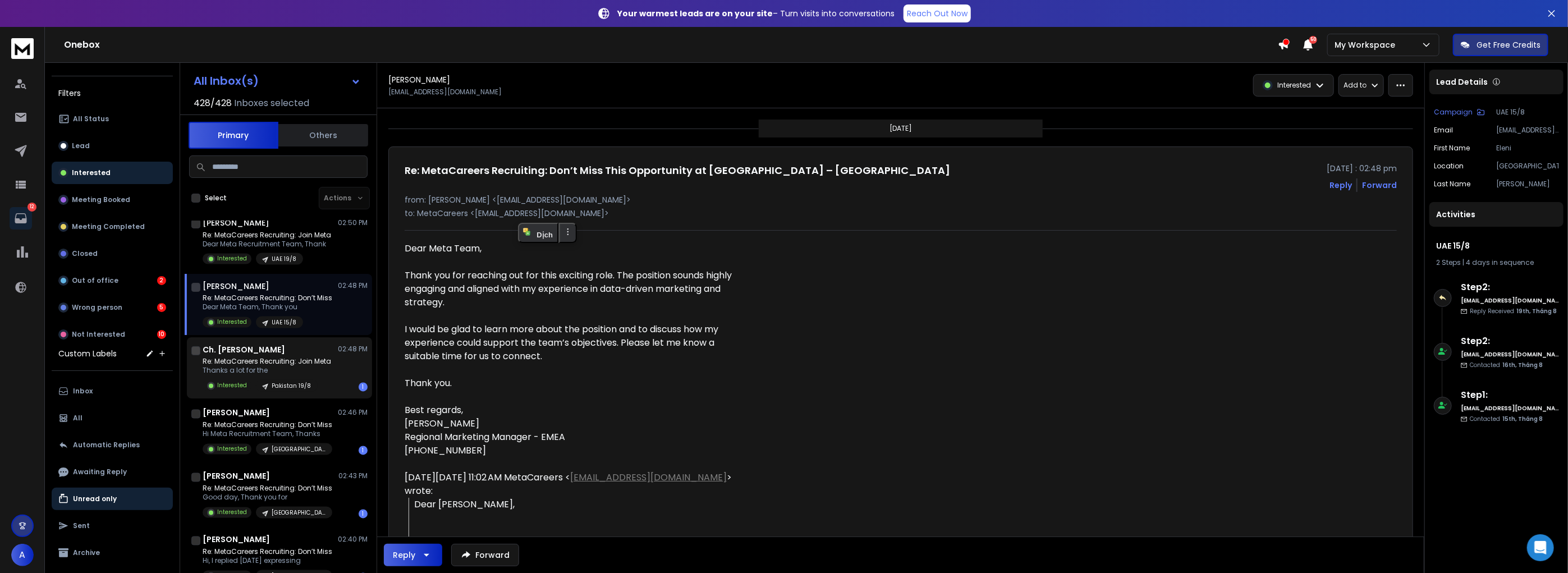
scroll to position [1726, 0]
click at [293, 352] on div "Ch. Muhammad Asim 02:48 PM Re: MetaCareers Recruiting: Join Meta Thanks a lot f…" at bounding box center [285, 366] width 165 height 47
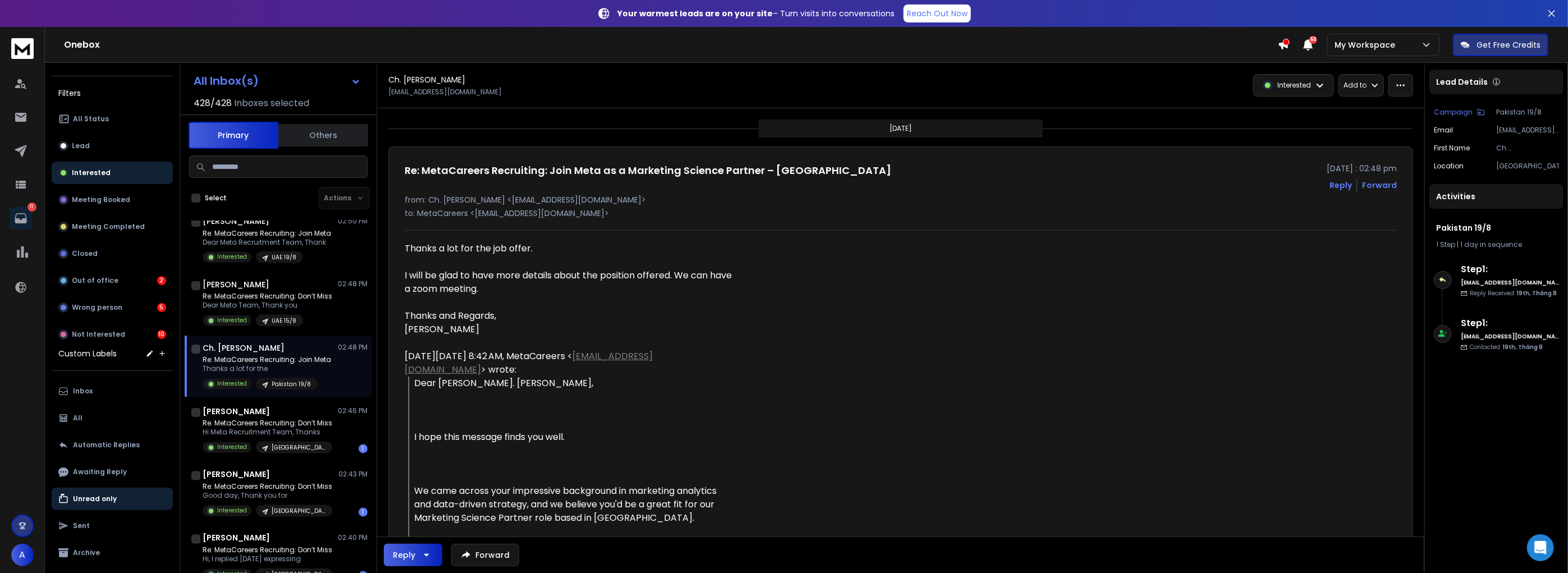
click at [446, 92] on p "m.asim5492@gmail.com" at bounding box center [444, 91] width 113 height 9
drag, startPoint x: 474, startPoint y: 213, endPoint x: 614, endPoint y: 215, distance: 140.0
click at [614, 215] on p "to: MetaCareers <works@careersconnect-source.com>" at bounding box center [900, 213] width 992 height 11
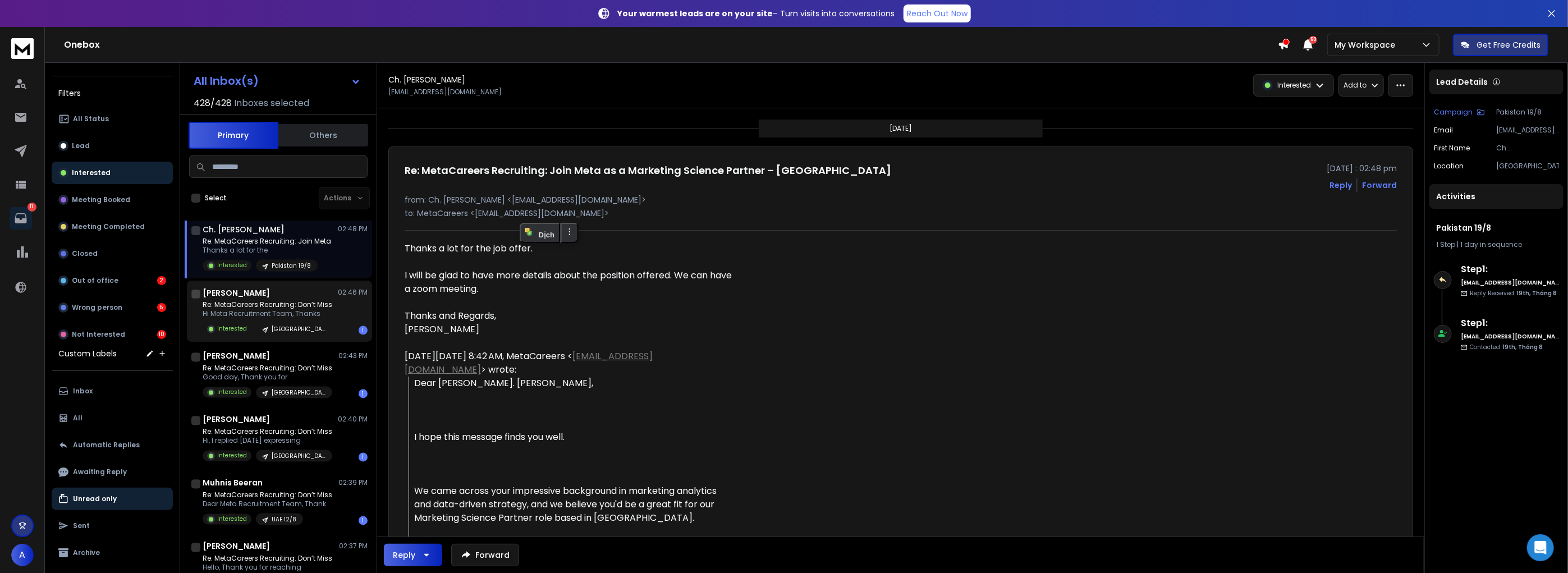
scroll to position [1850, 0]
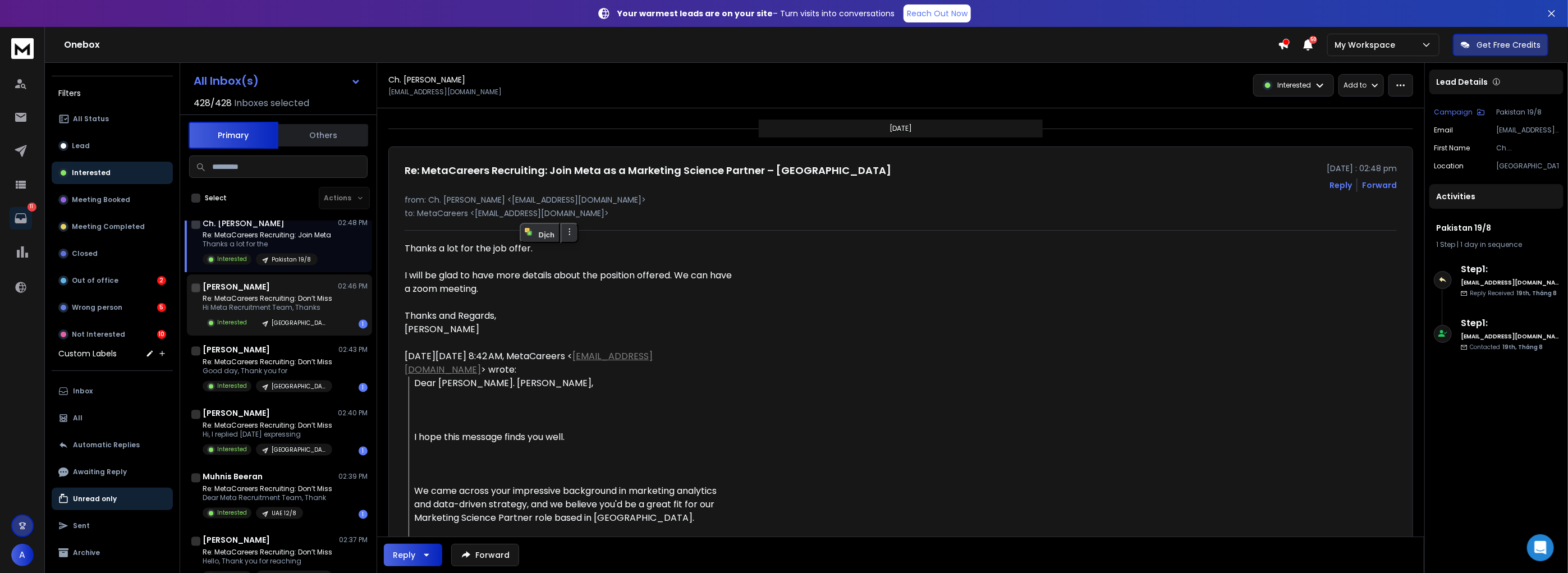
click at [274, 304] on p "Hi Meta Recruitment Team, Thanks" at bounding box center [267, 307] width 130 height 9
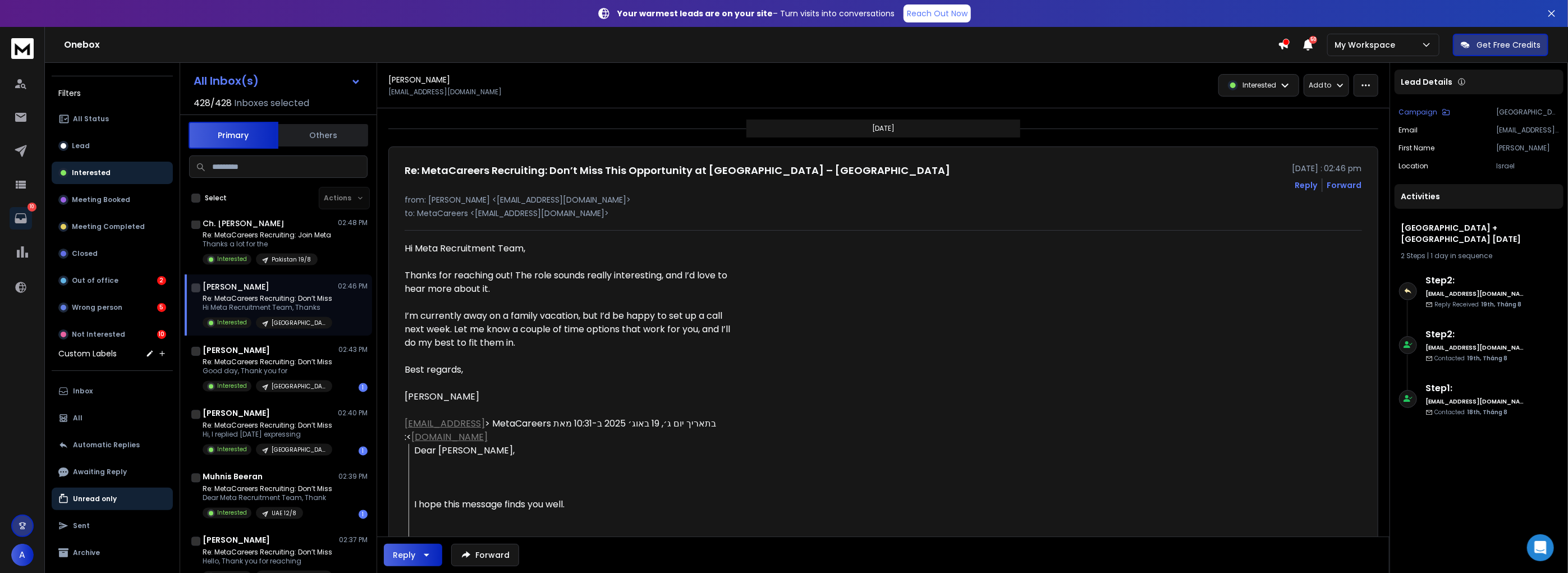
click at [438, 88] on p "c.sasson82@gmail.com" at bounding box center [444, 91] width 113 height 9
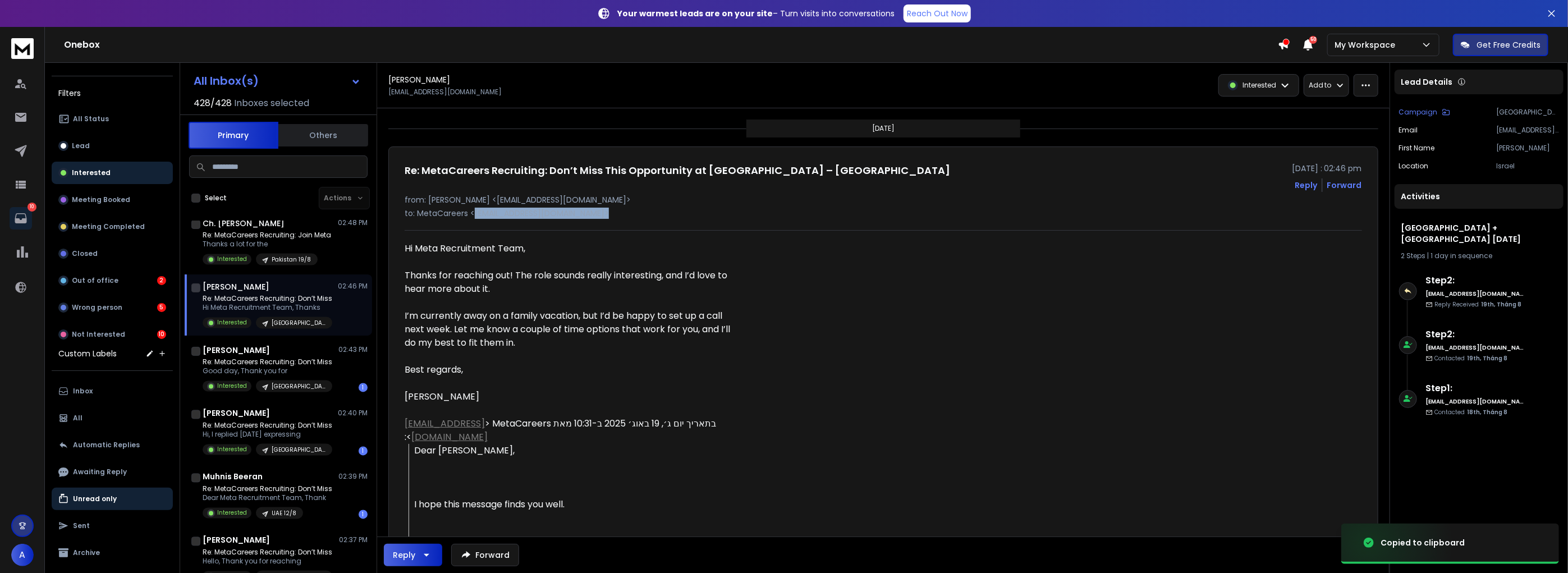
drag, startPoint x: 474, startPoint y: 212, endPoint x: 608, endPoint y: 212, distance: 134.0
click at [608, 212] on p "to: MetaCareers <hr@careersconnect-gateway.com>" at bounding box center [883, 213] width 958 height 11
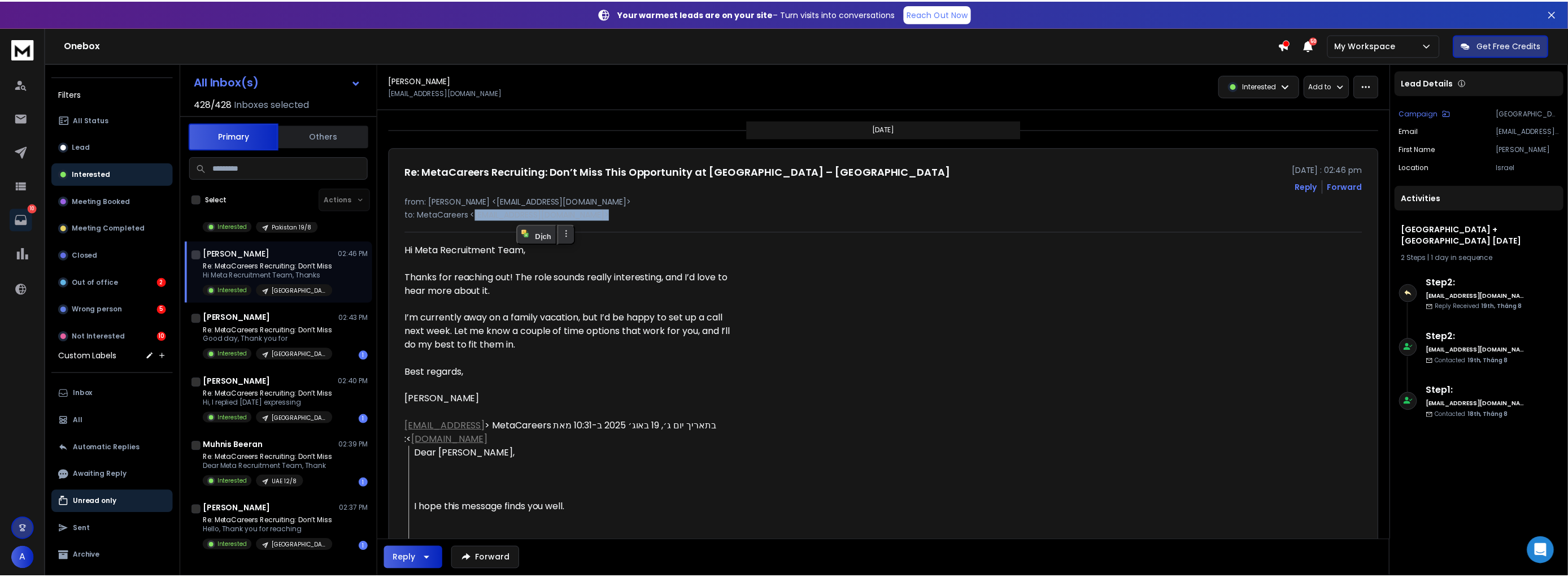
scroll to position [1926, 0]
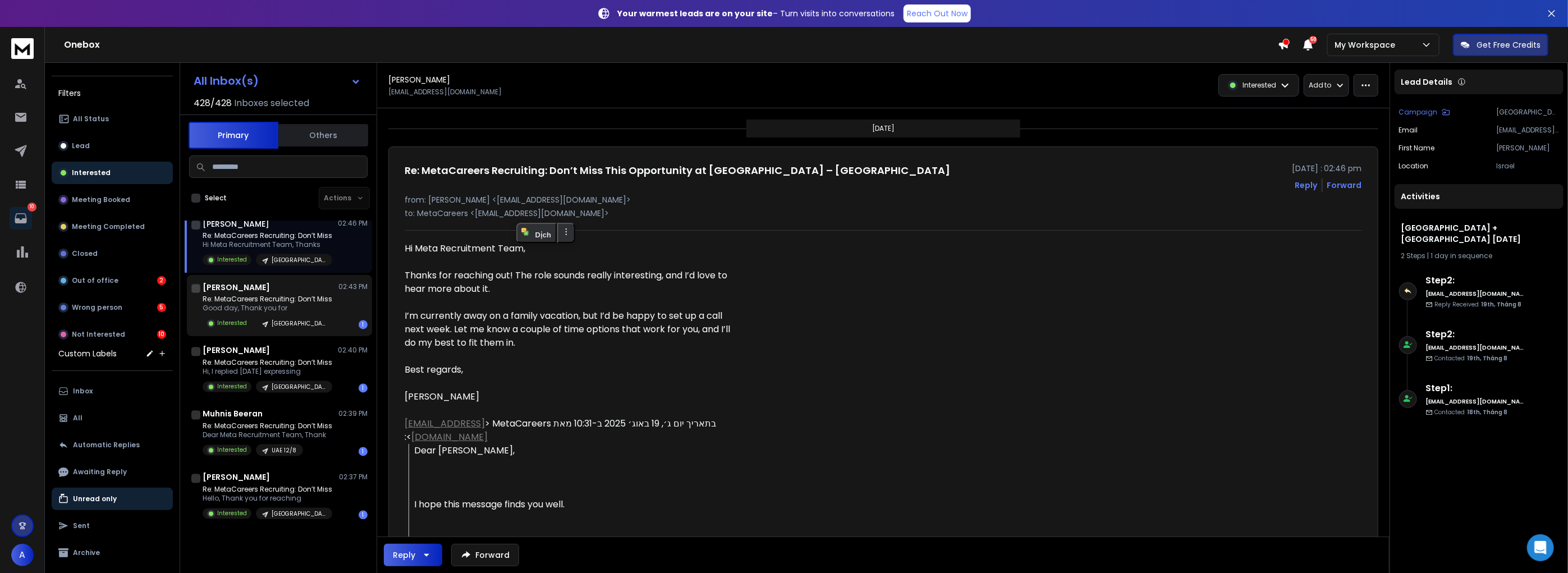
click at [289, 282] on div "גיל שטורפר 02:43 PM" at bounding box center [285, 287] width 165 height 11
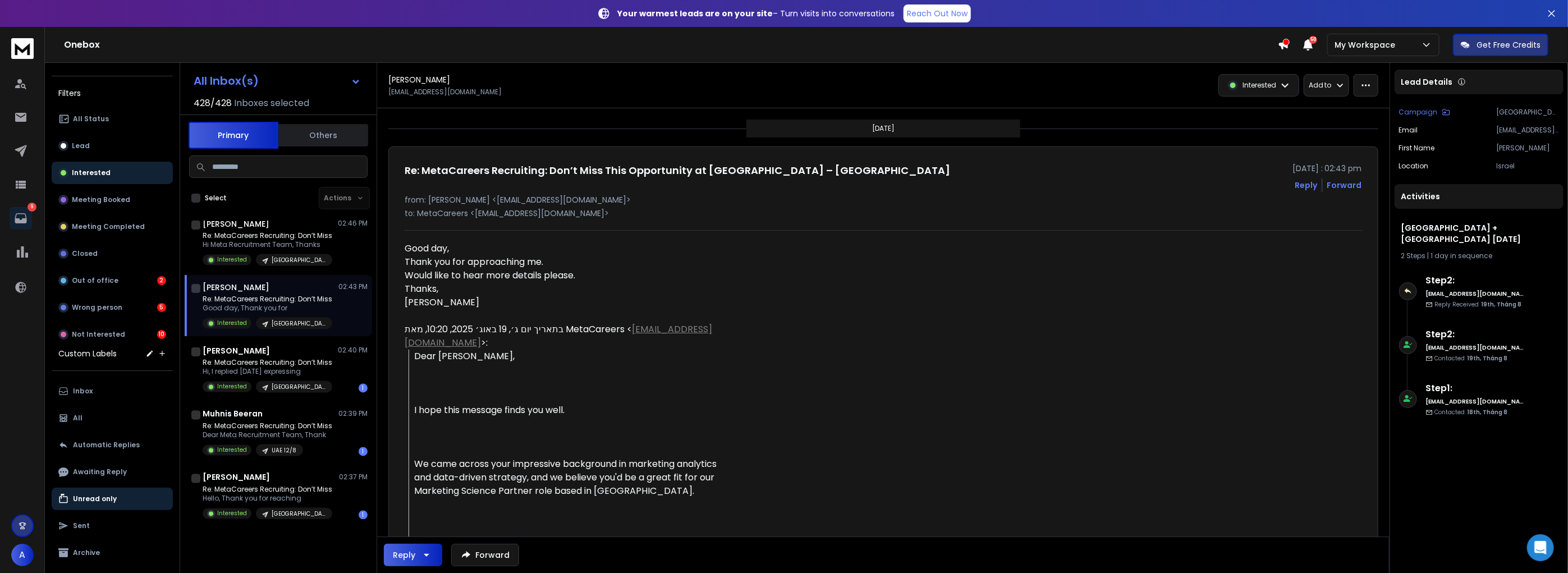
click at [433, 93] on p "gilst1106@gmail.com" at bounding box center [444, 91] width 113 height 9
drag, startPoint x: 474, startPoint y: 214, endPoint x: 625, endPoint y: 217, distance: 151.0
click at [625, 217] on p "to: MetaCareers <employee@careersconnect-care.com>" at bounding box center [883, 213] width 958 height 11
click at [291, 362] on p "Re: MetaCareers Recruiting: Don’t Miss" at bounding box center [267, 362] width 130 height 9
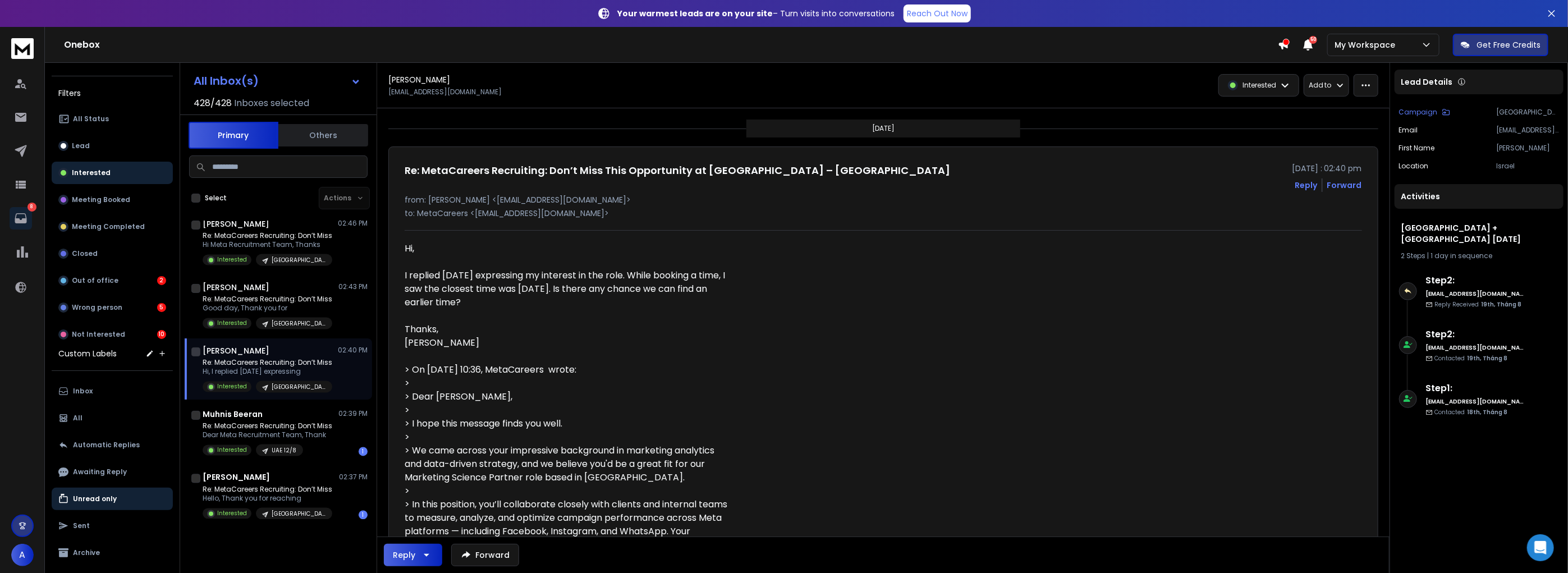
click at [441, 93] on p "landaumichael6@gmail.com" at bounding box center [444, 91] width 113 height 9
drag, startPoint x: 474, startPoint y: 213, endPoint x: 638, endPoint y: 213, distance: 164.0
click at [638, 213] on p "to: MetaCareers <hr@careersconnect-digitalmarketing.com>" at bounding box center [883, 213] width 958 height 11
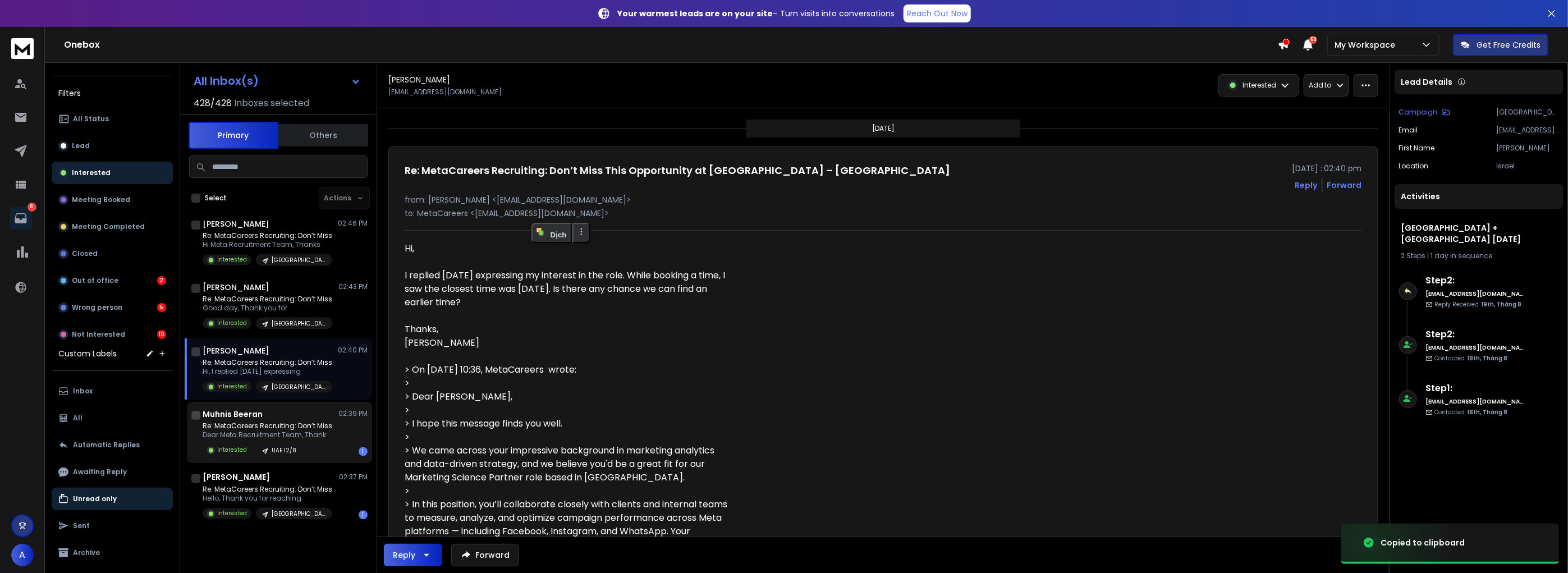
click at [288, 413] on div "Muhnis Beeran 02:39 PM" at bounding box center [285, 414] width 165 height 11
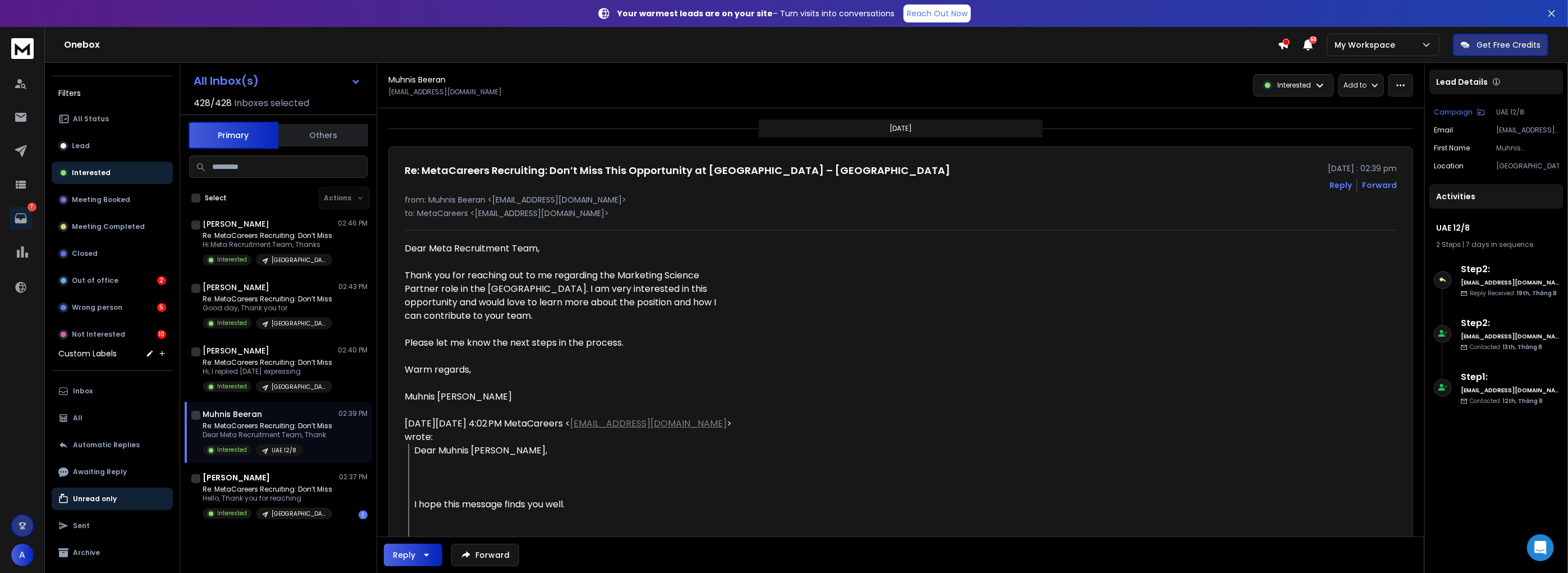
click at [433, 96] on p "kmuhnis@gmail.com" at bounding box center [444, 91] width 113 height 9
drag, startPoint x: 473, startPoint y: 213, endPoint x: 625, endPoint y: 214, distance: 152.0
click at [625, 214] on p "to: MetaCareers <employee@careersconnecthiring.com>" at bounding box center [900, 213] width 992 height 11
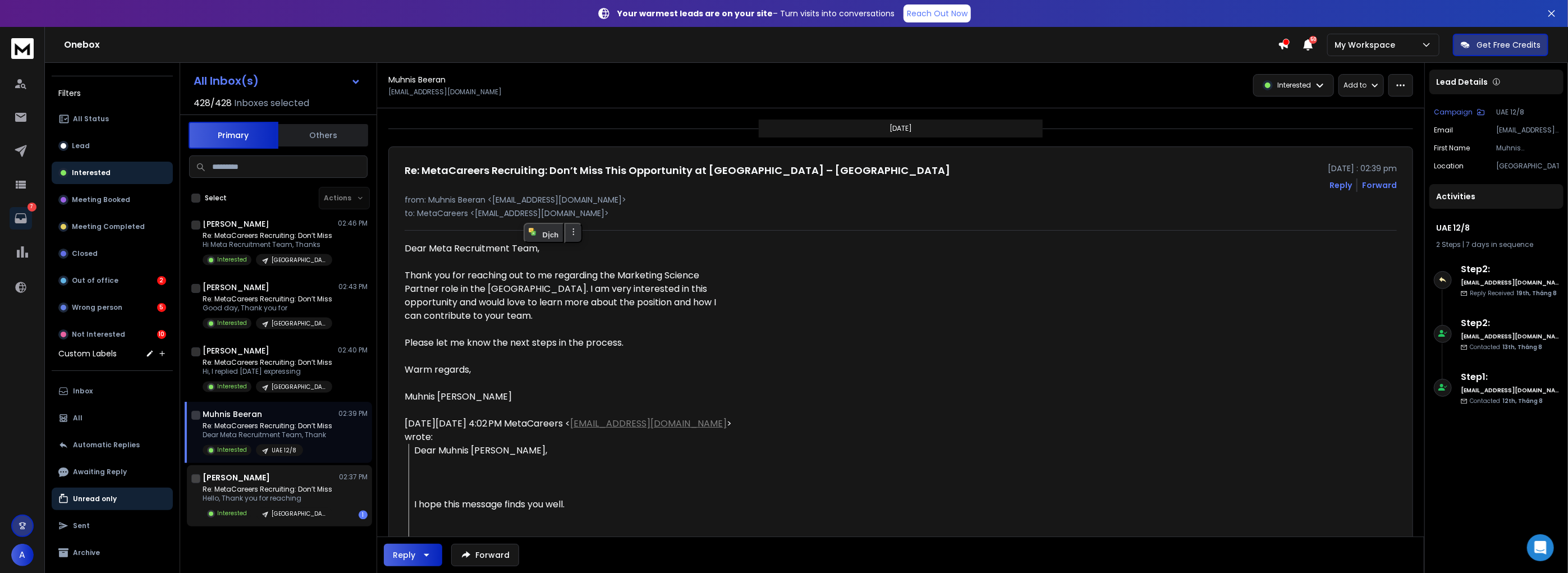
click at [277, 479] on div "Eric Wolkstein 02:37 PM" at bounding box center [285, 477] width 165 height 11
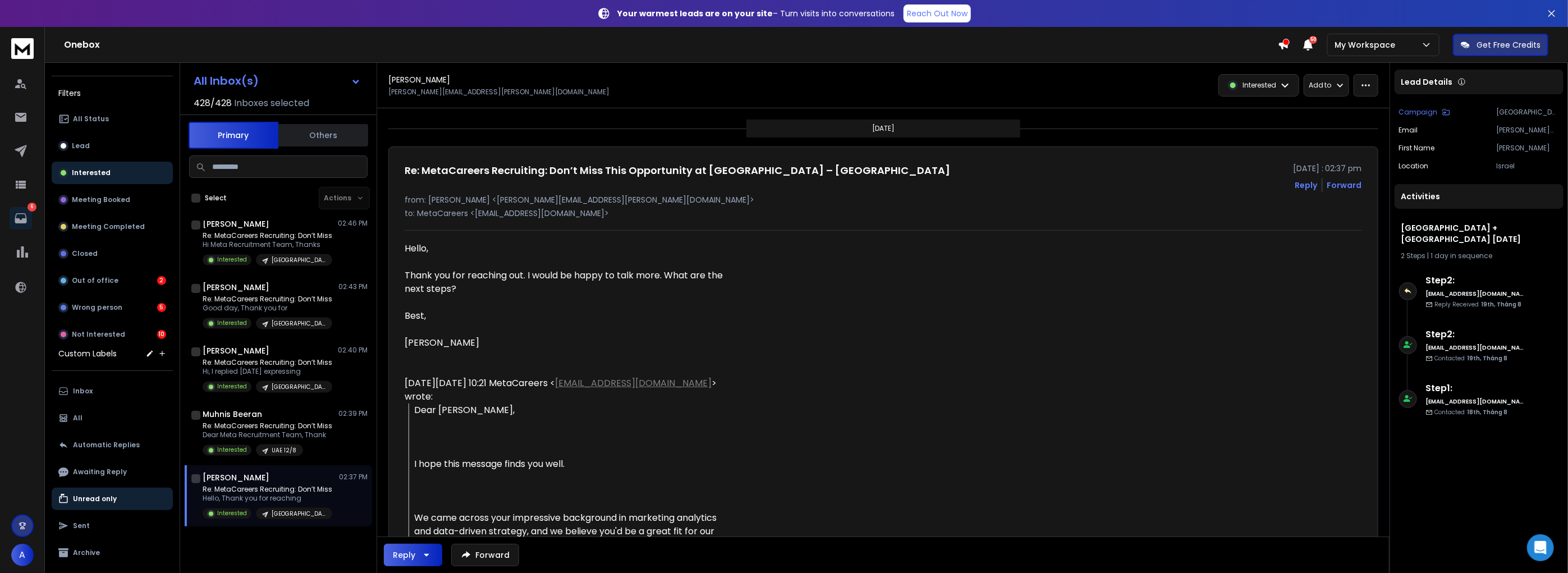
click at [456, 90] on p "eric.wolkstein@gmail.com" at bounding box center [498, 91] width 221 height 9
drag, startPoint x: 474, startPoint y: 210, endPoint x: 638, endPoint y: 217, distance: 164.1
click at [638, 217] on p "to: MetaCareers <employee@careersconnect-employ.com>" at bounding box center [883, 213] width 958 height 11
click at [23, 148] on icon at bounding box center [20, 151] width 11 height 11
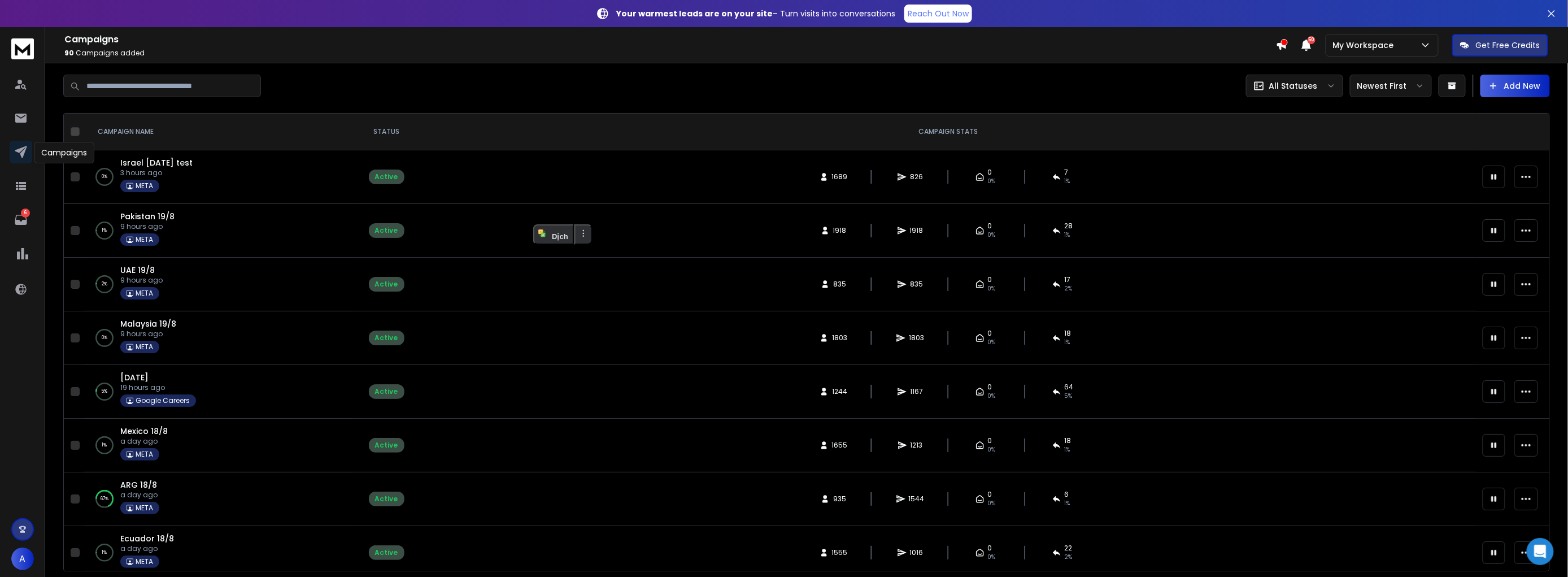
click at [700, 94] on div at bounding box center [434, 86] width 743 height 23
click at [12, 208] on div "6" at bounding box center [22, 188] width 26 height 232
click at [27, 218] on link "6" at bounding box center [21, 220] width 23 height 23
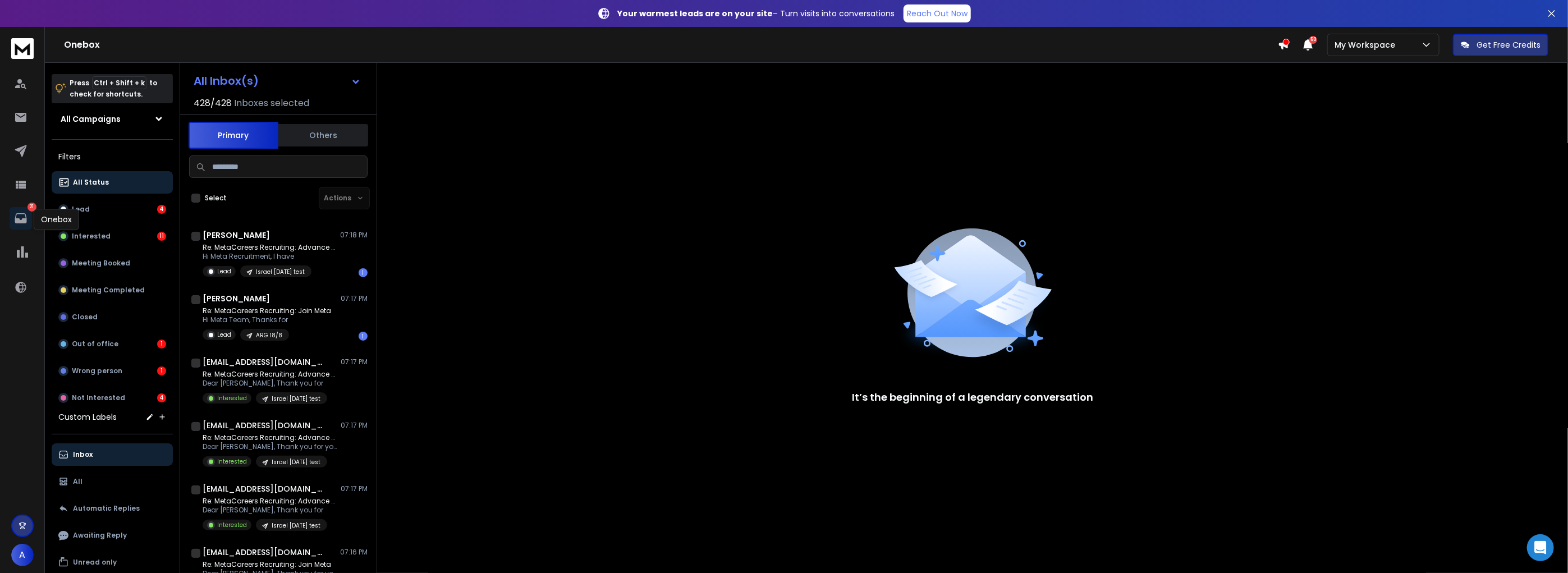
click at [294, 167] on input at bounding box center [278, 167] width 178 height 23
paste input "**********"
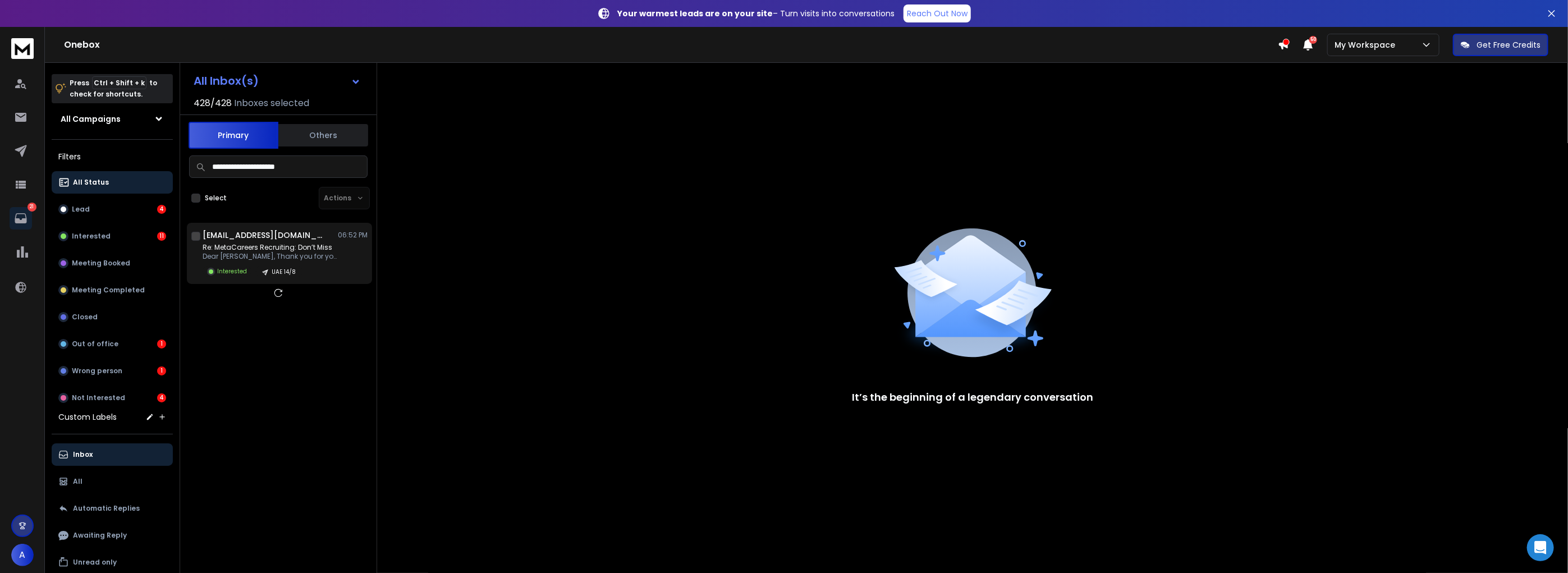
type input "**********"
click at [290, 234] on h1 "m.tahtamooni@gmail.com" at bounding box center [264, 235] width 123 height 11
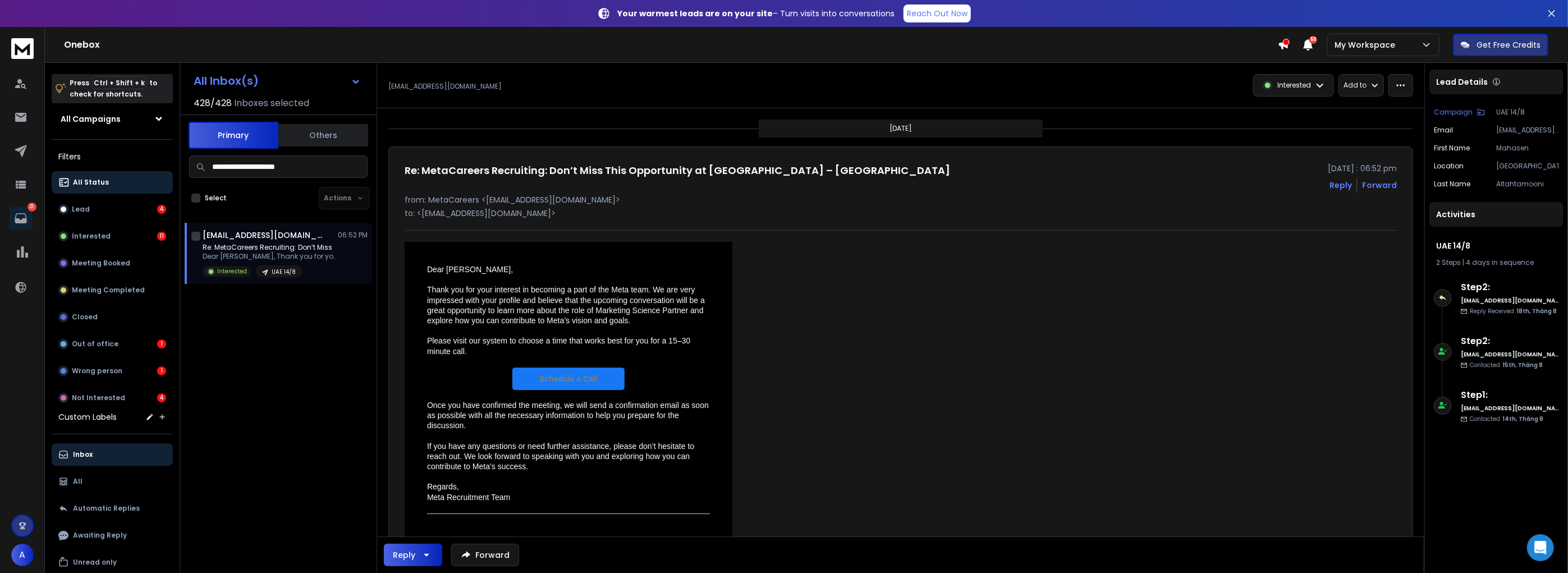
click at [575, 370] on link "Schedule a Call" at bounding box center [569, 379] width 112 height 23
drag, startPoint x: 249, startPoint y: 164, endPoint x: 134, endPoint y: 154, distance: 115.4
click at [134, 154] on div "**********" at bounding box center [806, 349] width 1523 height 573
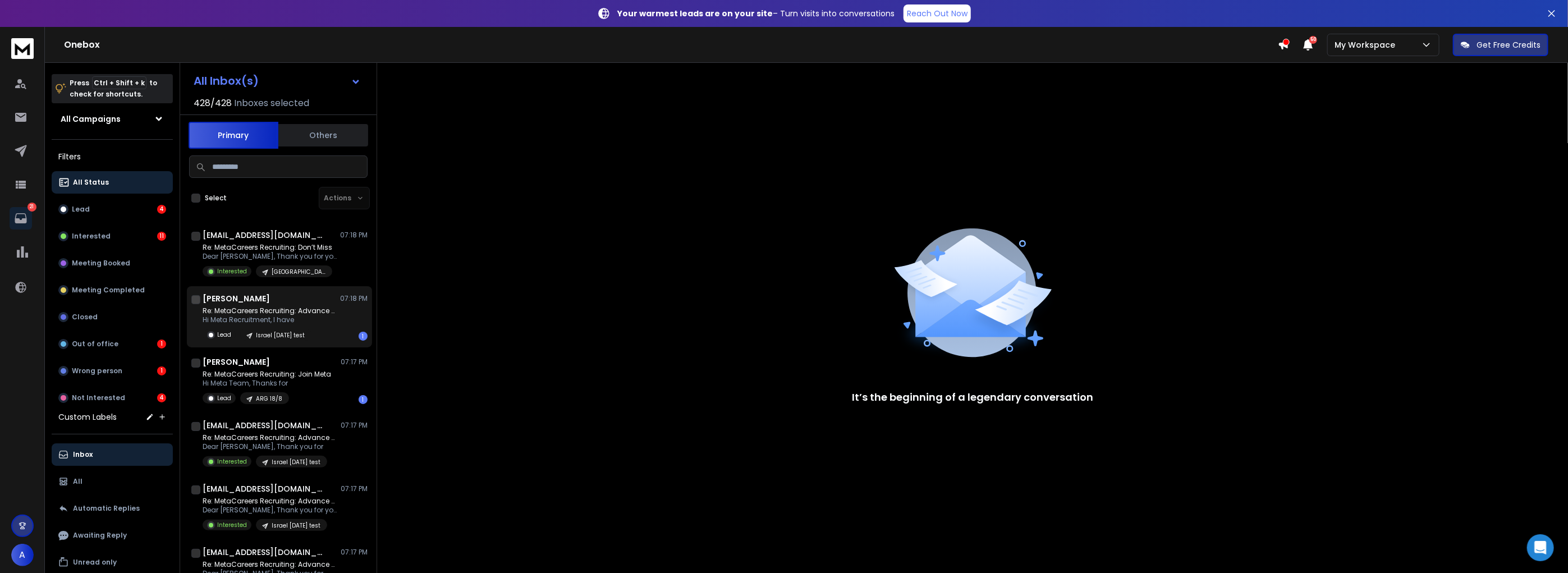
click at [275, 310] on p "Re: MetaCareers Recruiting: Advance Your" at bounding box center [270, 310] width 135 height 9
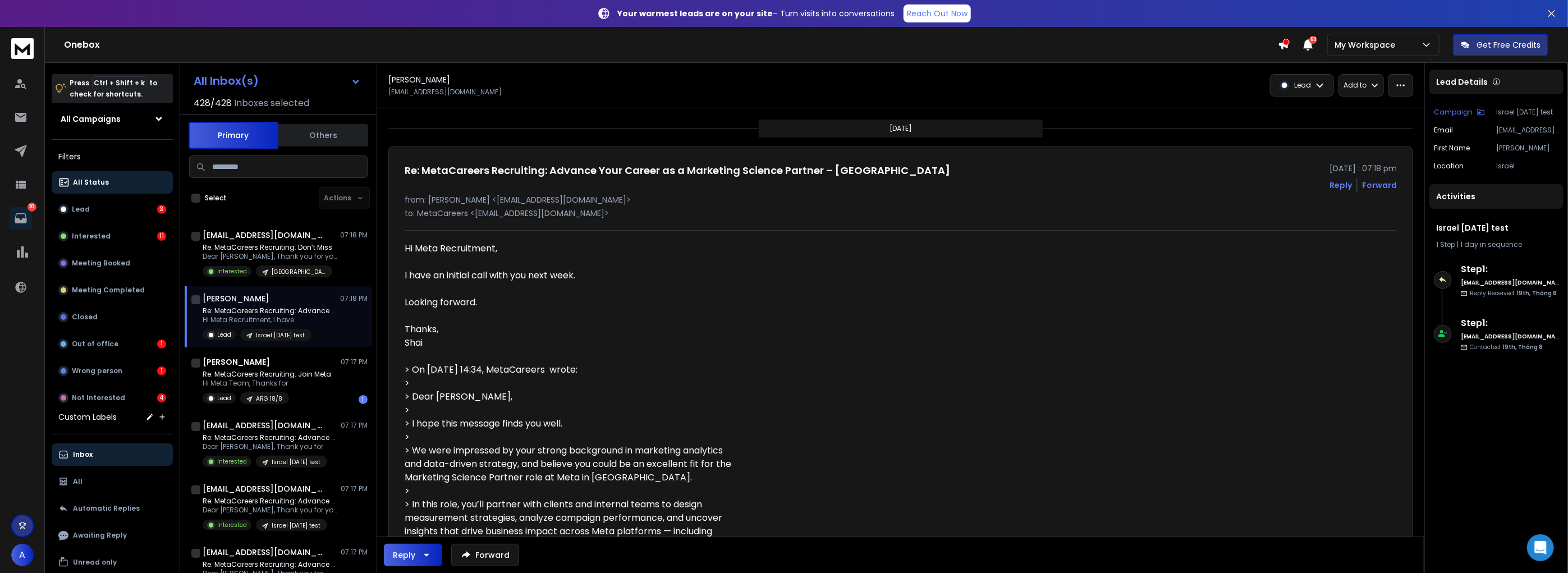
click at [1404, 87] on icon "button" at bounding box center [1401, 85] width 10 height 10
click at [1376, 106] on div "Mark as unread" at bounding box center [1368, 111] width 75 height 11
click at [420, 90] on p "shaiaadler@gmail.com" at bounding box center [444, 91] width 113 height 9
click at [287, 314] on p "Re: MetaCareers Recruiting: Advance Your" at bounding box center [270, 310] width 135 height 9
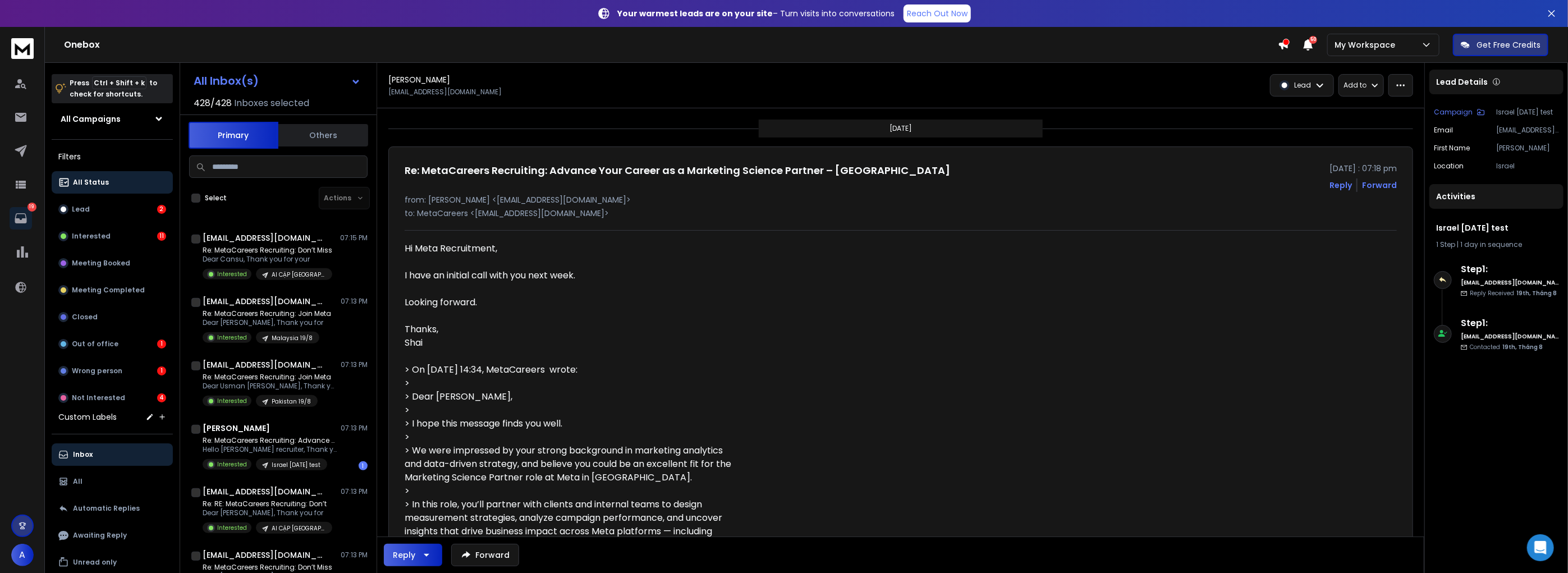
scroll to position [686, 0]
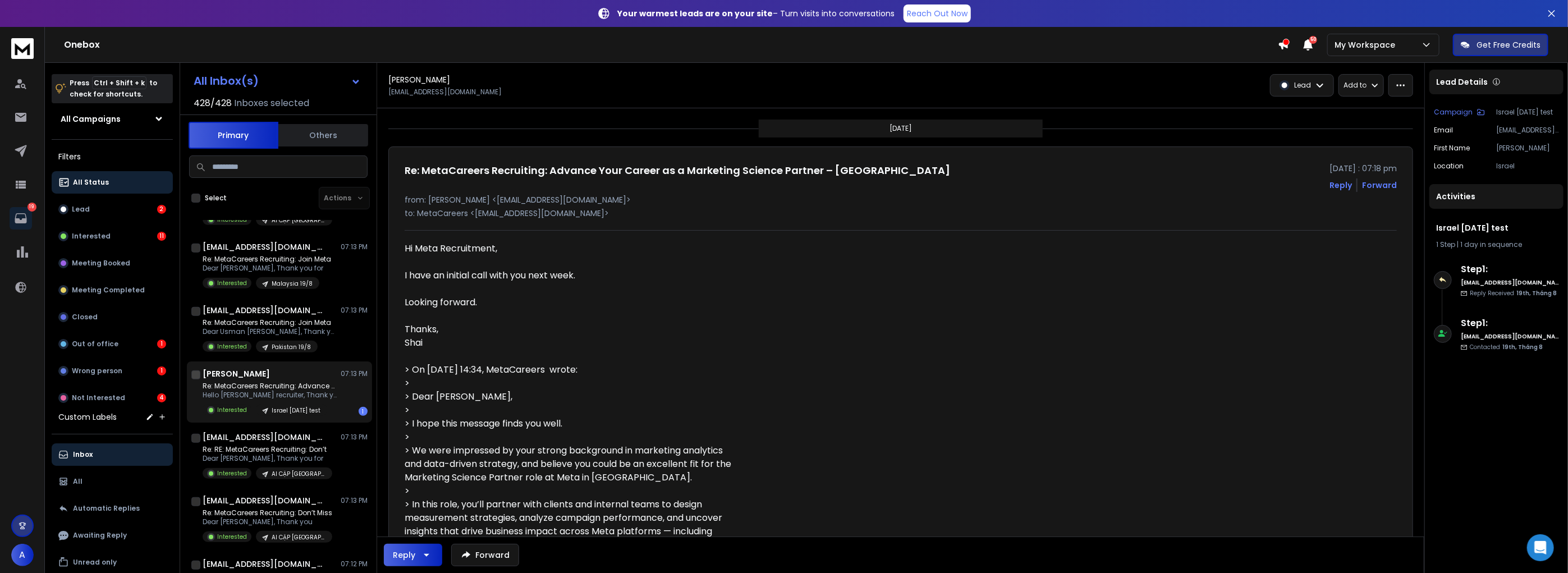
click at [307, 371] on div "Maya Azaria 07:13 PM" at bounding box center [285, 374] width 165 height 11
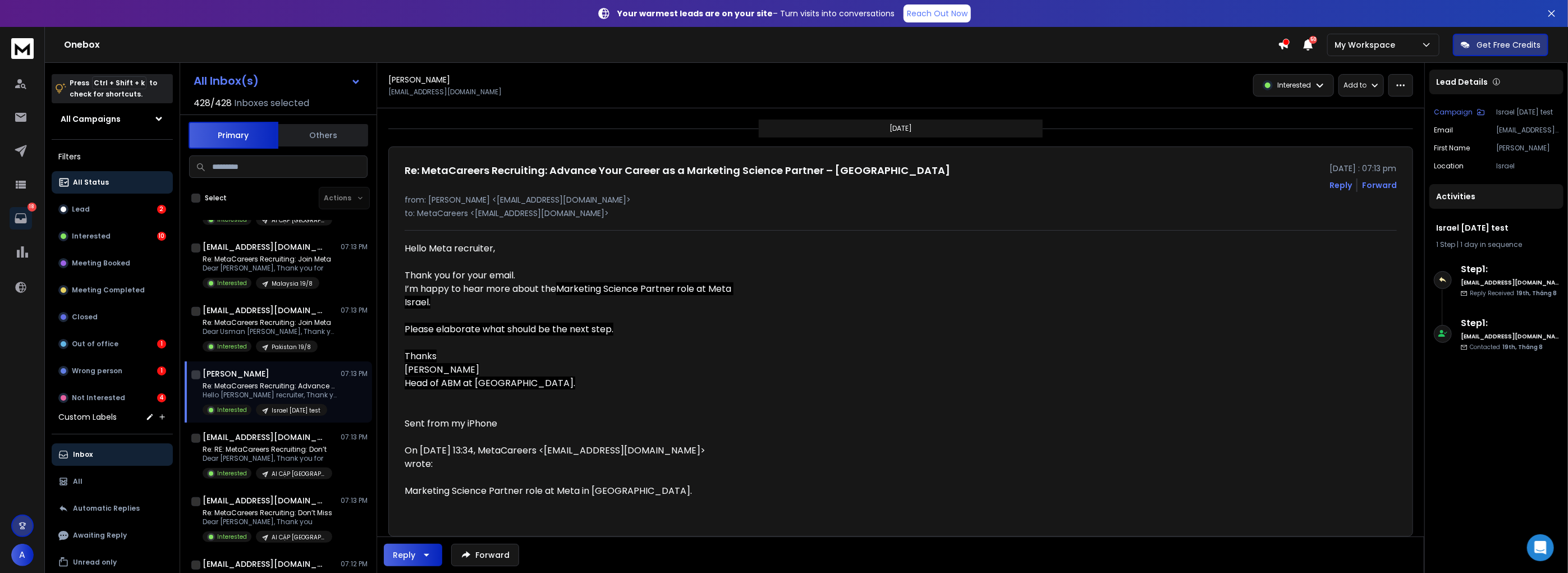
click at [419, 90] on p "mayaazaria@gmail.com" at bounding box center [444, 91] width 113 height 9
click at [1406, 86] on icon "button" at bounding box center [1401, 85] width 10 height 10
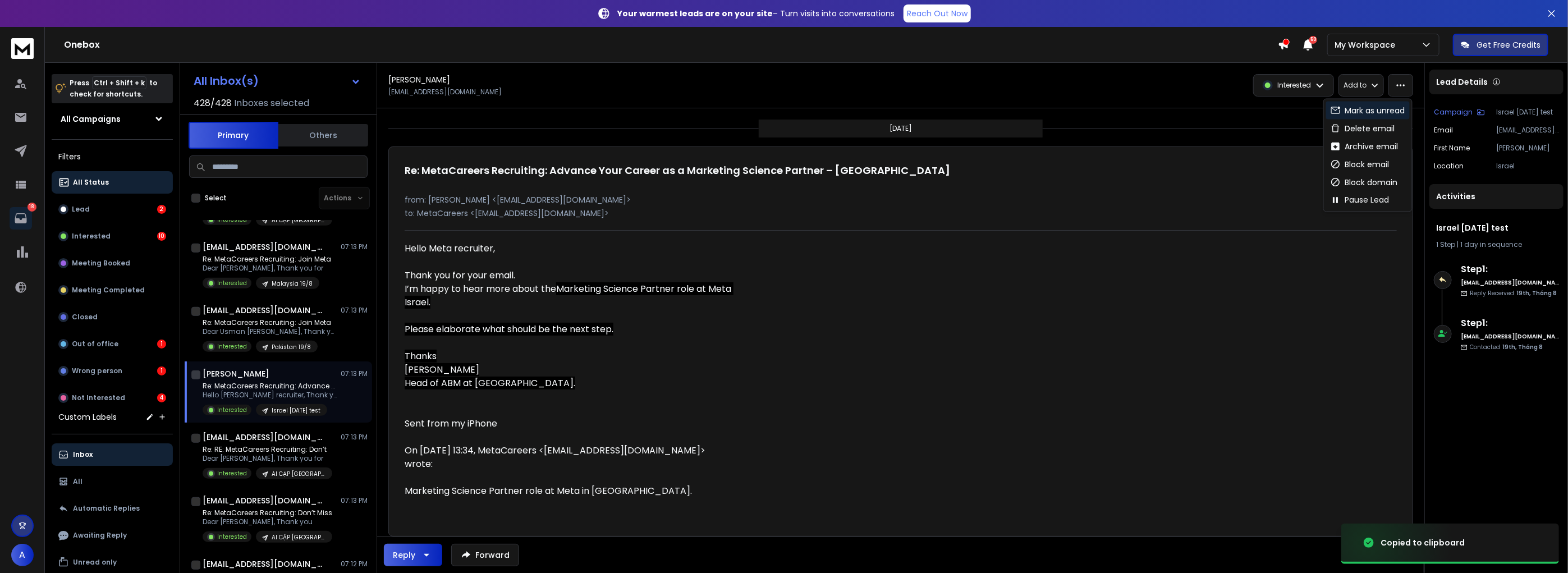
click at [1375, 115] on div "Mark as unread" at bounding box center [1368, 111] width 75 height 11
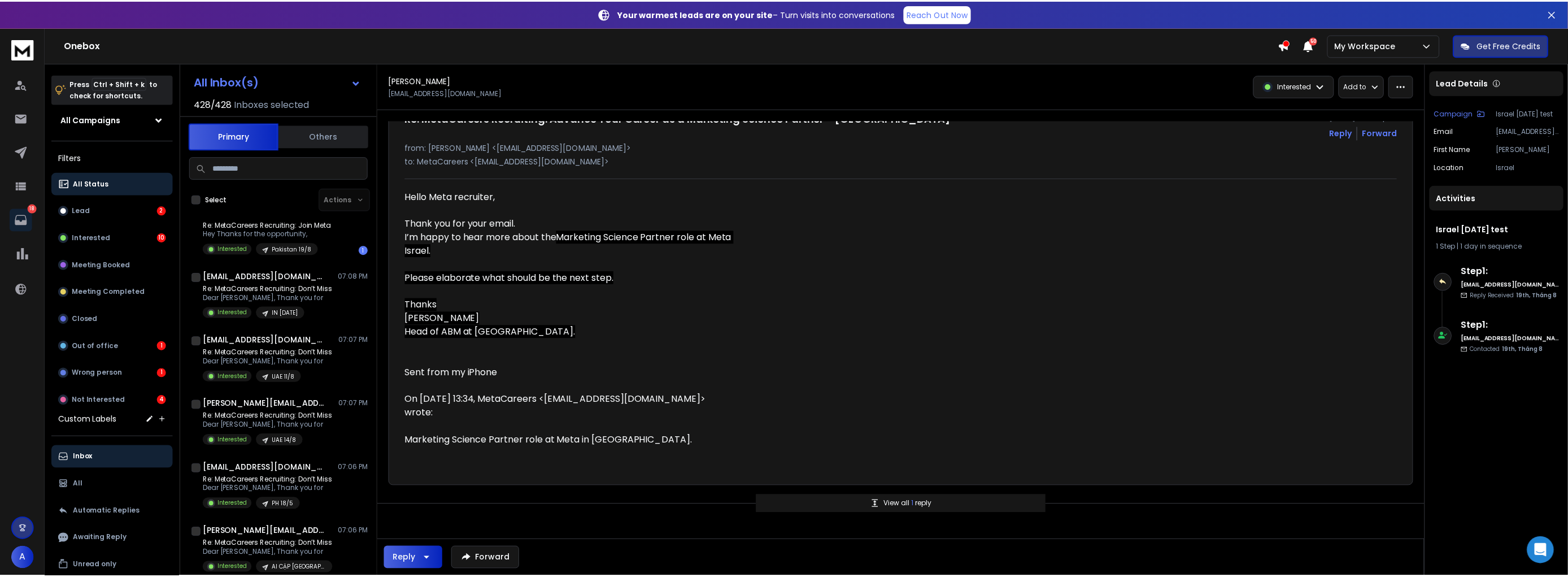
scroll to position [1507, 0]
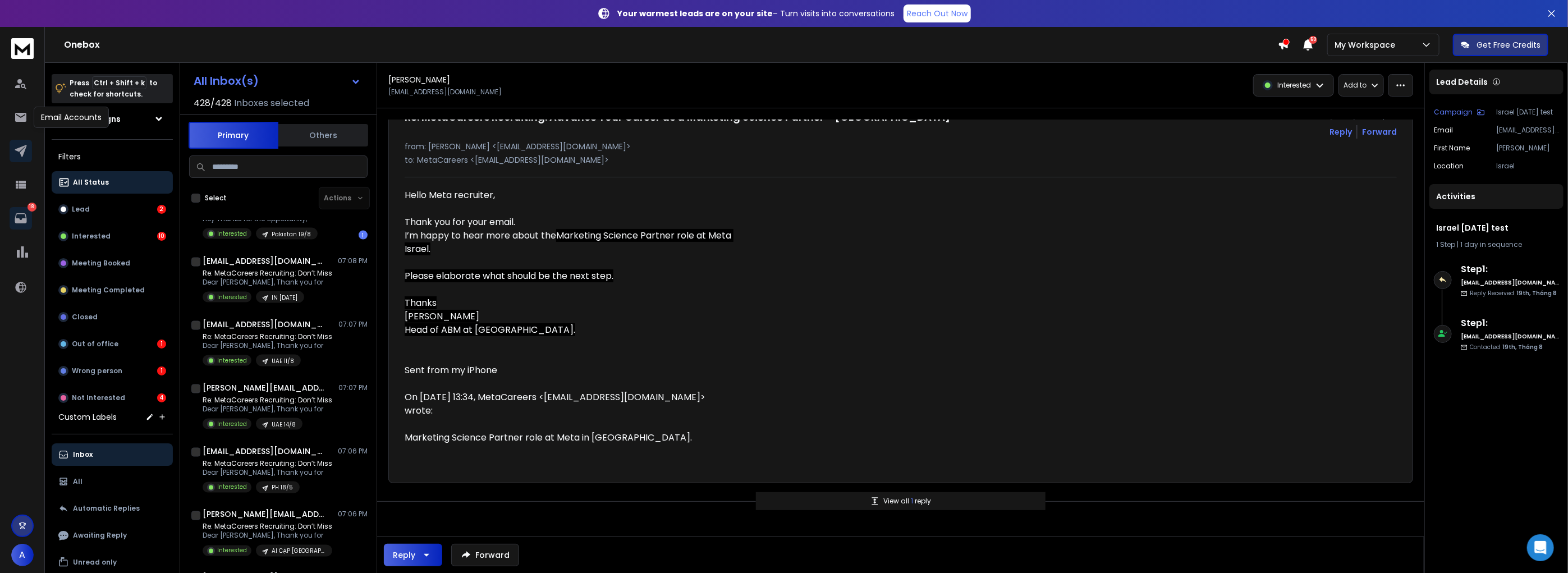
click at [24, 148] on icon at bounding box center [20, 151] width 11 height 11
